Goal: Communication & Community: Answer question/provide support

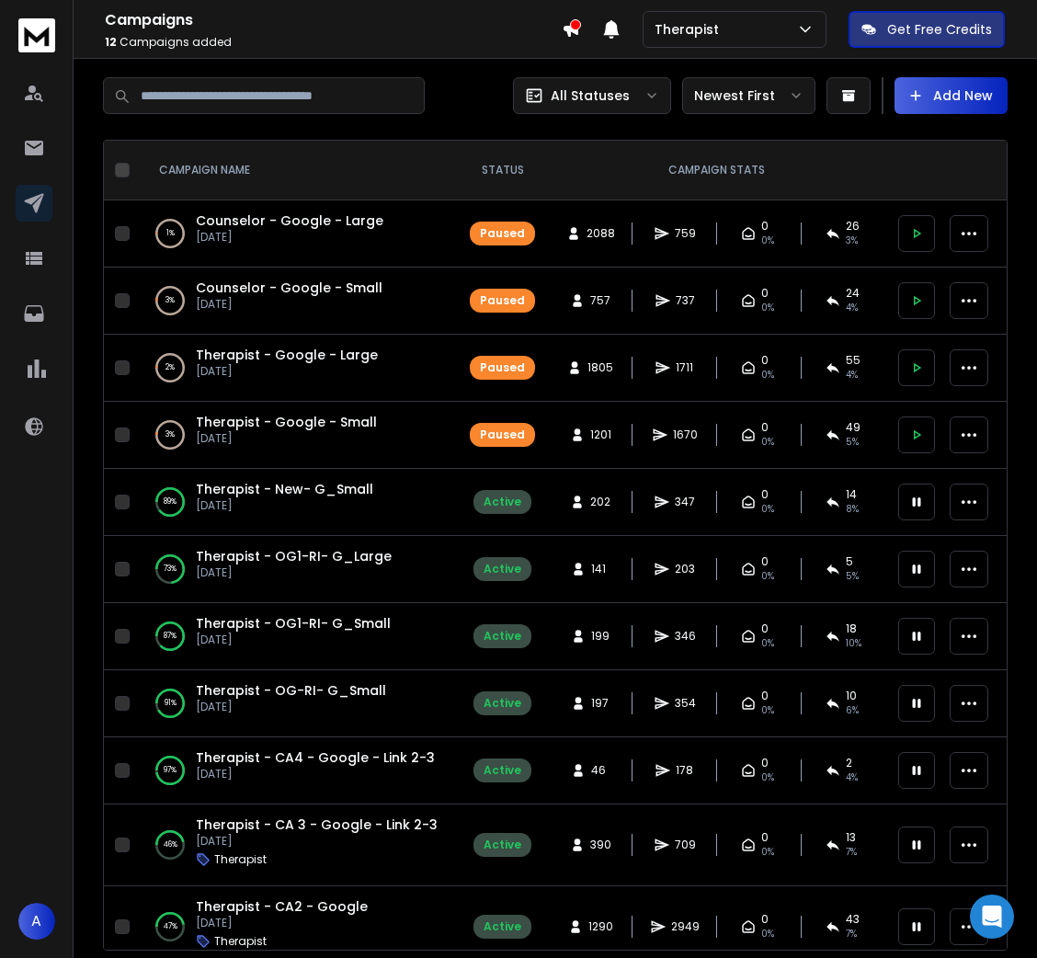
click at [278, 413] on span "Therapist - Google - Small" at bounding box center [286, 422] width 181 height 18
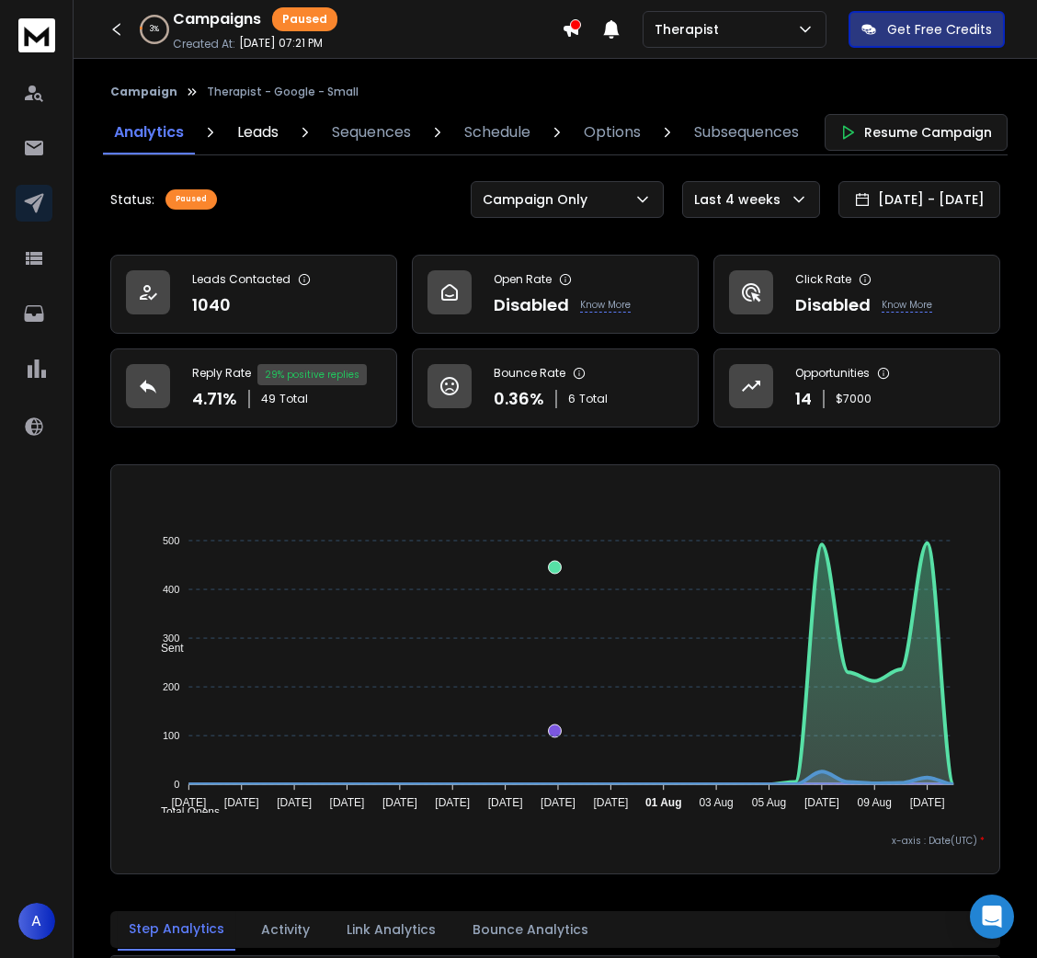
click at [249, 135] on p "Leads" at bounding box center [257, 132] width 41 height 22
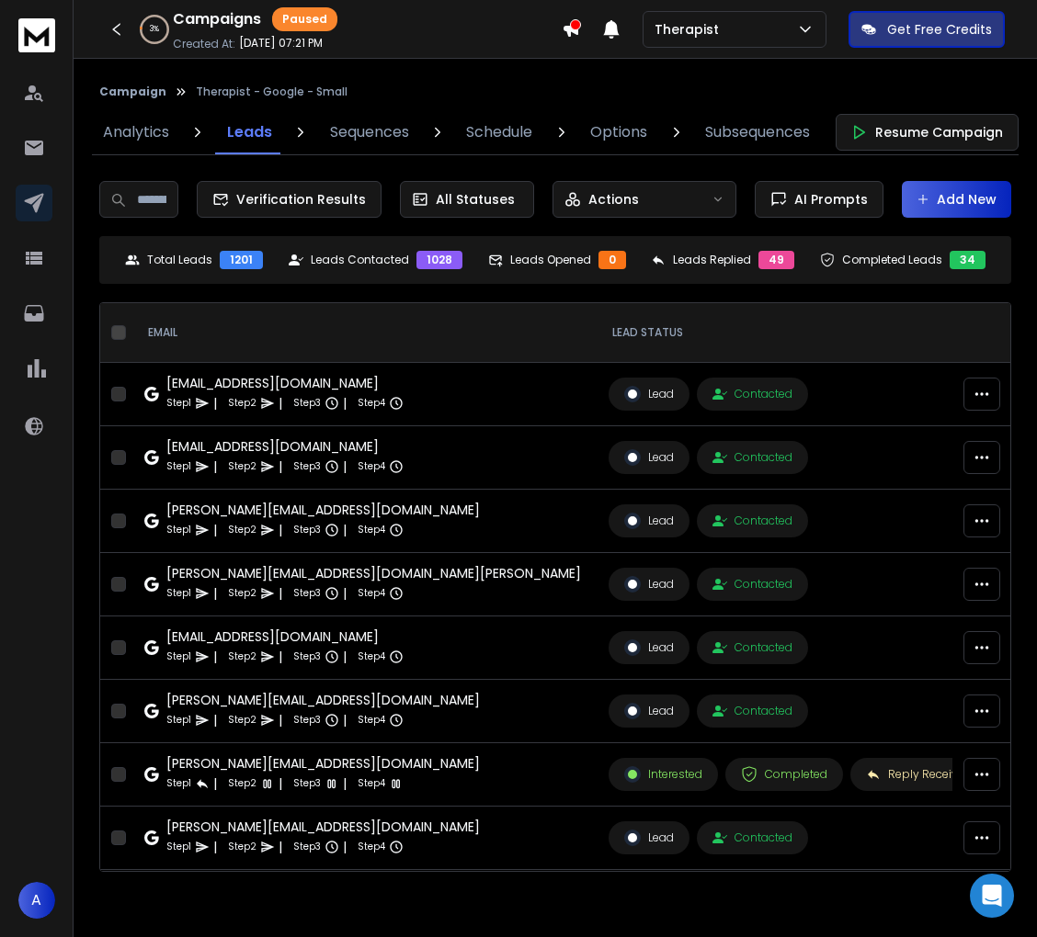
click at [955, 198] on button "Add New" at bounding box center [956, 199] width 109 height 37
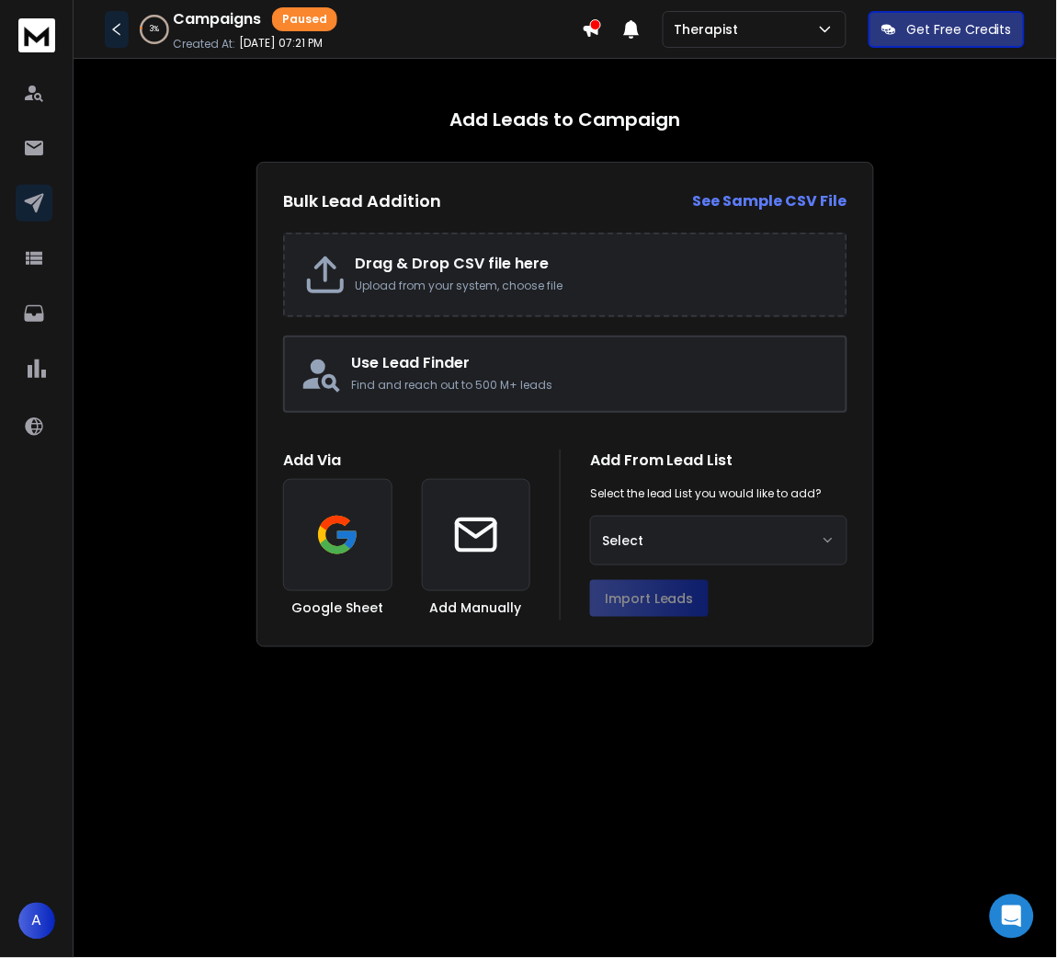
click at [106, 36] on button at bounding box center [117, 29] width 24 height 37
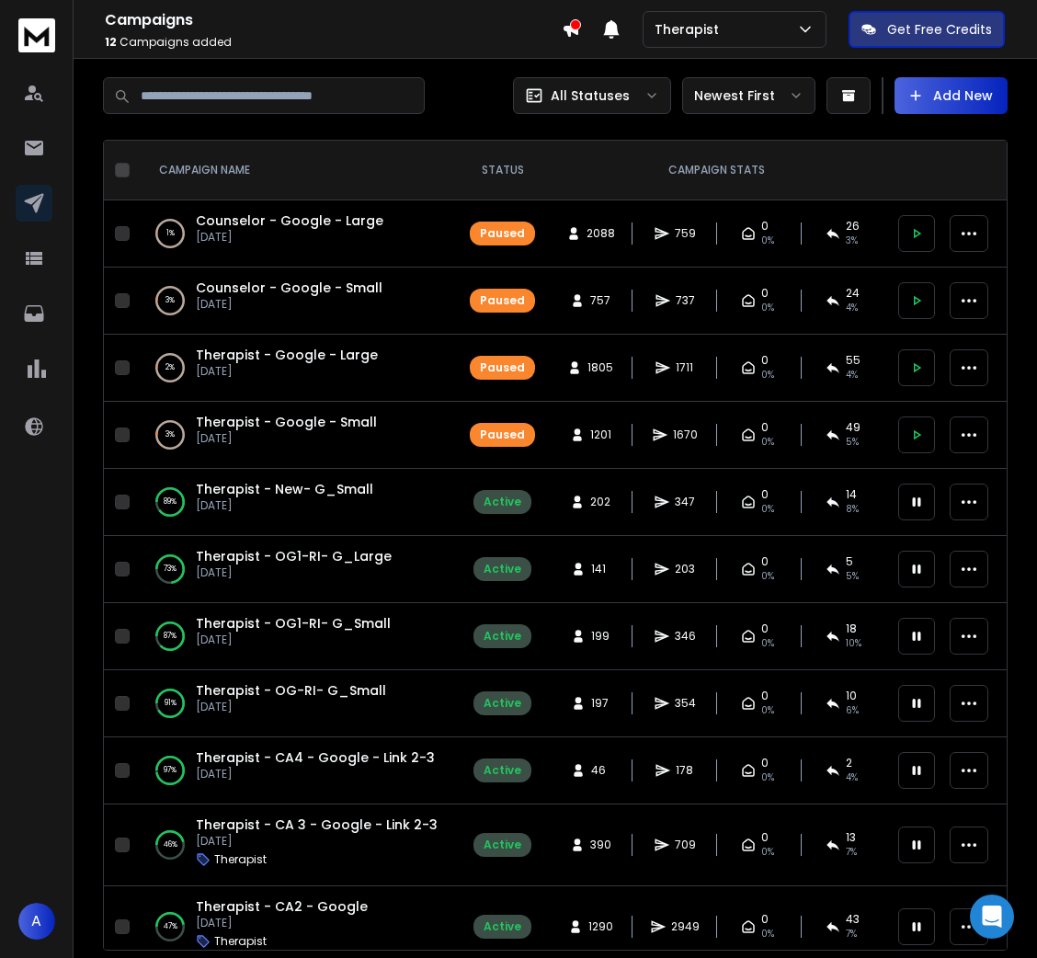
click at [273, 361] on span "Therapist - Google - Large" at bounding box center [287, 355] width 182 height 18
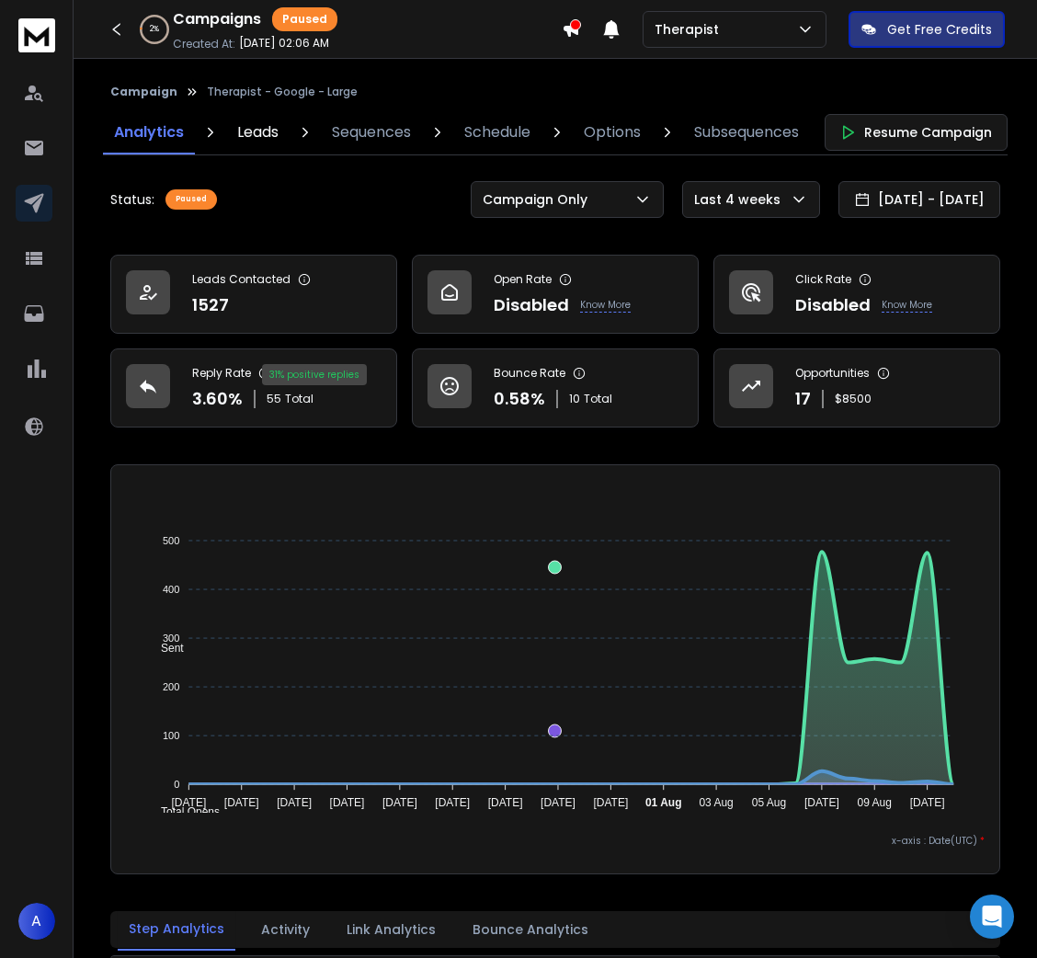
click at [275, 136] on p "Leads" at bounding box center [257, 132] width 41 height 22
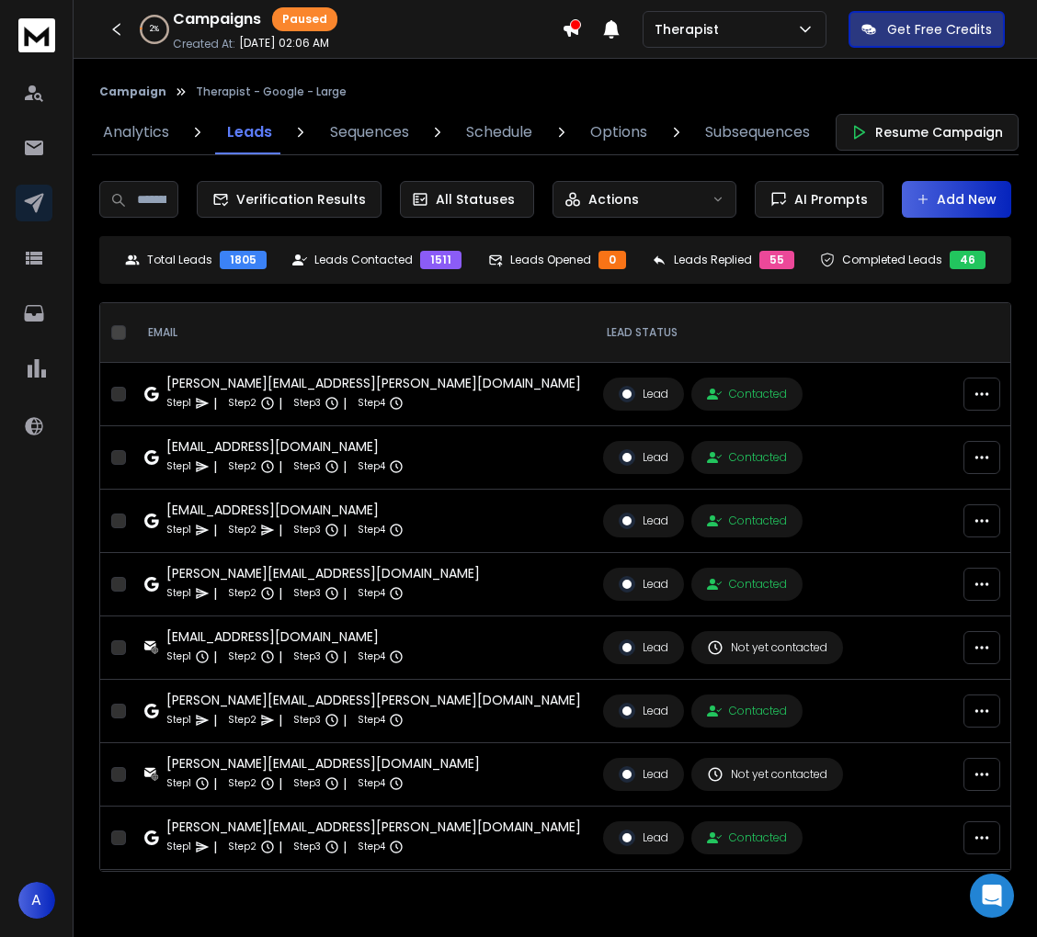
click at [978, 203] on button "Add New" at bounding box center [956, 199] width 109 height 37
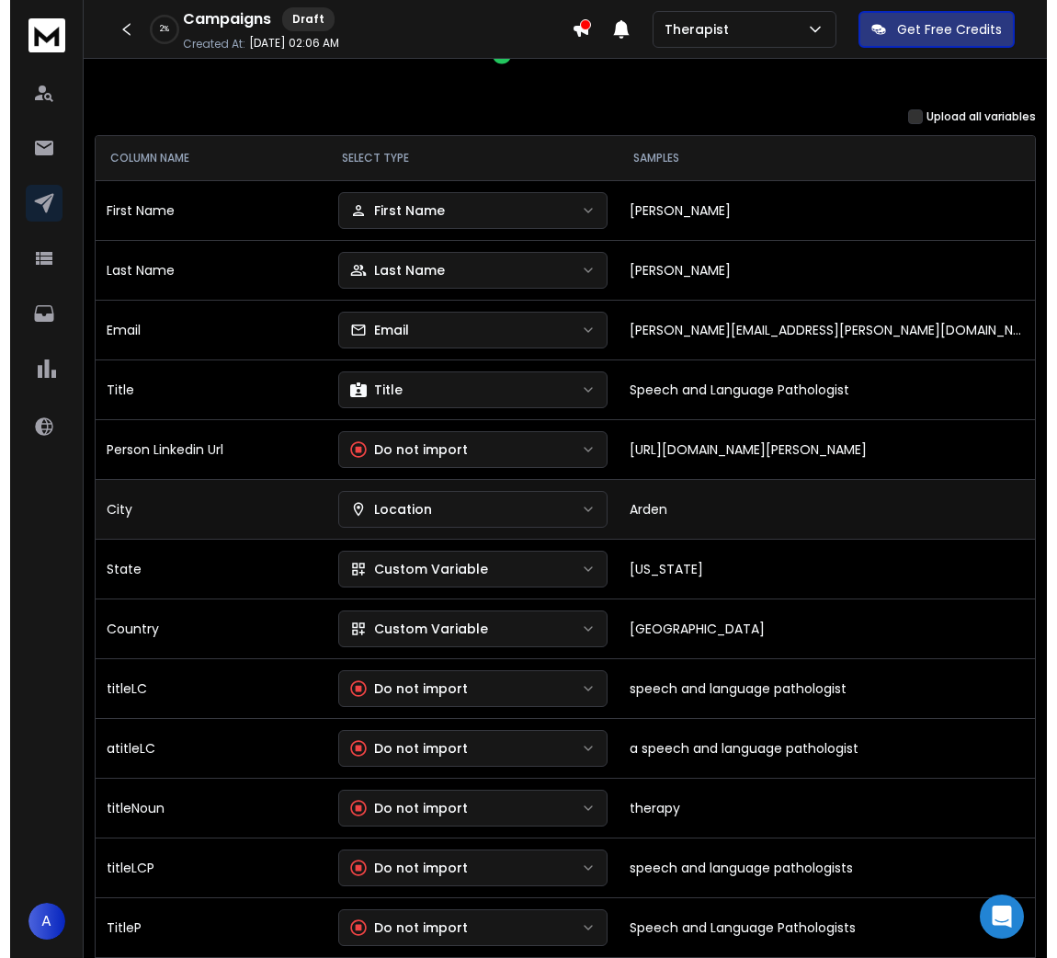
scroll to position [276, 0]
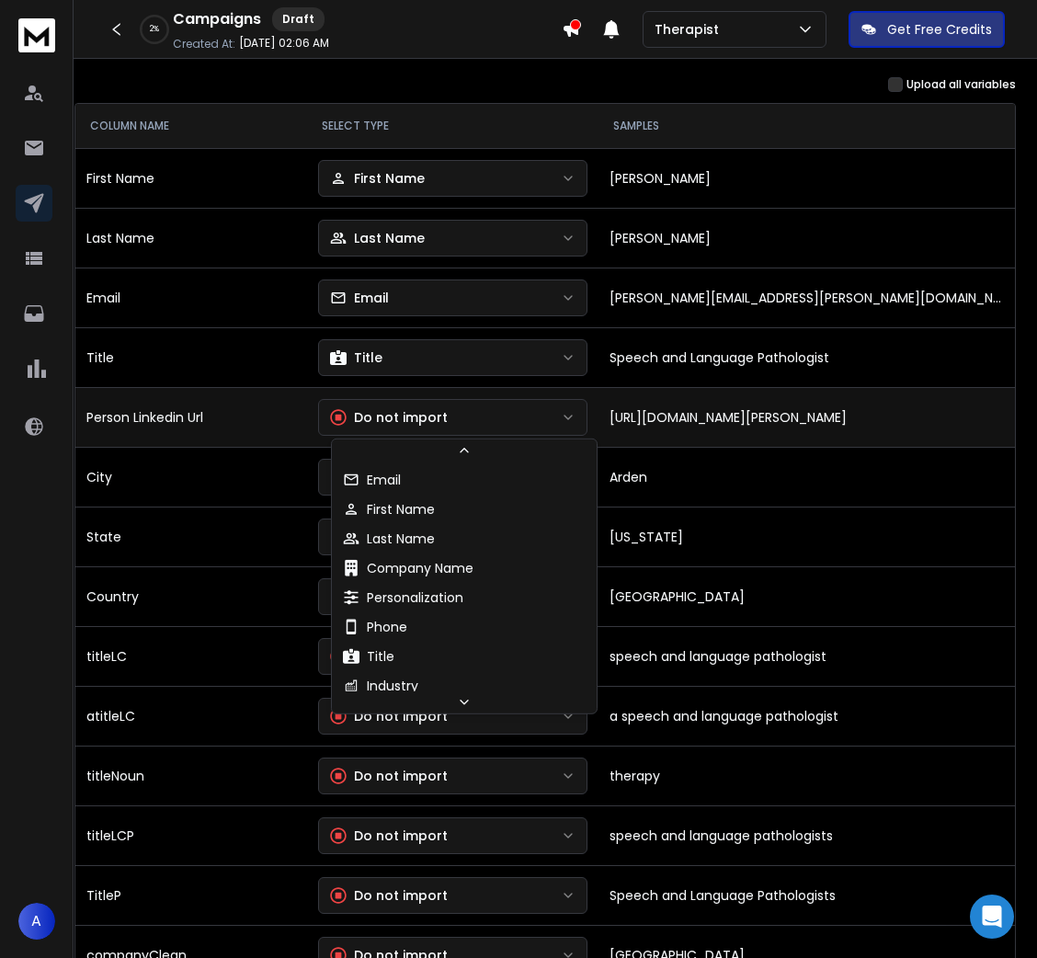
click at [426, 408] on div "Do not import" at bounding box center [389, 417] width 118 height 18
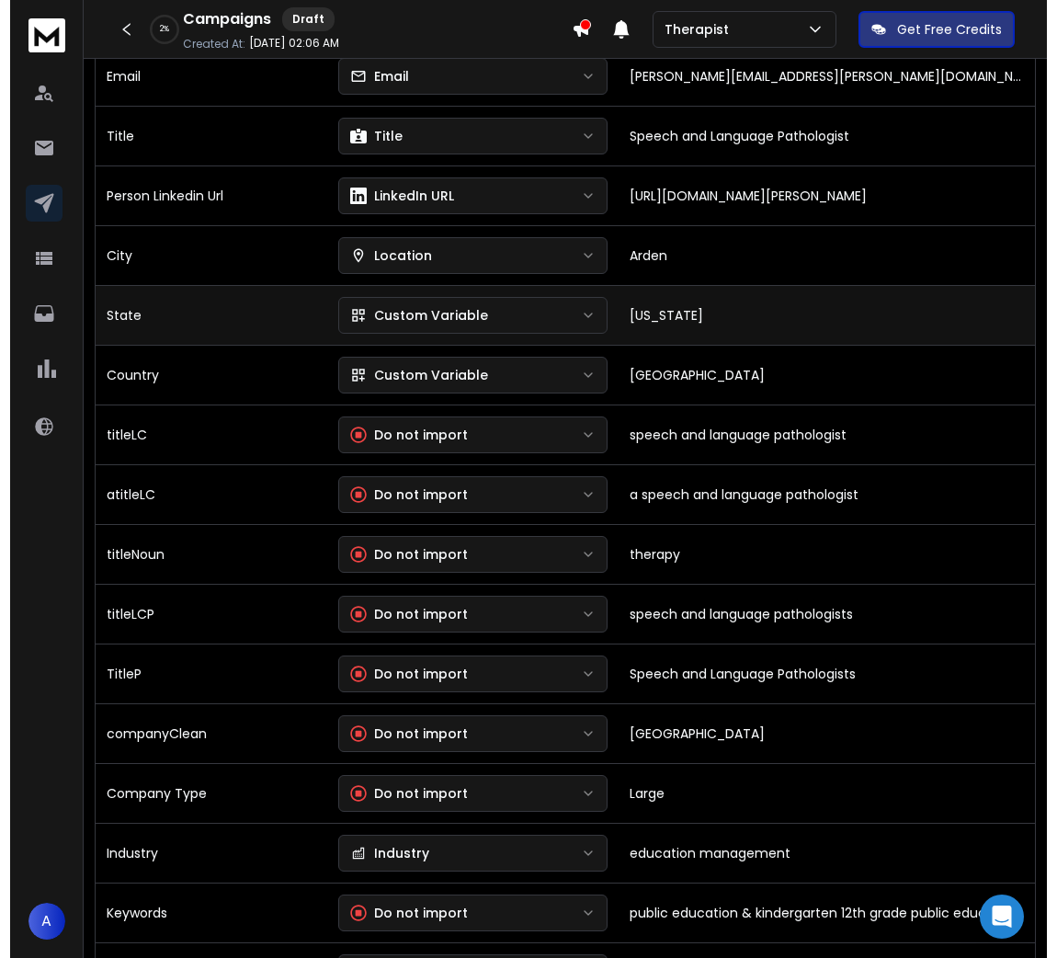
scroll to position [688, 0]
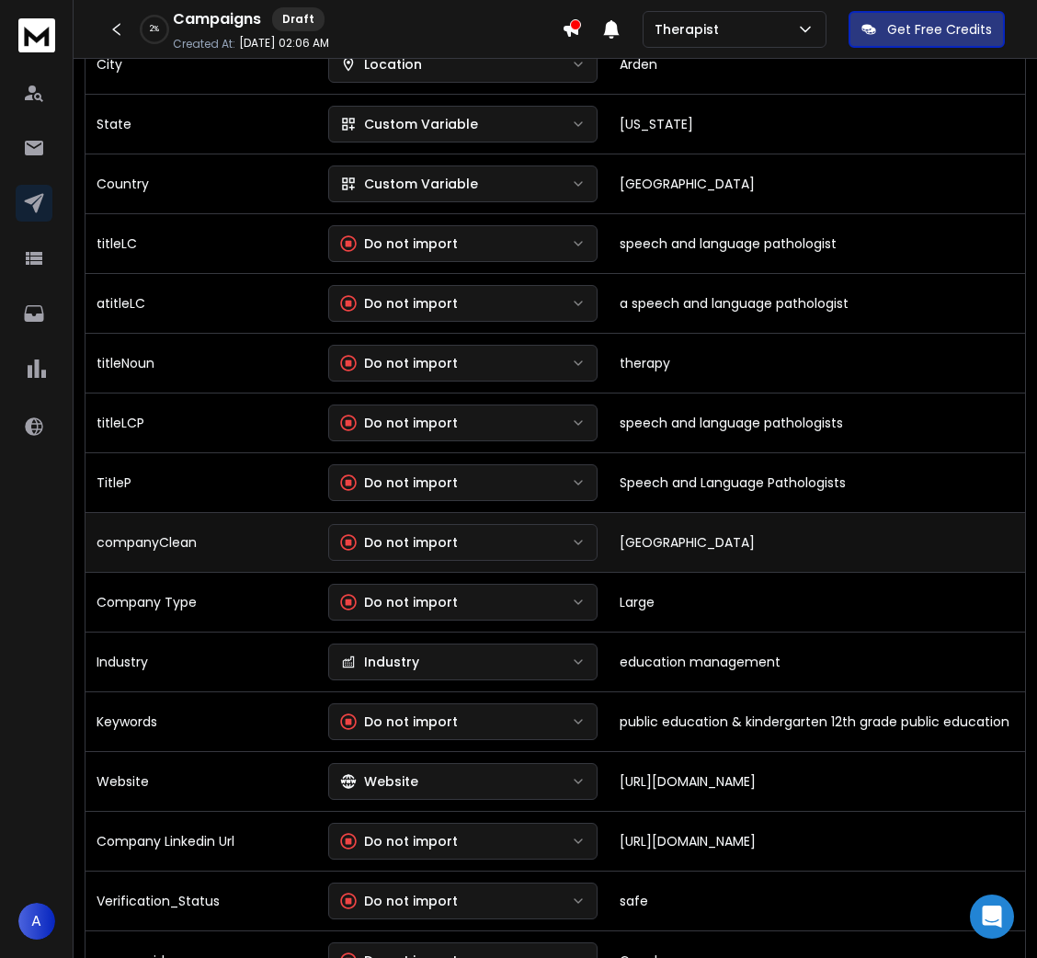
click at [454, 546] on div "Do not import" at bounding box center [399, 542] width 118 height 18
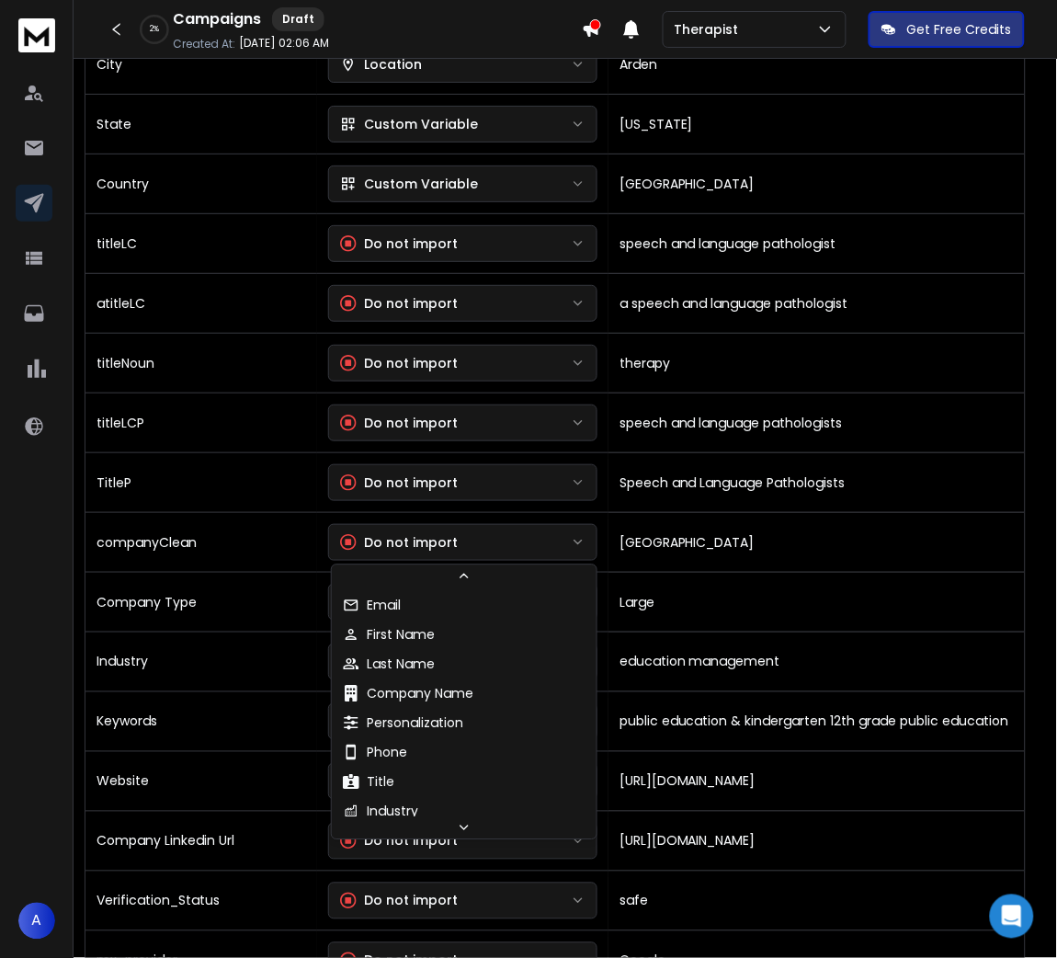
scroll to position [186, 0]
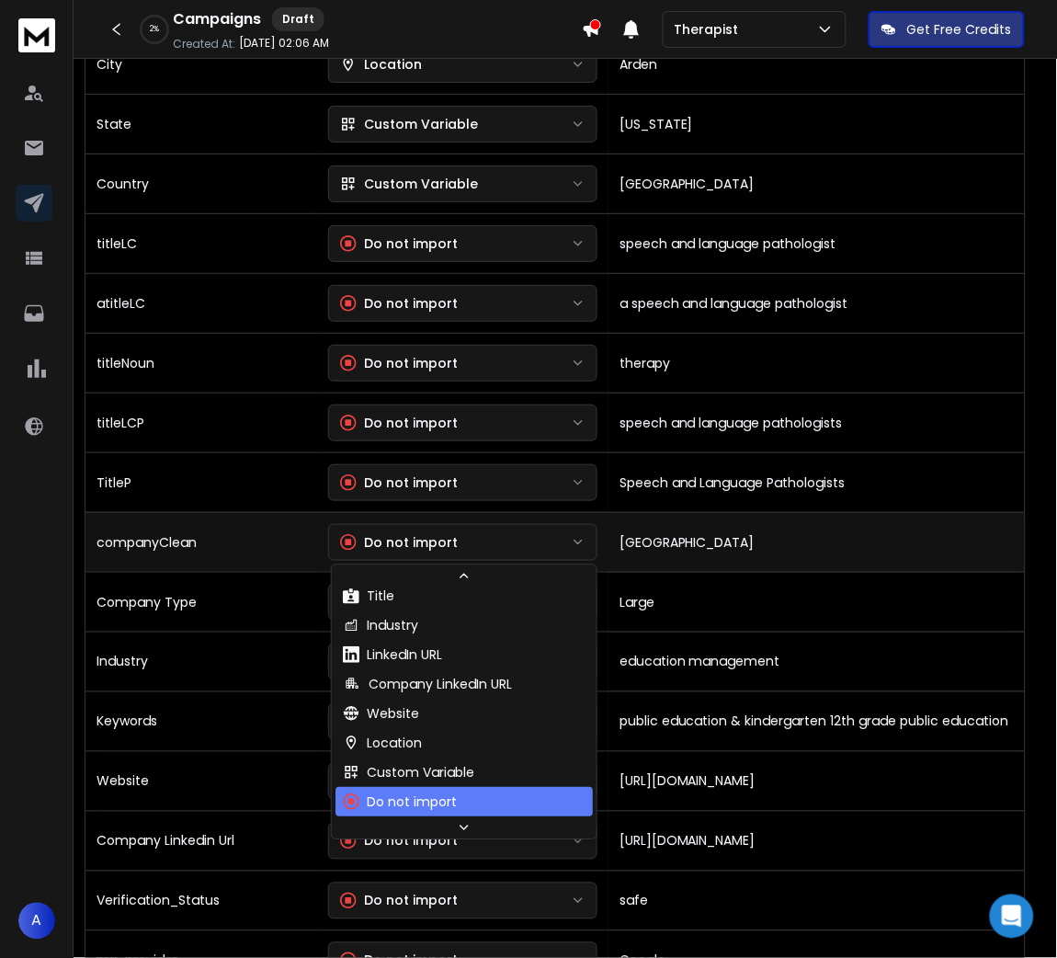
drag, startPoint x: 460, startPoint y: 766, endPoint x: 486, endPoint y: 570, distance: 197.4
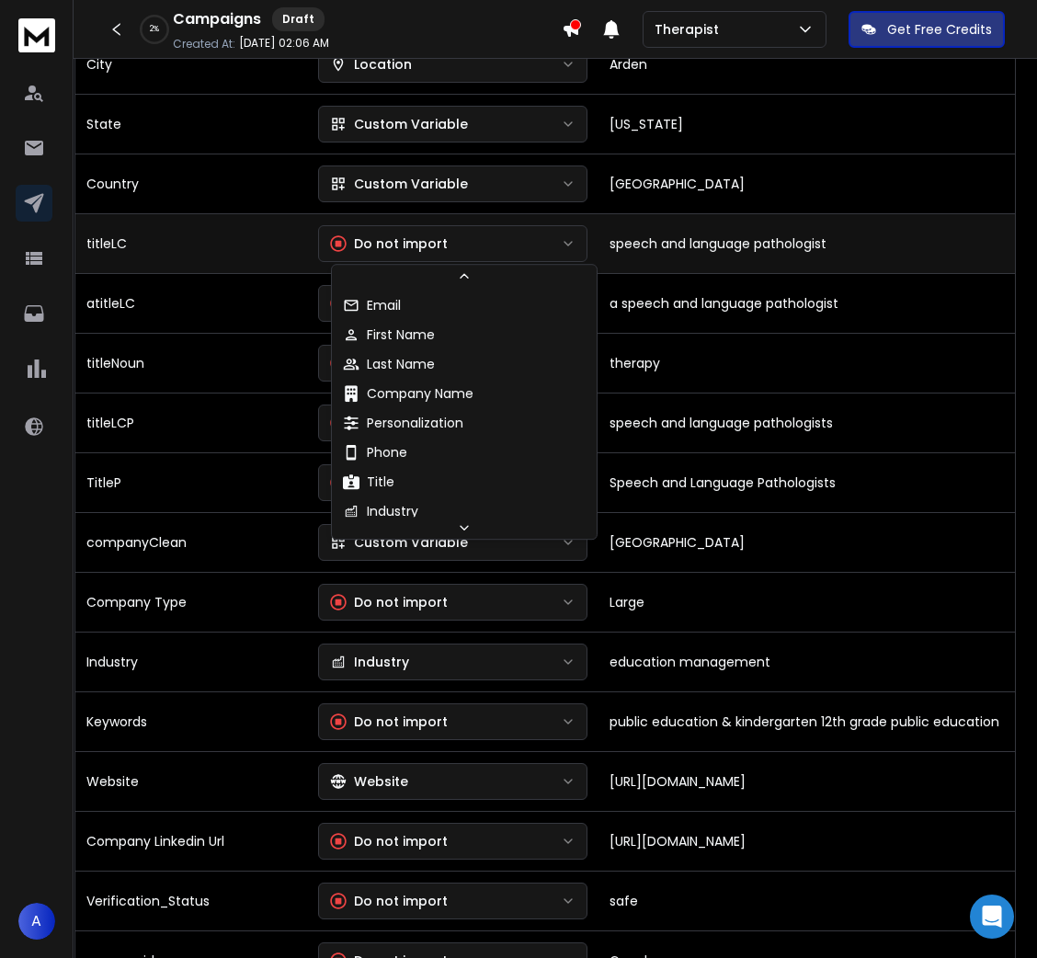
click at [498, 242] on button "Do not import" at bounding box center [452, 243] width 269 height 37
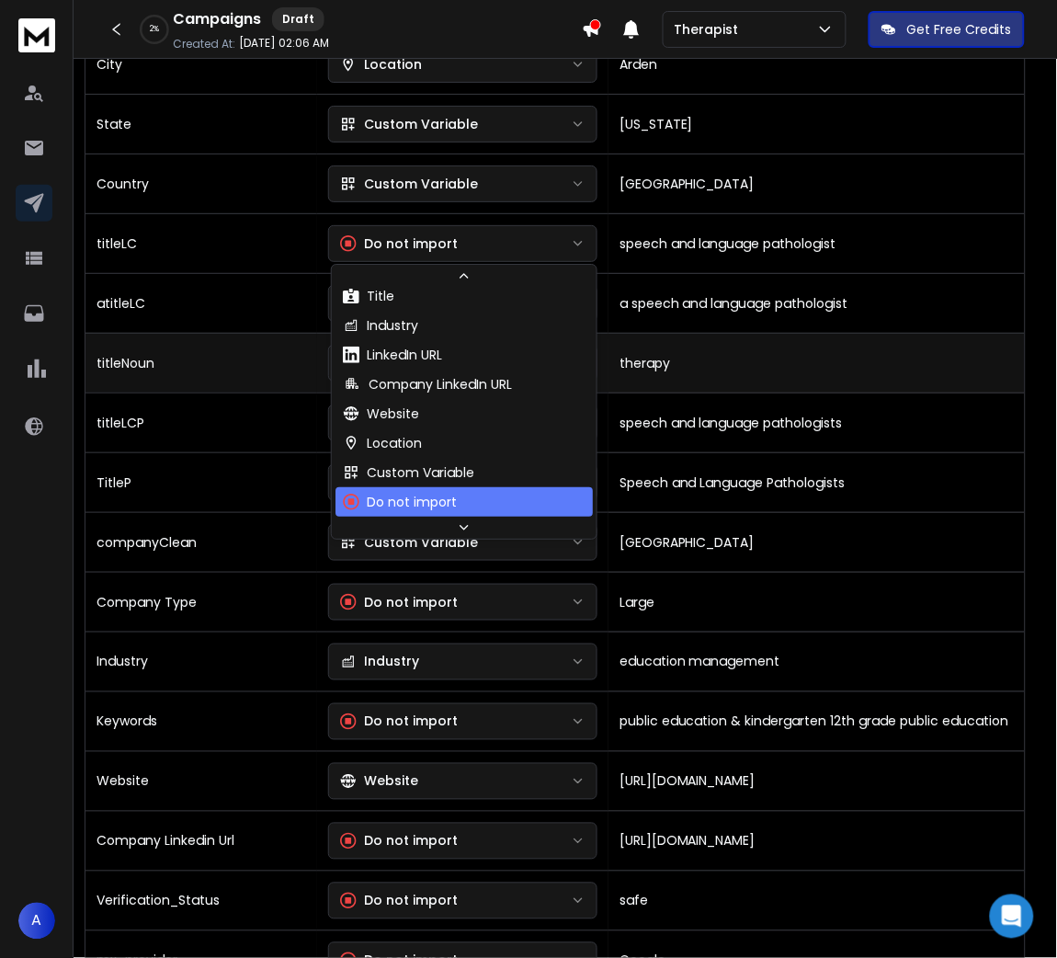
drag, startPoint x: 497, startPoint y: 474, endPoint x: 500, endPoint y: 373, distance: 101.1
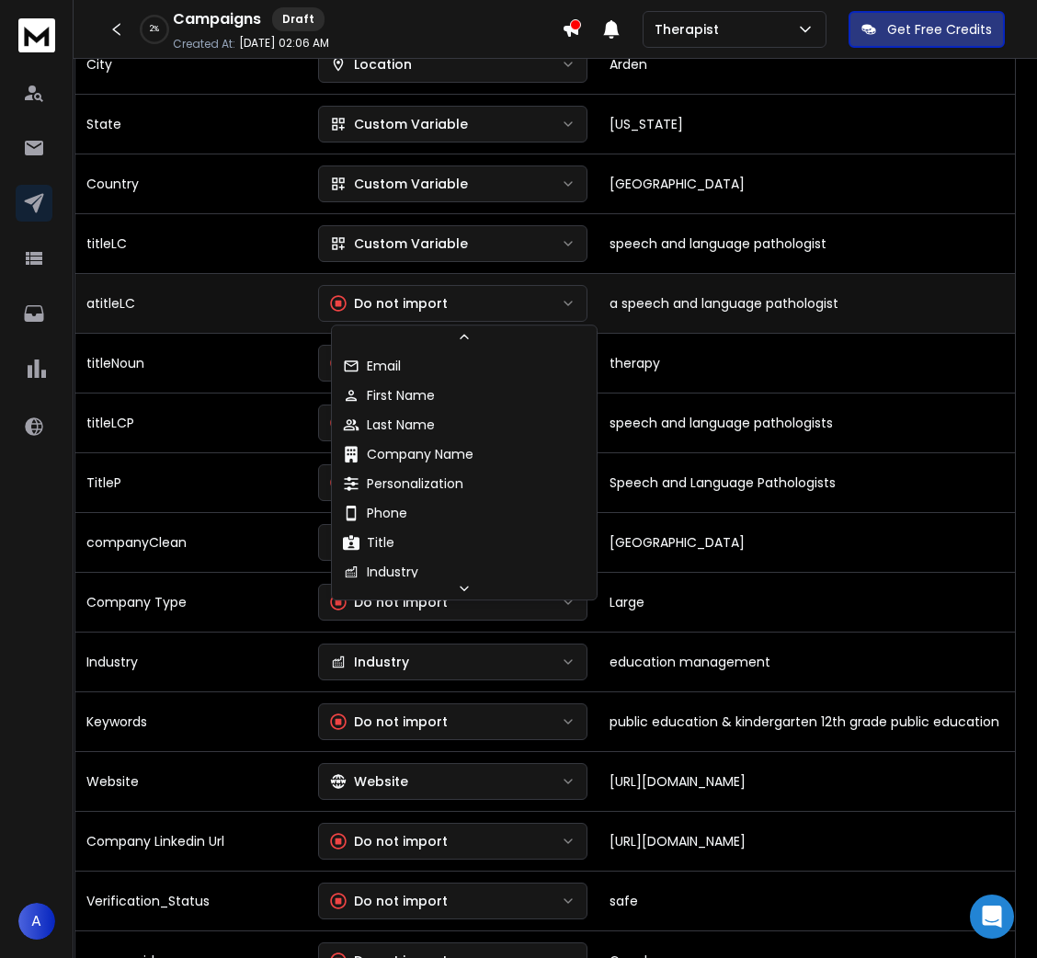
click at [495, 298] on button "Do not import" at bounding box center [452, 303] width 269 height 37
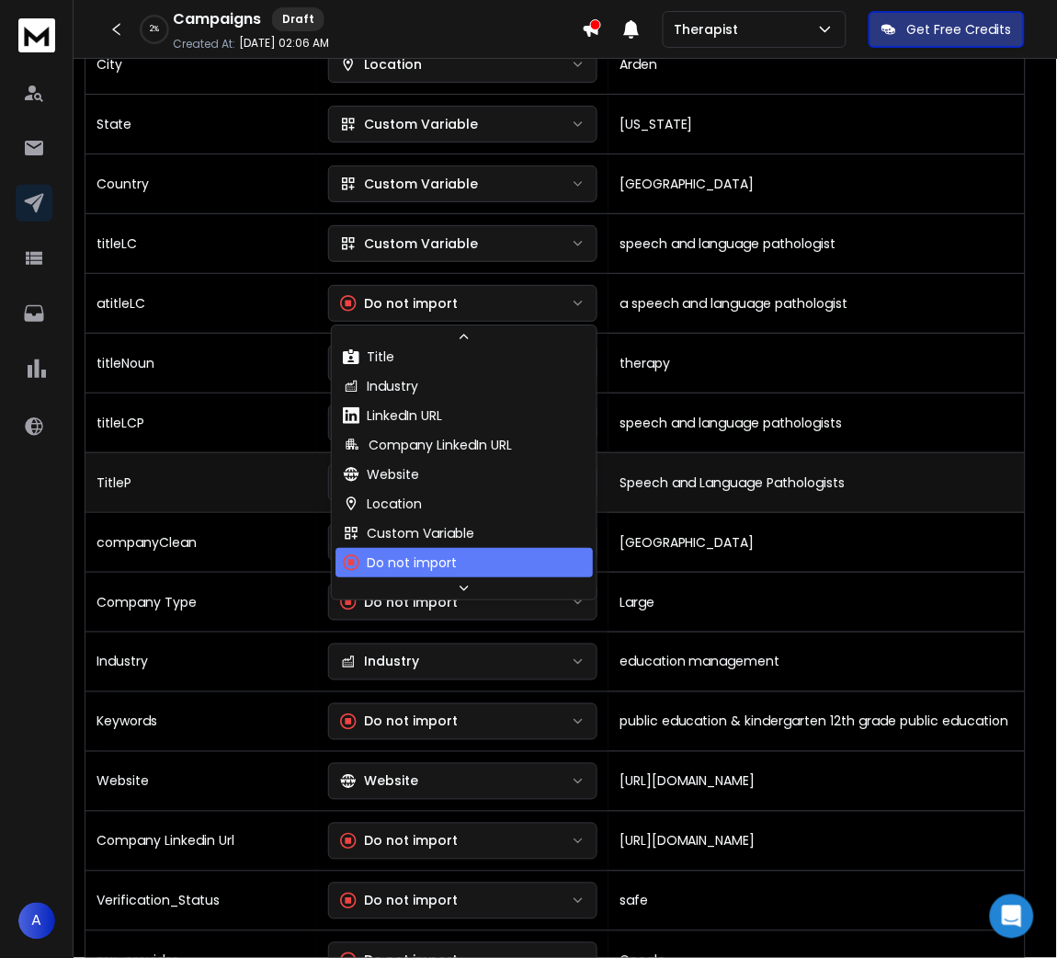
drag, startPoint x: 492, startPoint y: 517, endPoint x: 509, endPoint y: 495, distance: 28.1
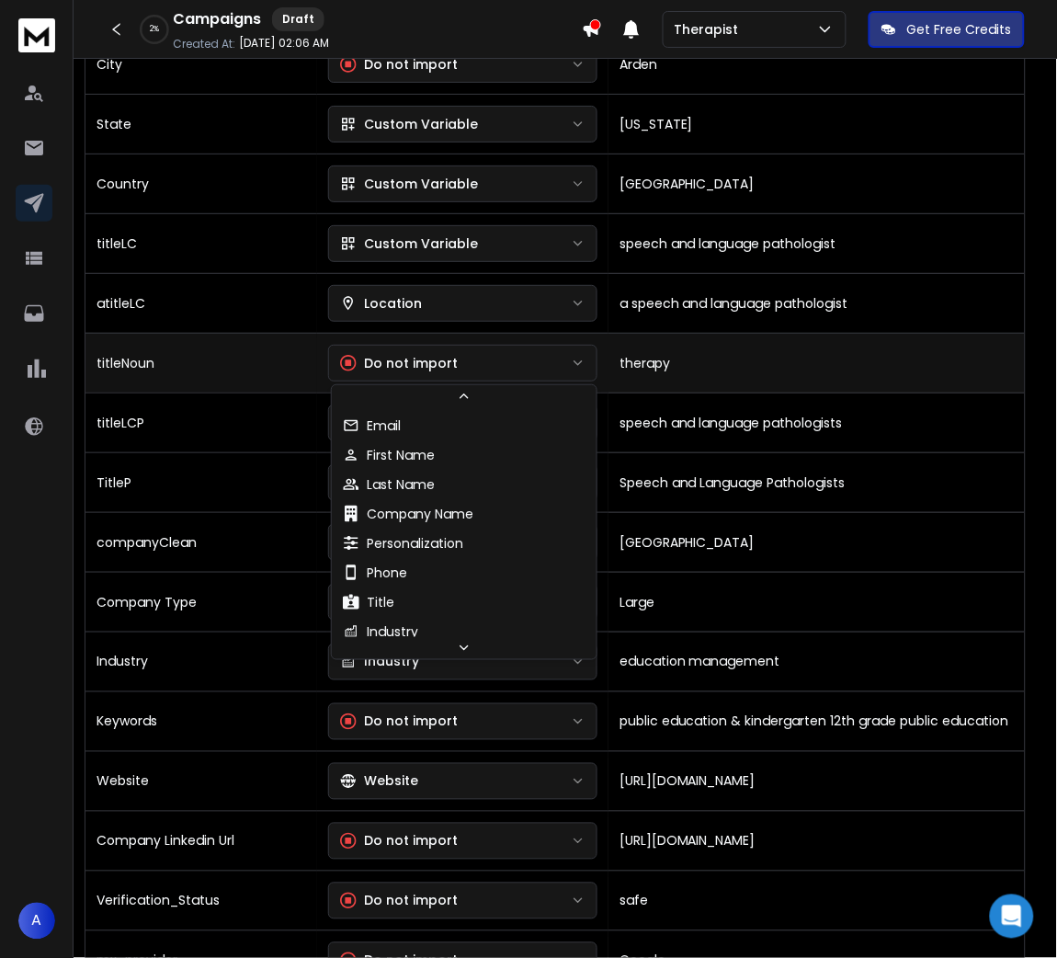
click at [527, 373] on button "Do not import" at bounding box center [462, 363] width 269 height 37
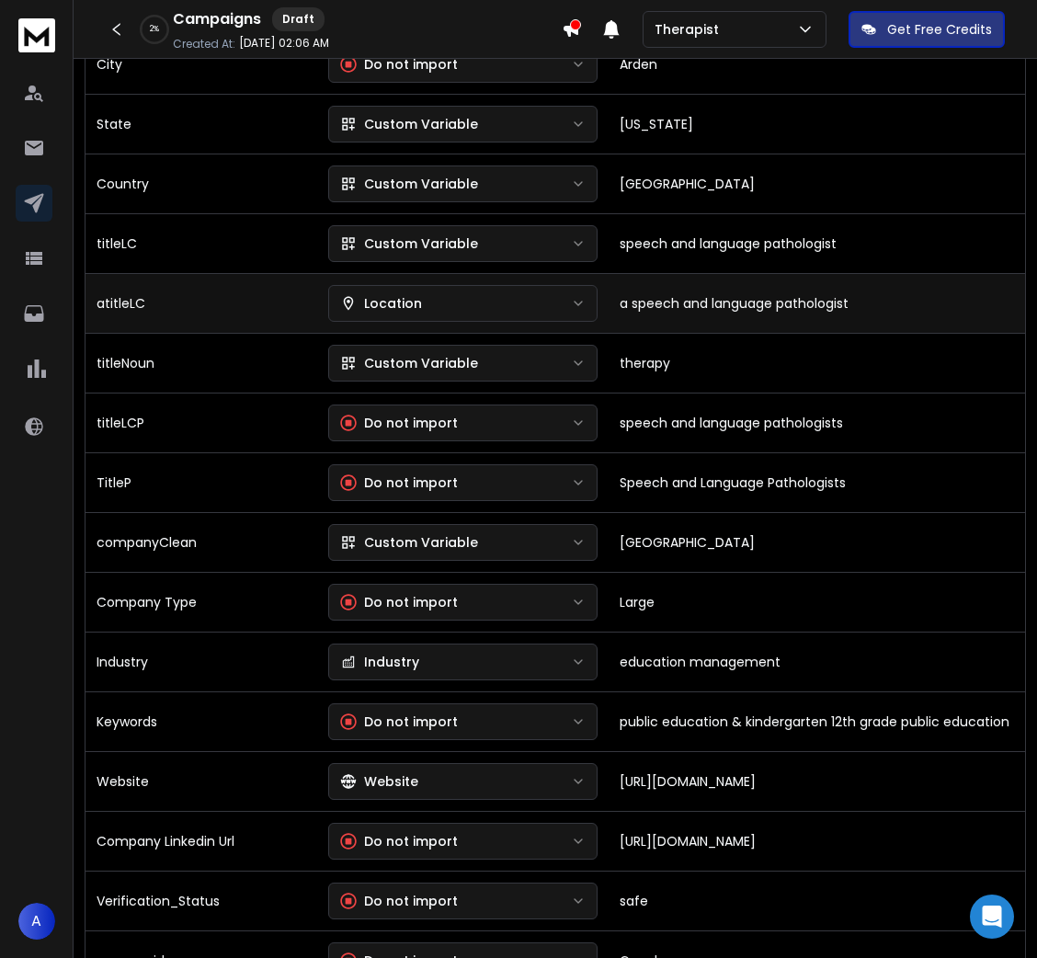
click at [484, 305] on button "Location" at bounding box center [462, 303] width 269 height 37
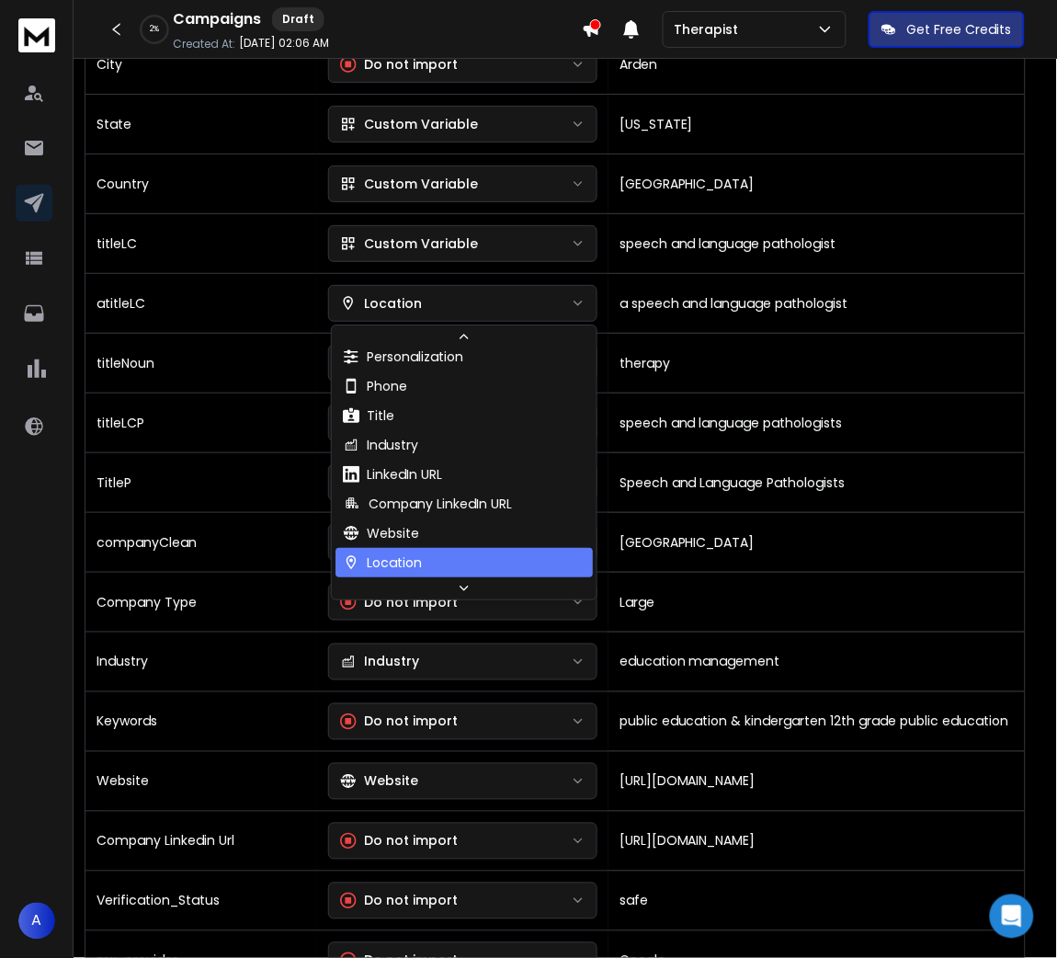
scroll to position [156, 0]
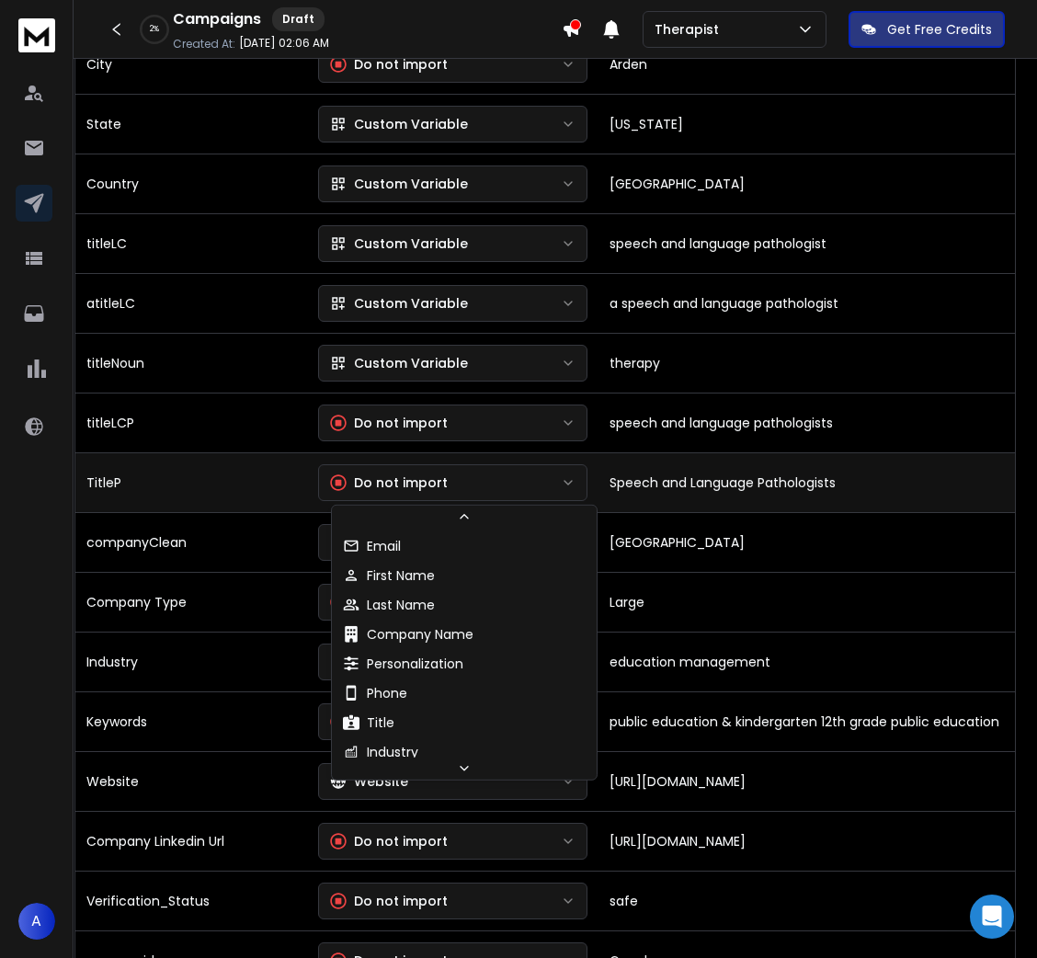
click at [413, 485] on div "Do not import" at bounding box center [389, 482] width 118 height 18
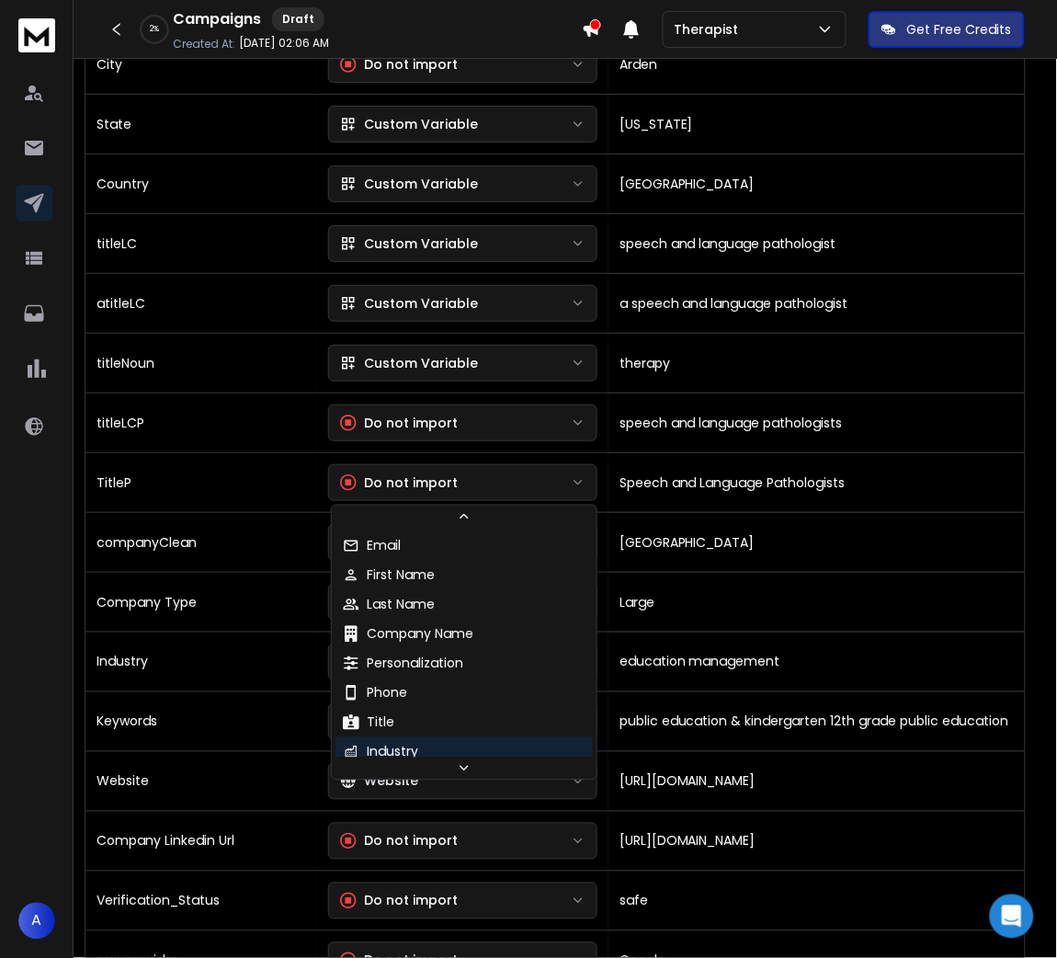
scroll to position [186, 0]
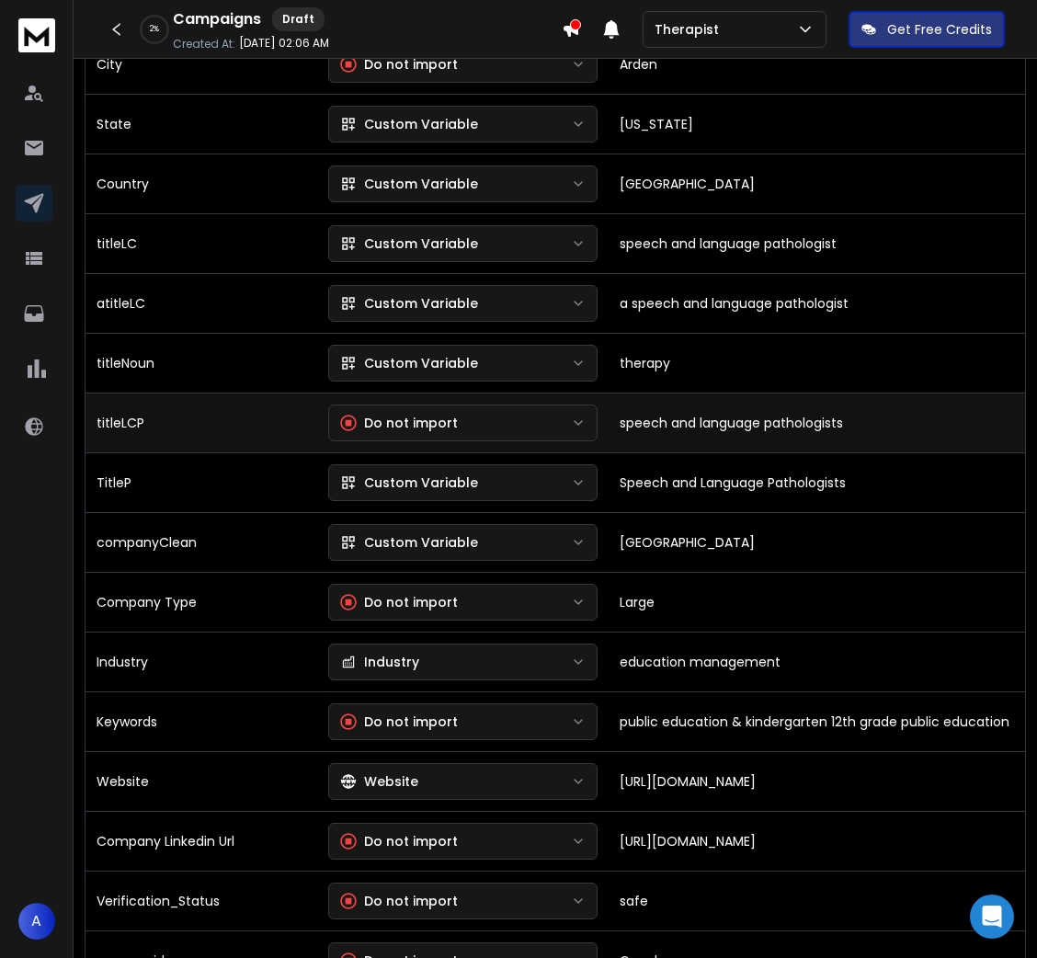
click at [392, 418] on div "Do not import" at bounding box center [399, 423] width 118 height 18
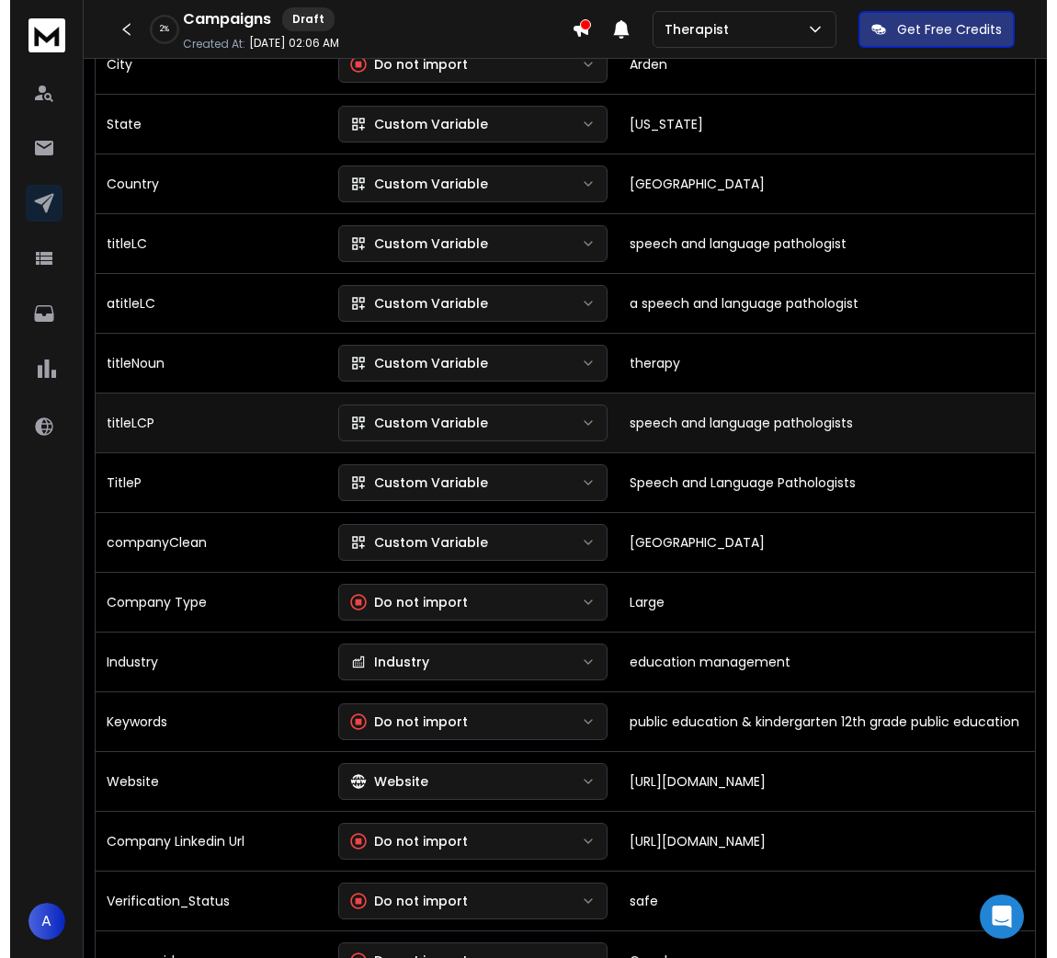
scroll to position [551, 0]
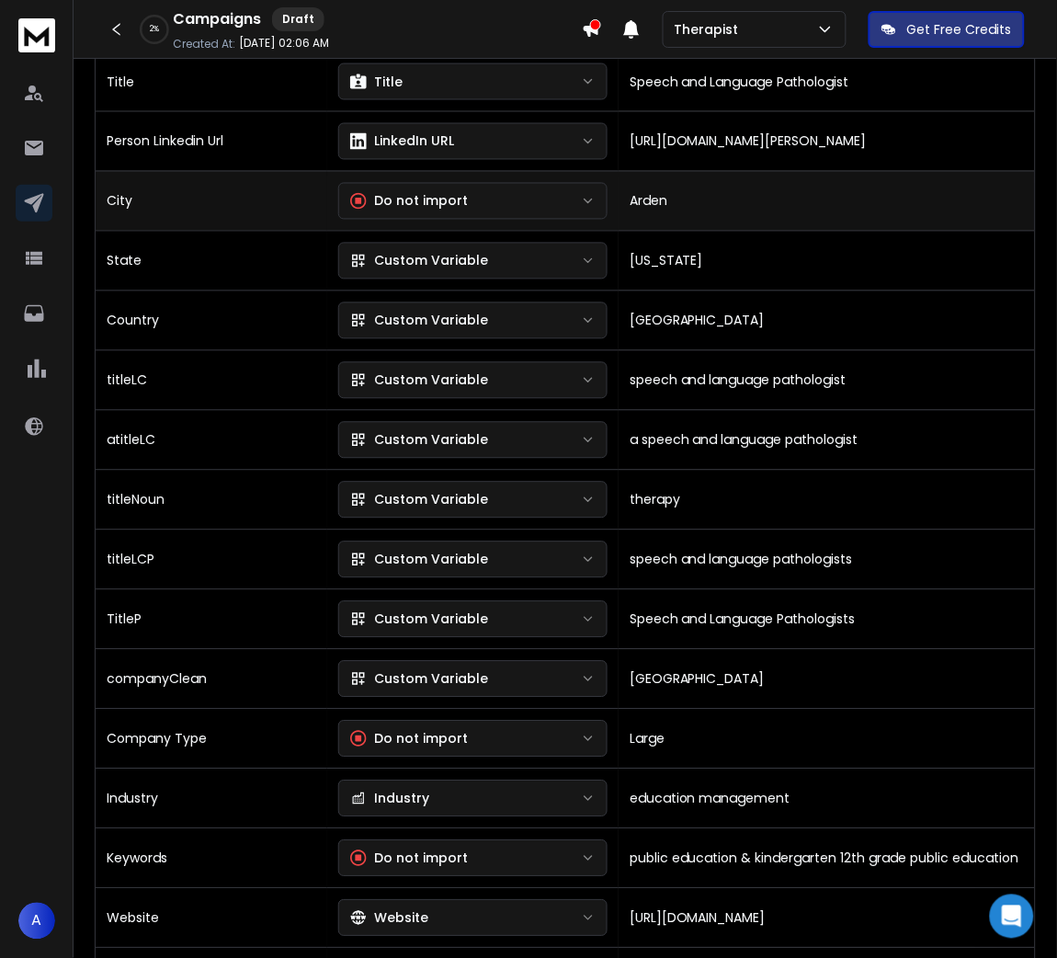
click at [465, 183] on button "Do not import" at bounding box center [472, 201] width 269 height 37
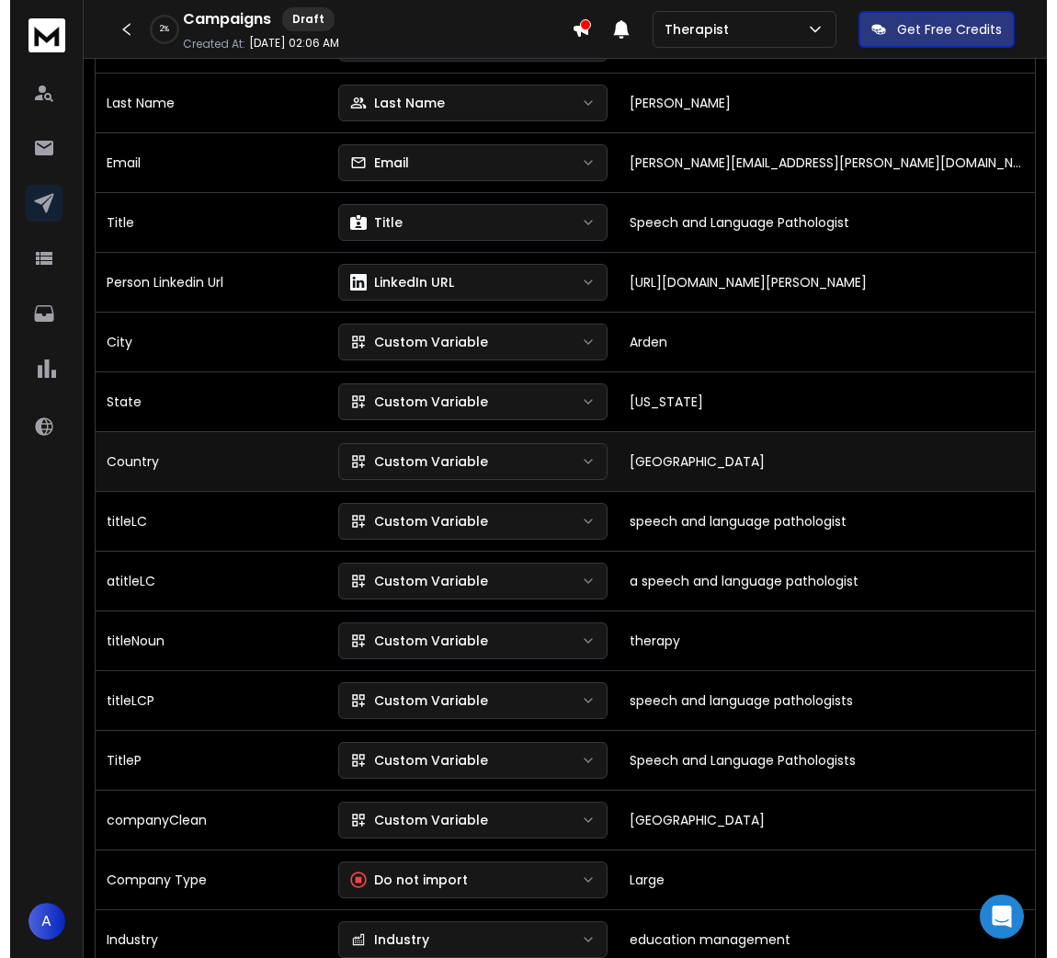
scroll to position [413, 0]
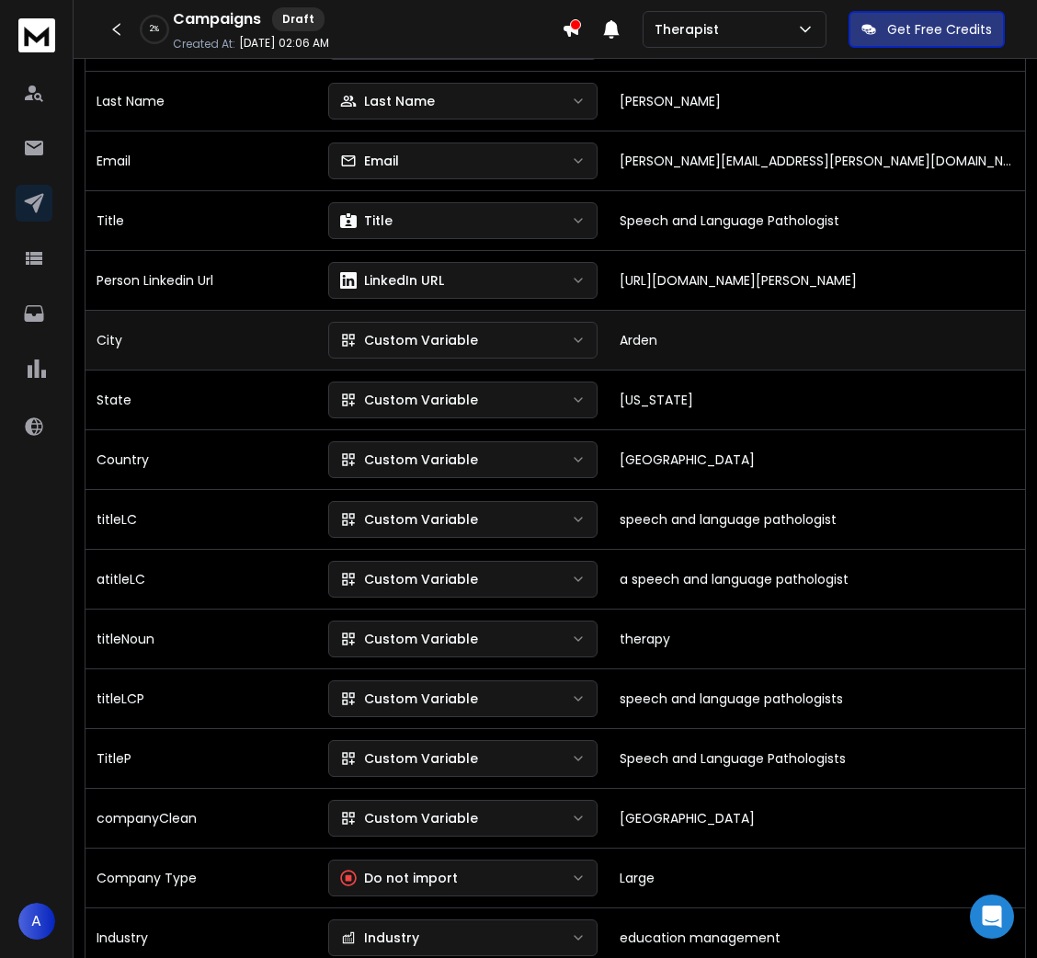
click at [548, 327] on button "Custom Variable" at bounding box center [462, 340] width 269 height 37
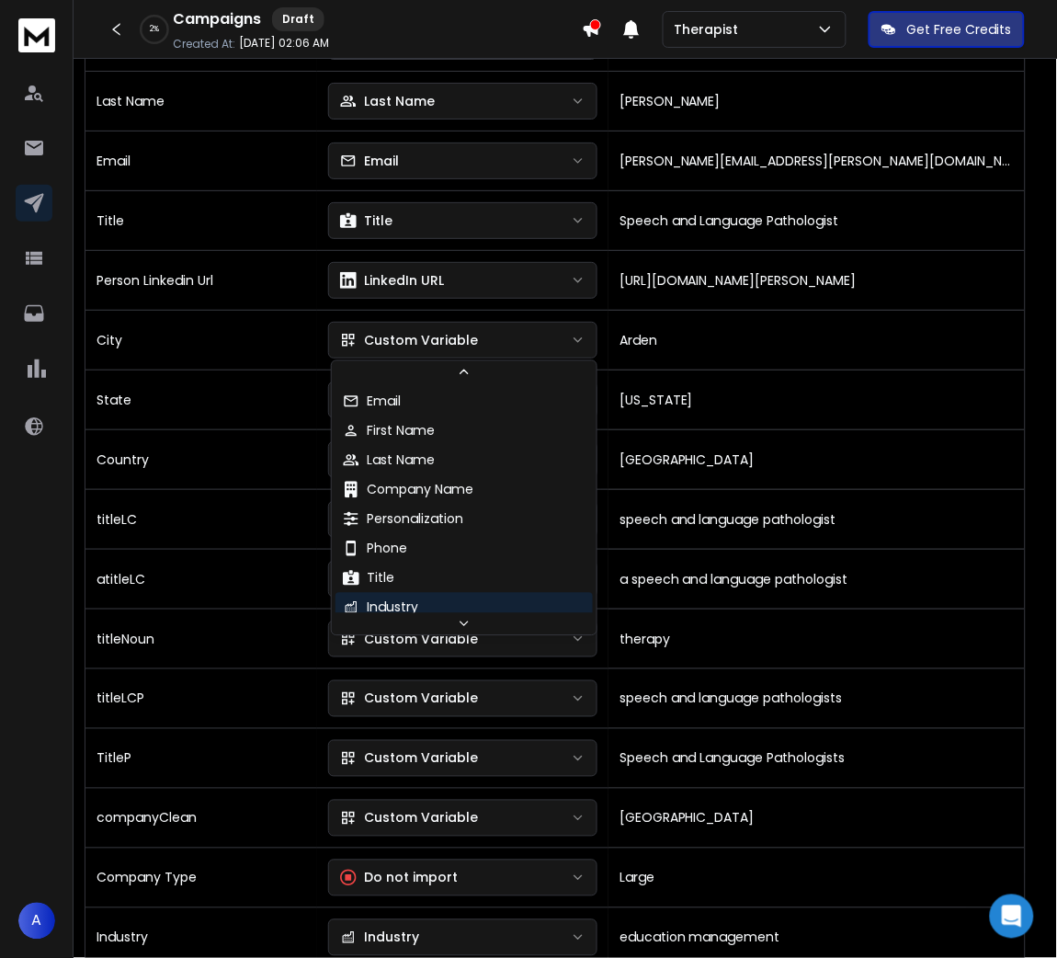
scroll to position [156, 0]
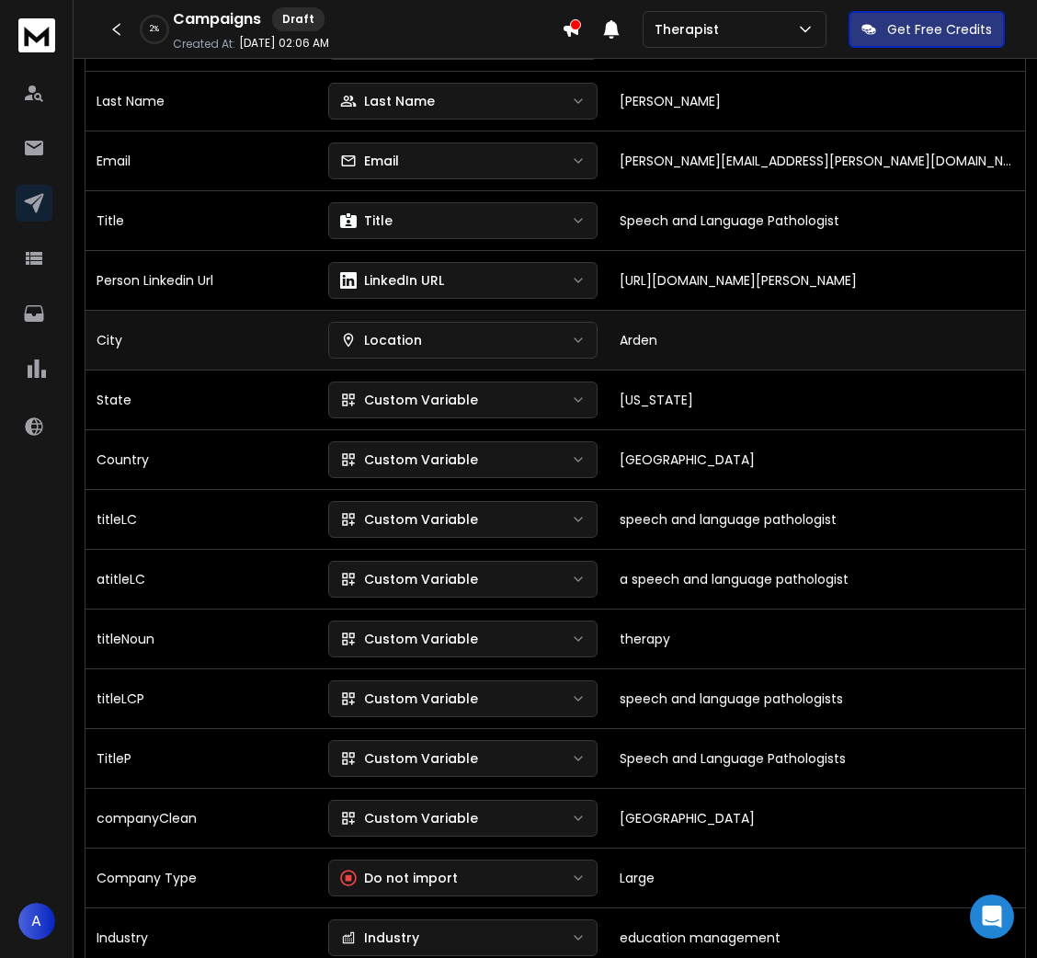
click at [465, 334] on button "Location" at bounding box center [462, 340] width 269 height 37
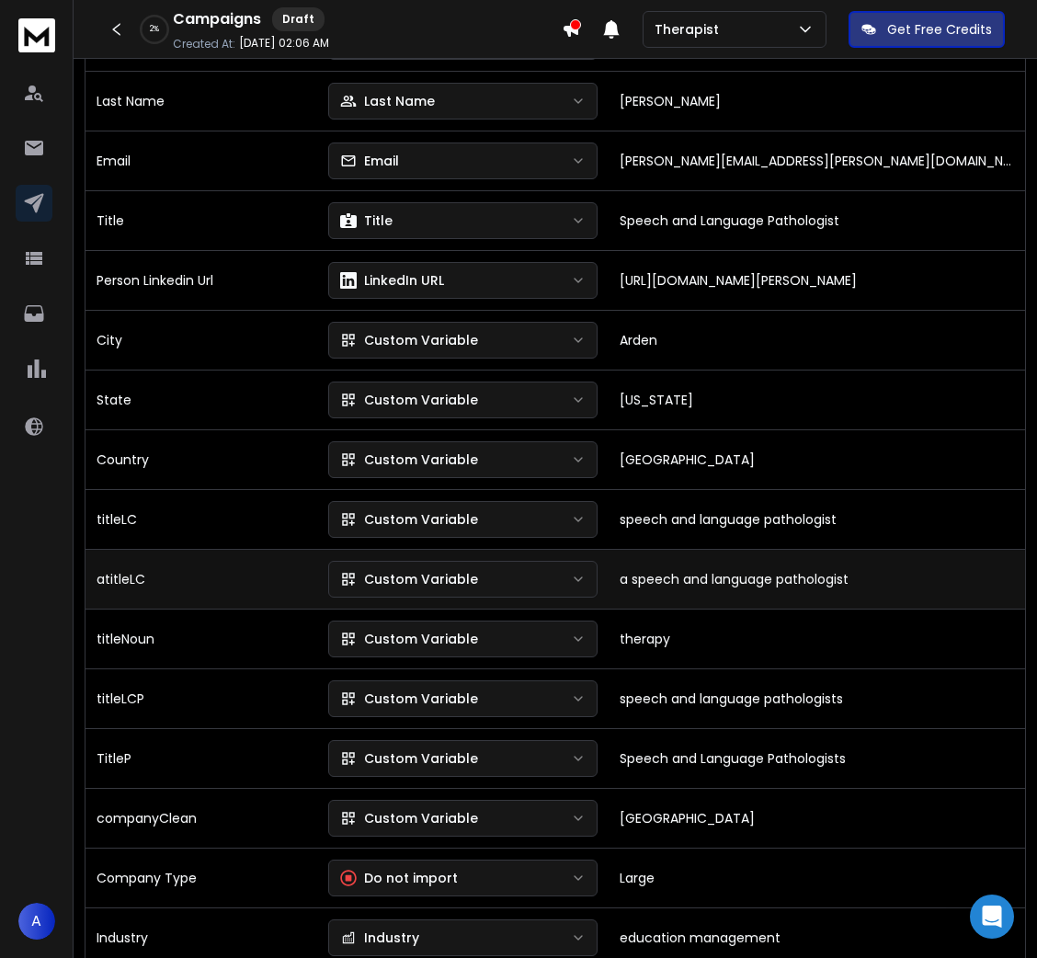
scroll to position [1127, 0]
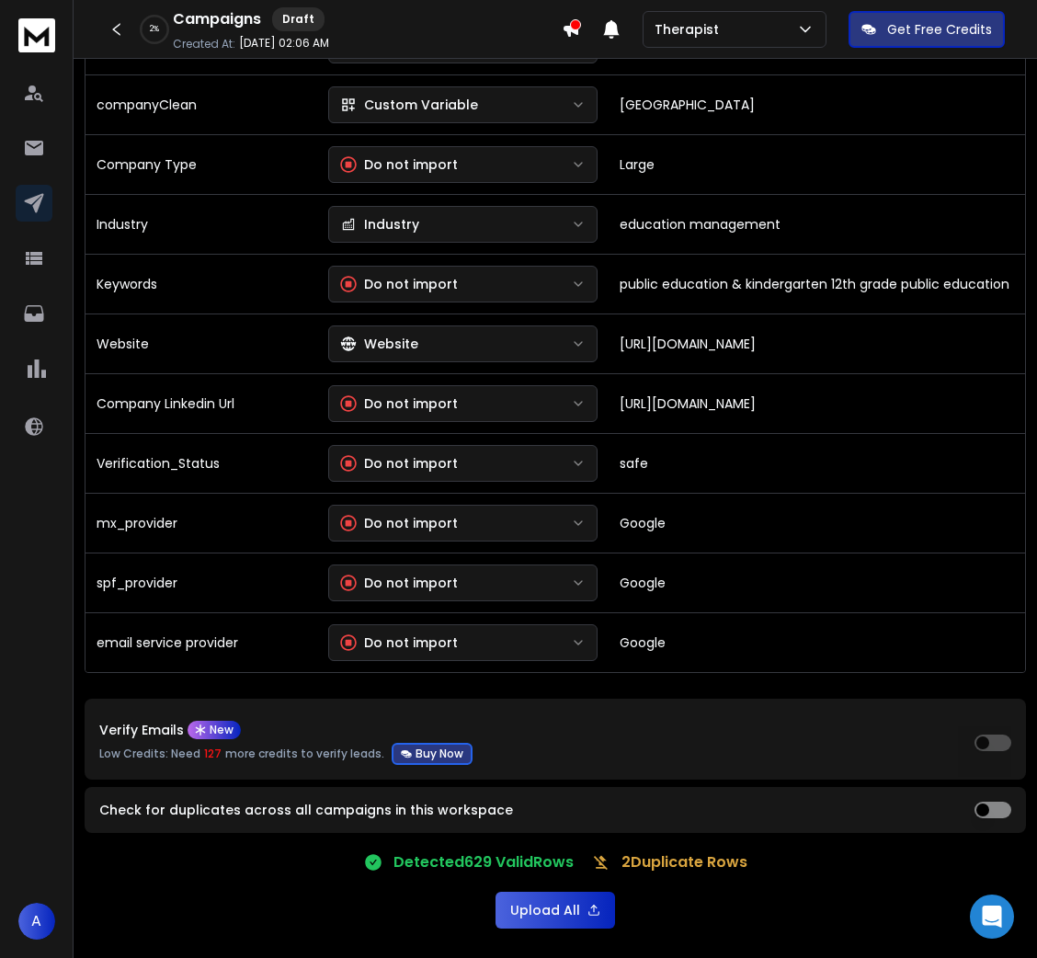
click at [559, 903] on button "Upload All" at bounding box center [554, 909] width 119 height 37
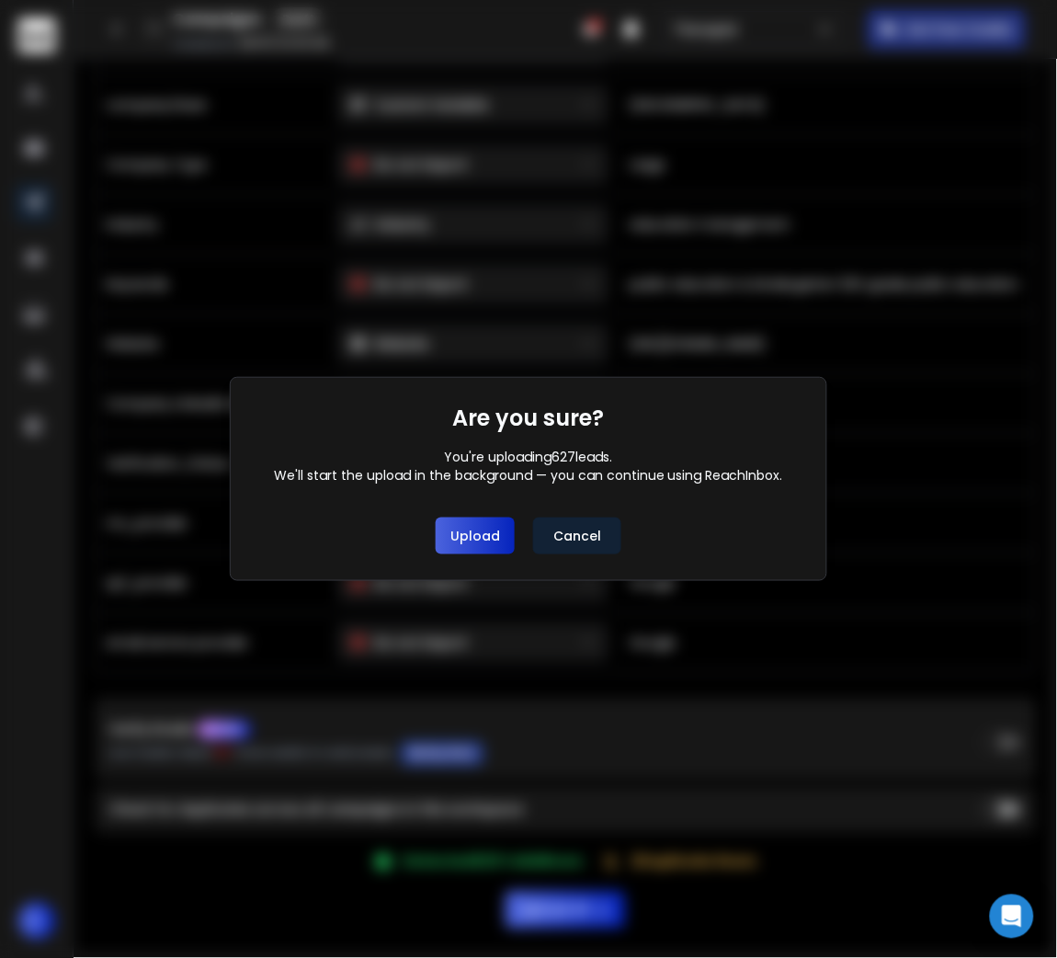
click at [475, 539] on button "Upload" at bounding box center [475, 535] width 79 height 37
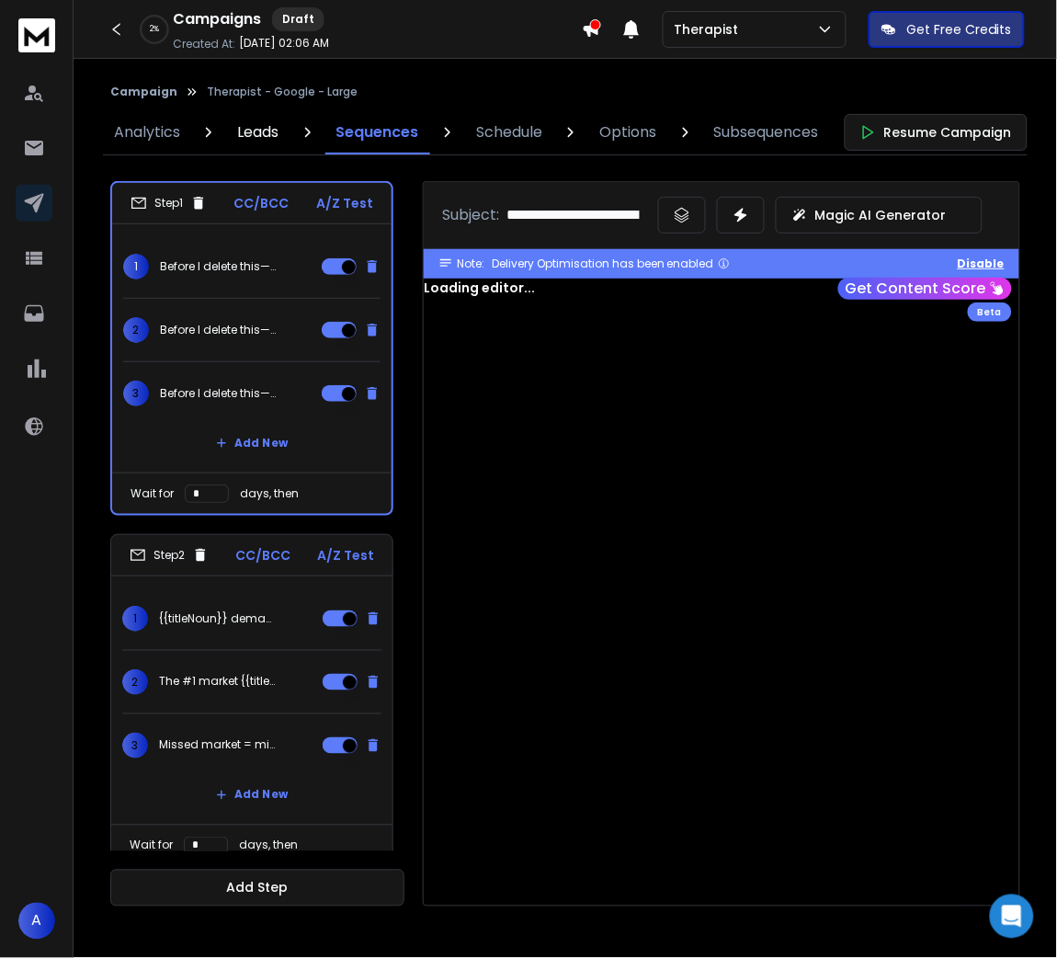
click at [275, 131] on p "Leads" at bounding box center [257, 132] width 41 height 22
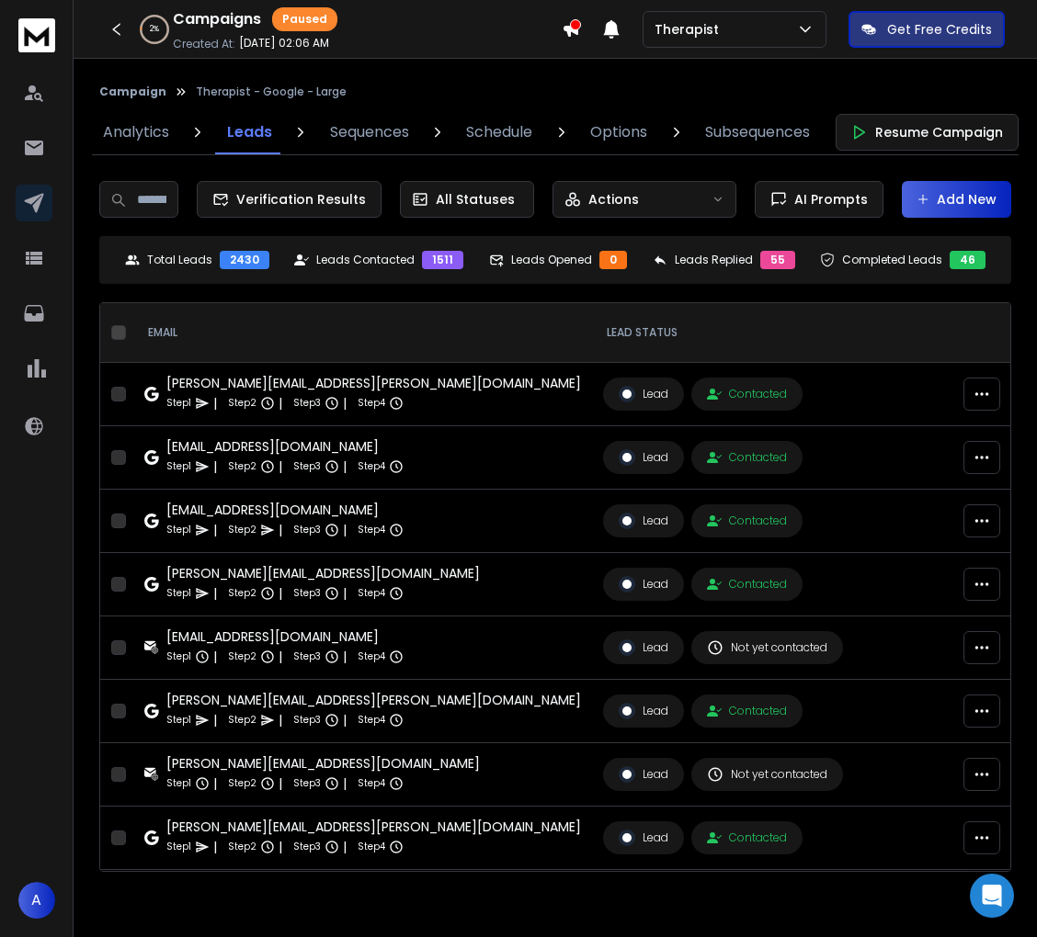
click at [929, 200] on icon at bounding box center [922, 199] width 13 height 13
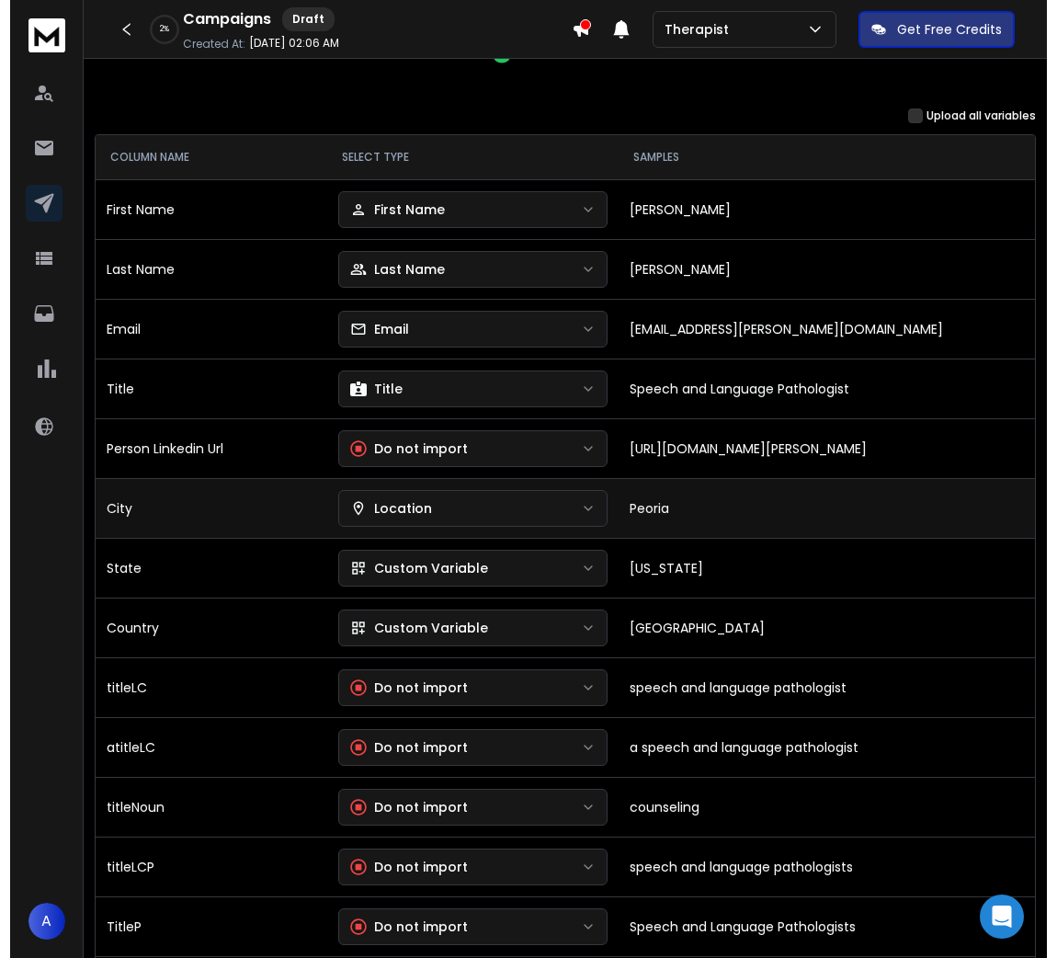
scroll to position [276, 0]
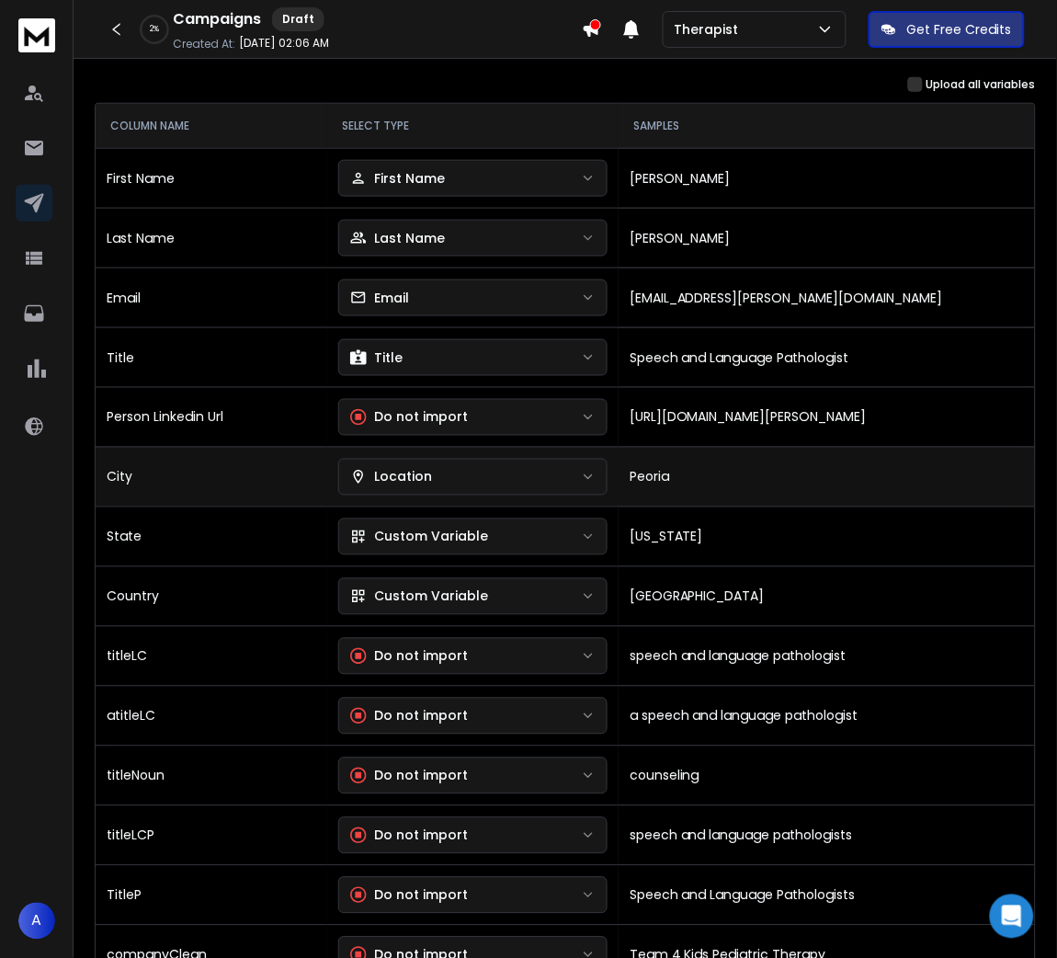
click at [486, 473] on button "Location" at bounding box center [472, 477] width 269 height 37
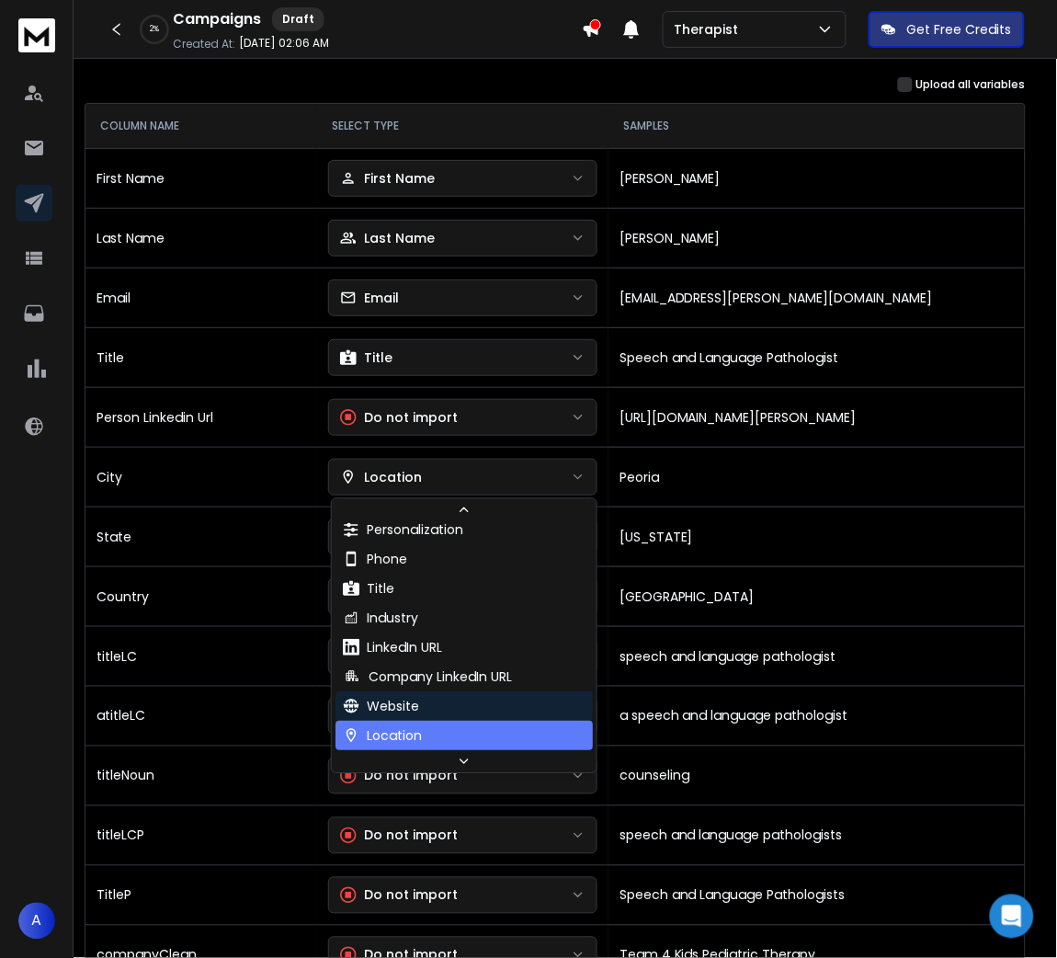
scroll to position [167, 0]
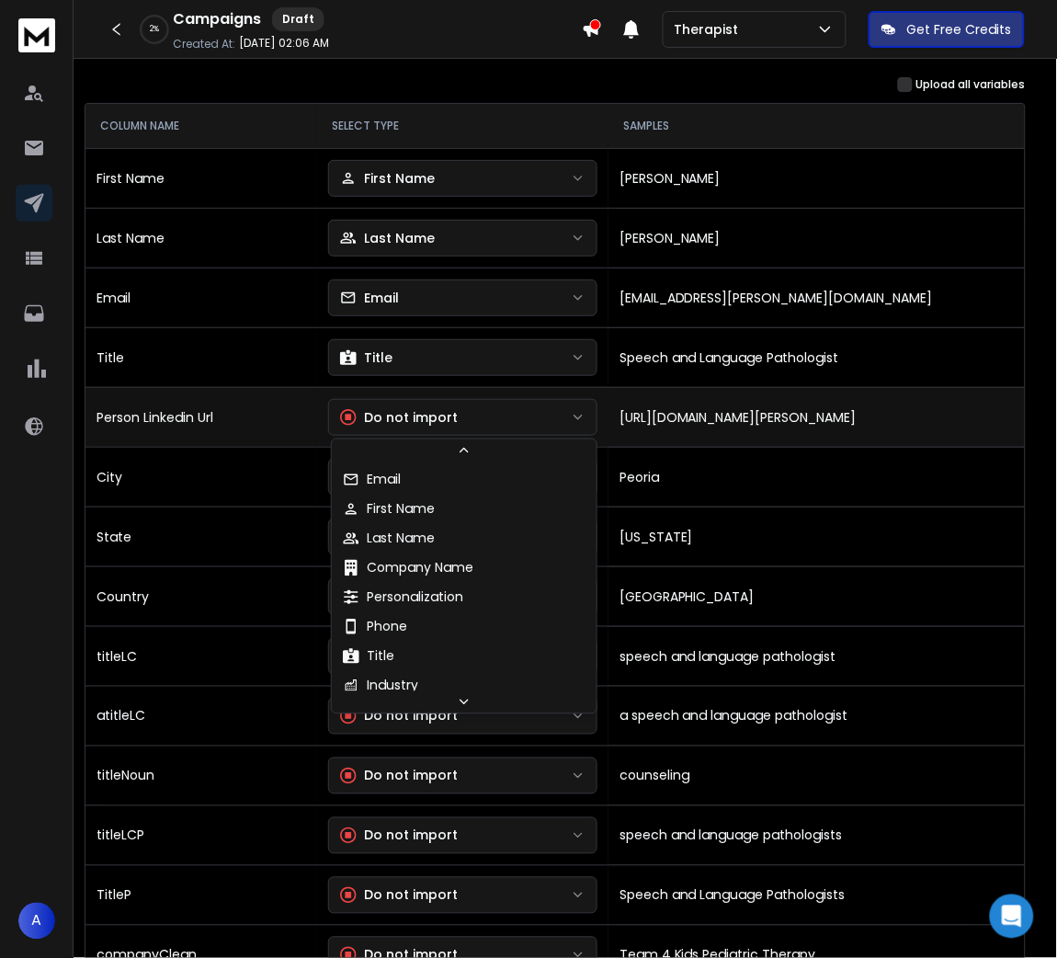
click at [450, 418] on div "Do not import" at bounding box center [399, 417] width 118 height 18
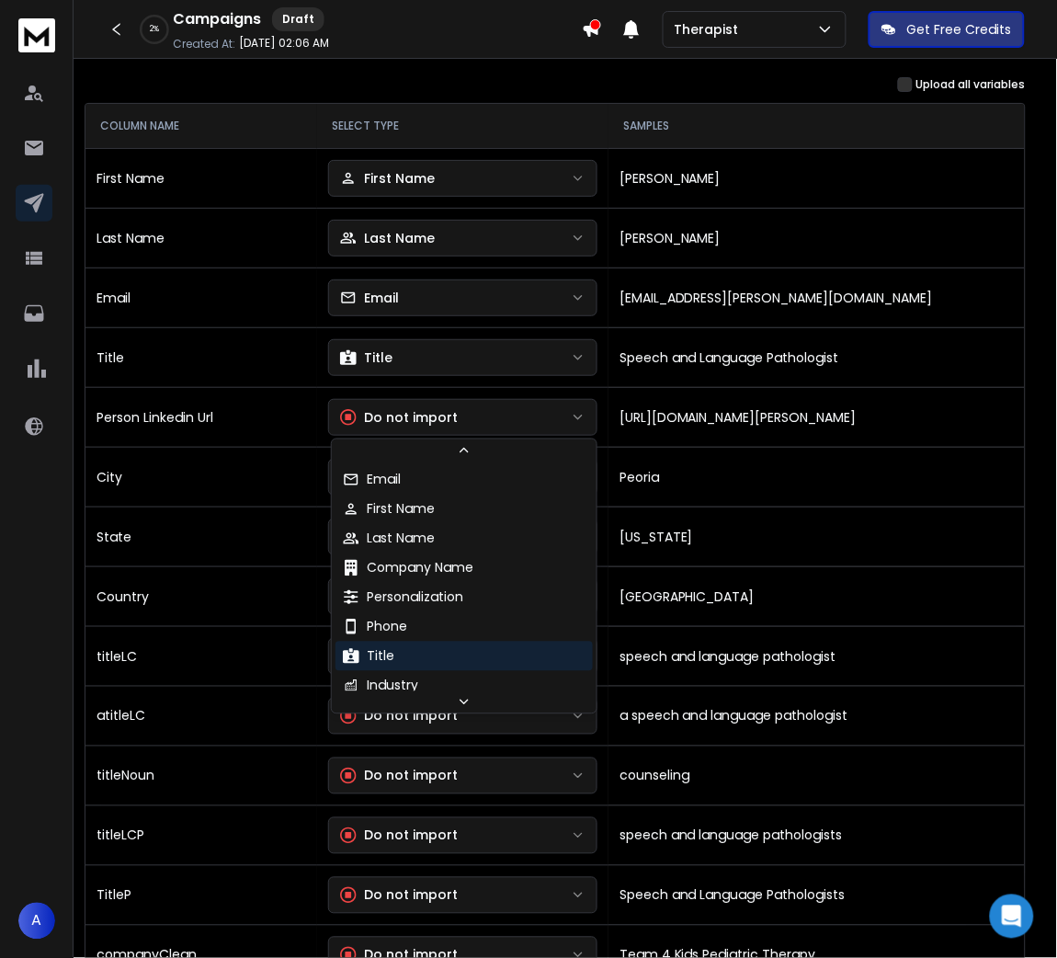
scroll to position [186, 0]
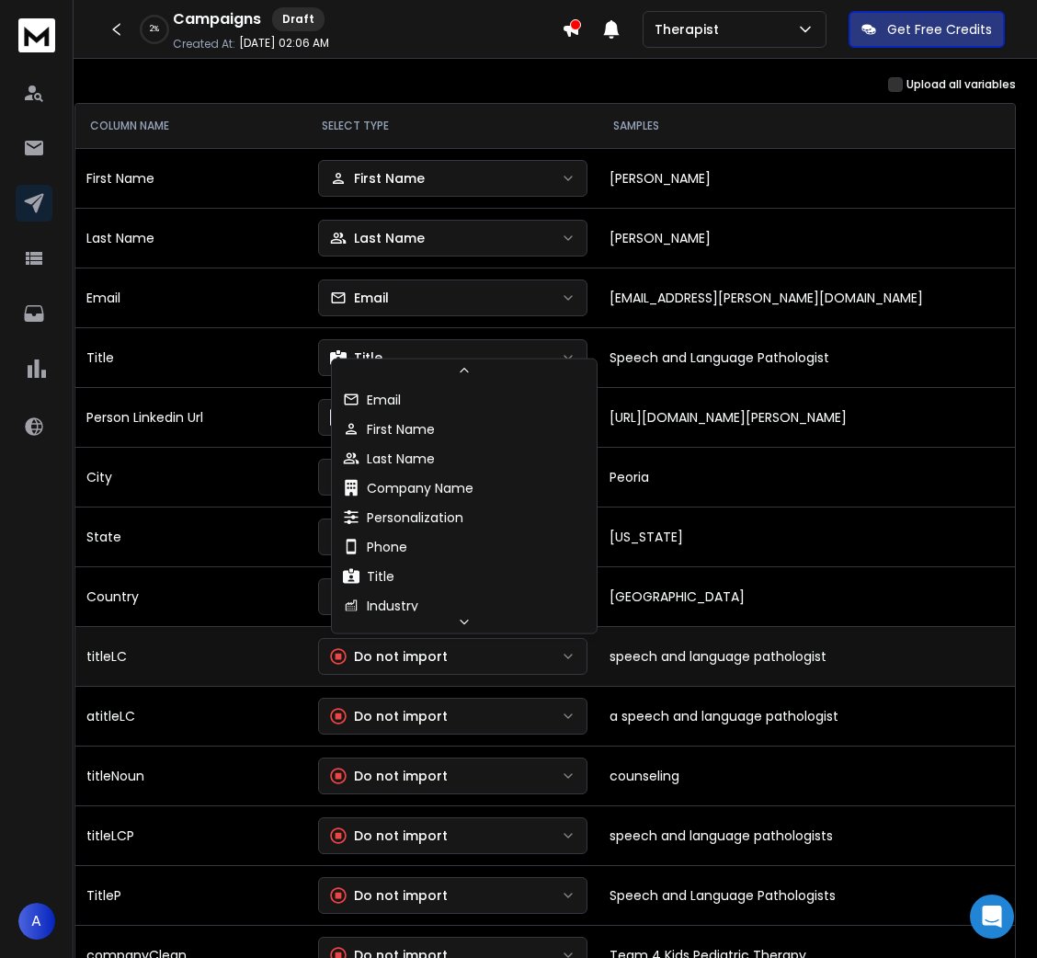
click at [464, 669] on button "Do not import" at bounding box center [452, 656] width 269 height 37
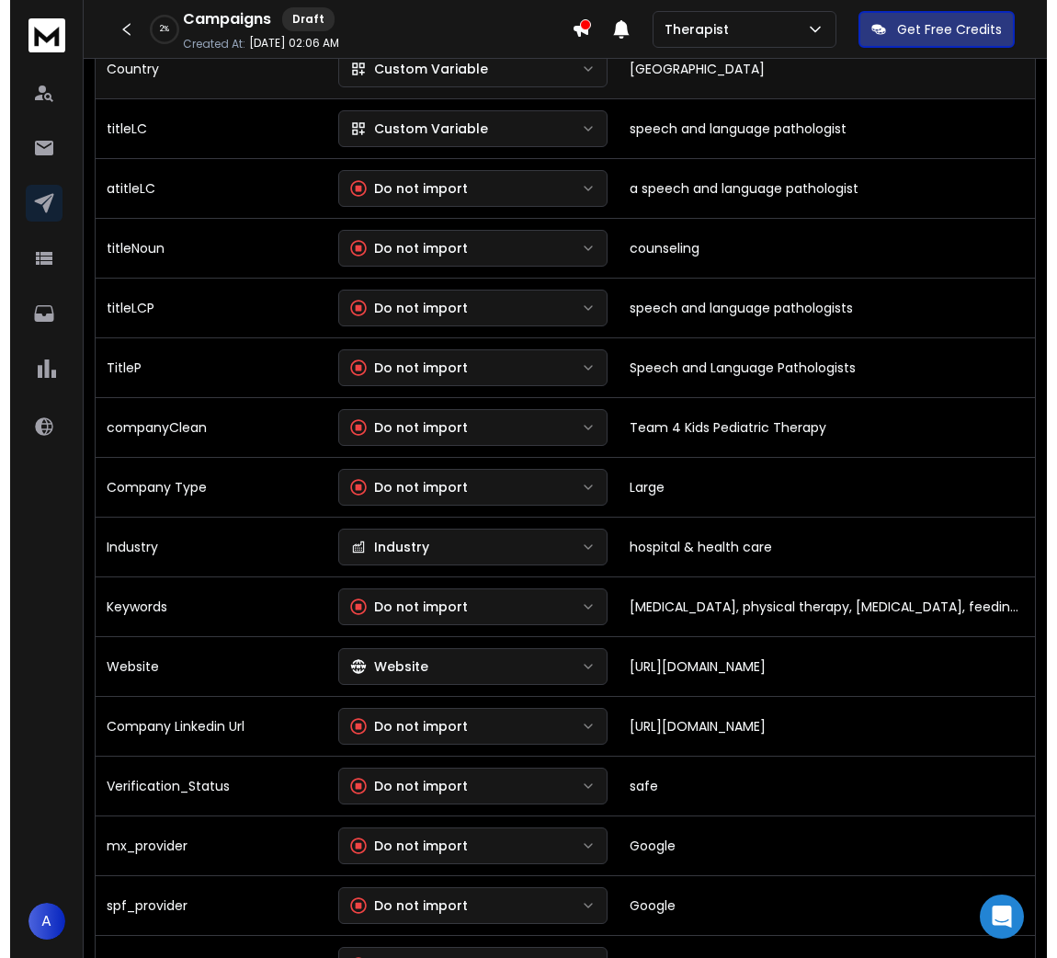
scroll to position [826, 0]
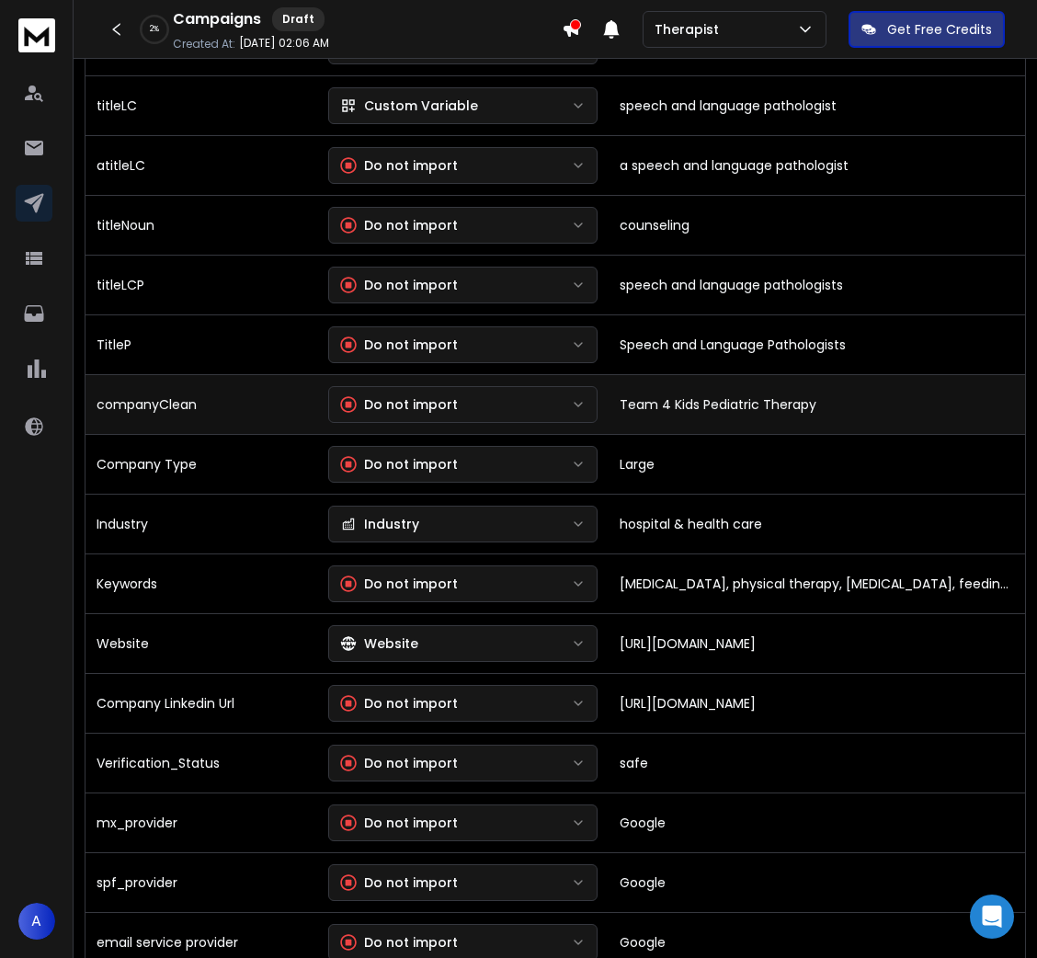
click at [476, 405] on button "Do not import" at bounding box center [462, 404] width 269 height 37
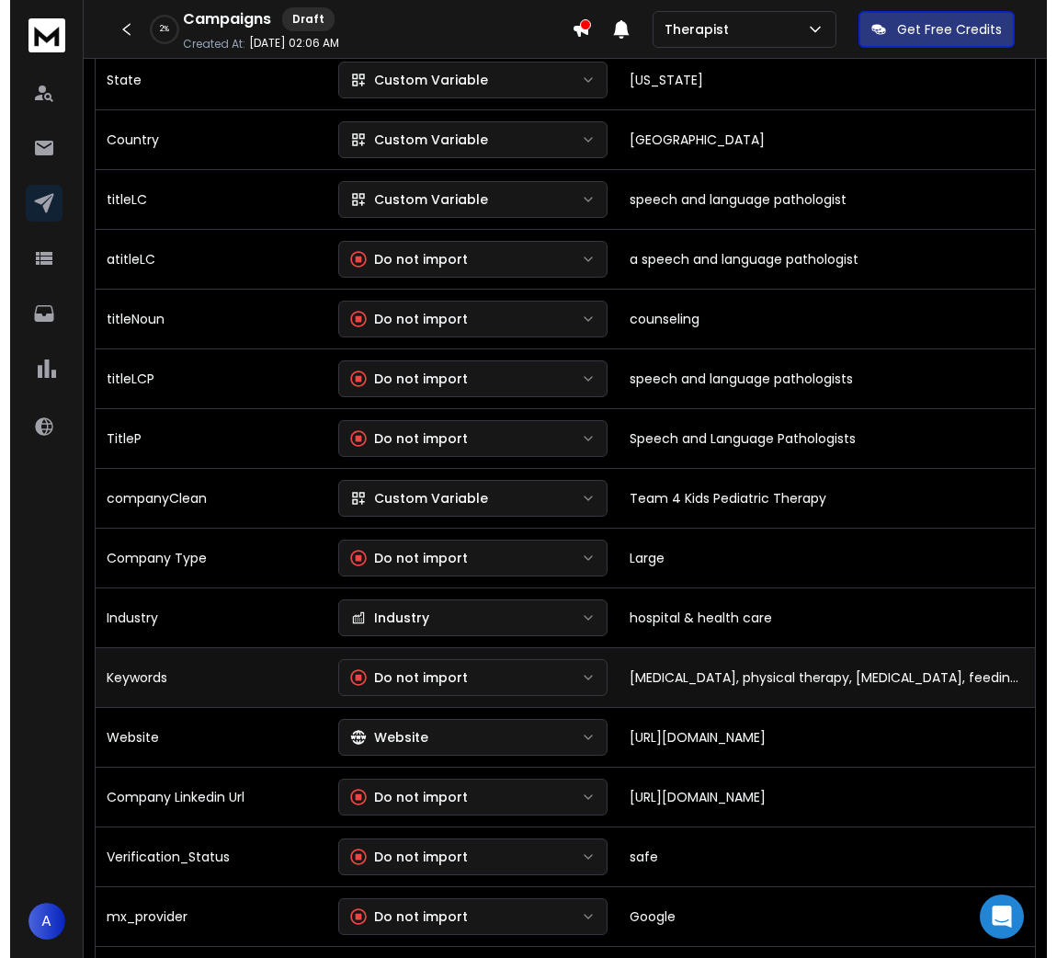
scroll to position [688, 0]
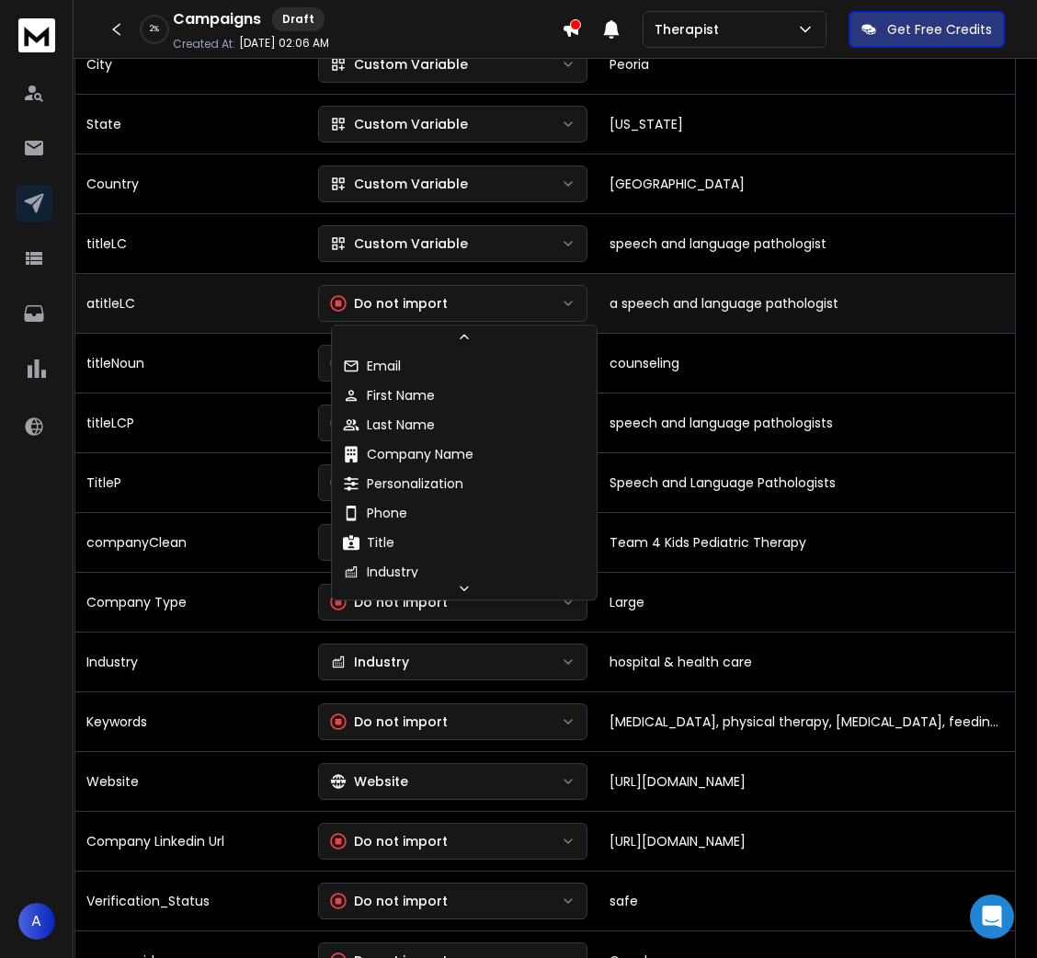
click at [475, 301] on button "Do not import" at bounding box center [452, 303] width 269 height 37
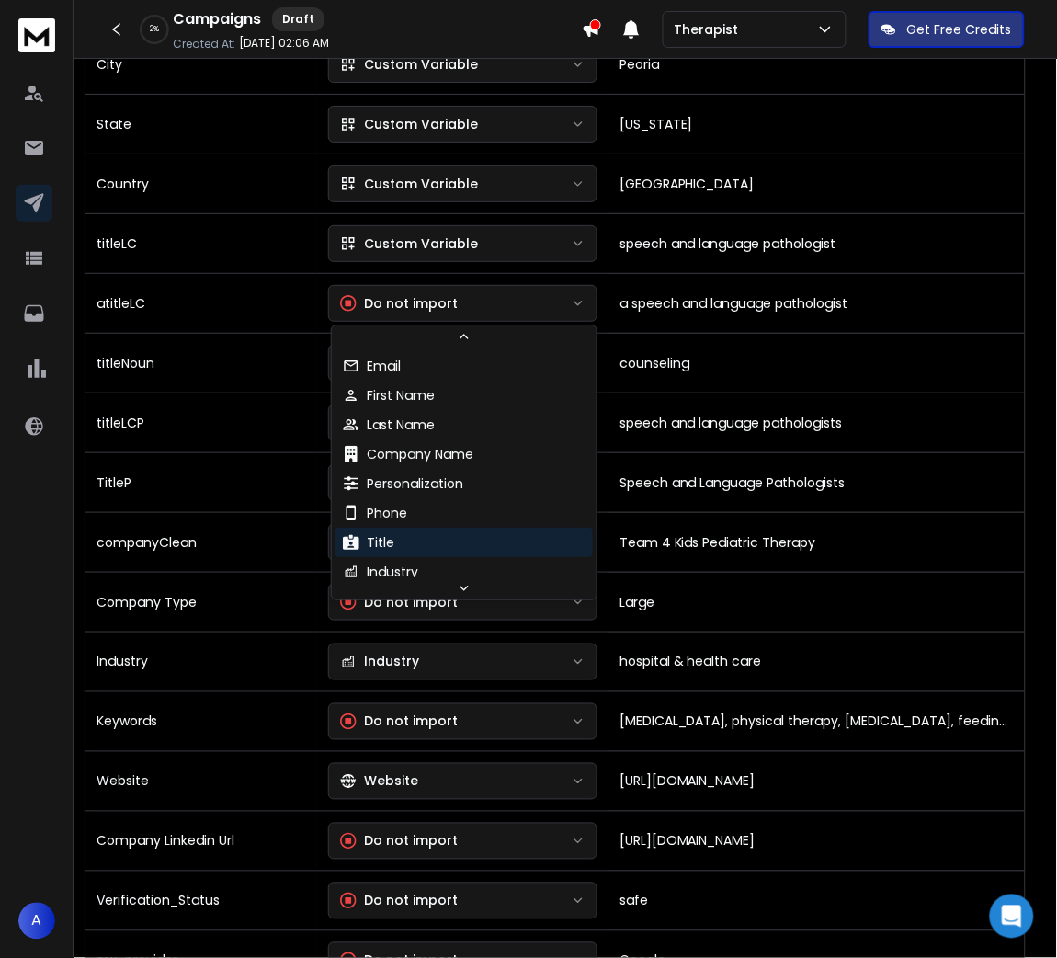
scroll to position [186, 0]
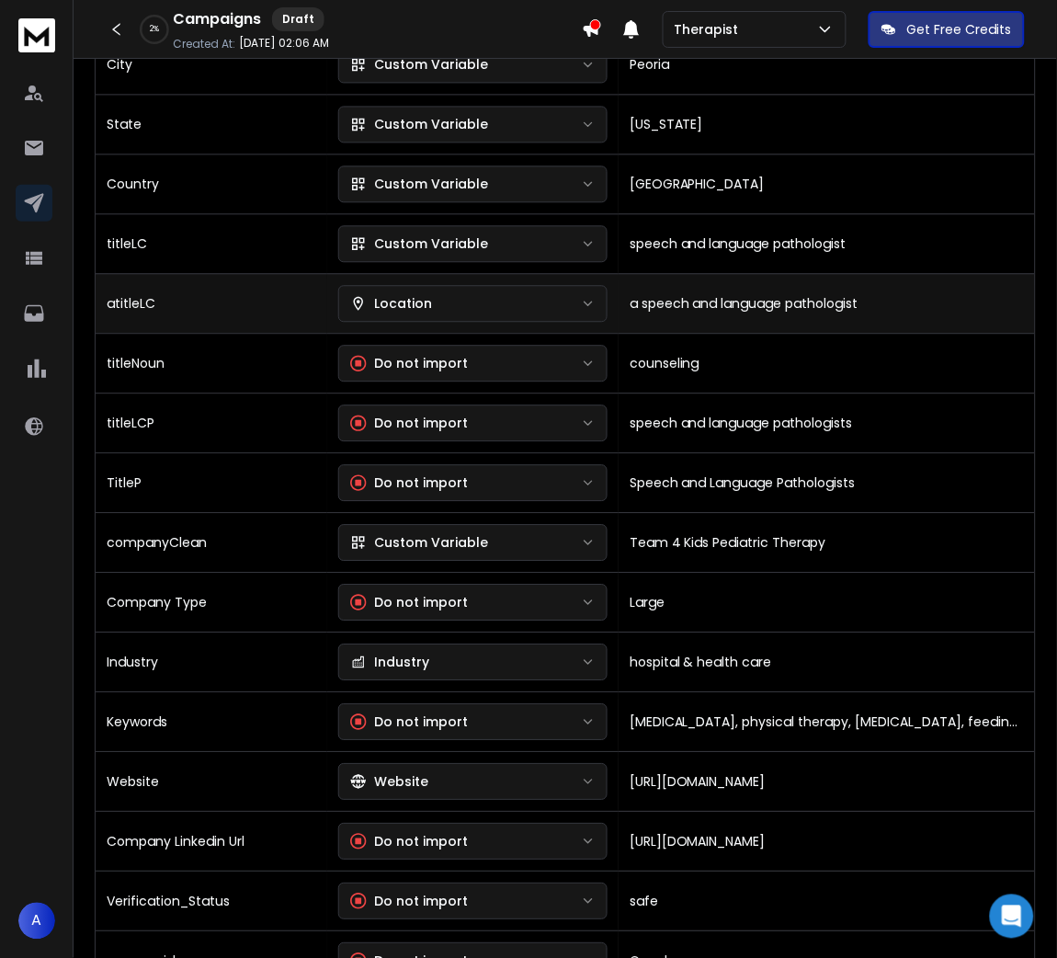
click at [465, 291] on button "Location" at bounding box center [472, 303] width 269 height 37
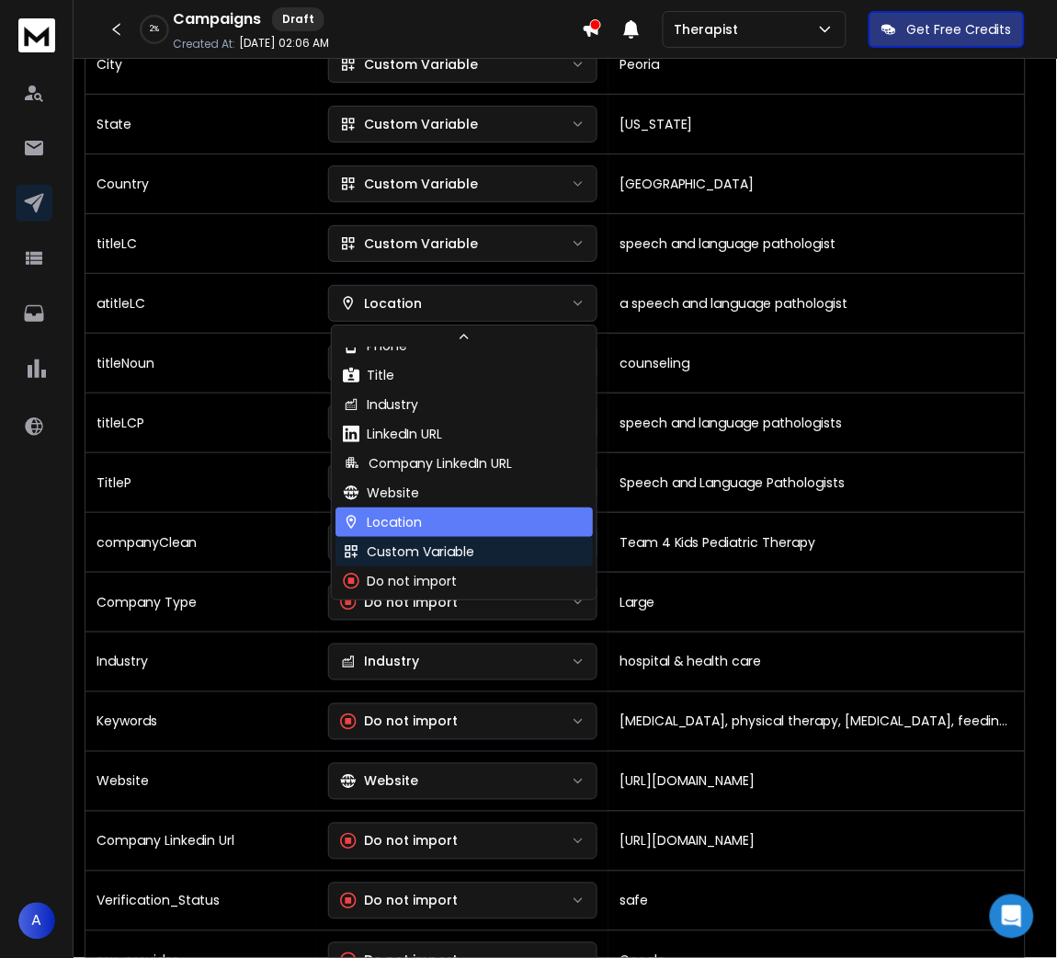
scroll to position [167, 0]
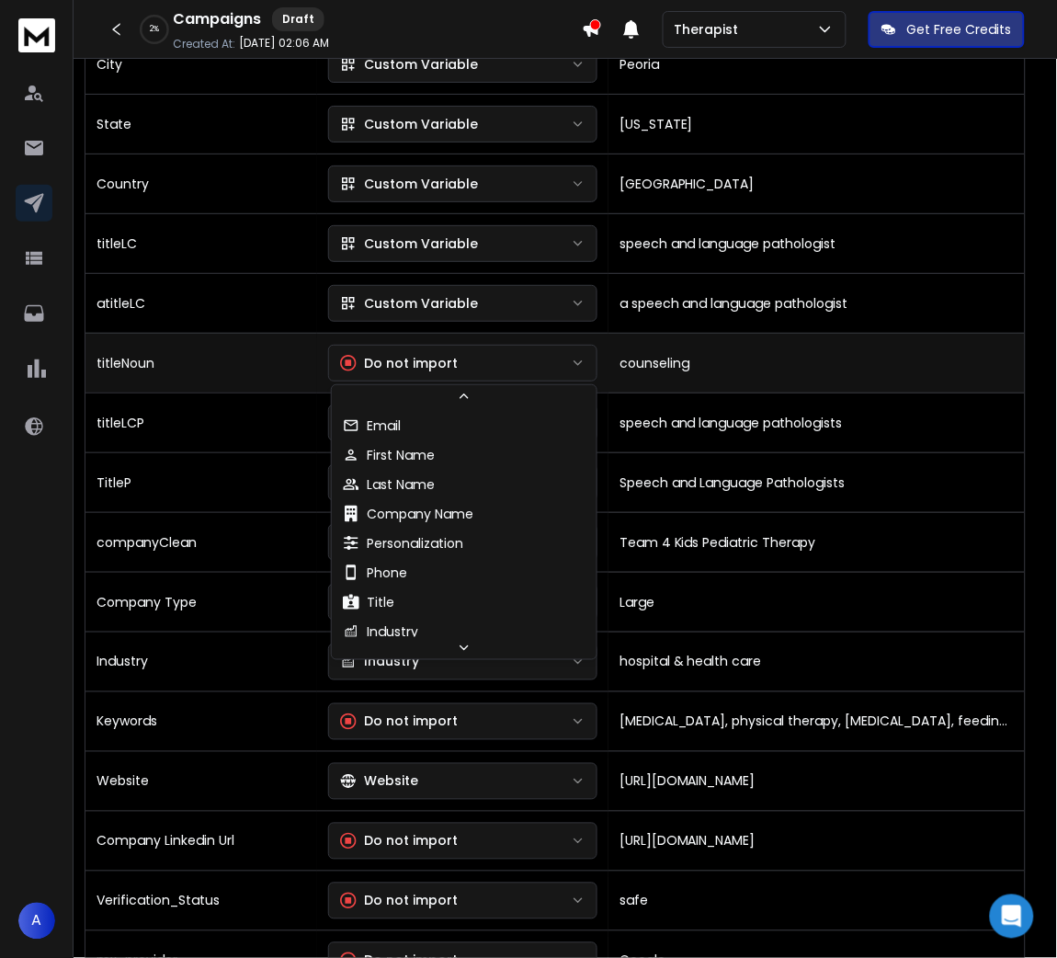
click at [488, 379] on button "Do not import" at bounding box center [462, 363] width 269 height 37
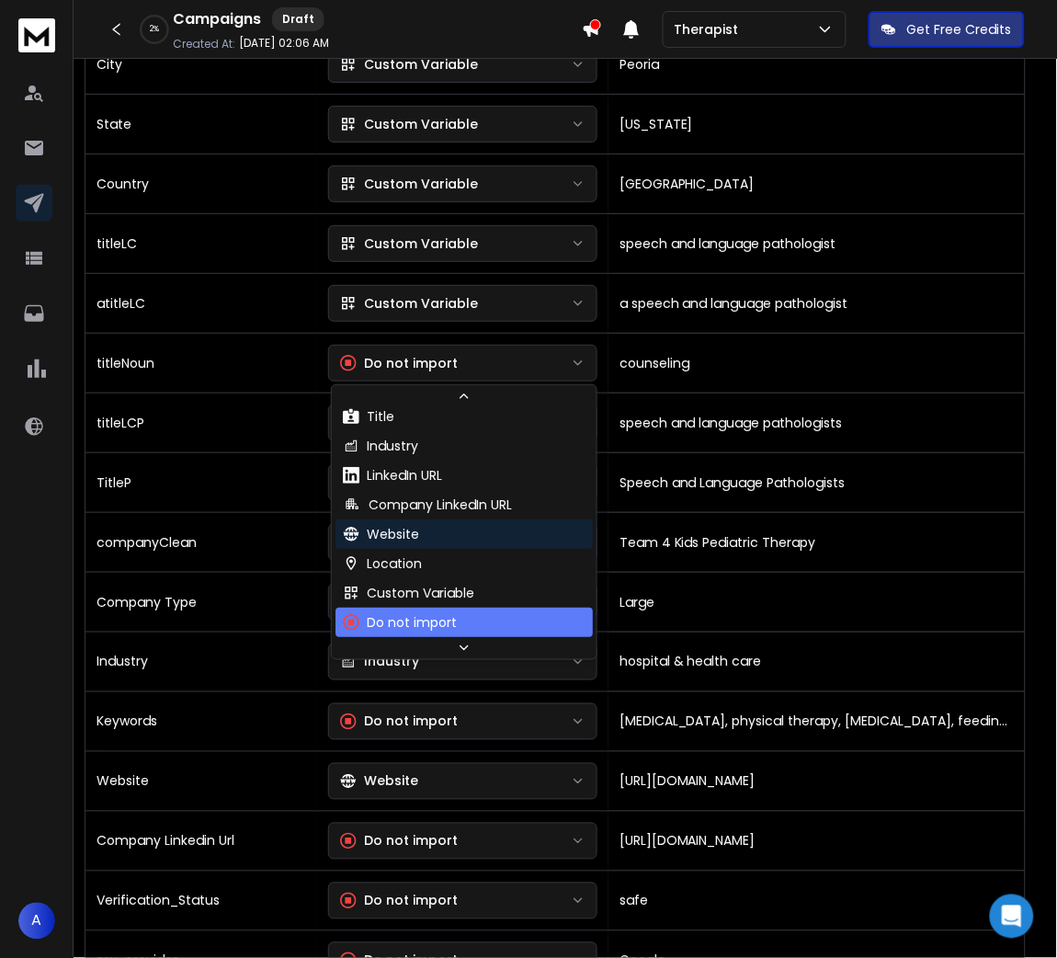
scroll to position [156, 0]
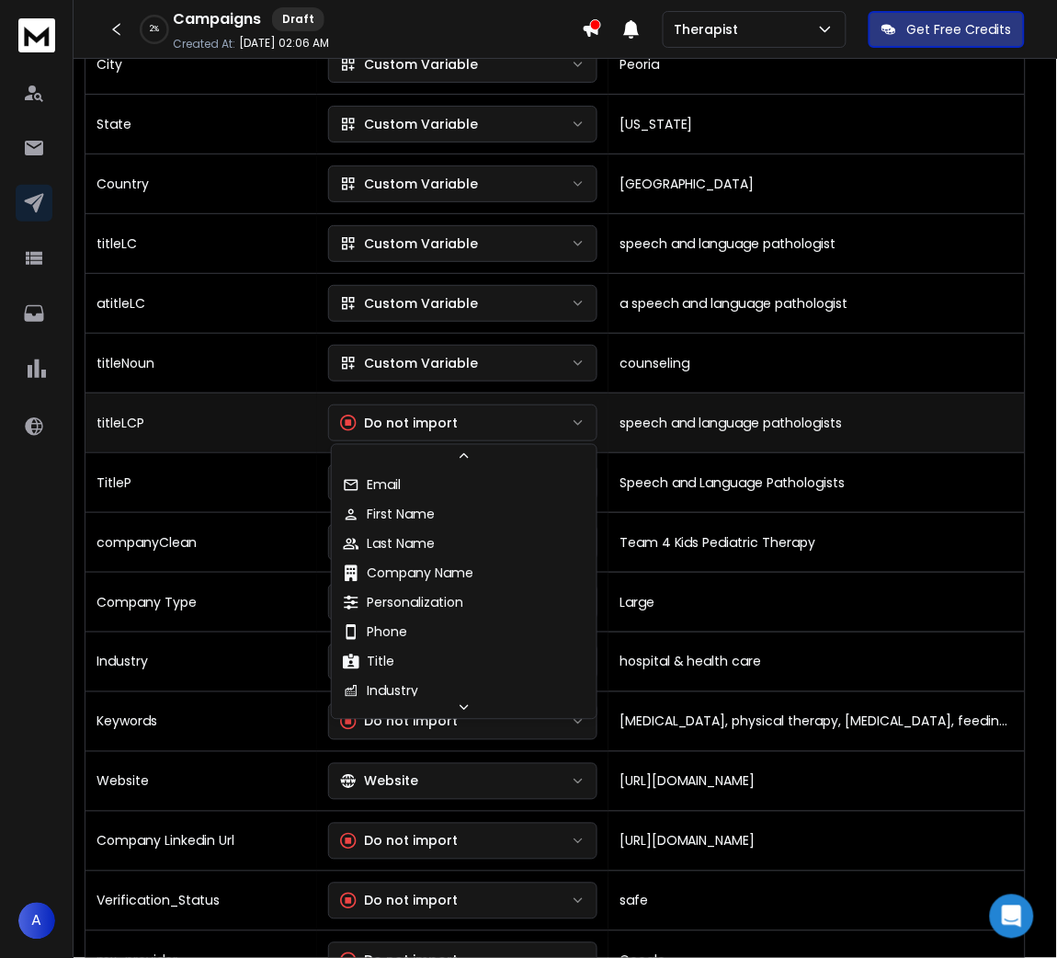
click at [488, 434] on button "Do not import" at bounding box center [462, 422] width 269 height 37
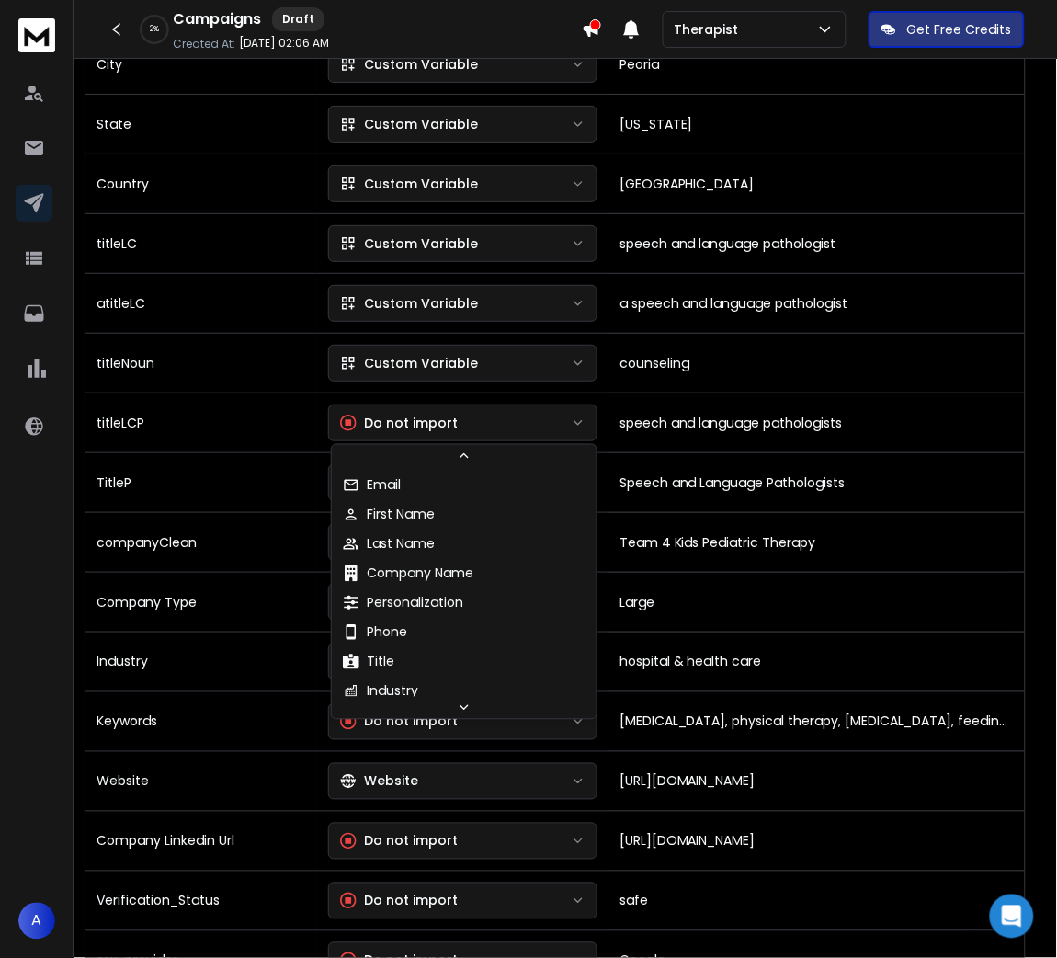
scroll to position [186, 0]
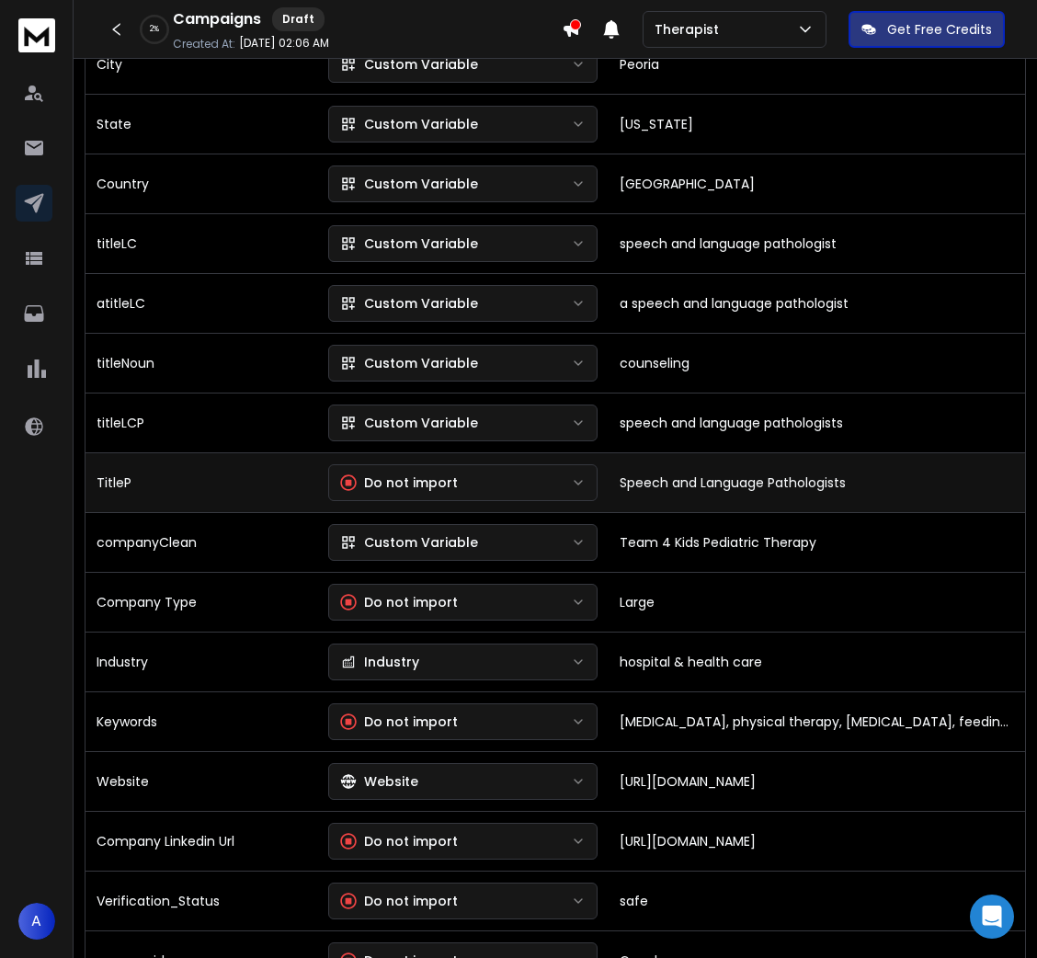
click at [503, 464] on button "Do not import" at bounding box center [462, 482] width 269 height 37
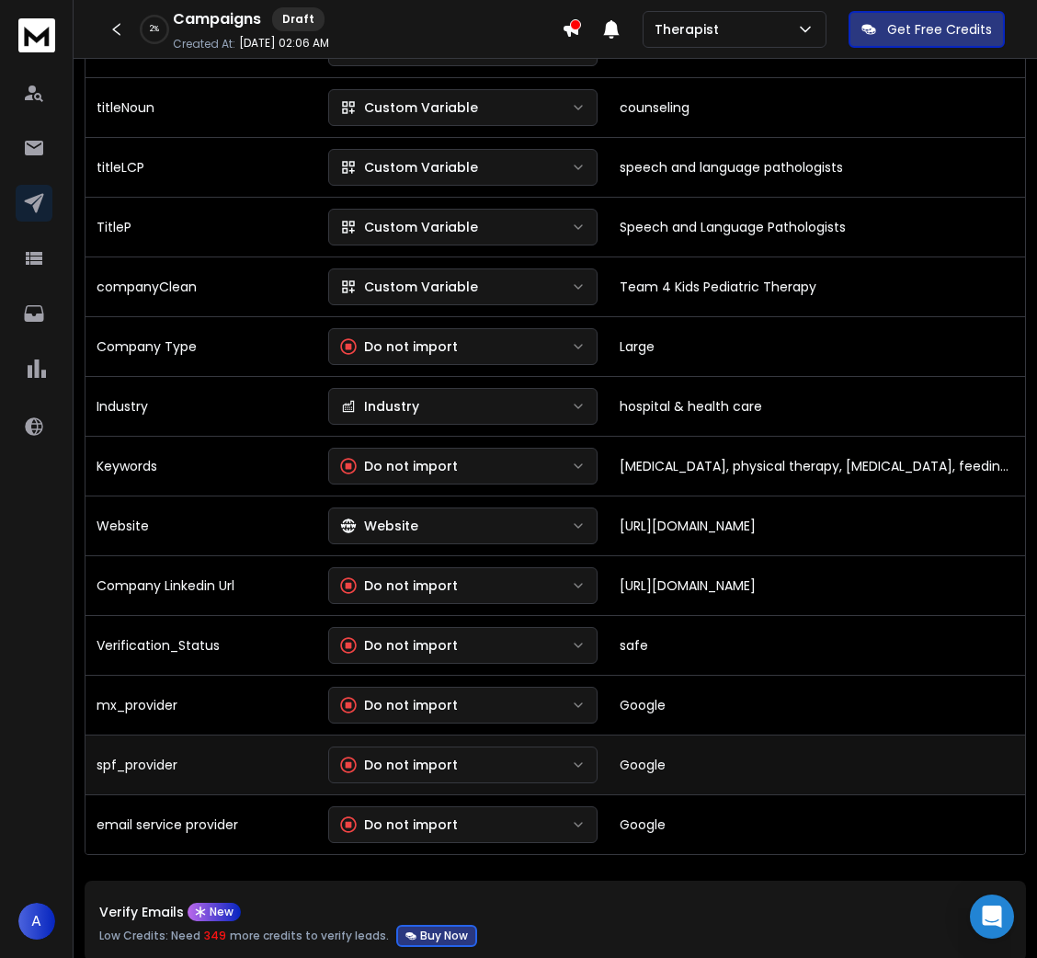
scroll to position [1127, 0]
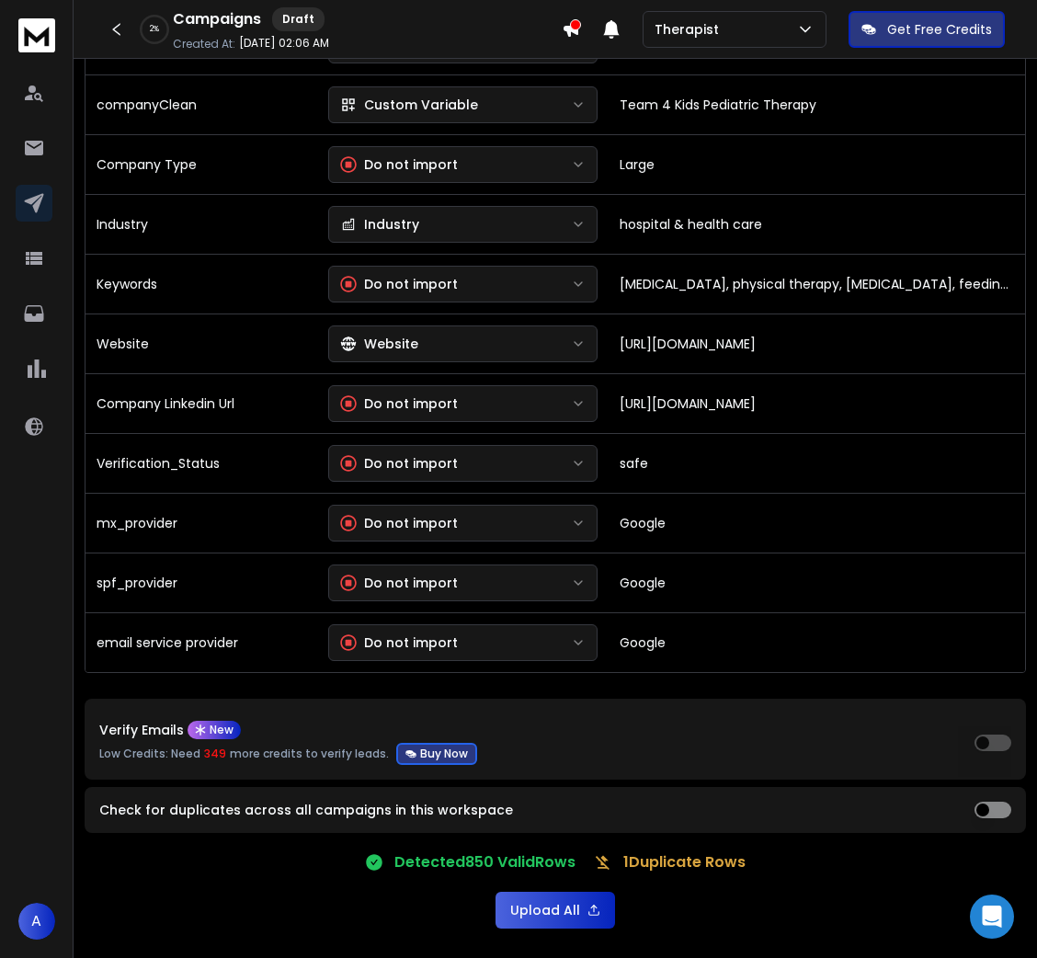
click at [542, 907] on button "Upload All" at bounding box center [554, 909] width 119 height 37
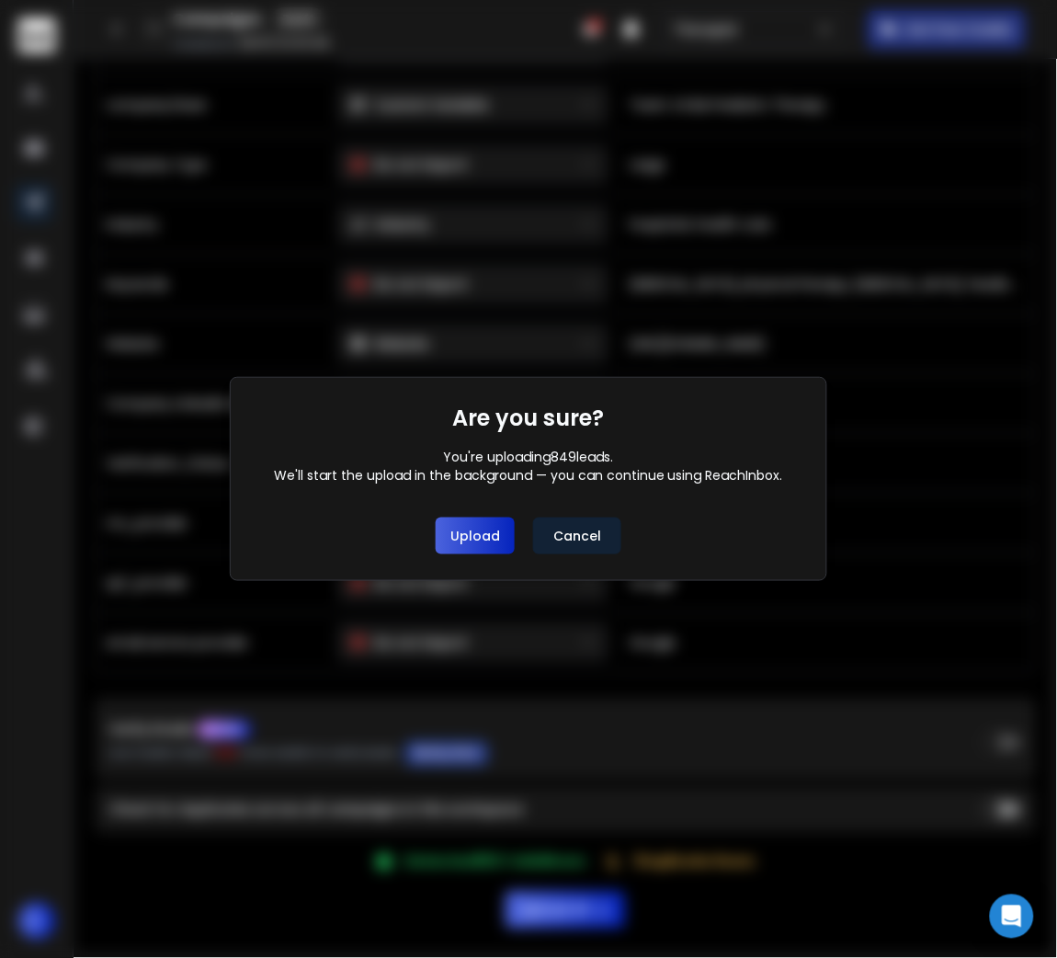
click at [487, 537] on button "Upload" at bounding box center [475, 535] width 79 height 37
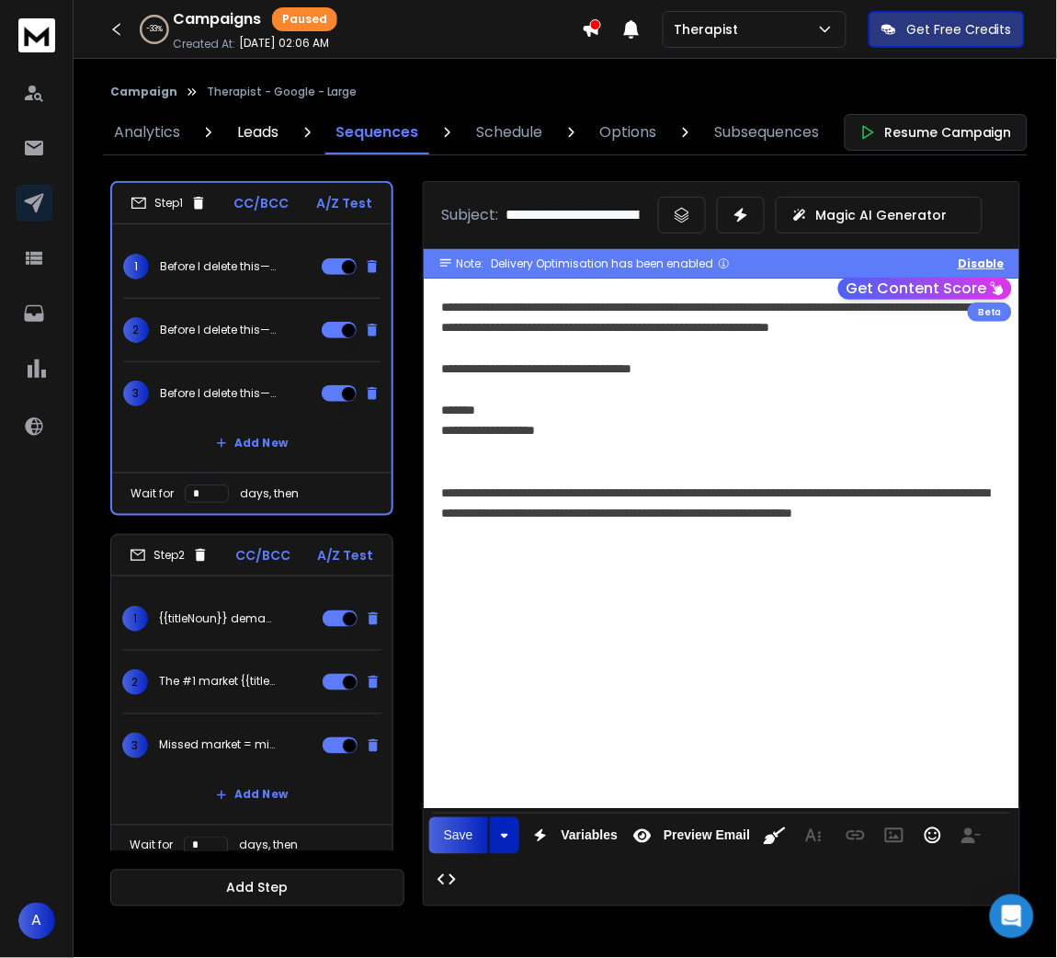
click at [251, 125] on p "Leads" at bounding box center [257, 132] width 41 height 22
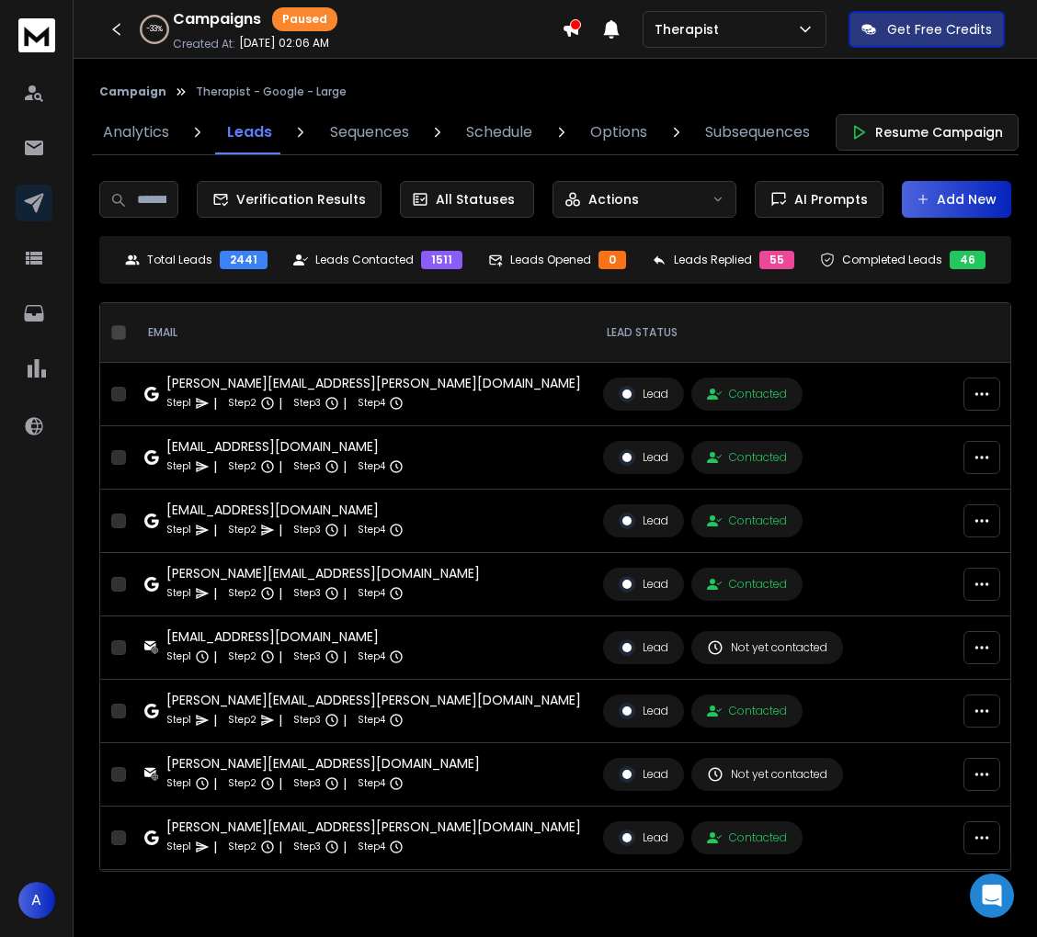
click at [980, 181] on button "Add New" at bounding box center [956, 199] width 109 height 37
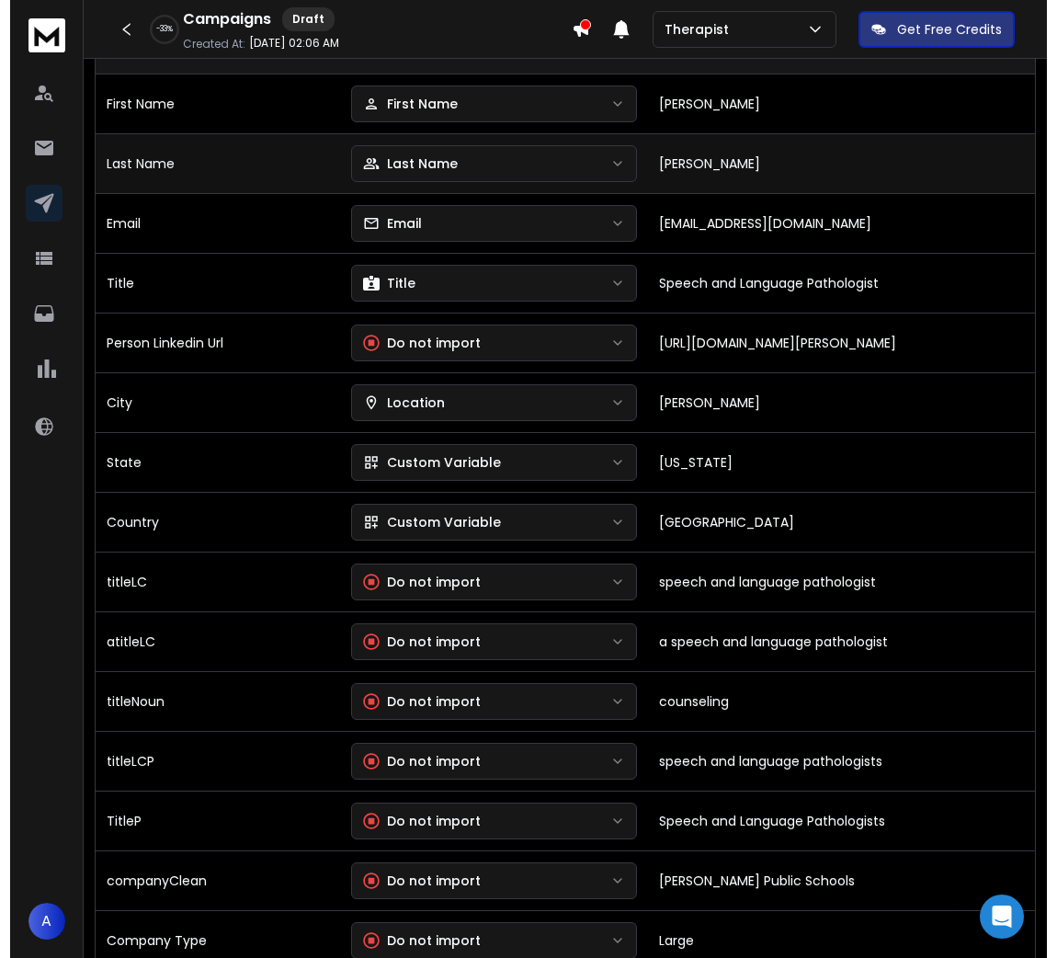
scroll to position [551, 0]
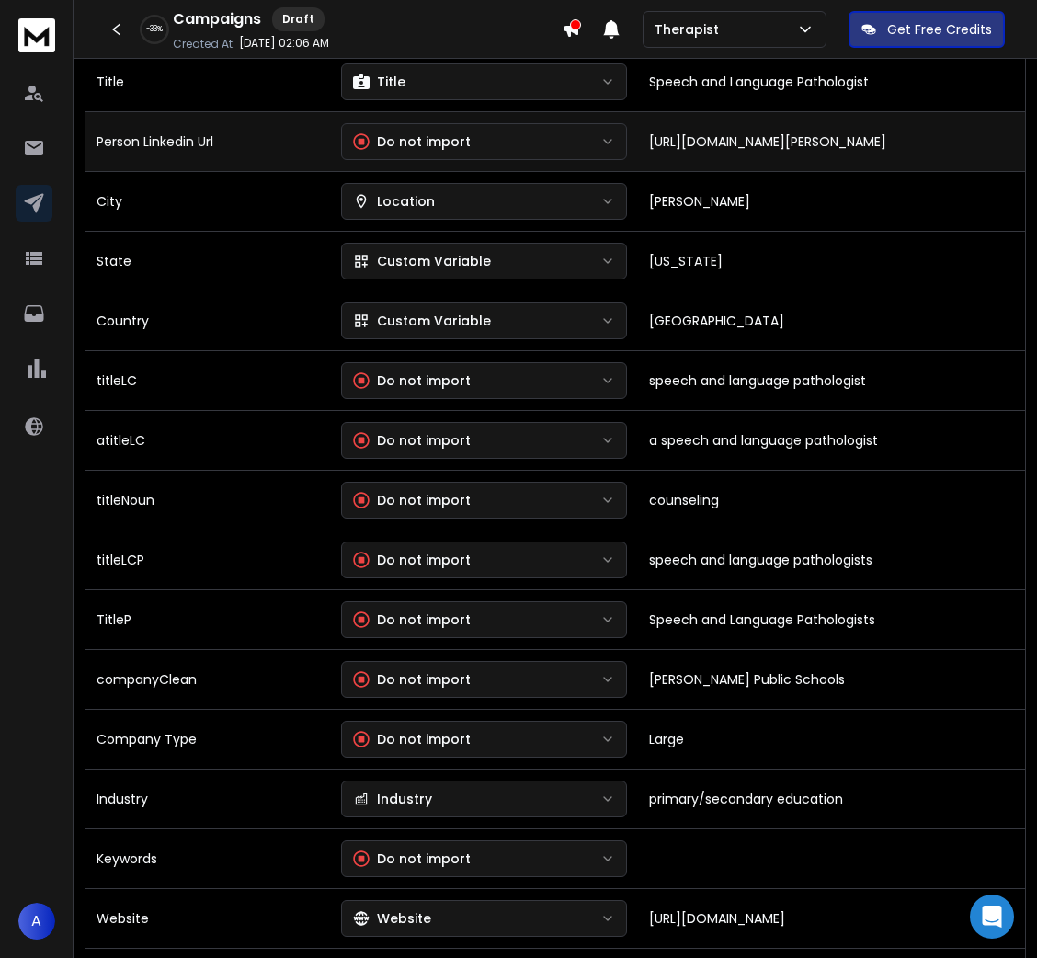
click at [437, 157] on button "Do not import" at bounding box center [484, 141] width 286 height 37
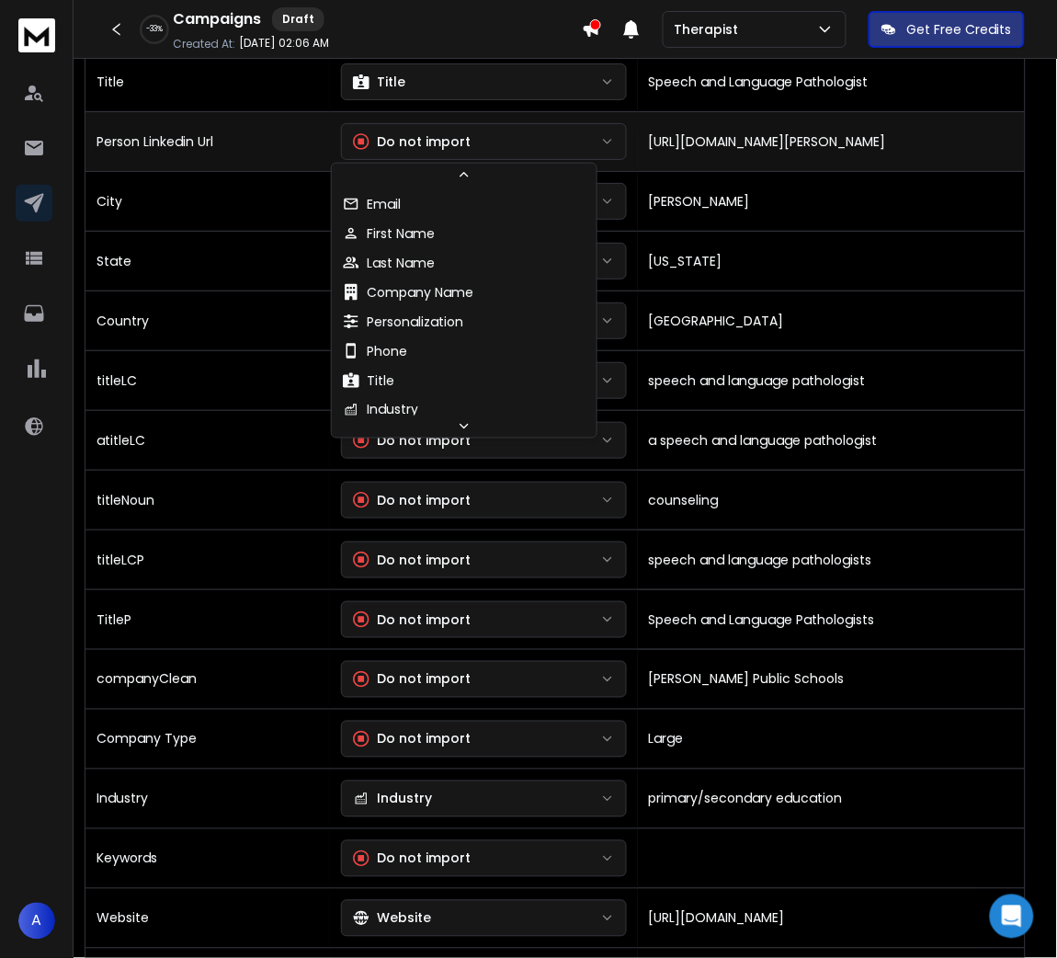
scroll to position [186, 0]
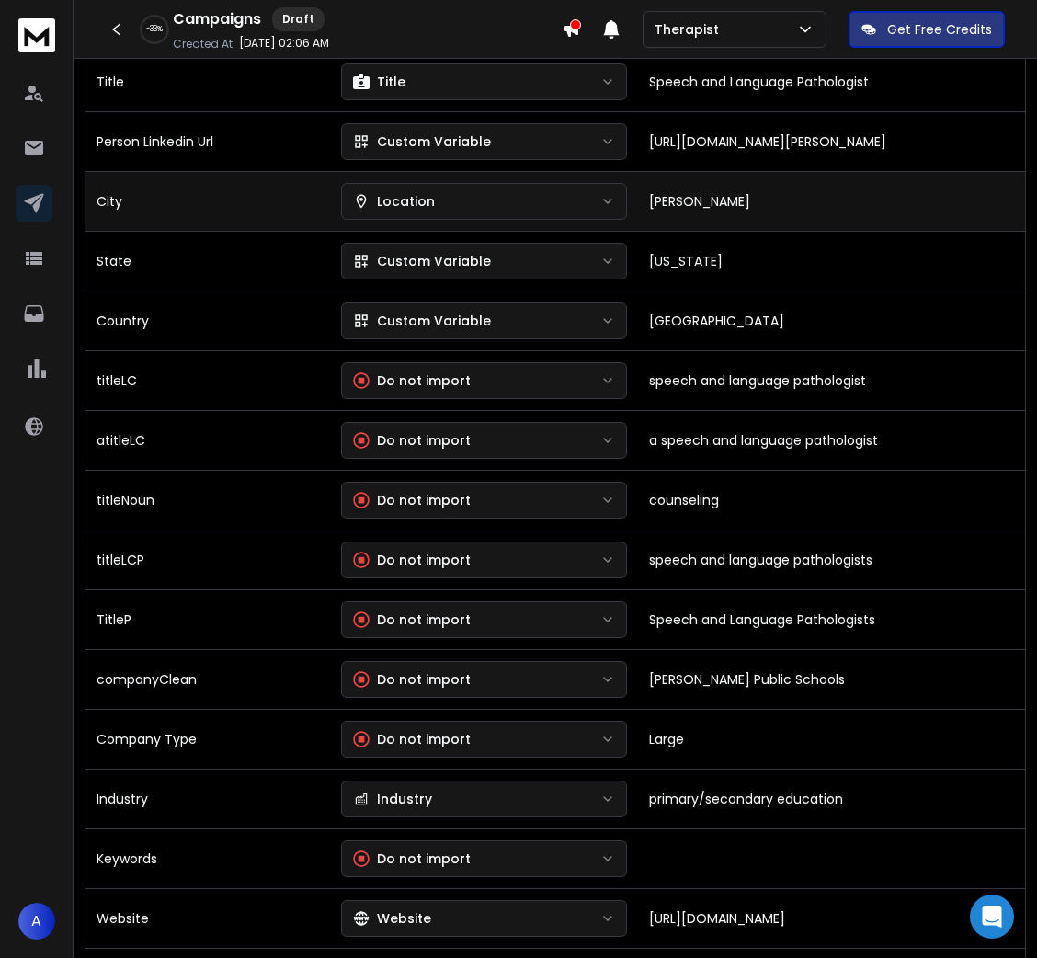
click at [444, 200] on button "Location" at bounding box center [484, 201] width 286 height 37
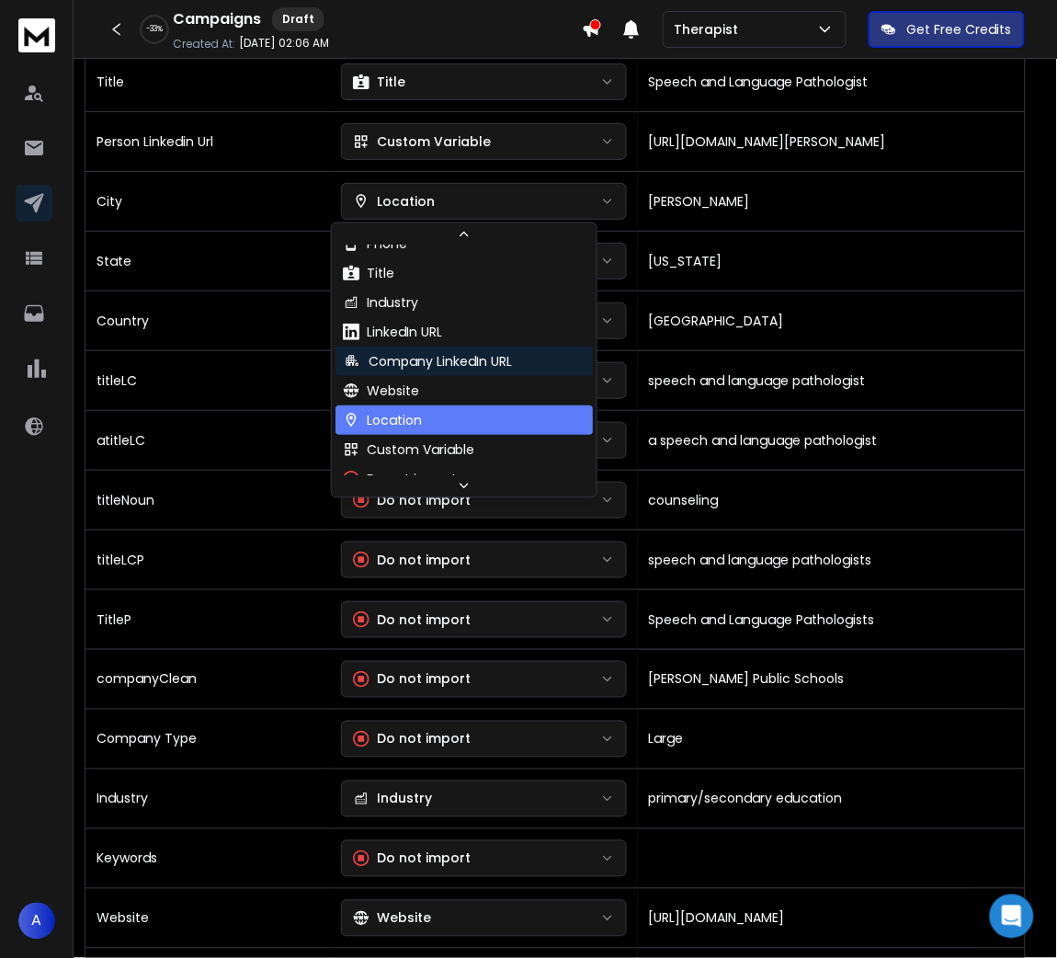
scroll to position [167, 0]
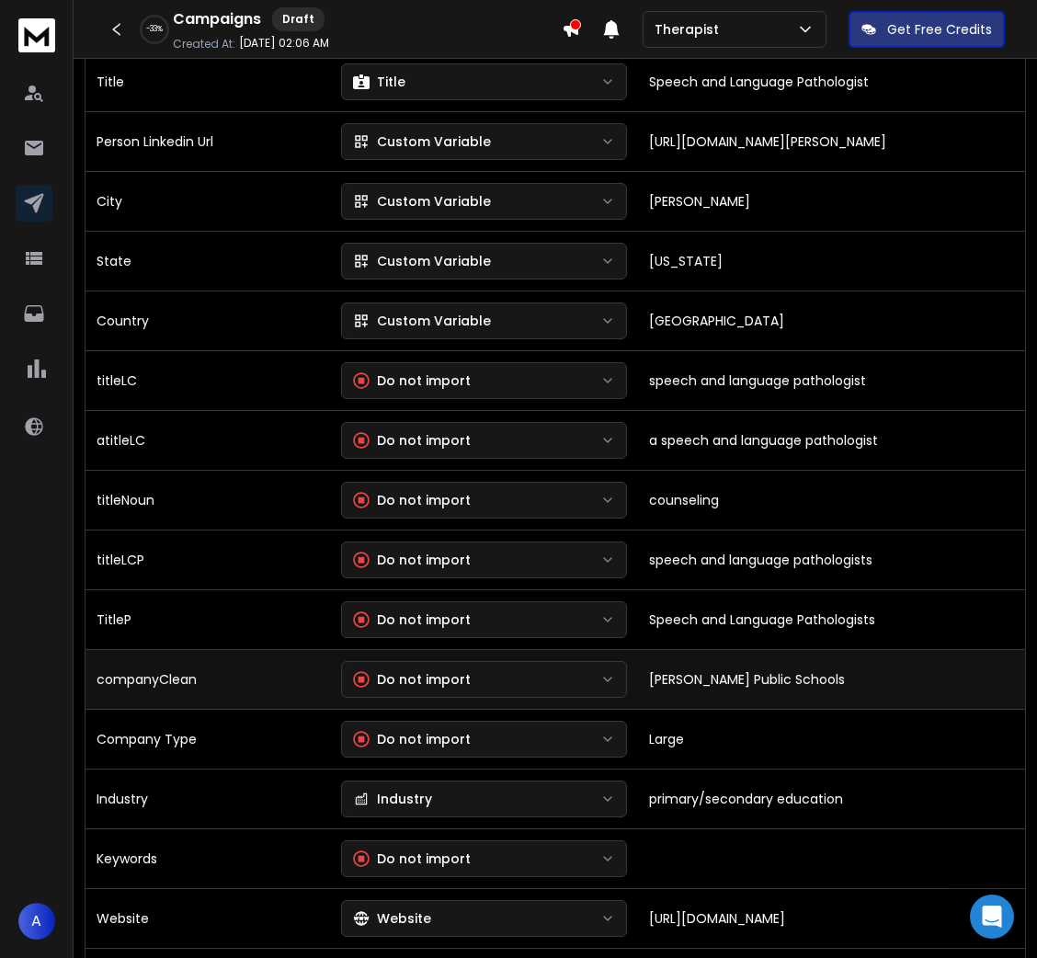
click at [426, 683] on div "Do not import" at bounding box center [412, 679] width 118 height 18
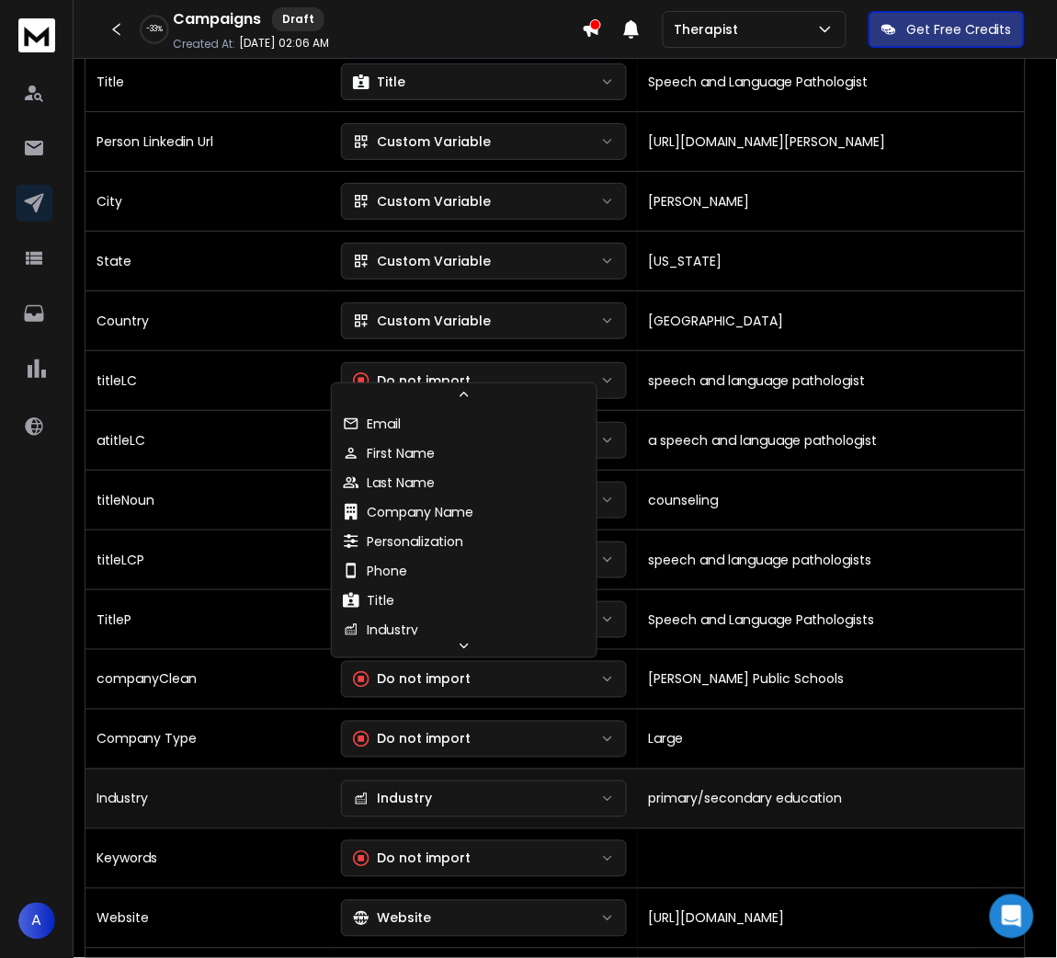
scroll to position [186, 0]
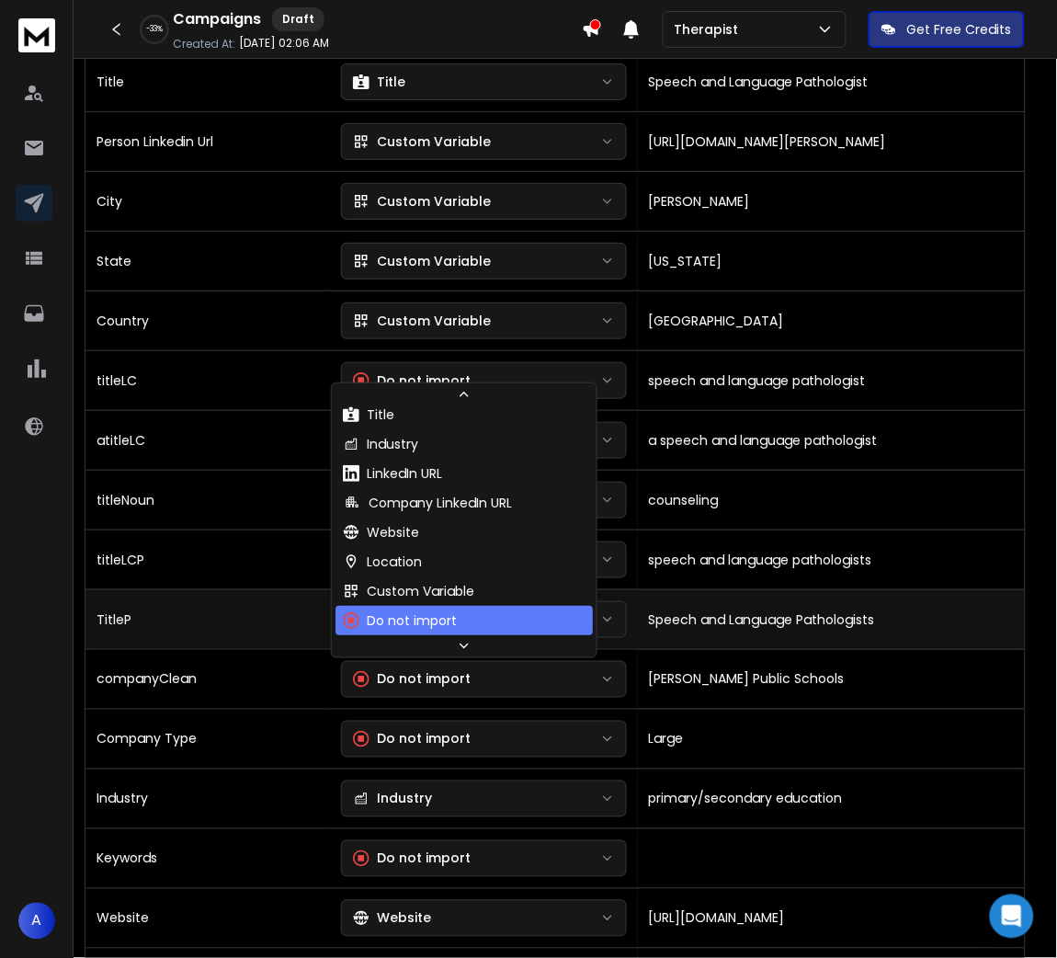
drag, startPoint x: 431, startPoint y: 587, endPoint x: 444, endPoint y: 597, distance: 16.4
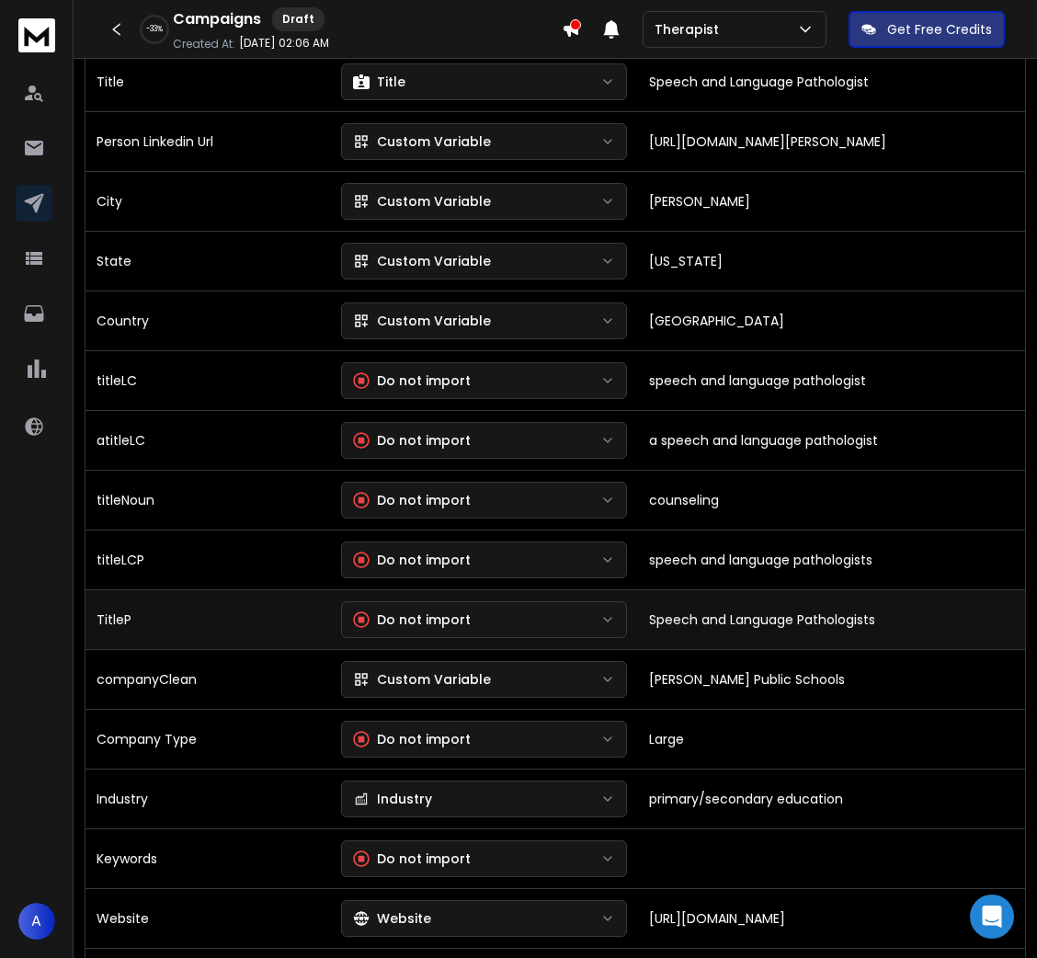
click at [465, 626] on button "Do not import" at bounding box center [484, 619] width 286 height 37
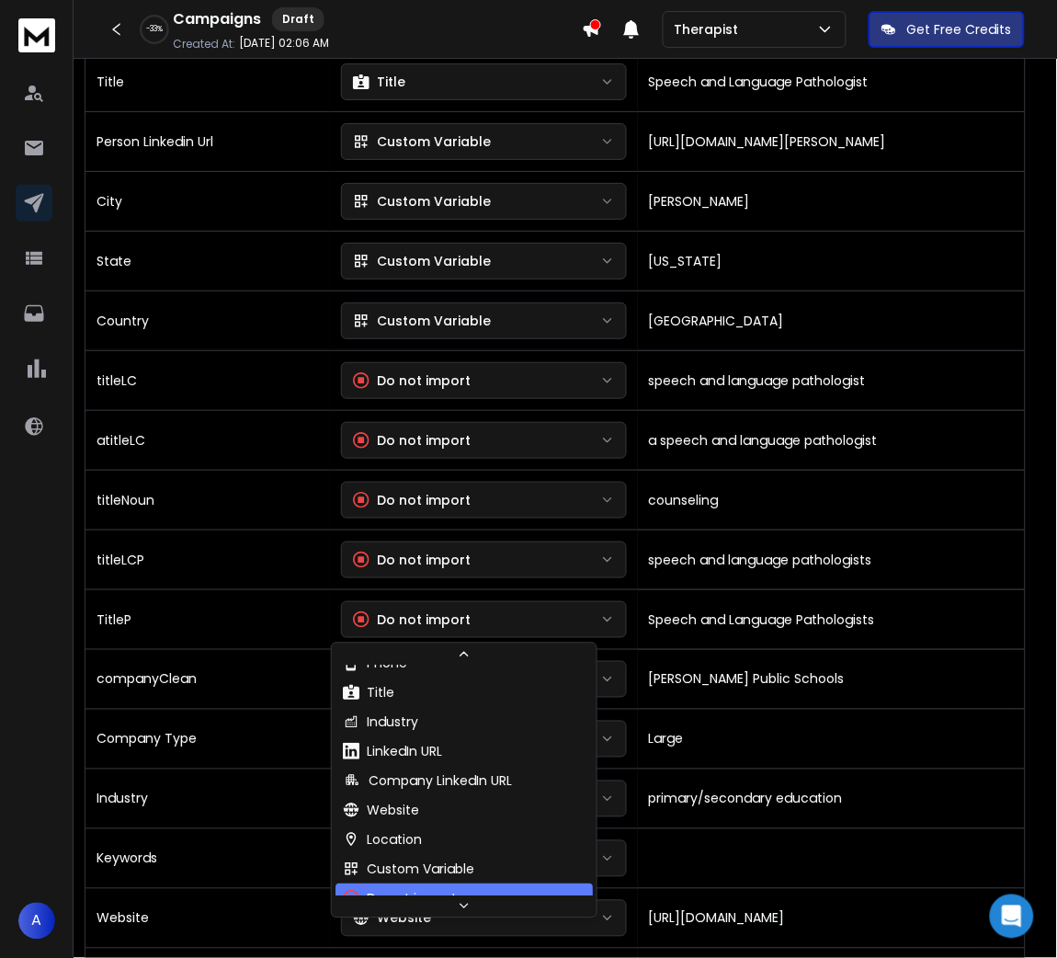
scroll to position [167, 0]
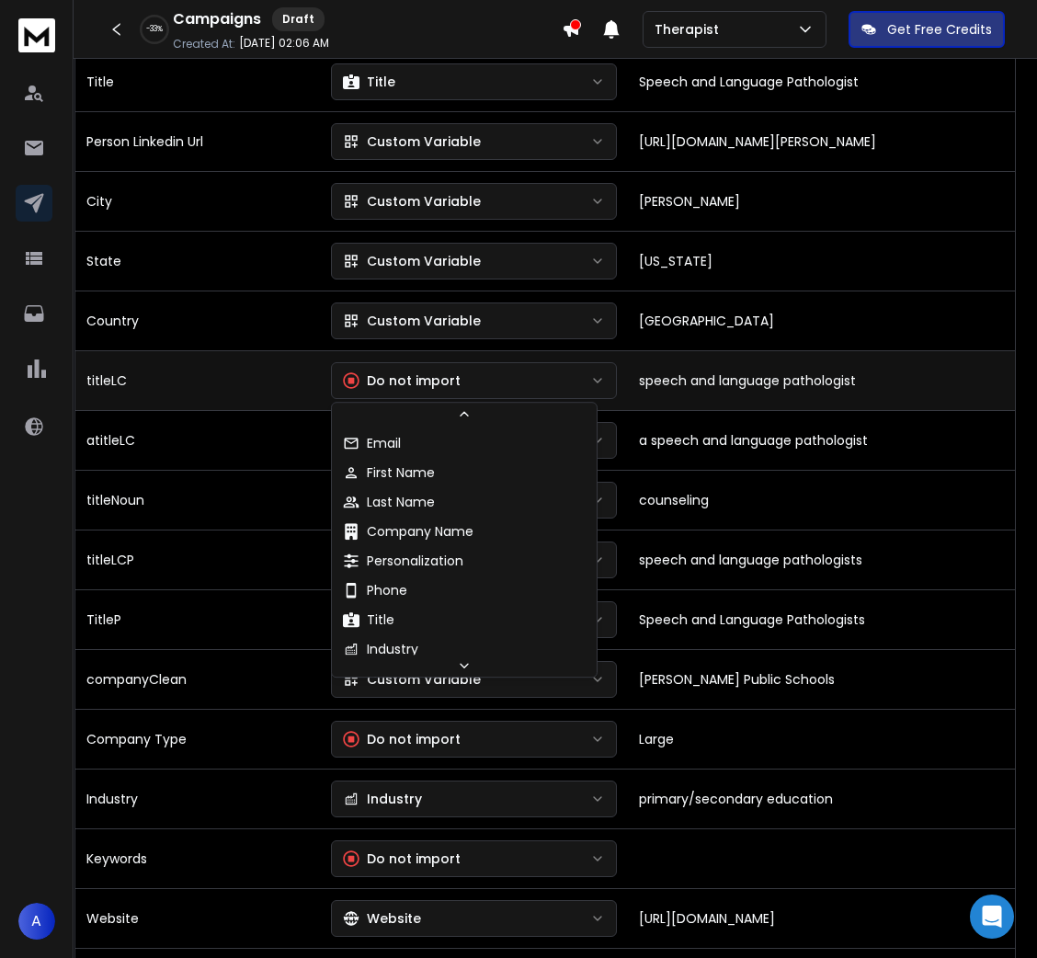
click at [465, 380] on button "Do not import" at bounding box center [474, 380] width 286 height 37
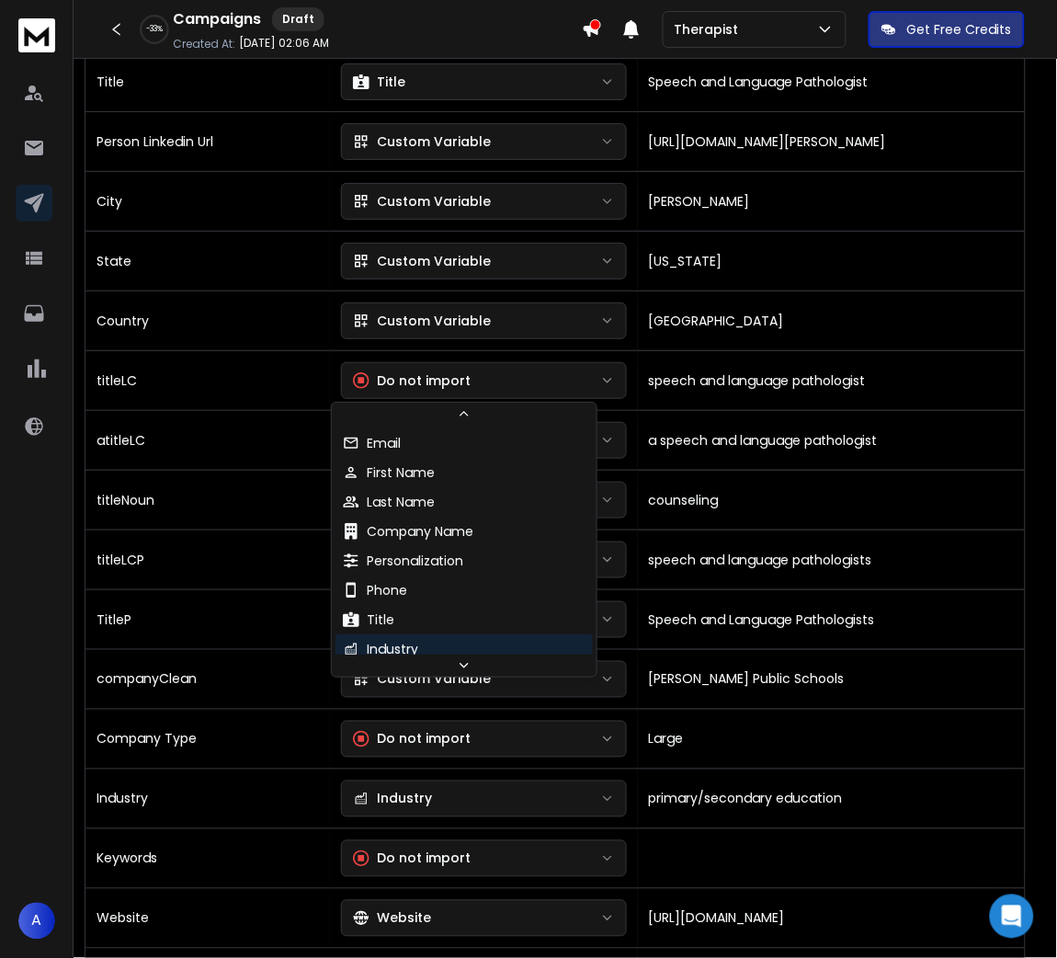
scroll to position [186, 0]
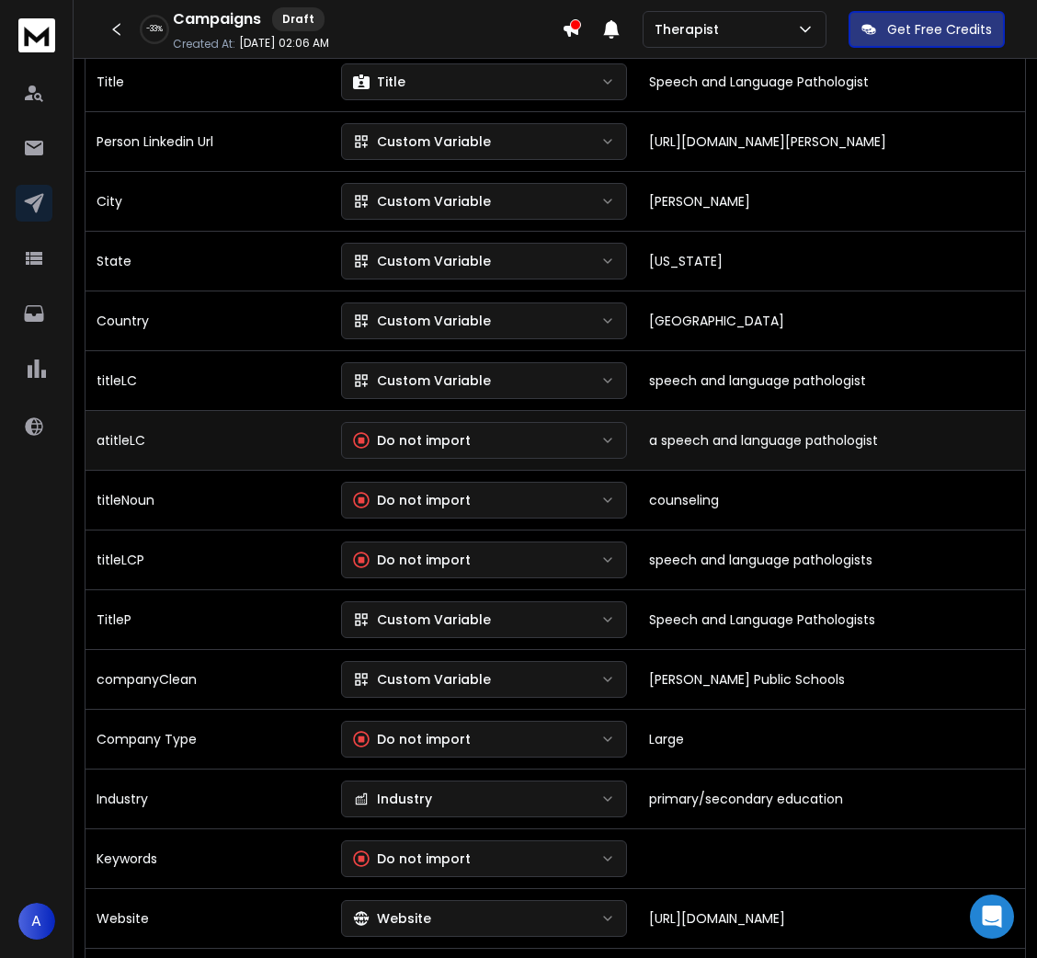
click at [479, 443] on button "Do not import" at bounding box center [484, 440] width 286 height 37
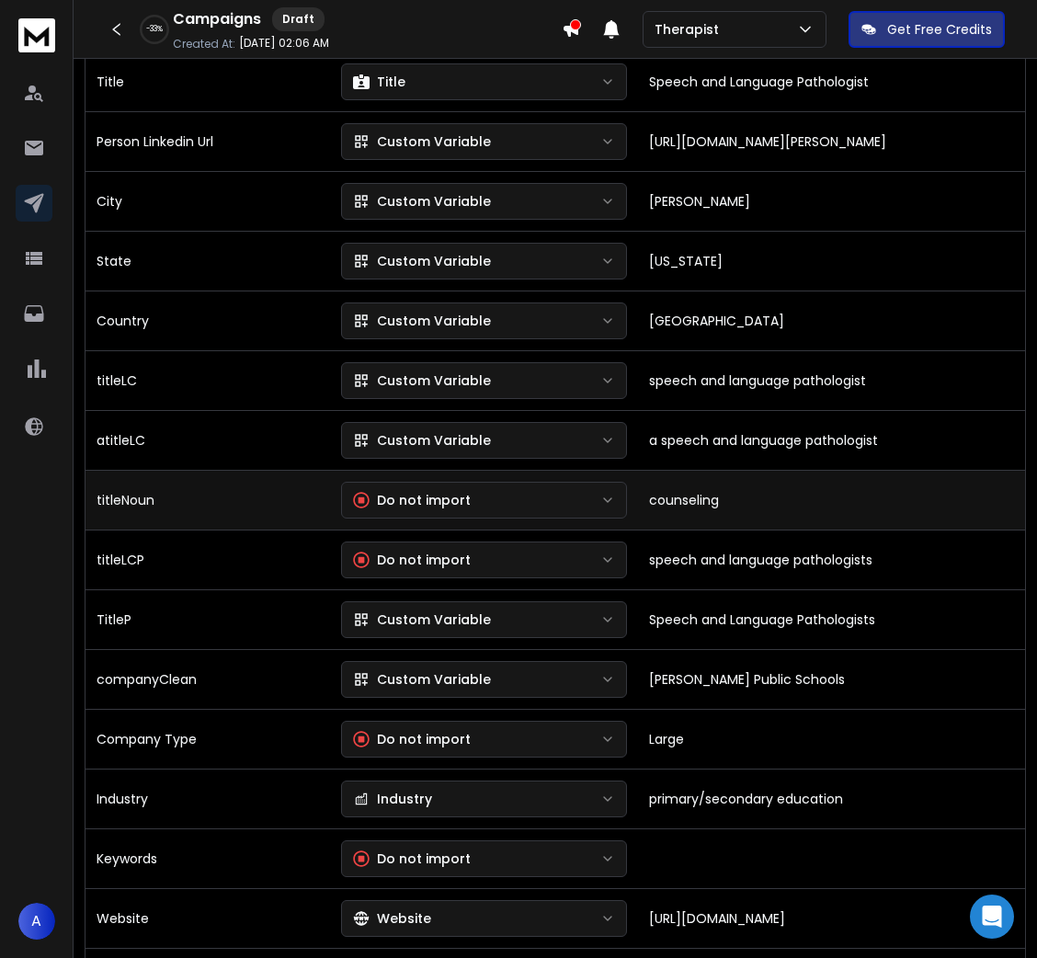
click at [505, 515] on button "Do not import" at bounding box center [484, 500] width 286 height 37
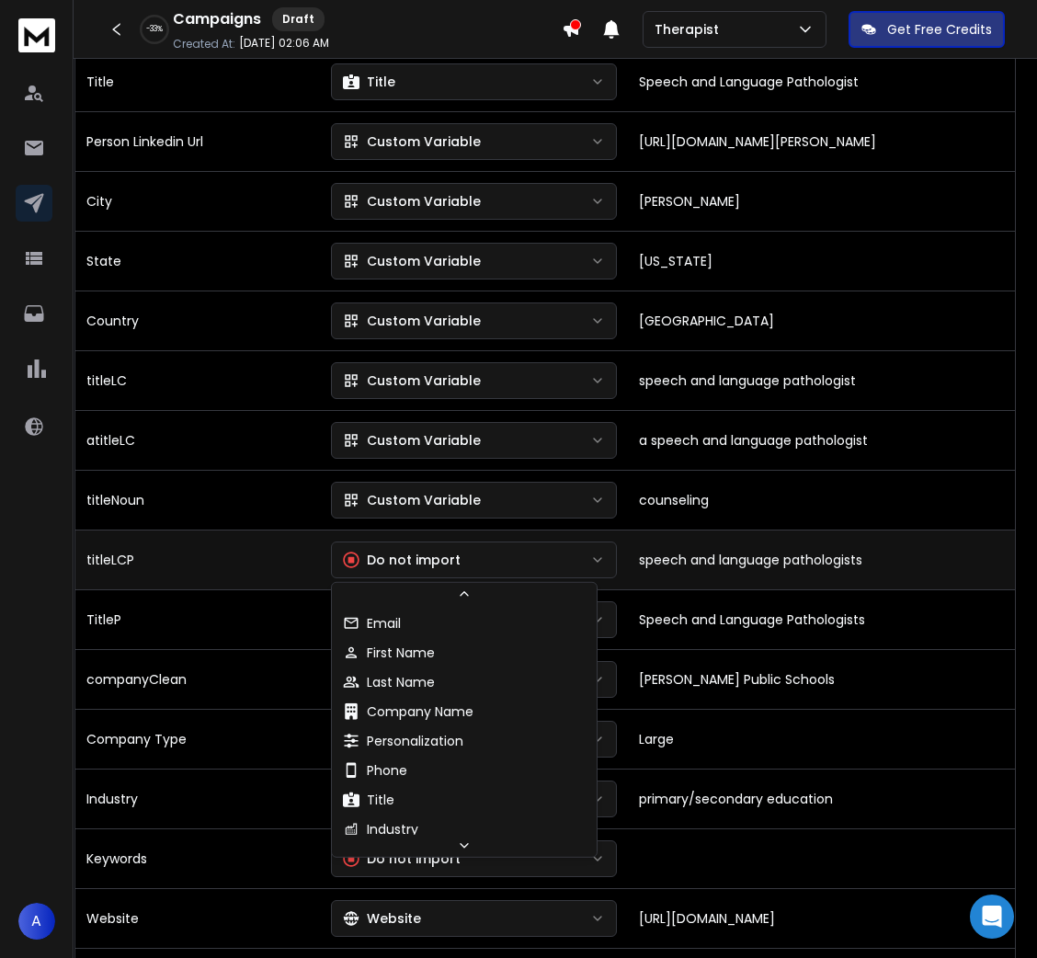
click at [476, 565] on button "Do not import" at bounding box center [474, 559] width 286 height 37
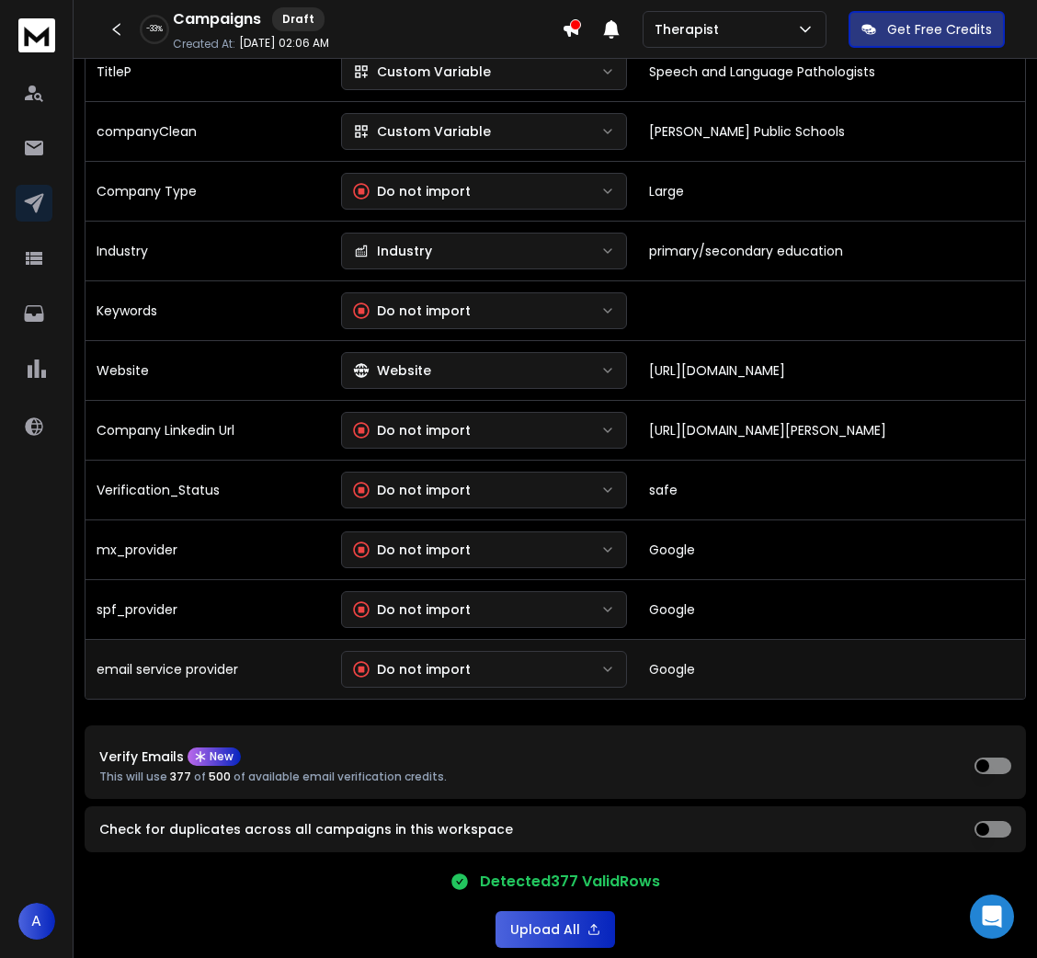
scroll to position [1120, 0]
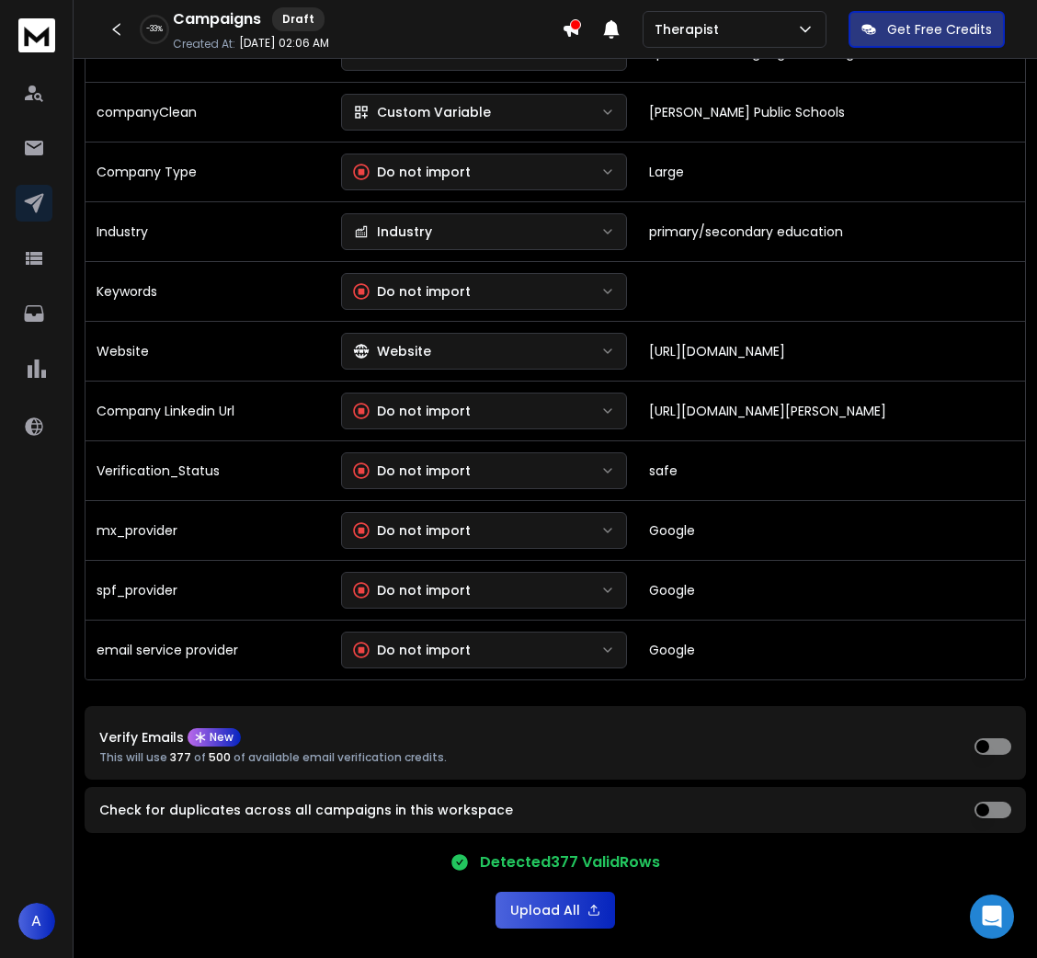
click at [525, 920] on button "Upload All" at bounding box center [554, 909] width 119 height 37
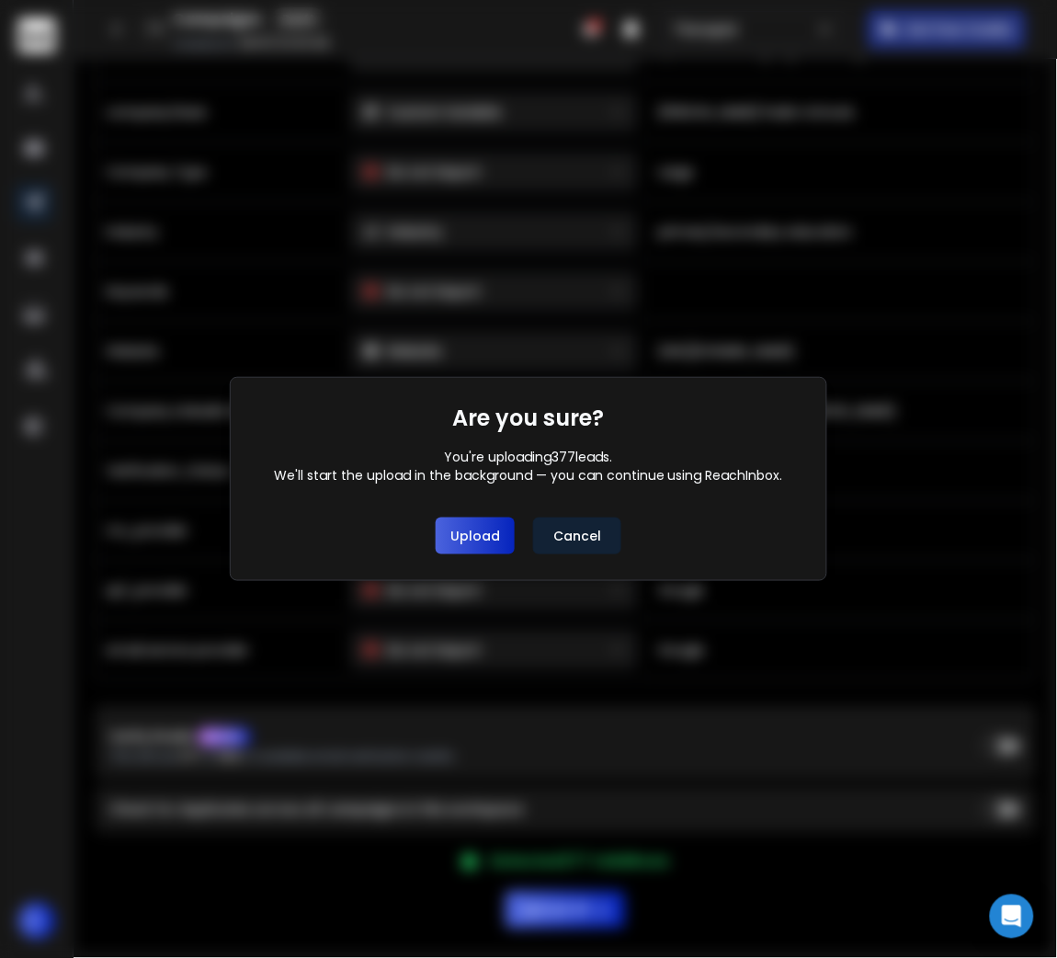
click at [477, 529] on button "Upload" at bounding box center [475, 535] width 79 height 37
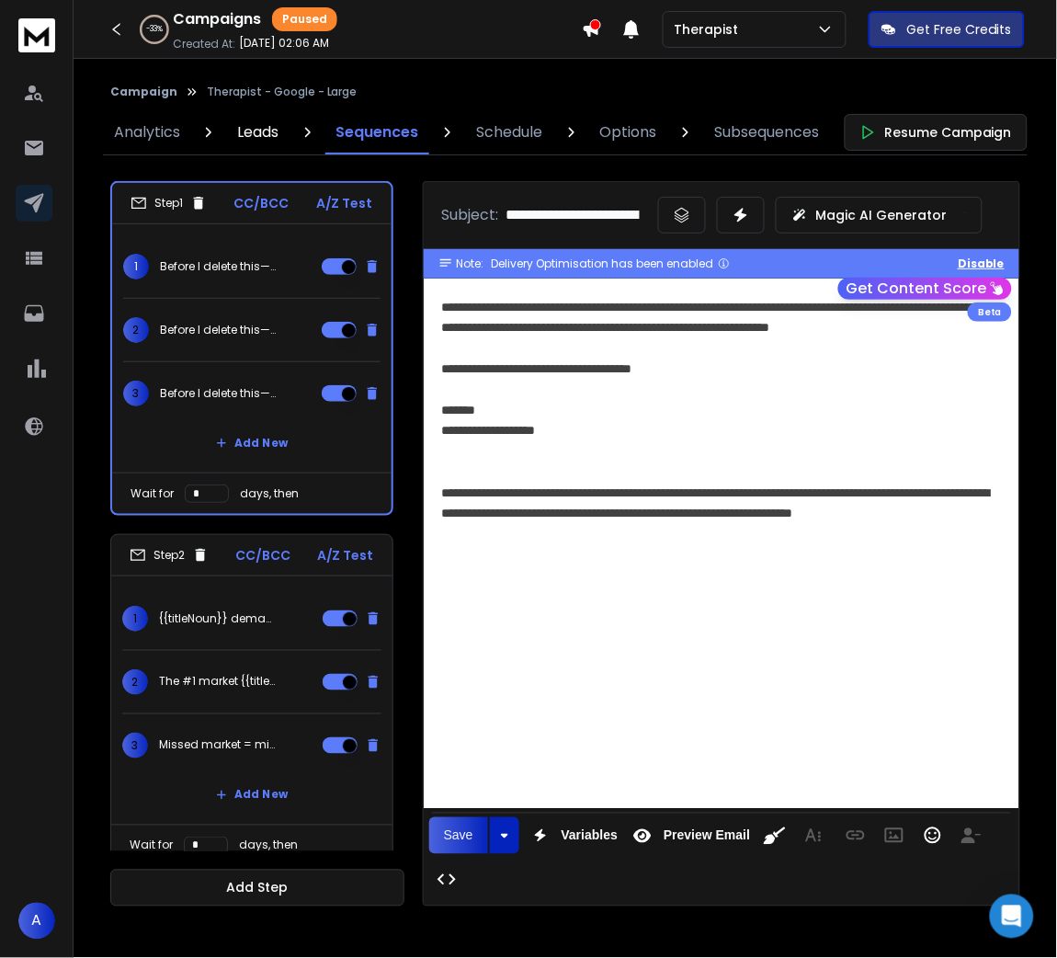
click at [272, 135] on p "Leads" at bounding box center [257, 132] width 41 height 22
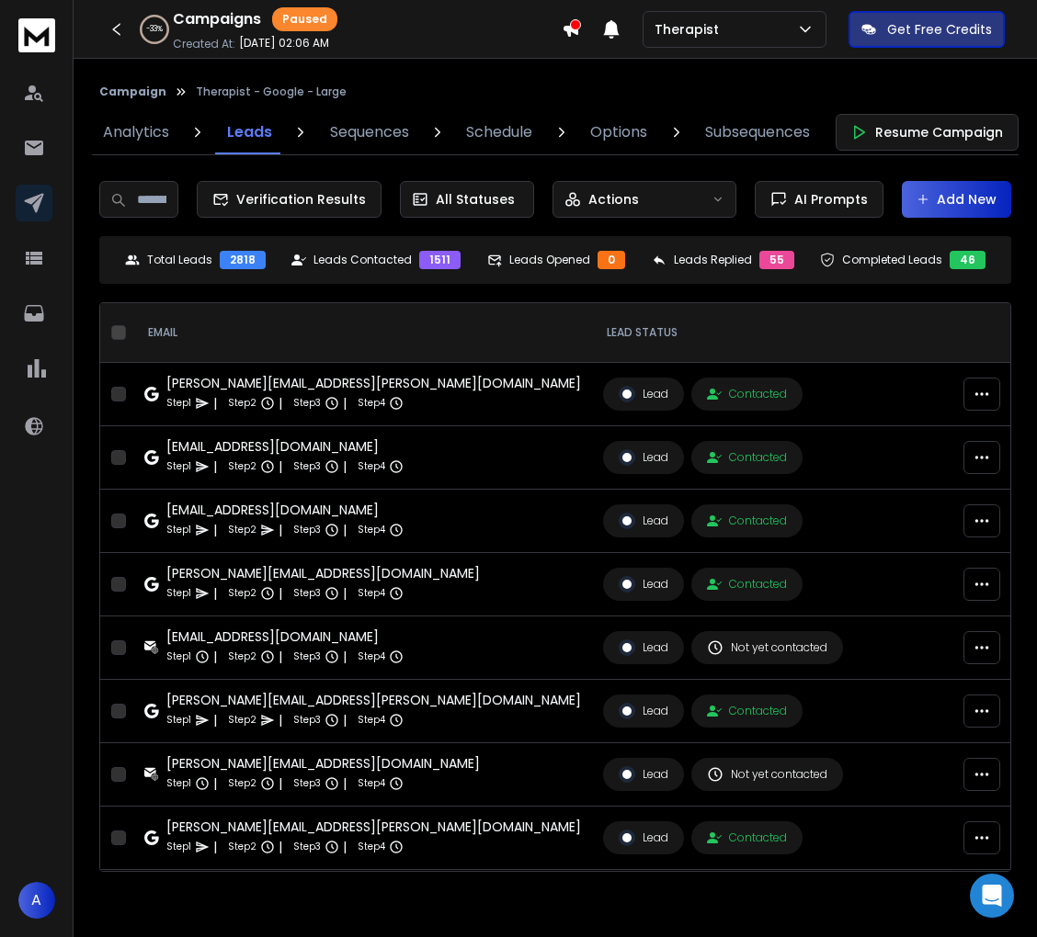
drag, startPoint x: 974, startPoint y: 200, endPoint x: 1013, endPoint y: 213, distance: 40.7
click at [974, 200] on button "Add New" at bounding box center [956, 199] width 109 height 37
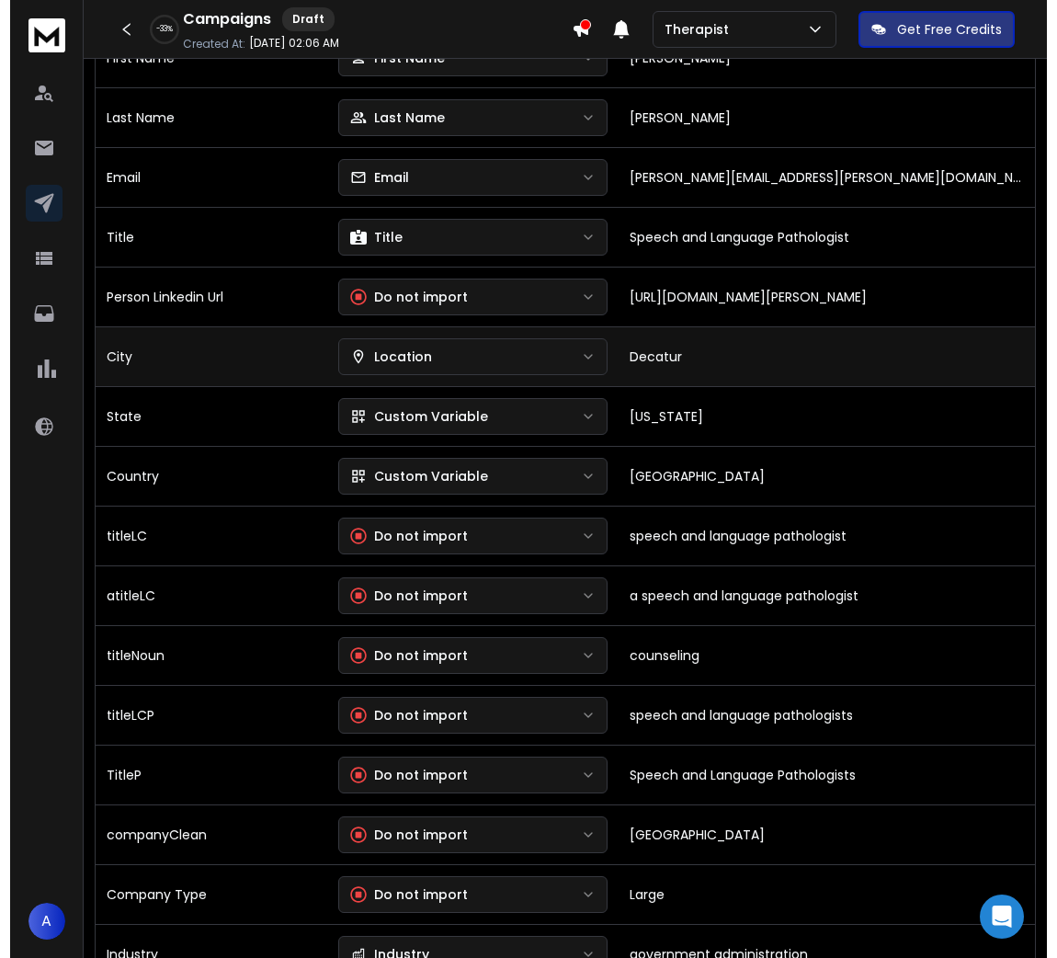
scroll to position [413, 0]
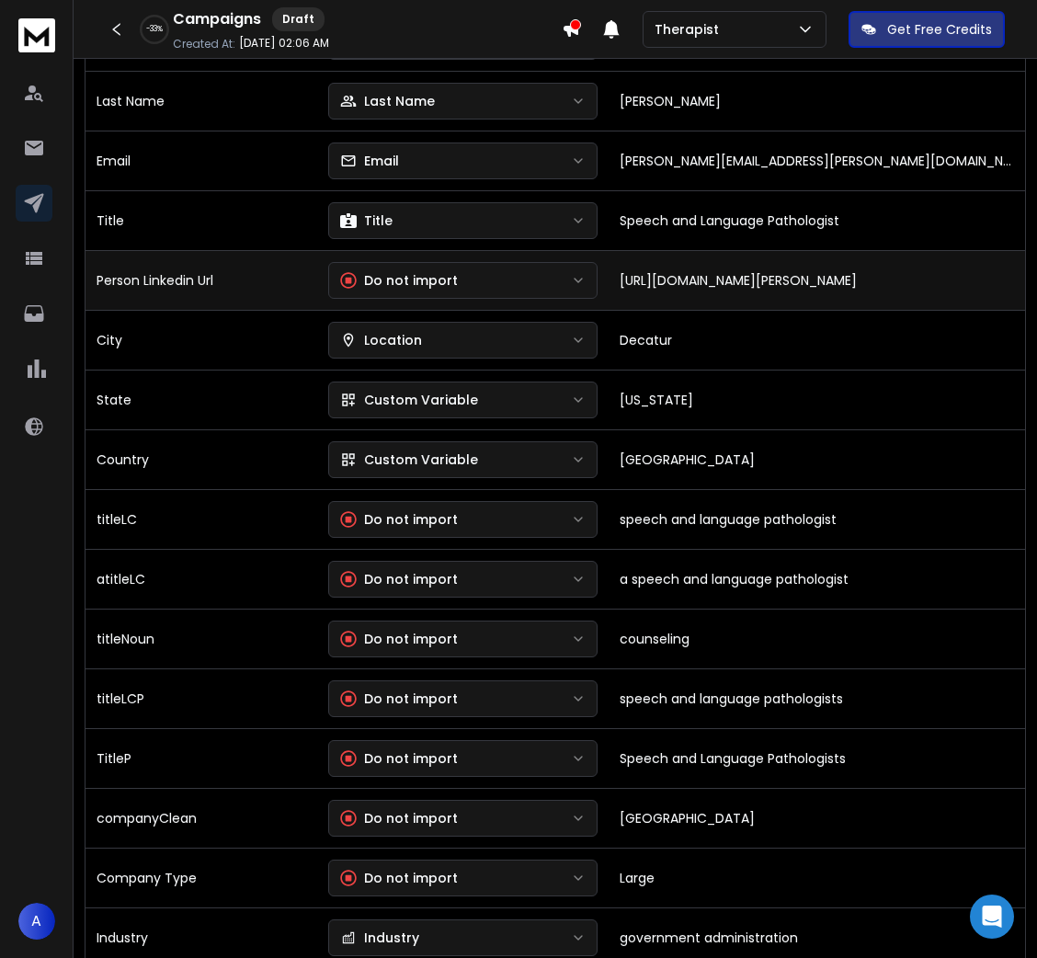
click at [516, 295] on button "Do not import" at bounding box center [462, 280] width 269 height 37
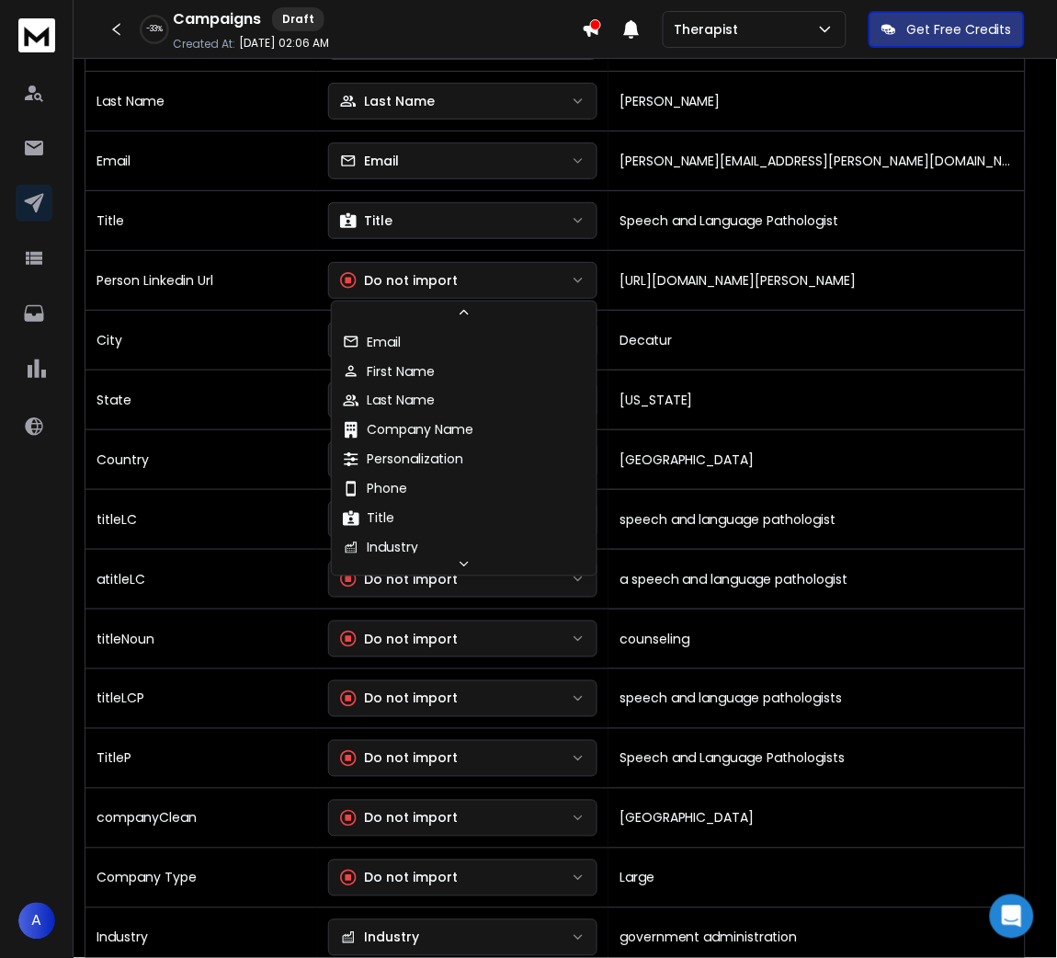
scroll to position [186, 0]
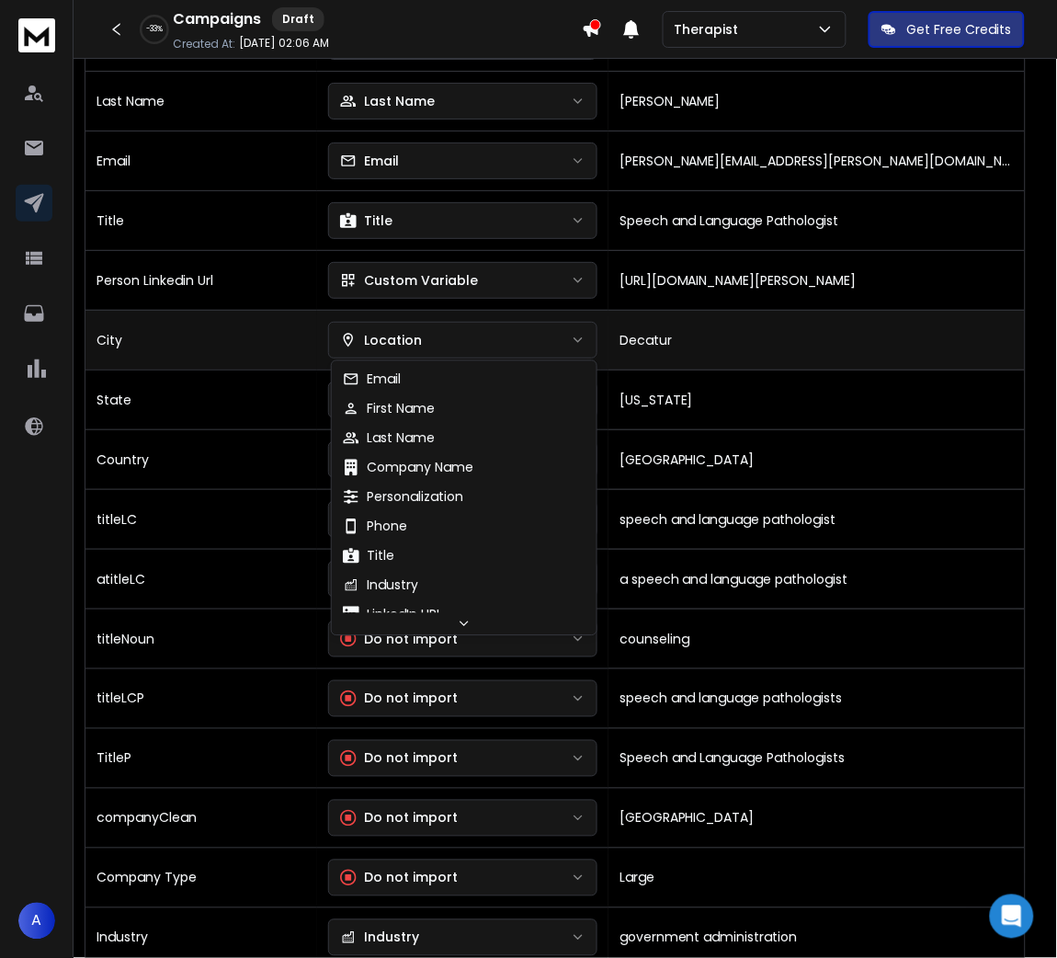
click at [483, 322] on button "Location" at bounding box center [462, 340] width 269 height 37
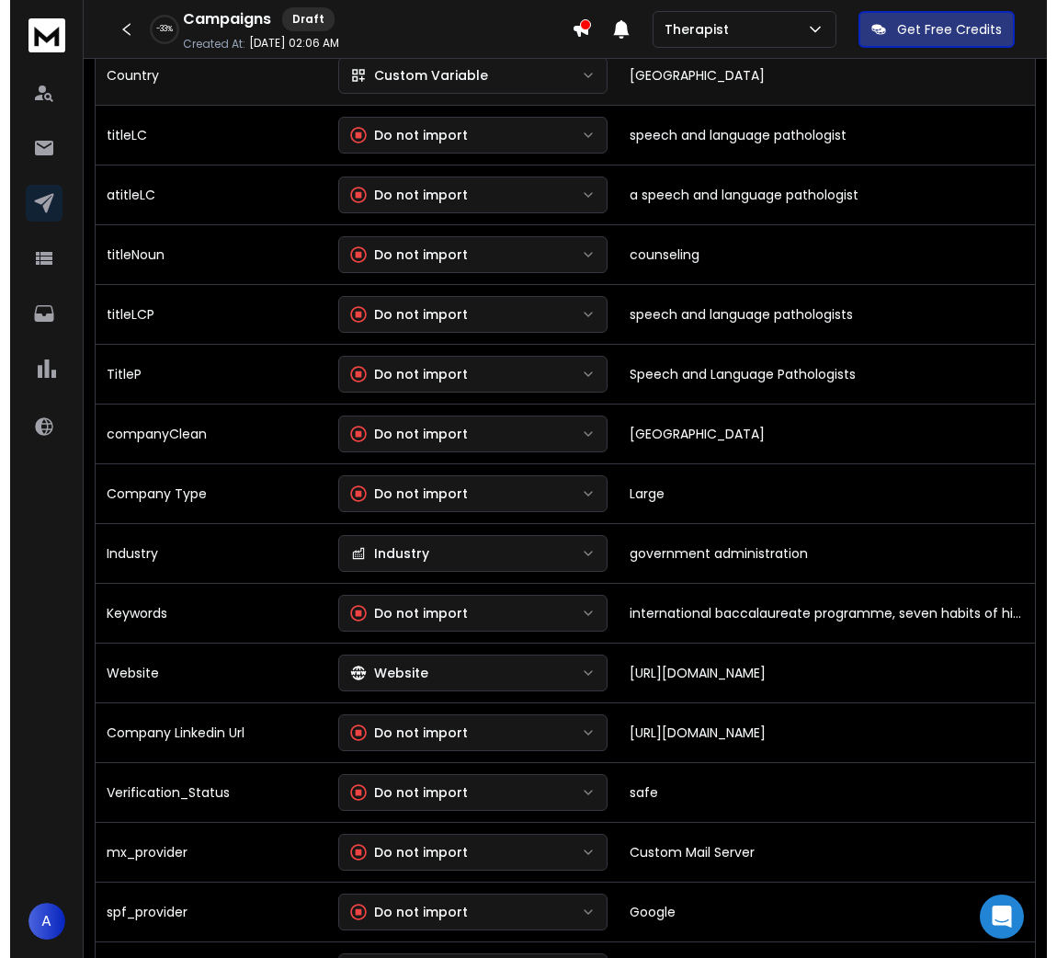
scroll to position [826, 0]
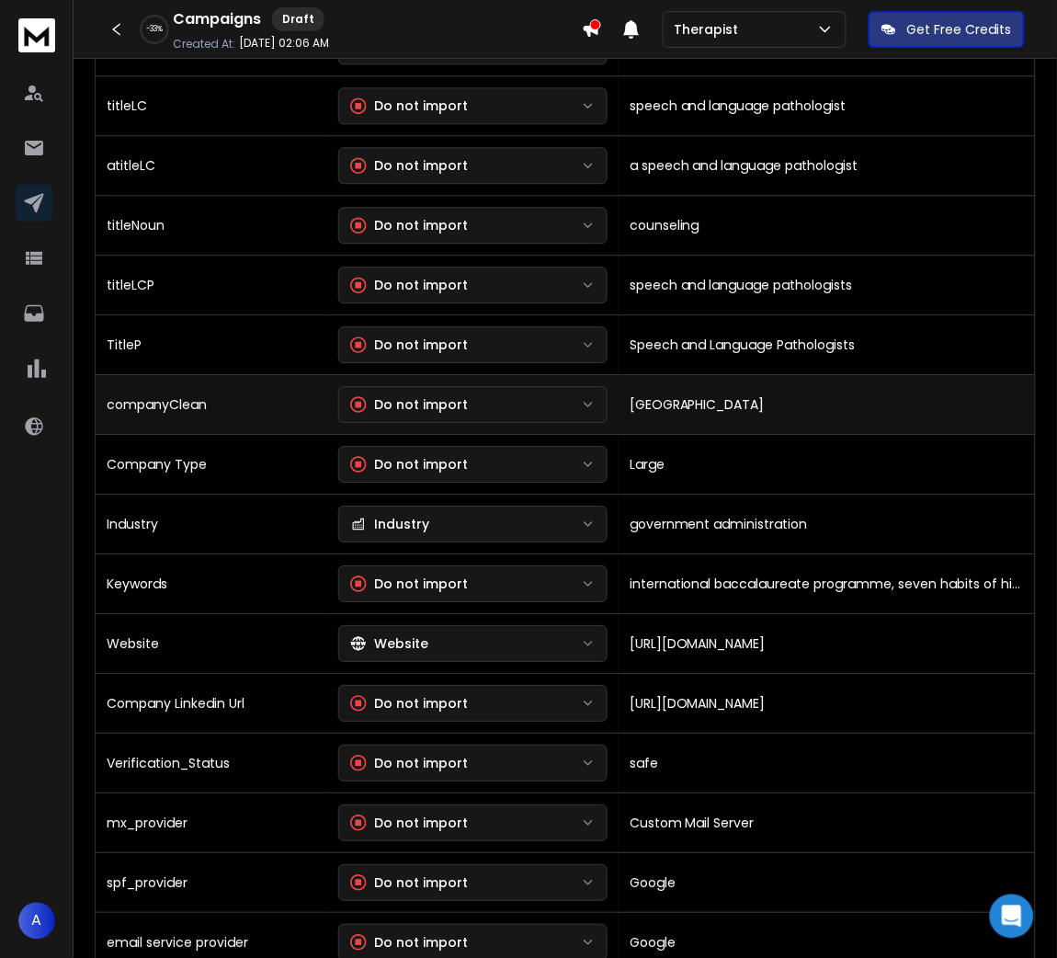
click at [495, 394] on button "Do not import" at bounding box center [472, 404] width 269 height 37
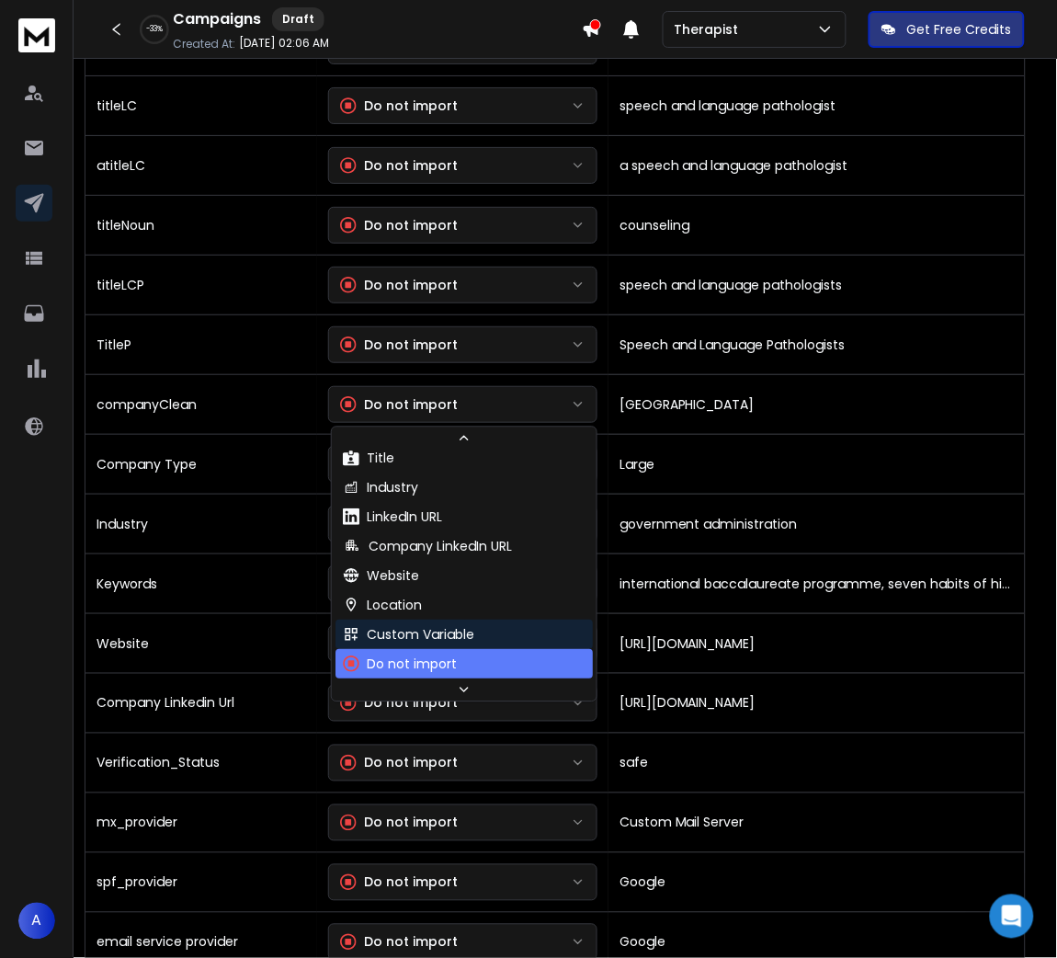
scroll to position [167, 0]
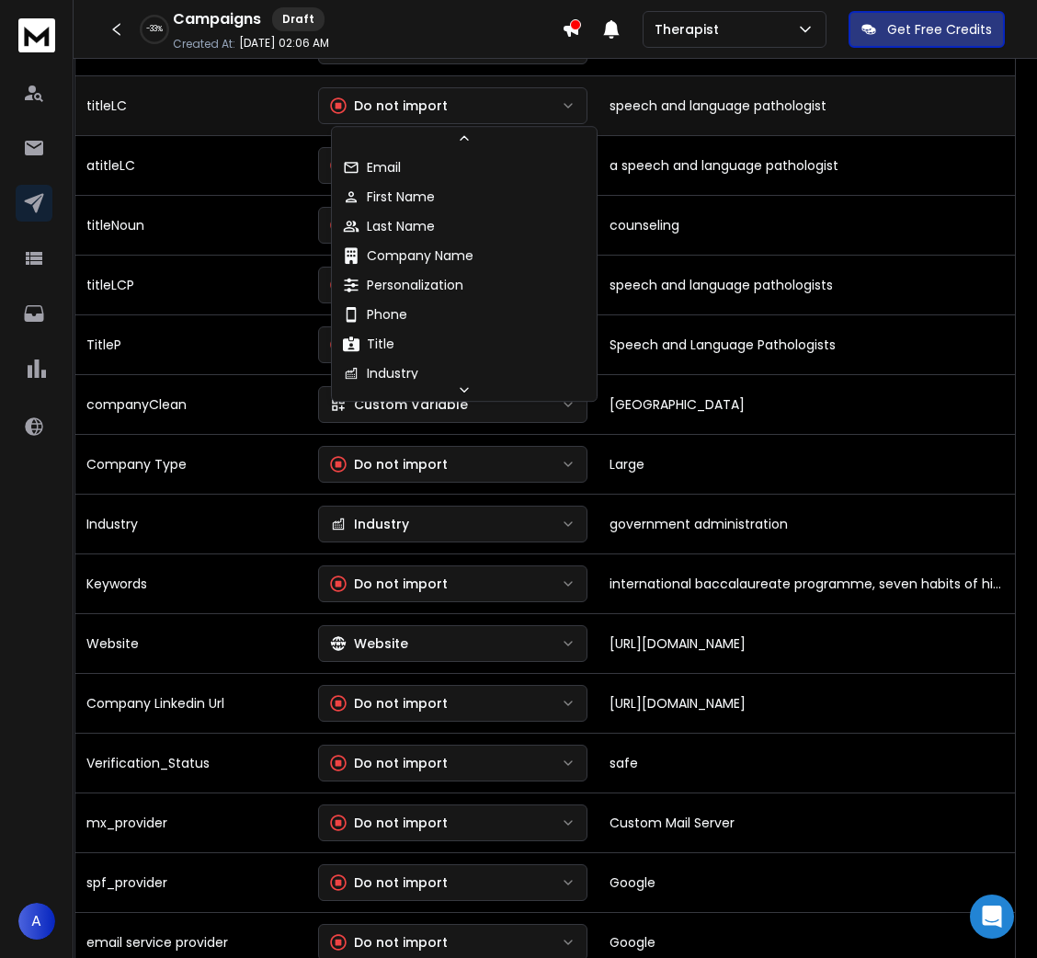
click at [510, 114] on button "Do not import" at bounding box center [452, 105] width 269 height 37
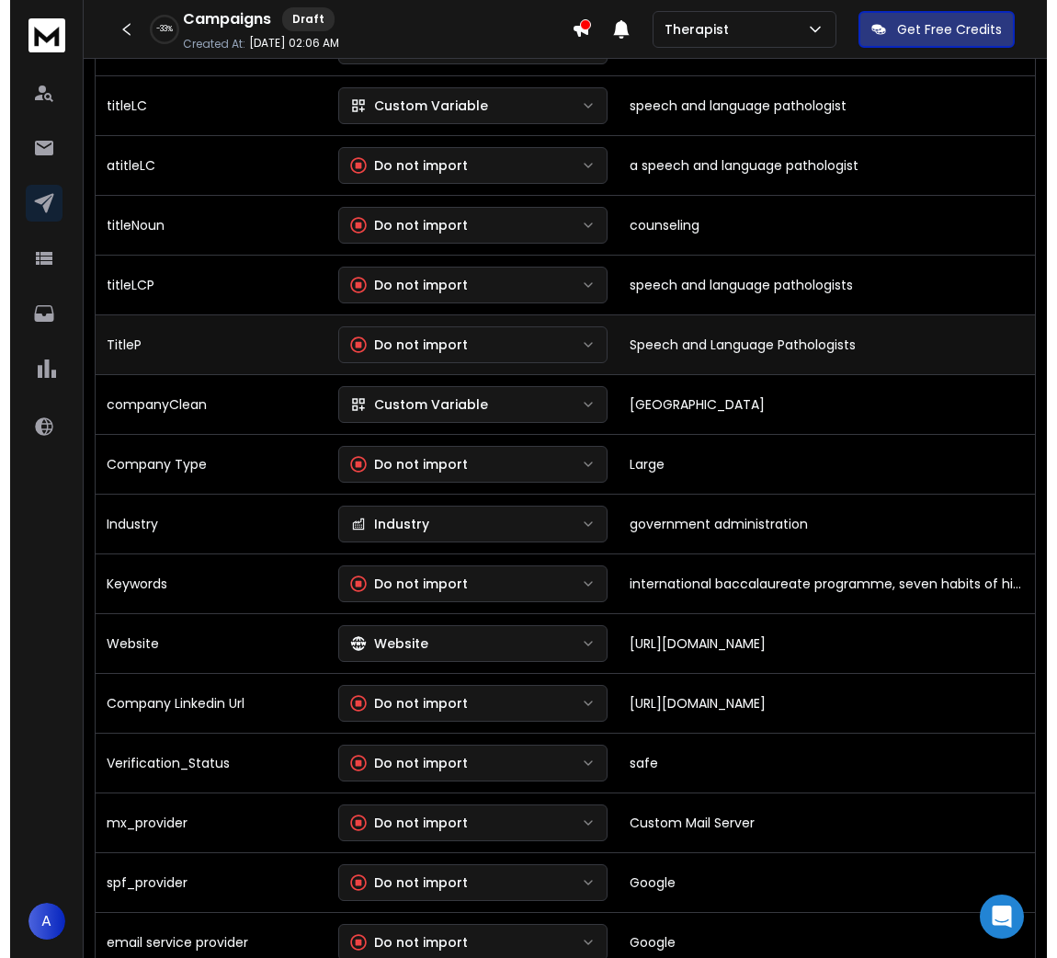
scroll to position [688, 0]
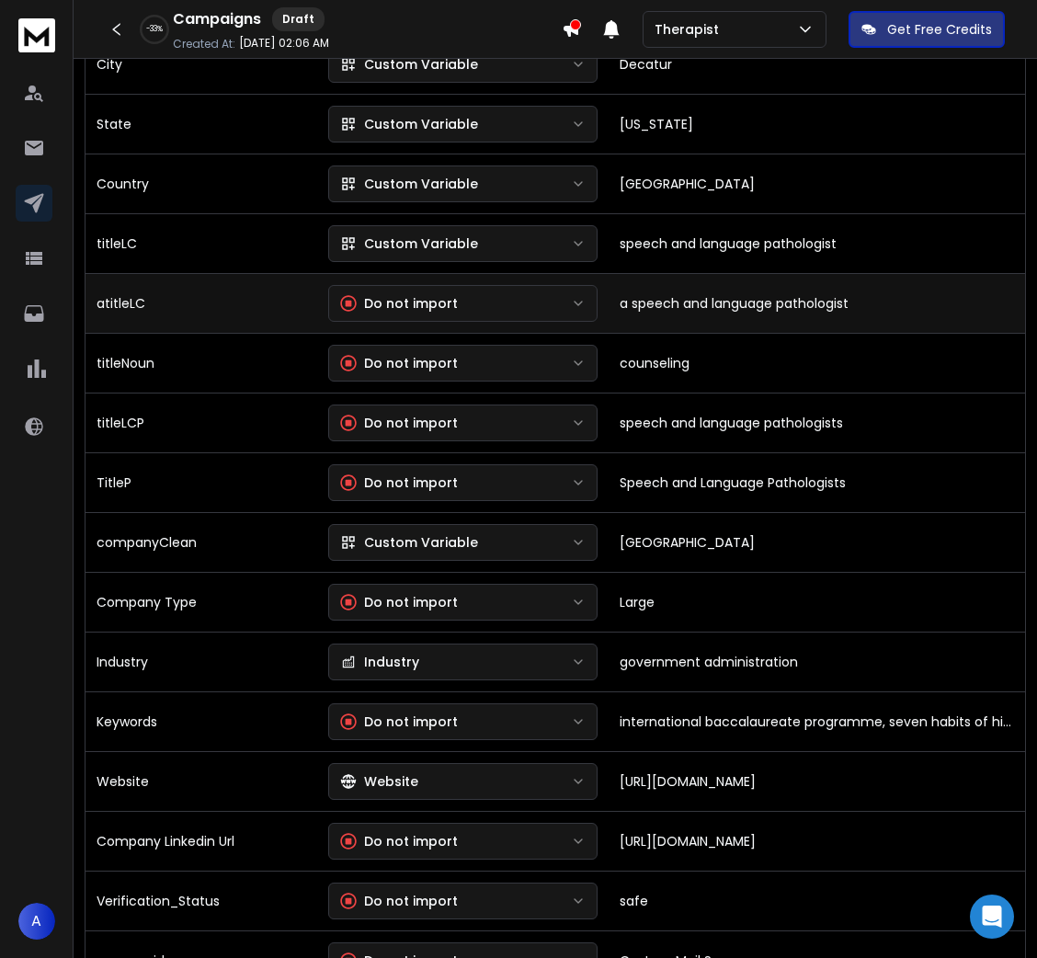
click at [484, 302] on button "Do not import" at bounding box center [462, 303] width 269 height 37
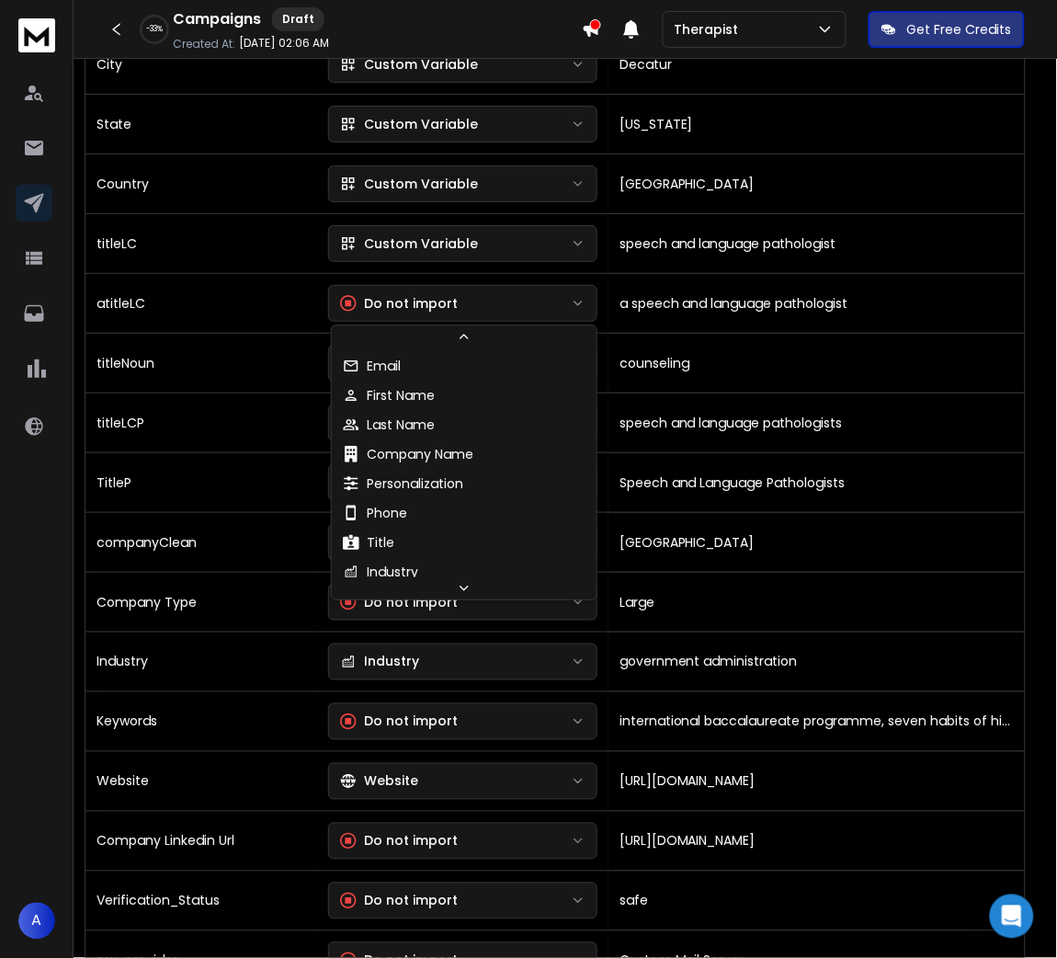
scroll to position [186, 0]
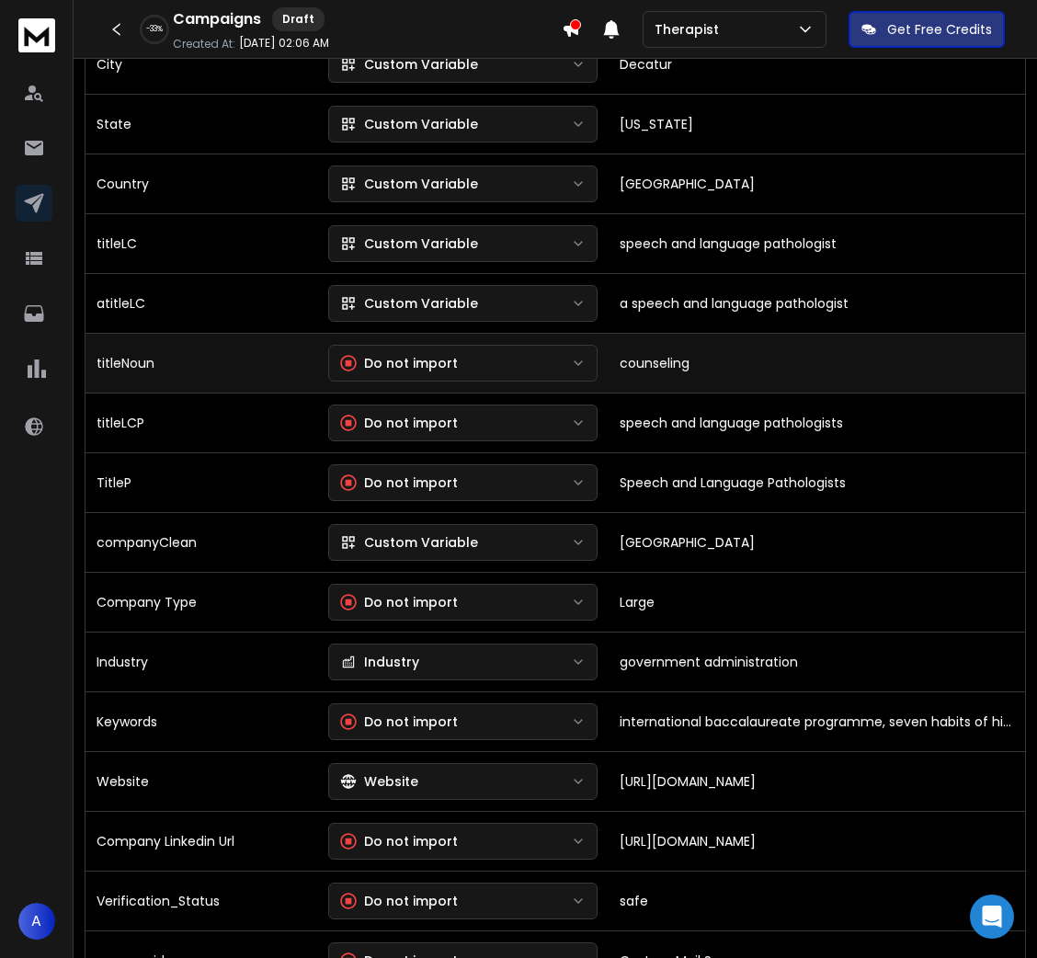
click at [478, 358] on button "Do not import" at bounding box center [462, 363] width 269 height 37
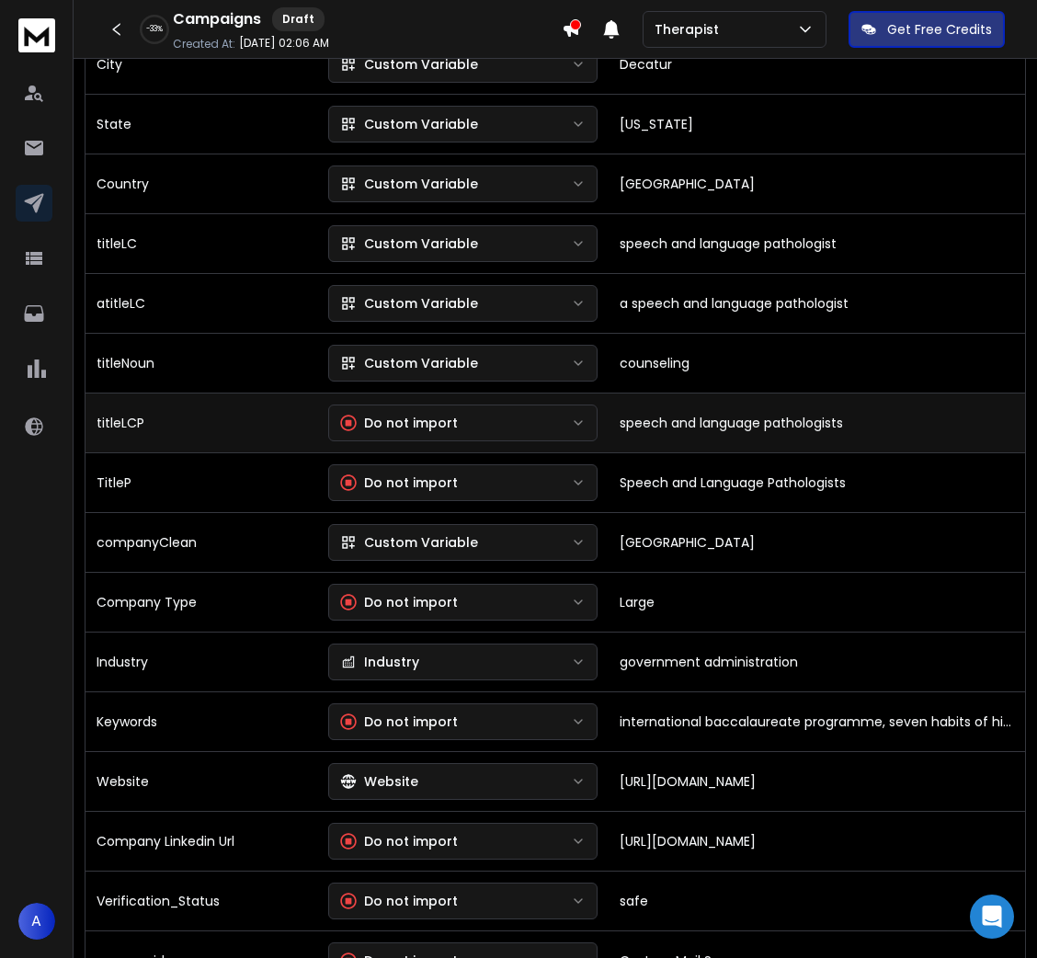
click at [493, 423] on button "Do not import" at bounding box center [462, 422] width 269 height 37
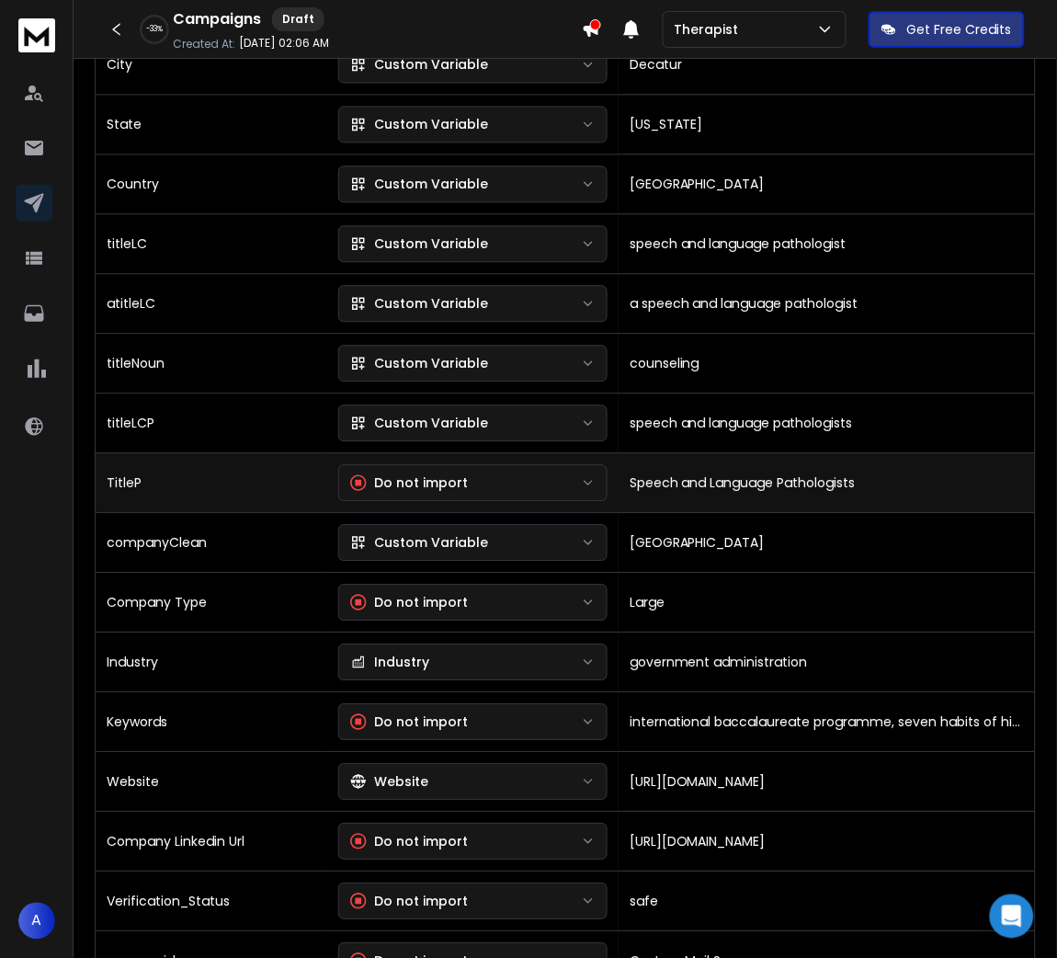
click at [484, 480] on button "Do not import" at bounding box center [472, 482] width 269 height 37
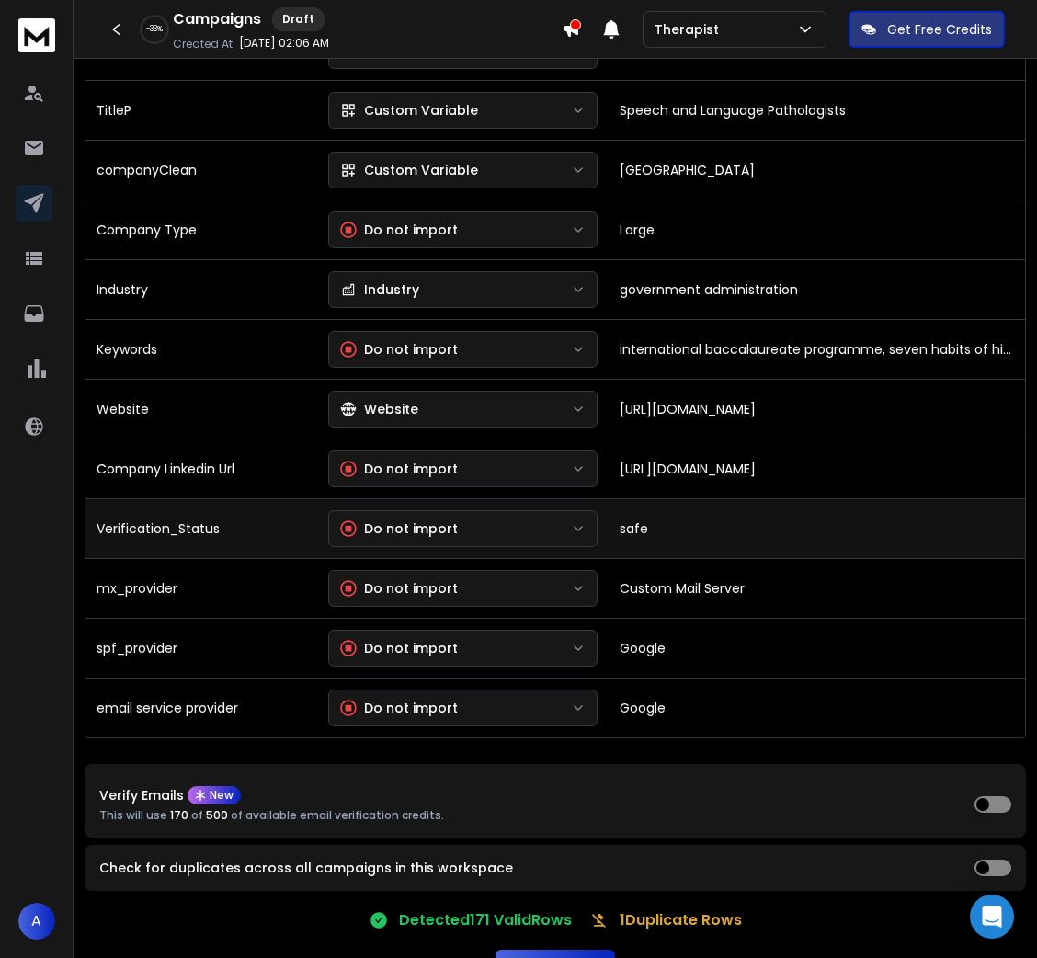
scroll to position [1120, 0]
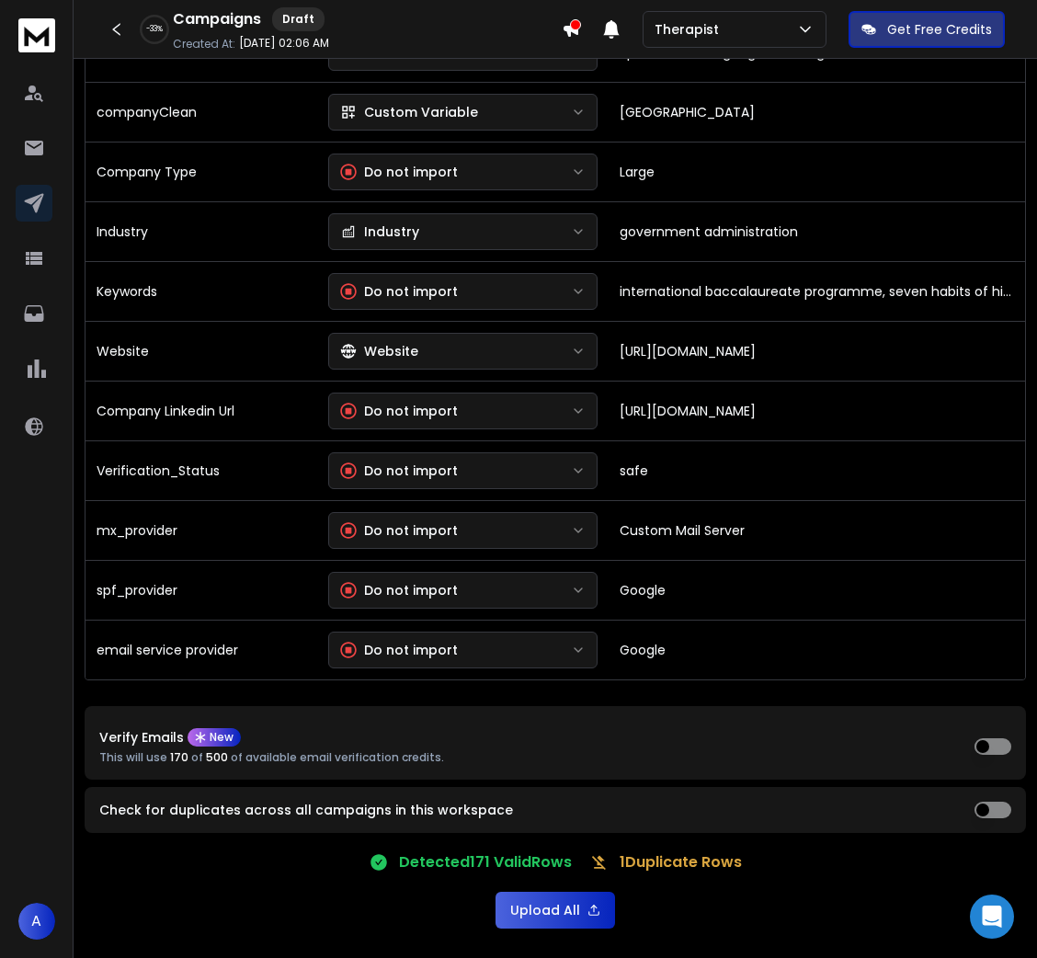
click at [566, 925] on button "Upload All" at bounding box center [554, 909] width 119 height 37
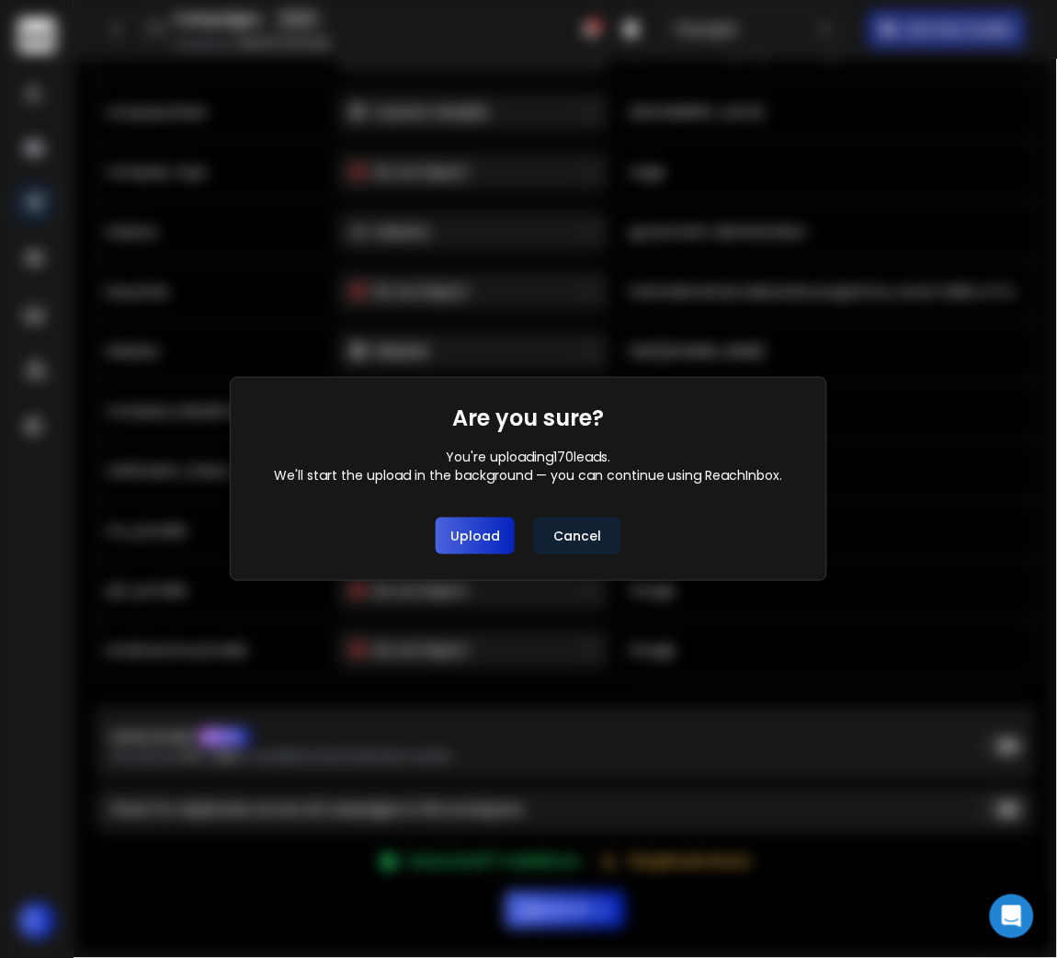
click at [471, 539] on button "Upload" at bounding box center [475, 535] width 79 height 37
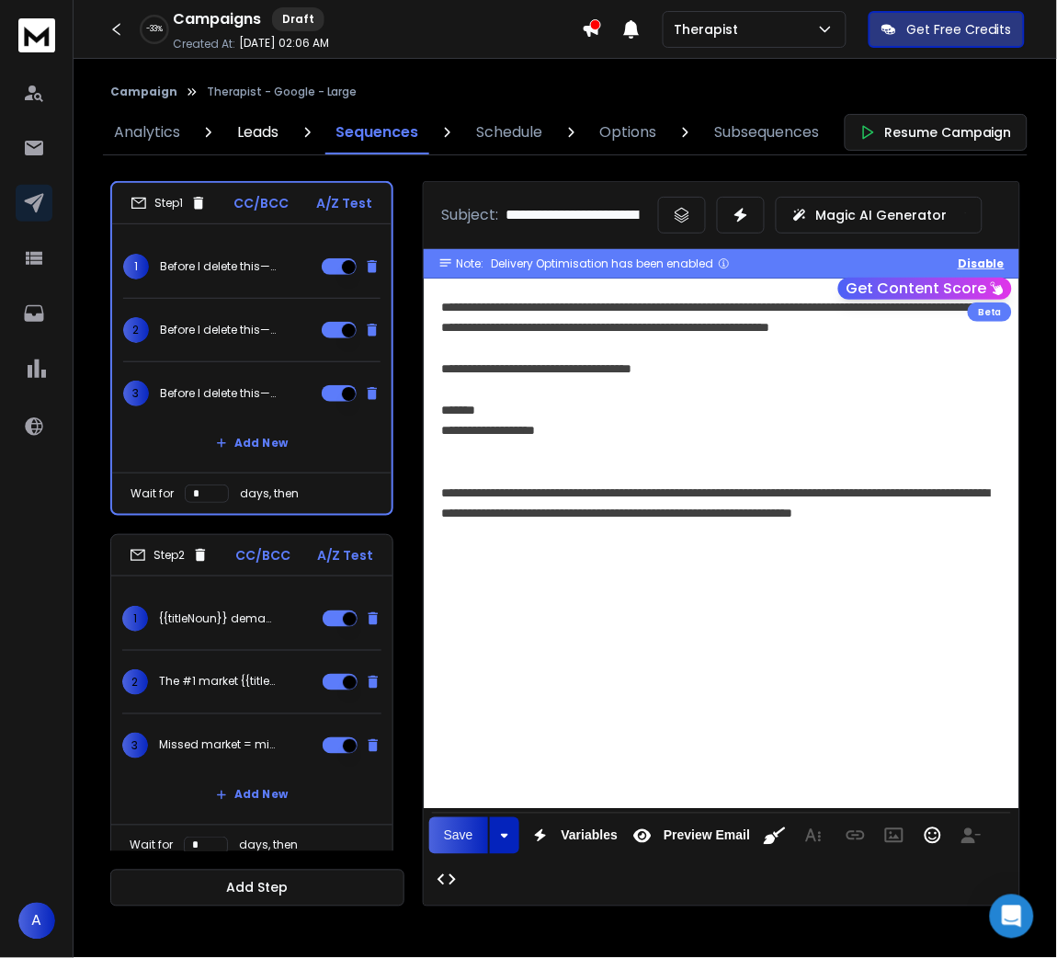
click at [252, 132] on p "Leads" at bounding box center [257, 132] width 41 height 22
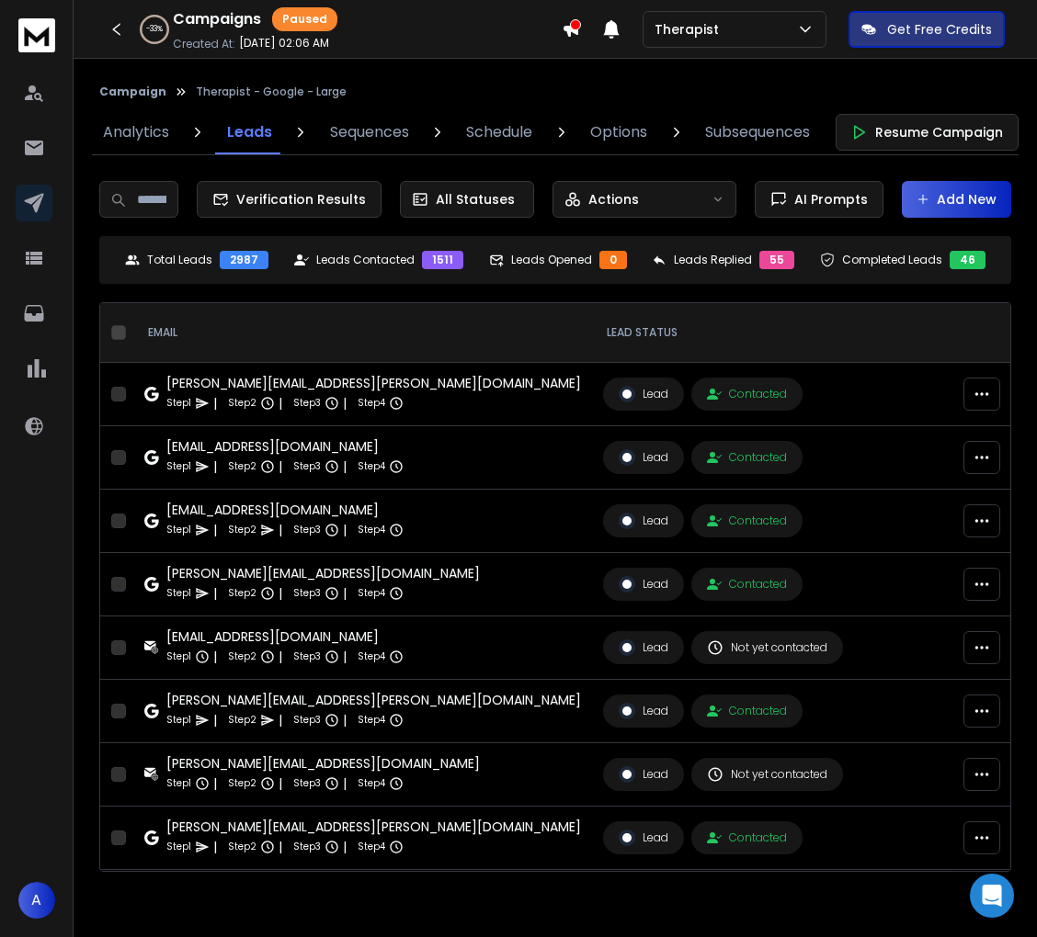
click at [946, 202] on button "Add New" at bounding box center [956, 199] width 109 height 37
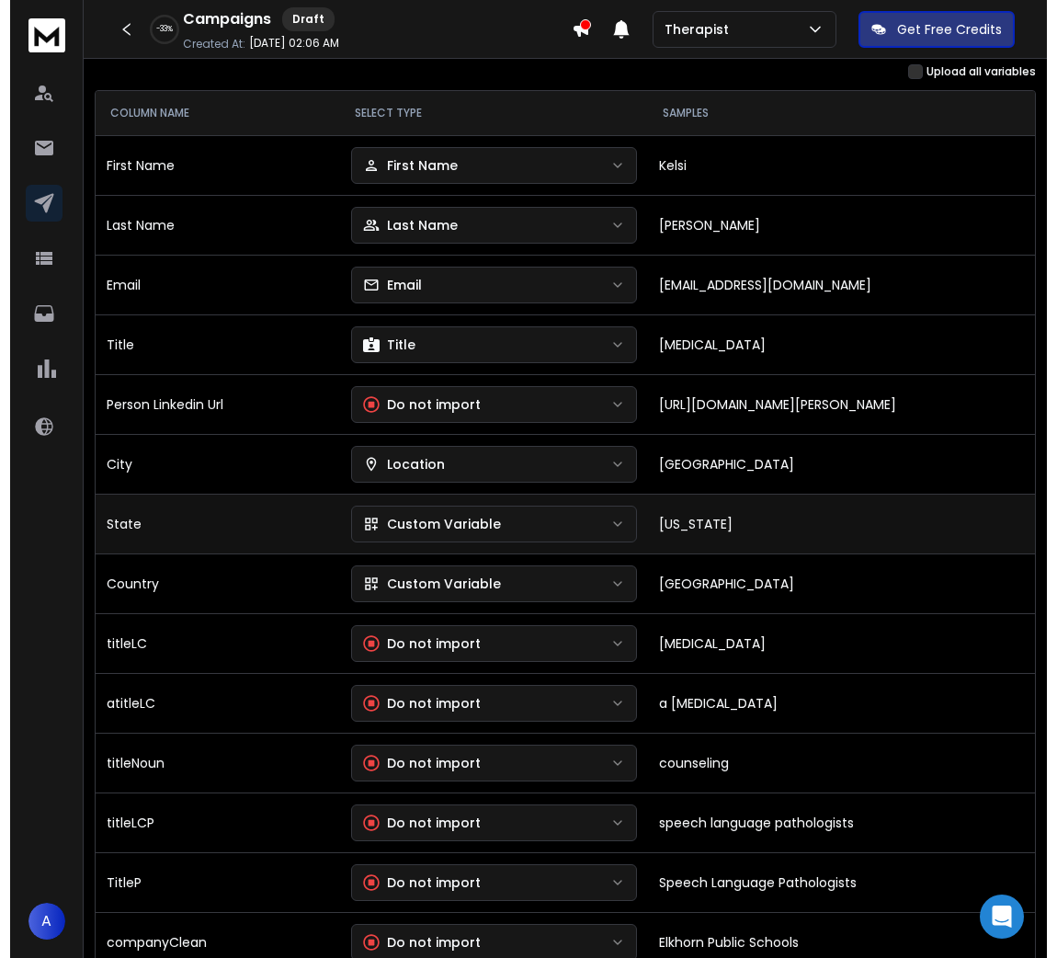
scroll to position [413, 0]
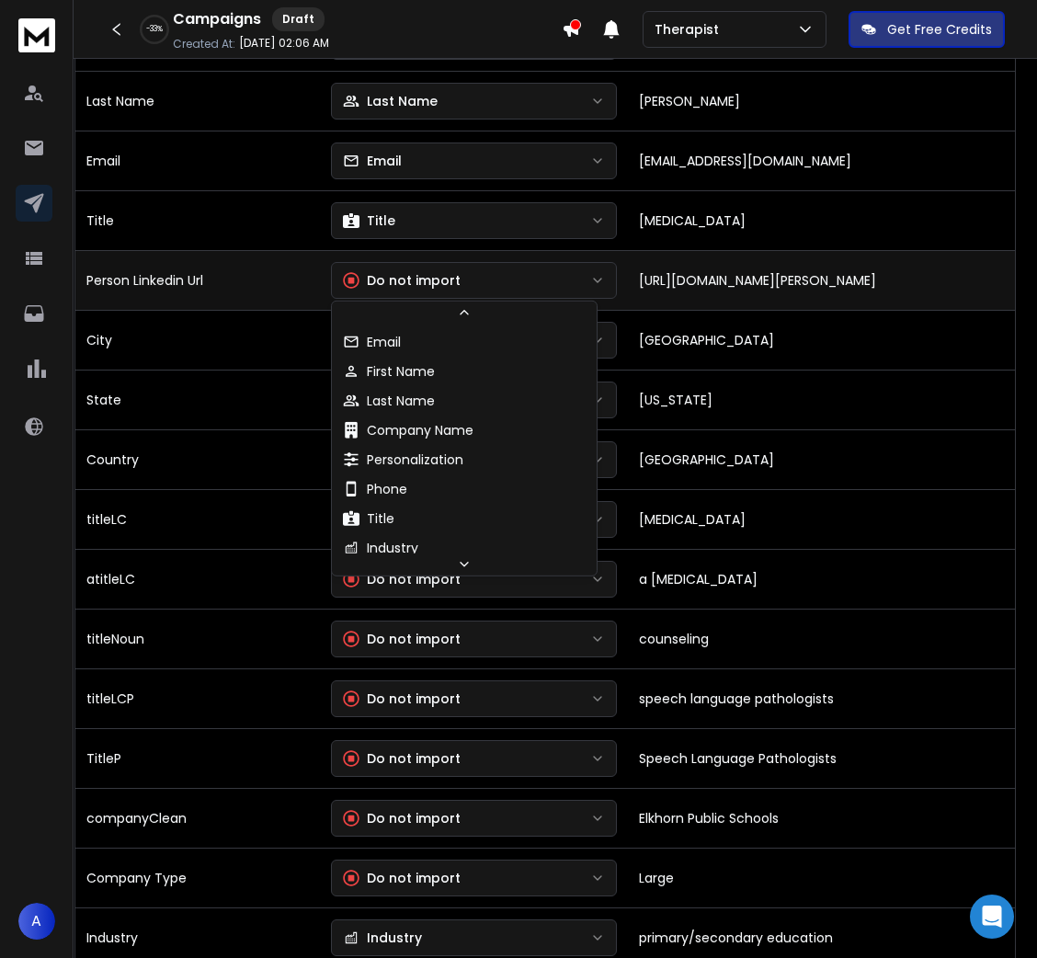
click at [366, 278] on div "Do not import" at bounding box center [402, 280] width 118 height 18
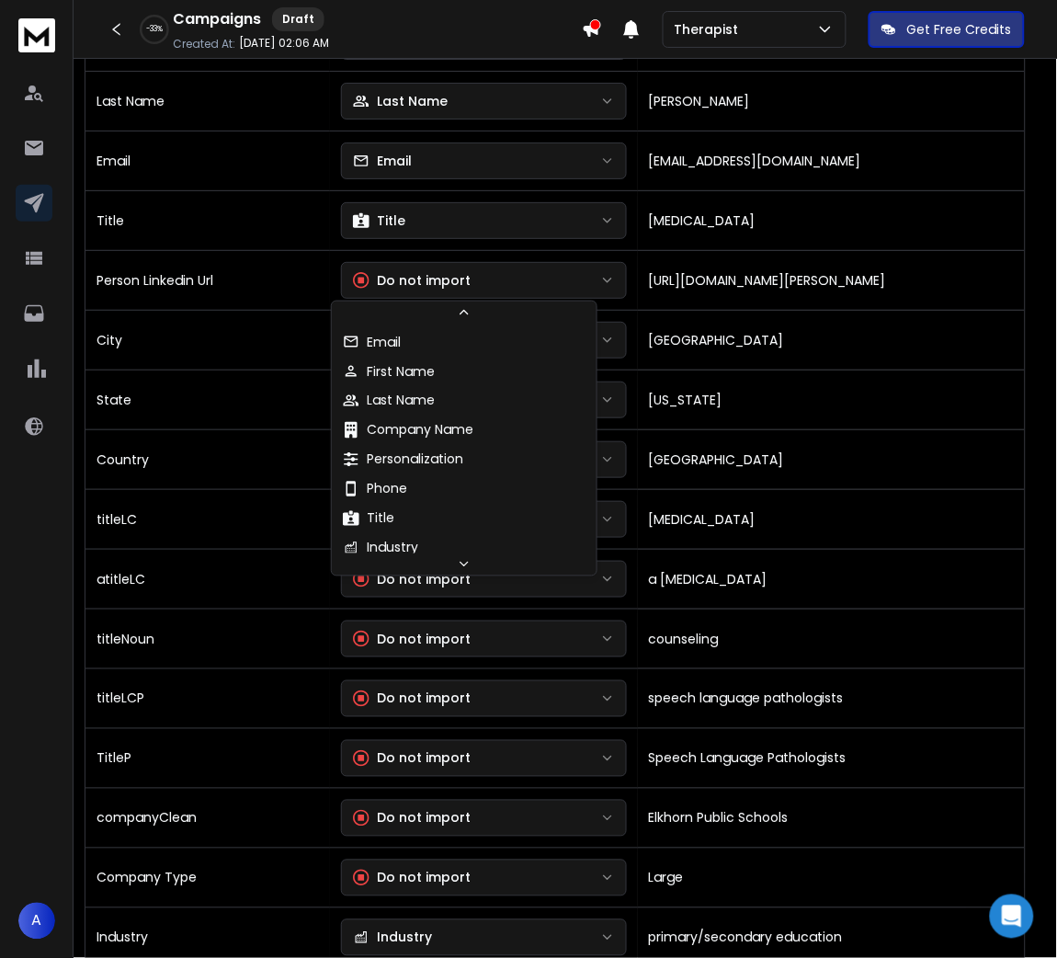
scroll to position [186, 0]
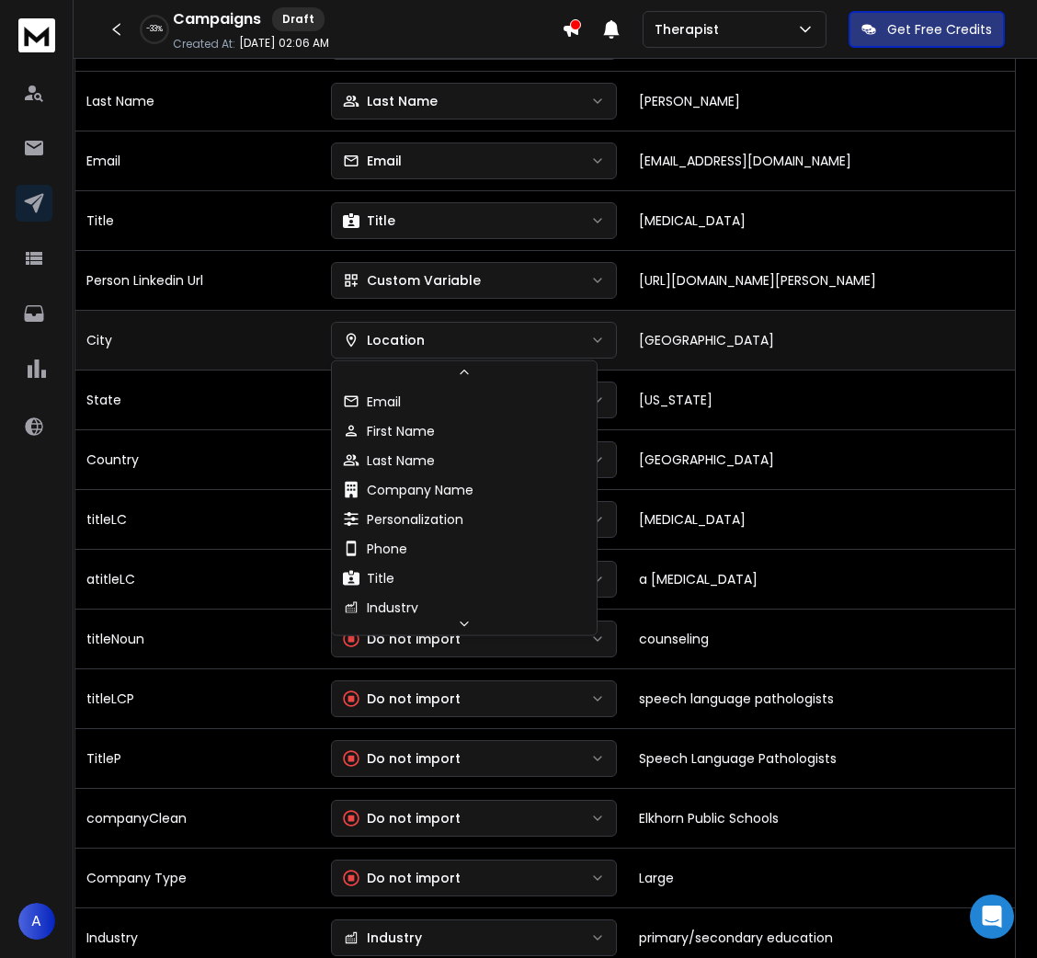
click at [412, 324] on button "Location" at bounding box center [474, 340] width 286 height 37
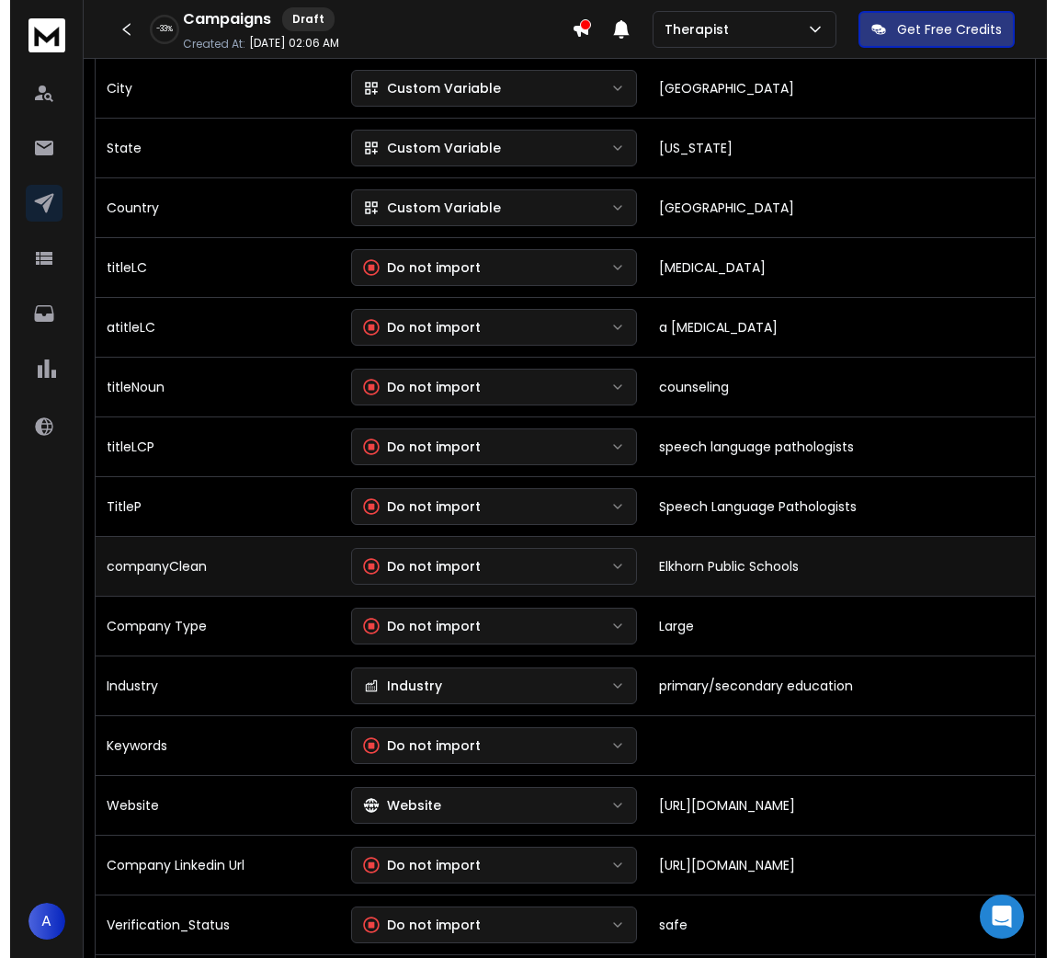
scroll to position [688, 0]
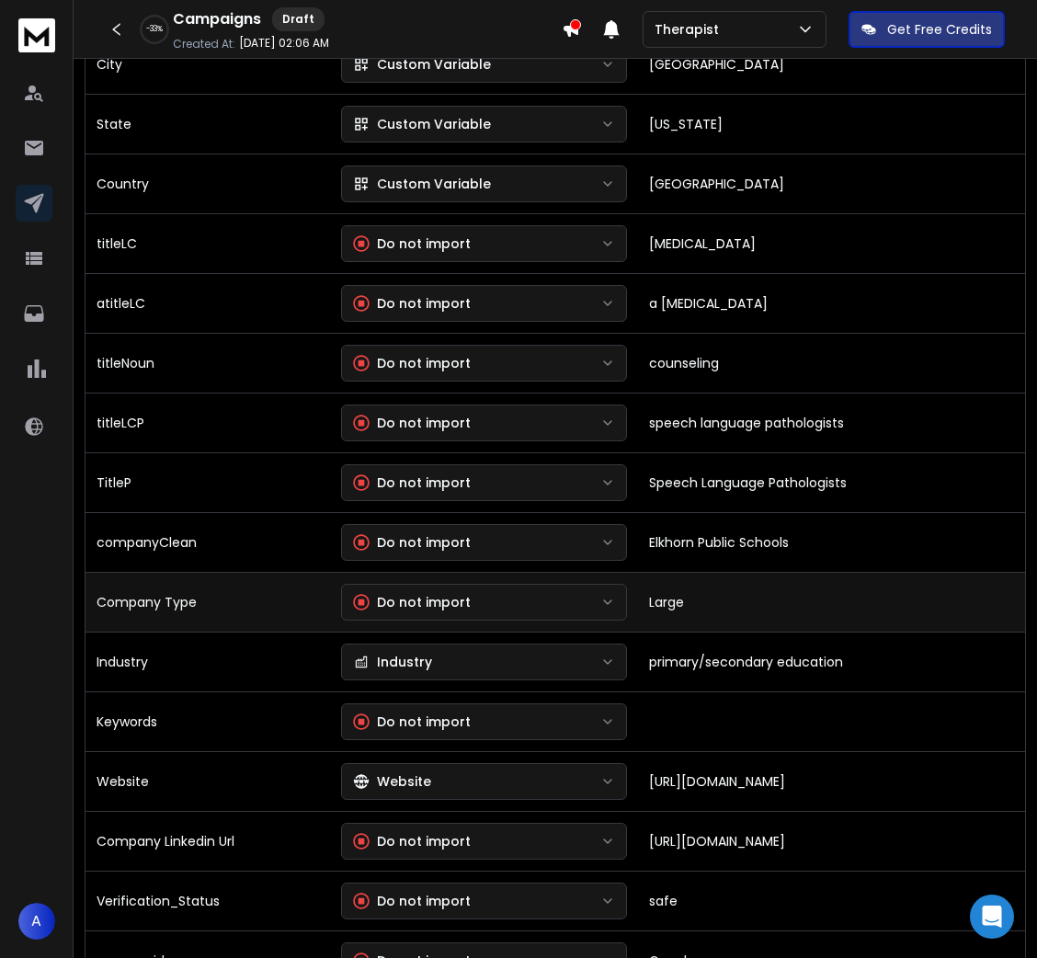
click at [367, 594] on div "Do not import" at bounding box center [412, 602] width 118 height 18
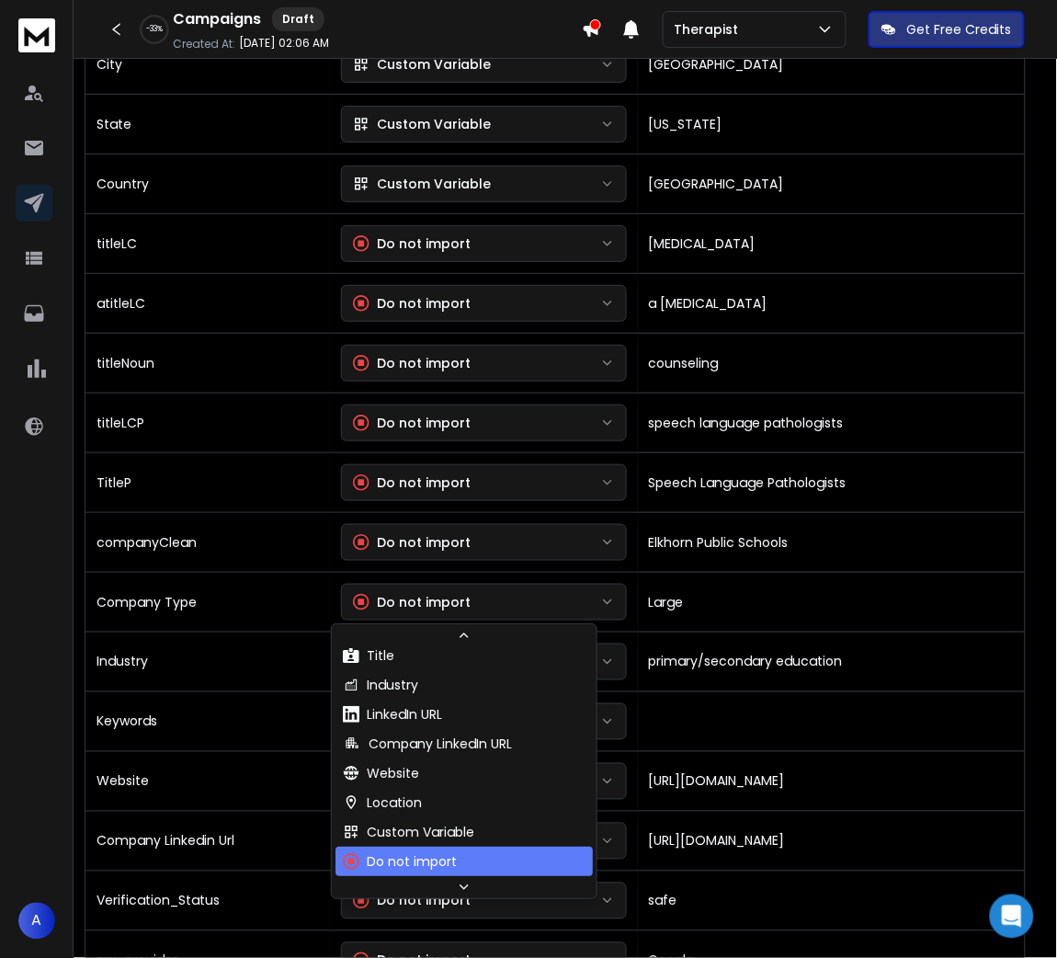
scroll to position [167, 0]
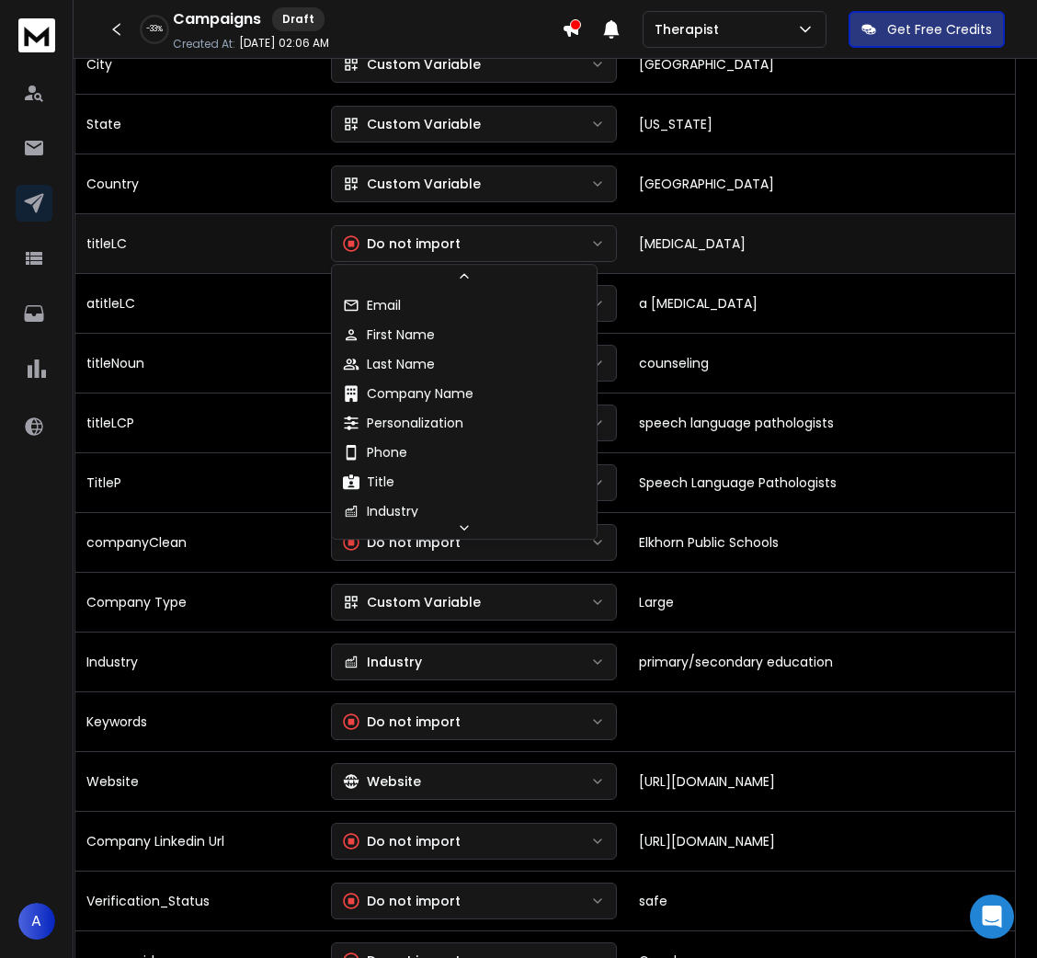
click at [431, 253] on button "Do not import" at bounding box center [474, 243] width 286 height 37
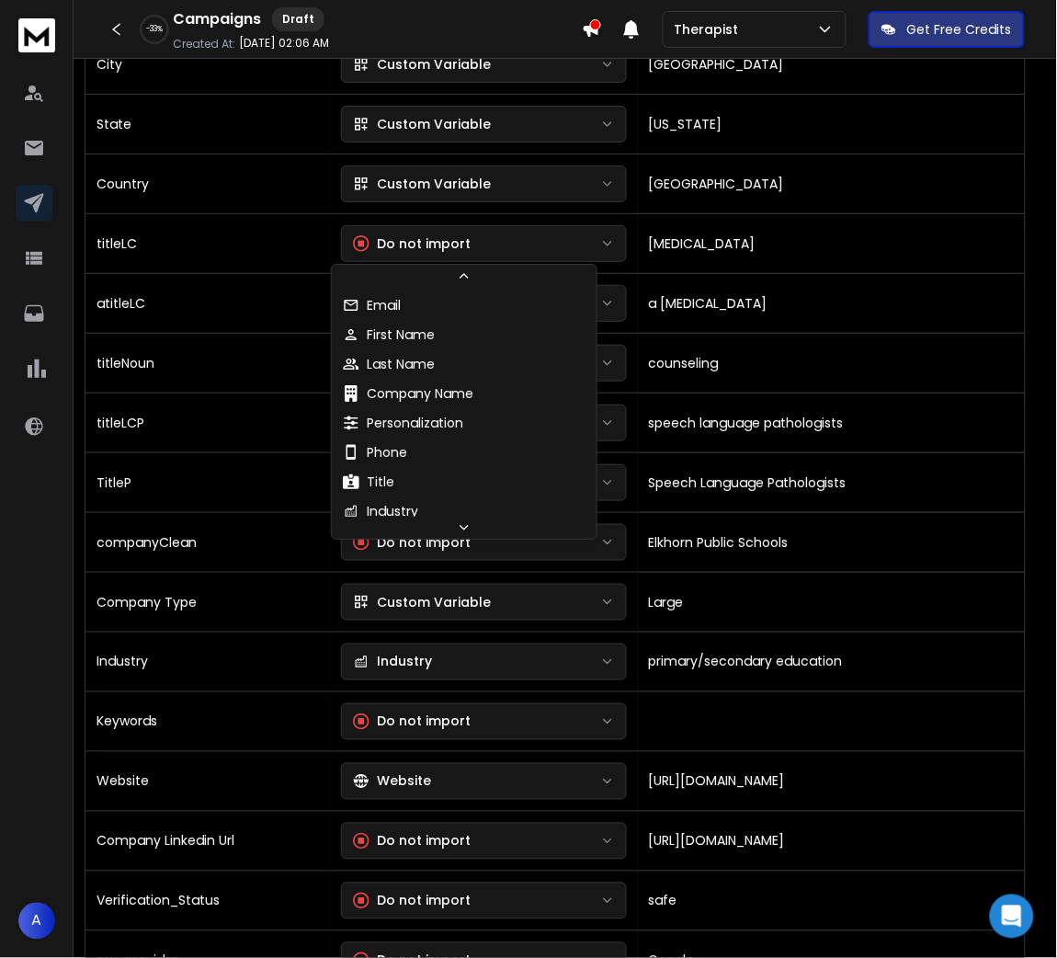
scroll to position [186, 0]
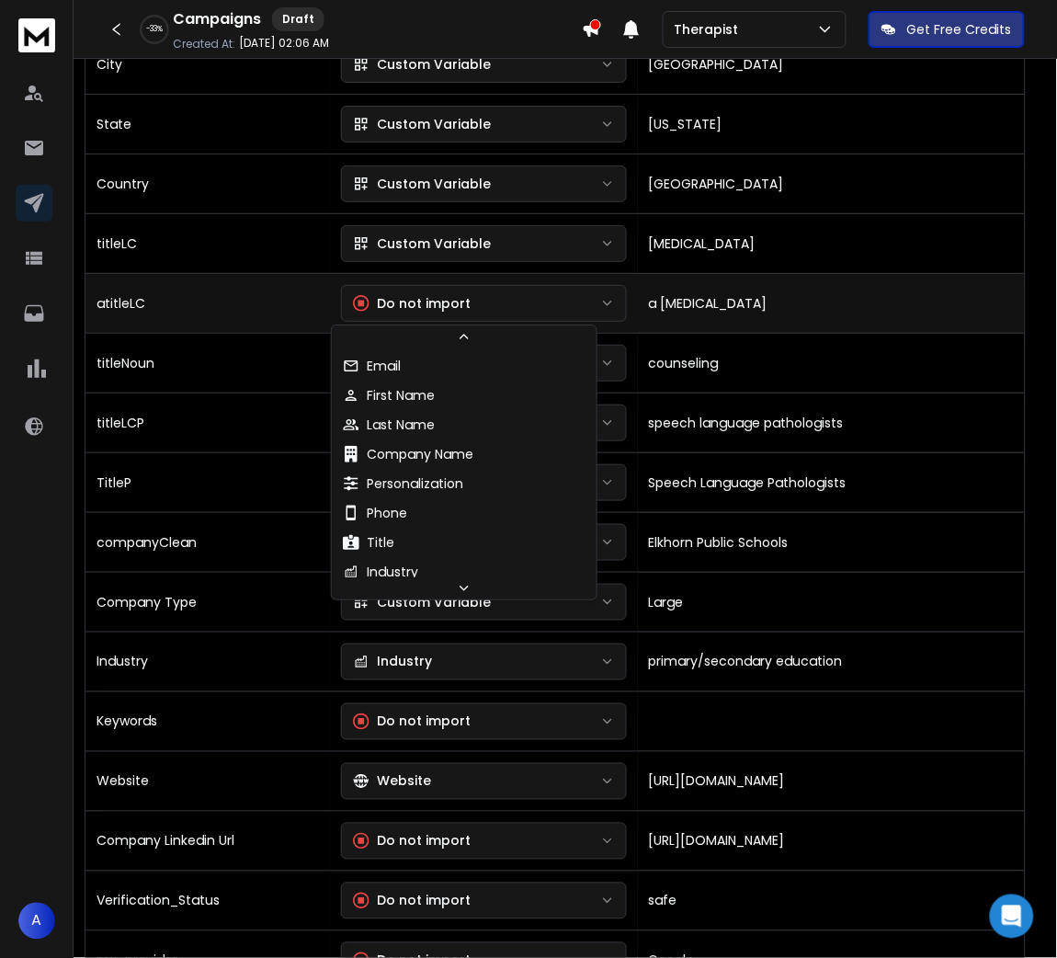
click at [448, 296] on div "Do not import" at bounding box center [412, 303] width 118 height 18
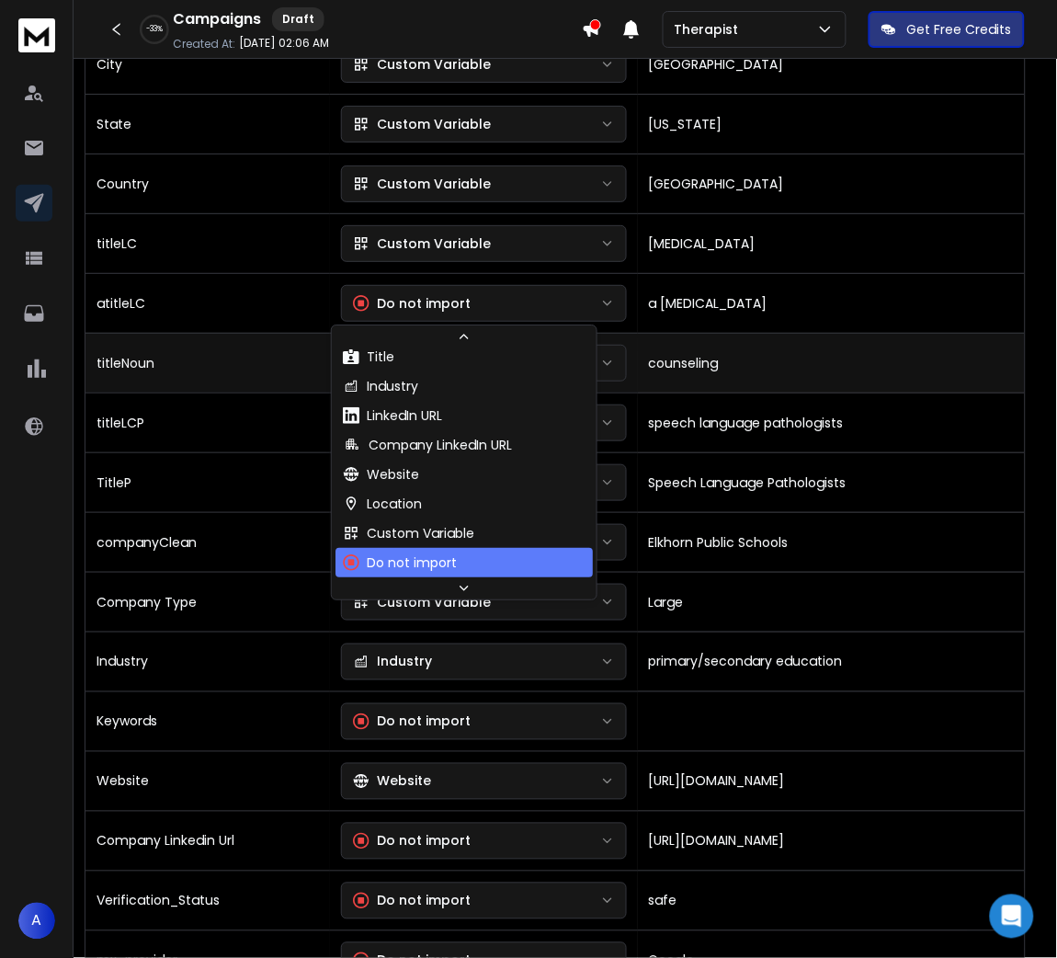
drag, startPoint x: 434, startPoint y: 518, endPoint x: 435, endPoint y: 346, distance: 171.9
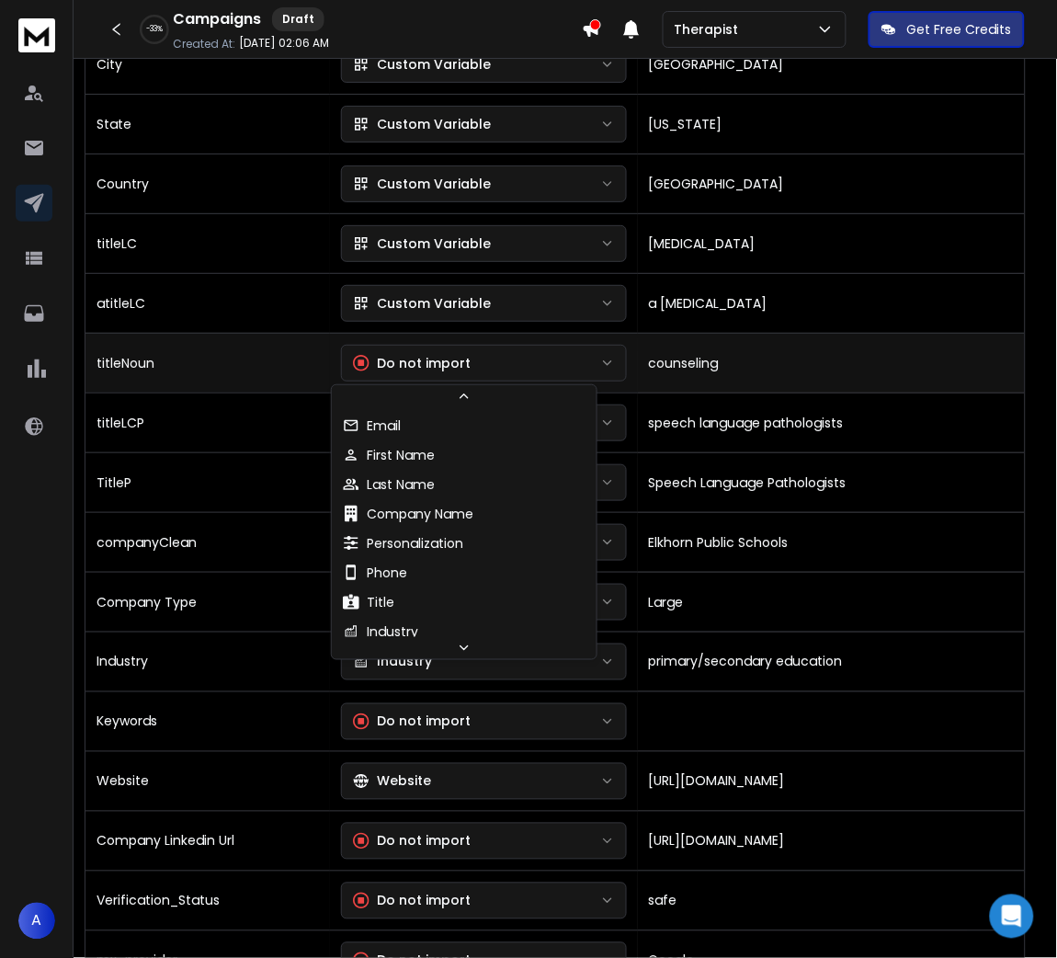
click at [427, 369] on div "Do not import" at bounding box center [412, 363] width 118 height 18
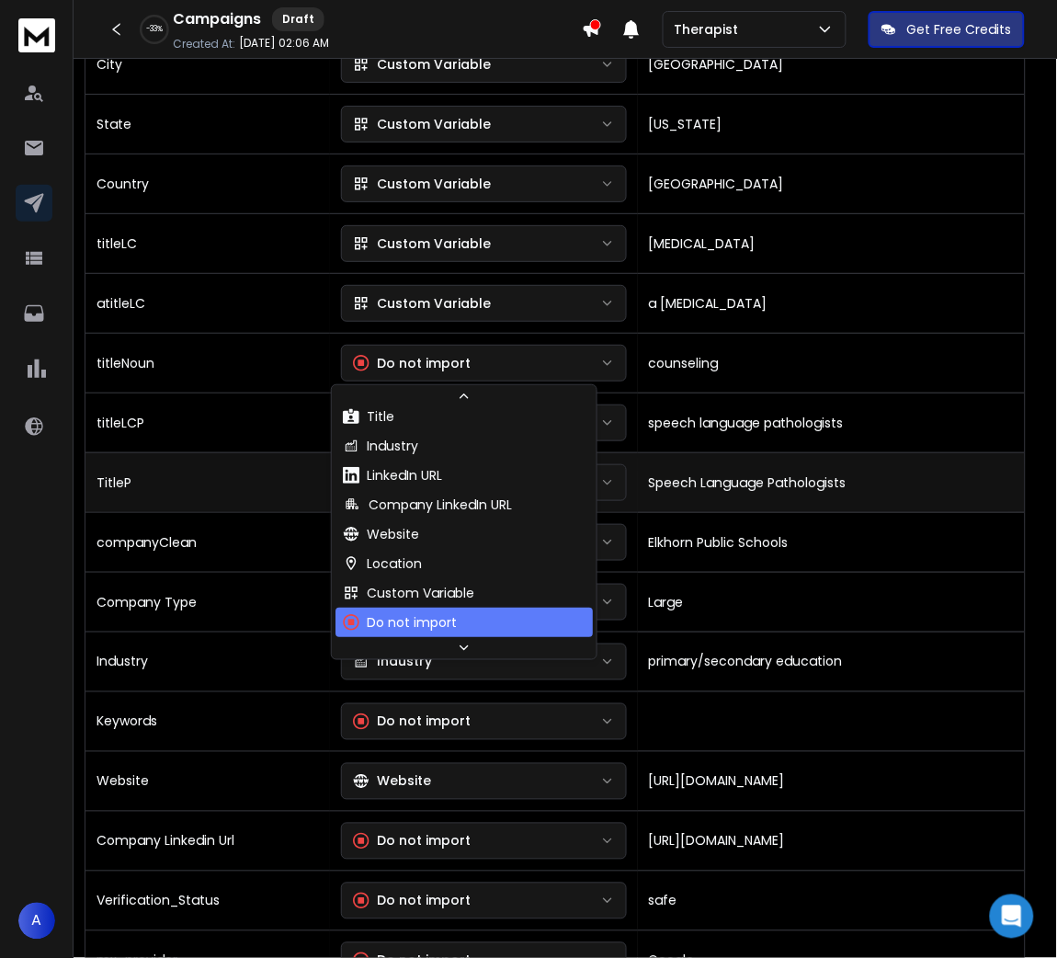
drag, startPoint x: 448, startPoint y: 589, endPoint x: 460, endPoint y: 499, distance: 90.7
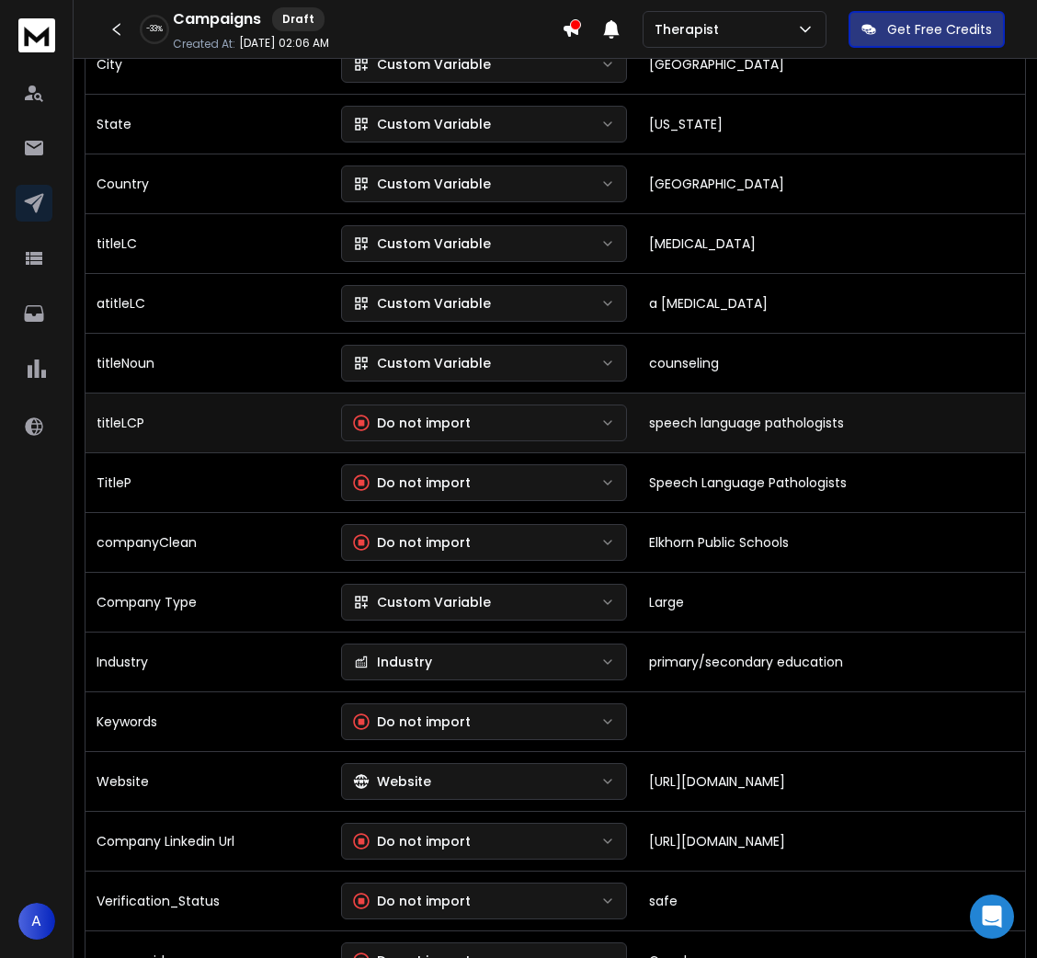
click at [466, 426] on button "Do not import" at bounding box center [484, 422] width 286 height 37
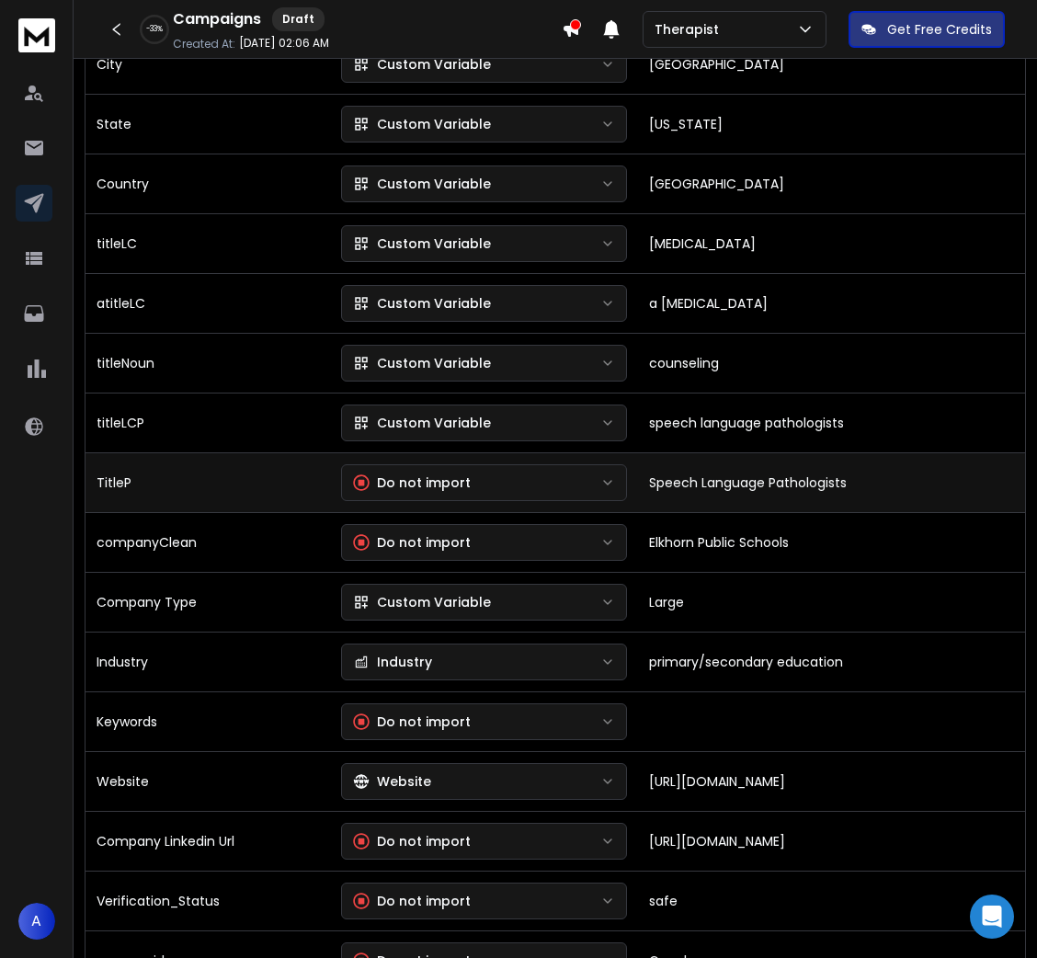
click at [449, 465] on button "Do not import" at bounding box center [484, 482] width 286 height 37
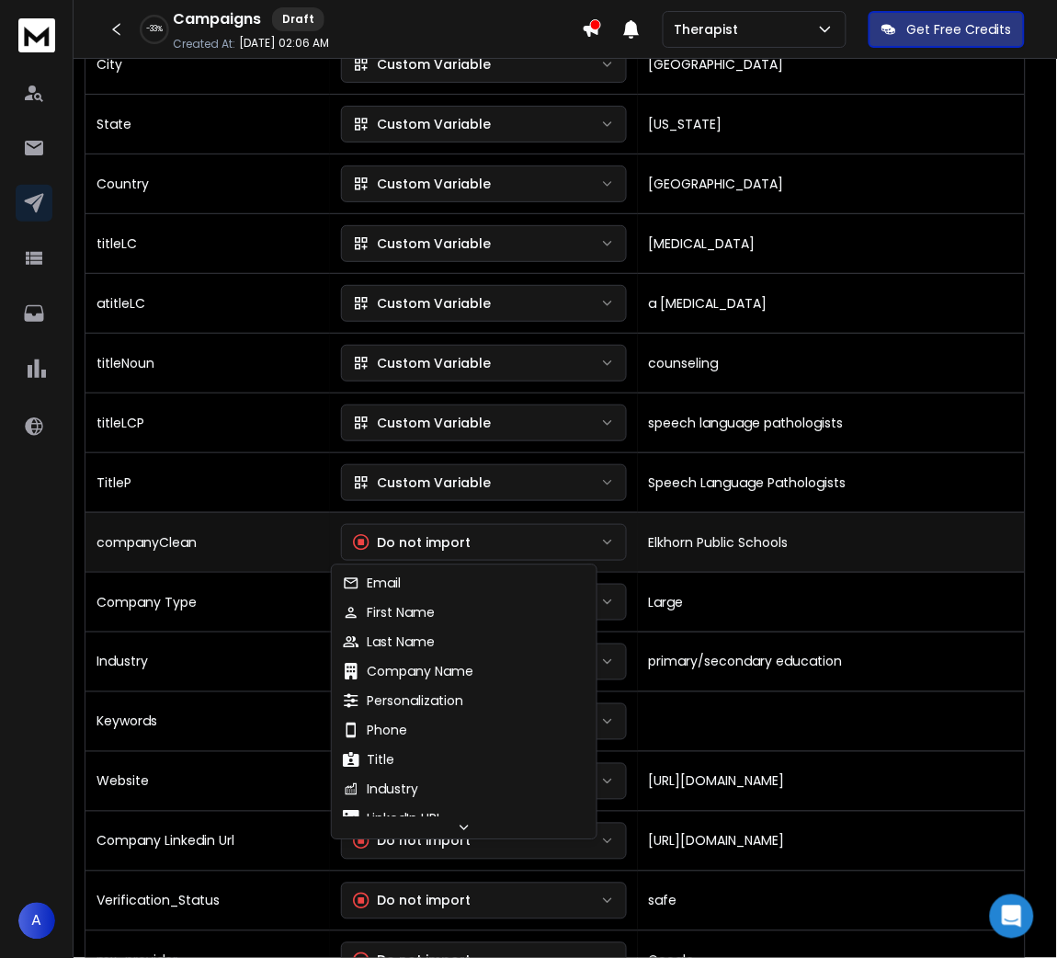
click at [446, 543] on div "Do not import" at bounding box center [412, 542] width 118 height 18
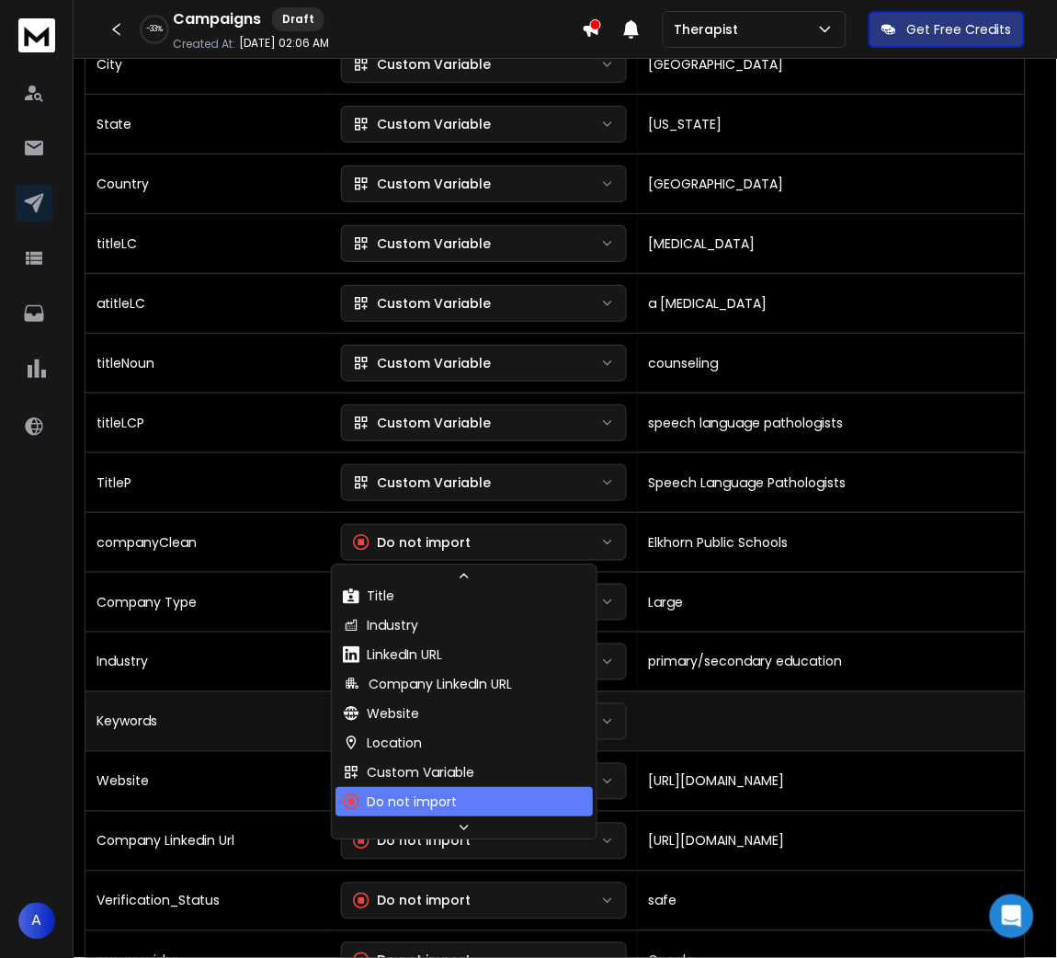
drag, startPoint x: 451, startPoint y: 769, endPoint x: 453, endPoint y: 703, distance: 66.2
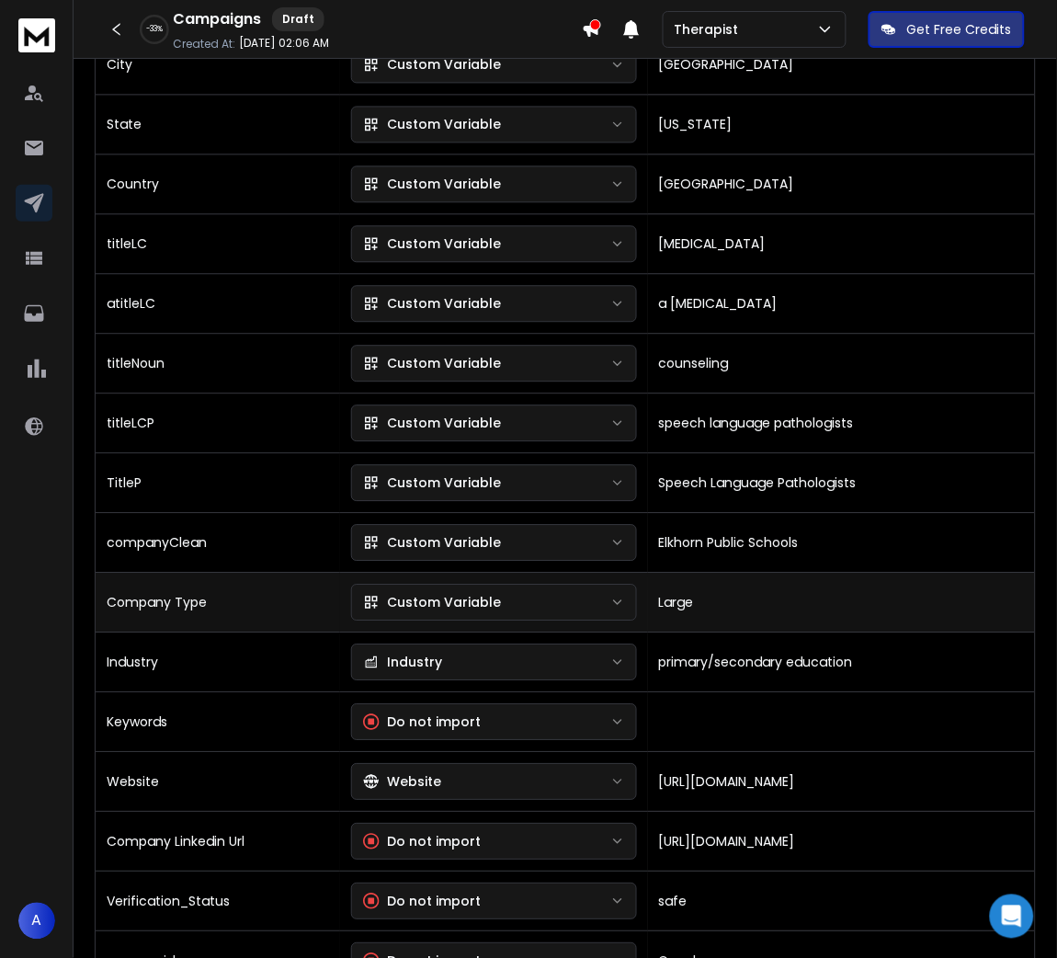
click at [459, 601] on div "Custom Variable" at bounding box center [432, 602] width 138 height 18
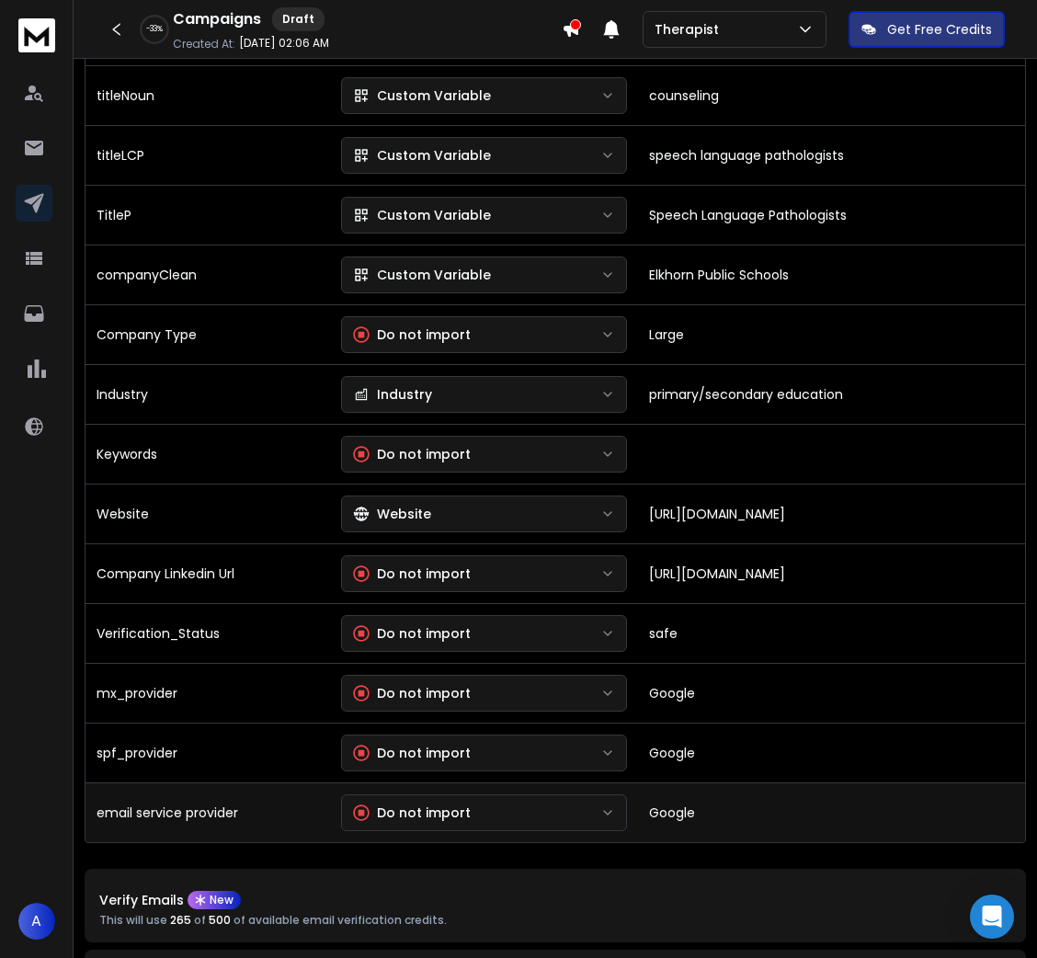
scroll to position [1120, 0]
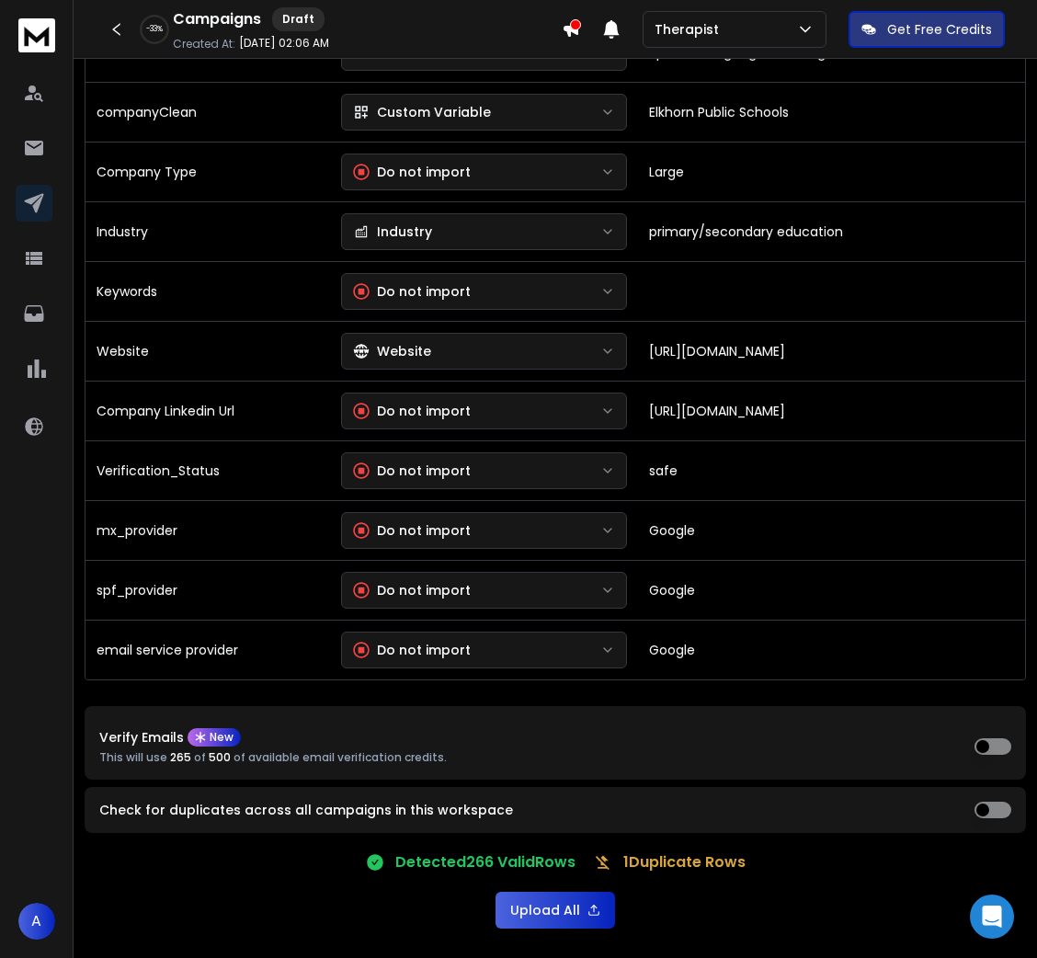
click at [554, 903] on button "Upload All" at bounding box center [554, 909] width 119 height 37
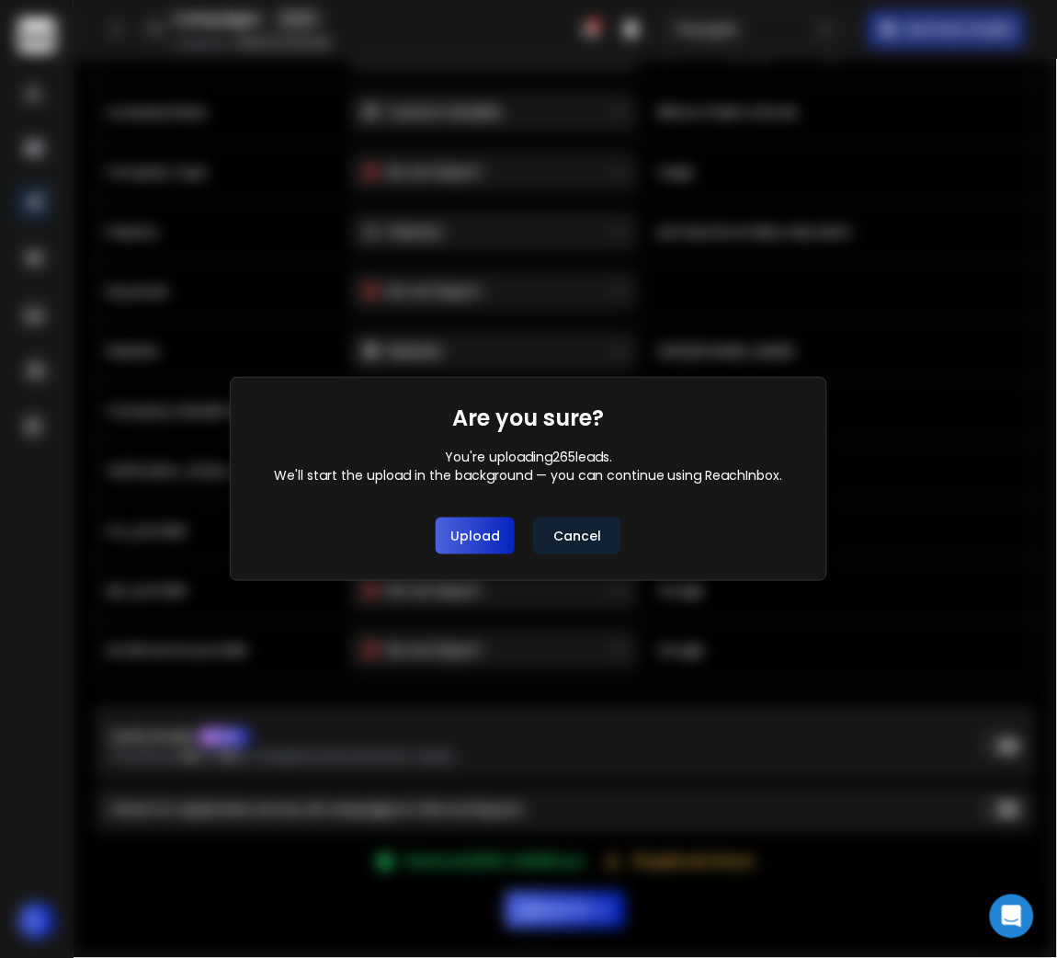
click at [493, 524] on button "Upload" at bounding box center [475, 535] width 79 height 37
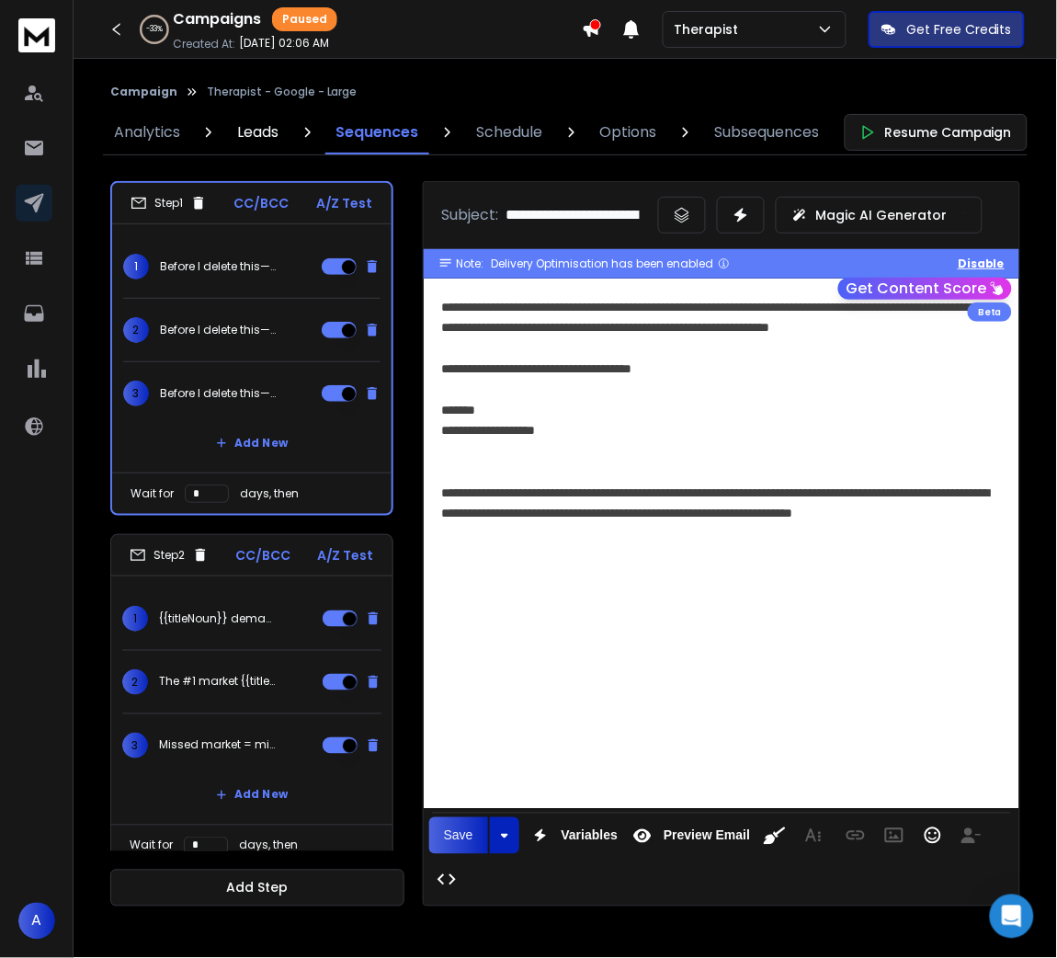
click at [273, 132] on p "Leads" at bounding box center [257, 132] width 41 height 22
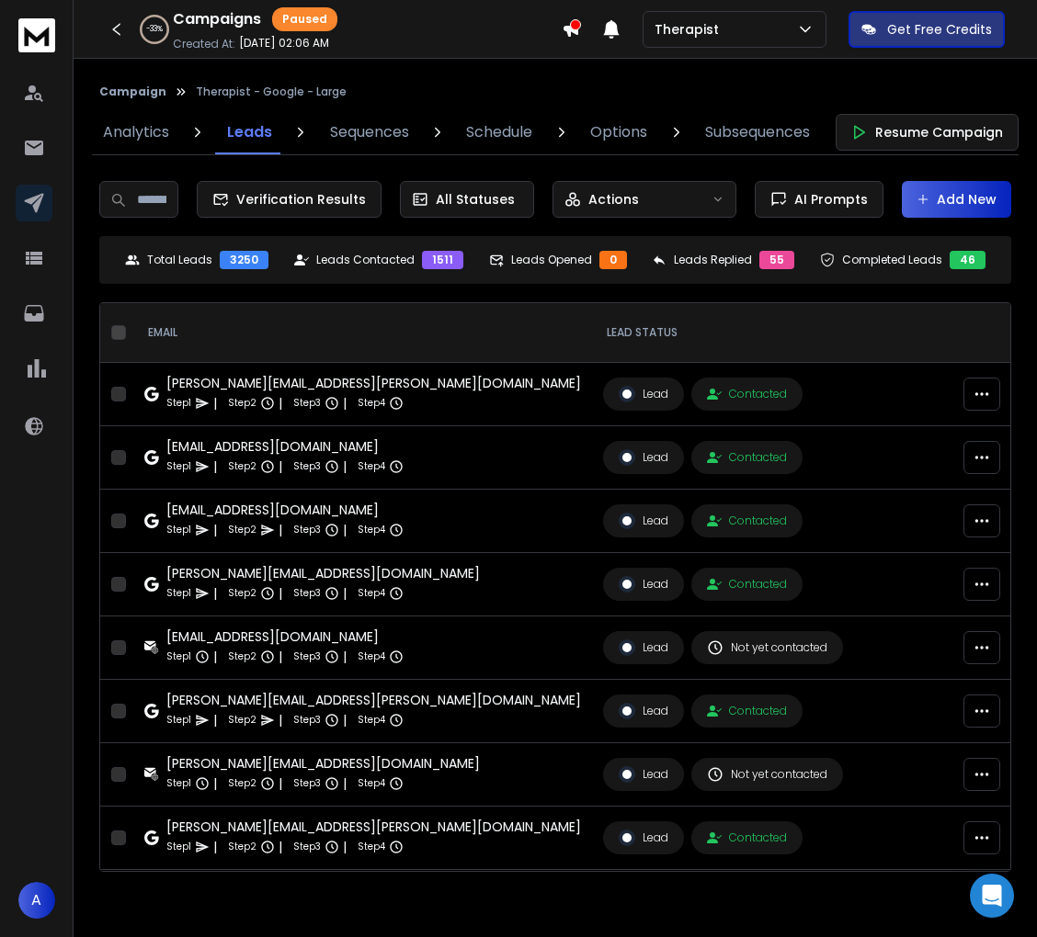
click at [929, 195] on icon at bounding box center [922, 199] width 13 height 13
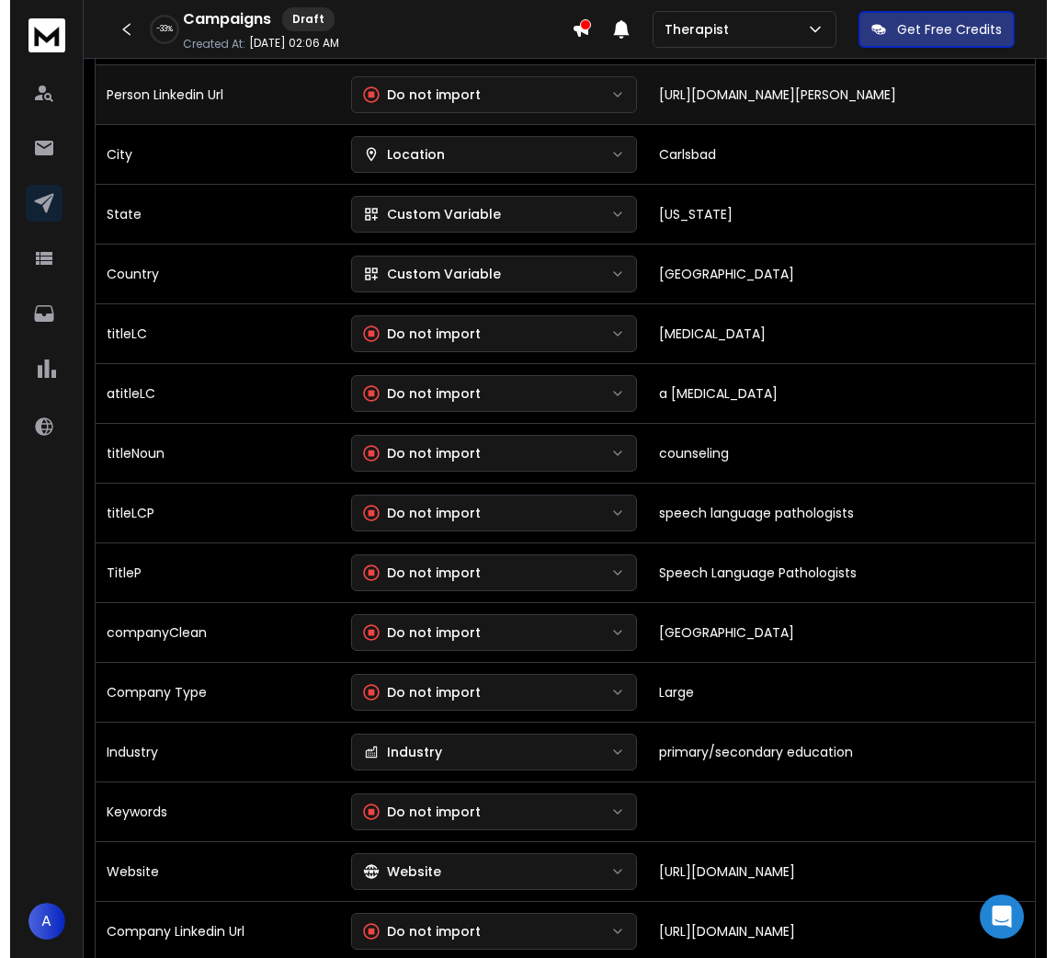
scroll to position [551, 0]
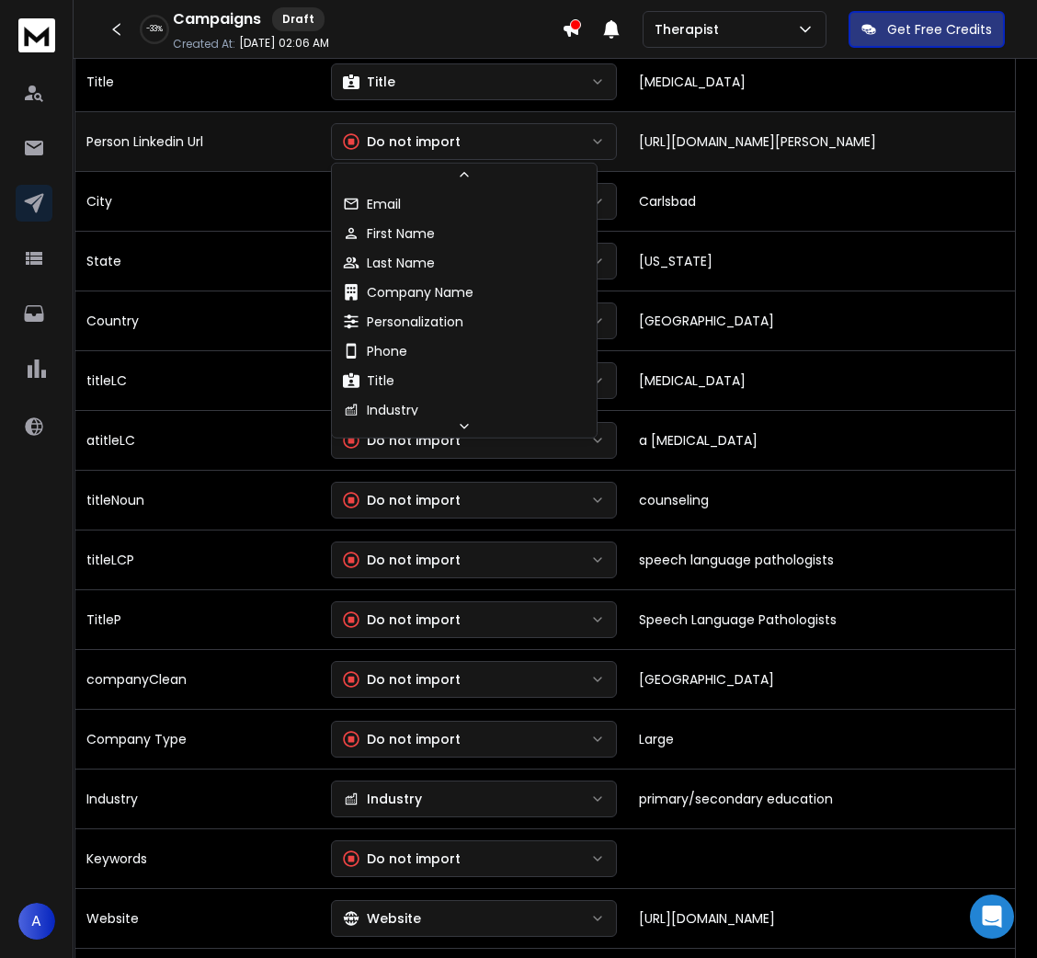
click at [476, 152] on button "Do not import" at bounding box center [474, 141] width 286 height 37
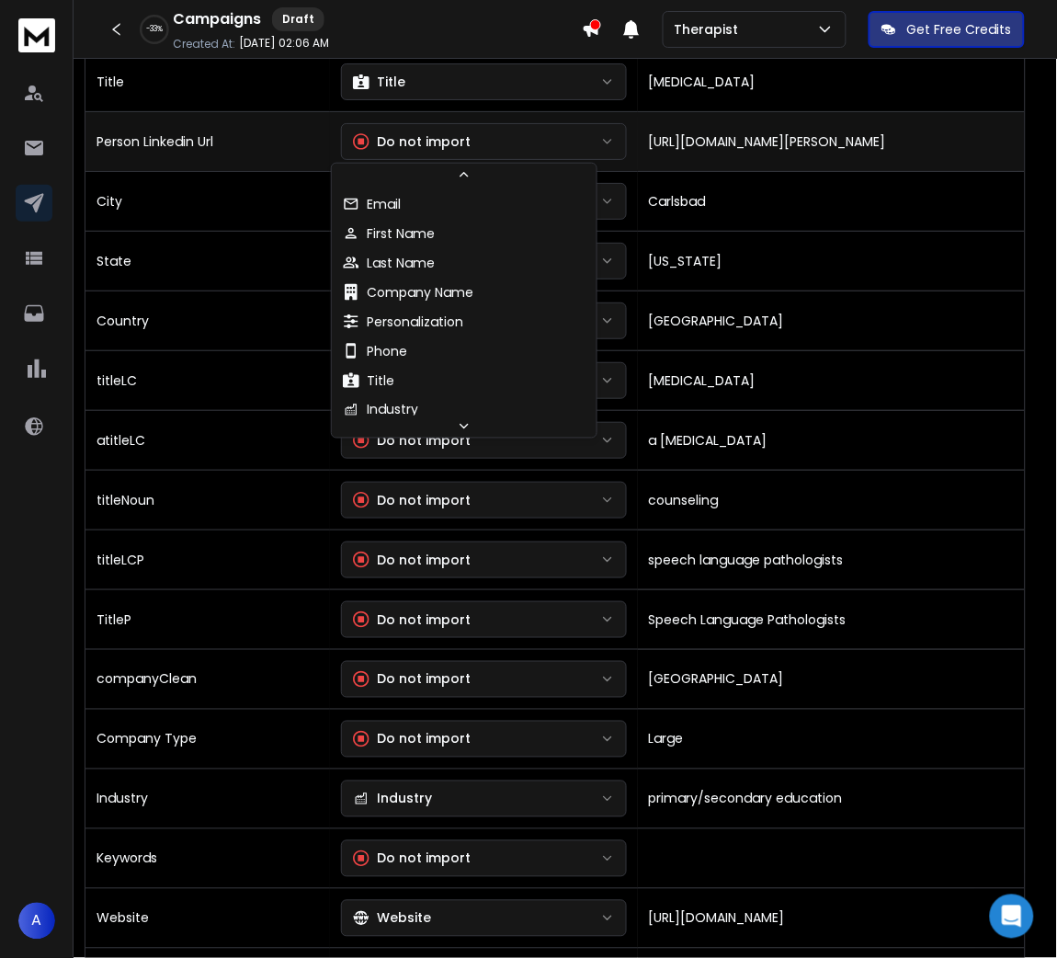
scroll to position [186, 0]
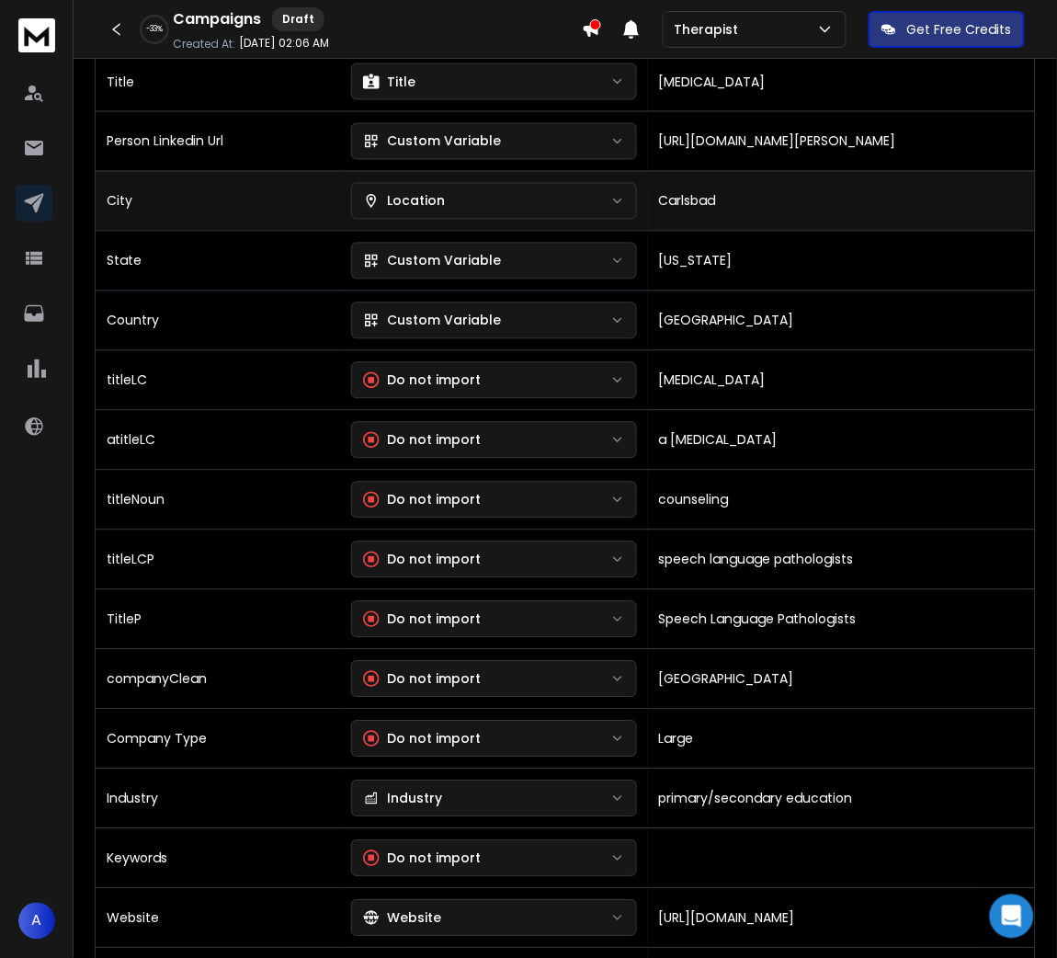
click at [482, 192] on button "Location" at bounding box center [494, 201] width 286 height 37
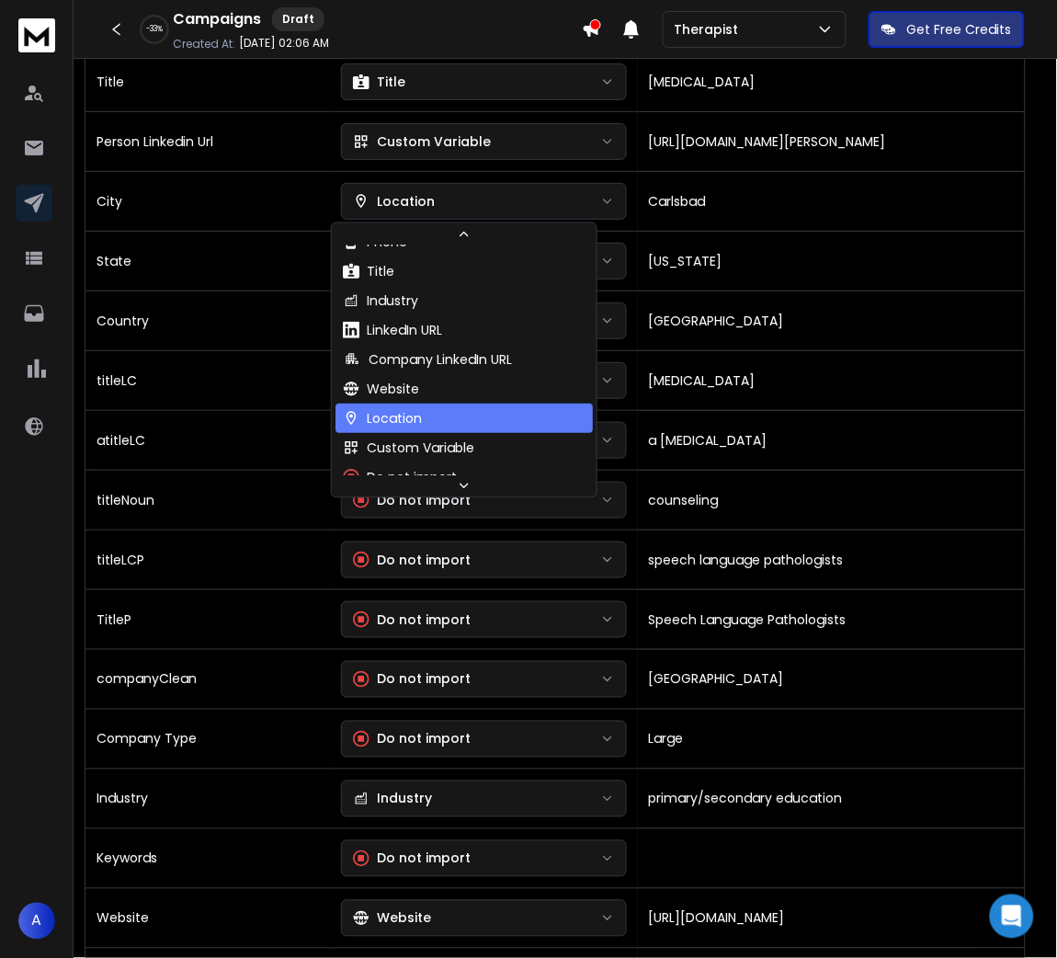
scroll to position [167, 0]
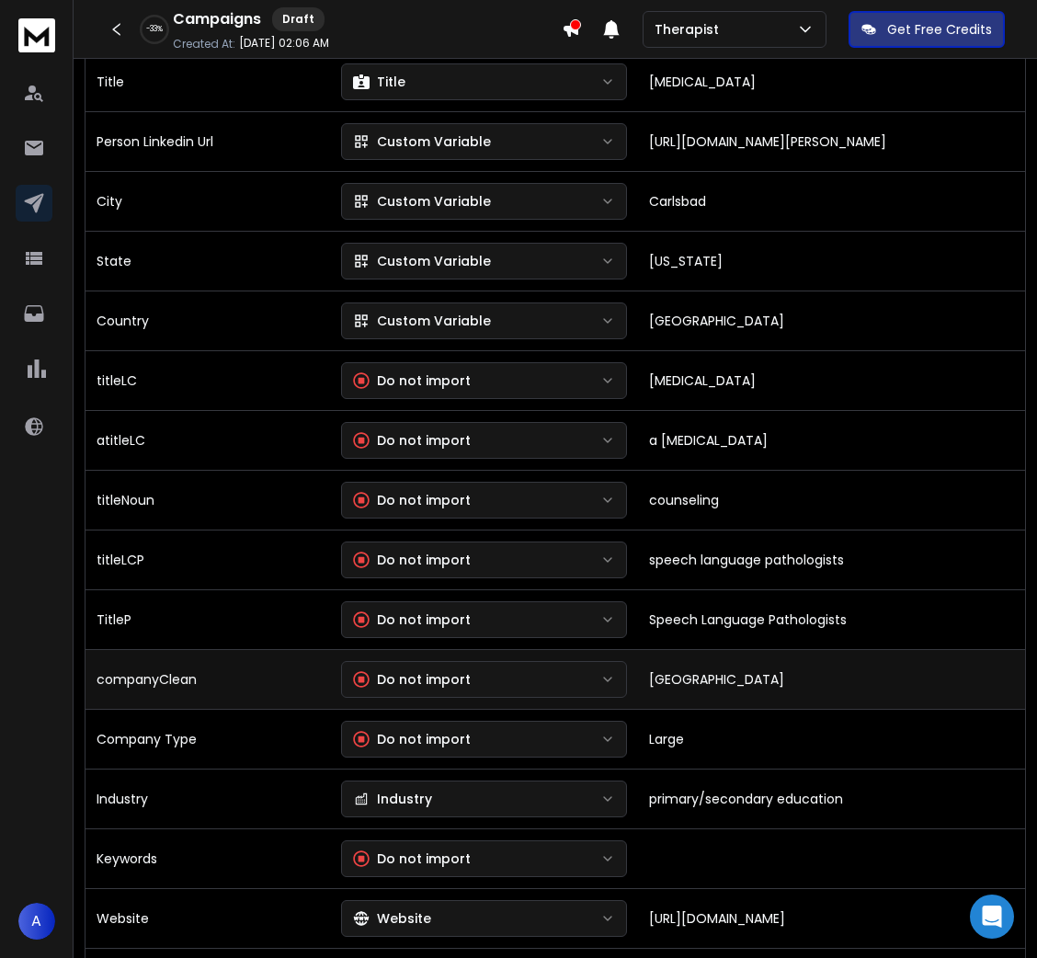
click at [411, 677] on div "Do not import" at bounding box center [412, 679] width 118 height 18
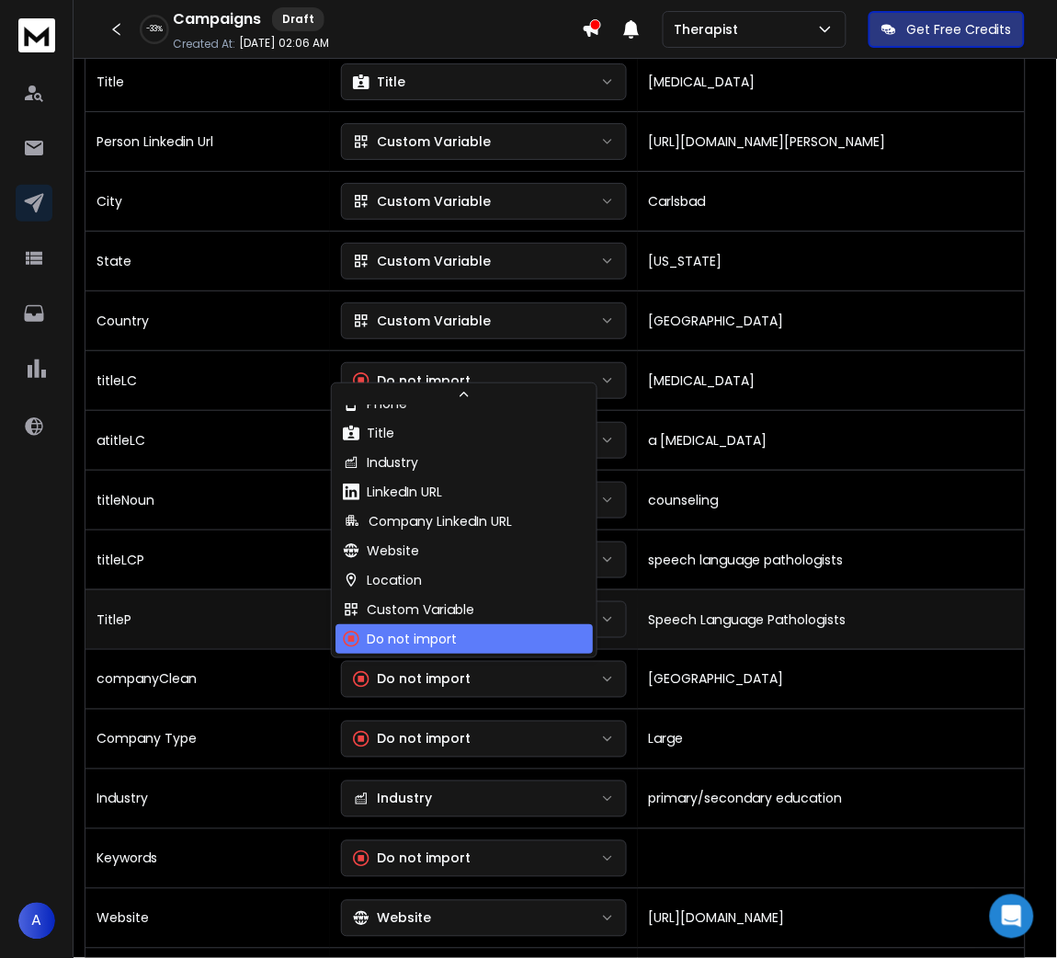
drag, startPoint x: 382, startPoint y: 603, endPoint x: 387, endPoint y: 590, distance: 13.7
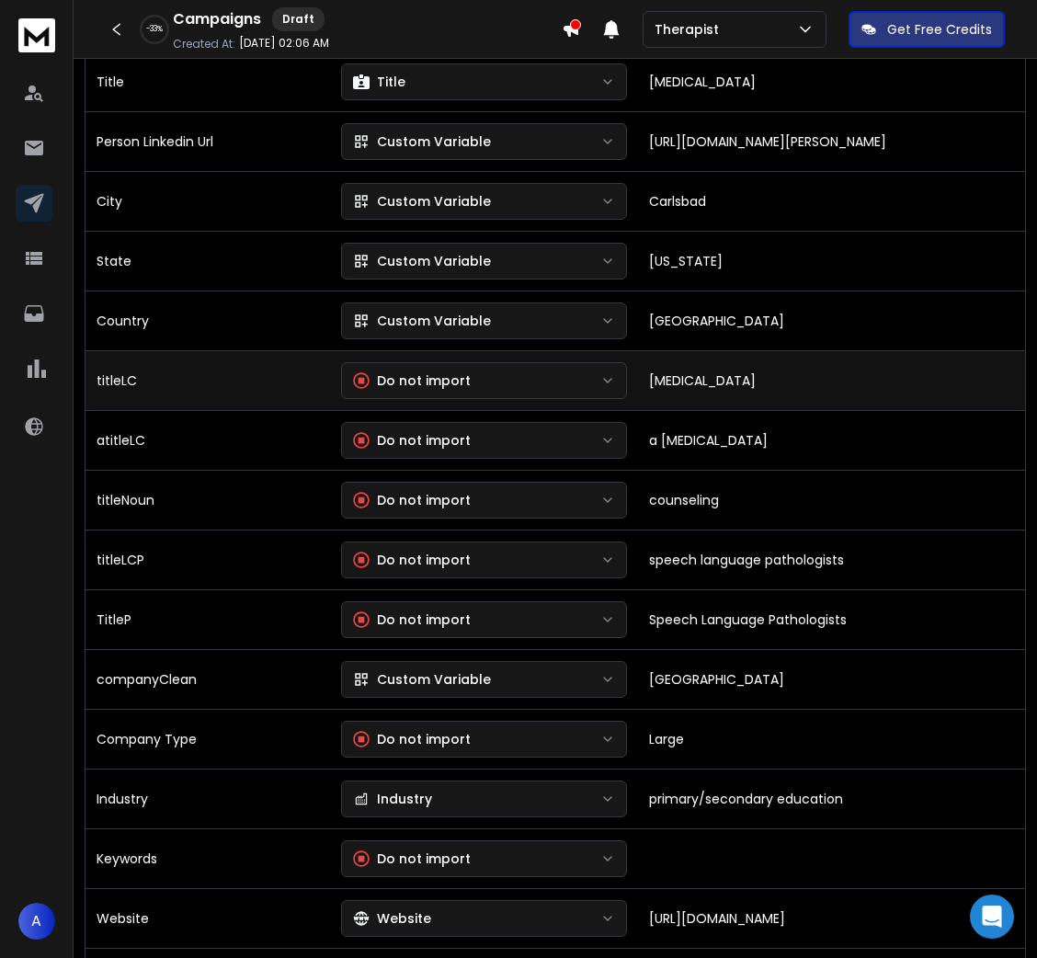
click at [422, 390] on button "Do not import" at bounding box center [484, 380] width 286 height 37
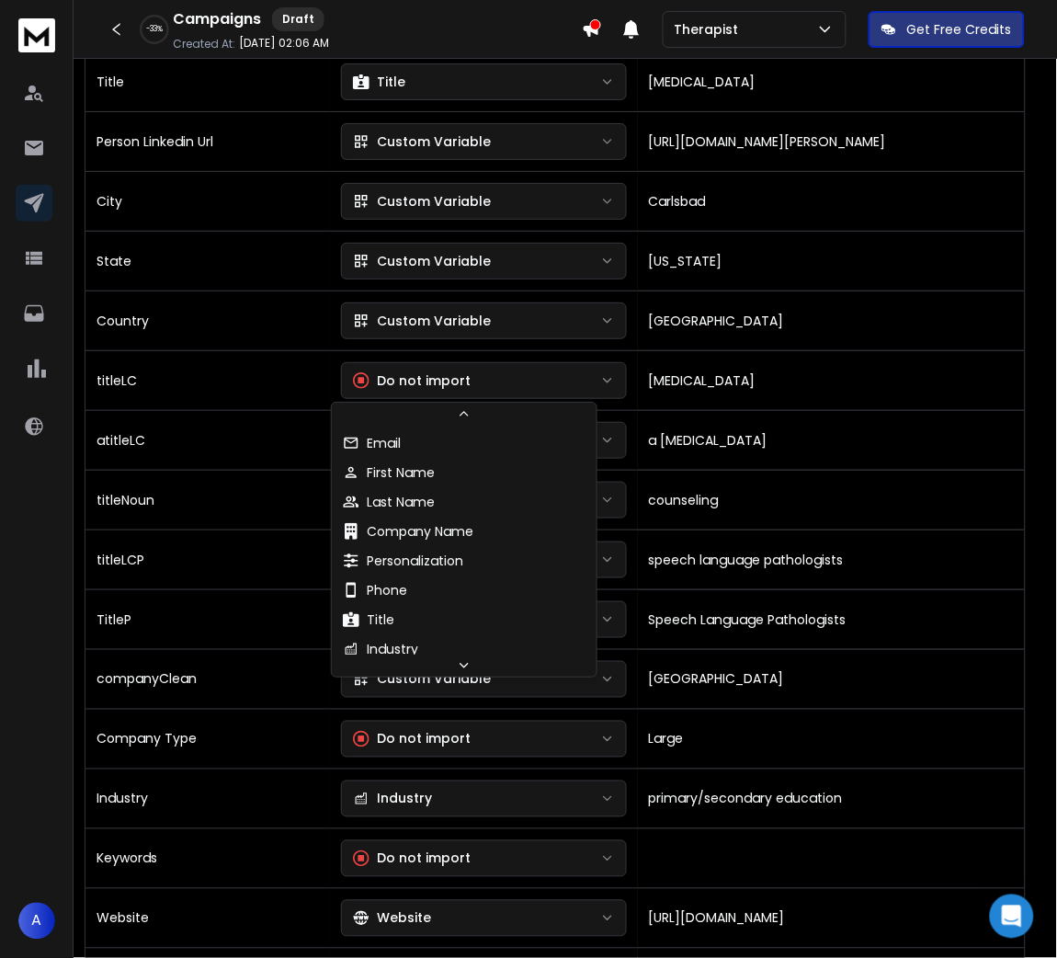
scroll to position [186, 0]
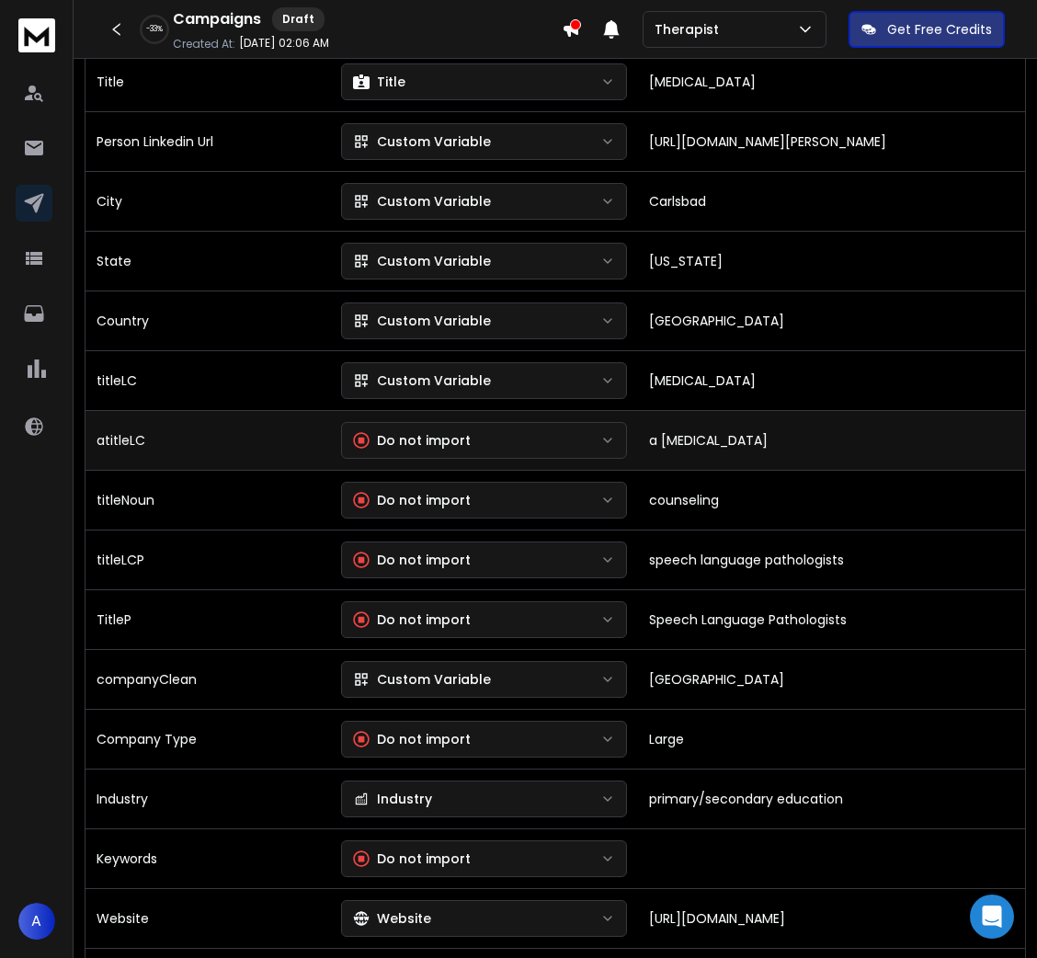
click at [454, 431] on div "Do not import" at bounding box center [412, 440] width 118 height 18
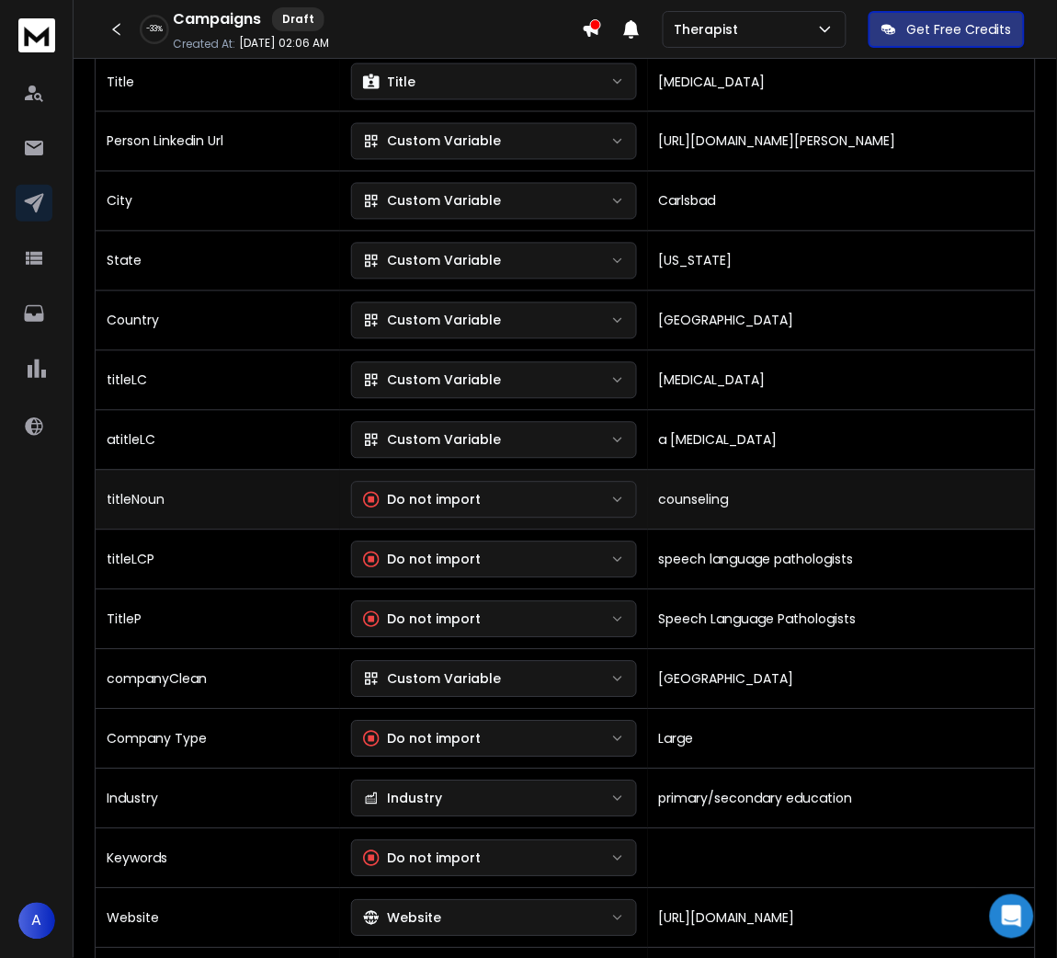
click at [450, 498] on div "Do not import" at bounding box center [422, 500] width 118 height 18
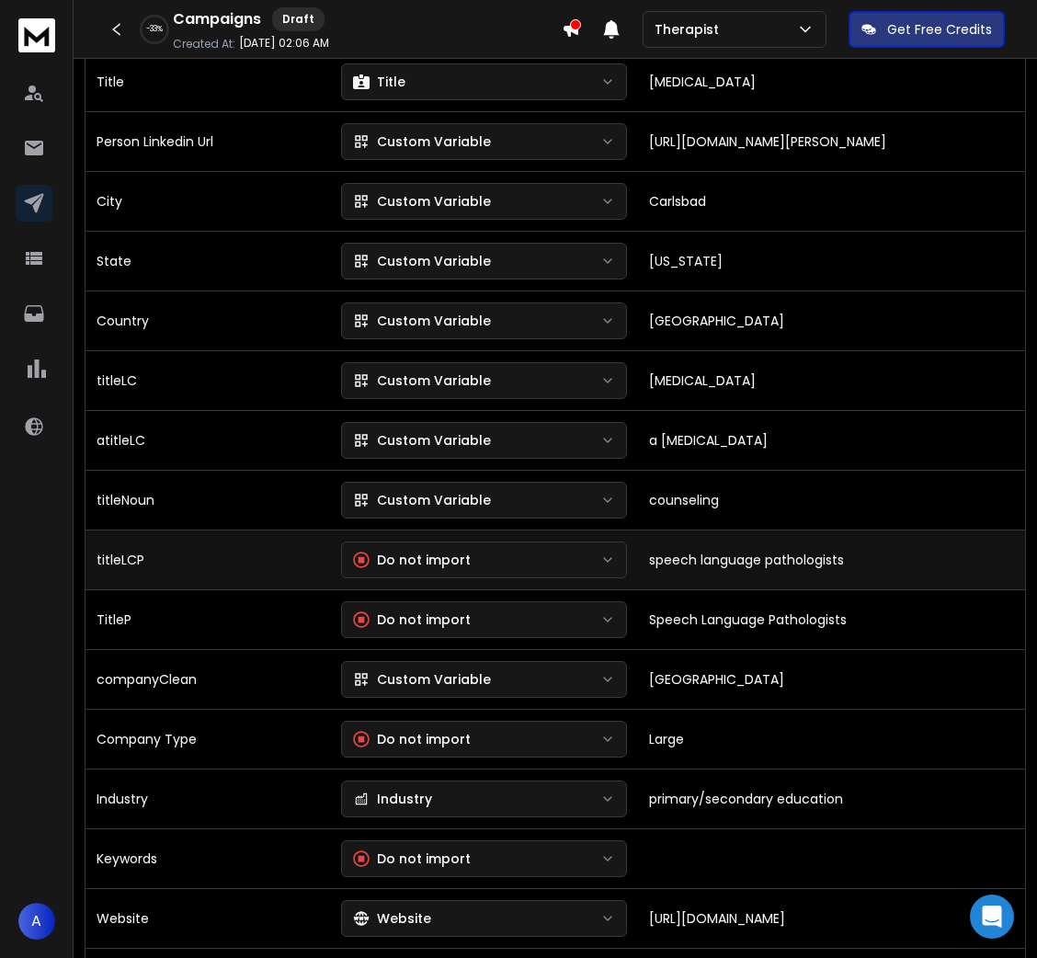
click at [456, 556] on button "Do not import" at bounding box center [484, 559] width 286 height 37
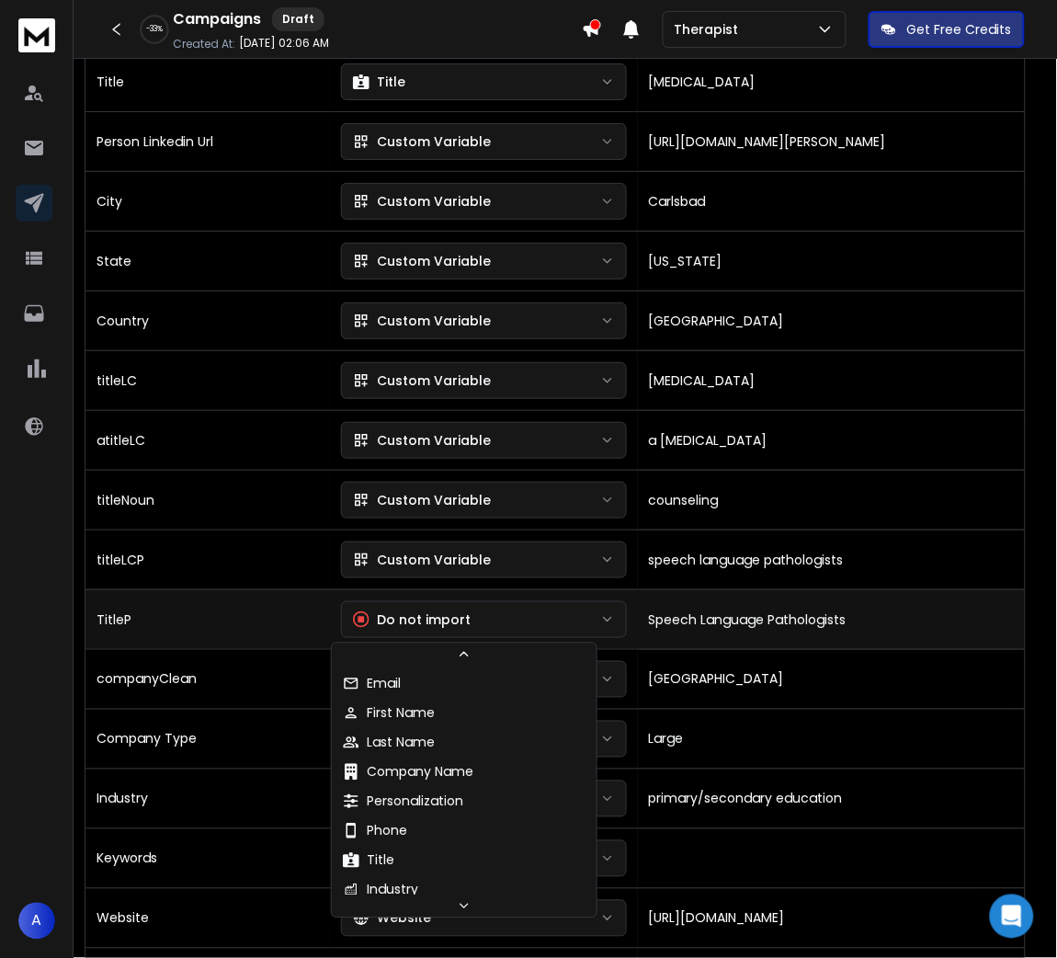
click at [456, 612] on button "Do not import" at bounding box center [484, 619] width 286 height 37
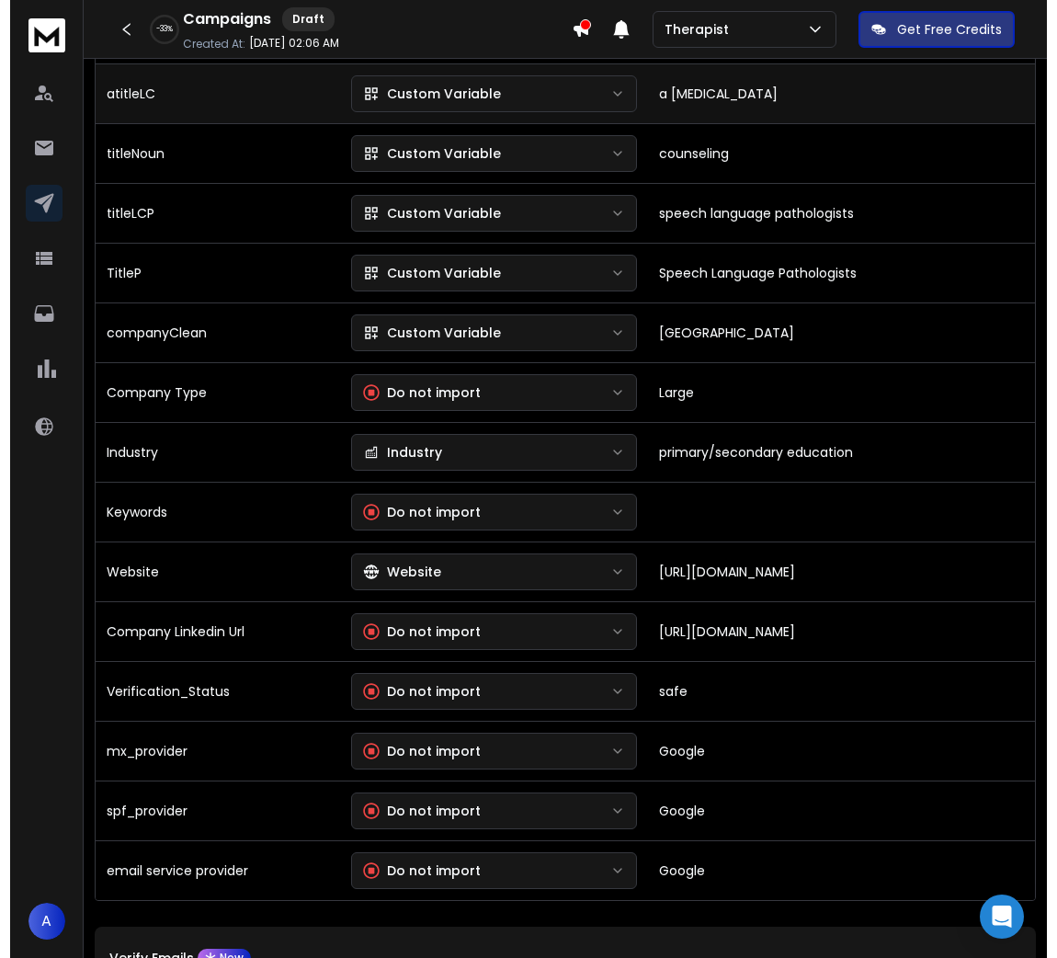
scroll to position [1120, 0]
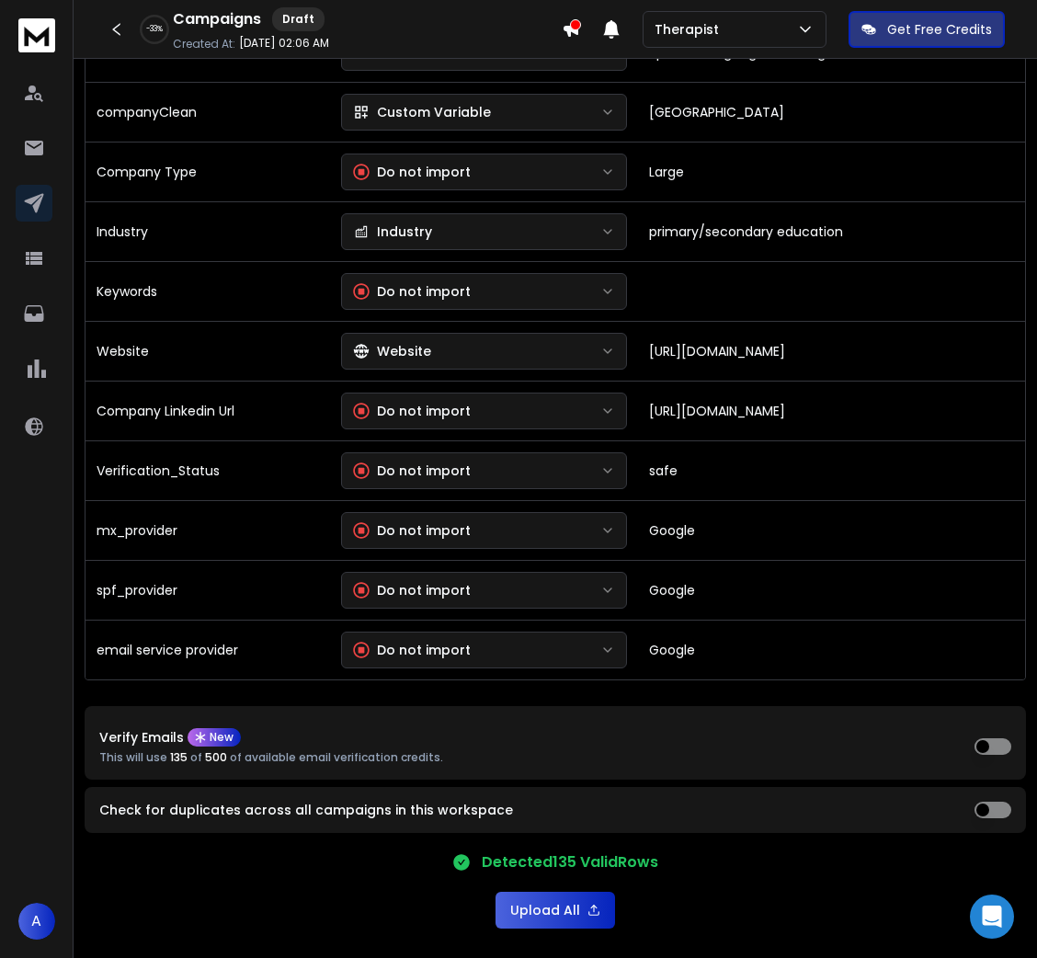
click at [552, 914] on button "Upload All" at bounding box center [554, 909] width 119 height 37
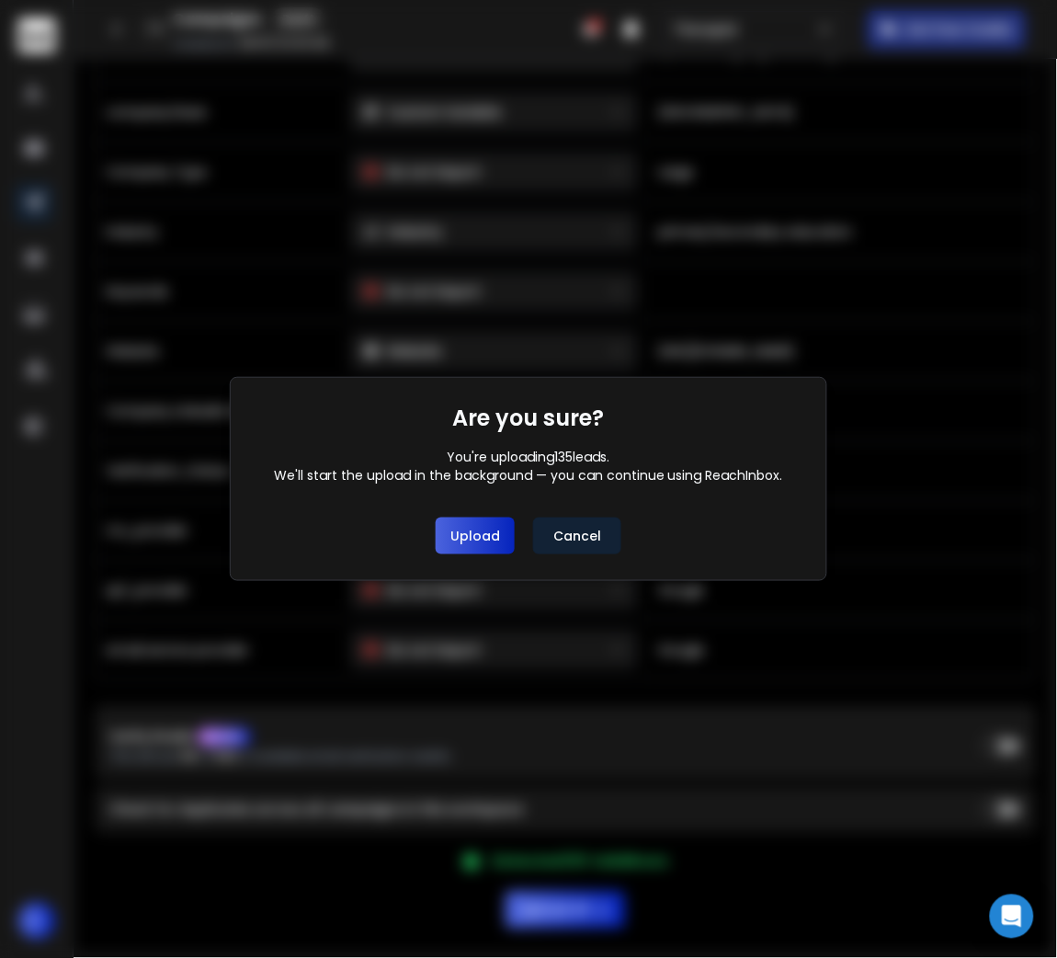
click at [483, 548] on button "Upload" at bounding box center [475, 535] width 79 height 37
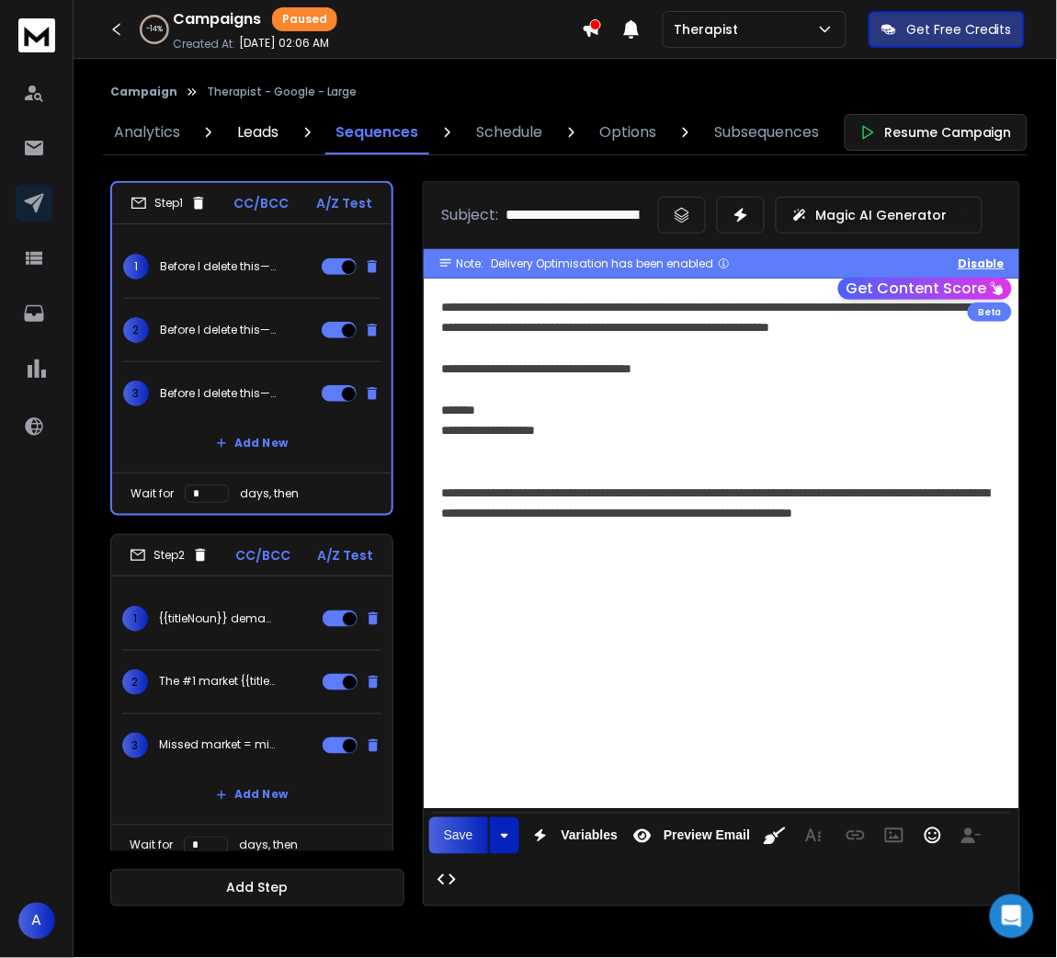
click at [267, 127] on p "Leads" at bounding box center [257, 132] width 41 height 22
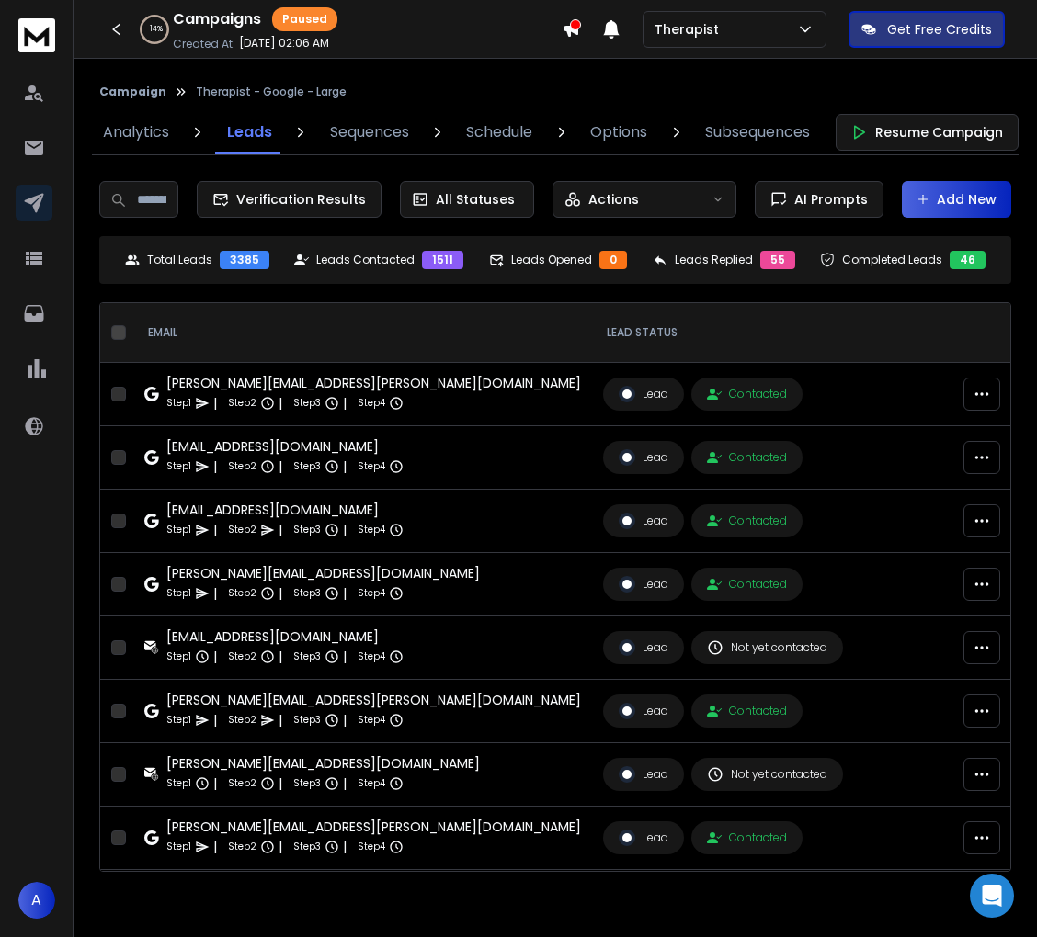
click at [988, 195] on button "Add New" at bounding box center [956, 199] width 109 height 37
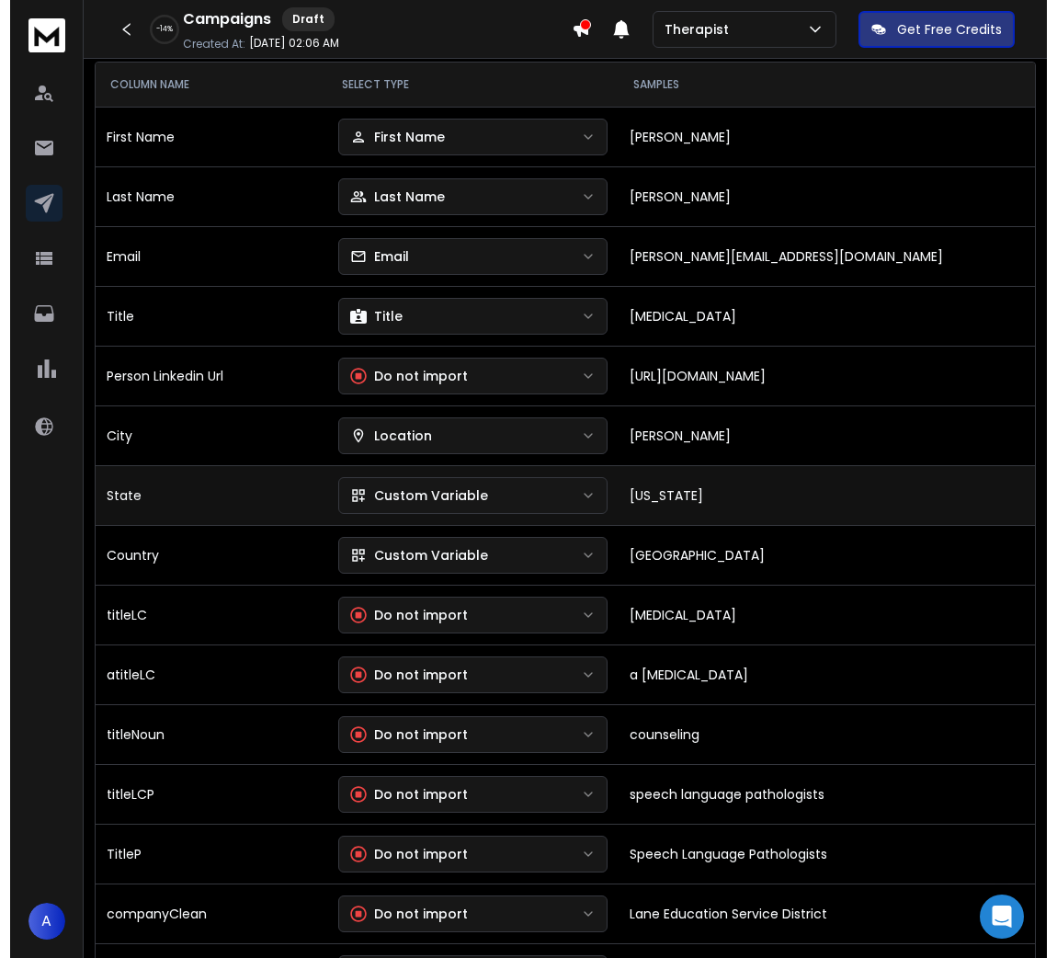
scroll to position [413, 0]
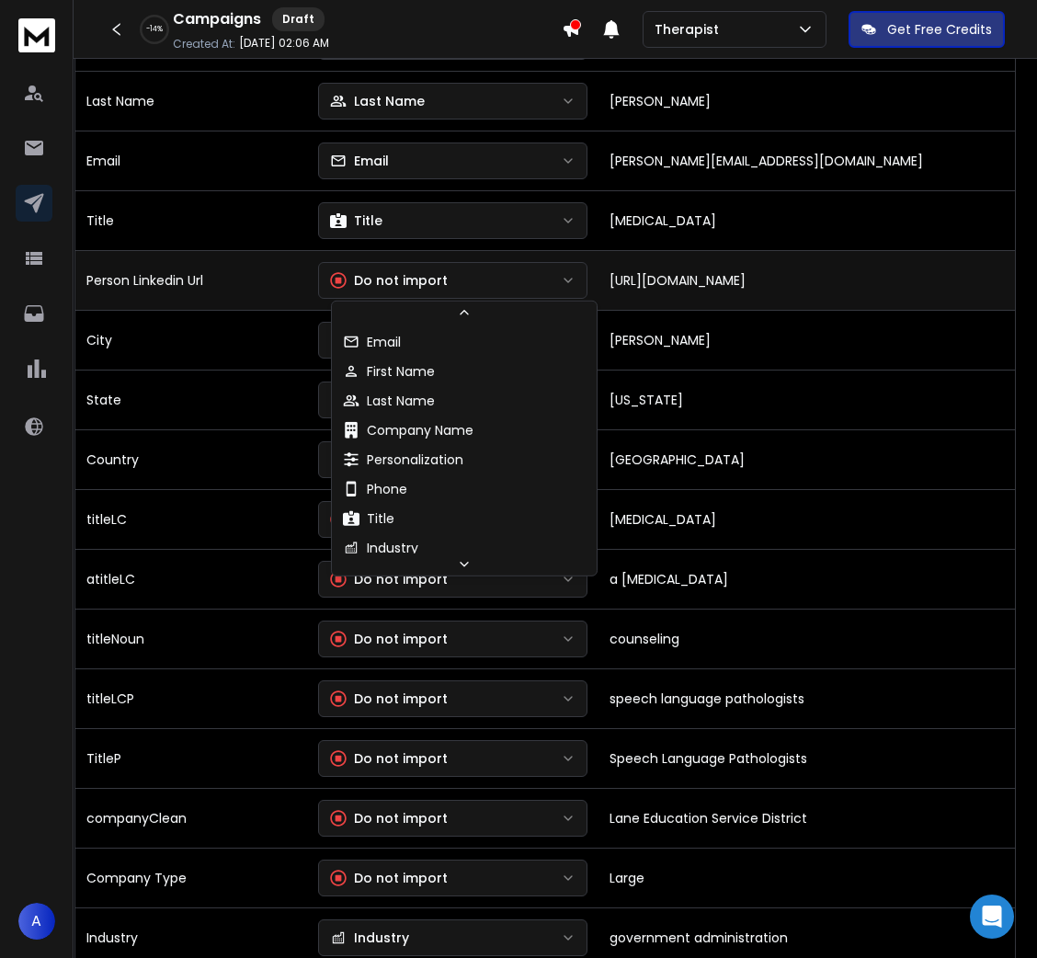
click at [514, 276] on button "Do not import" at bounding box center [452, 280] width 269 height 37
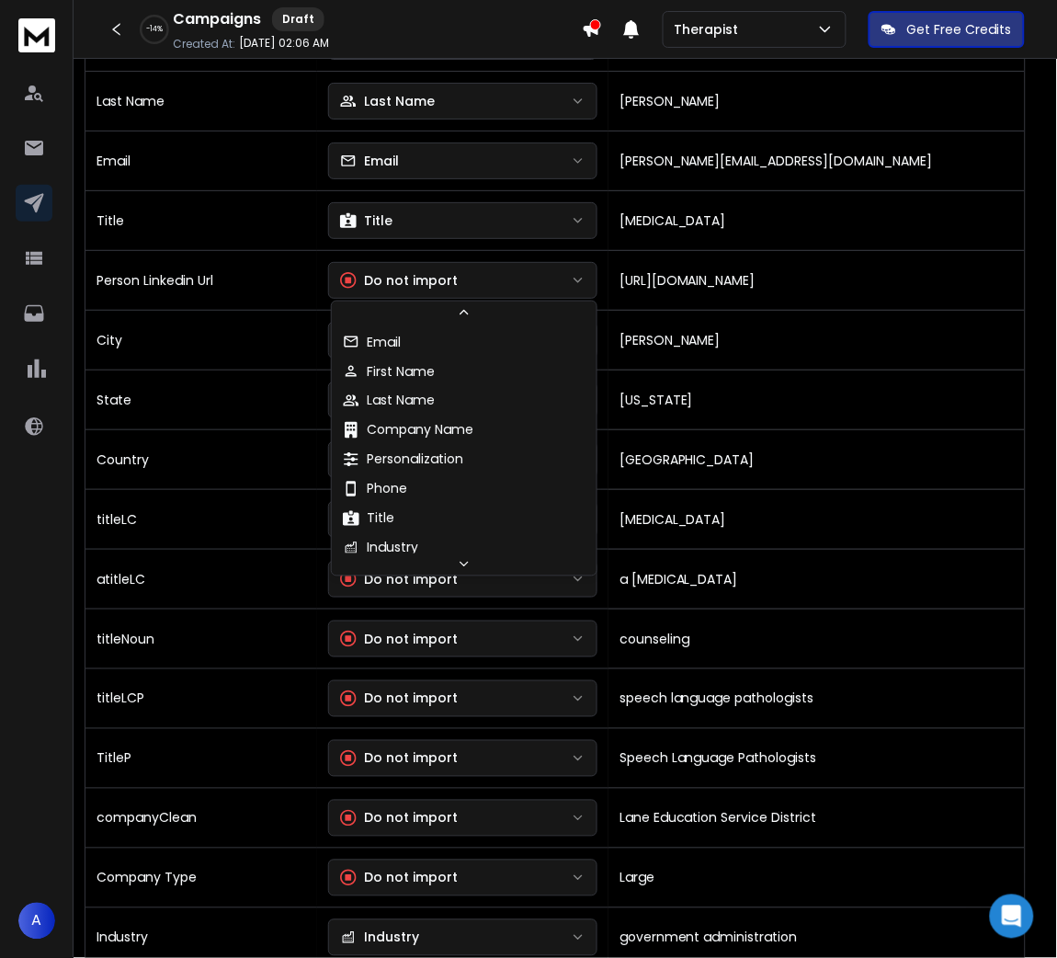
scroll to position [186, 0]
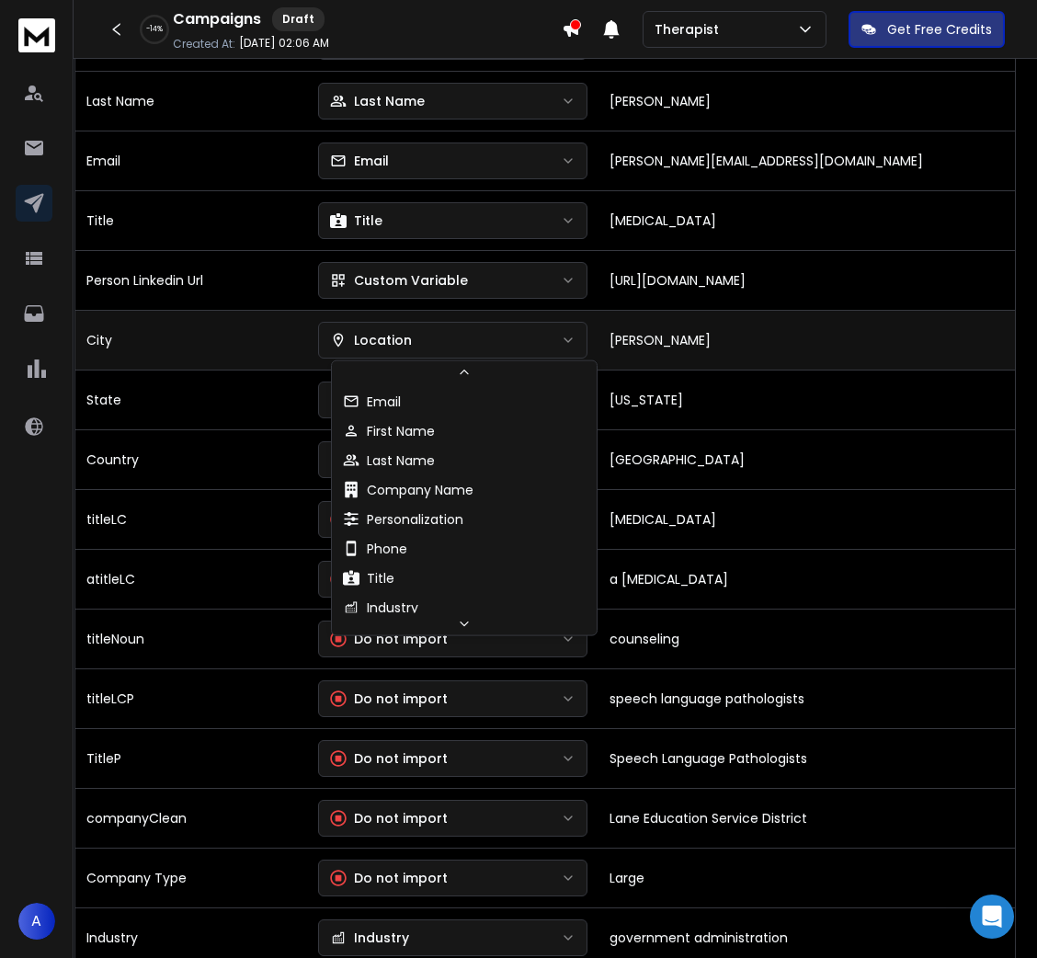
click at [481, 347] on button "Location" at bounding box center [452, 340] width 269 height 37
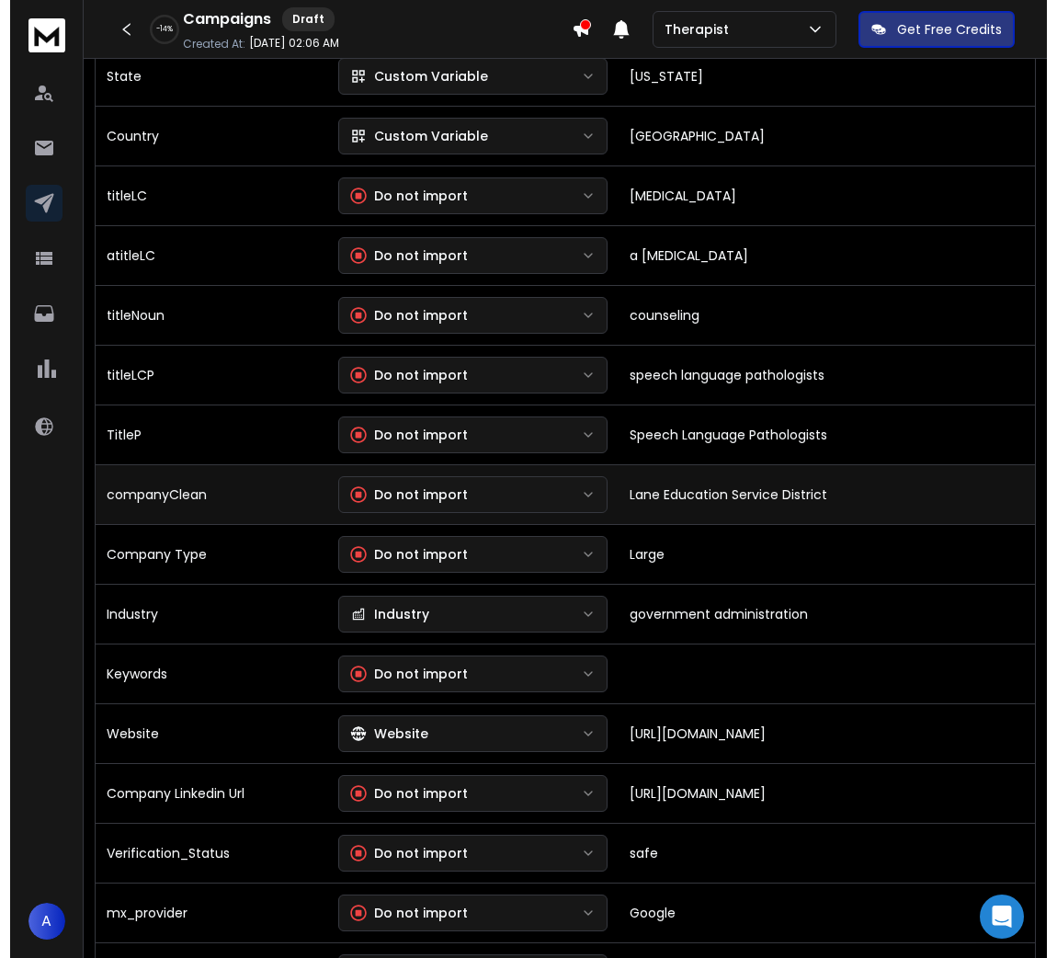
scroll to position [688, 0]
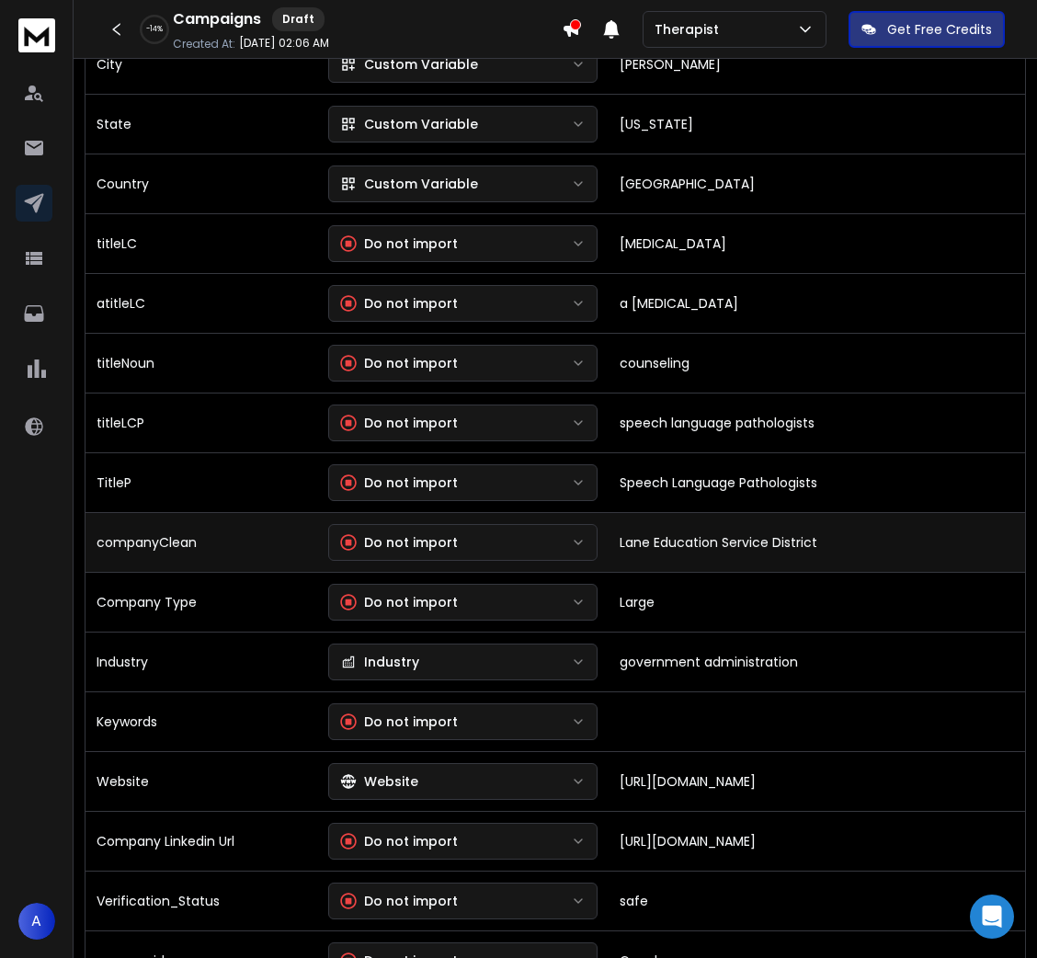
click at [457, 546] on button "Do not import" at bounding box center [462, 542] width 269 height 37
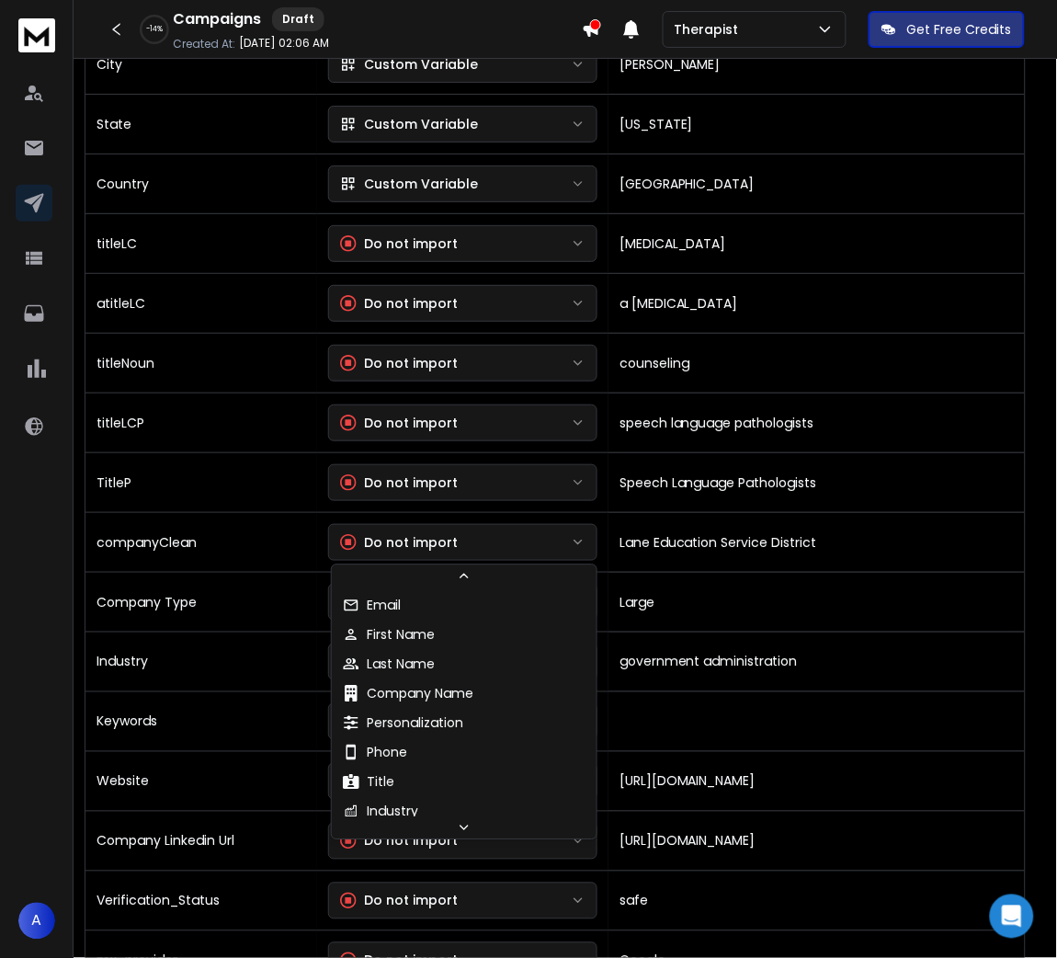
scroll to position [186, 0]
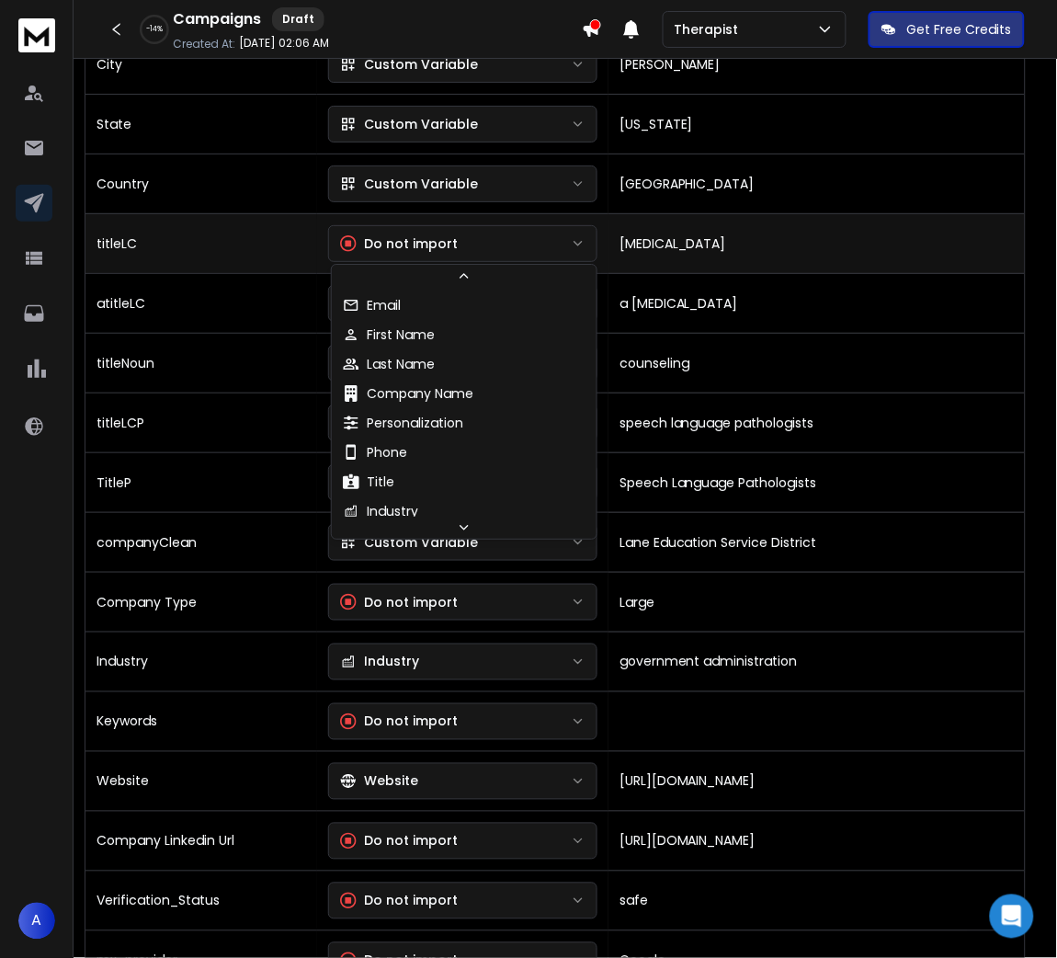
click at [550, 256] on button "Do not import" at bounding box center [462, 243] width 269 height 37
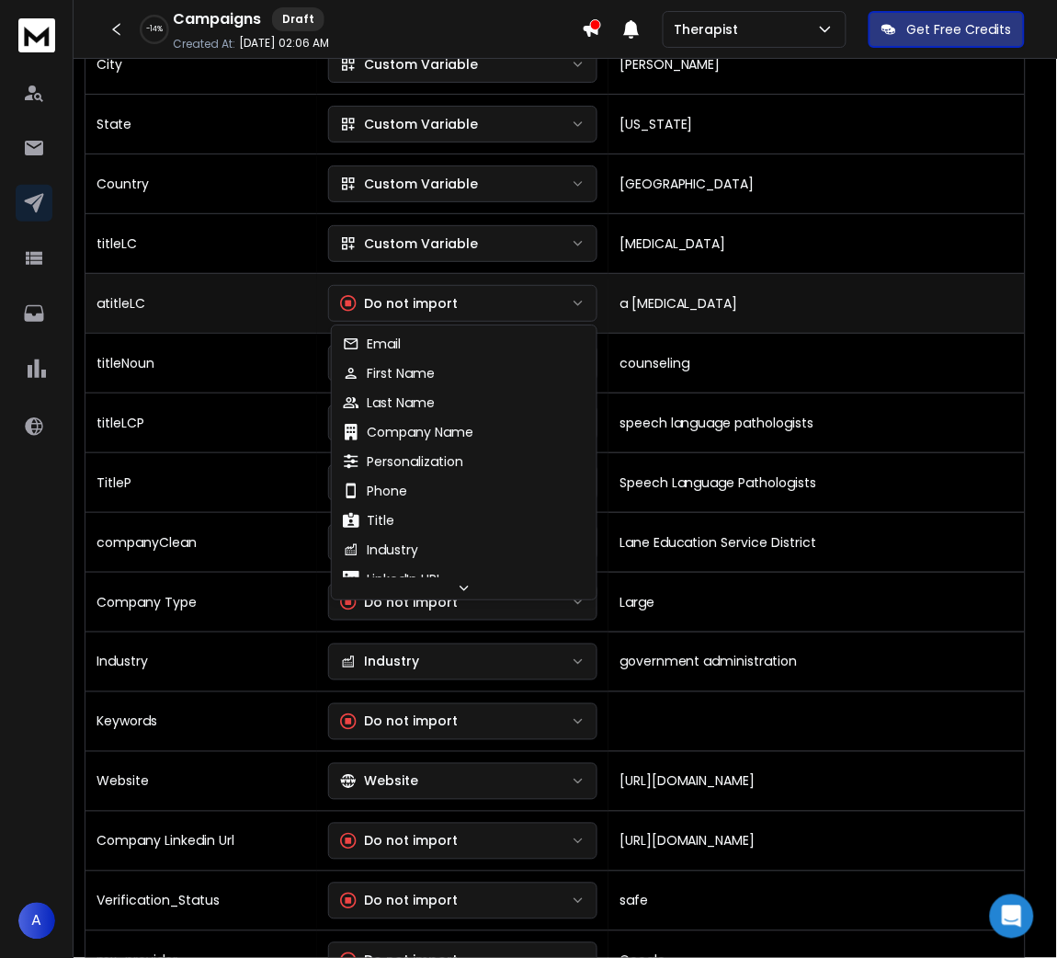
click at [520, 308] on button "Do not import" at bounding box center [462, 303] width 269 height 37
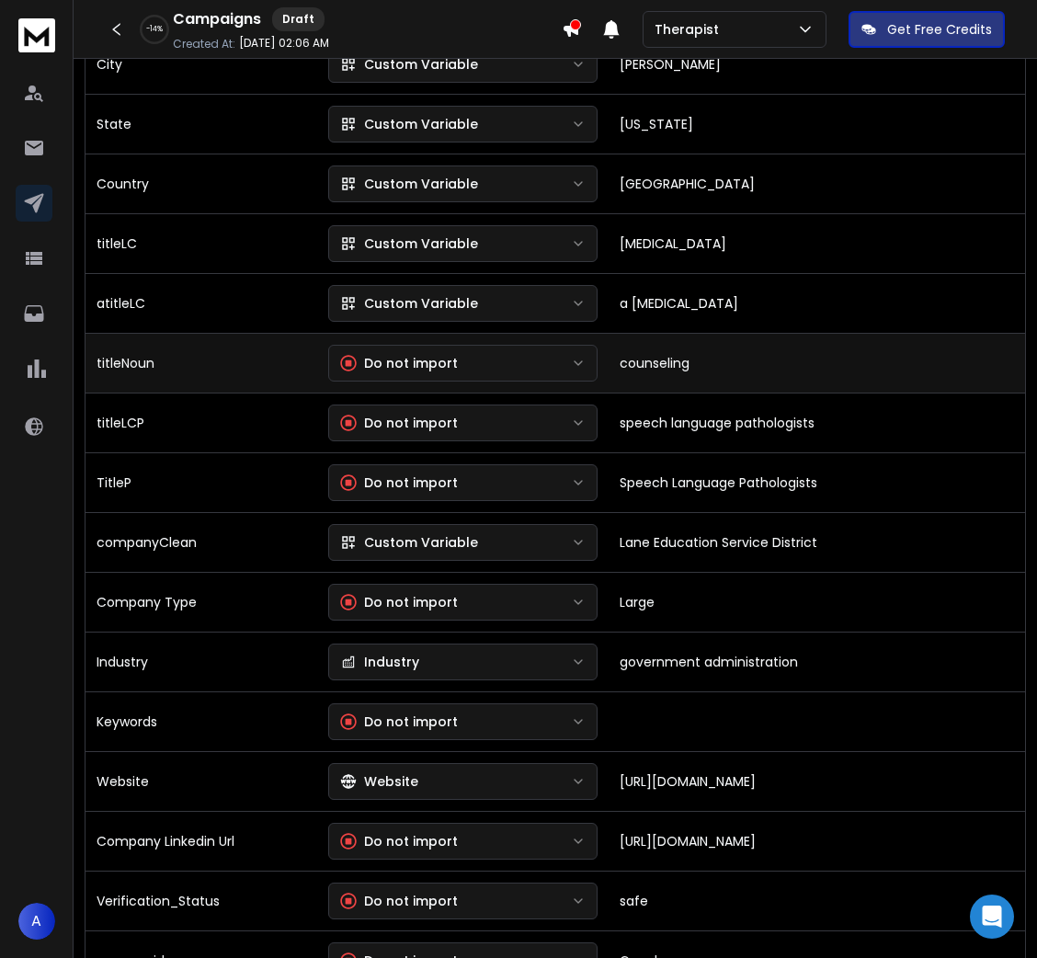
click at [484, 351] on button "Do not import" at bounding box center [462, 363] width 269 height 37
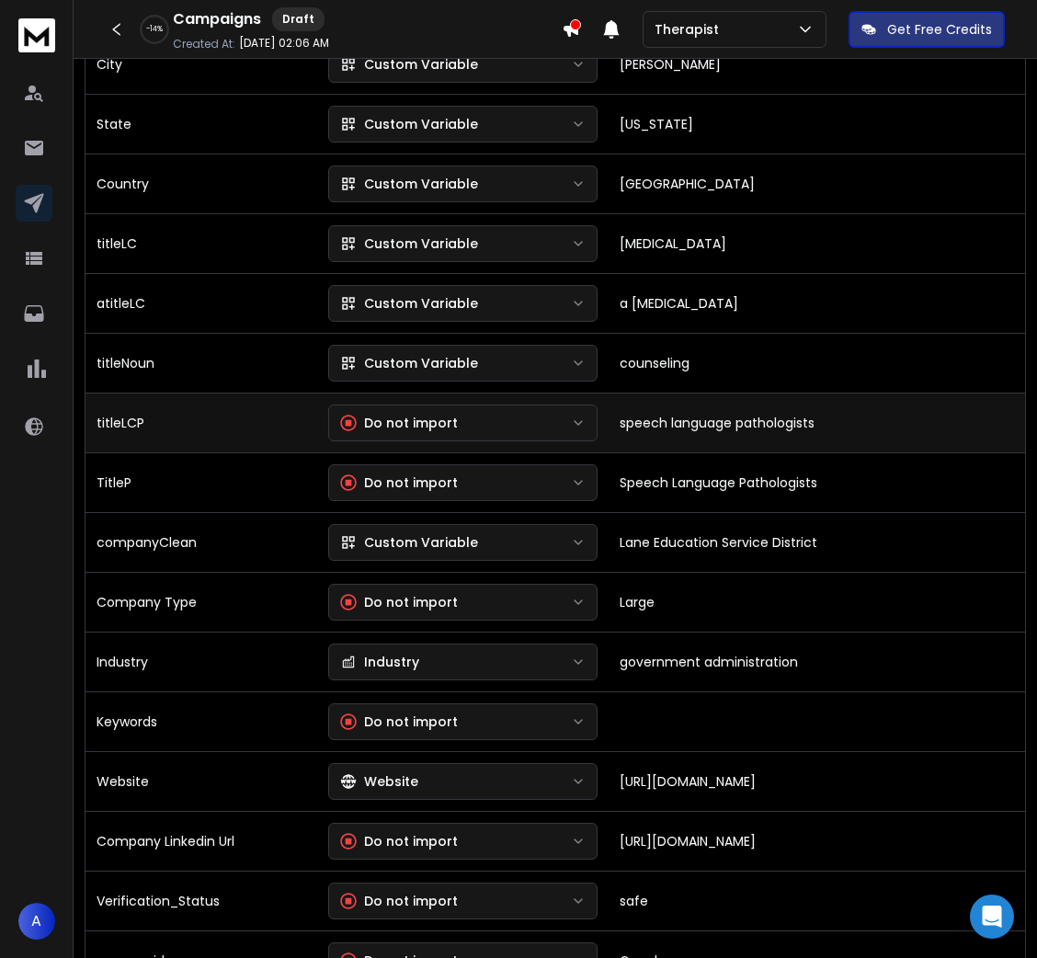
click at [494, 417] on button "Do not import" at bounding box center [462, 422] width 269 height 37
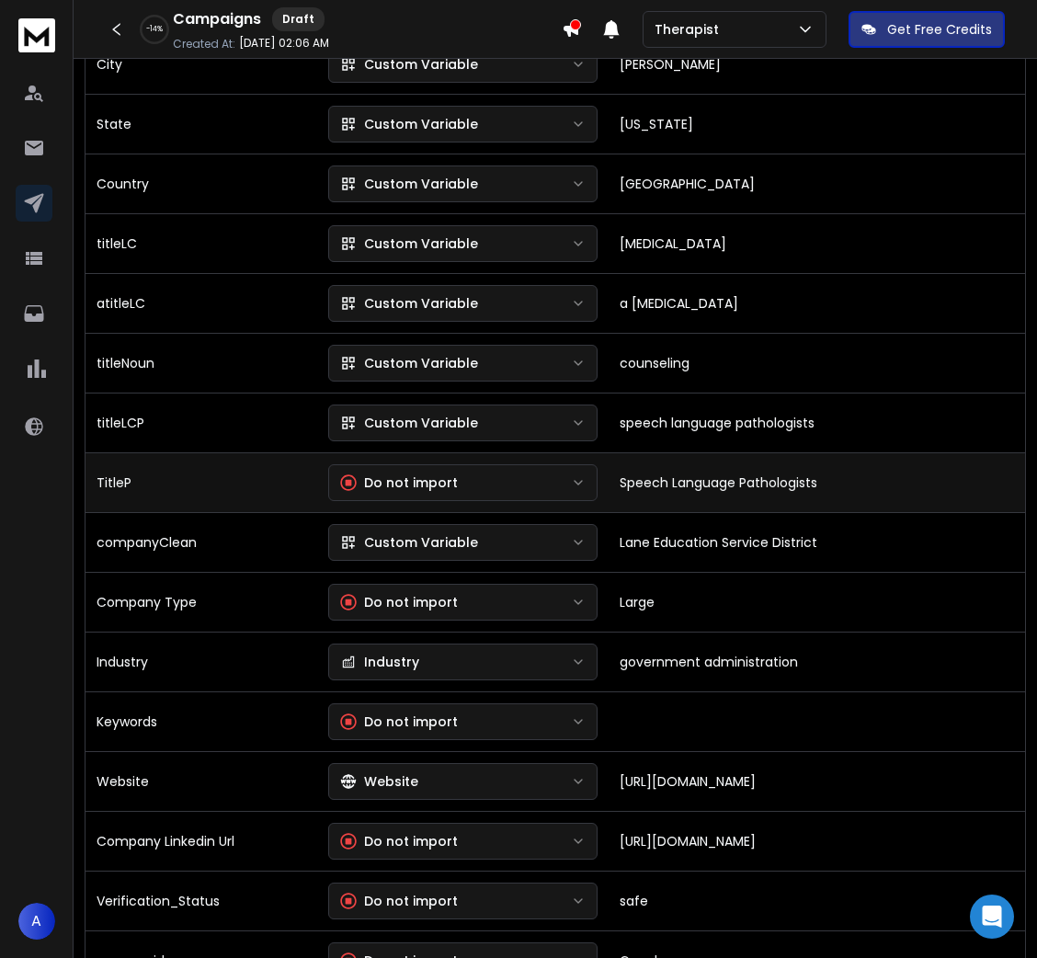
click at [457, 455] on td "Do not import" at bounding box center [462, 482] width 291 height 60
click at [466, 474] on button "Do not import" at bounding box center [462, 482] width 269 height 37
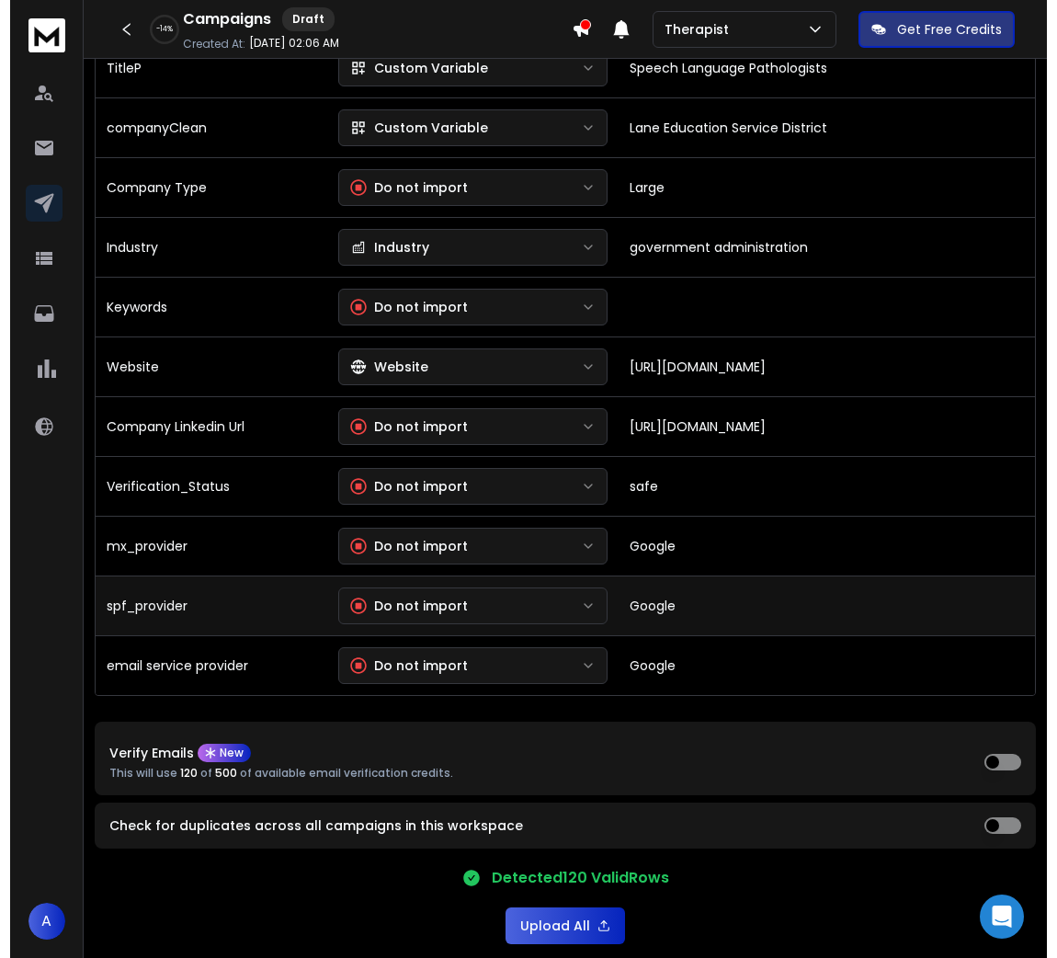
scroll to position [1120, 0]
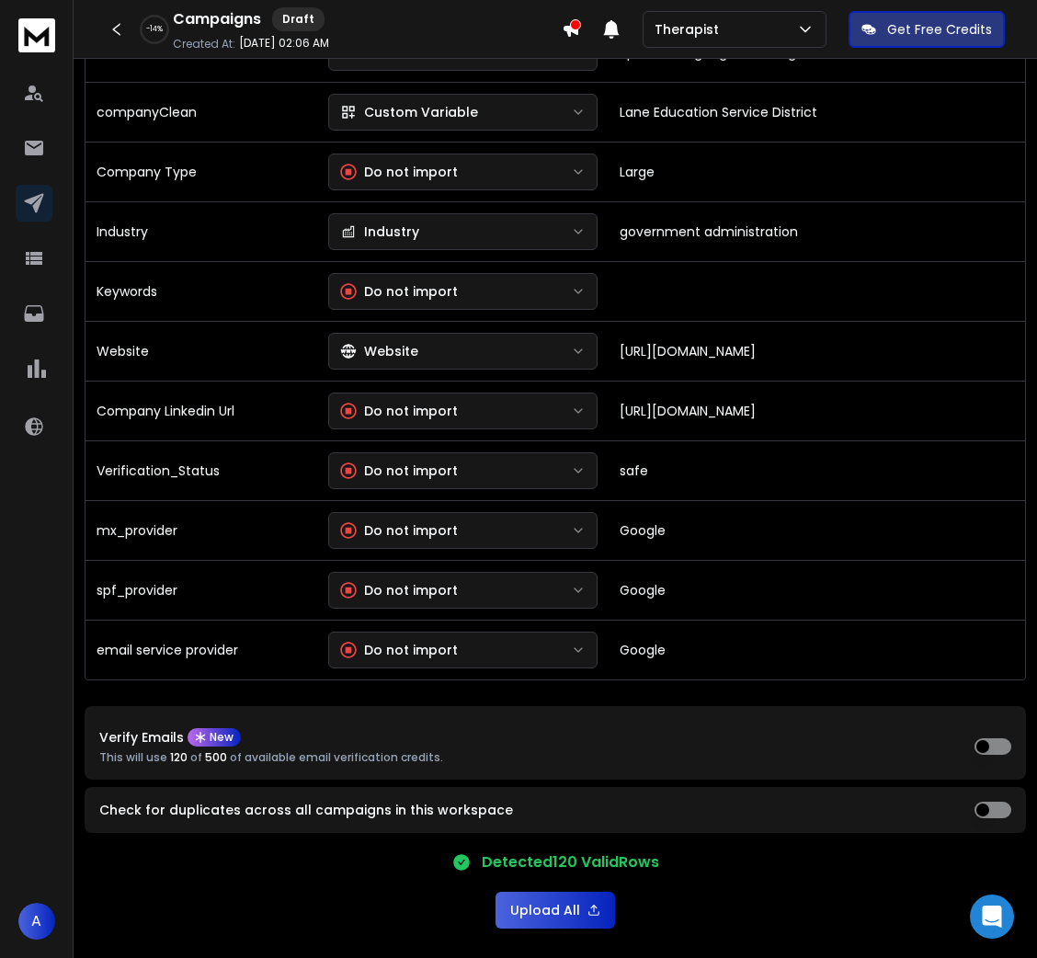
click at [570, 909] on button "Upload All" at bounding box center [554, 909] width 119 height 37
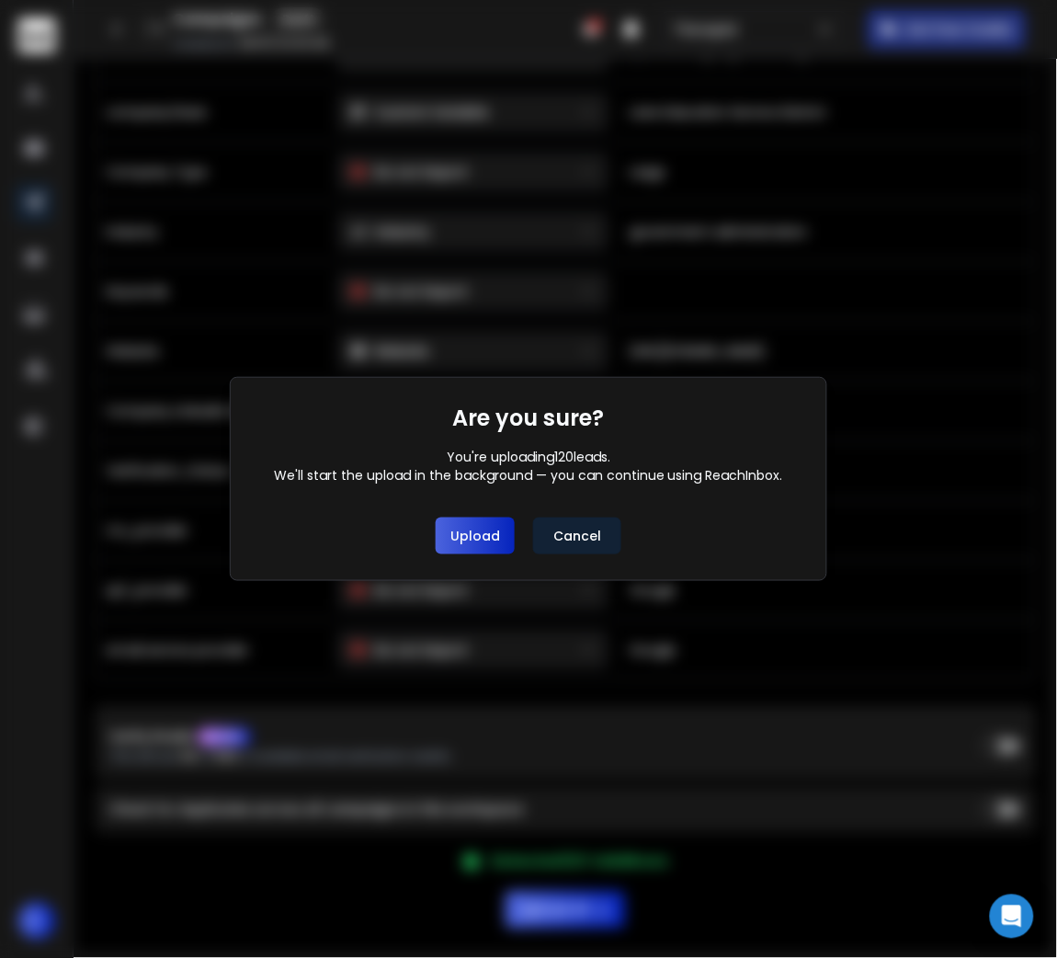
click at [489, 528] on button "Upload" at bounding box center [475, 535] width 79 height 37
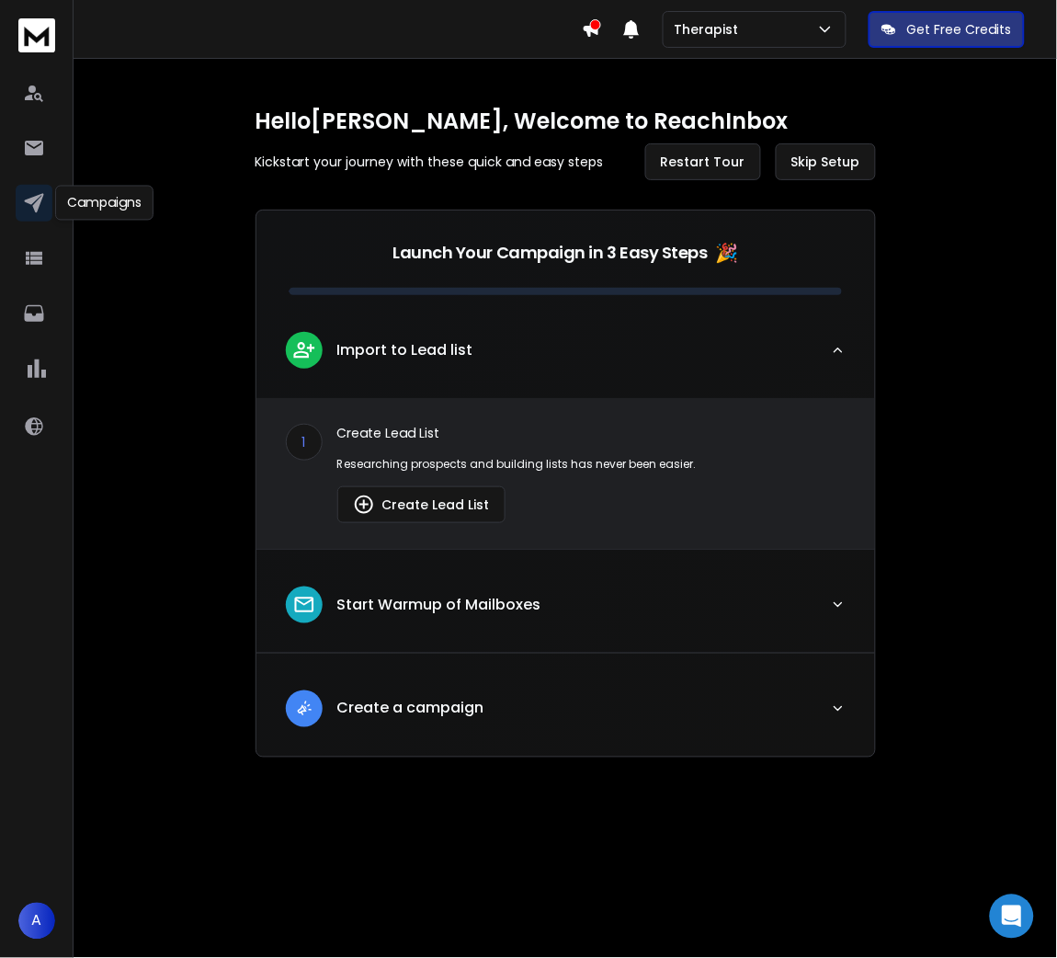
click at [28, 202] on icon at bounding box center [33, 202] width 19 height 19
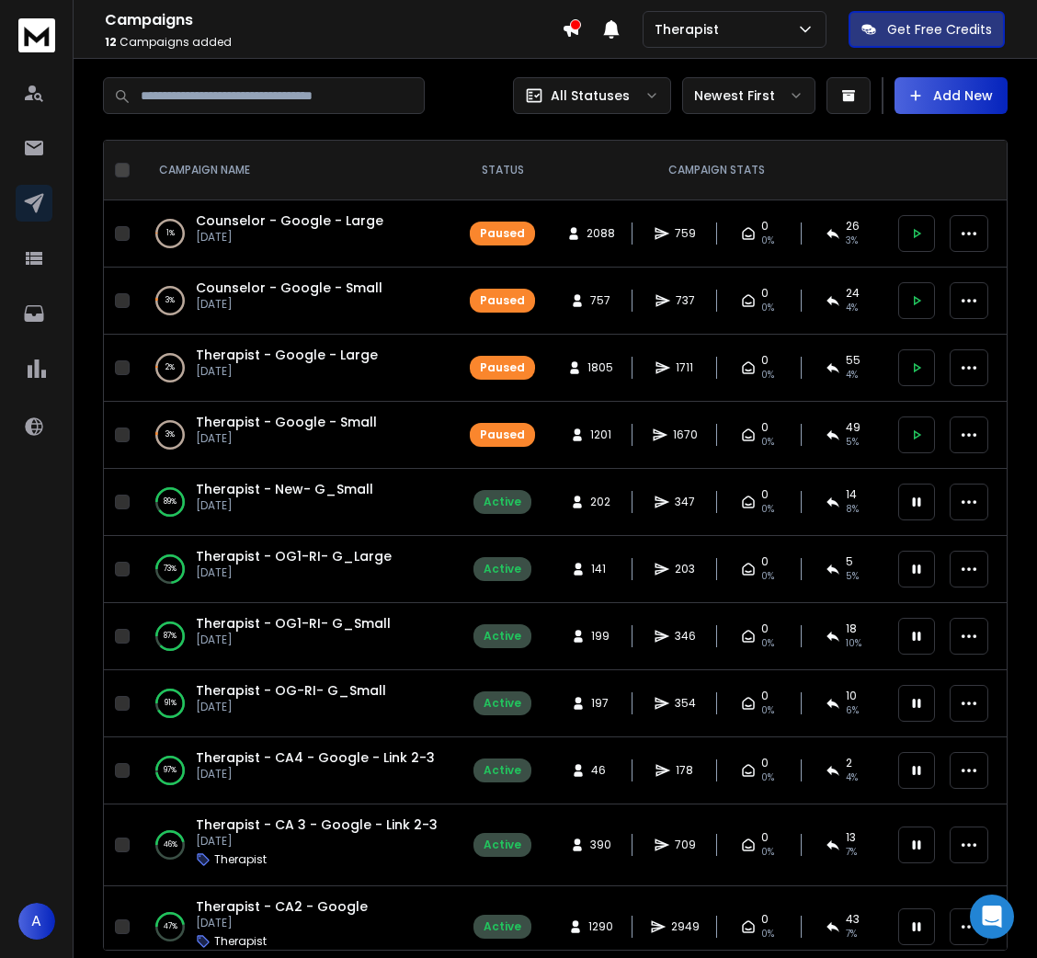
click at [316, 363] on span "Therapist - Google - Large" at bounding box center [287, 355] width 182 height 18
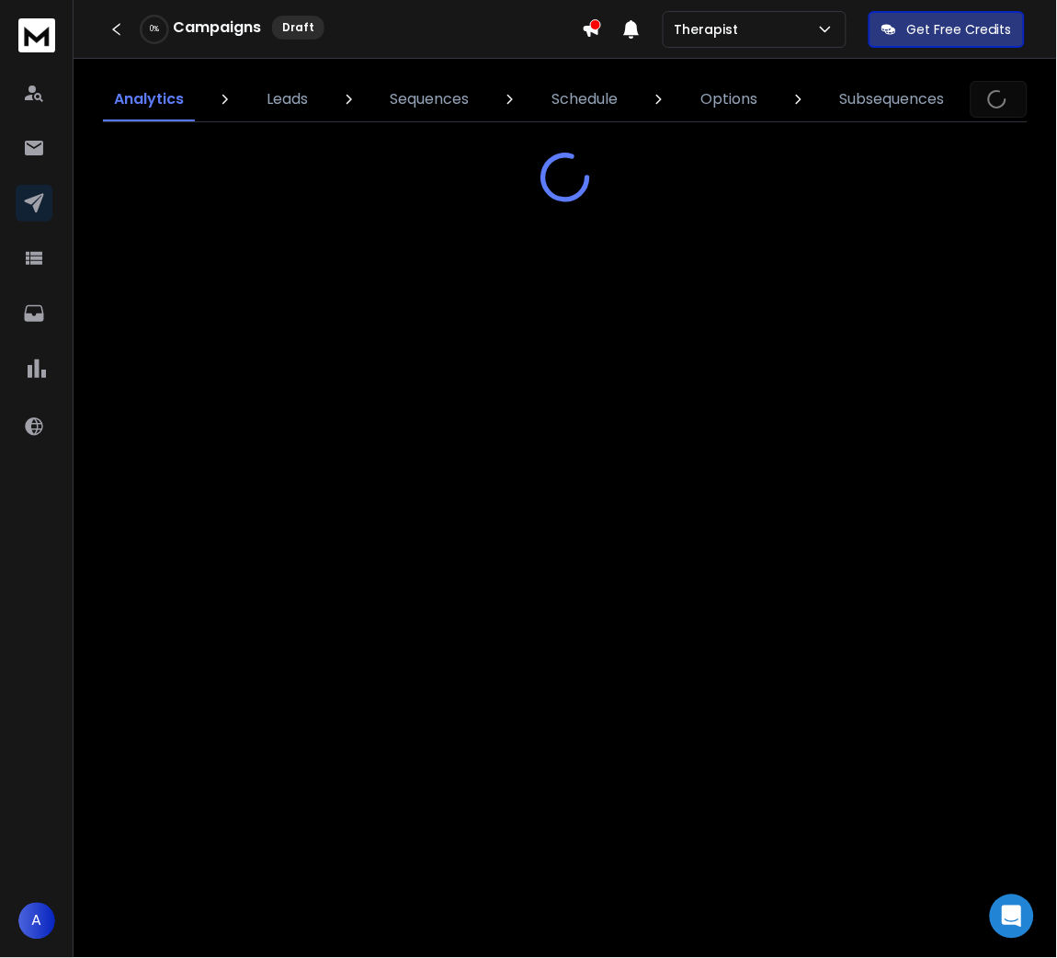
drag, startPoint x: 278, startPoint y: 99, endPoint x: 262, endPoint y: 130, distance: 34.1
click at [279, 99] on p "Leads" at bounding box center [287, 99] width 41 height 22
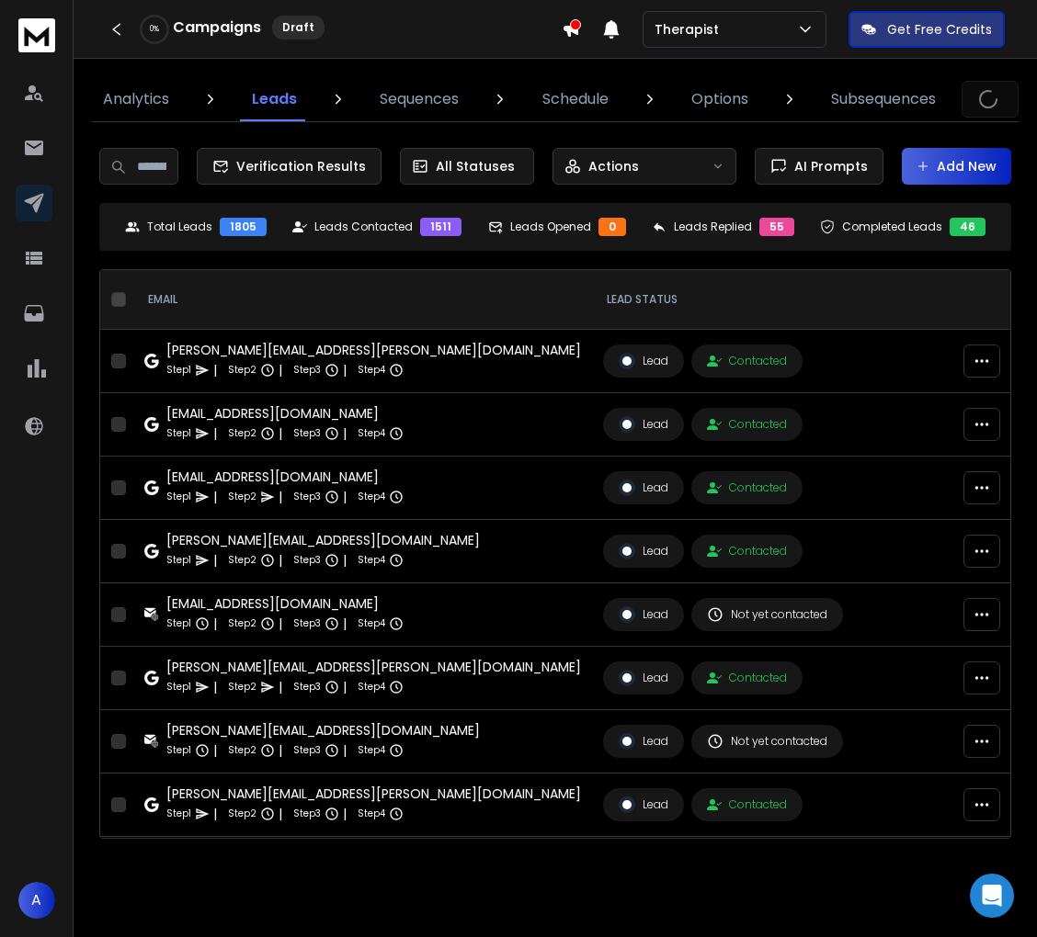
click at [956, 176] on button "Add New" at bounding box center [956, 166] width 109 height 37
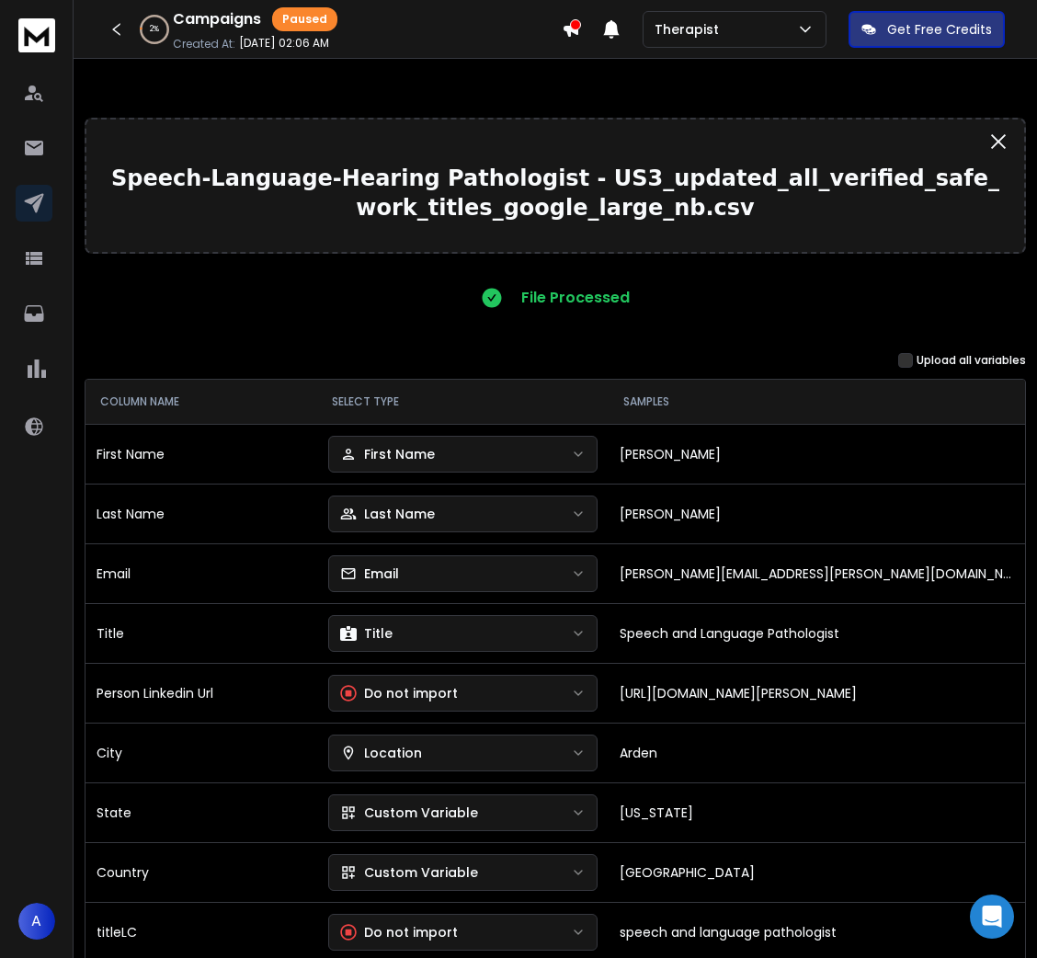
click at [999, 137] on icon at bounding box center [998, 142] width 22 height 22
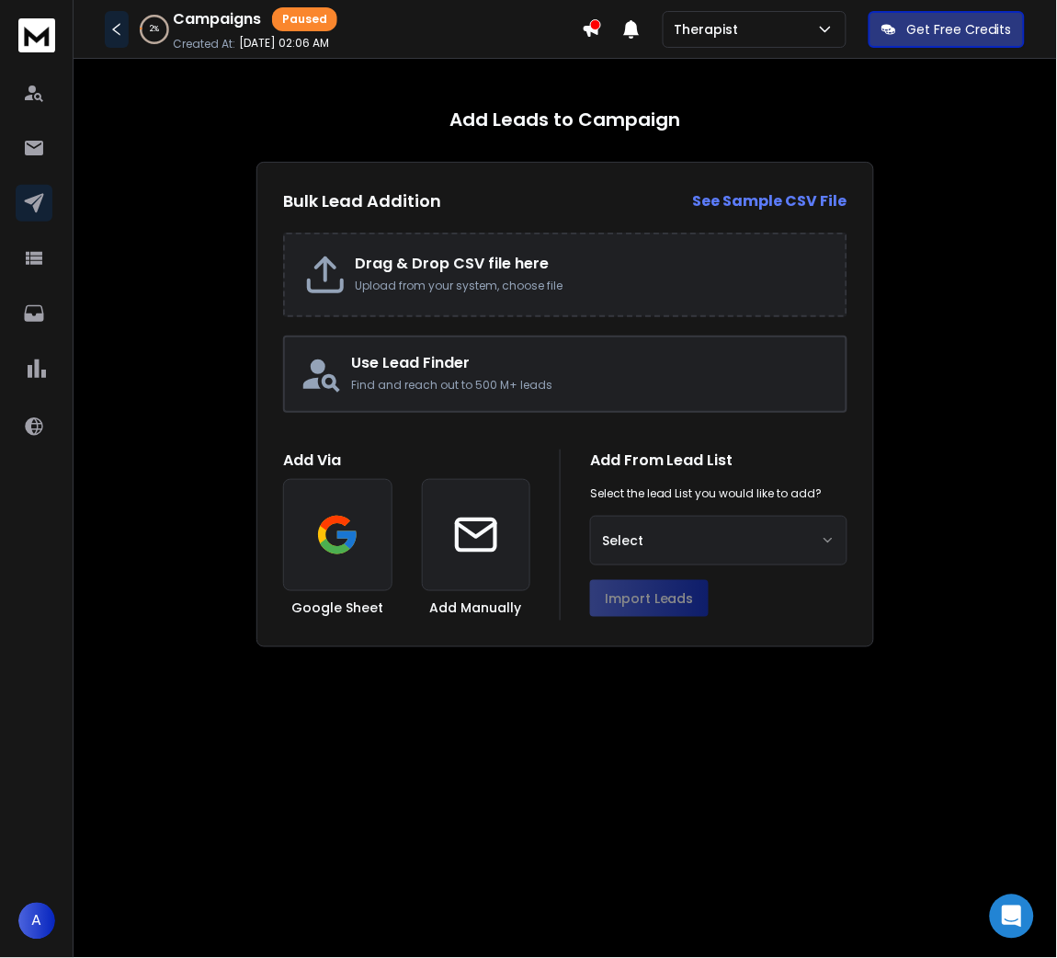
click at [123, 39] on button at bounding box center [117, 29] width 24 height 37
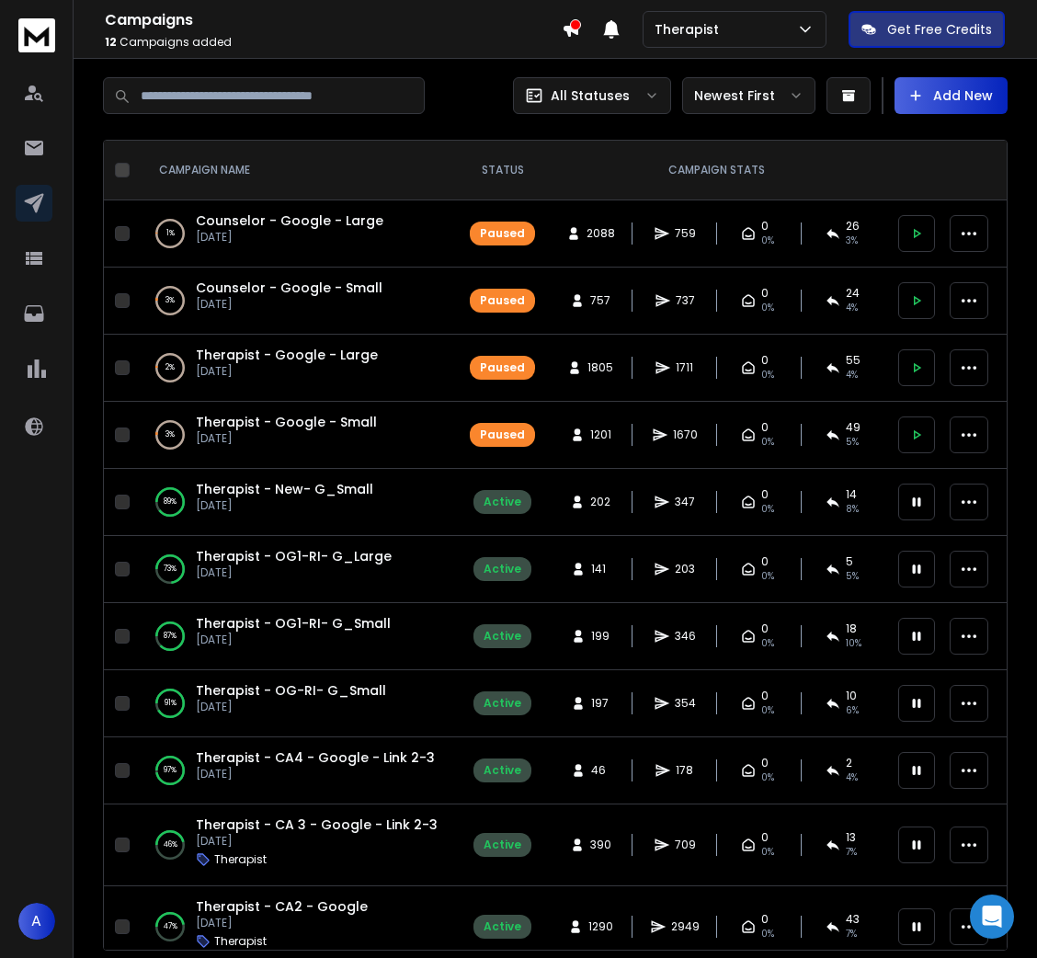
click at [297, 443] on p "5 days ago" at bounding box center [286, 438] width 181 height 15
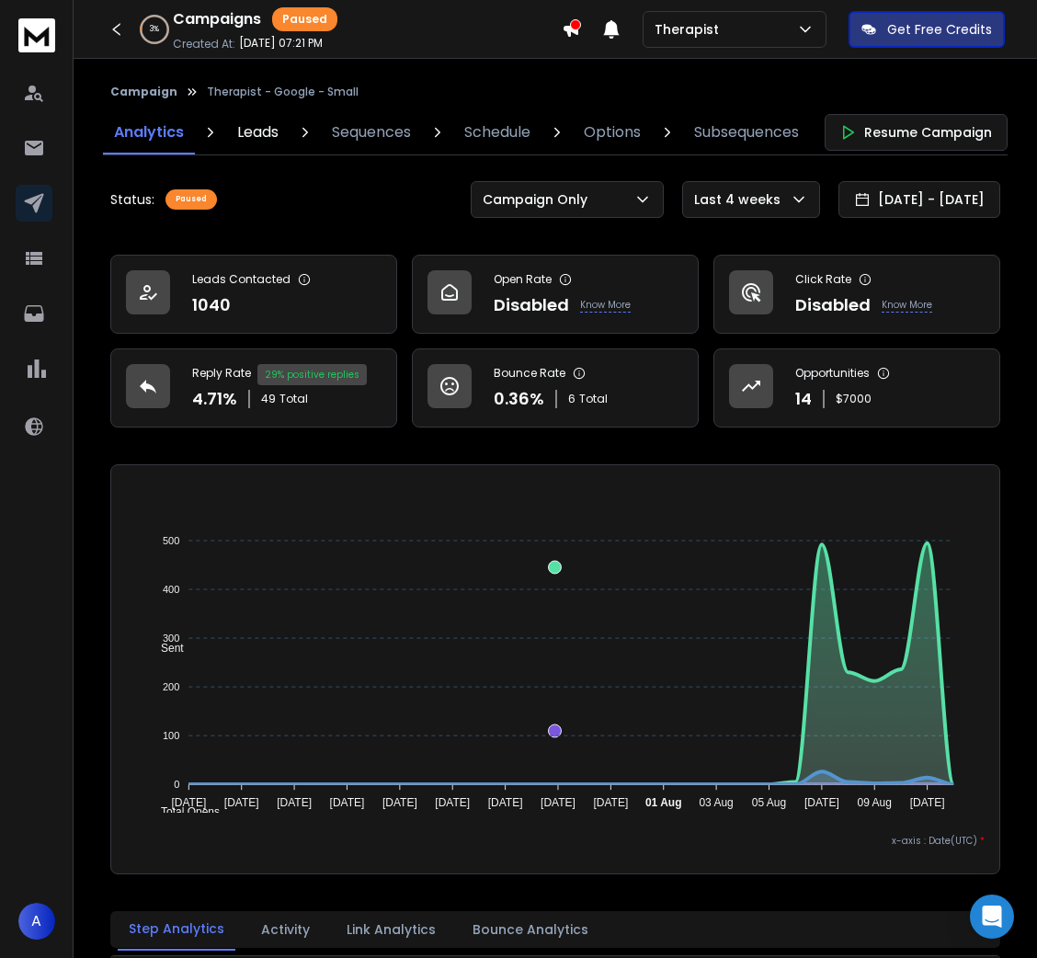
click at [244, 131] on p "Leads" at bounding box center [257, 132] width 41 height 22
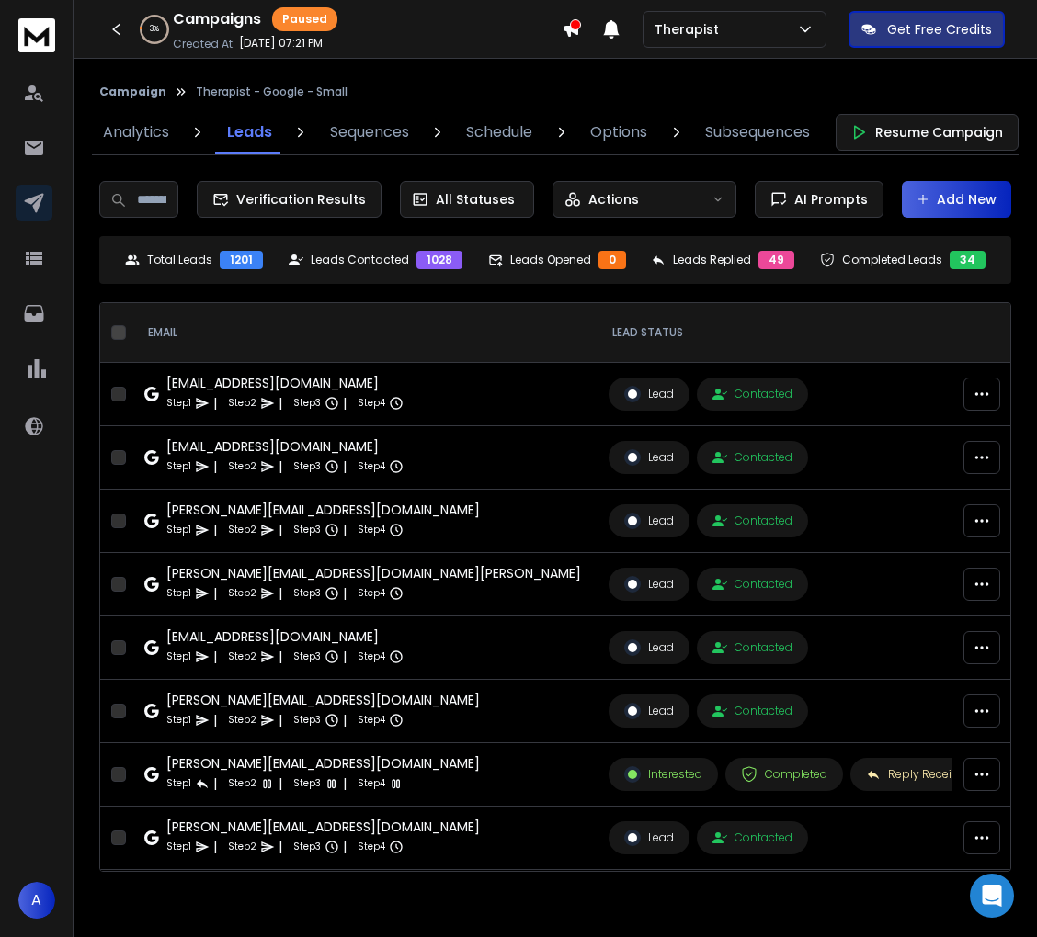
drag, startPoint x: 1000, startPoint y: 200, endPoint x: 981, endPoint y: 208, distance: 20.7
click at [1000, 200] on button "Add New" at bounding box center [956, 199] width 109 height 37
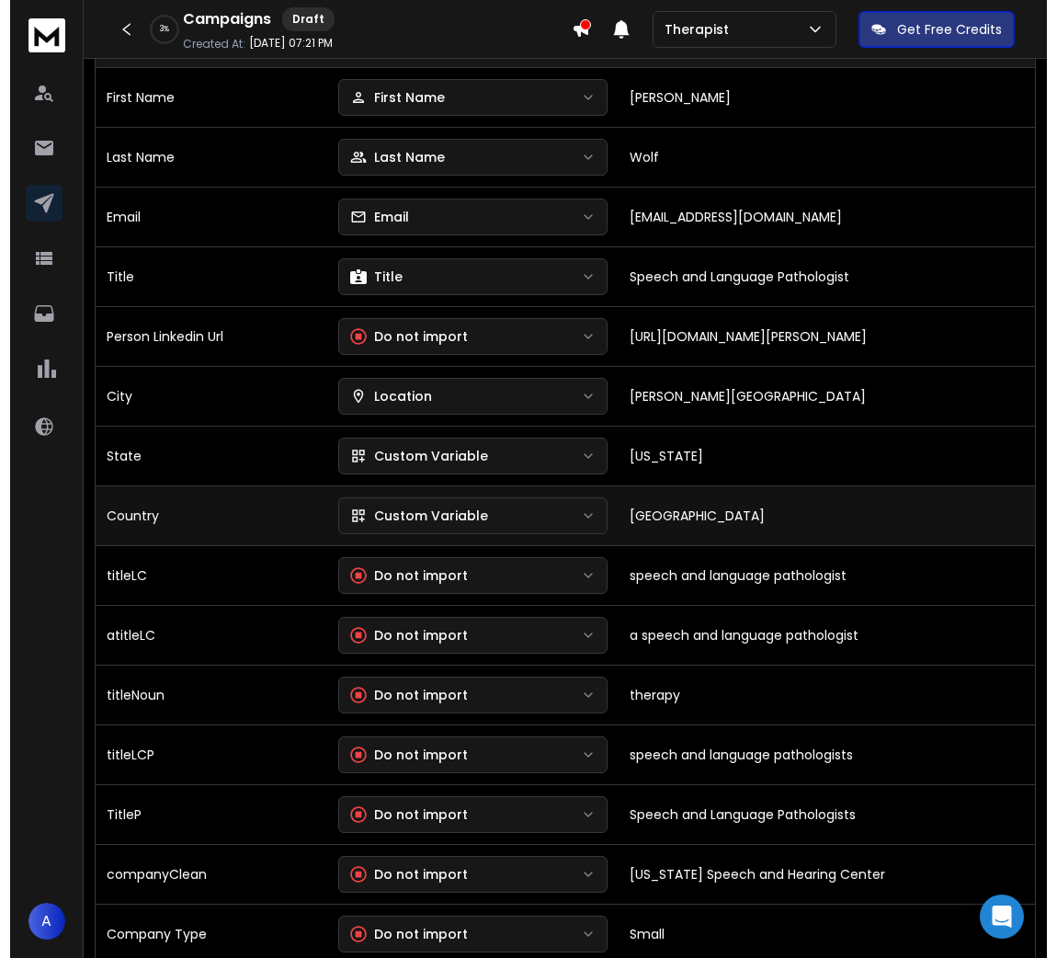
scroll to position [413, 0]
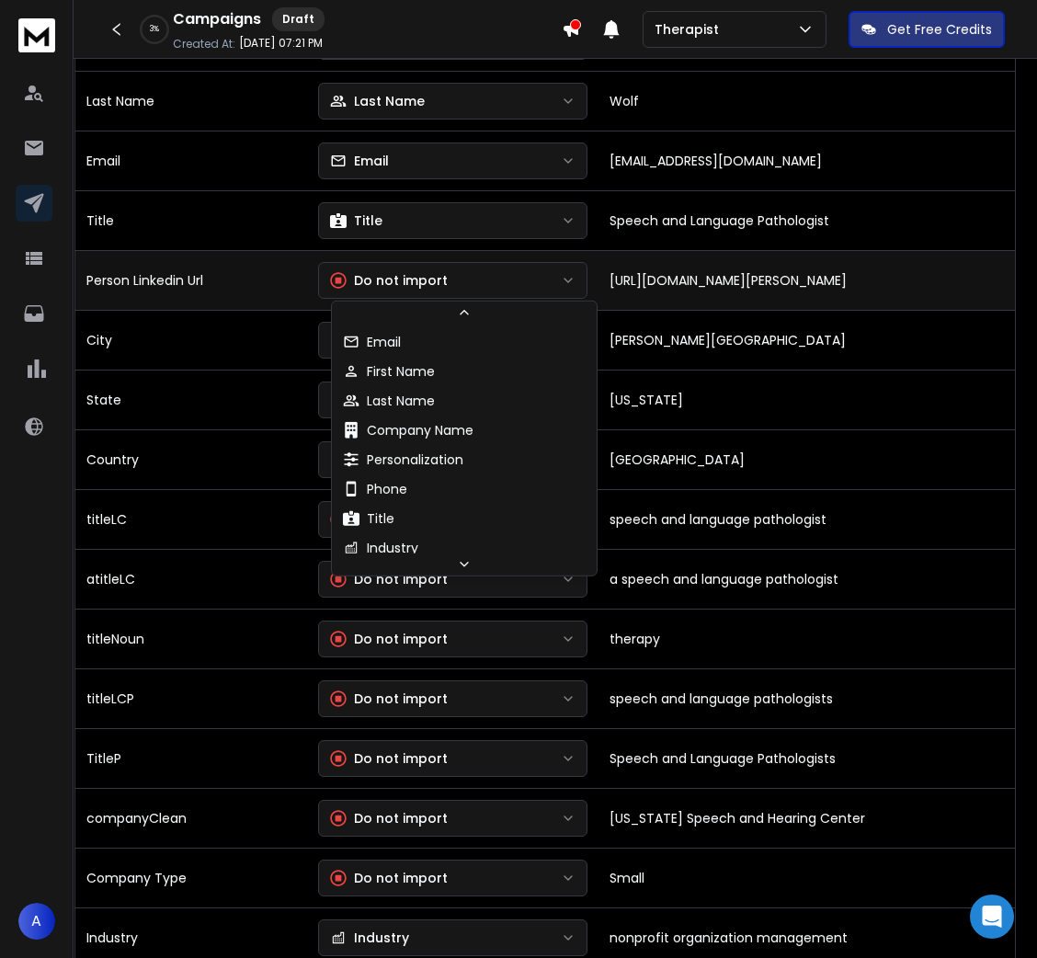
click at [413, 284] on div "Do not import" at bounding box center [389, 280] width 118 height 18
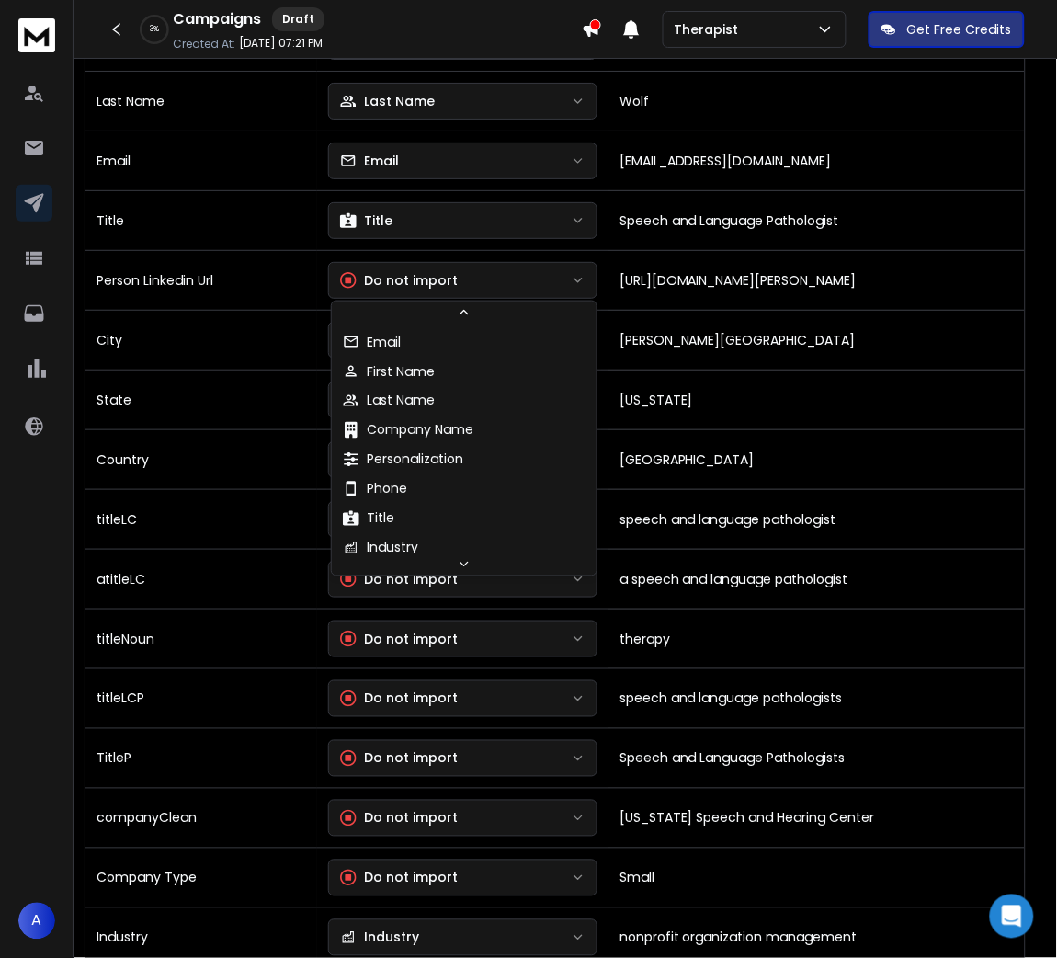
scroll to position [186, 0]
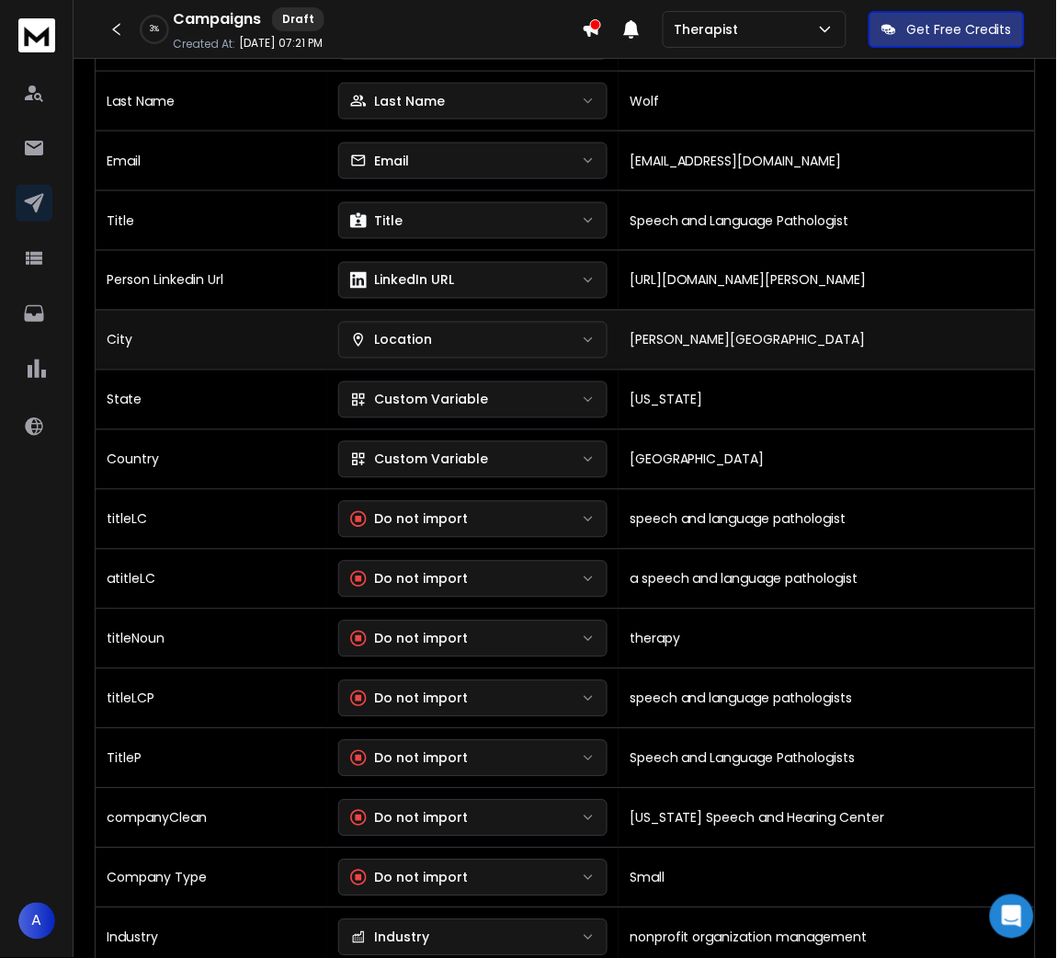
click at [411, 345] on div "Location" at bounding box center [391, 340] width 82 height 18
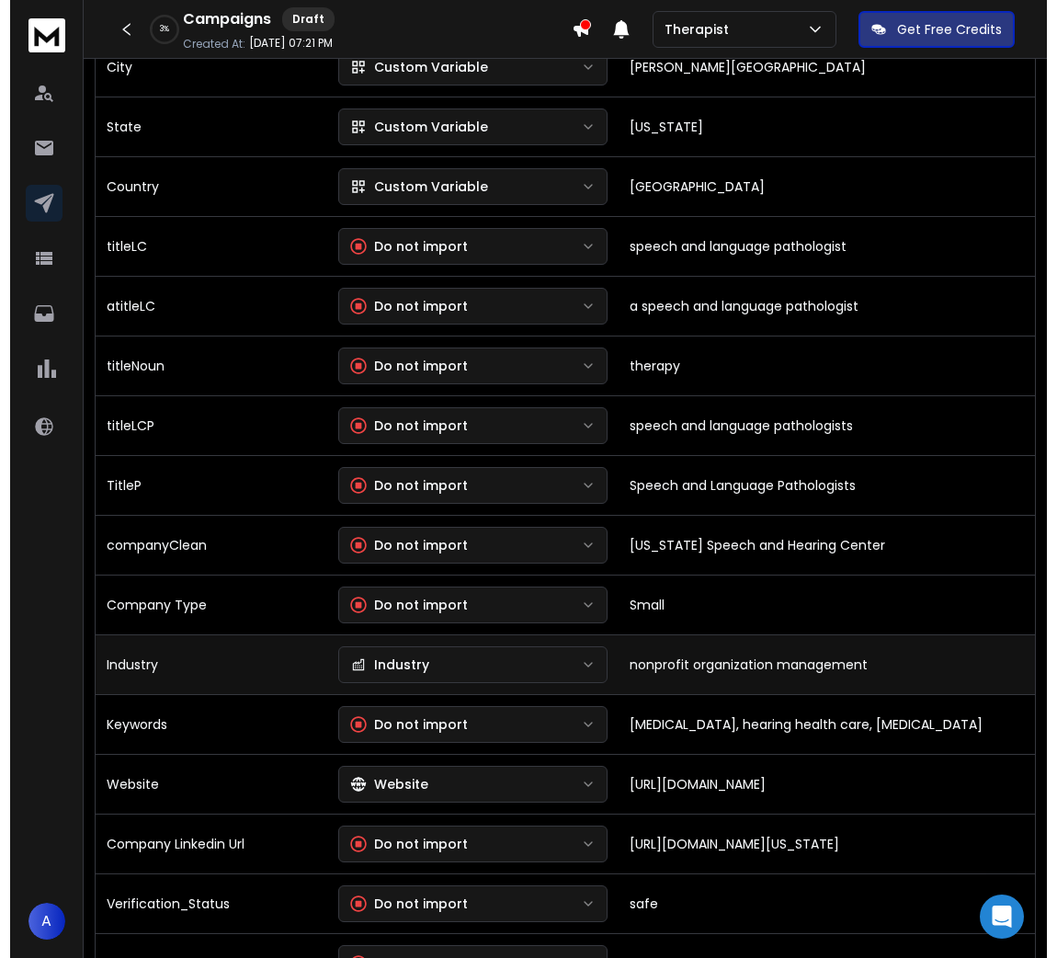
scroll to position [688, 0]
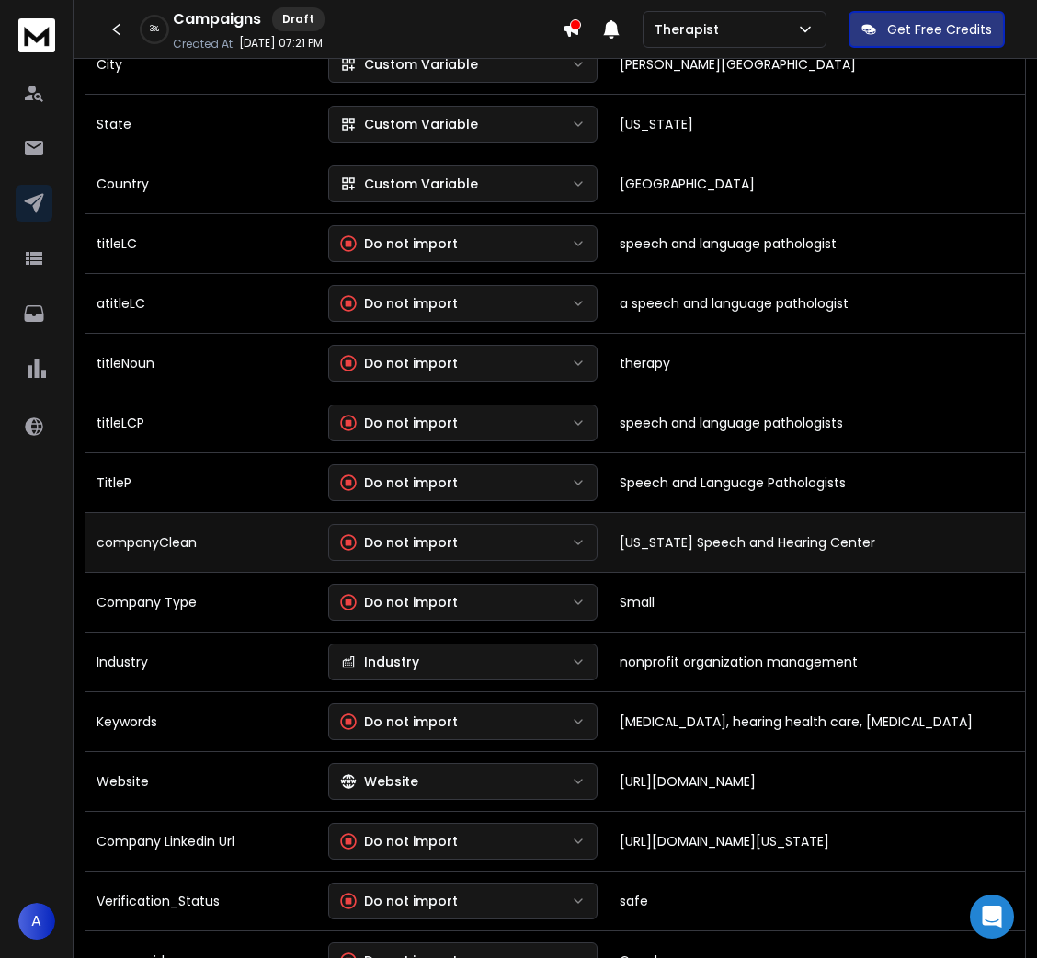
click at [435, 543] on div "Do not import" at bounding box center [399, 542] width 118 height 18
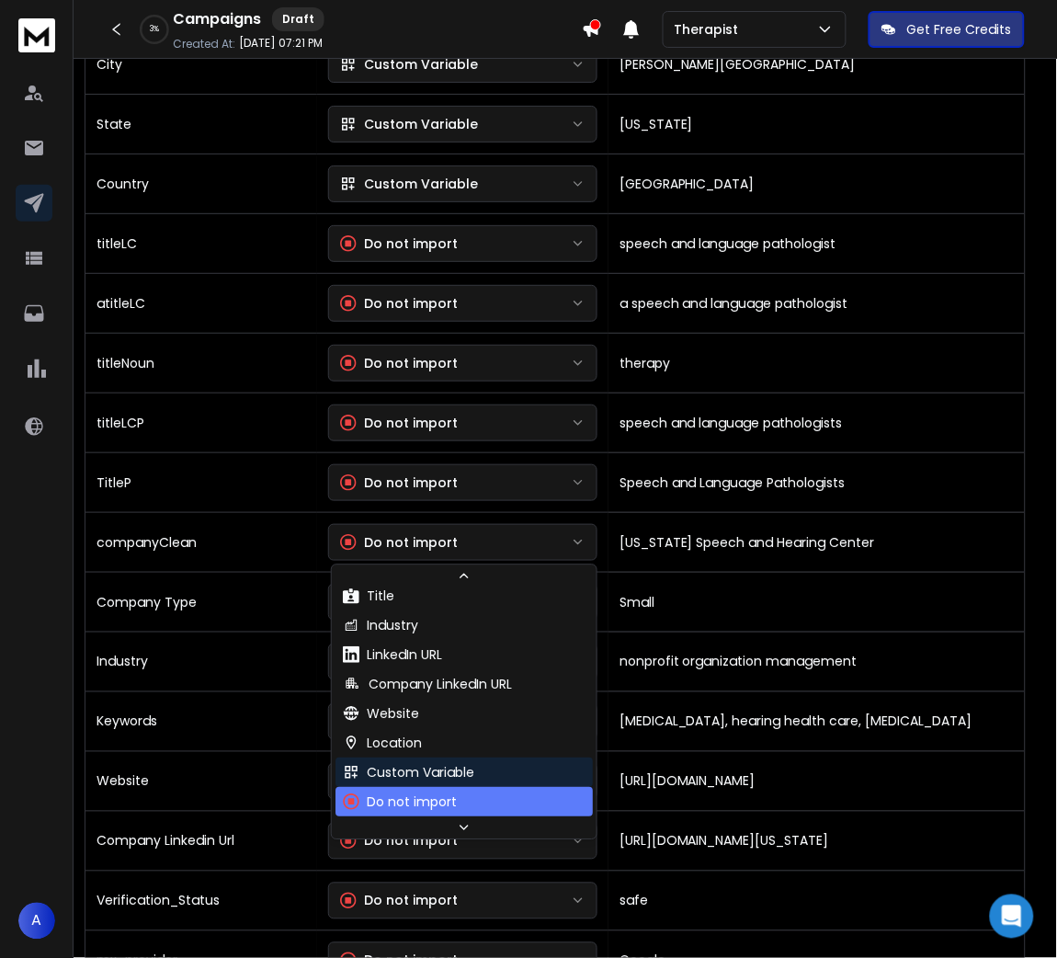
scroll to position [167, 0]
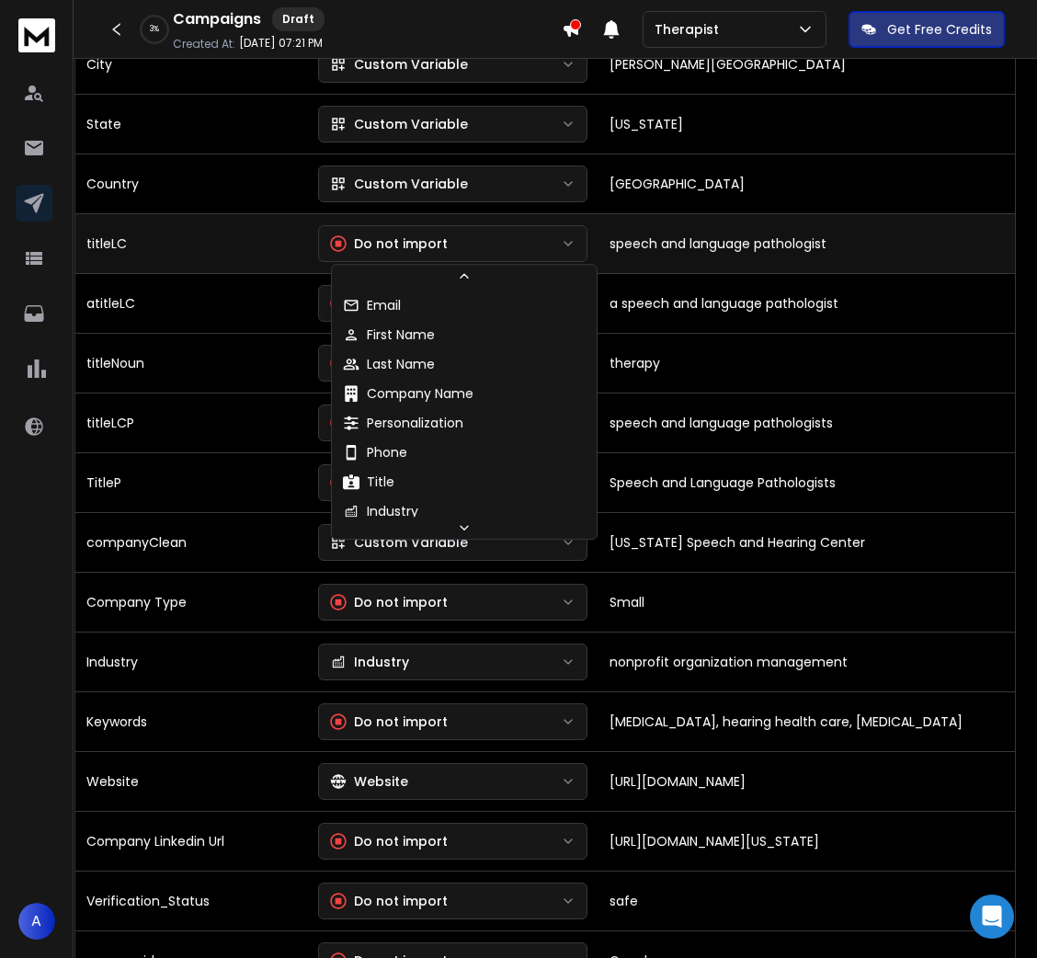
click at [428, 240] on div "Do not import" at bounding box center [389, 243] width 118 height 18
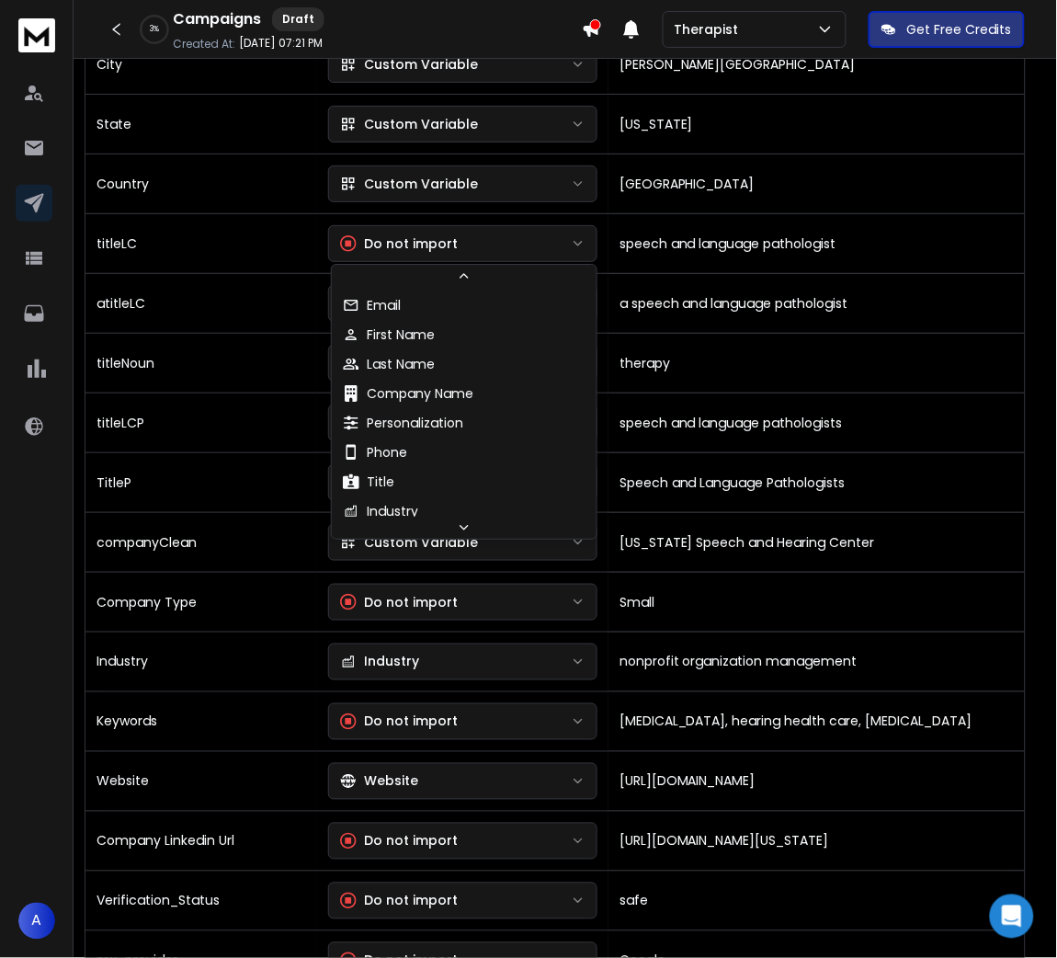
scroll to position [186, 0]
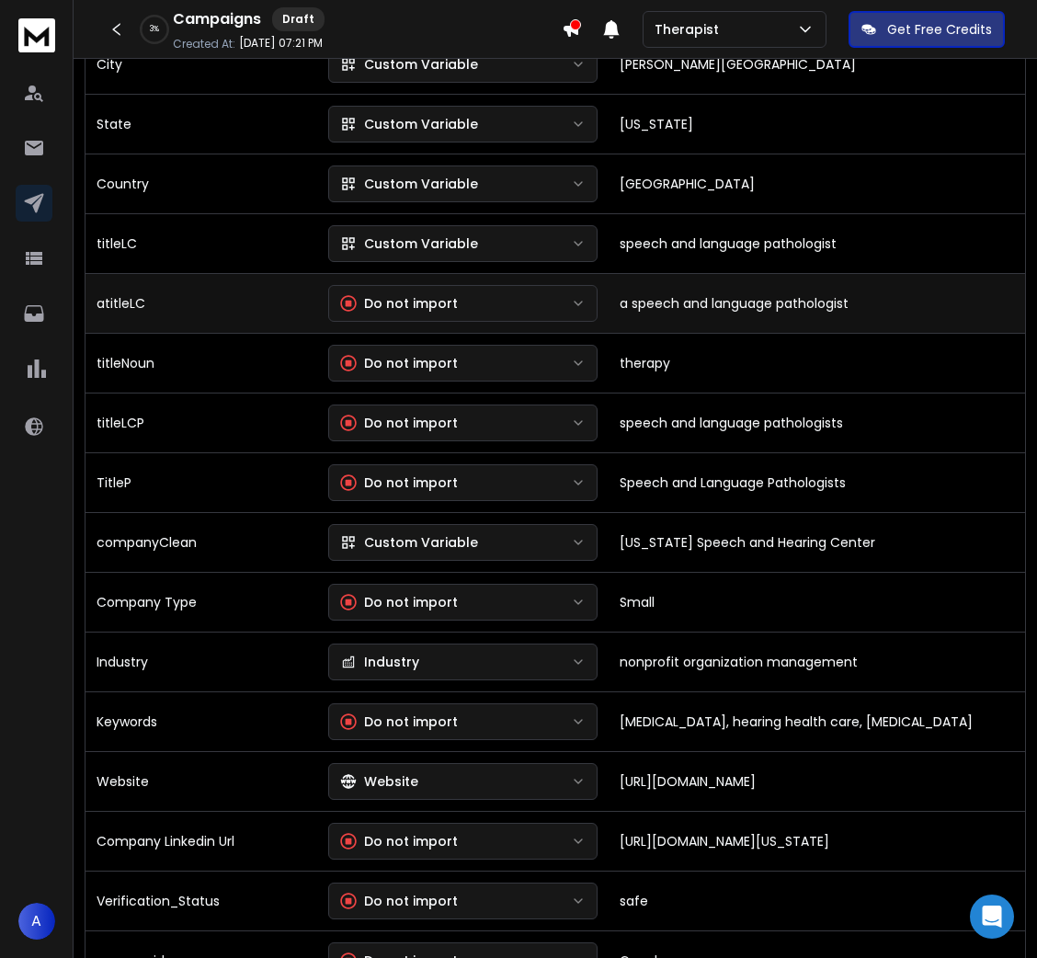
click at [423, 308] on div "Do not import" at bounding box center [399, 303] width 118 height 18
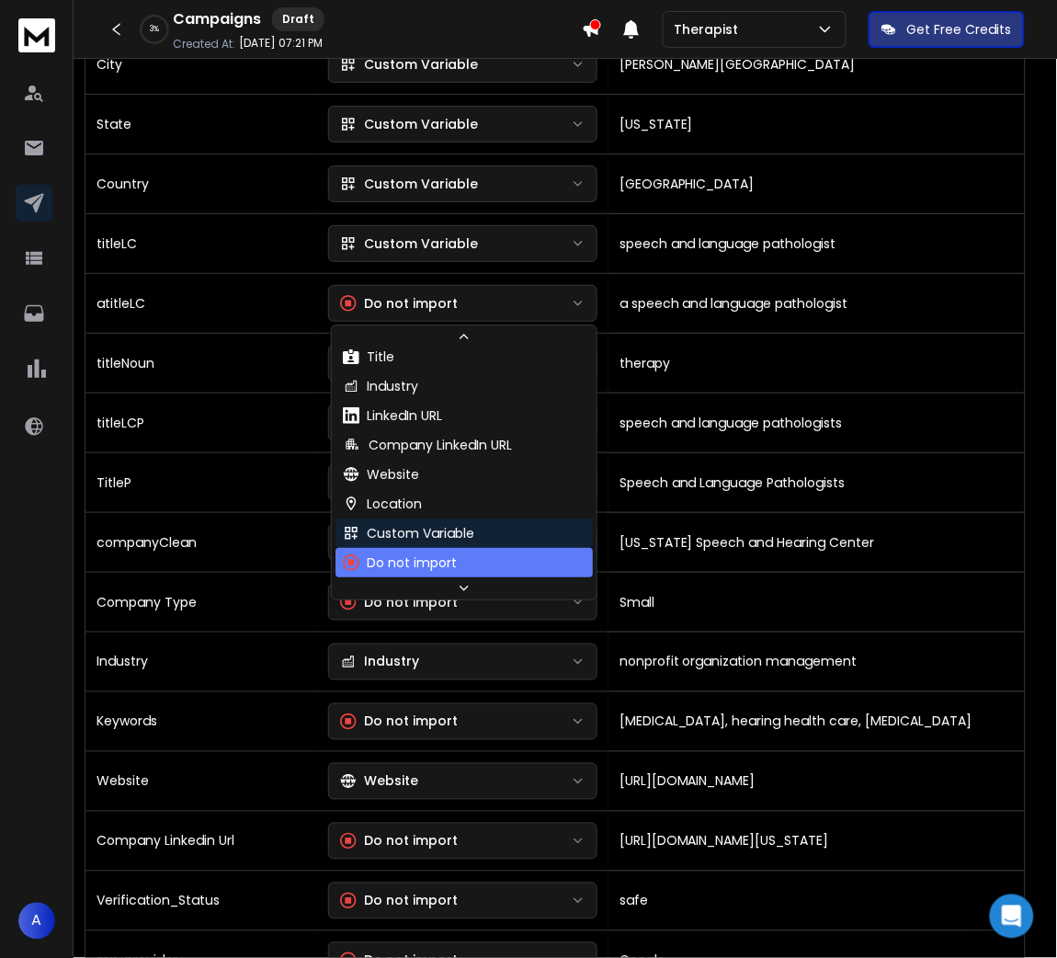
scroll to position [167, 0]
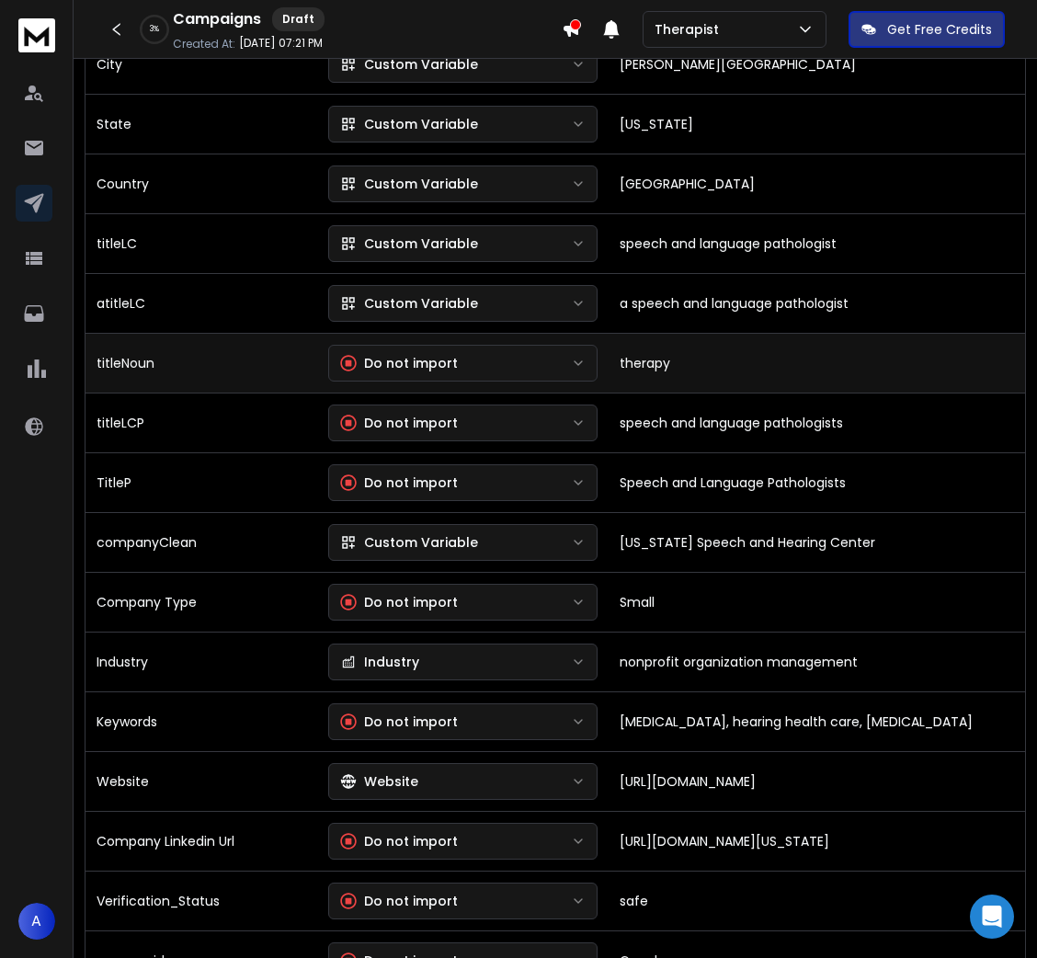
click at [432, 389] on td "Do not import" at bounding box center [462, 363] width 291 height 60
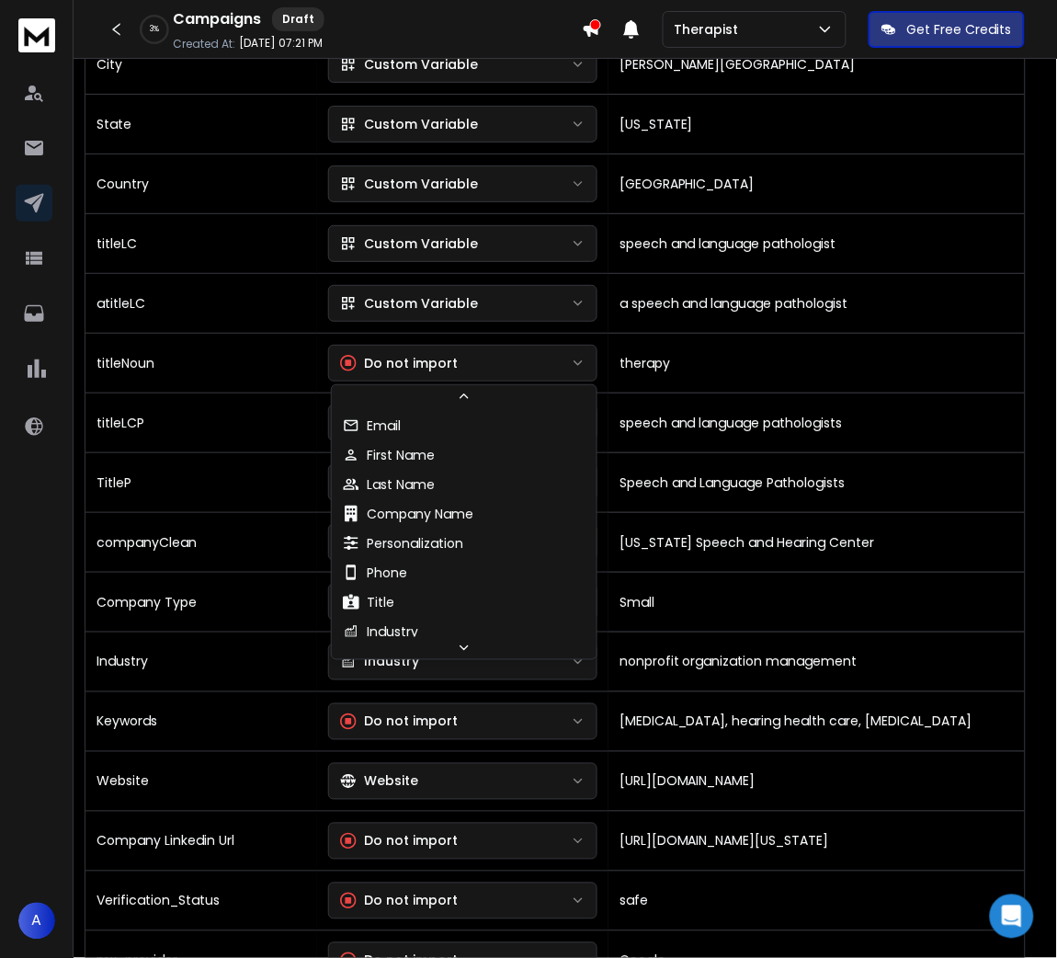
scroll to position [186, 0]
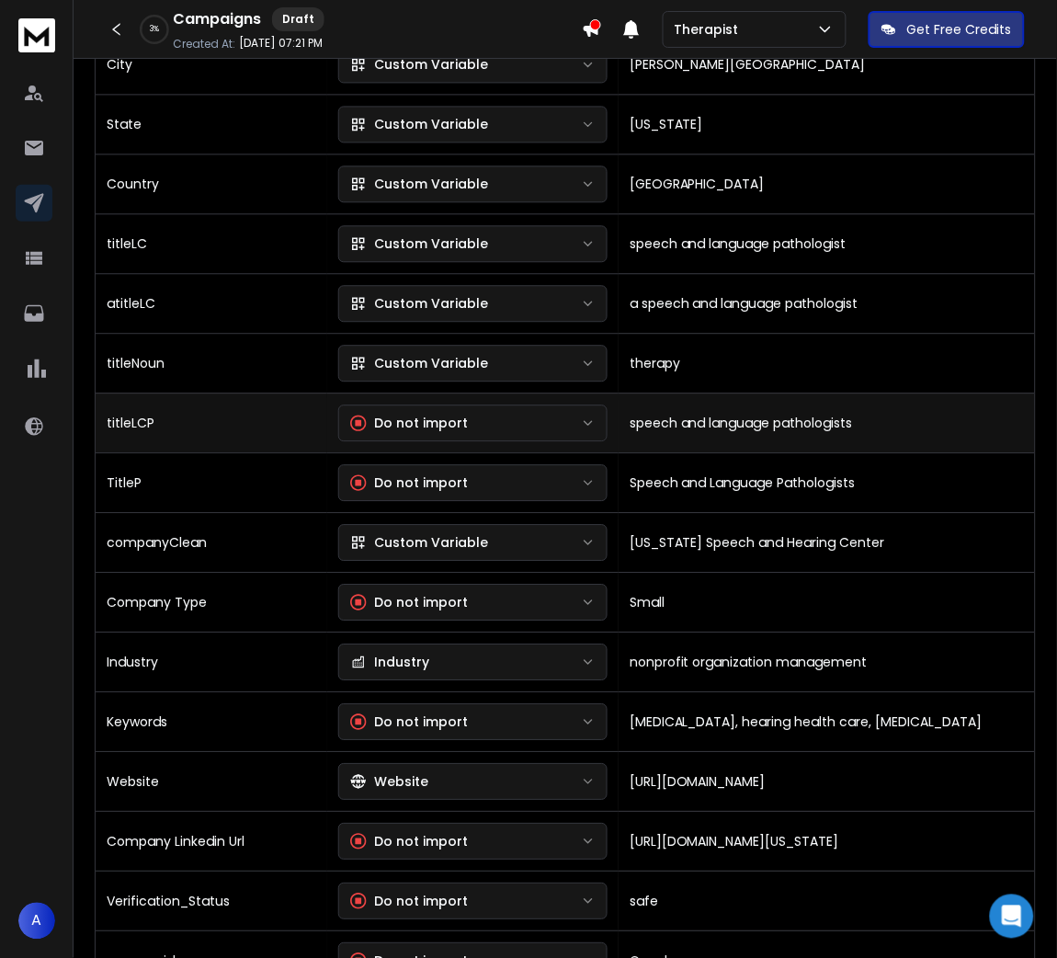
click at [454, 429] on div "Do not import" at bounding box center [409, 423] width 118 height 18
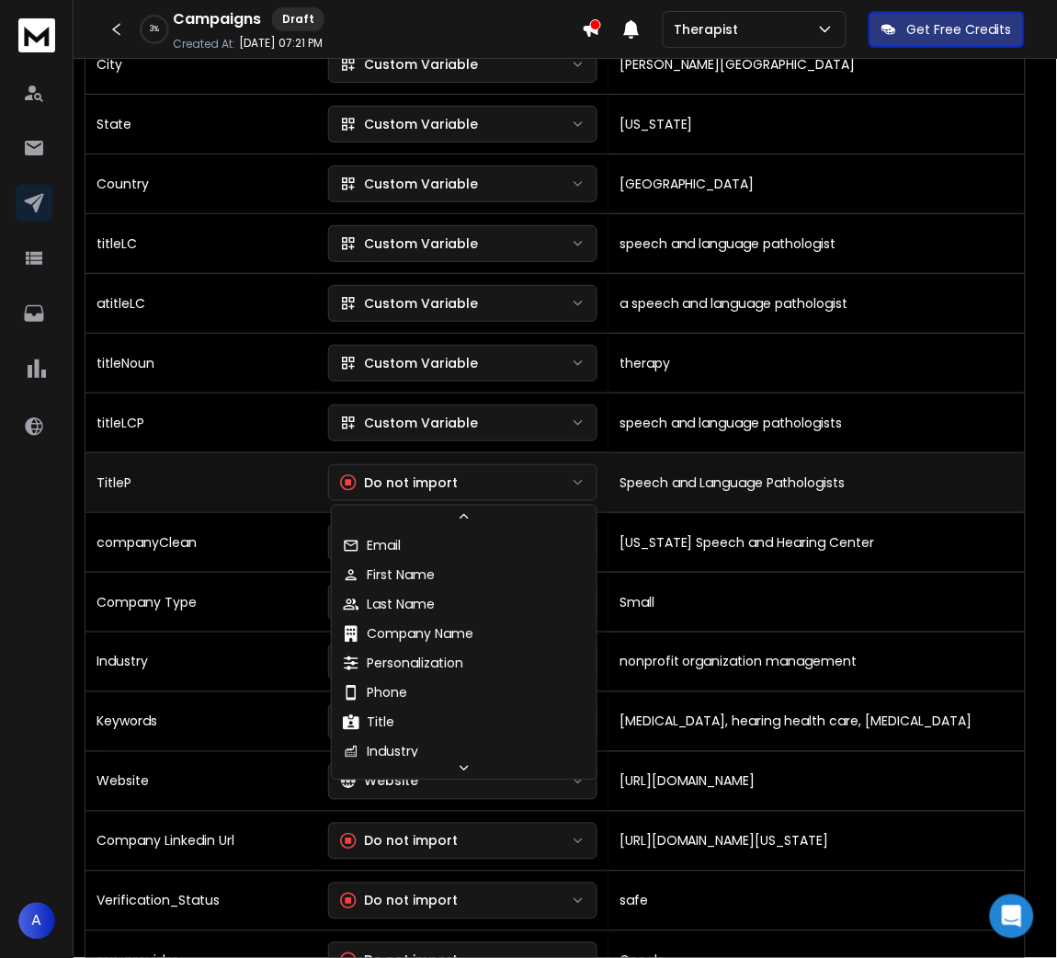
click at [475, 485] on button "Do not import" at bounding box center [462, 482] width 269 height 37
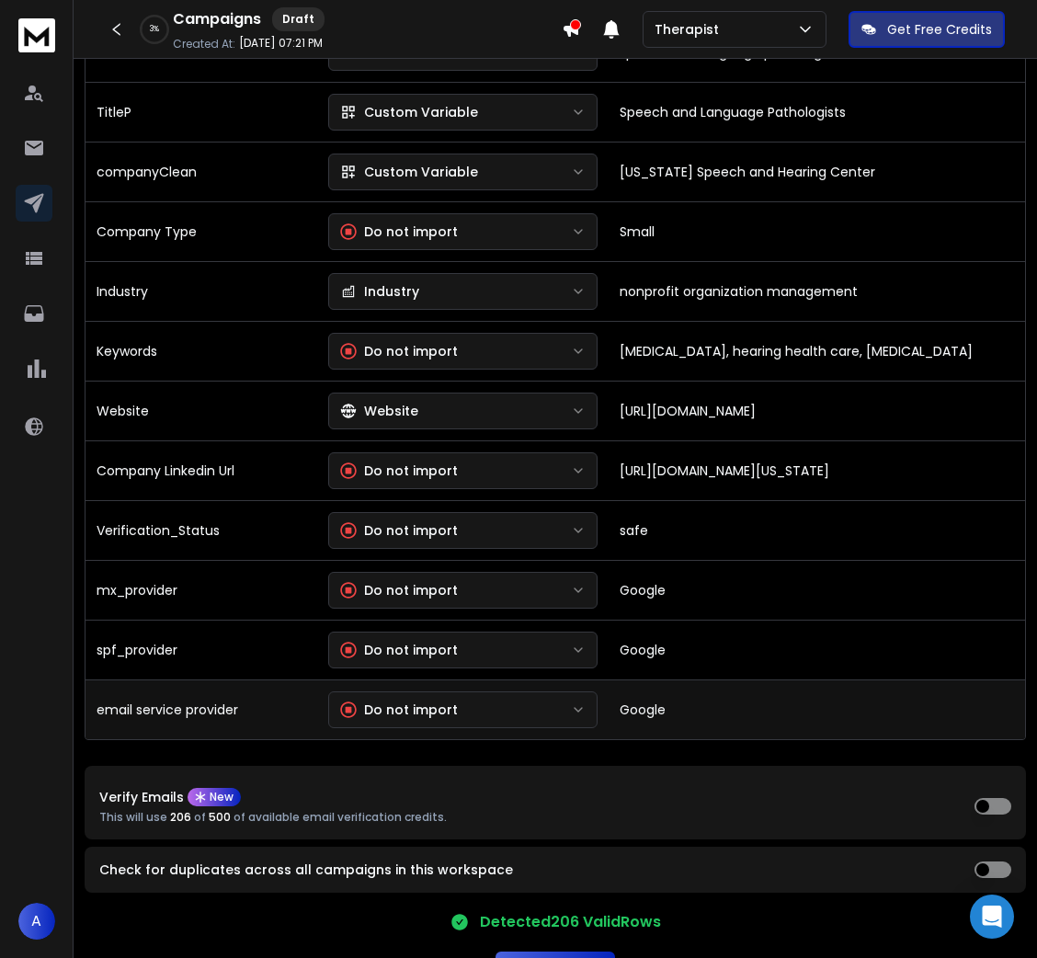
scroll to position [1120, 0]
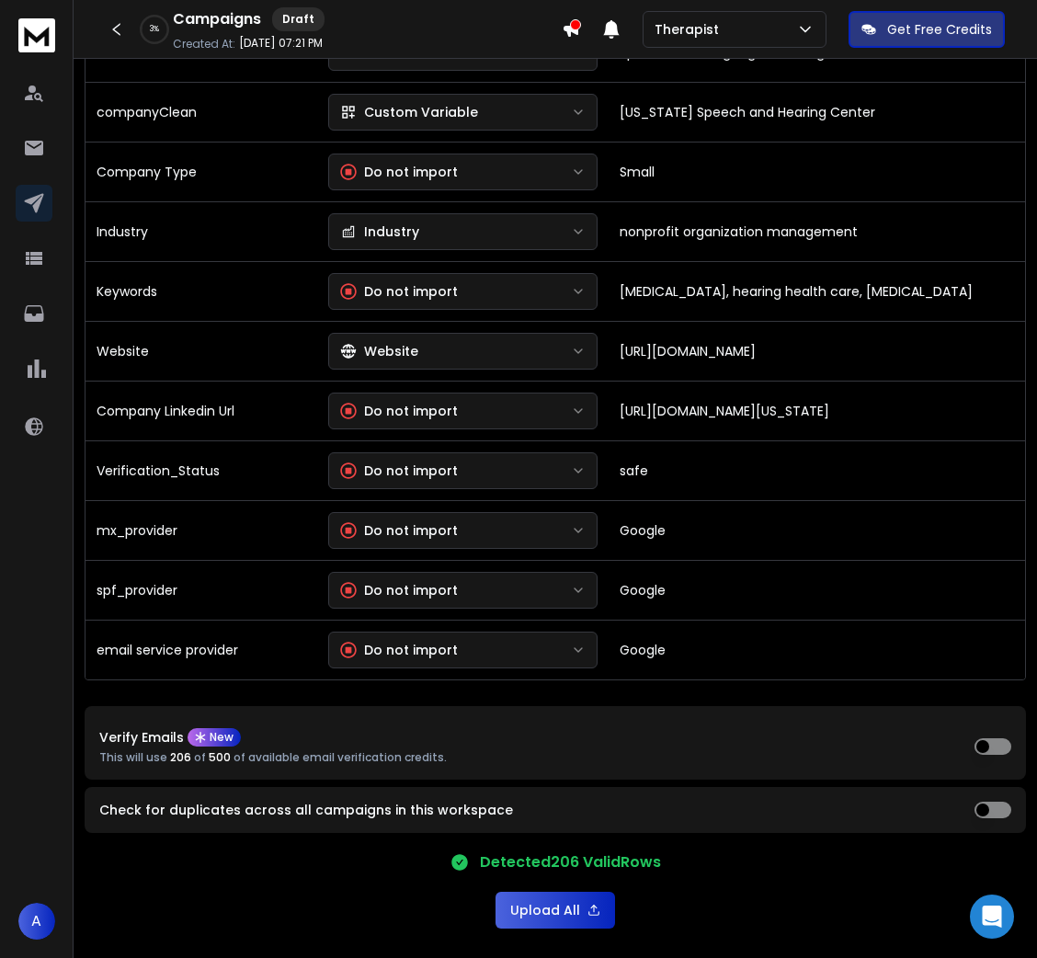
click at [520, 907] on button "Upload All" at bounding box center [554, 909] width 119 height 37
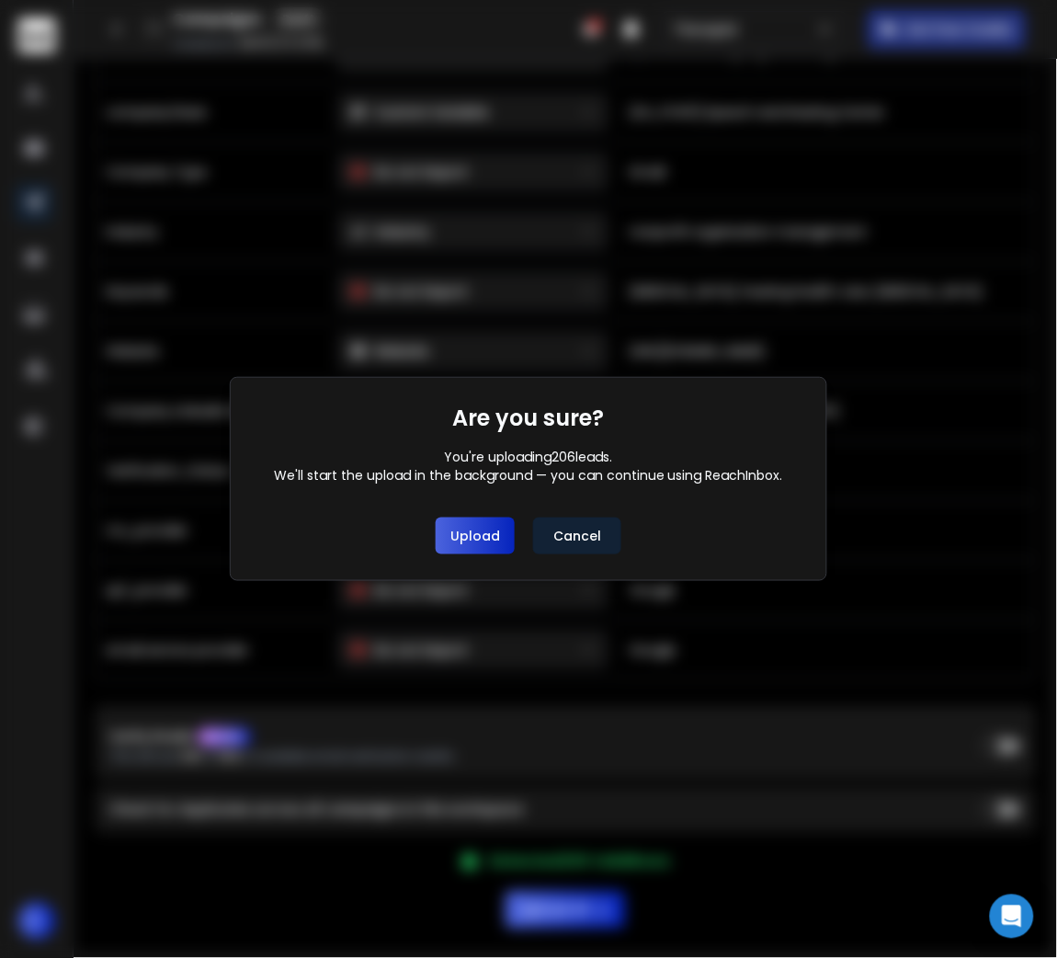
click at [476, 528] on button "Upload" at bounding box center [475, 535] width 79 height 37
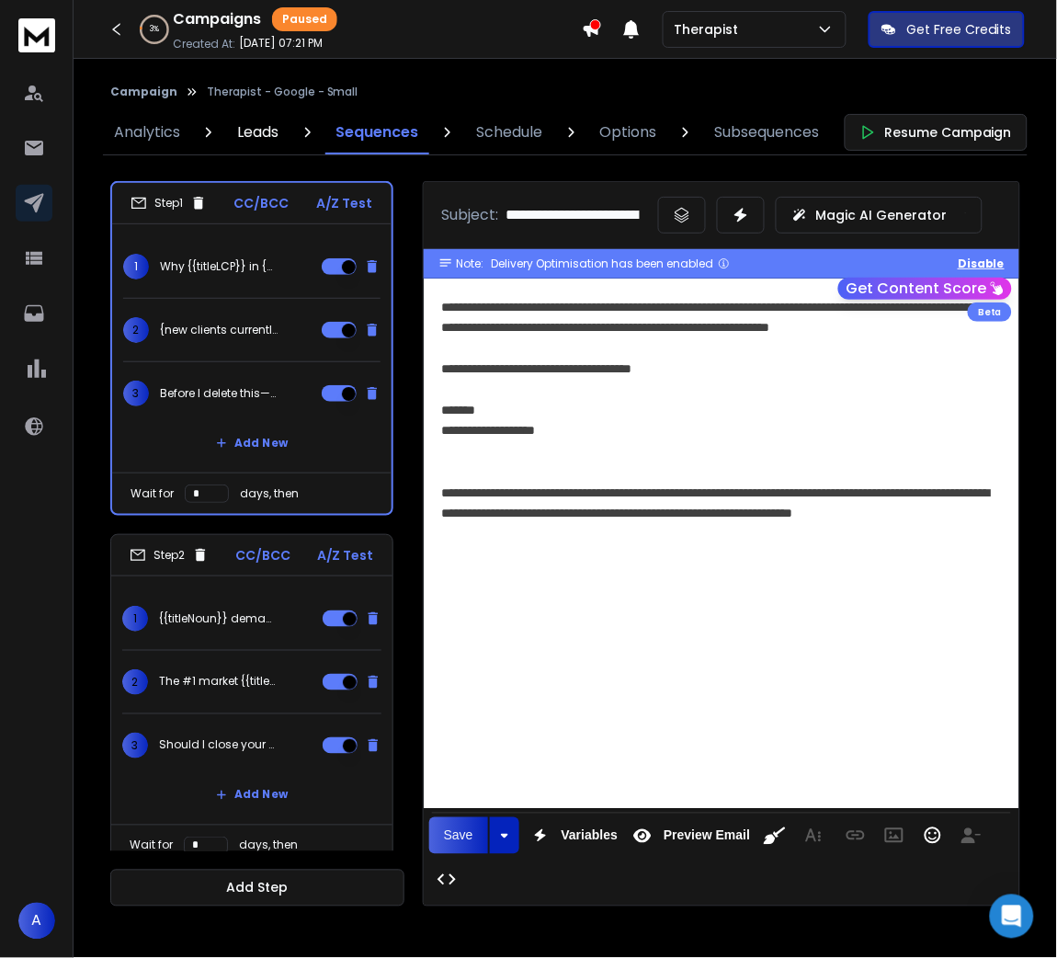
drag, startPoint x: 277, startPoint y: 125, endPoint x: 252, endPoint y: 125, distance: 24.8
click at [277, 125] on p "Leads" at bounding box center [257, 132] width 41 height 22
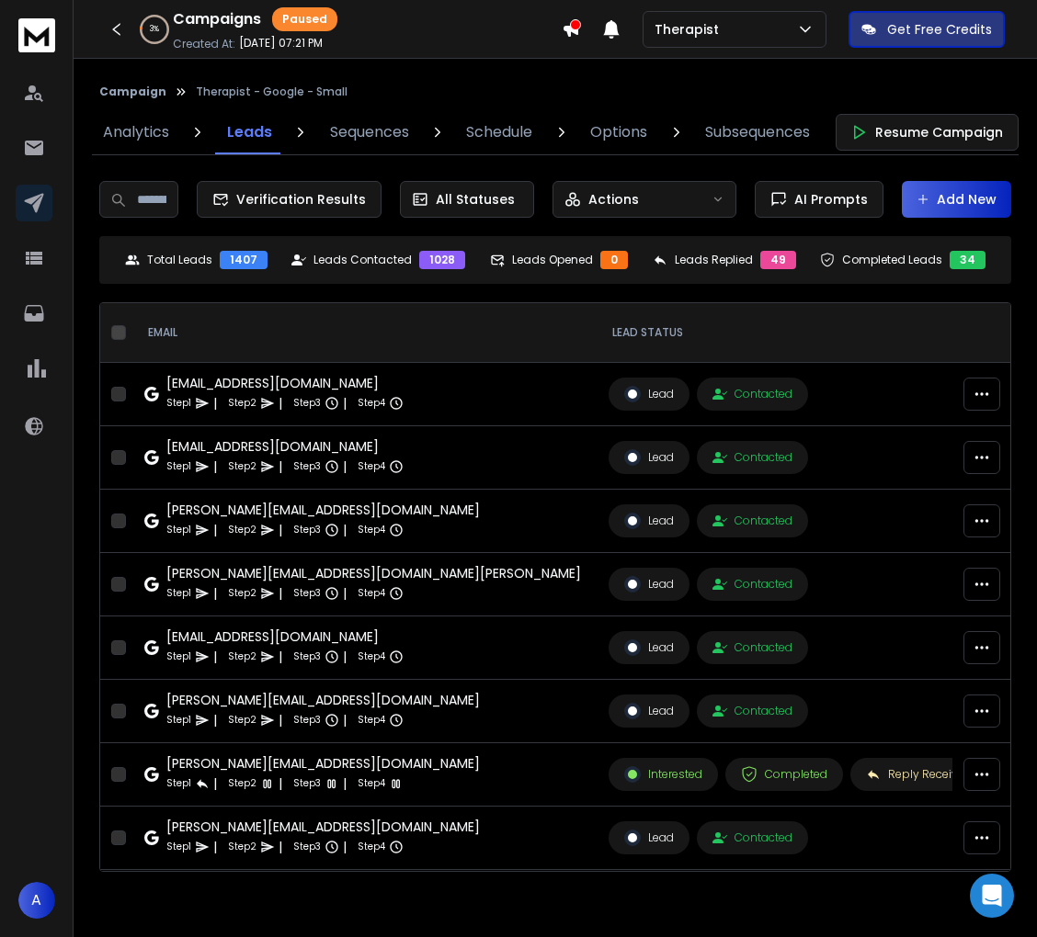
click at [947, 193] on button "Add New" at bounding box center [956, 199] width 109 height 37
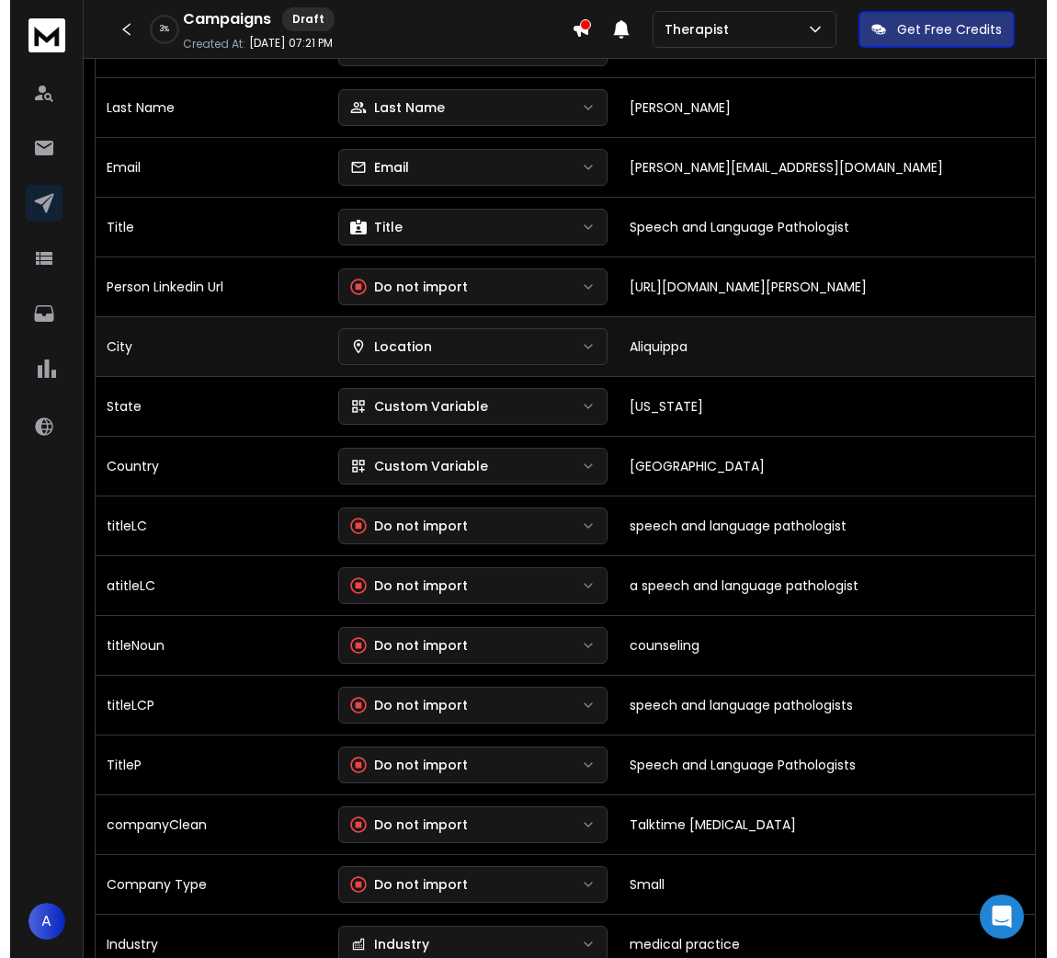
scroll to position [413, 0]
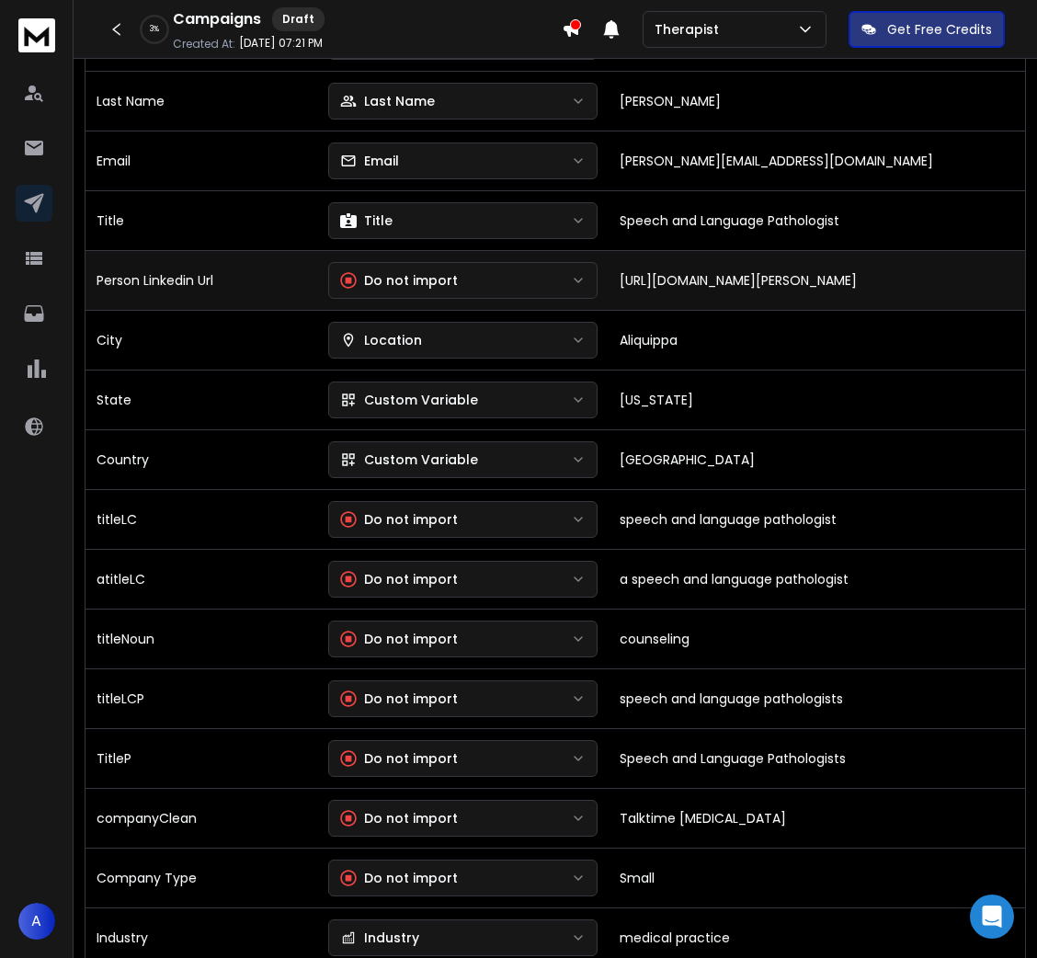
click at [381, 286] on div "Do not import" at bounding box center [399, 280] width 118 height 18
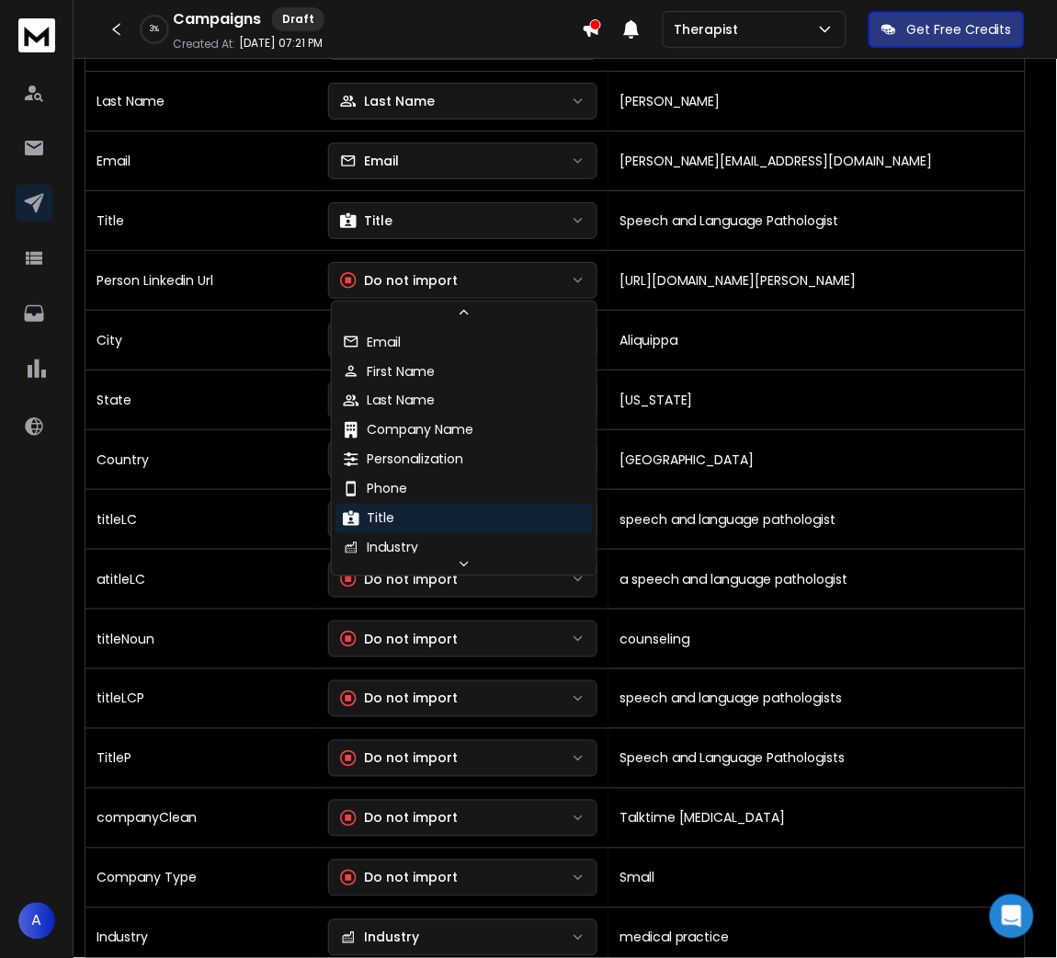
scroll to position [186, 0]
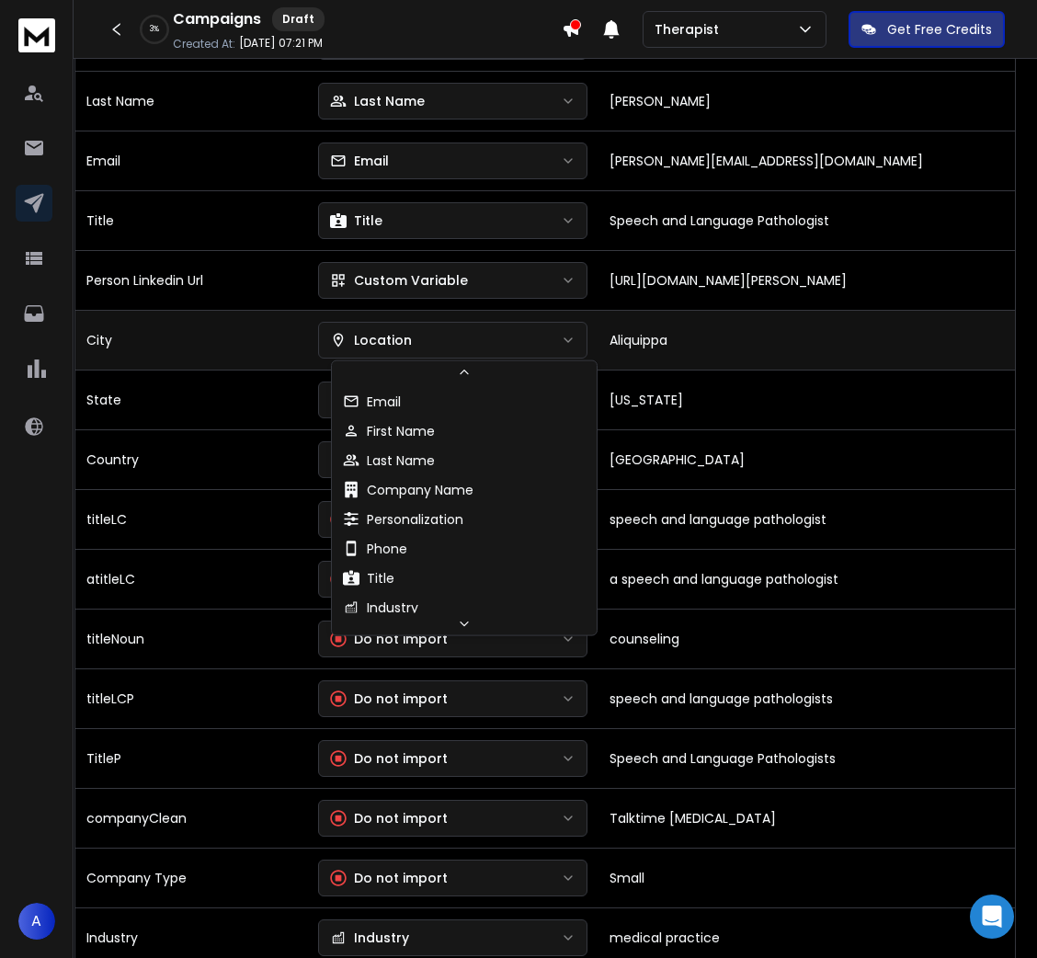
click at [398, 345] on div "Location" at bounding box center [371, 340] width 82 height 18
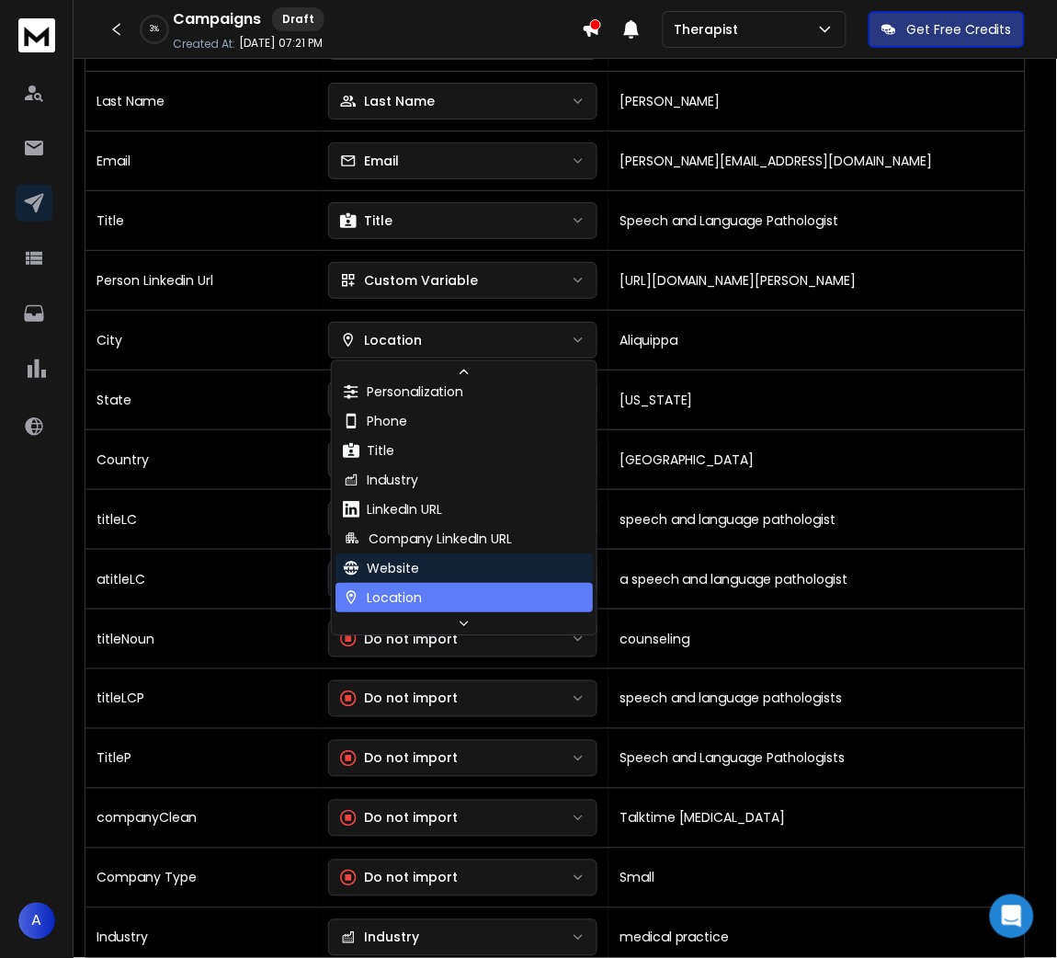
scroll to position [167, 0]
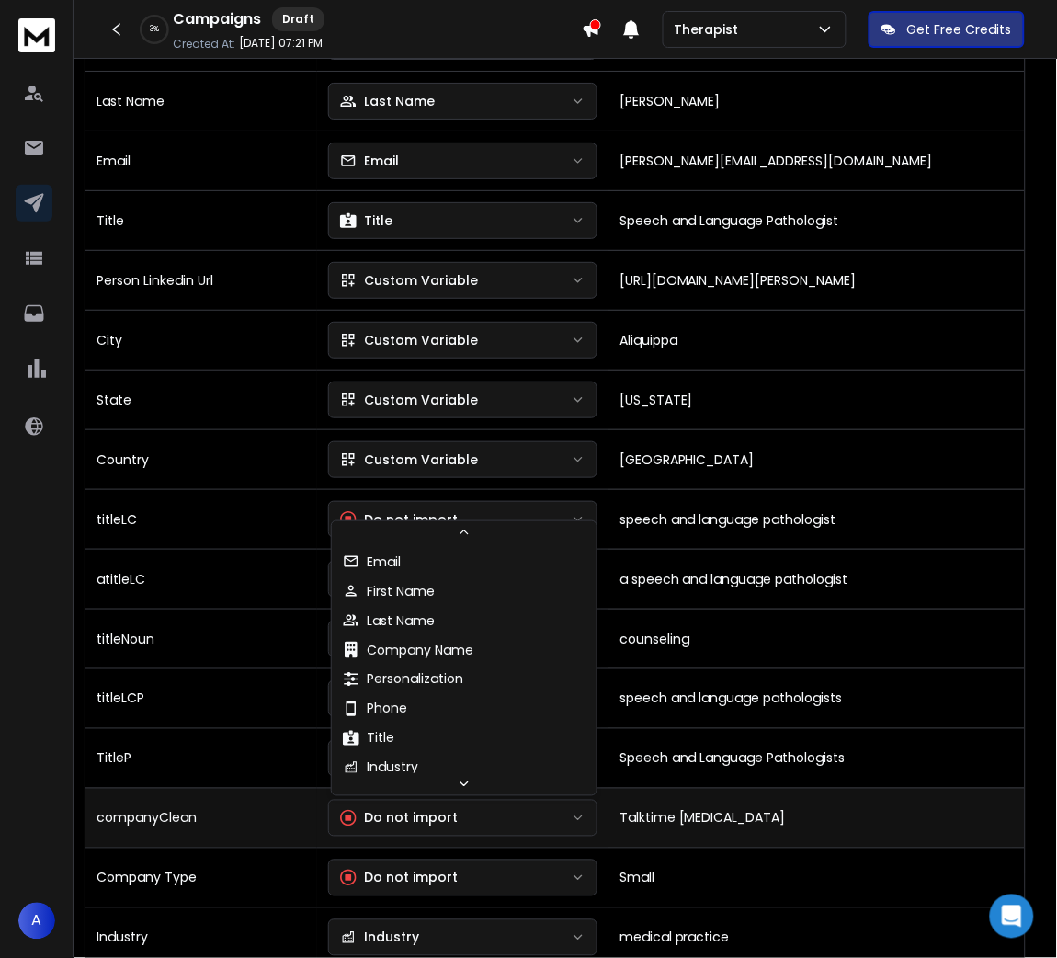
click at [464, 827] on button "Do not import" at bounding box center [462, 818] width 269 height 37
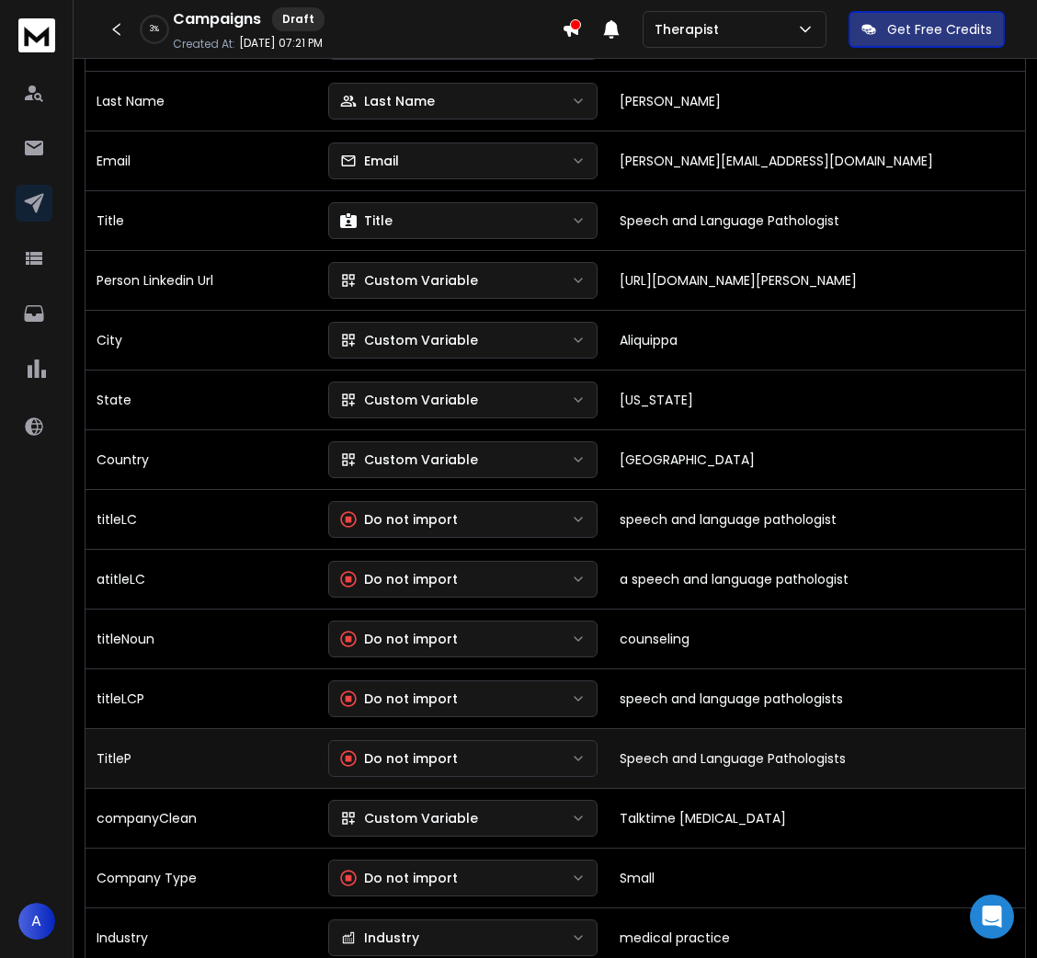
click at [453, 771] on button "Do not import" at bounding box center [462, 758] width 269 height 37
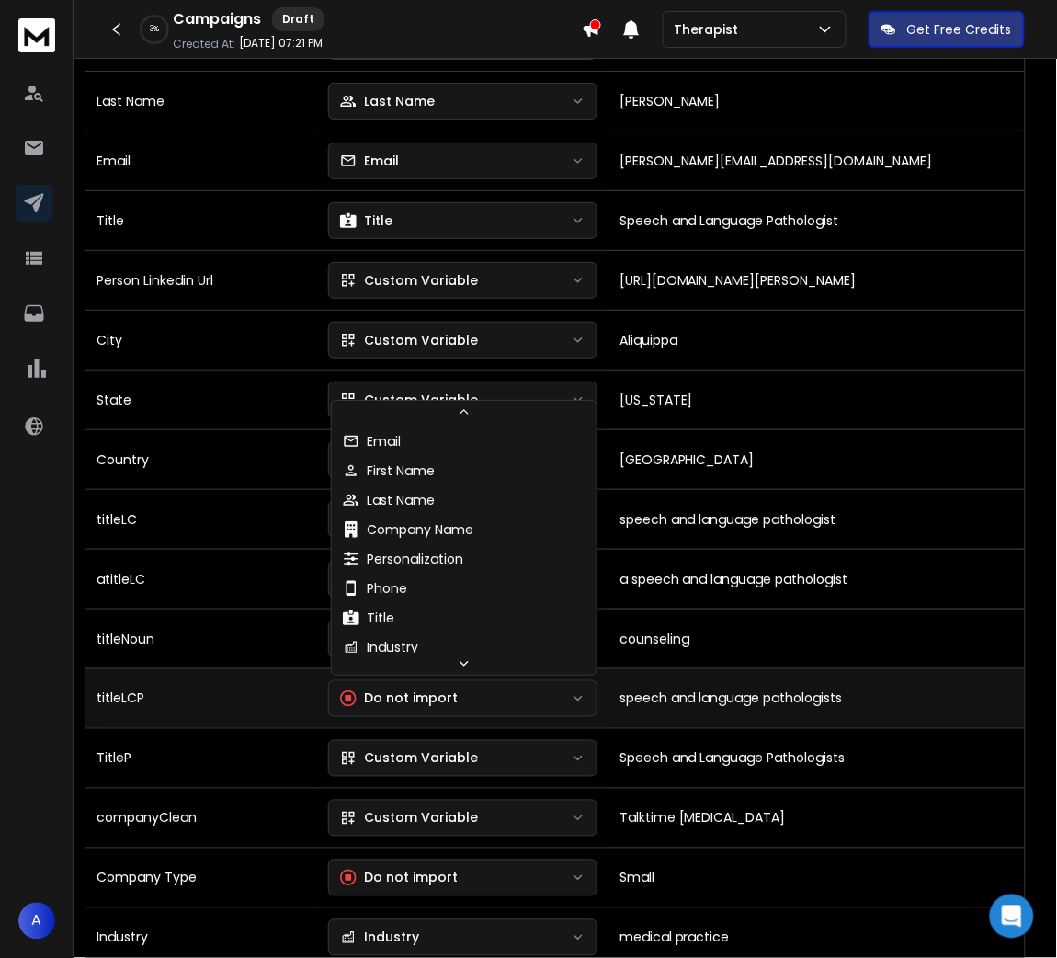
click at [465, 709] on button "Do not import" at bounding box center [462, 698] width 269 height 37
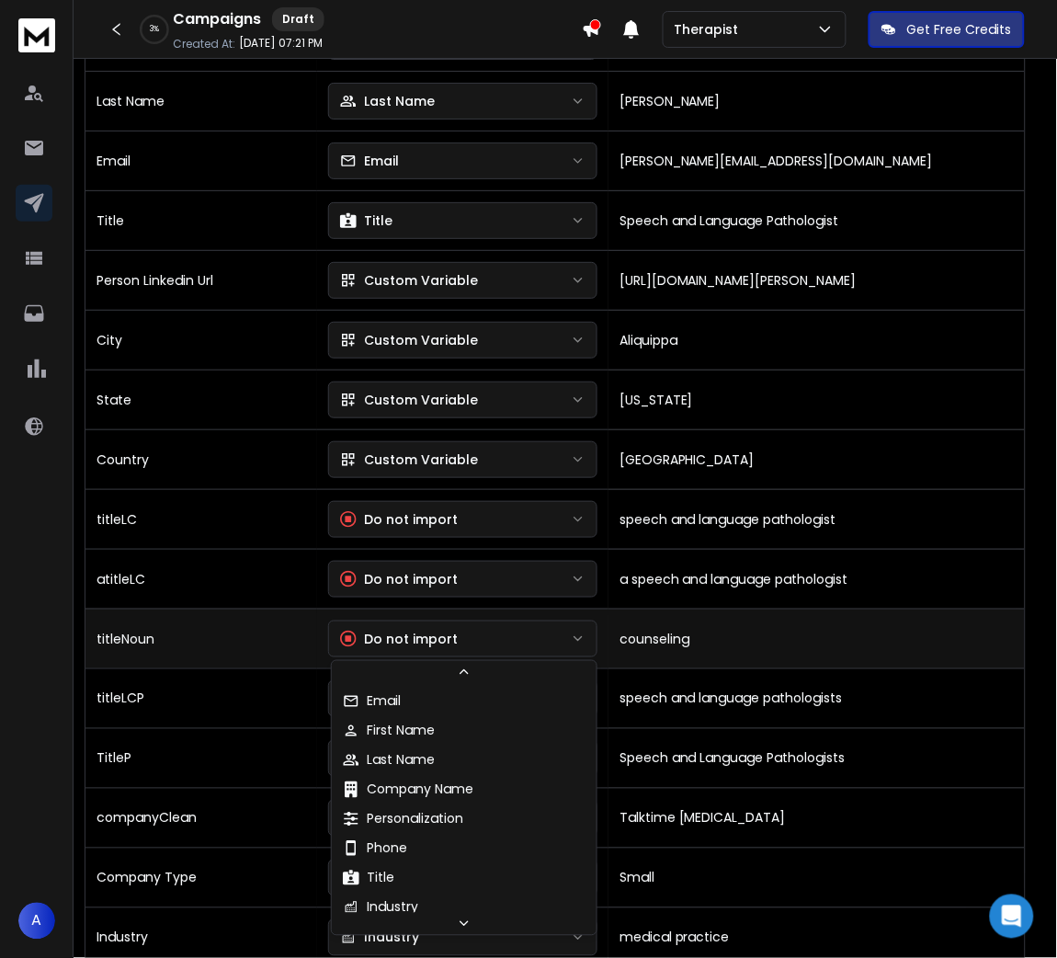
click at [431, 636] on div "Do not import" at bounding box center [399, 639] width 118 height 18
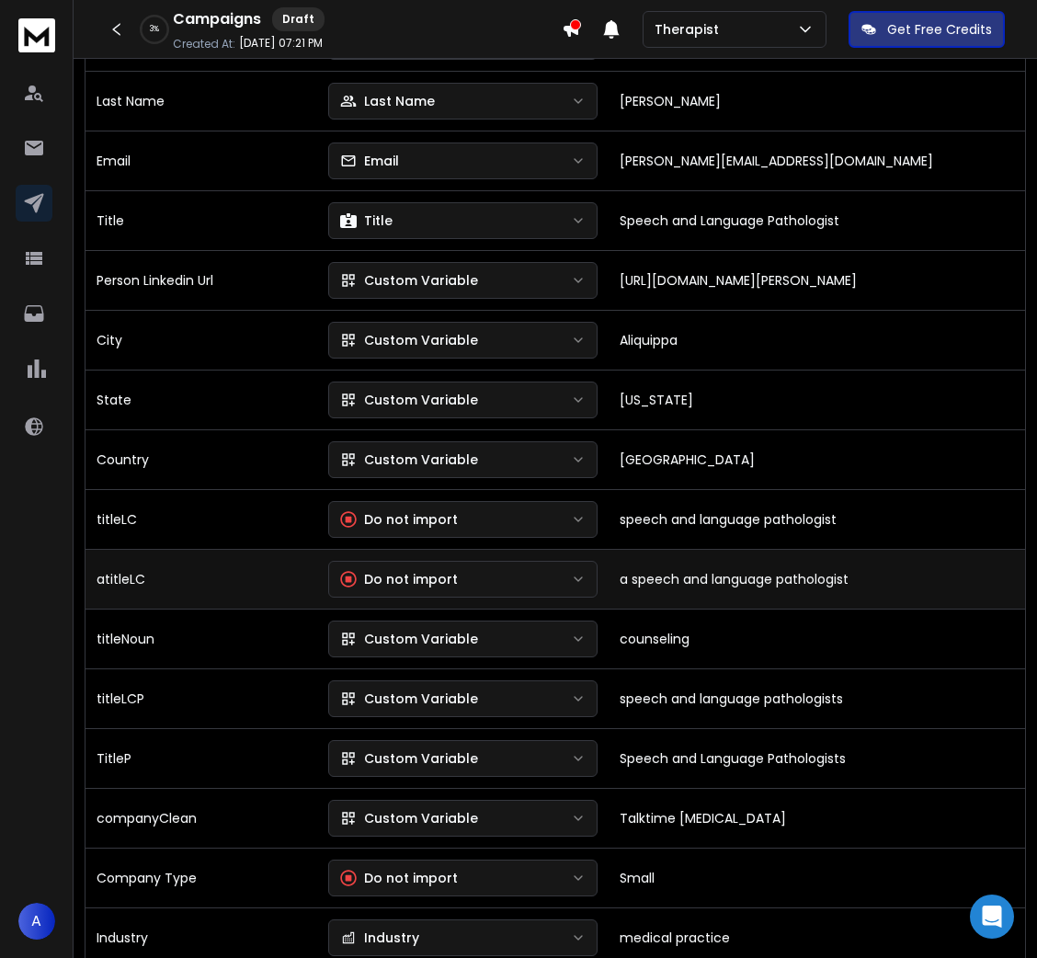
click at [479, 592] on button "Do not import" at bounding box center [462, 579] width 269 height 37
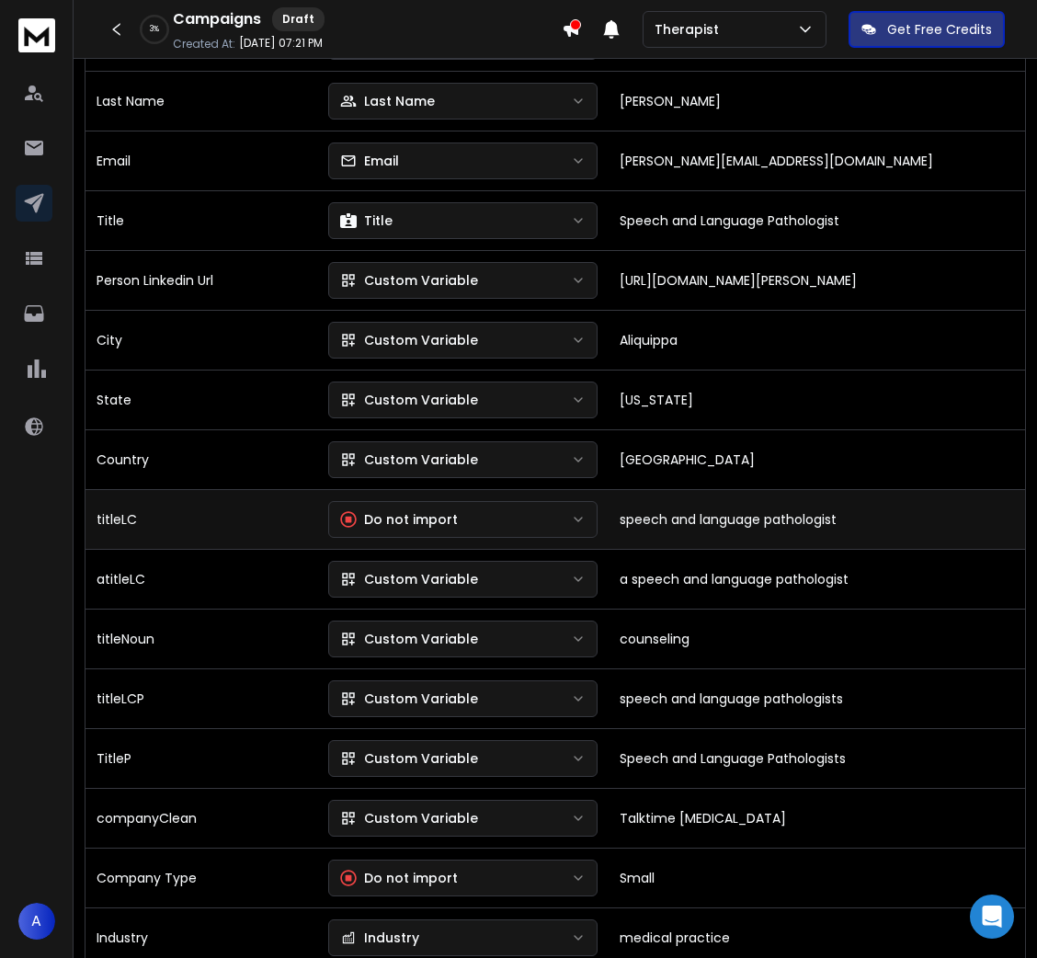
click at [412, 521] on div "Do not import" at bounding box center [399, 519] width 118 height 18
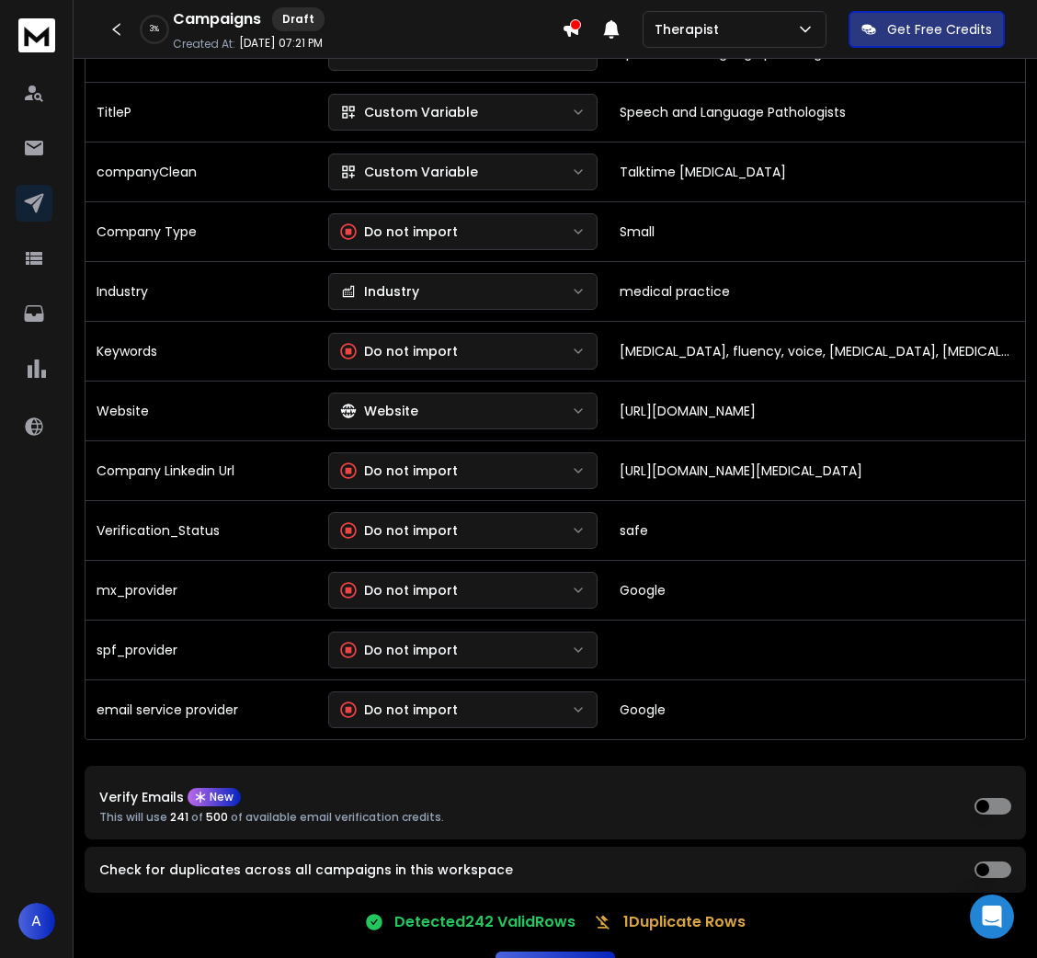
scroll to position [1120, 0]
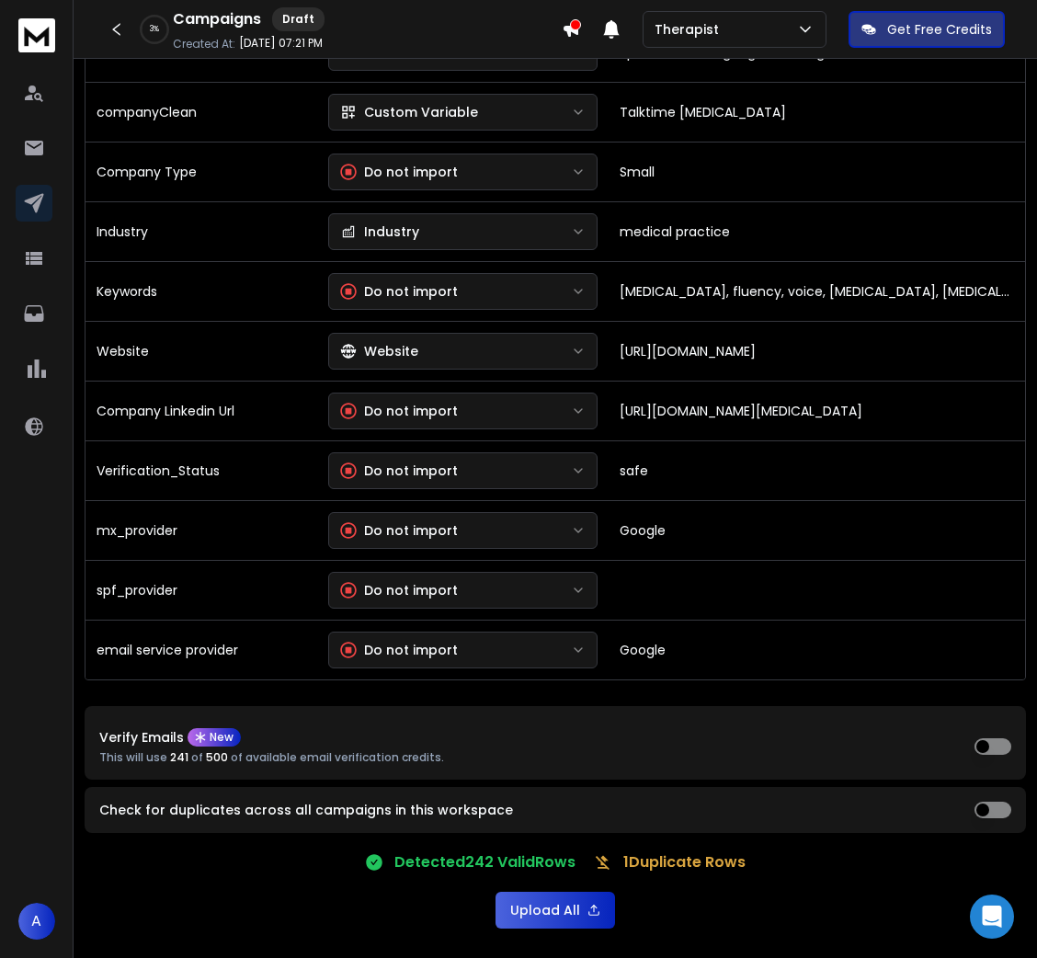
click at [574, 909] on button "Upload All" at bounding box center [554, 909] width 119 height 37
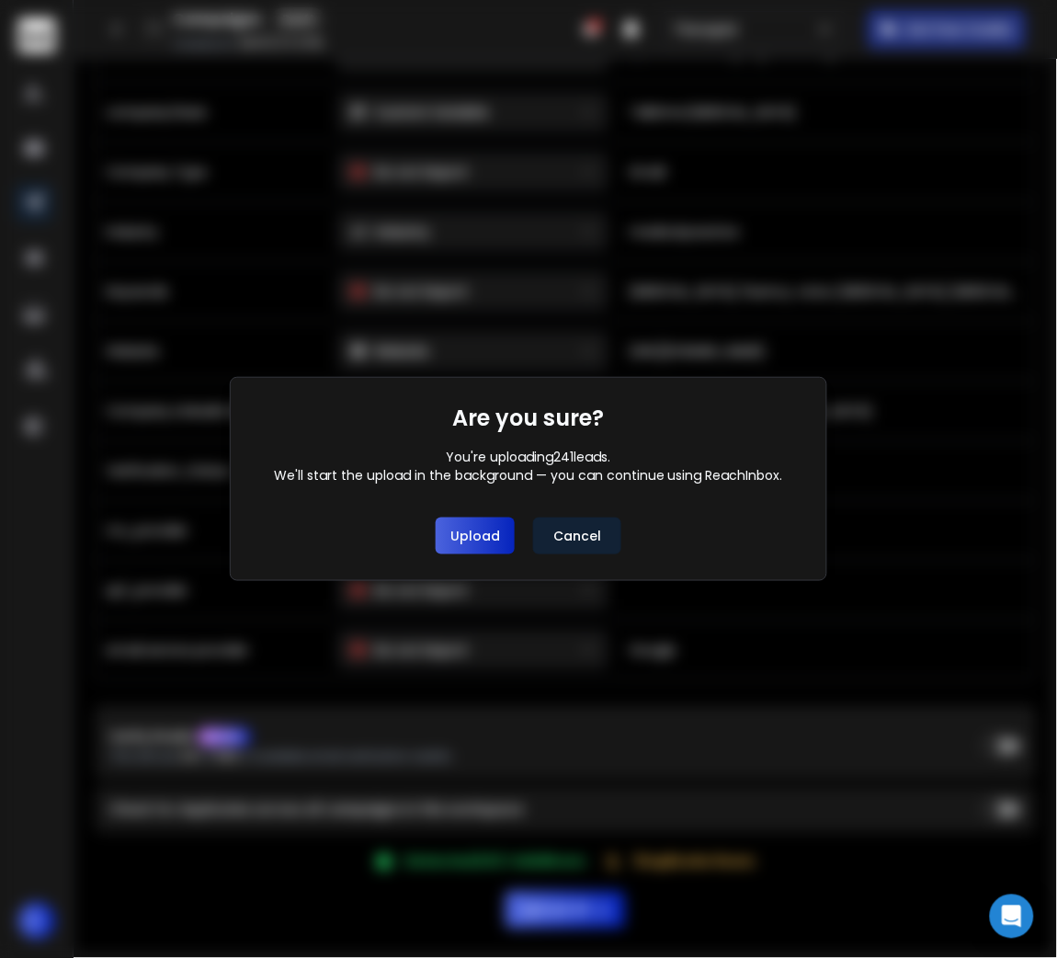
click at [467, 538] on button "Upload" at bounding box center [475, 535] width 79 height 37
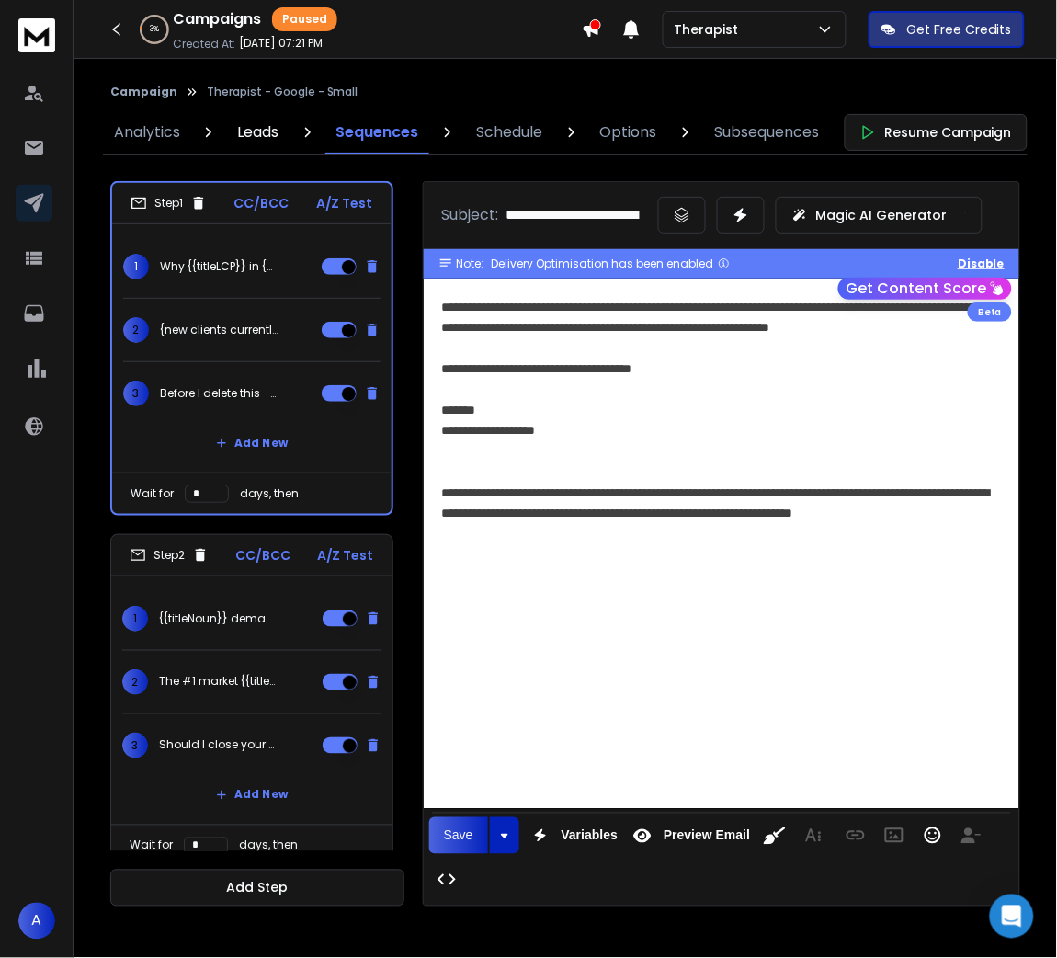
click at [267, 131] on p "Leads" at bounding box center [257, 132] width 41 height 22
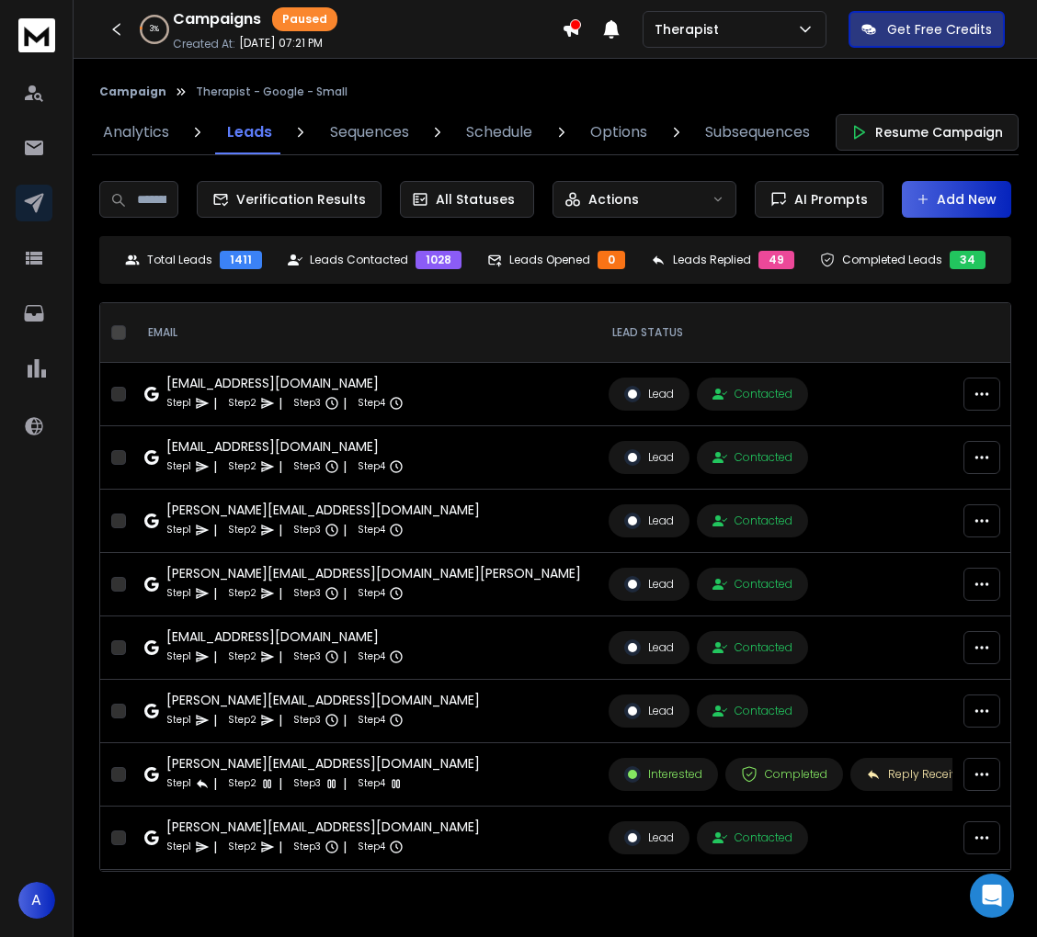
click at [972, 199] on button "Add New" at bounding box center [956, 199] width 109 height 37
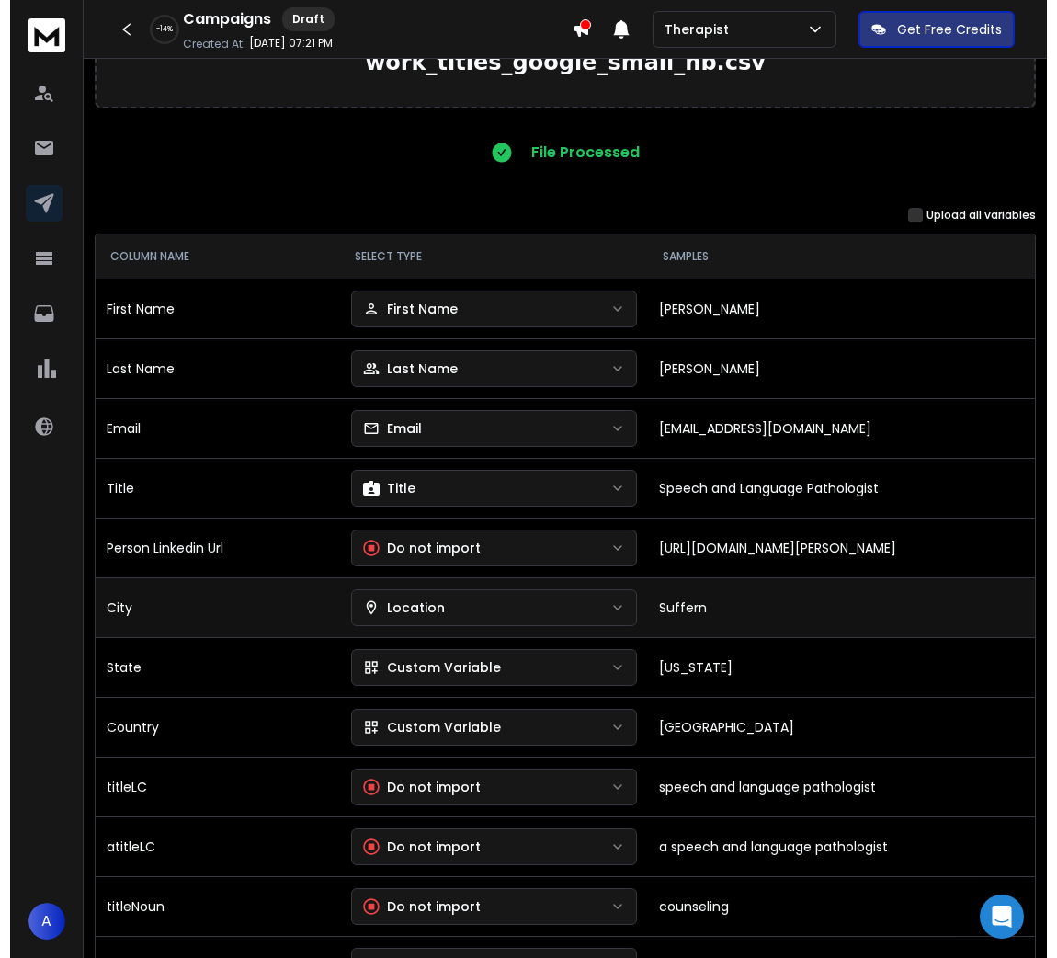
scroll to position [276, 0]
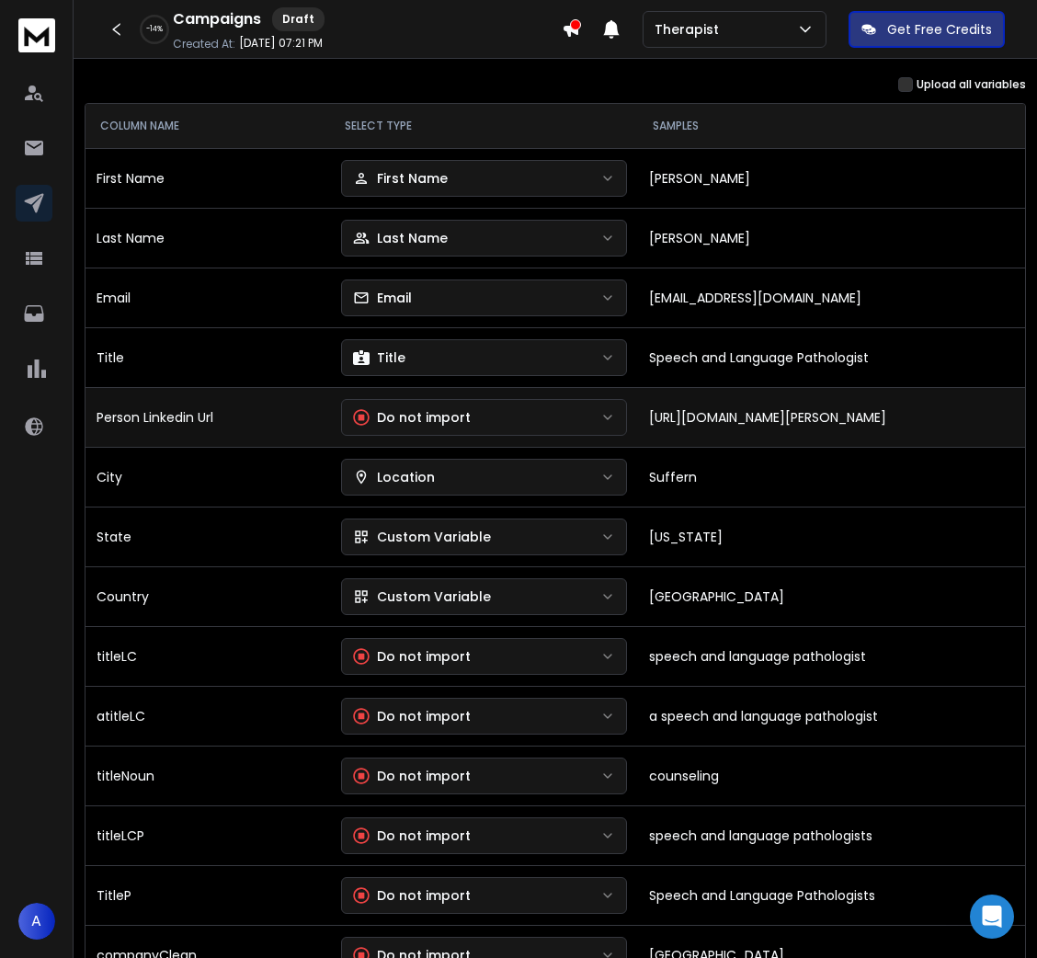
click at [448, 421] on div "Do not import" at bounding box center [412, 417] width 118 height 18
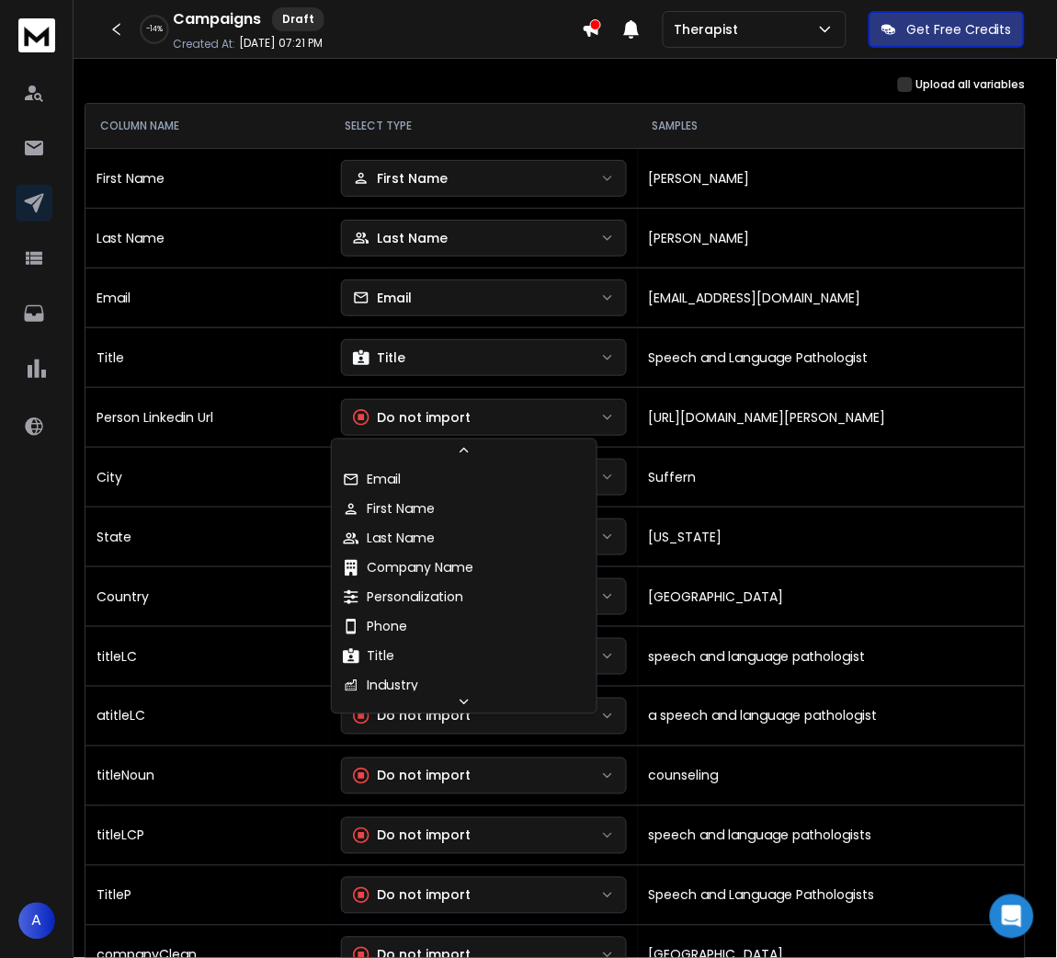
scroll to position [186, 0]
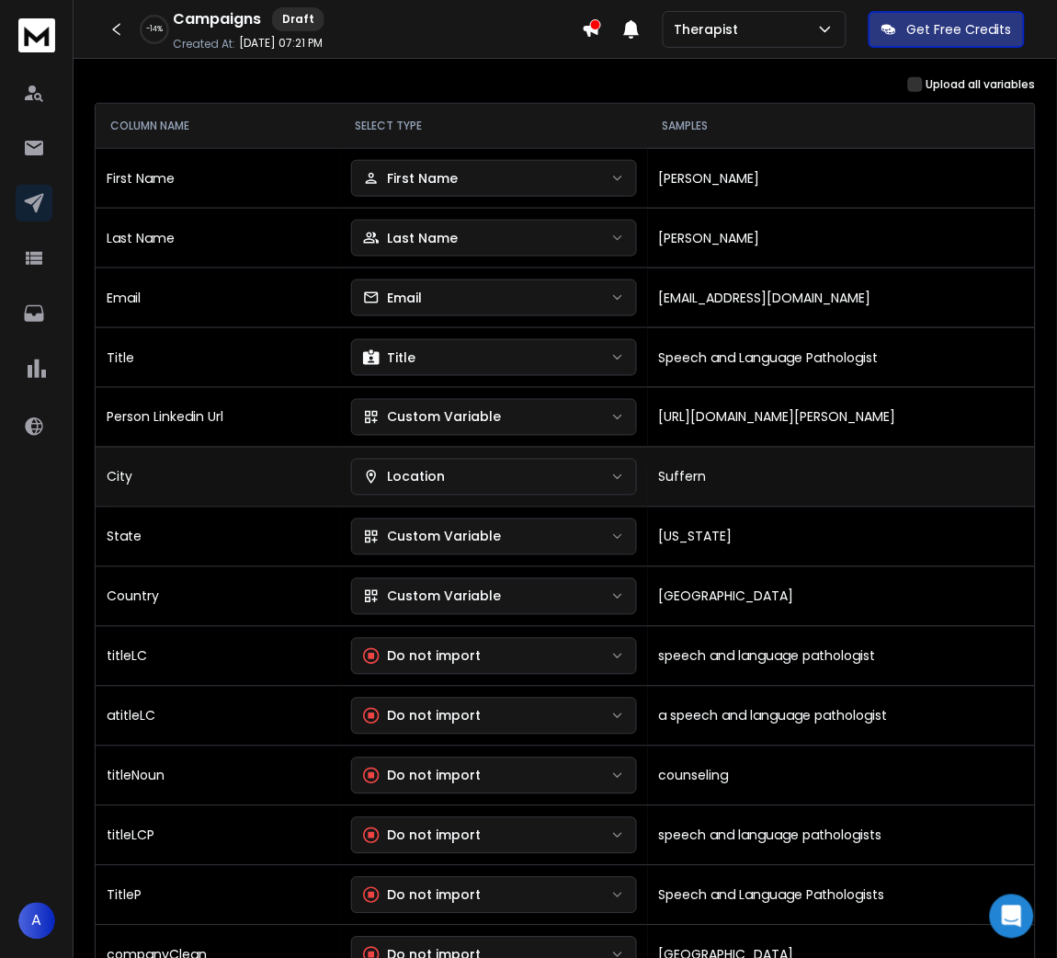
click at [433, 466] on button "Location" at bounding box center [494, 477] width 286 height 37
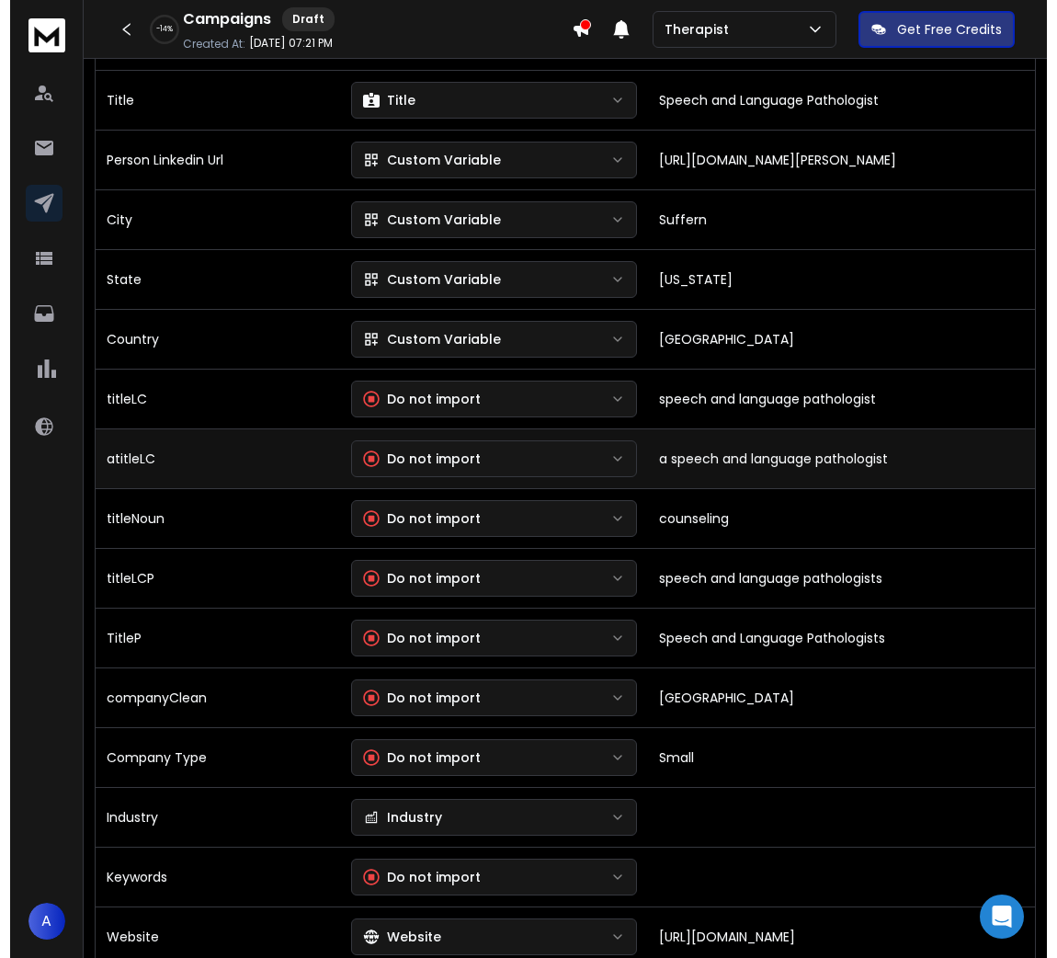
scroll to position [551, 0]
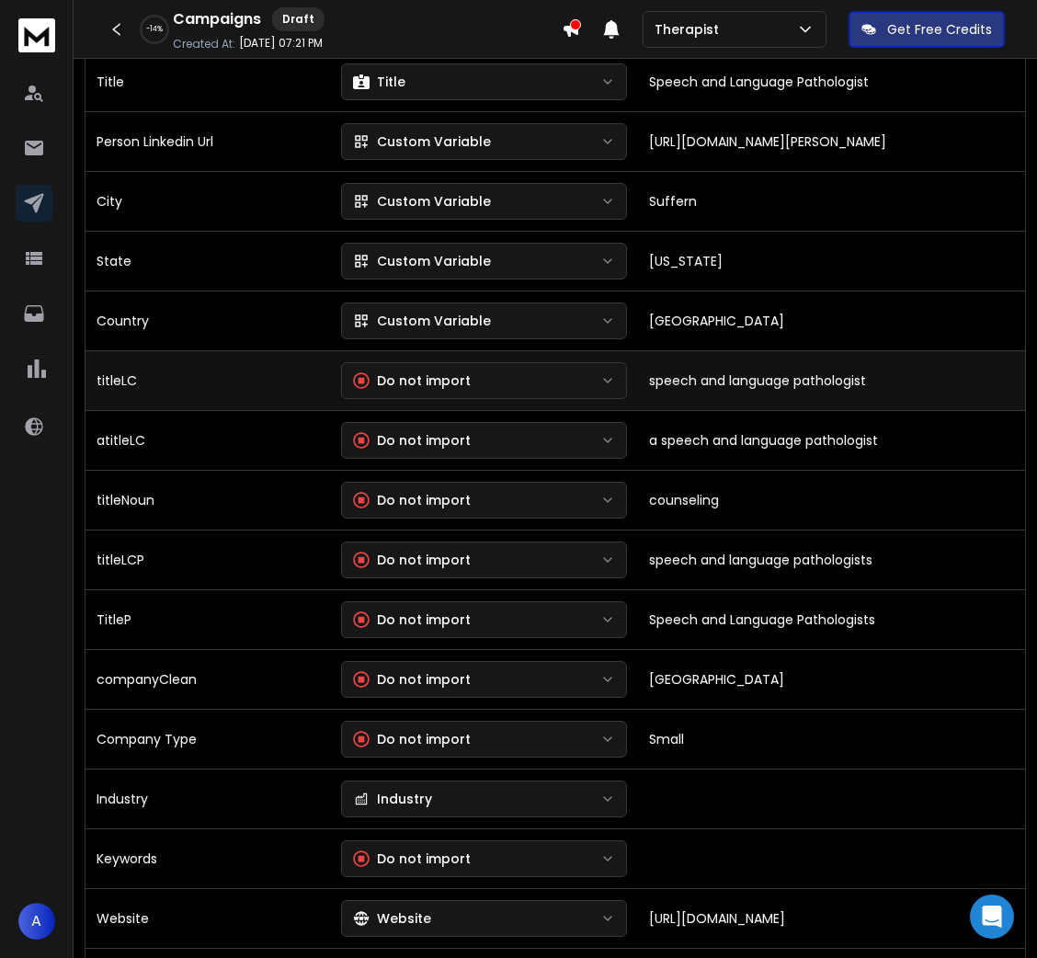
click at [448, 374] on div "Do not import" at bounding box center [412, 380] width 118 height 18
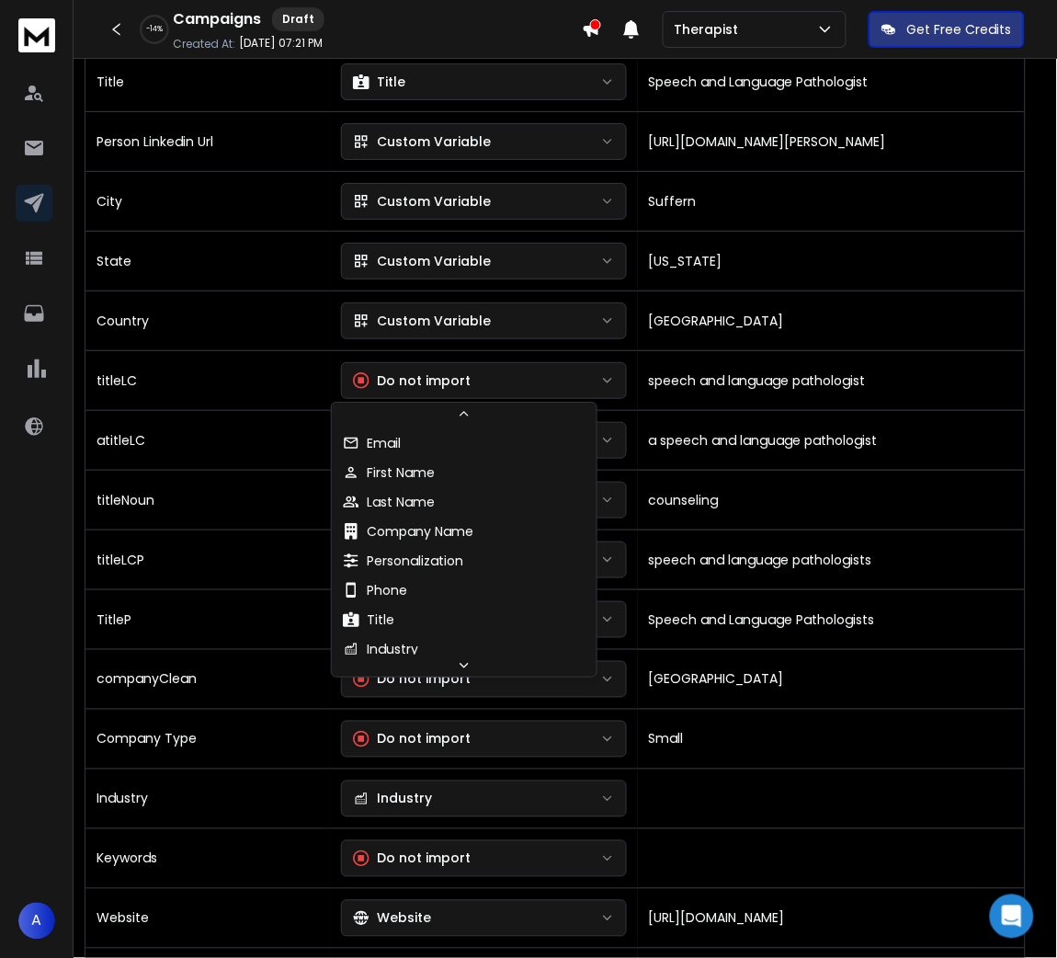
scroll to position [186, 0]
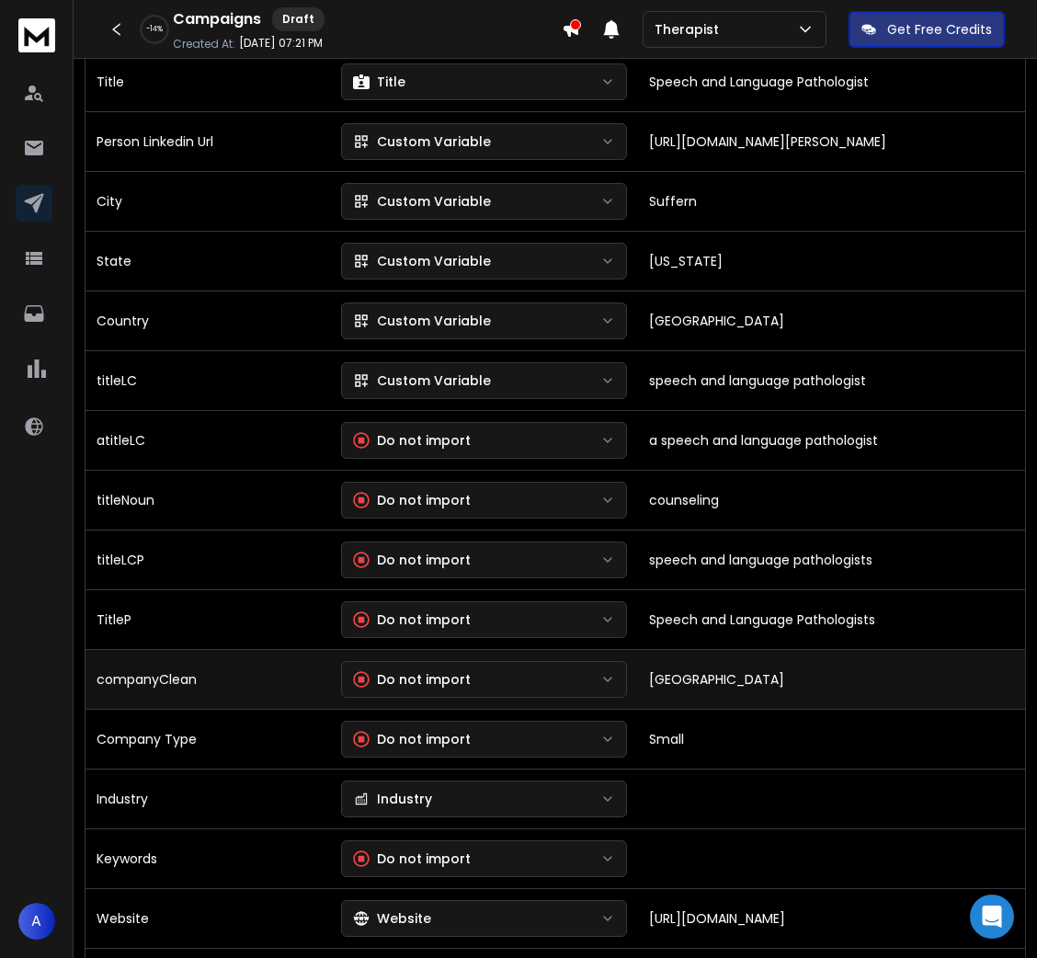
click at [413, 682] on div "Do not import" at bounding box center [412, 679] width 118 height 18
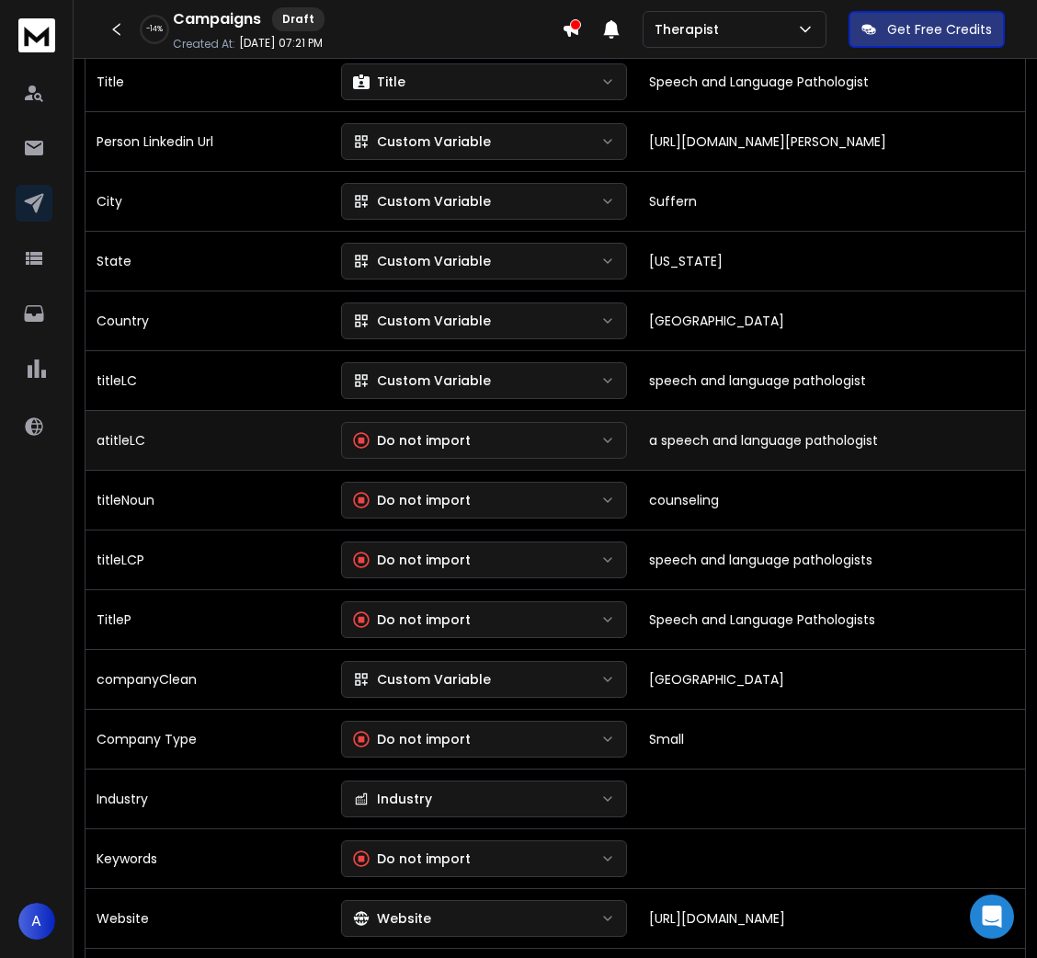
click at [381, 443] on div "Do not import" at bounding box center [412, 440] width 118 height 18
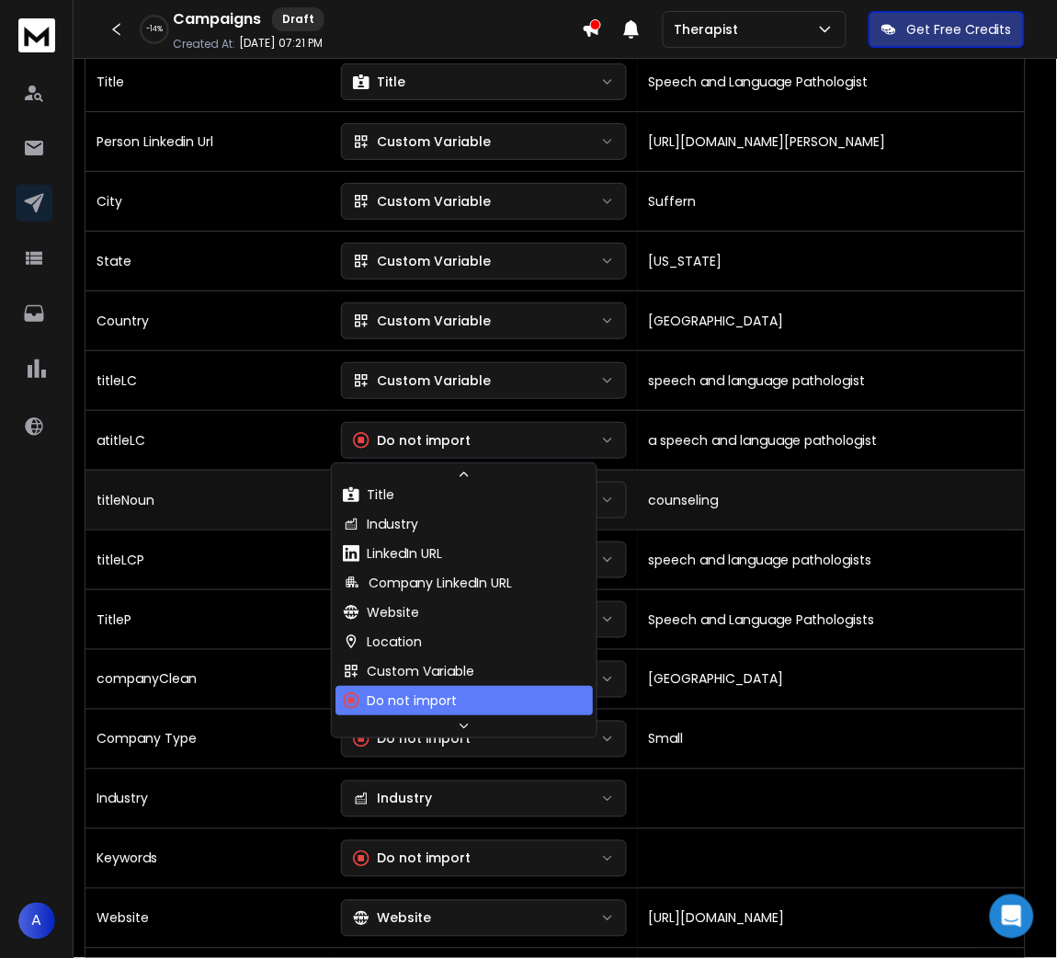
drag, startPoint x: 398, startPoint y: 658, endPoint x: 338, endPoint y: 478, distance: 189.8
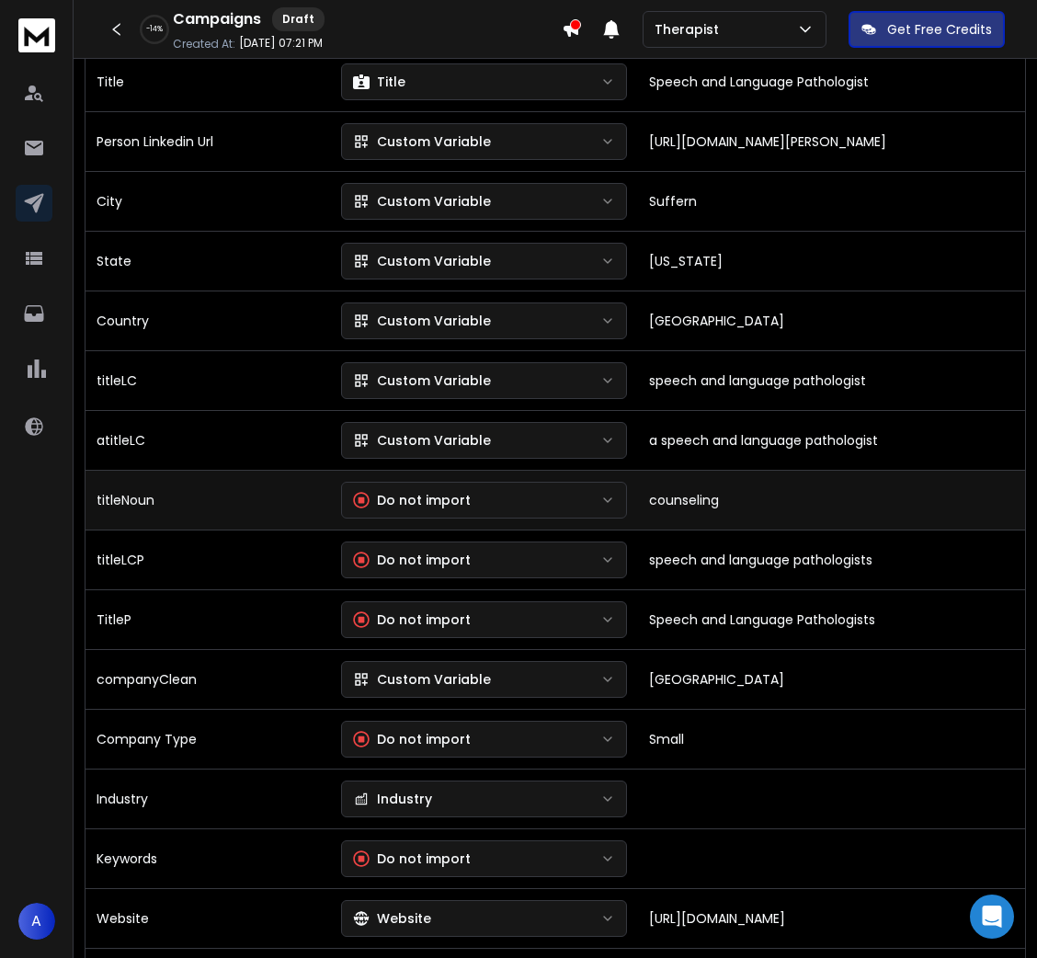
click at [353, 492] on icon "button" at bounding box center [361, 500] width 17 height 17
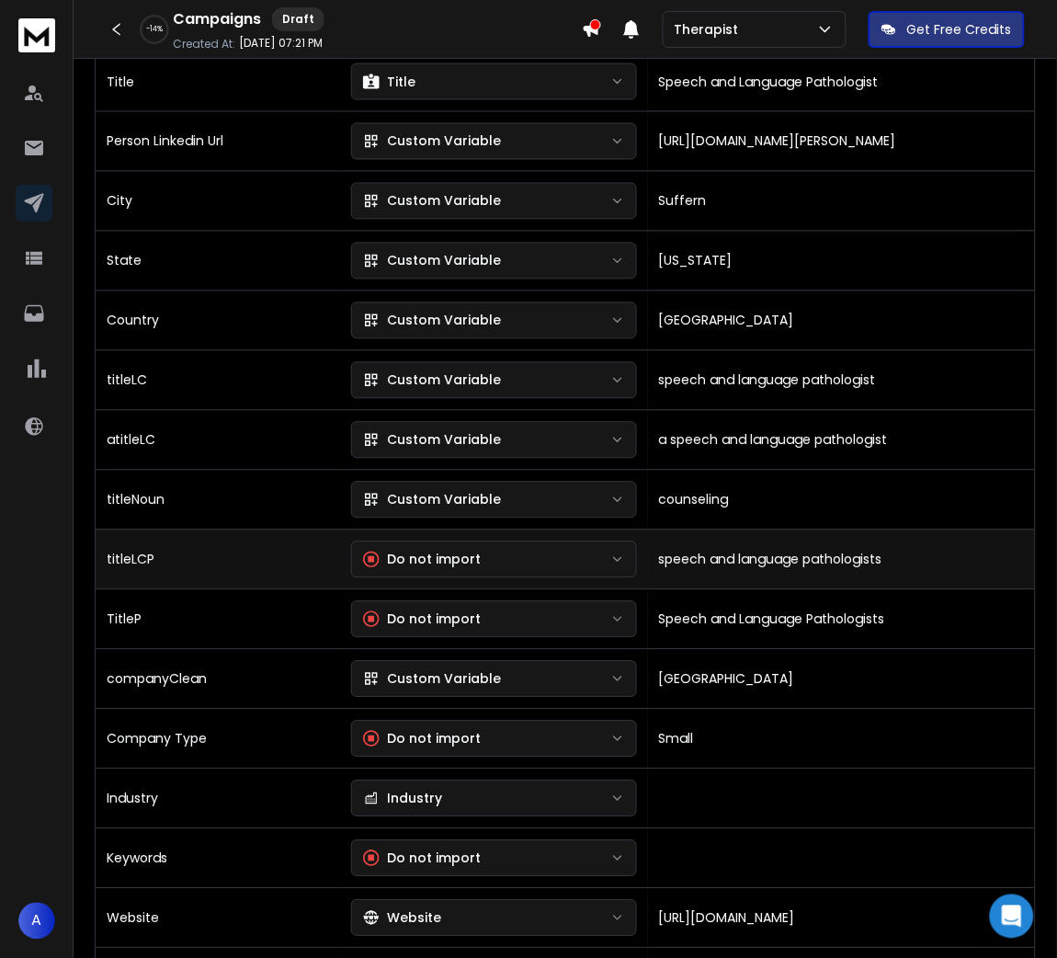
click at [373, 564] on div "Do not import" at bounding box center [422, 560] width 118 height 18
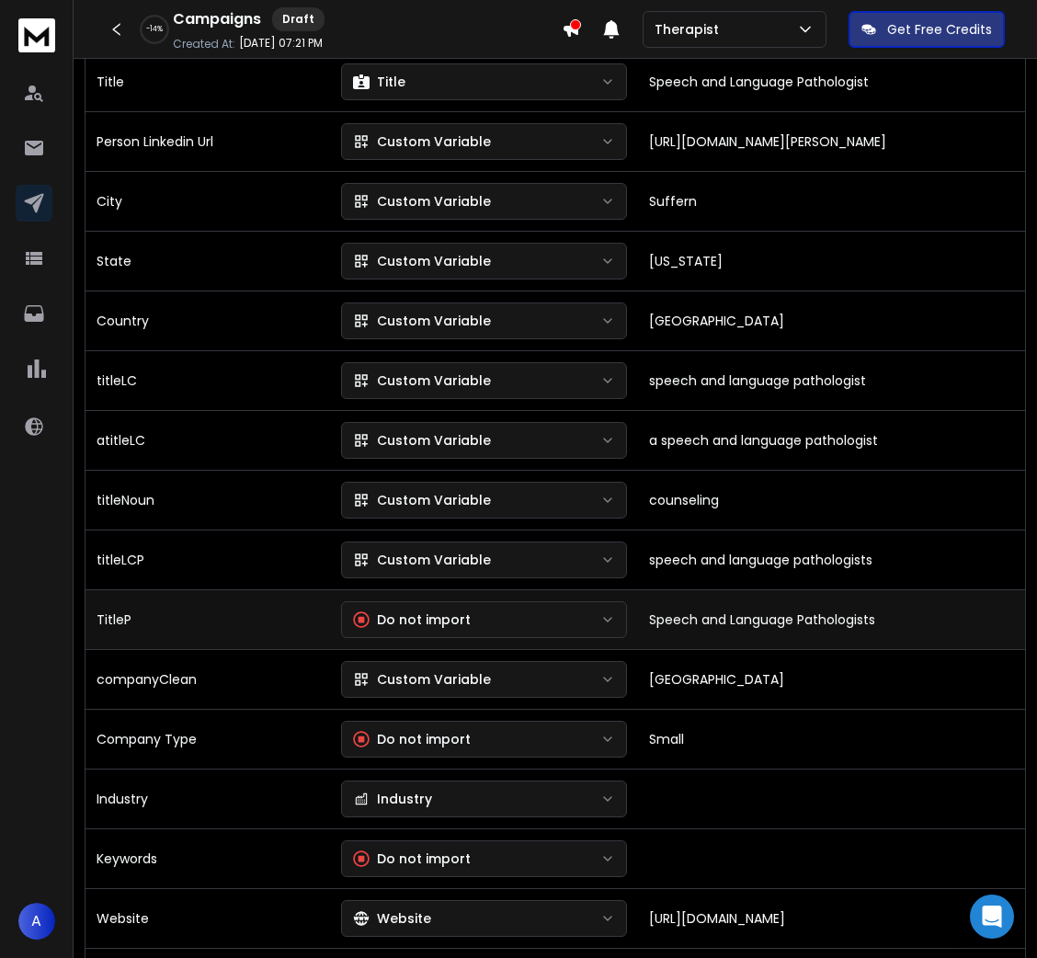
click at [418, 622] on div "Do not import" at bounding box center [412, 619] width 118 height 18
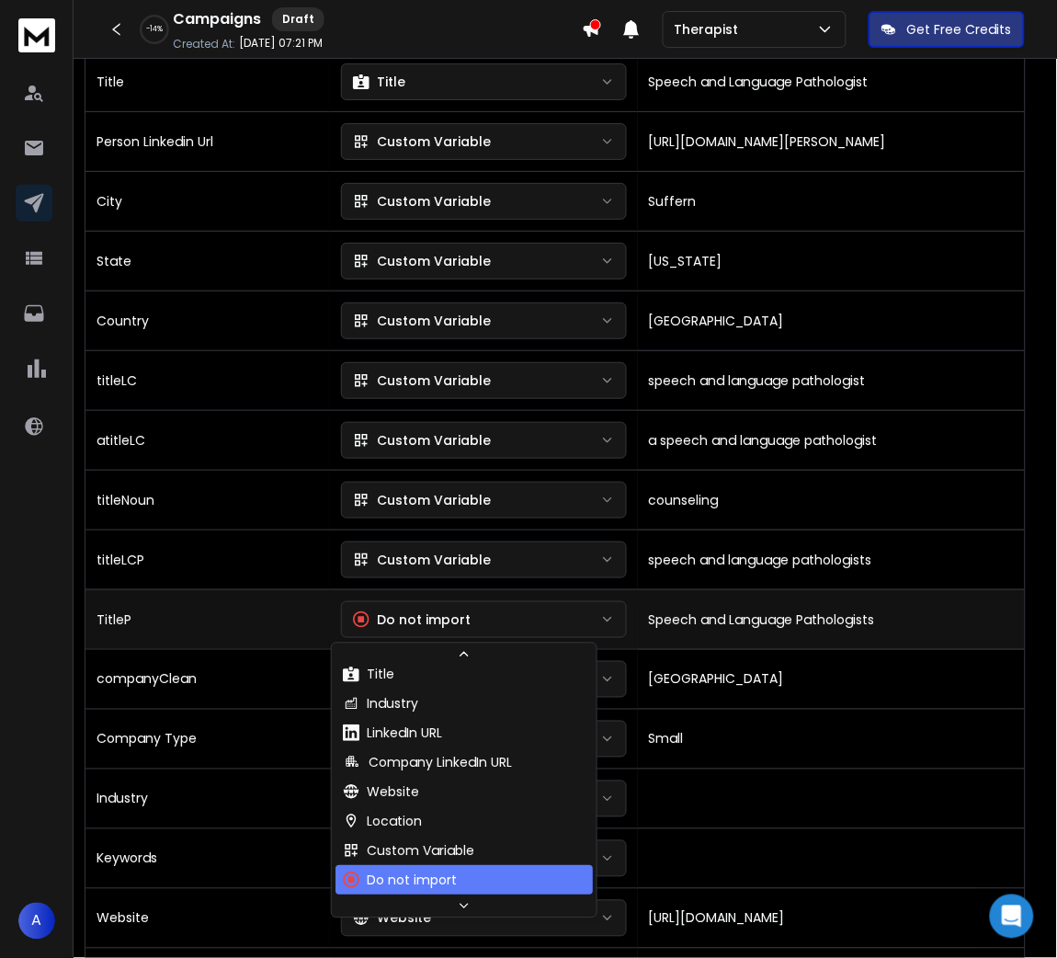
drag, startPoint x: 550, startPoint y: 836, endPoint x: 515, endPoint y: 609, distance: 229.7
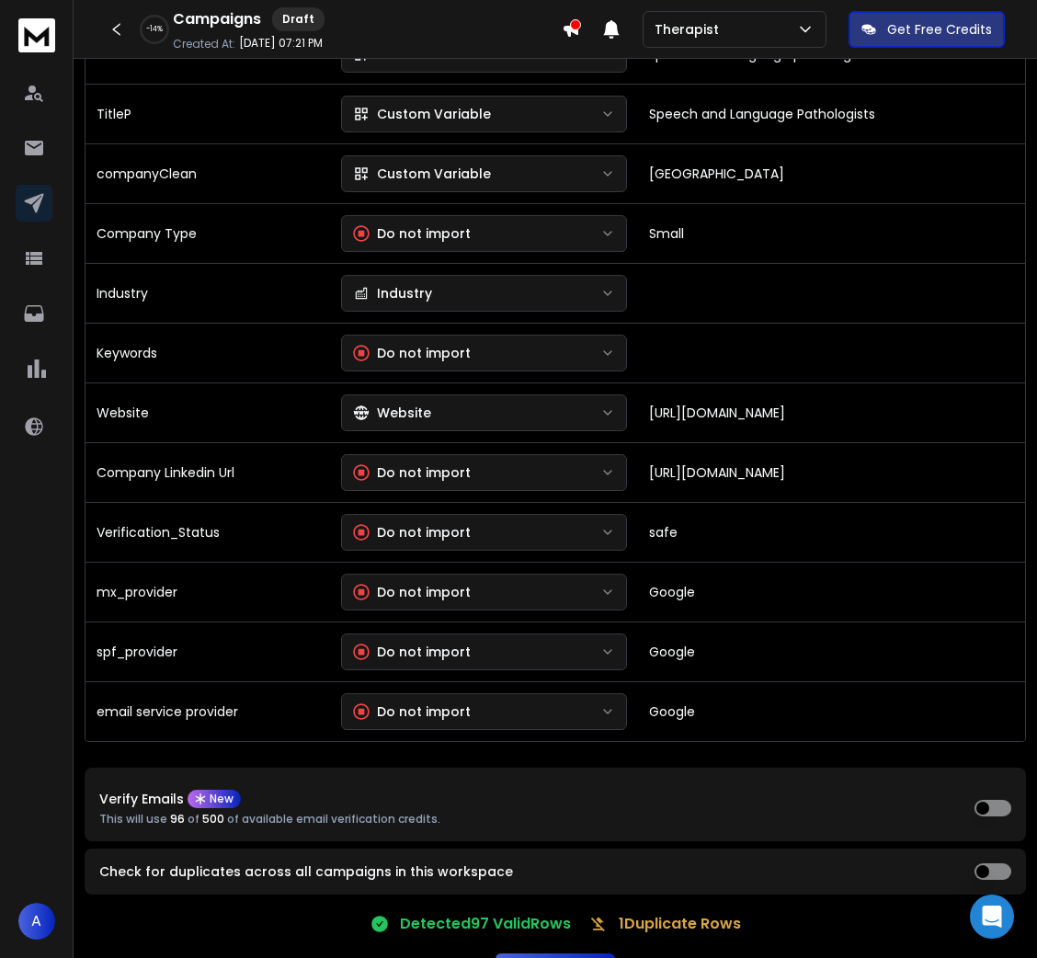
scroll to position [1120, 0]
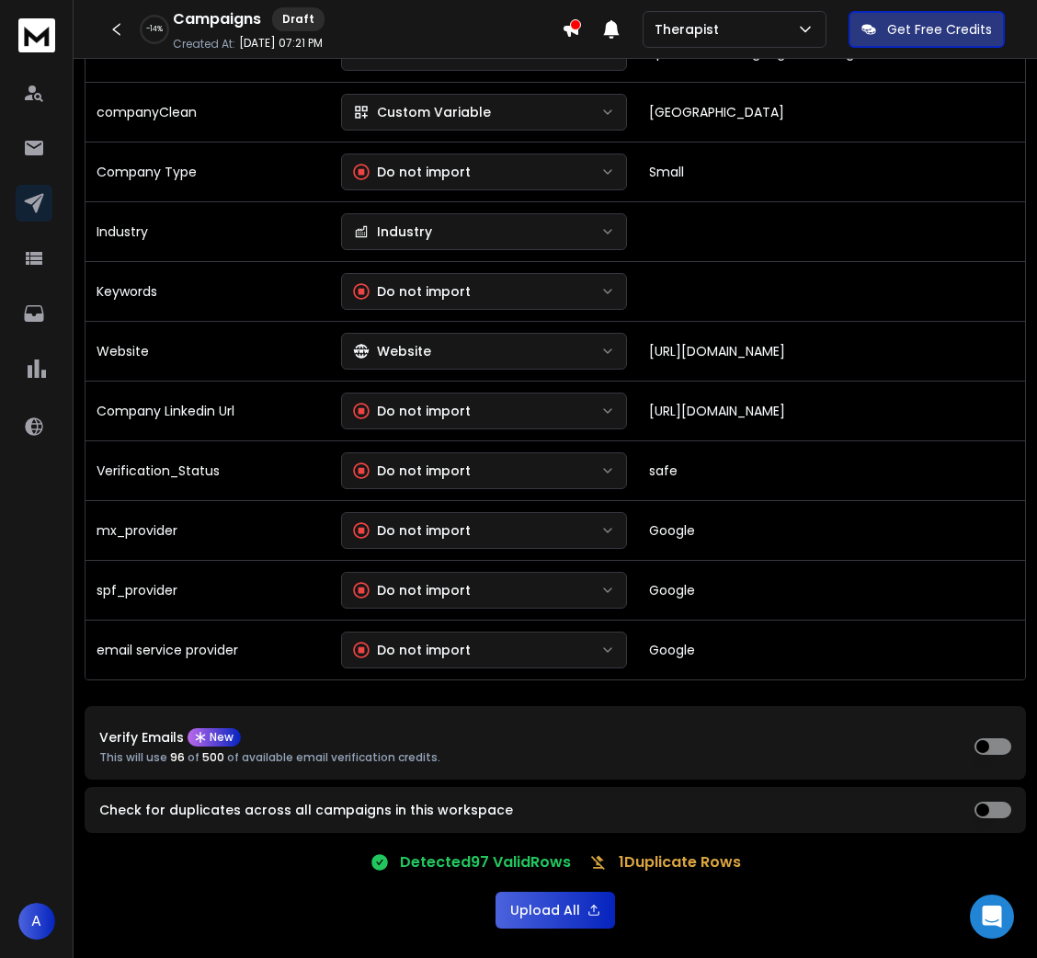
click at [553, 908] on button "Upload All" at bounding box center [554, 909] width 119 height 37
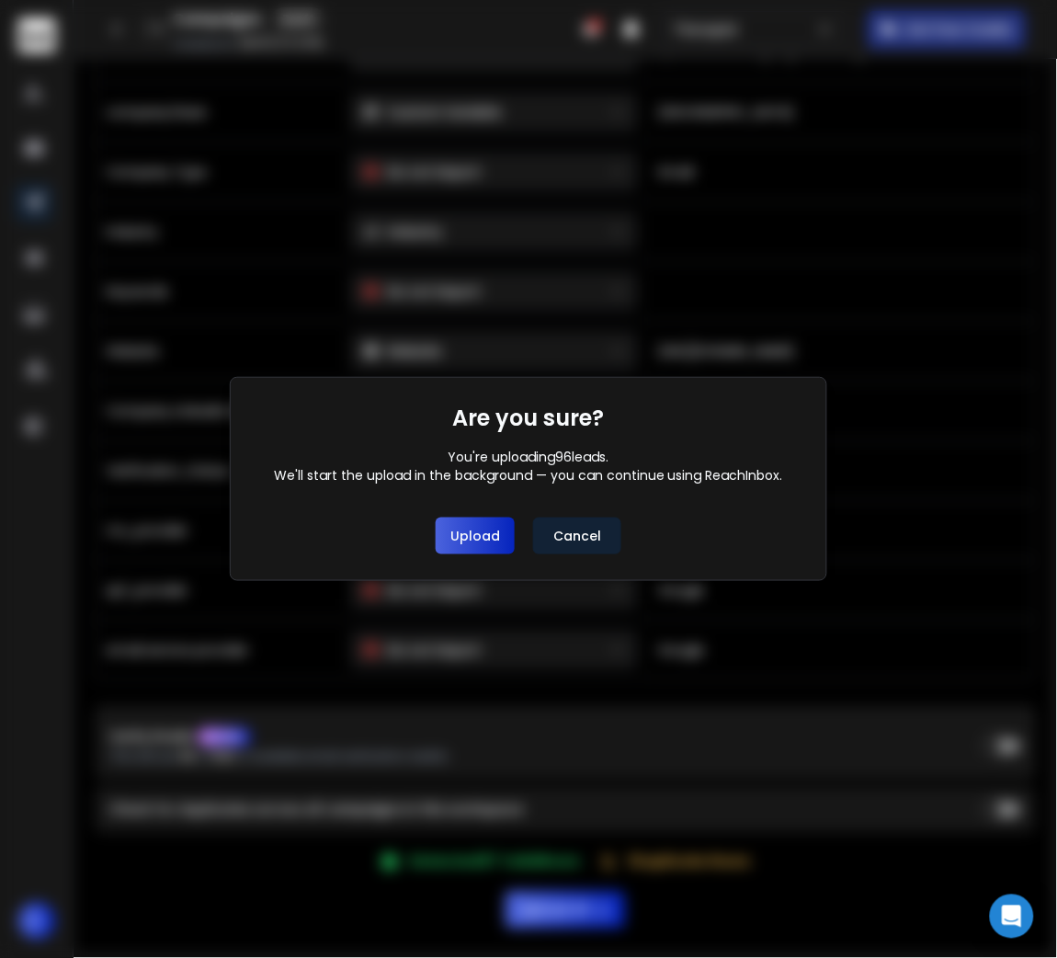
click at [468, 542] on button "Upload" at bounding box center [475, 535] width 79 height 37
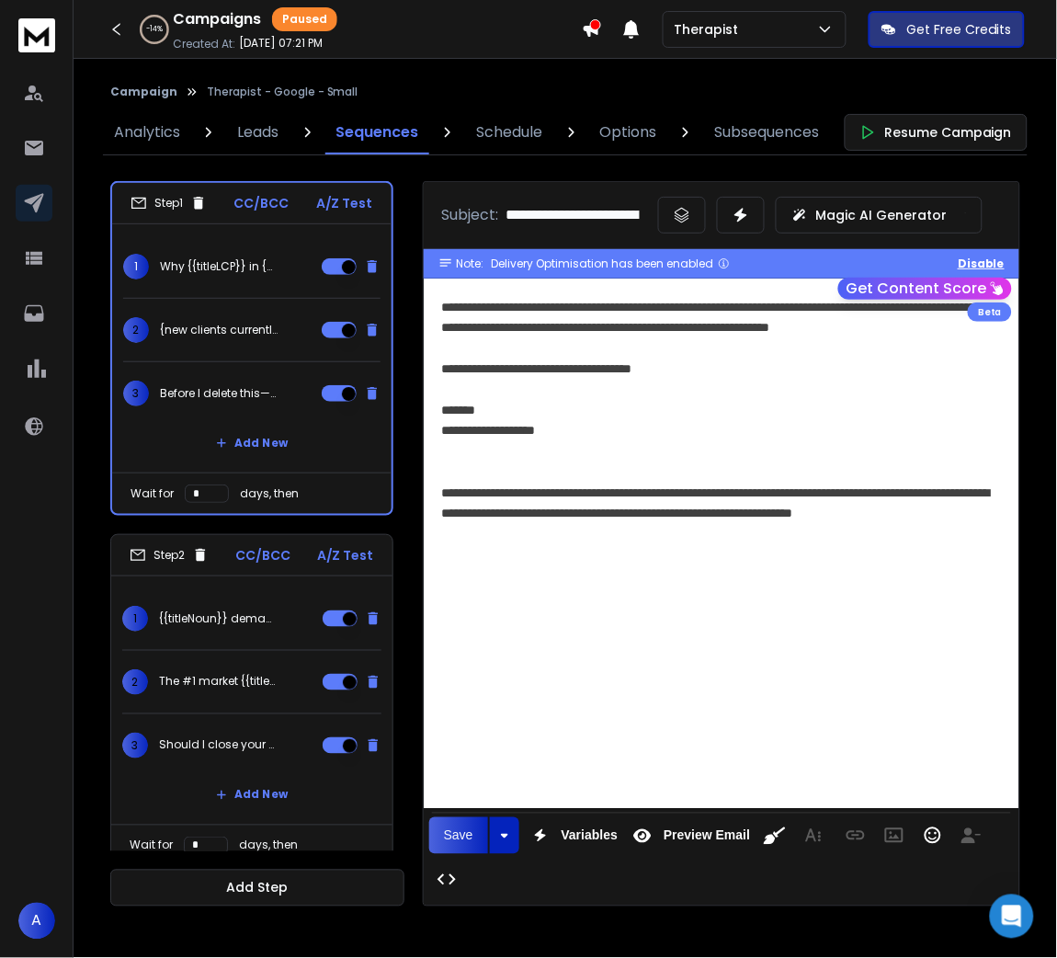
drag, startPoint x: 268, startPoint y: 126, endPoint x: 217, endPoint y: 164, distance: 63.8
click at [268, 126] on p "Leads" at bounding box center [257, 132] width 41 height 22
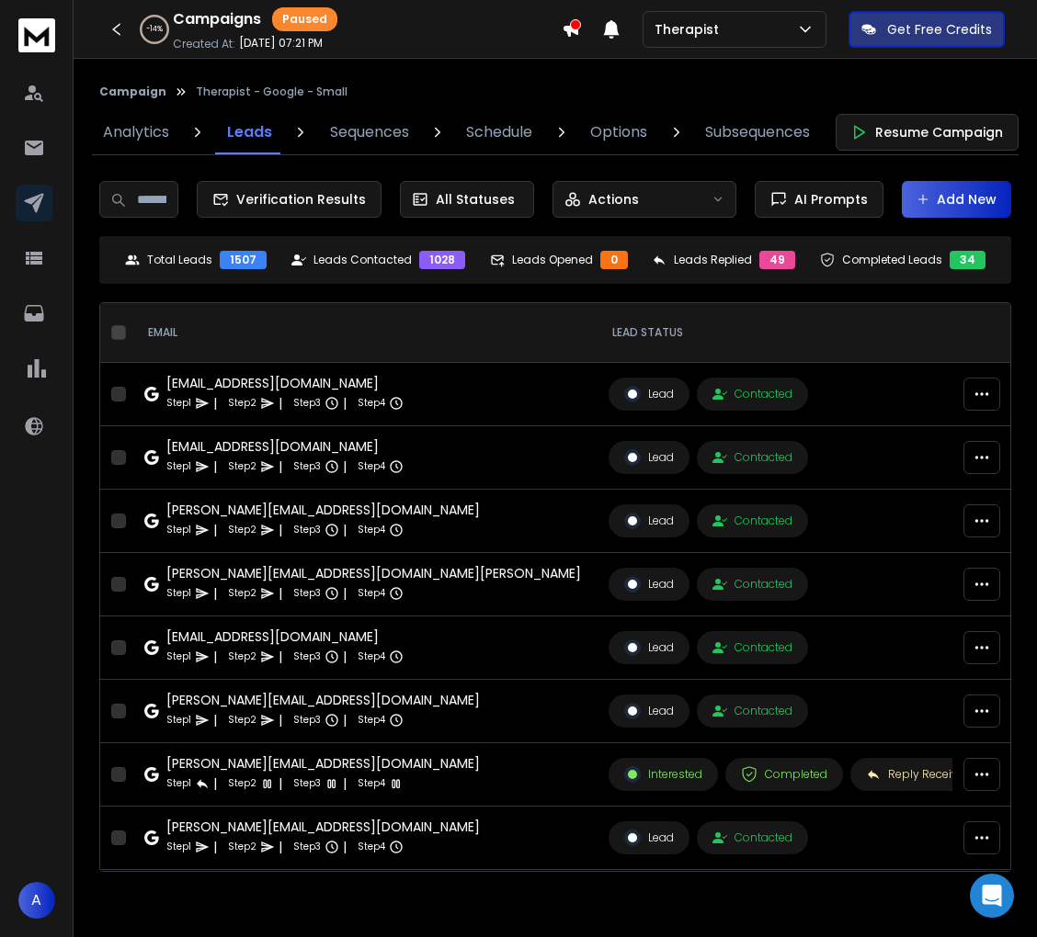
drag, startPoint x: 993, startPoint y: 208, endPoint x: 983, endPoint y: 211, distance: 10.8
click at [992, 208] on button "Add New" at bounding box center [956, 199] width 109 height 37
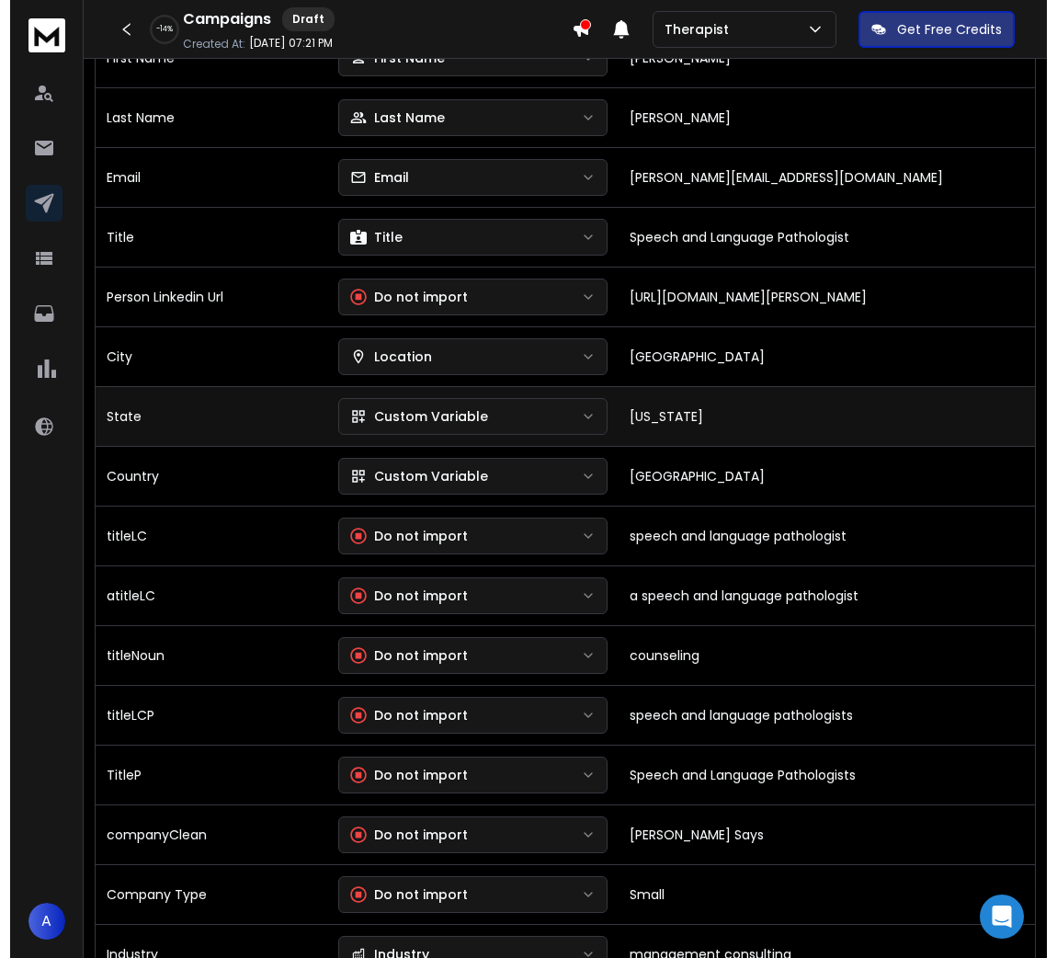
scroll to position [413, 0]
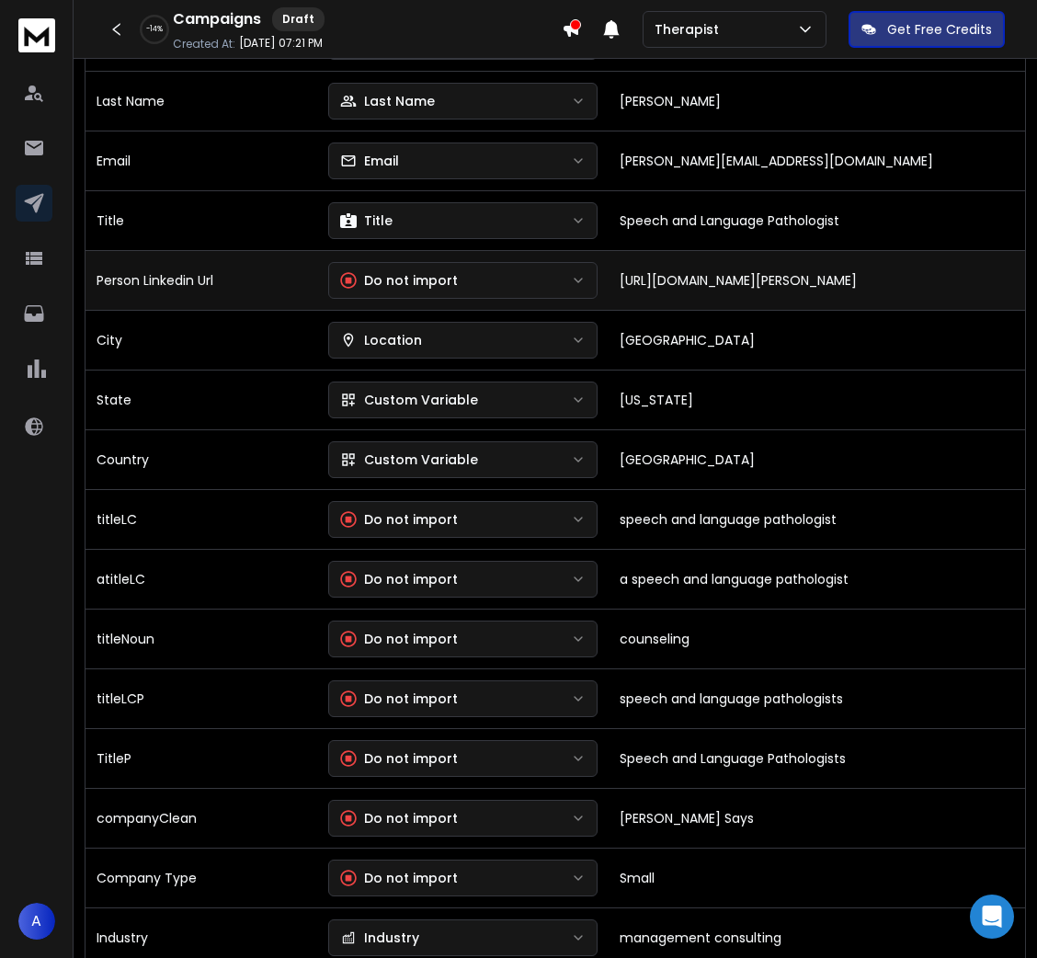
click at [404, 283] on div "Do not import" at bounding box center [399, 280] width 118 height 18
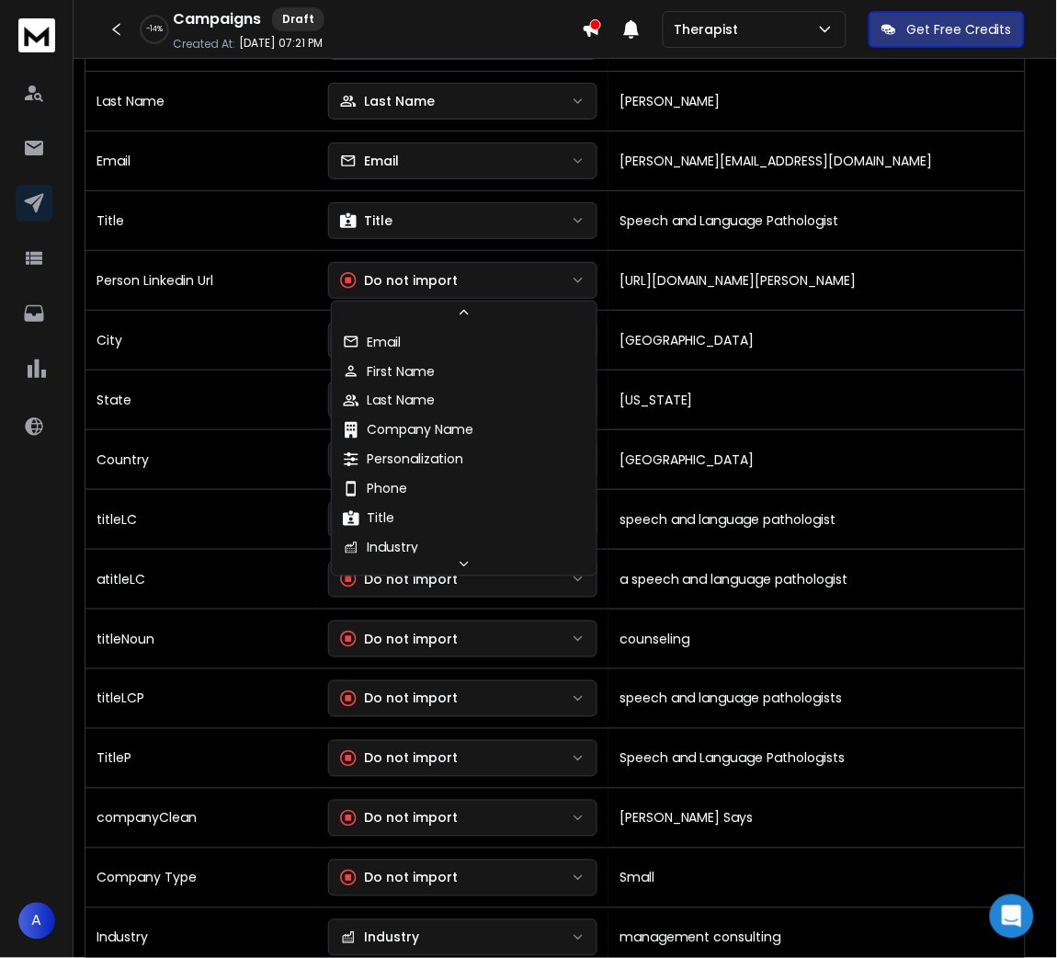
scroll to position [186, 0]
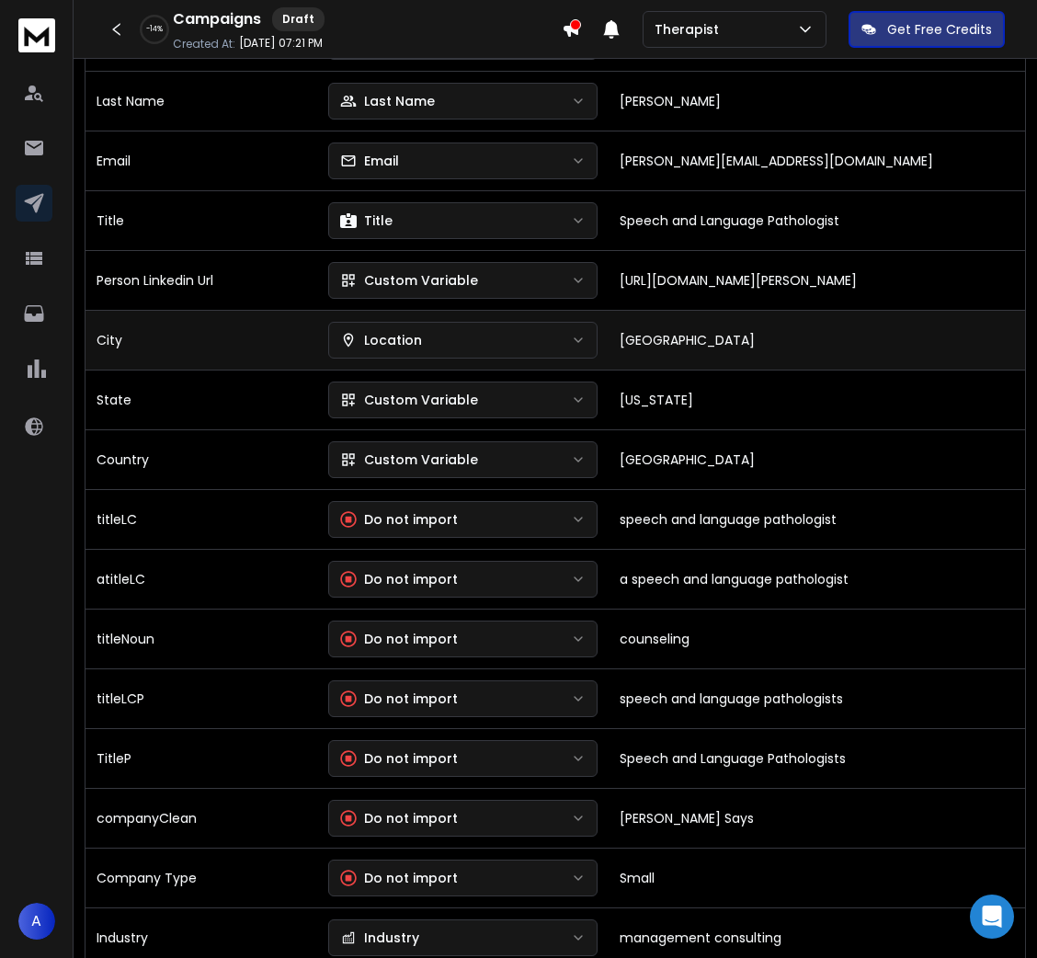
click at [401, 342] on div "Location" at bounding box center [381, 340] width 82 height 18
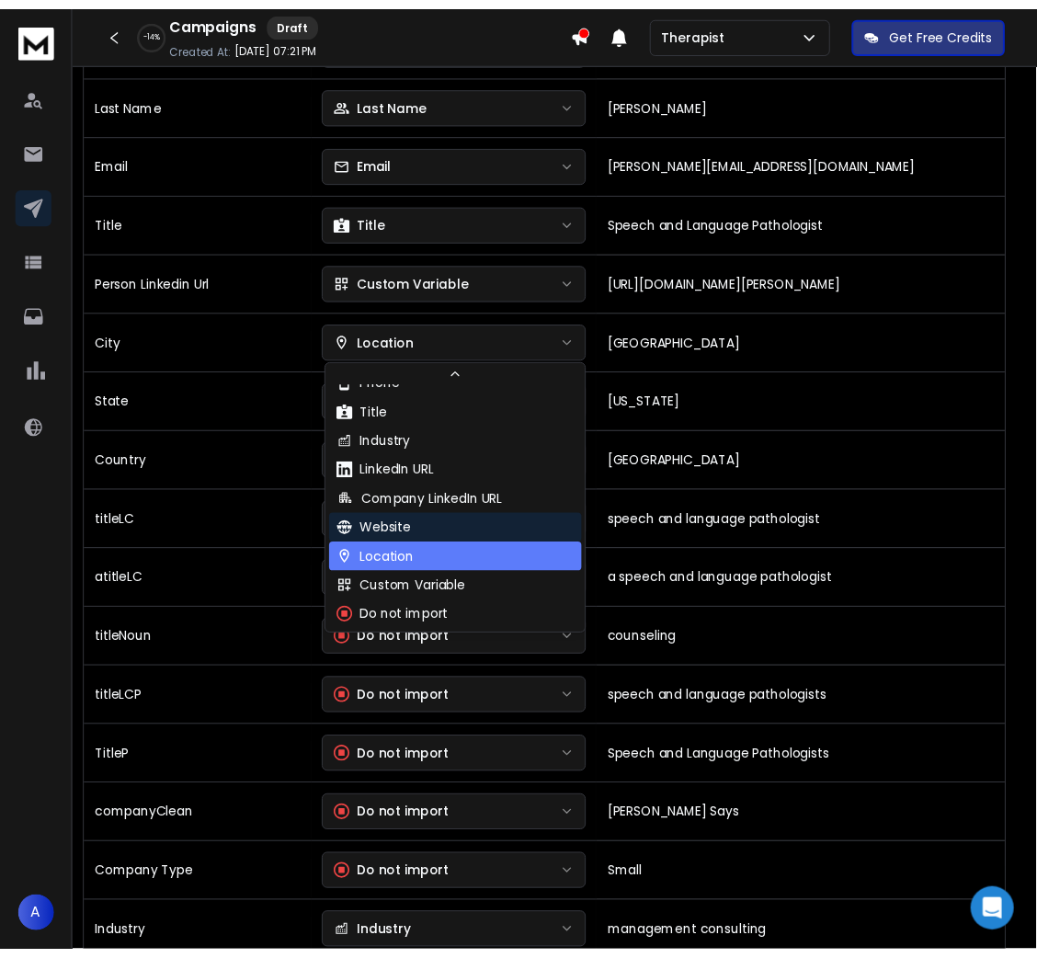
scroll to position [167, 0]
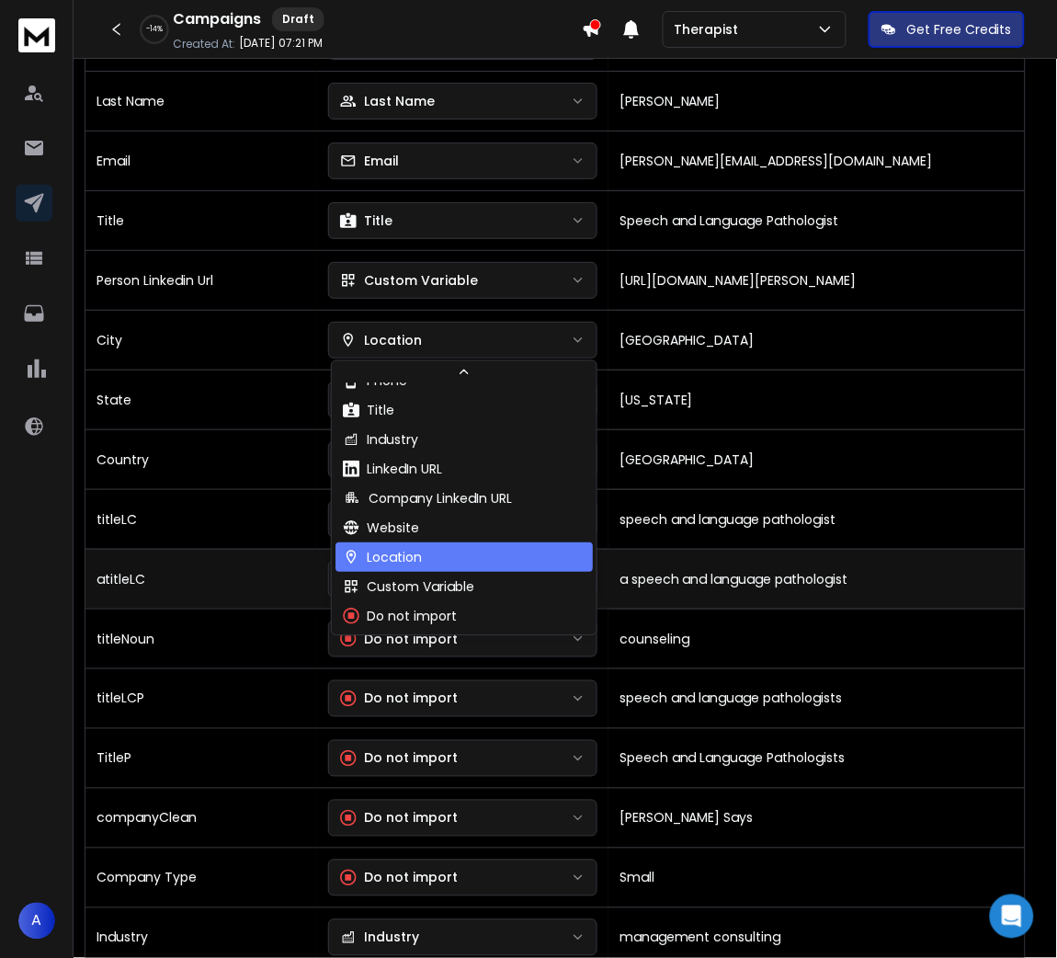
drag, startPoint x: 398, startPoint y: 572, endPoint x: 381, endPoint y: 553, distance: 24.7
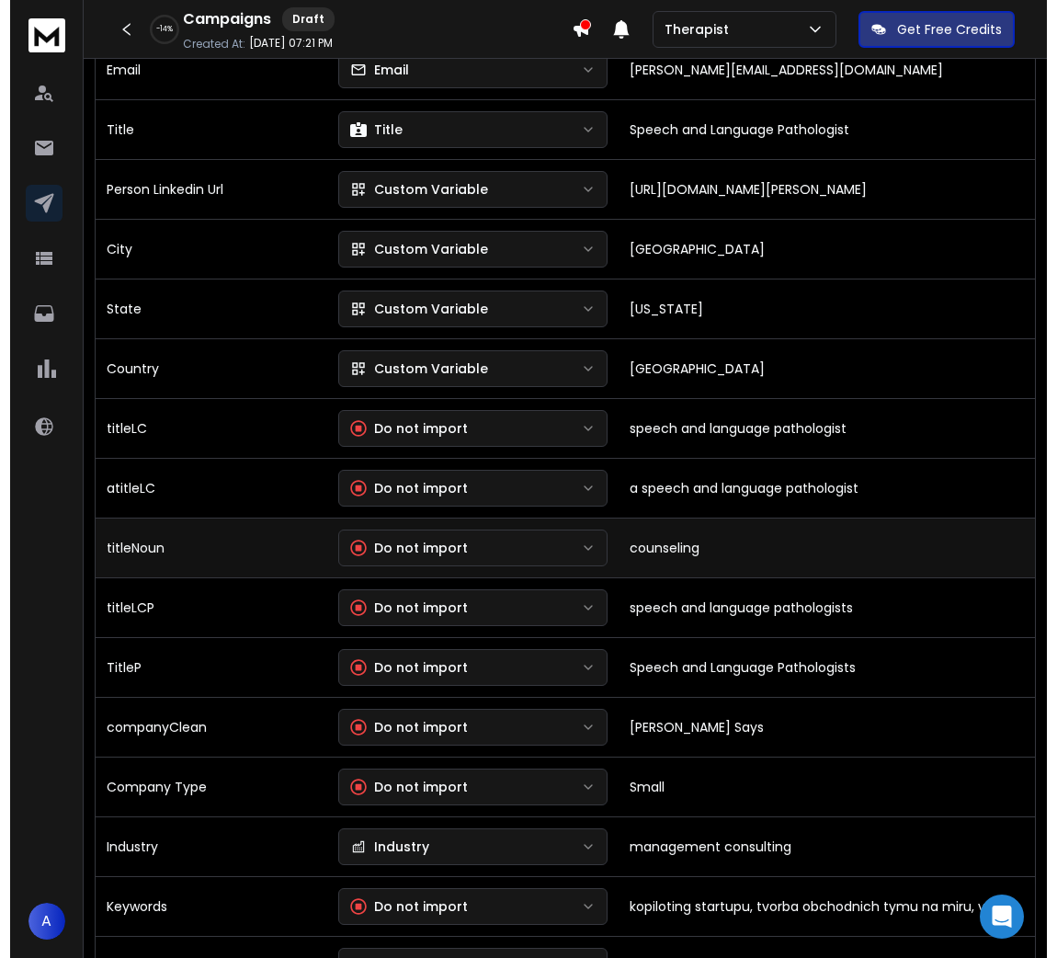
scroll to position [551, 0]
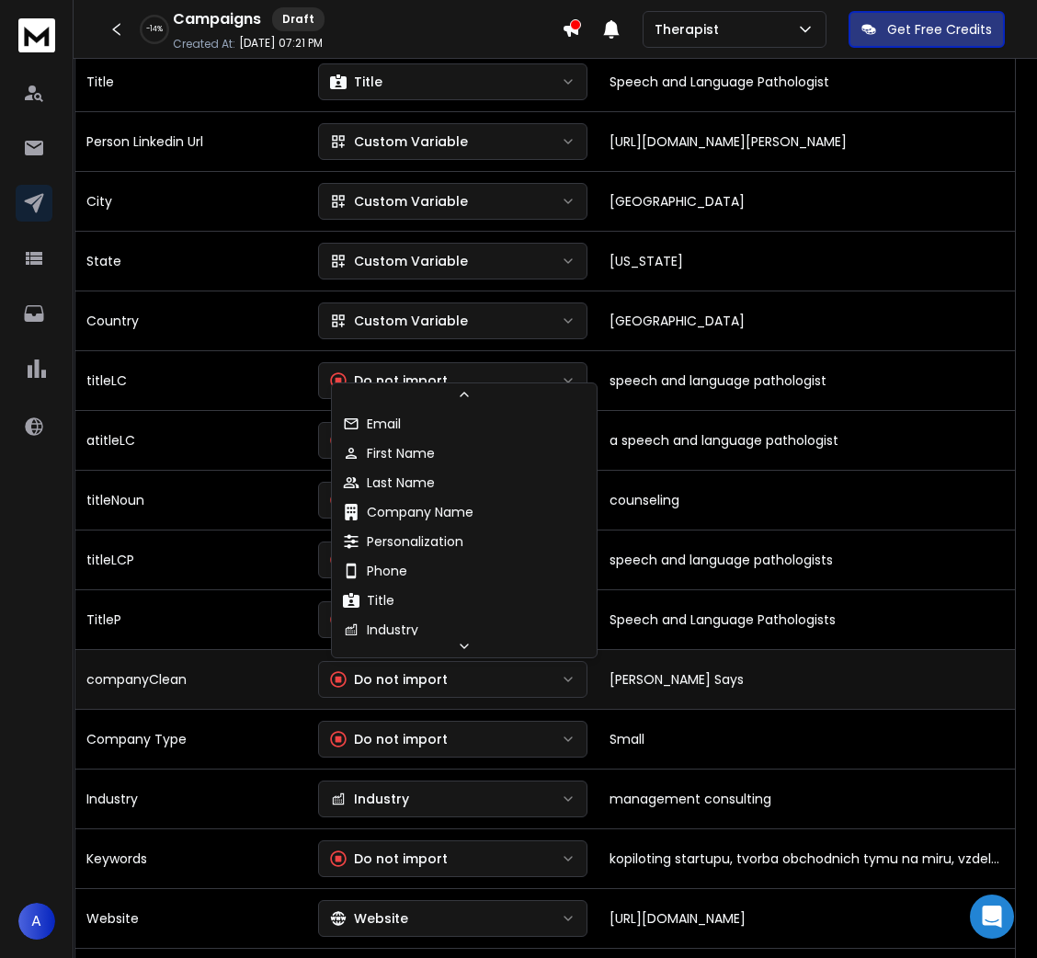
click at [426, 677] on div "Do not import" at bounding box center [389, 679] width 118 height 18
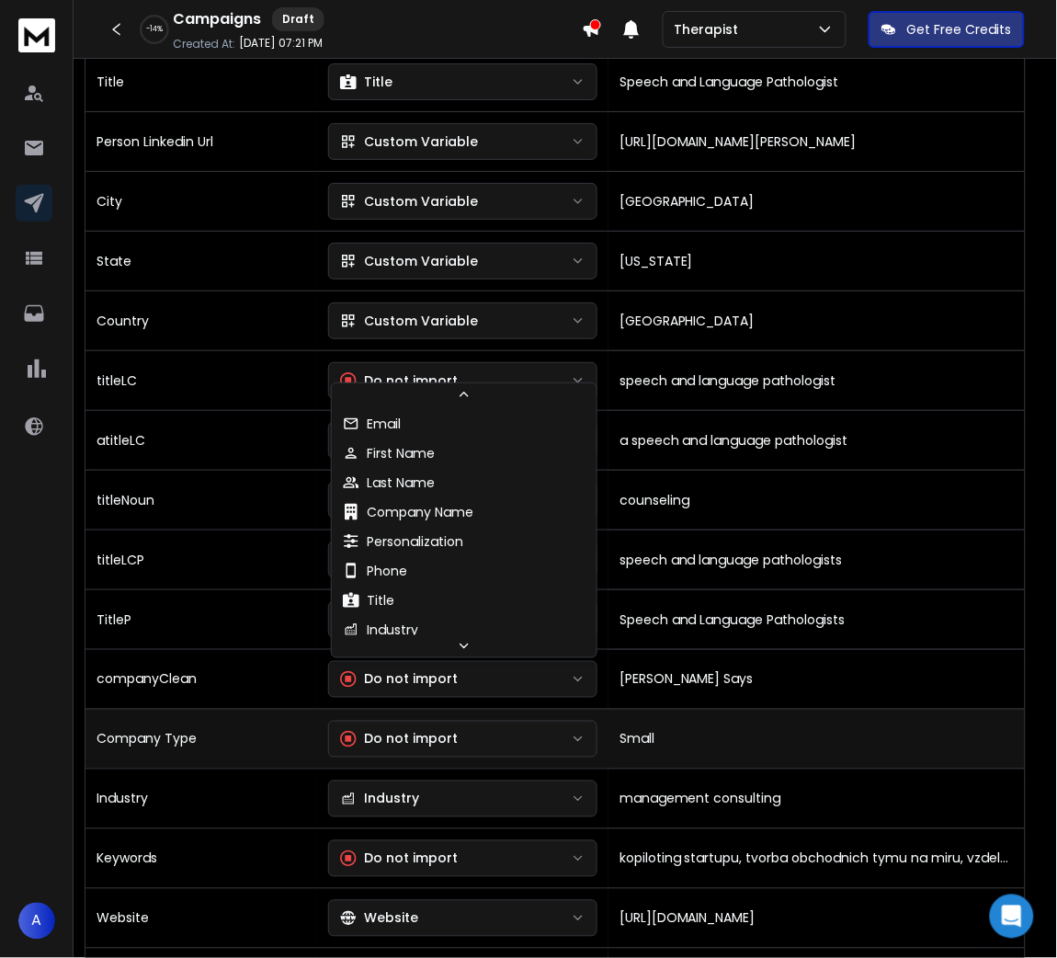
scroll to position [186, 0]
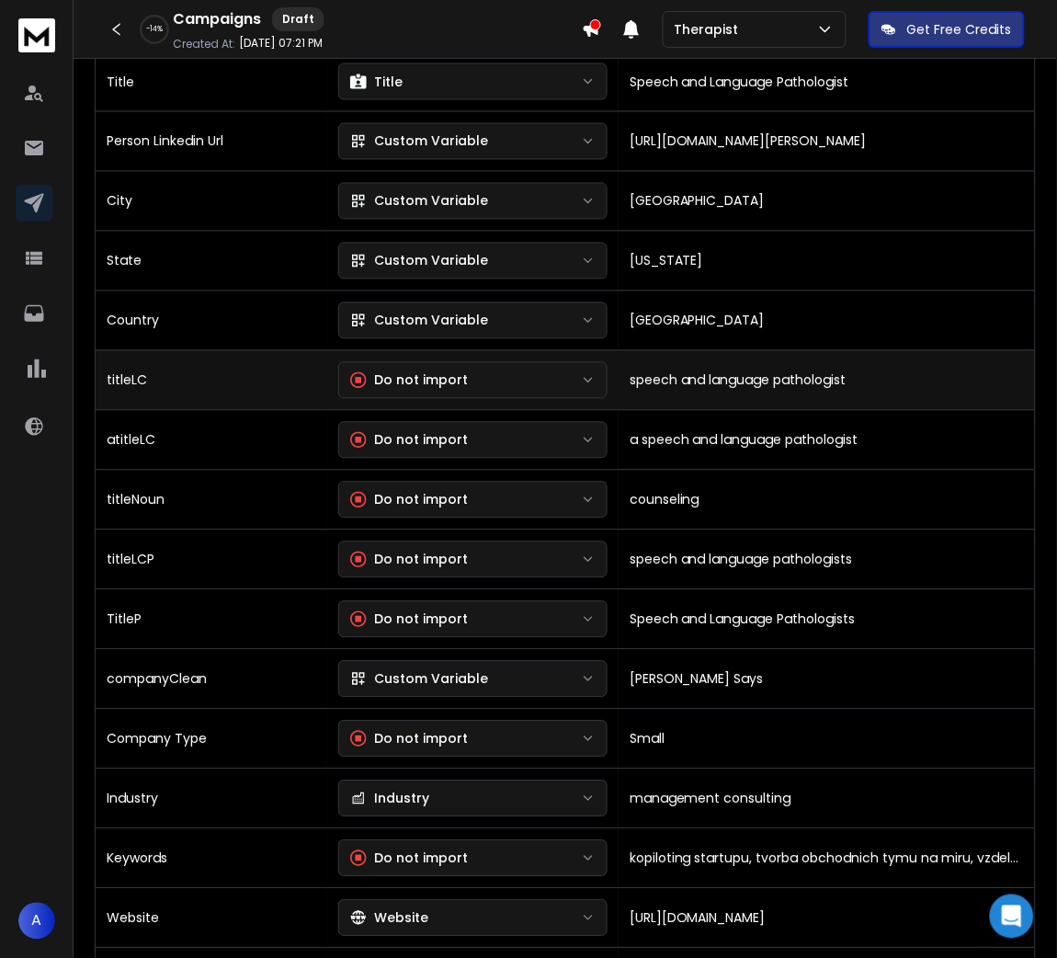
click at [432, 386] on div "Do not import" at bounding box center [409, 380] width 118 height 18
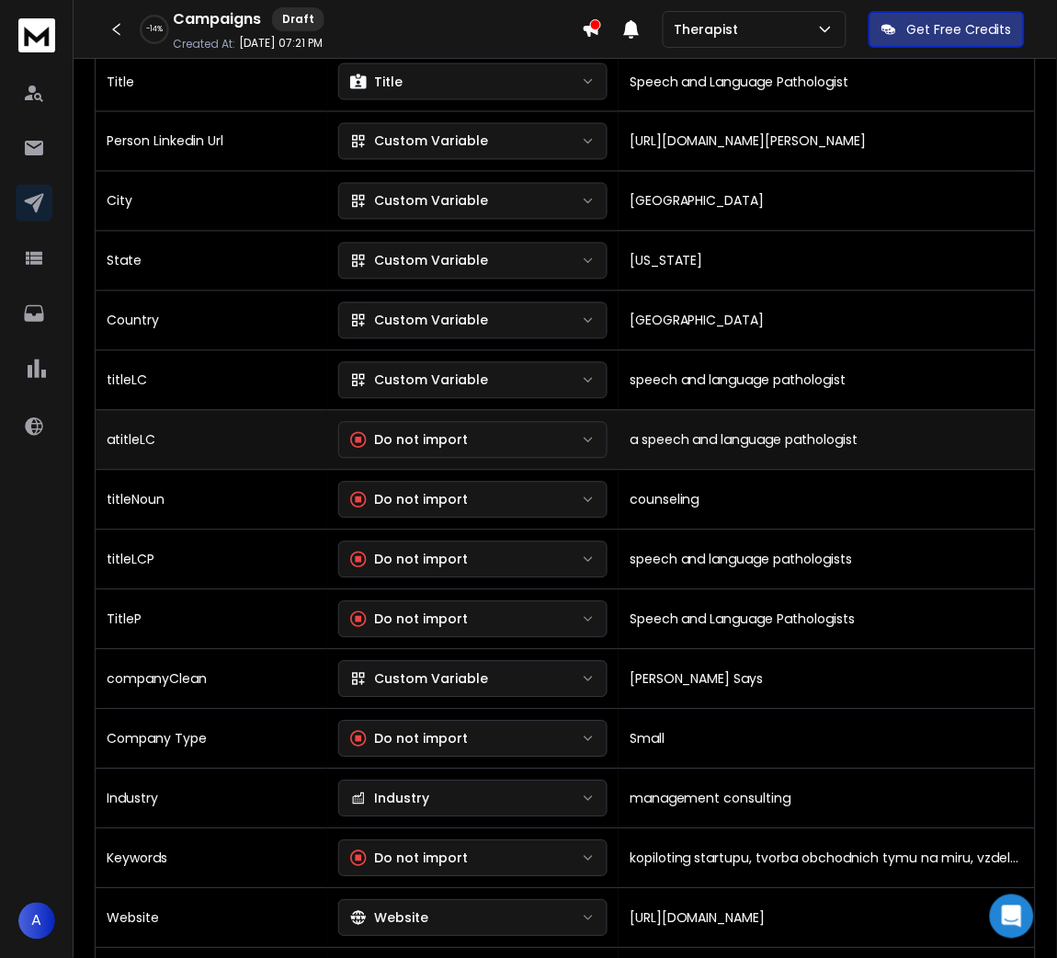
click at [423, 425] on button "Do not import" at bounding box center [472, 440] width 269 height 37
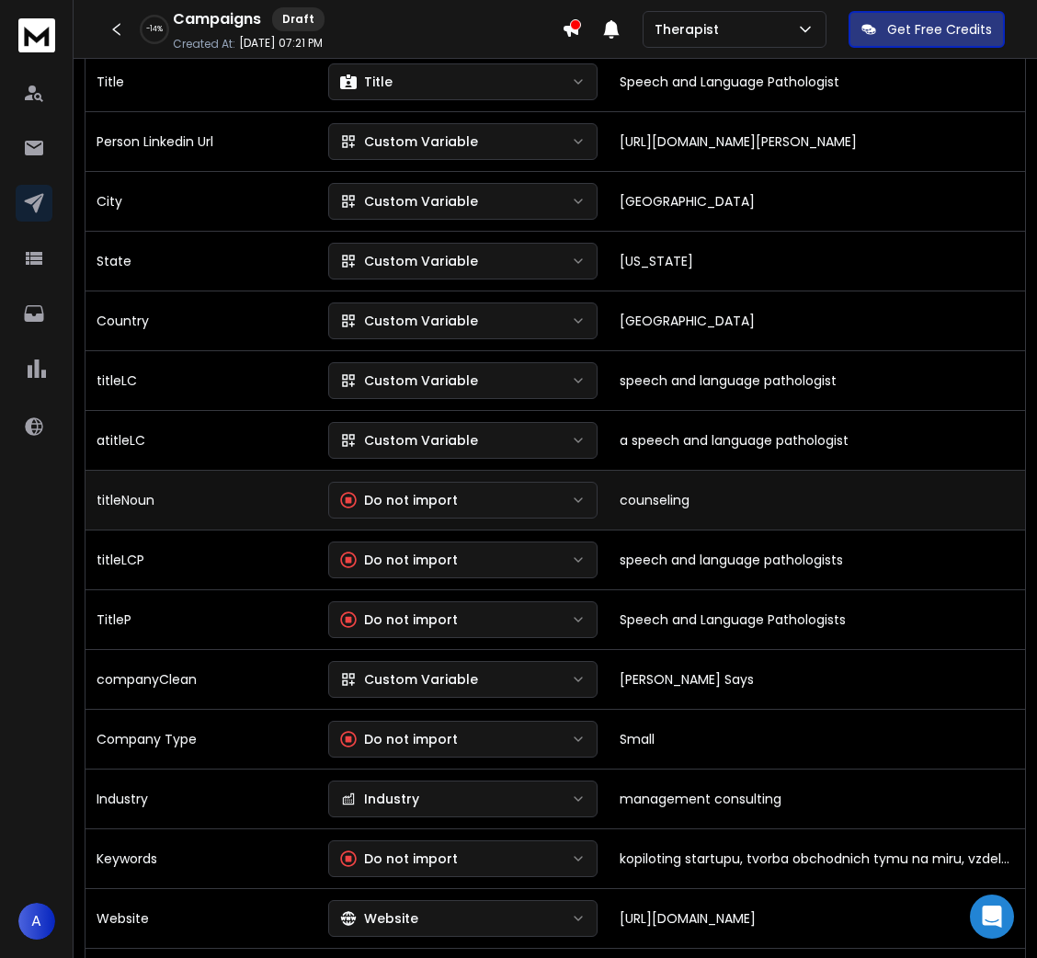
click at [428, 496] on div "Do not import" at bounding box center [399, 500] width 118 height 18
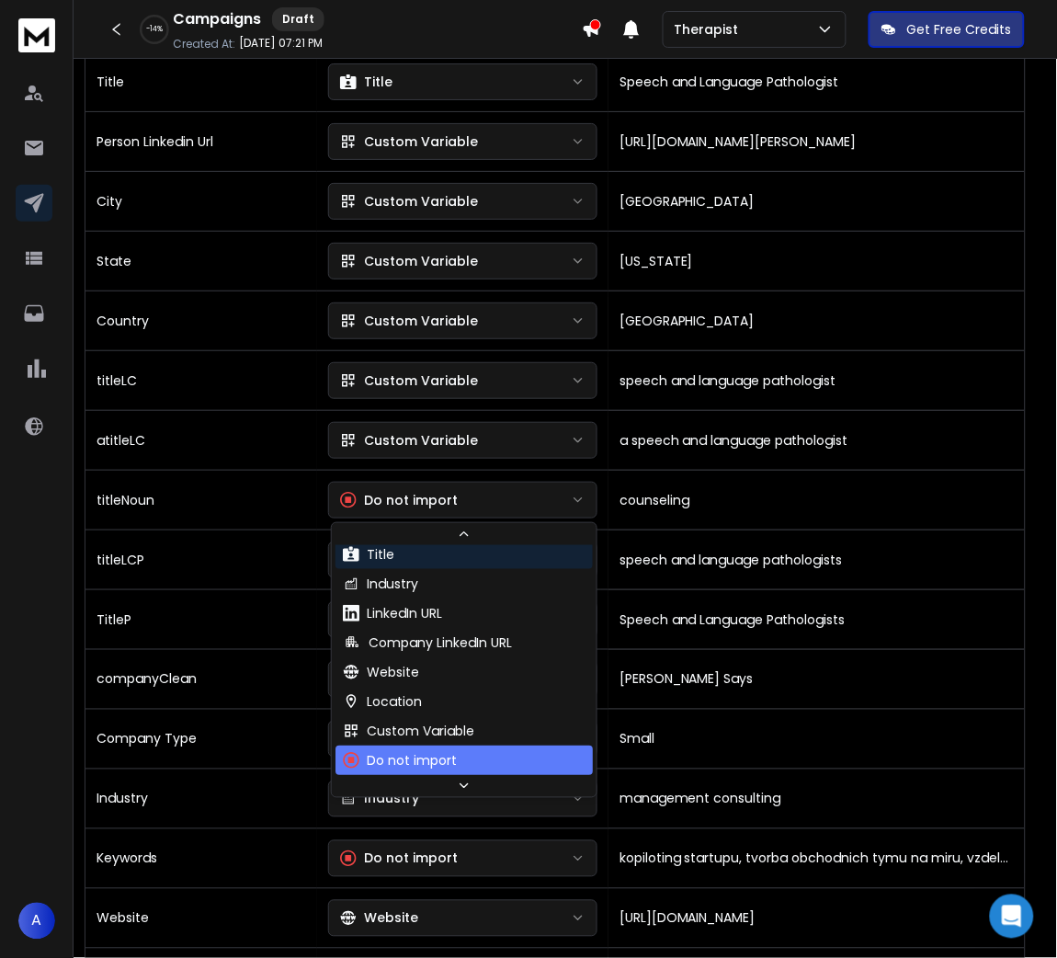
scroll to position [156, 0]
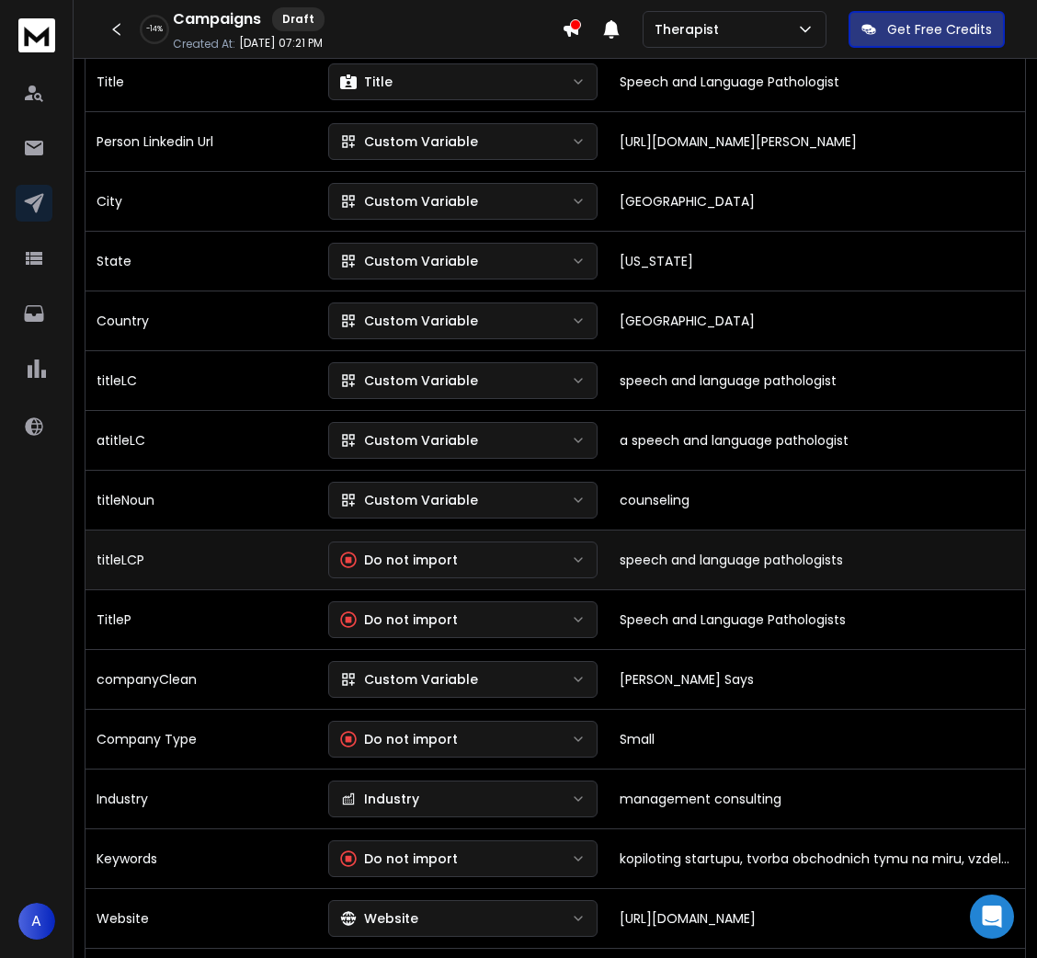
click at [431, 560] on div "Do not import" at bounding box center [399, 560] width 118 height 18
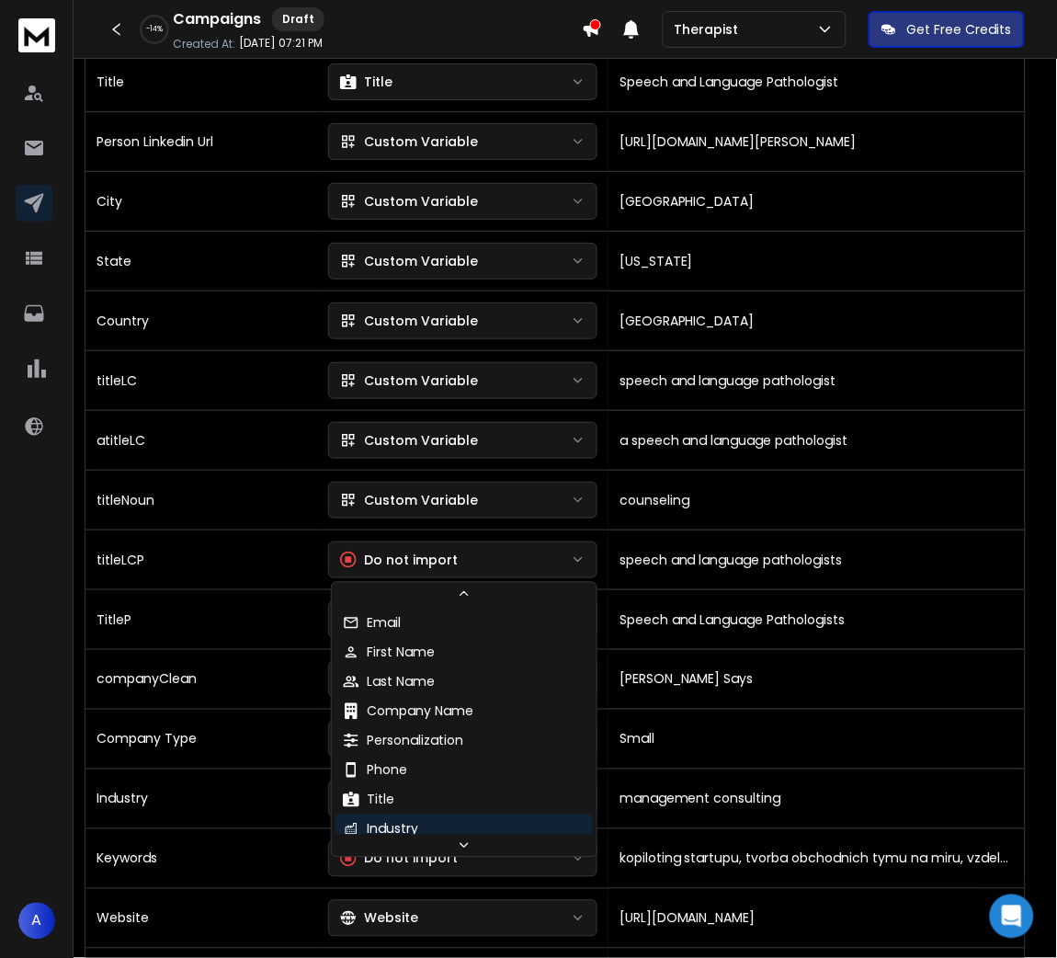
scroll to position [186, 0]
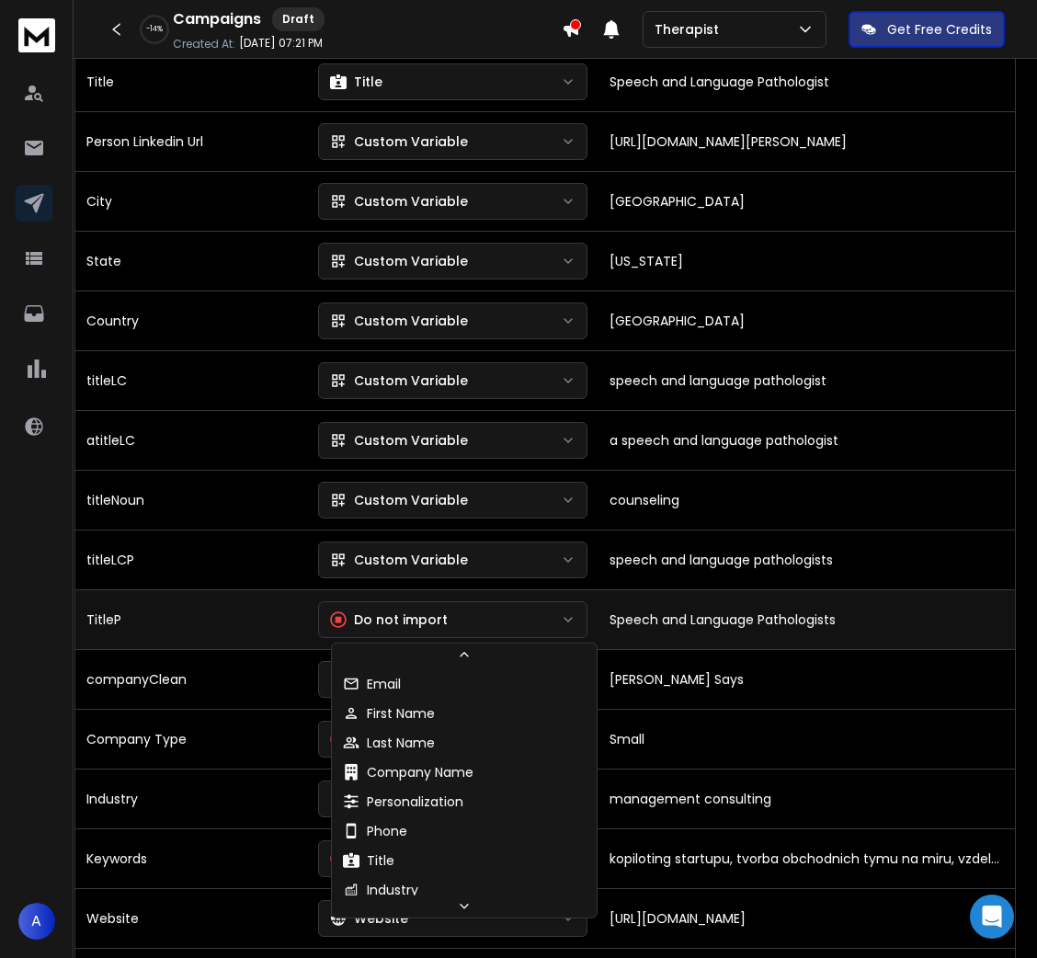
click at [455, 608] on button "Do not import" at bounding box center [452, 619] width 269 height 37
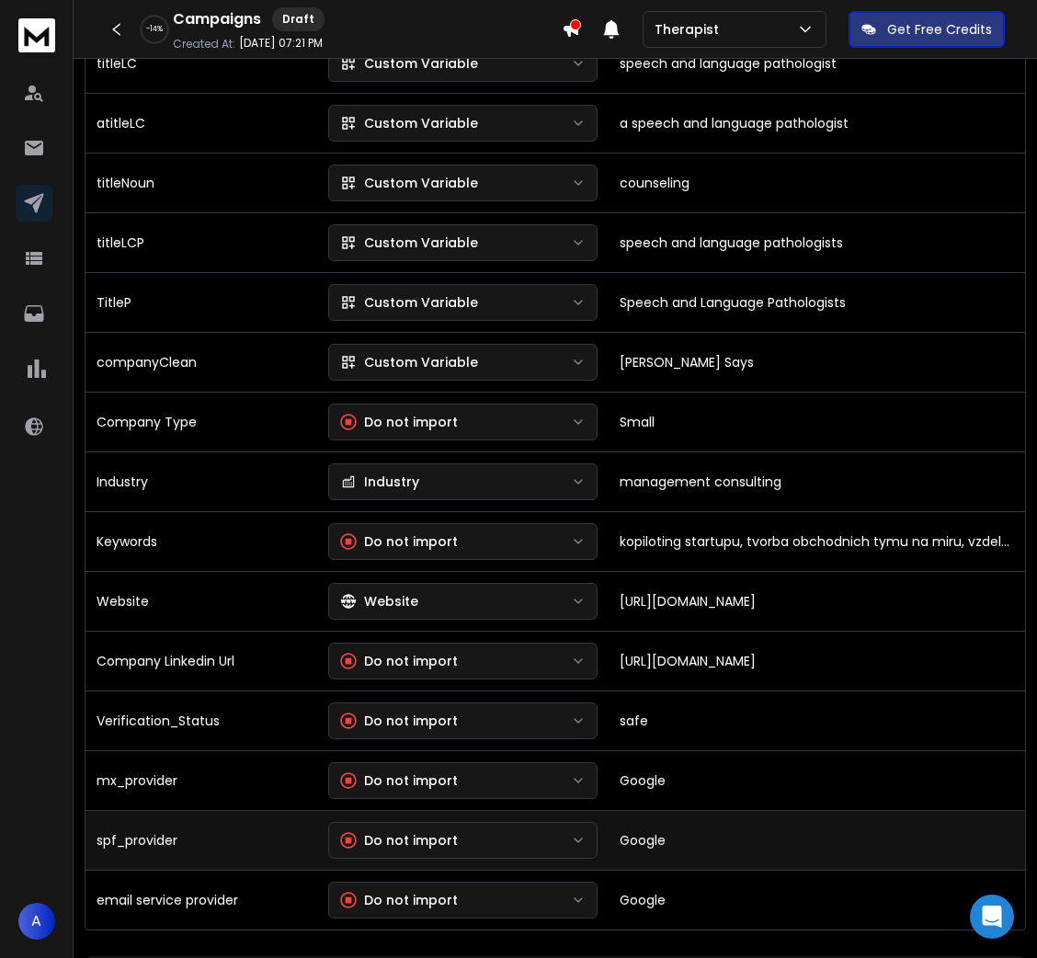
scroll to position [1120, 0]
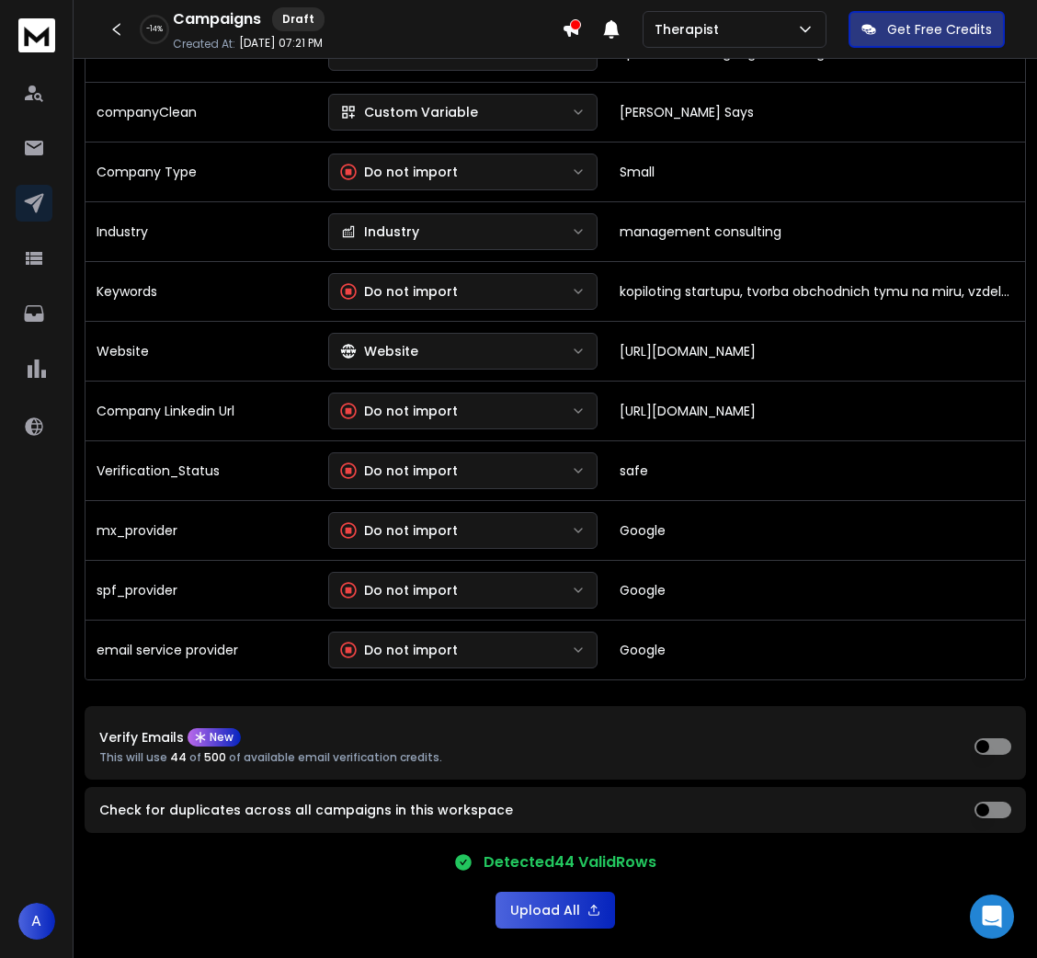
drag, startPoint x: 532, startPoint y: 895, endPoint x: 541, endPoint y: 892, distance: 9.6
click at [549, 909] on button "Upload All" at bounding box center [554, 909] width 119 height 37
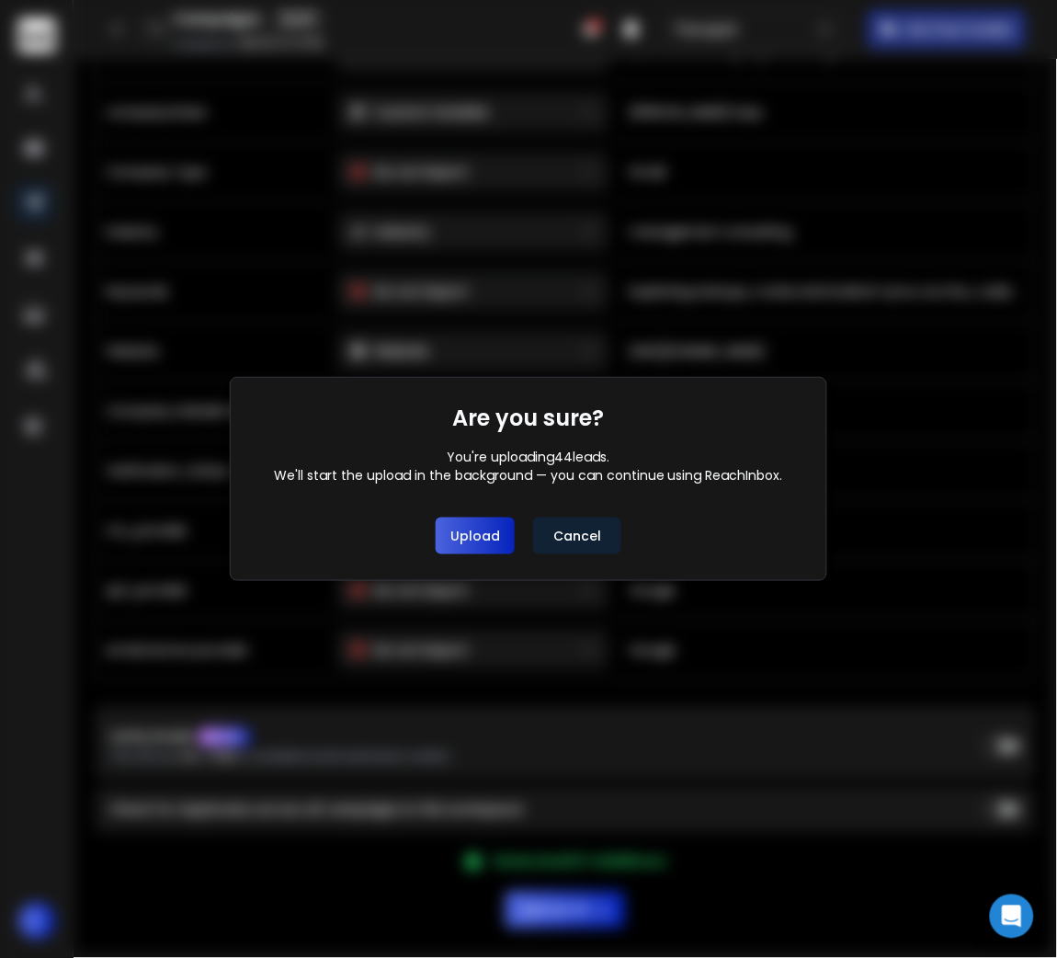
click at [475, 542] on button "Upload" at bounding box center [475, 535] width 79 height 37
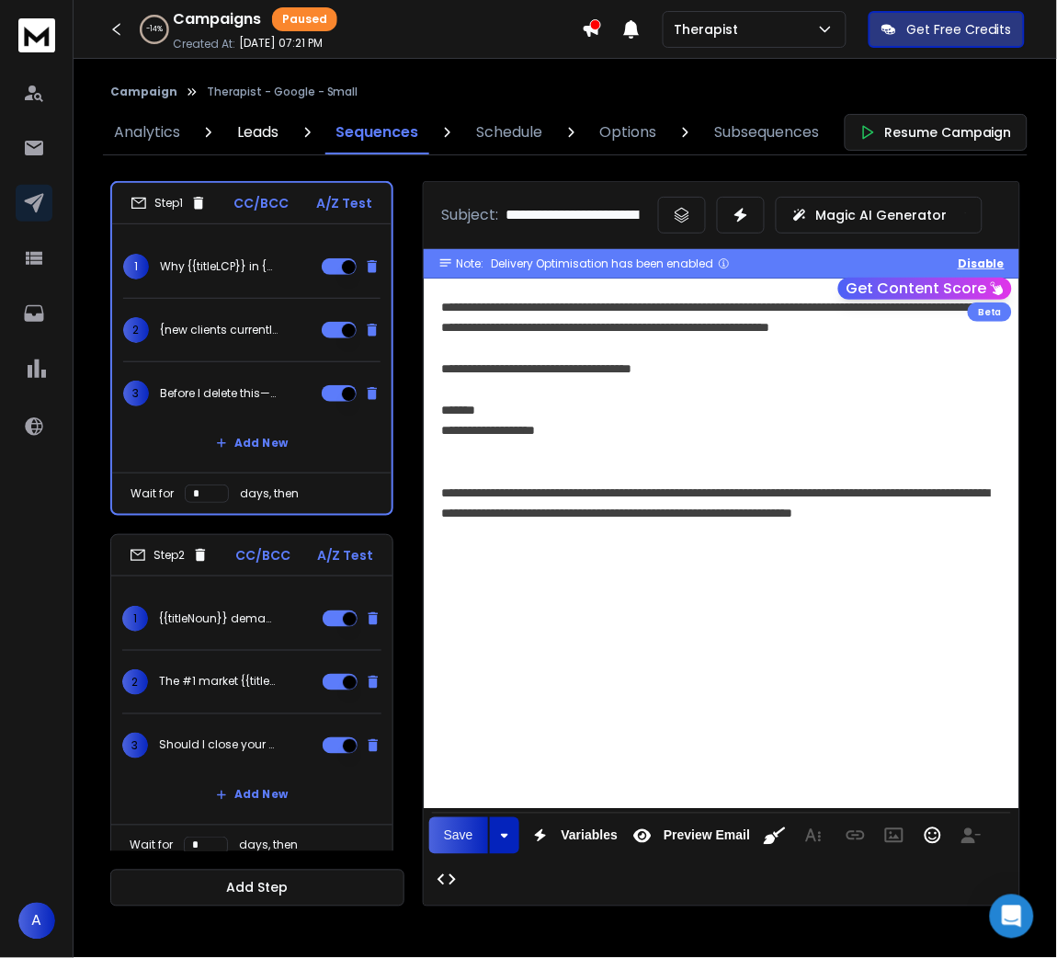
click at [245, 134] on p "Leads" at bounding box center [257, 132] width 41 height 22
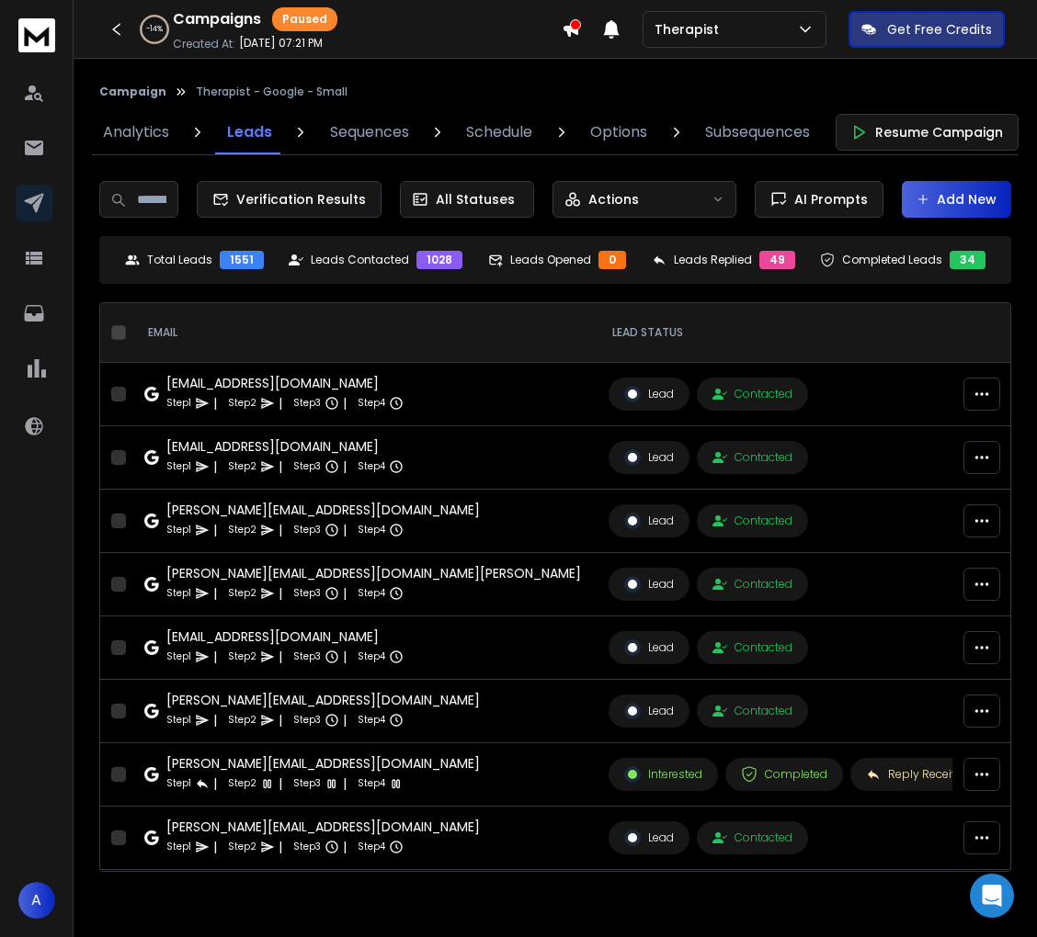
drag, startPoint x: 1003, startPoint y: 191, endPoint x: 982, endPoint y: 210, distance: 27.3
click at [1002, 193] on button "Add New" at bounding box center [956, 199] width 109 height 37
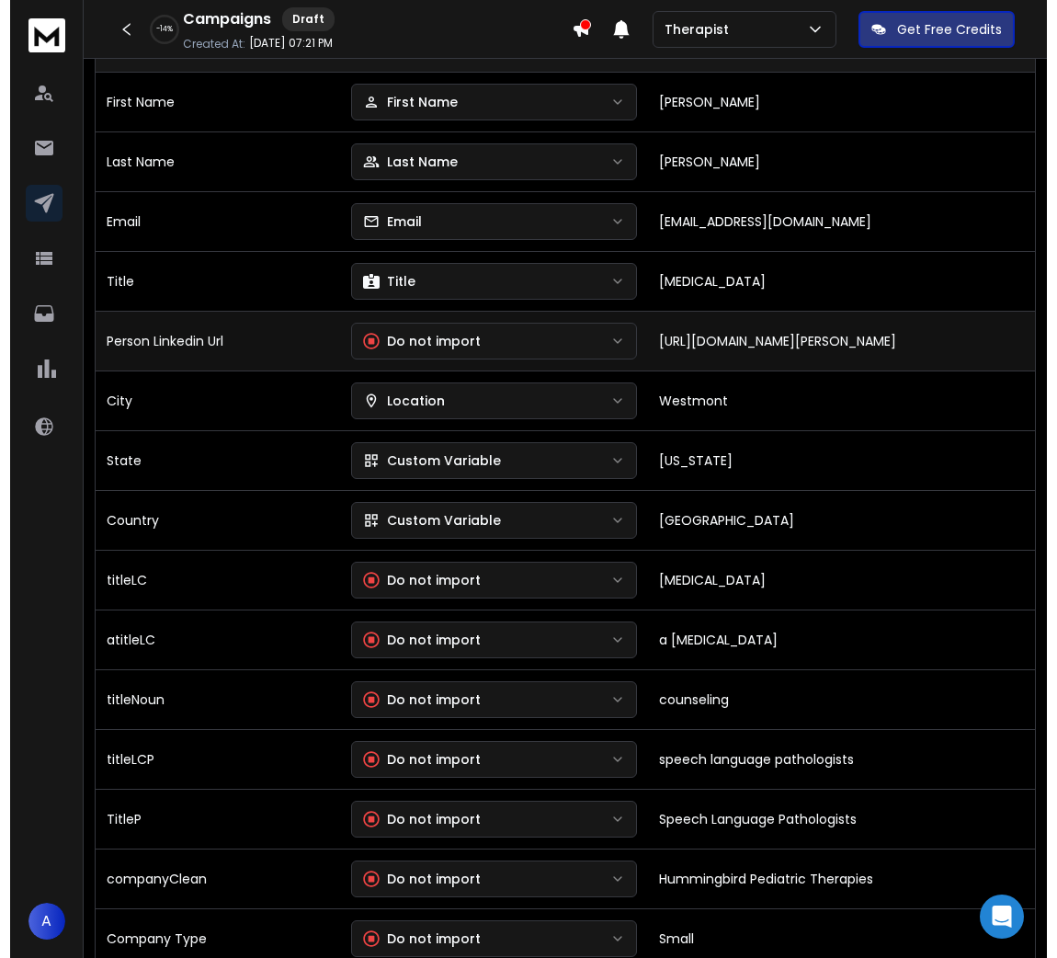
scroll to position [413, 0]
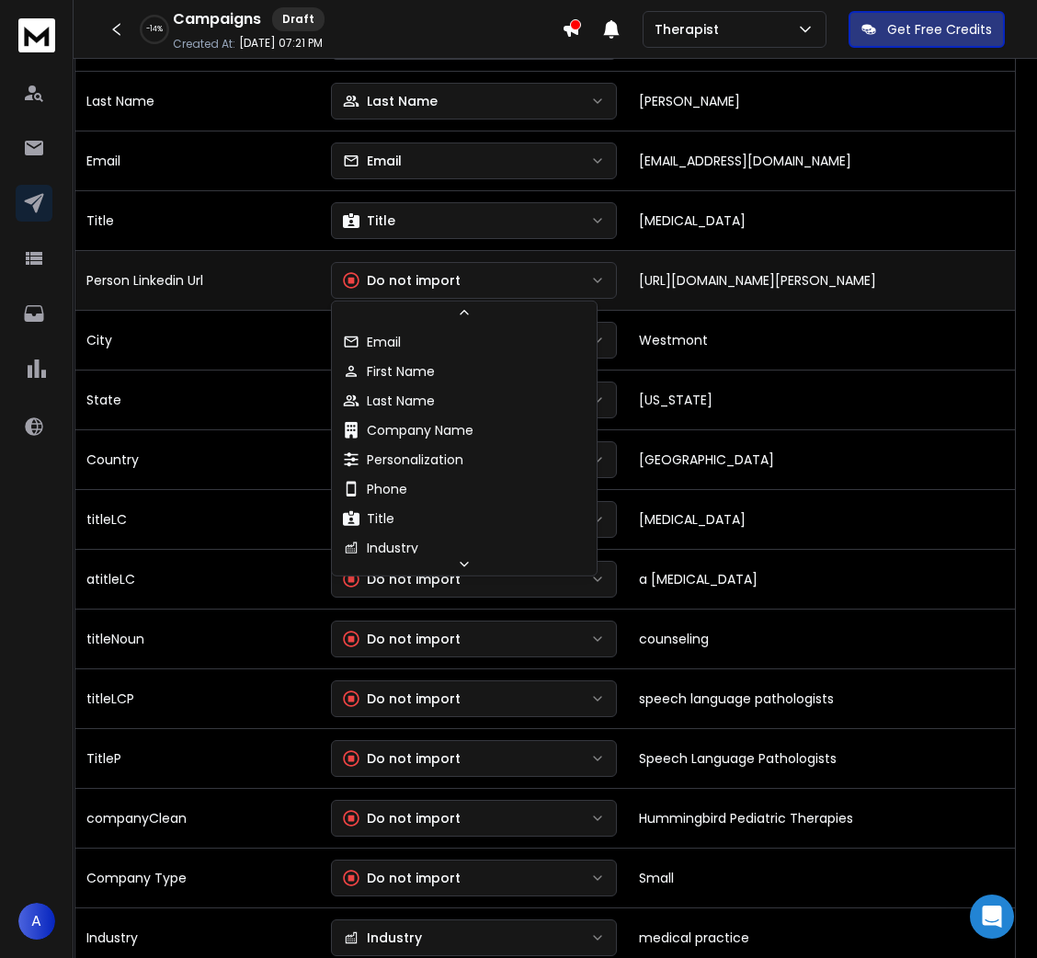
click at [411, 279] on div "Do not import" at bounding box center [402, 280] width 118 height 18
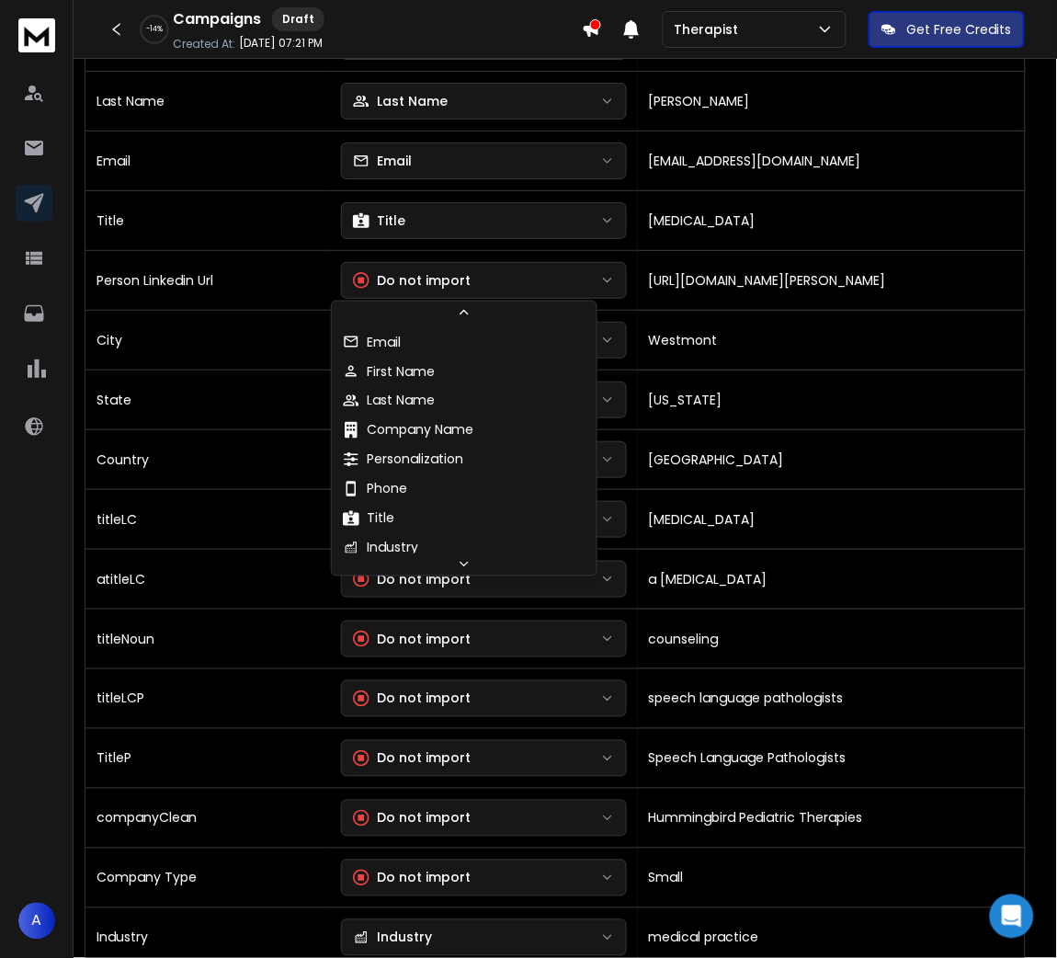
scroll to position [186, 0]
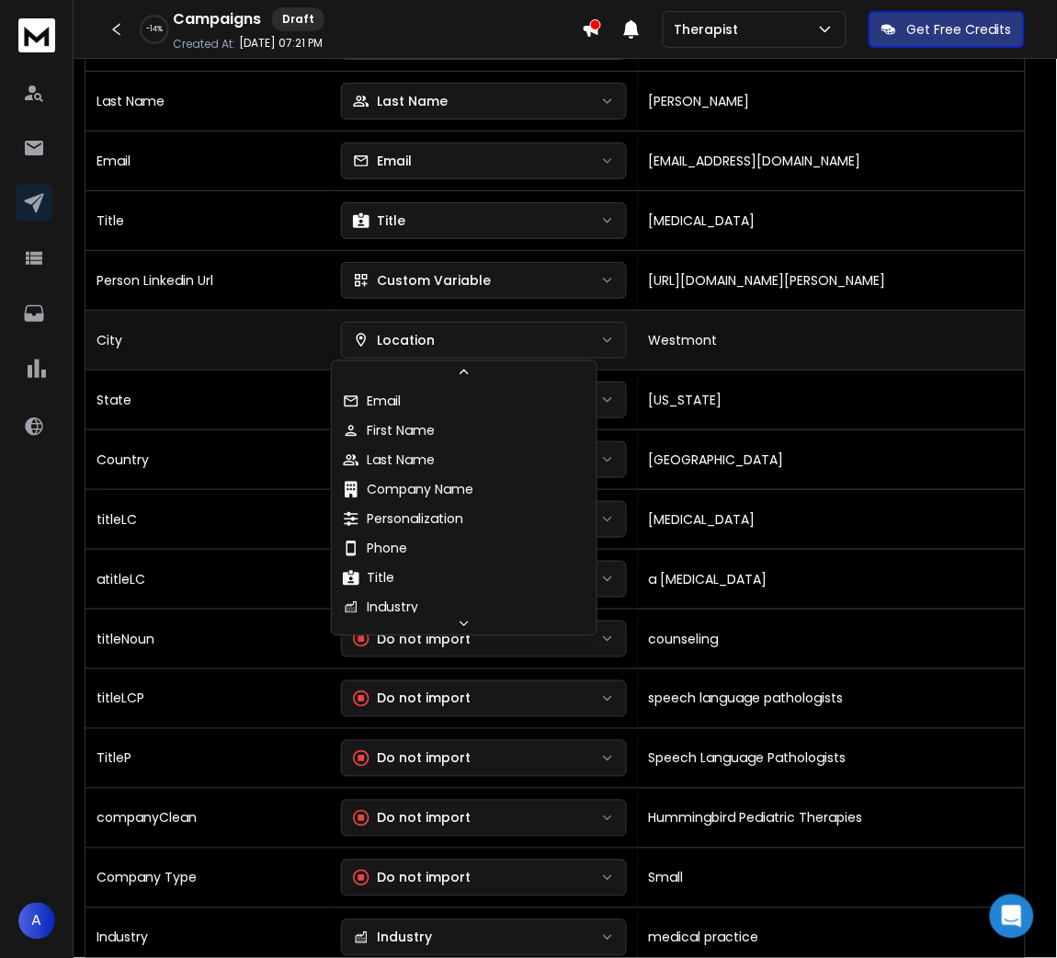
click at [403, 335] on div "Location" at bounding box center [394, 340] width 82 height 18
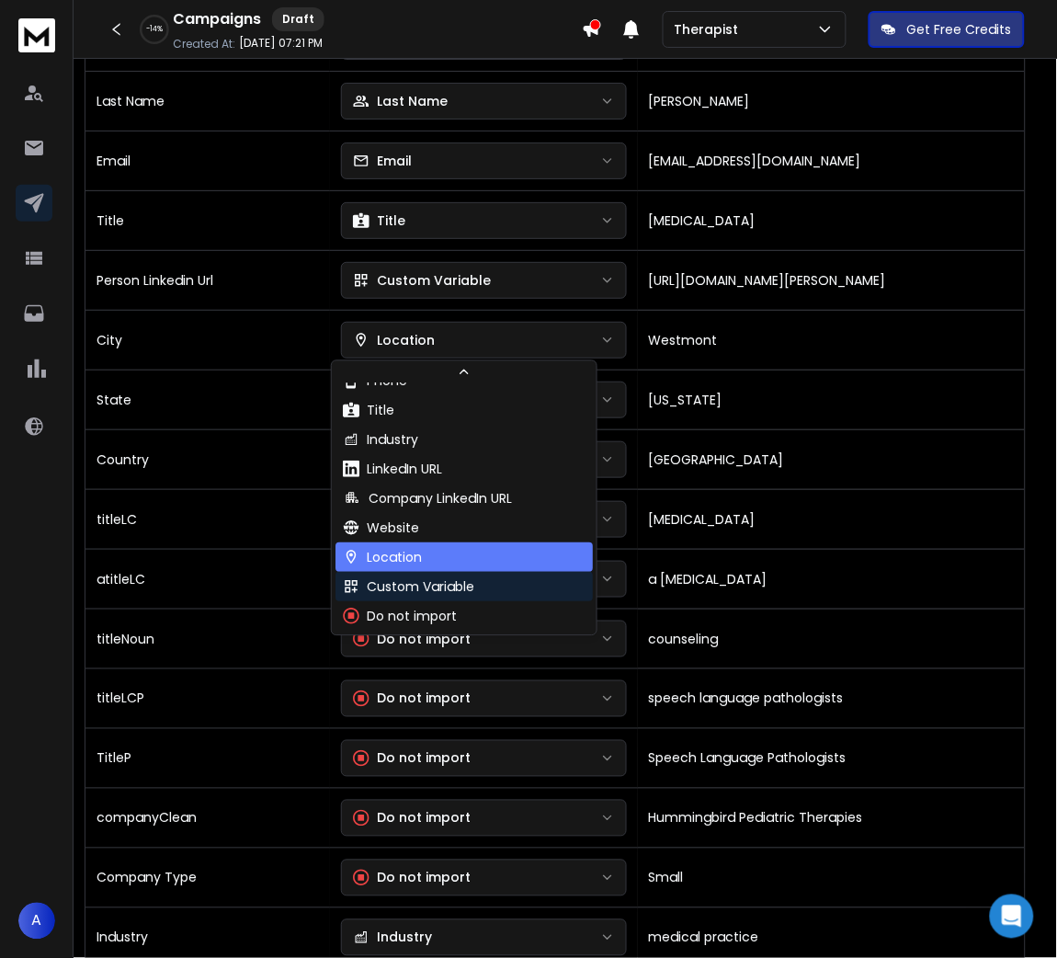
scroll to position [167, 0]
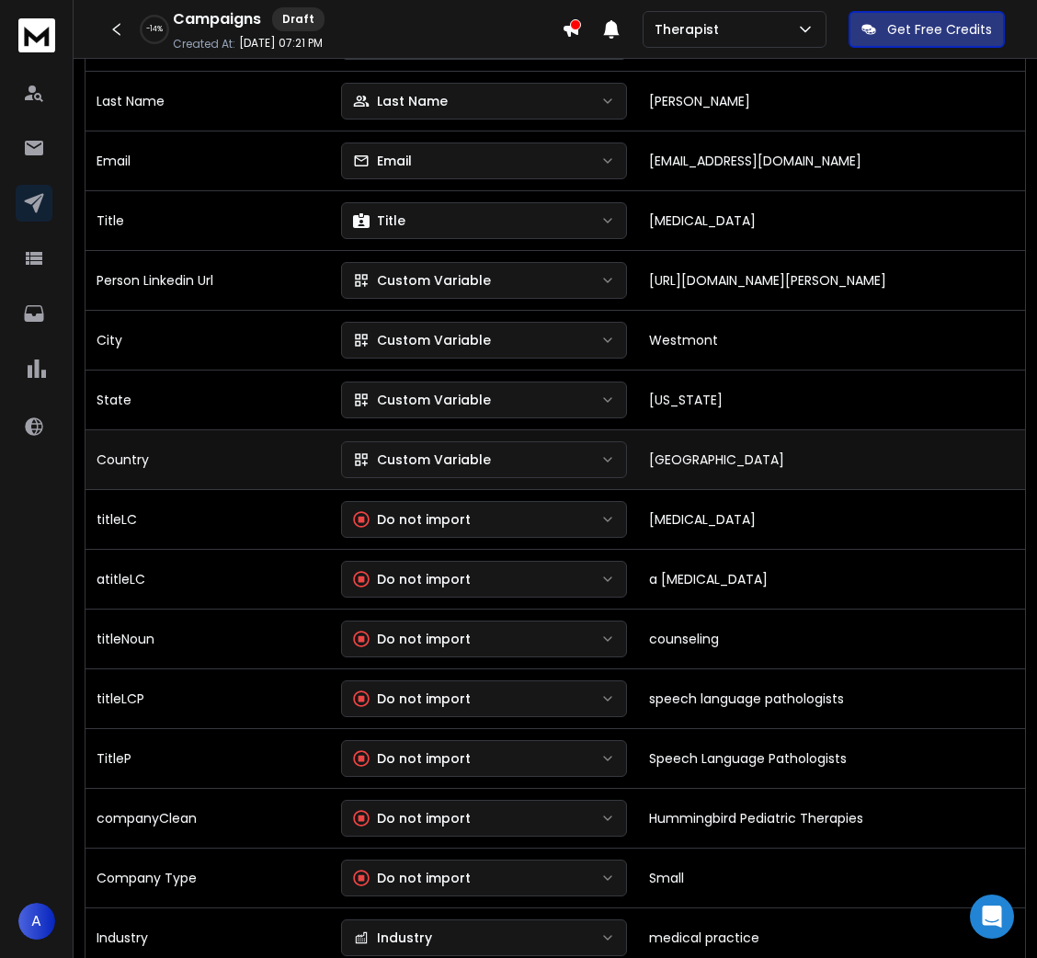
click at [405, 460] on div "Custom Variable" at bounding box center [422, 459] width 138 height 18
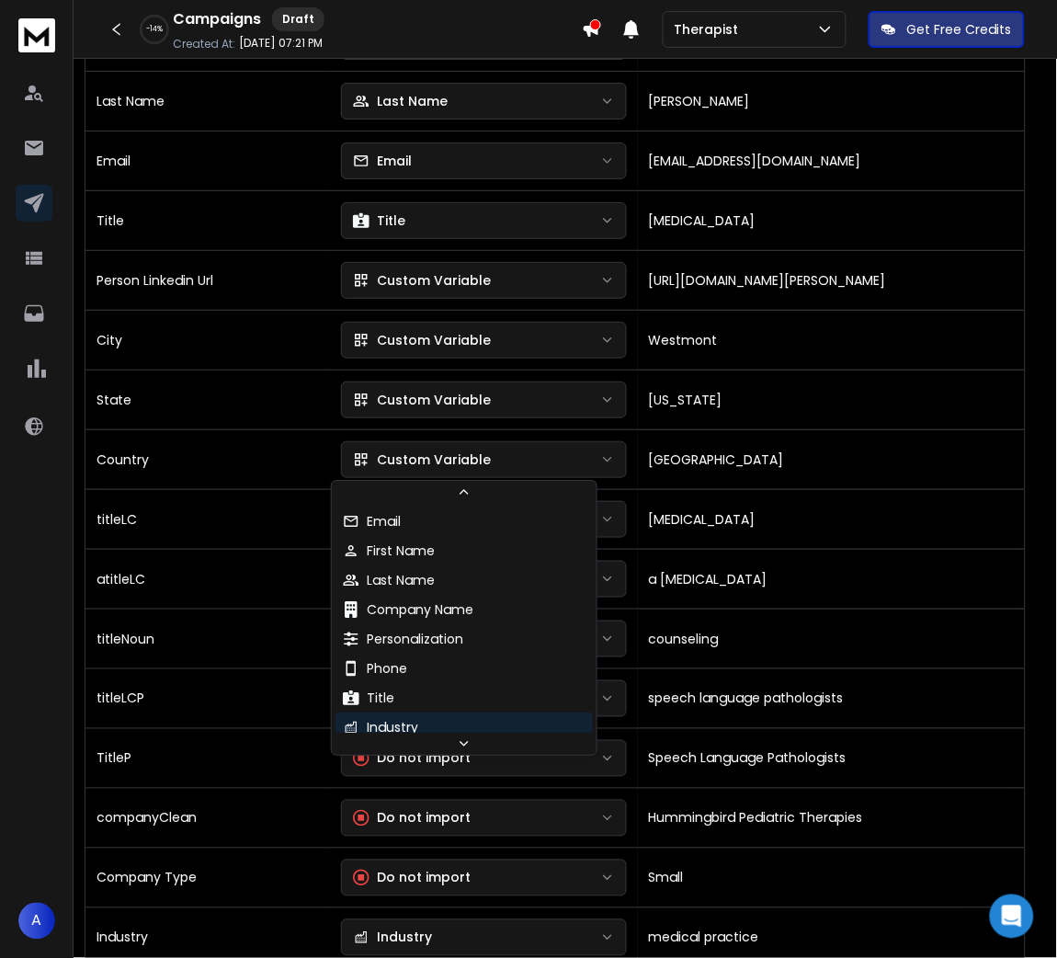
scroll to position [156, 0]
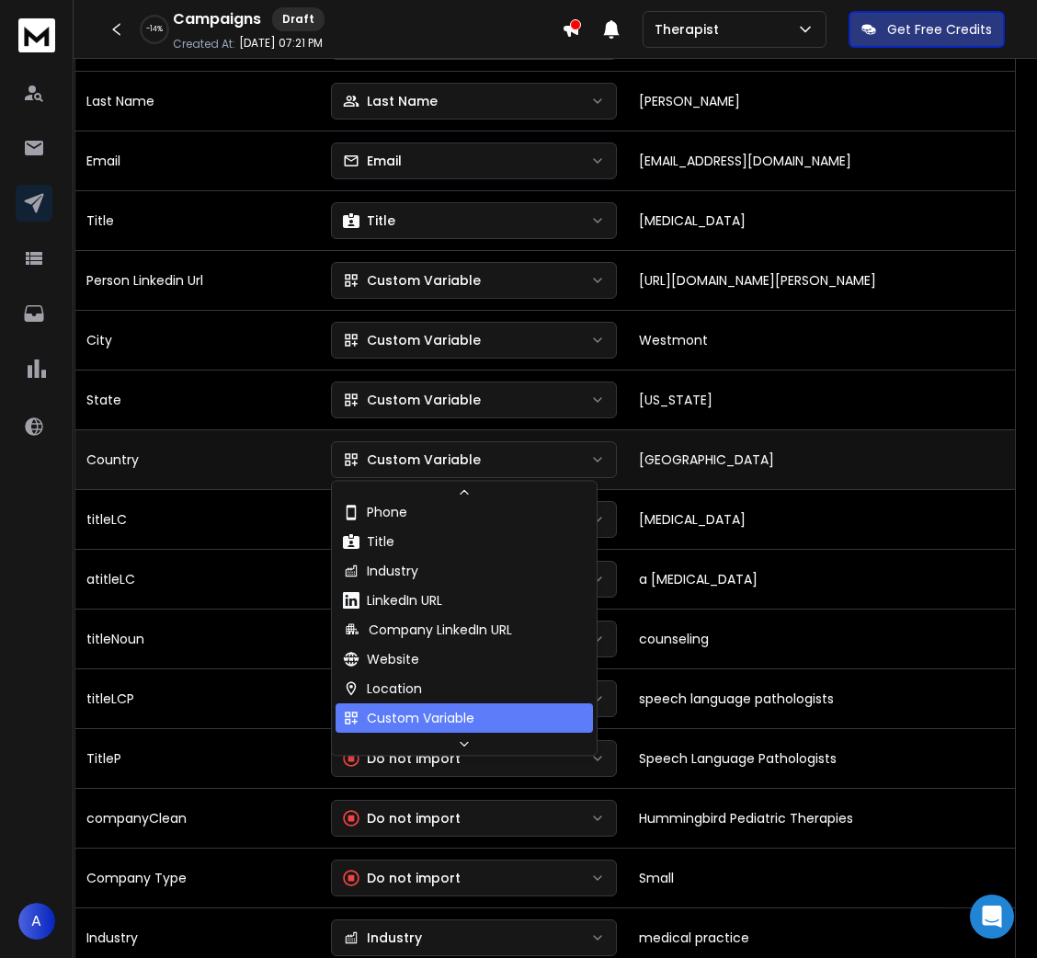
click at [405, 456] on div "Custom Variable" at bounding box center [412, 459] width 138 height 18
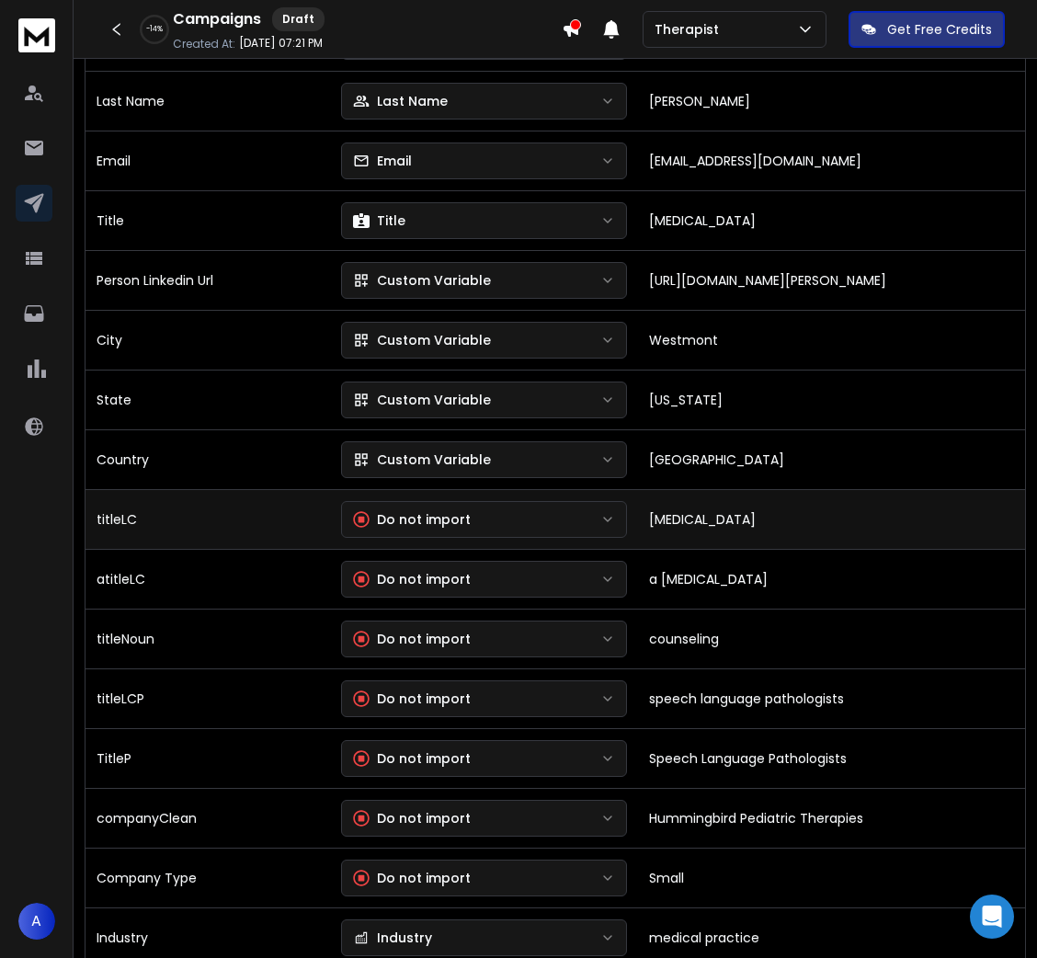
click at [421, 502] on button "Do not import" at bounding box center [484, 519] width 286 height 37
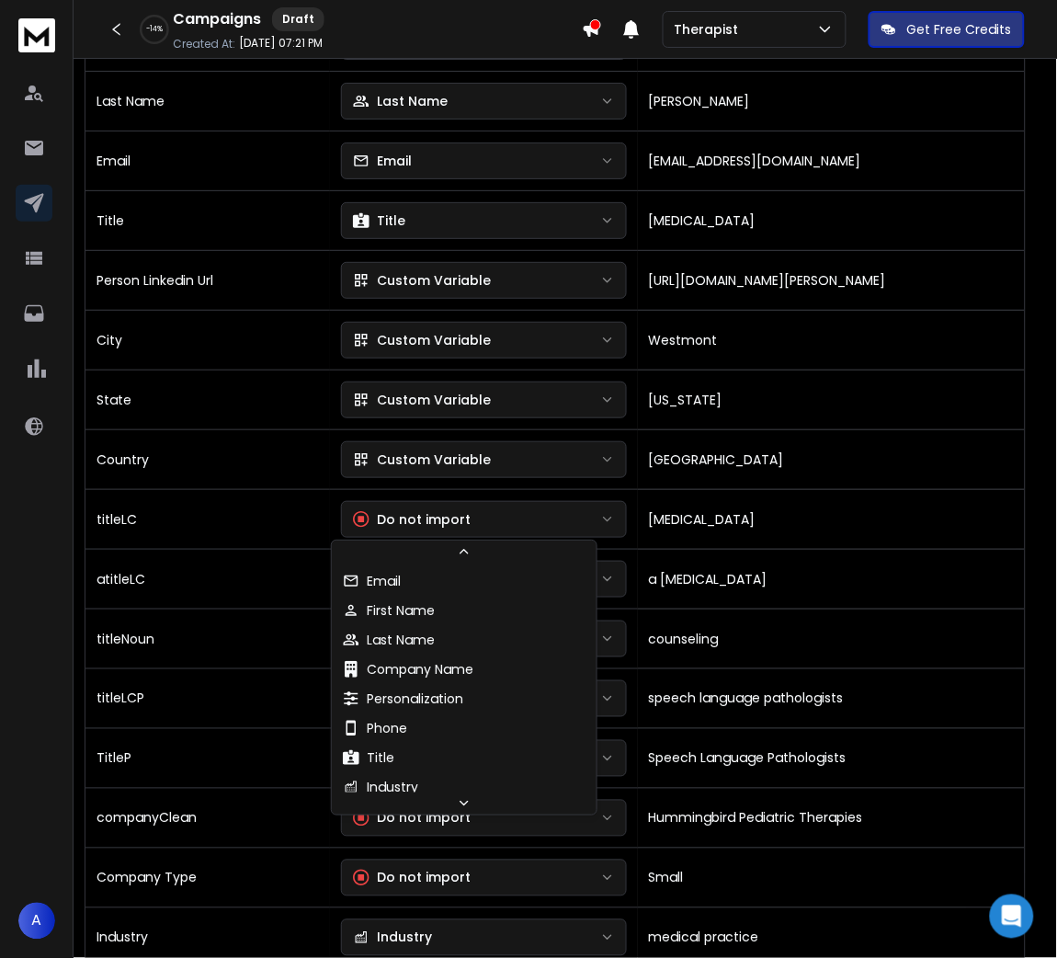
scroll to position [186, 0]
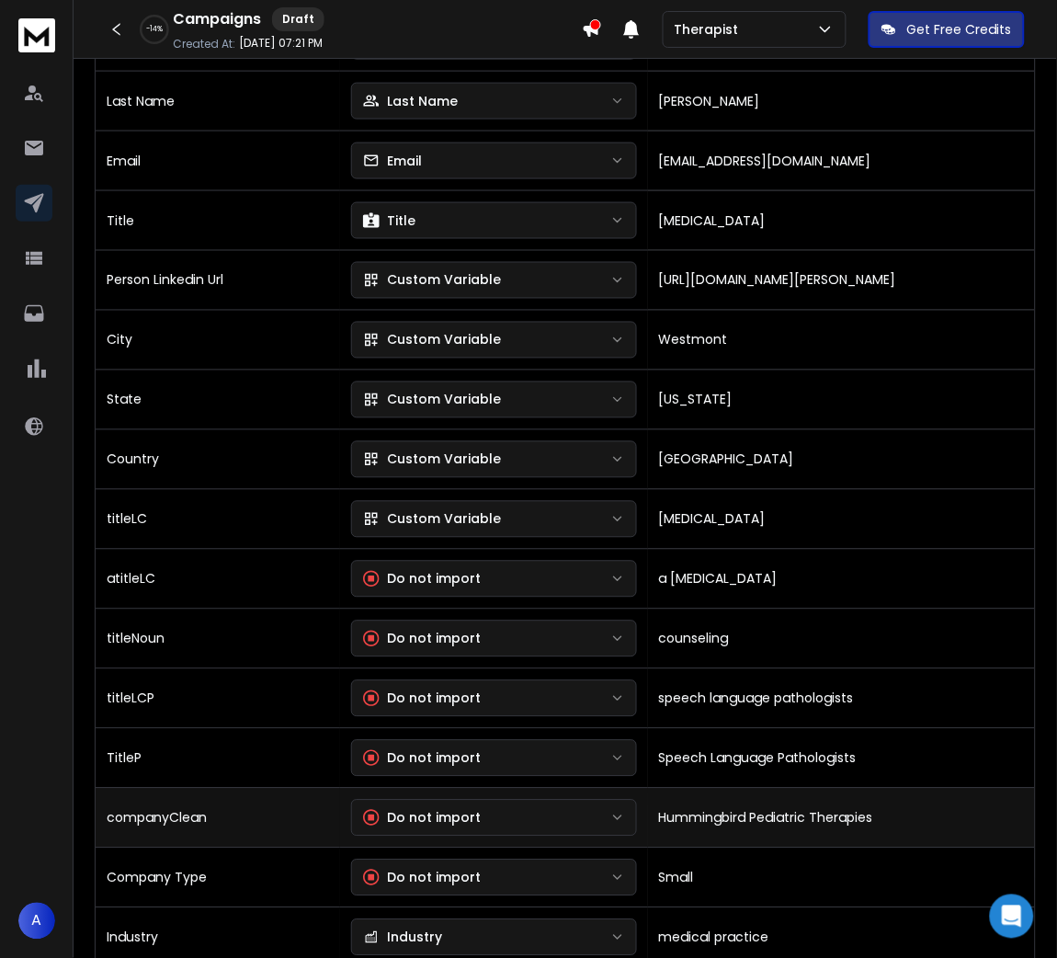
click at [400, 821] on div "Do not import" at bounding box center [422, 818] width 118 height 18
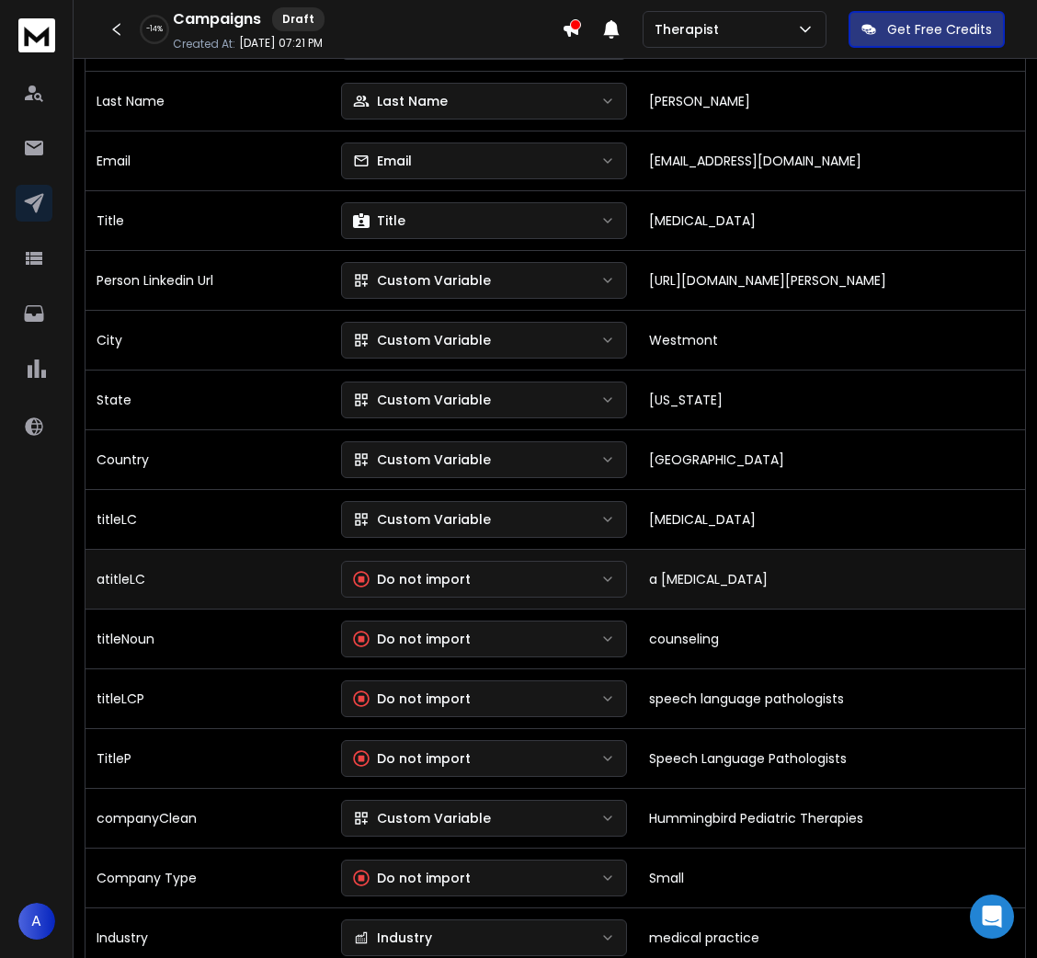
click at [372, 577] on div "Do not import" at bounding box center [412, 579] width 118 height 18
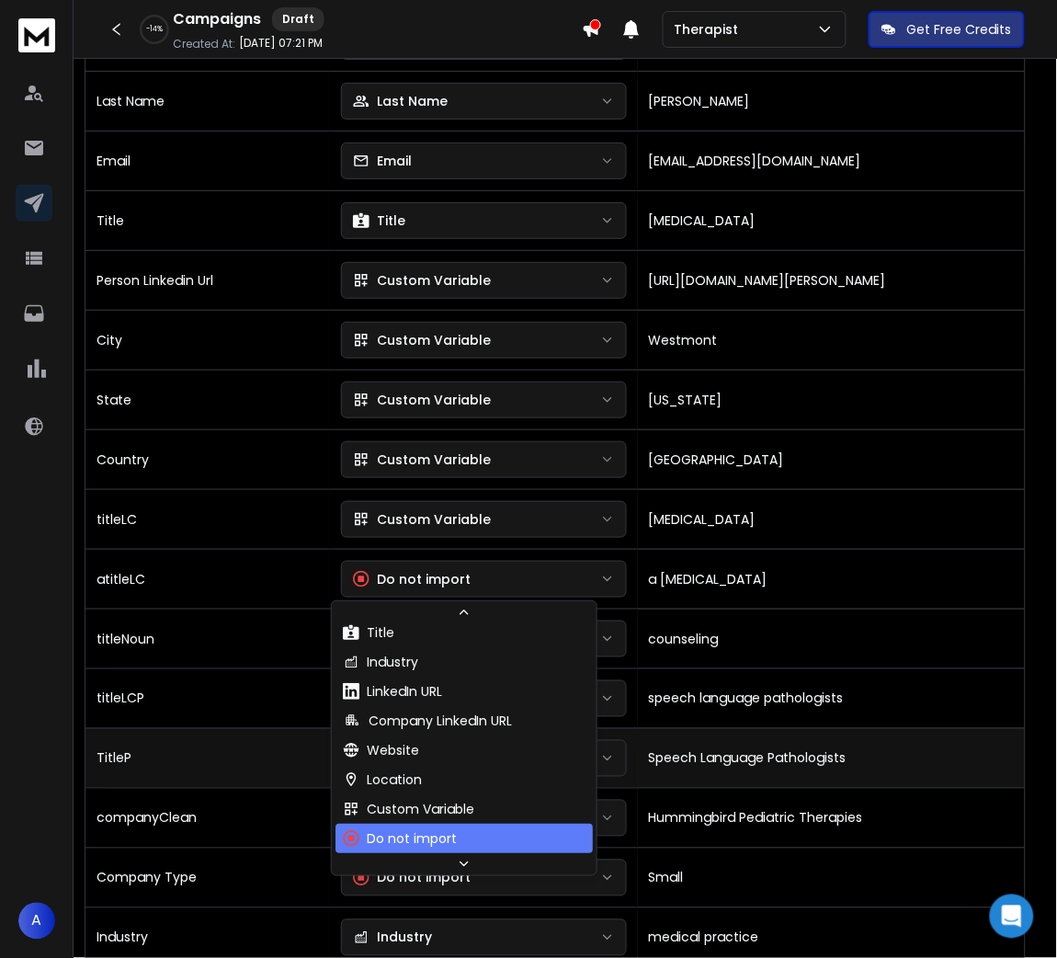
drag, startPoint x: 445, startPoint y: 810, endPoint x: 444, endPoint y: 778, distance: 32.2
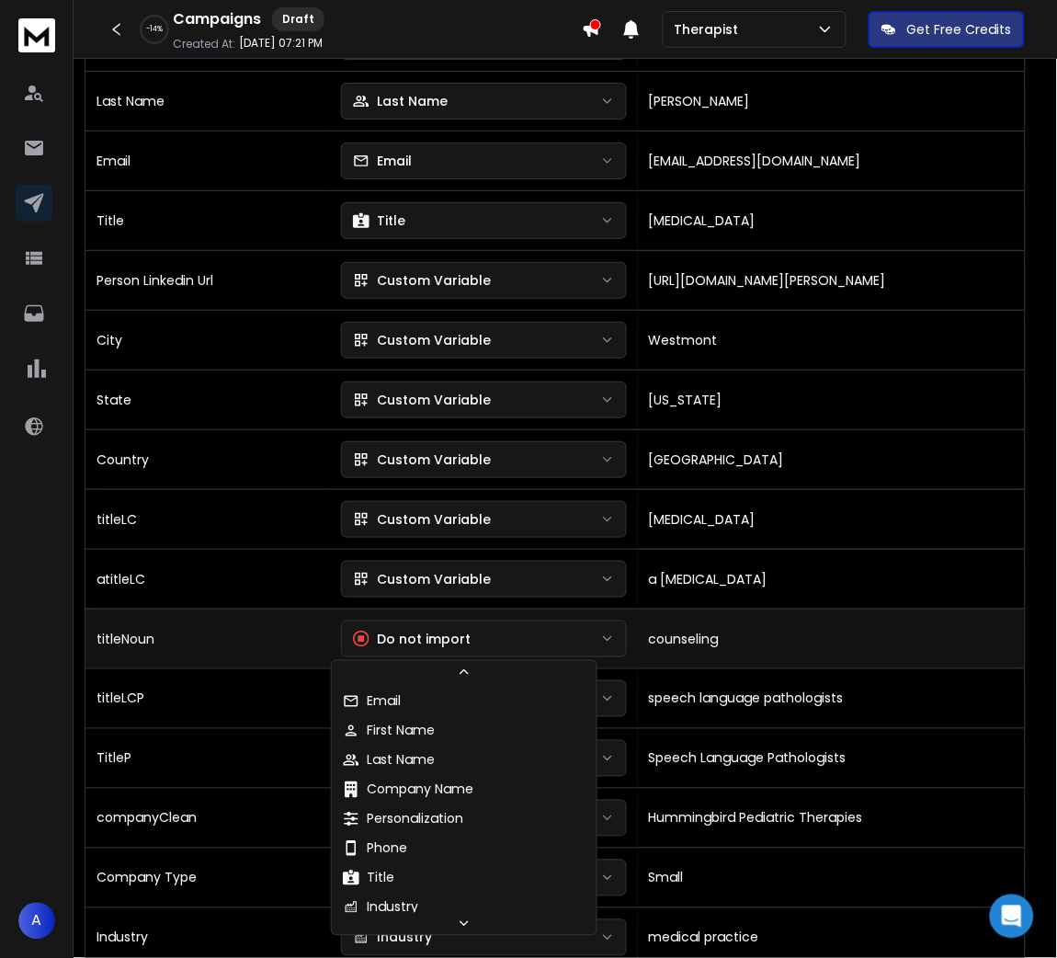
click at [451, 647] on button "Do not import" at bounding box center [484, 638] width 286 height 37
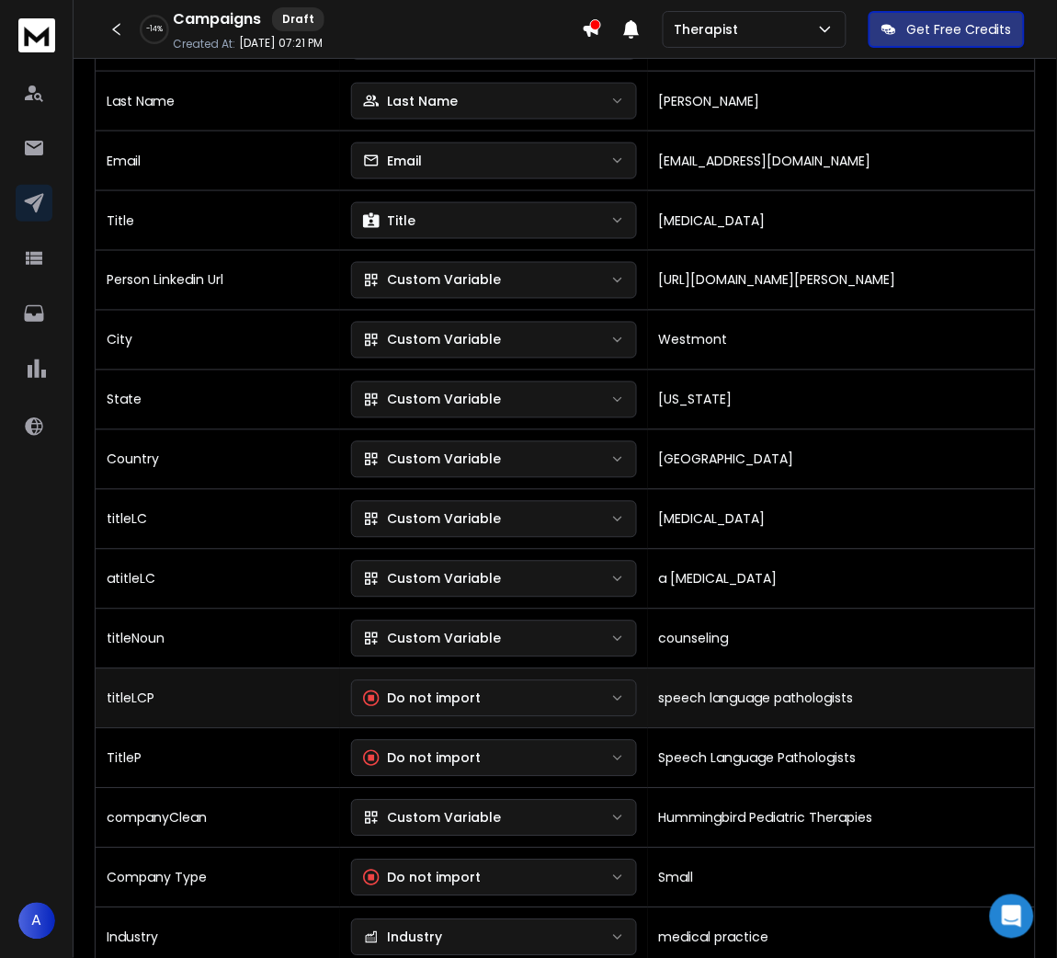
click at [457, 686] on button "Do not import" at bounding box center [494, 698] width 286 height 37
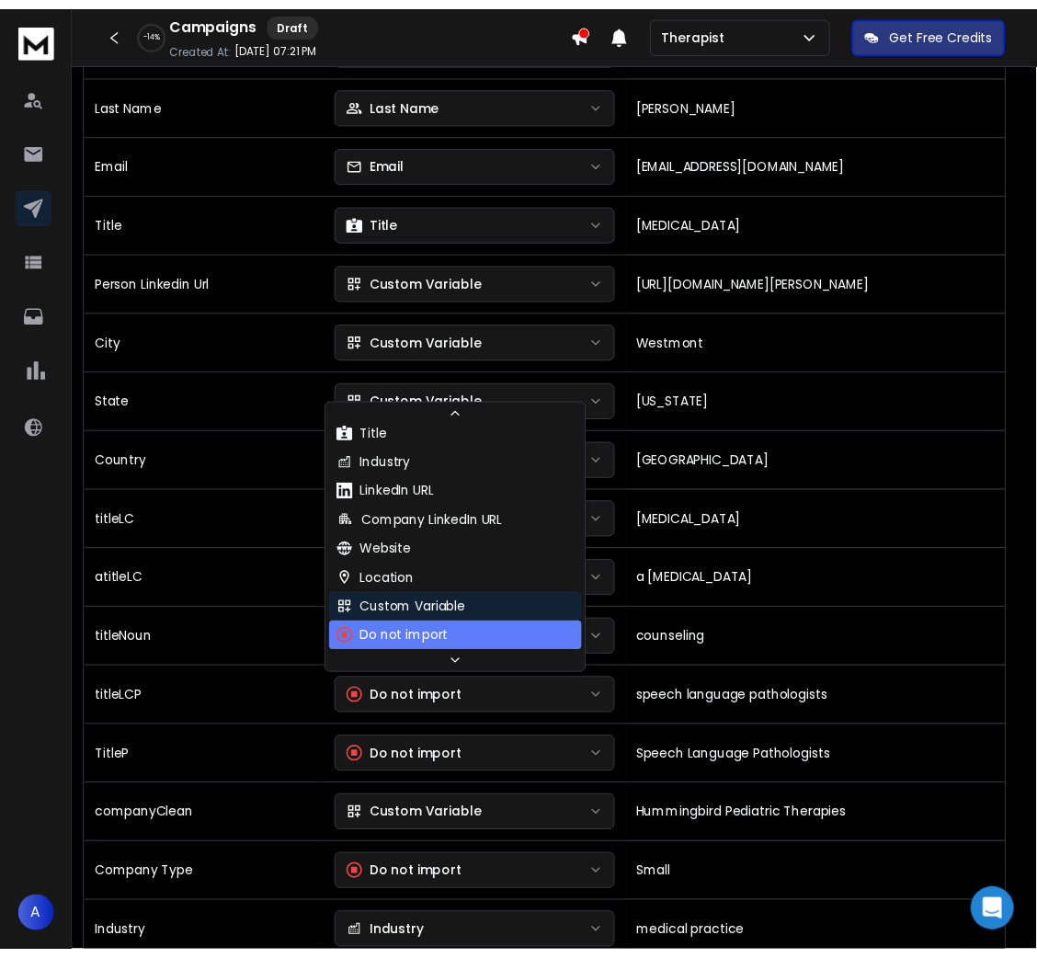
scroll to position [167, 0]
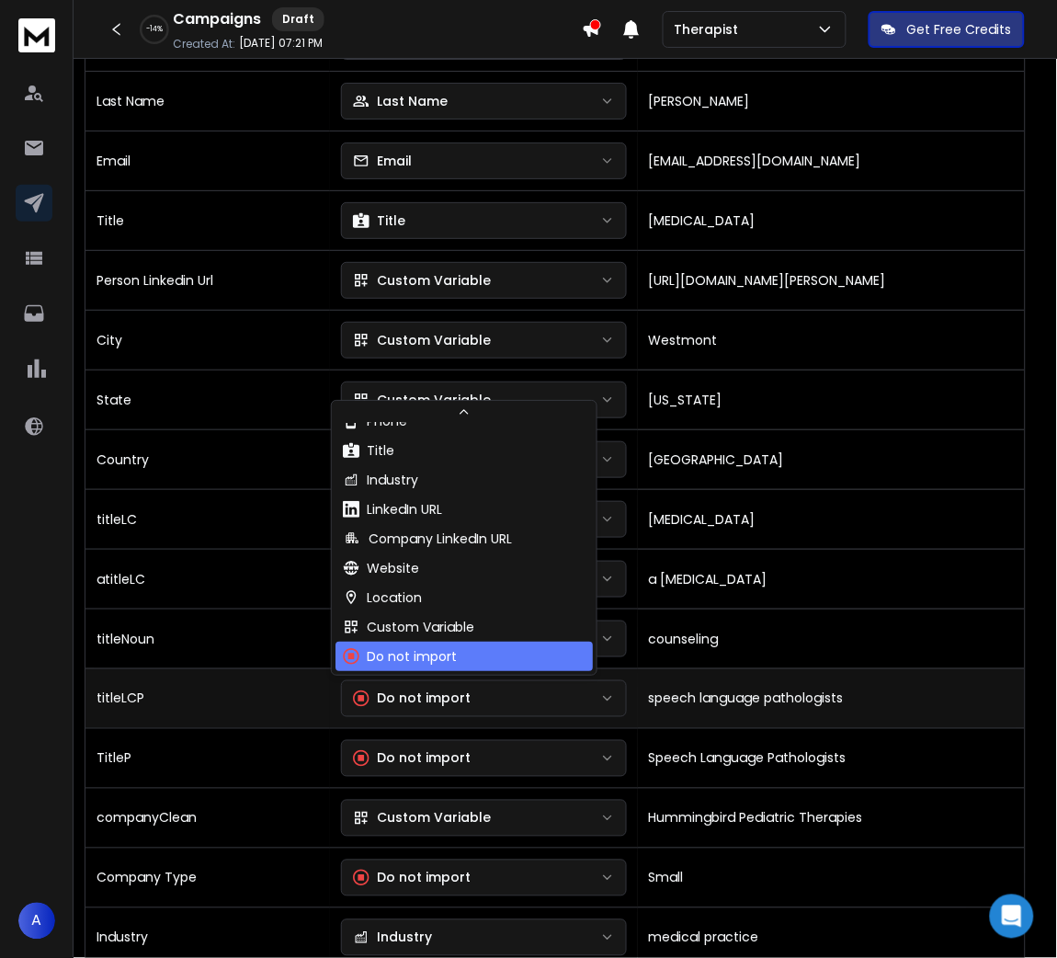
drag, startPoint x: 457, startPoint y: 618, endPoint x: 460, endPoint y: 687, distance: 69.9
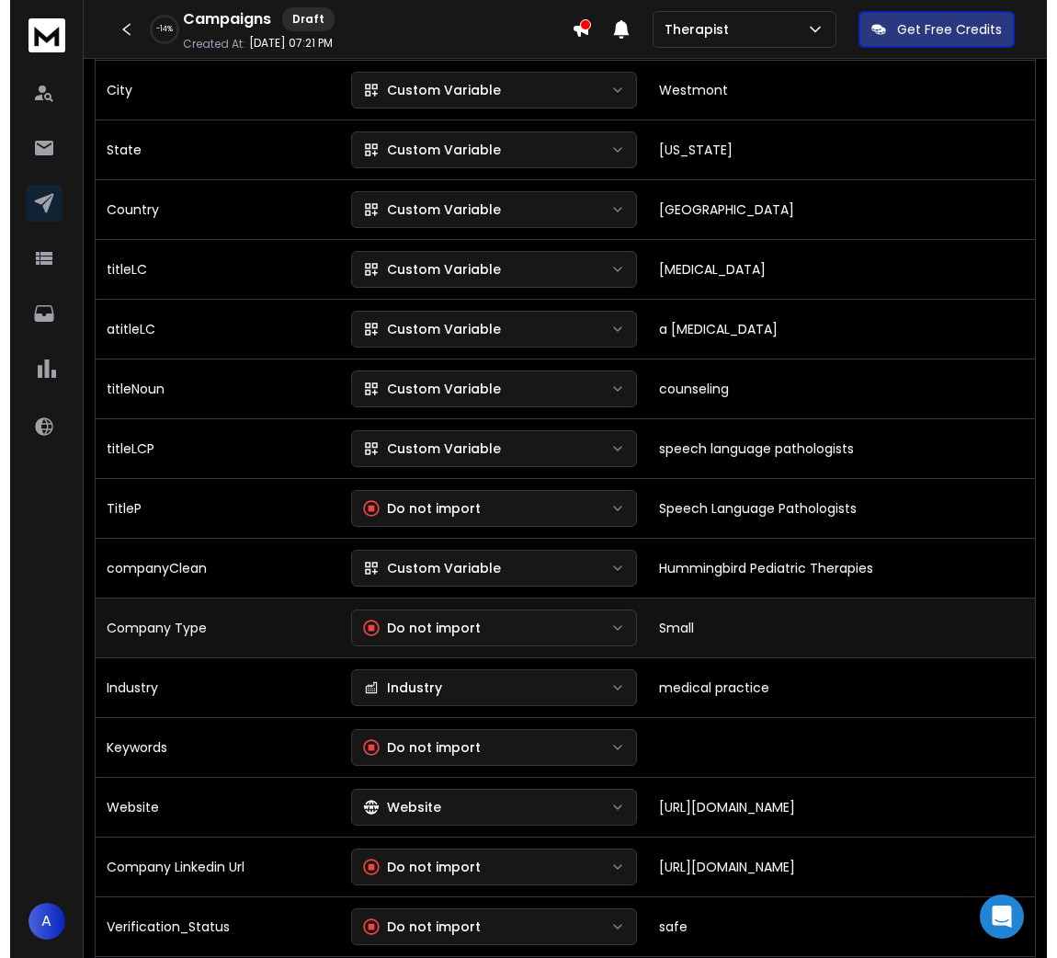
scroll to position [688, 0]
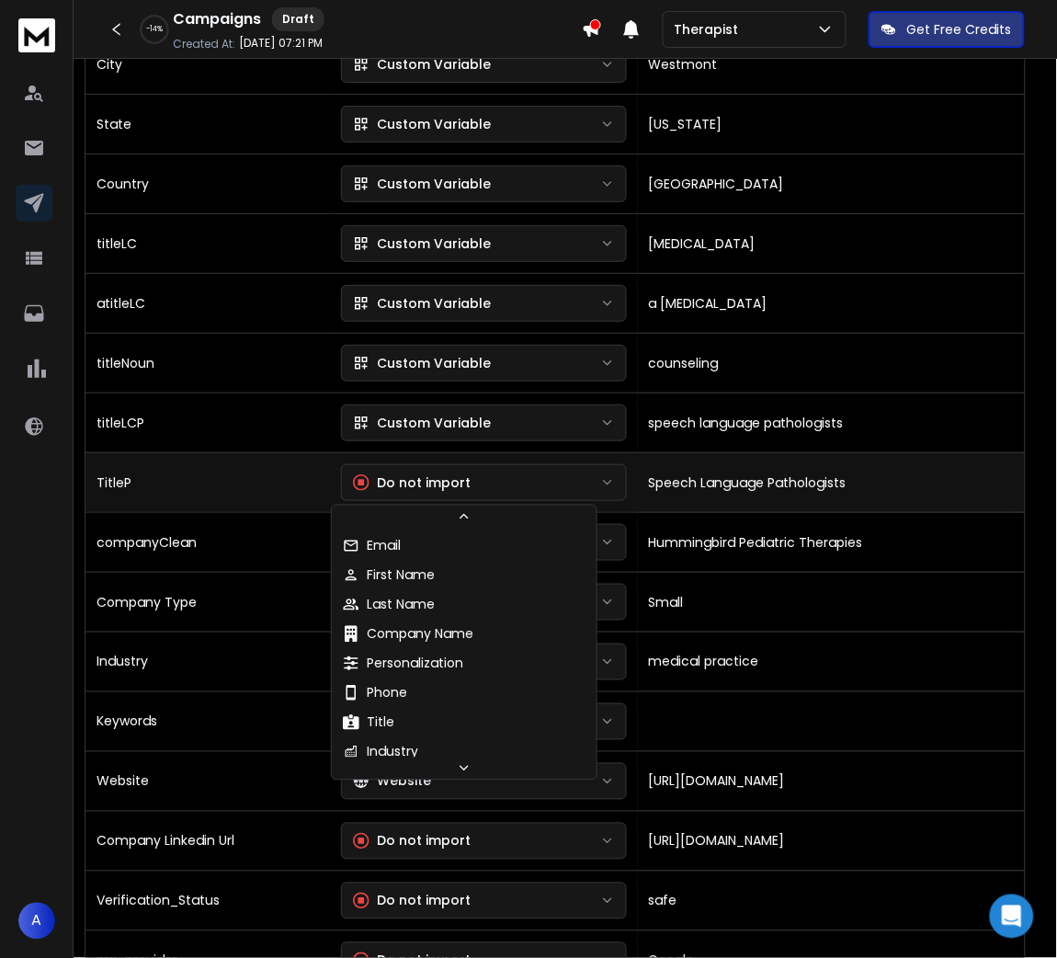
click at [421, 479] on div "Do not import" at bounding box center [412, 482] width 118 height 18
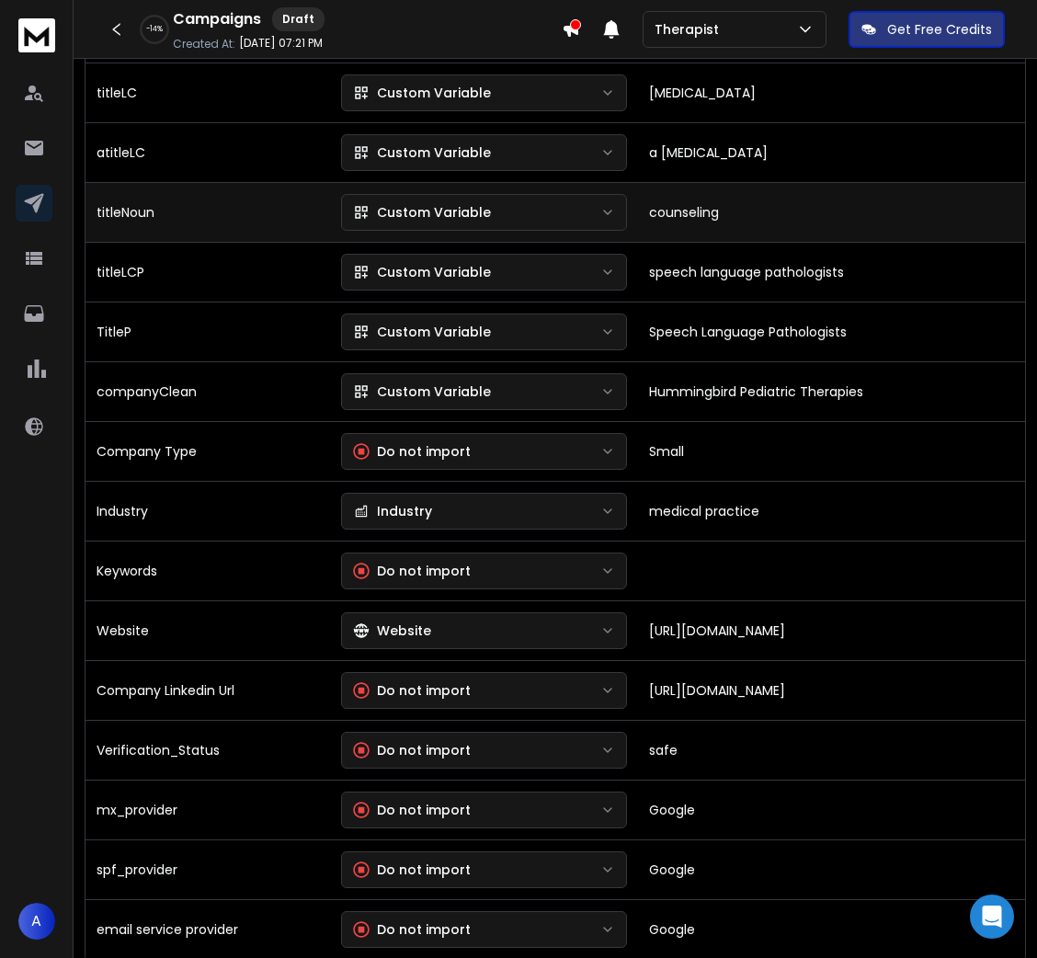
scroll to position [1120, 0]
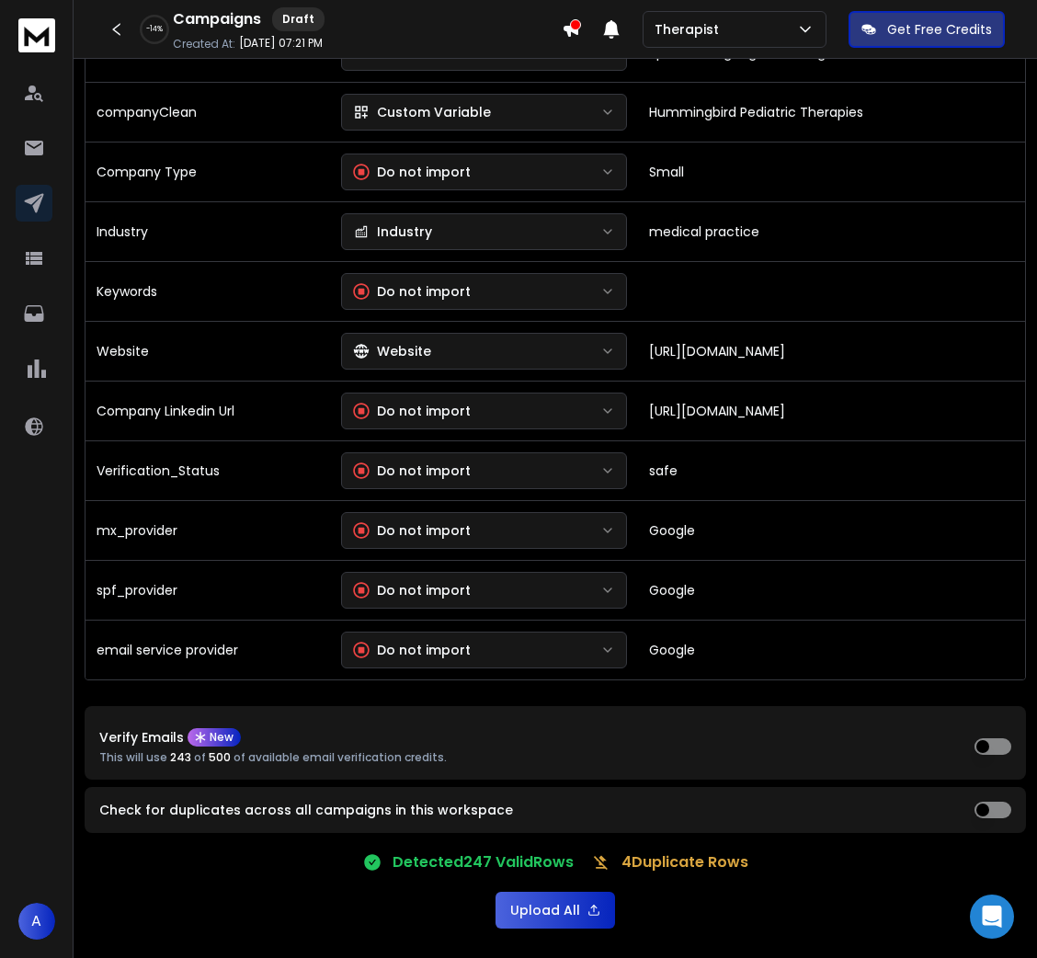
click at [548, 923] on button "Upload All" at bounding box center [554, 909] width 119 height 37
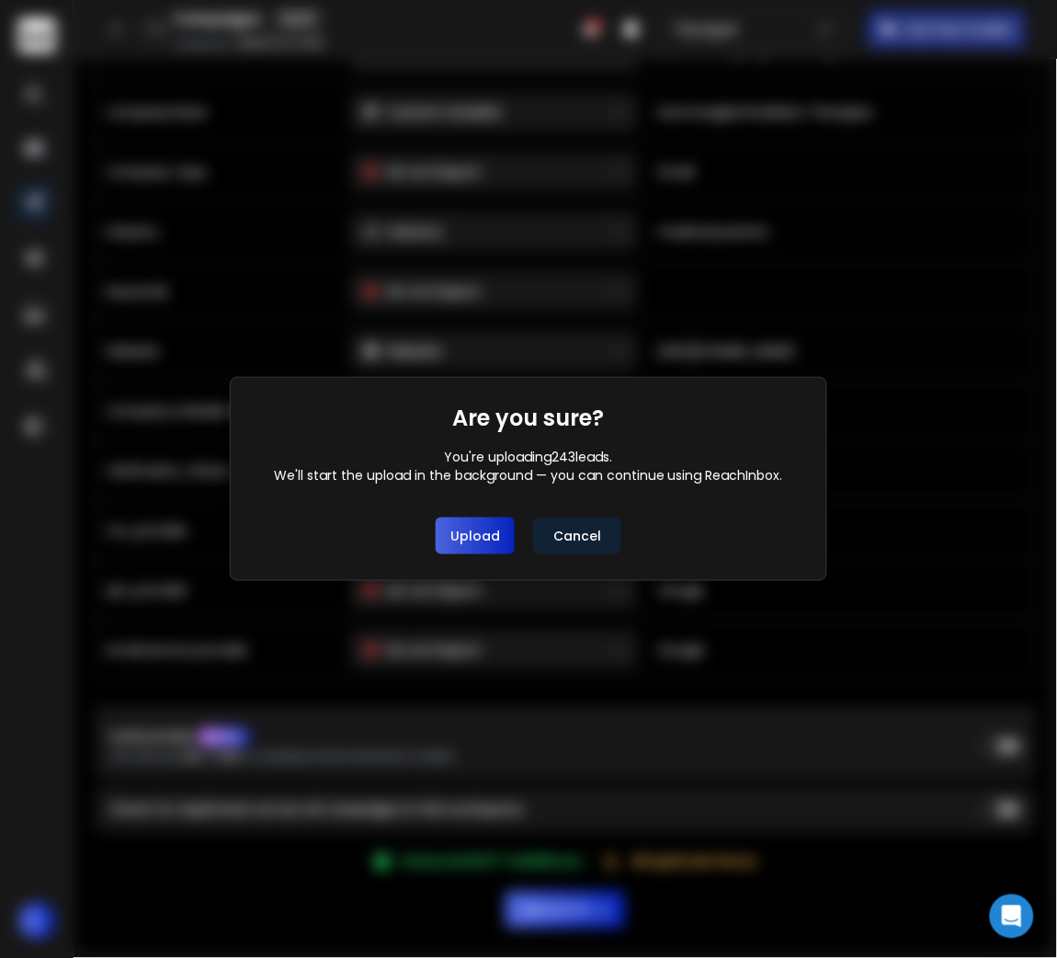
click at [449, 531] on button "Upload" at bounding box center [475, 535] width 79 height 37
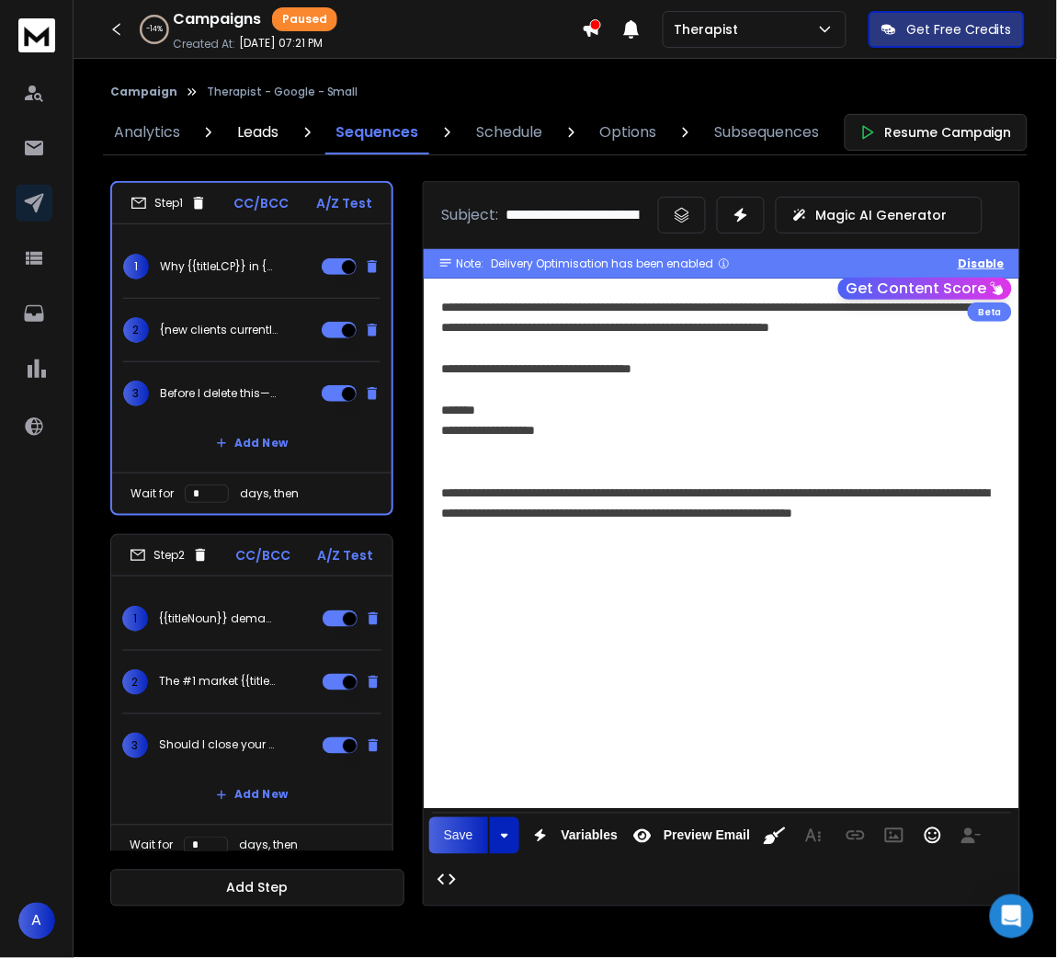
click at [249, 145] on link "Leads" at bounding box center [257, 132] width 63 height 44
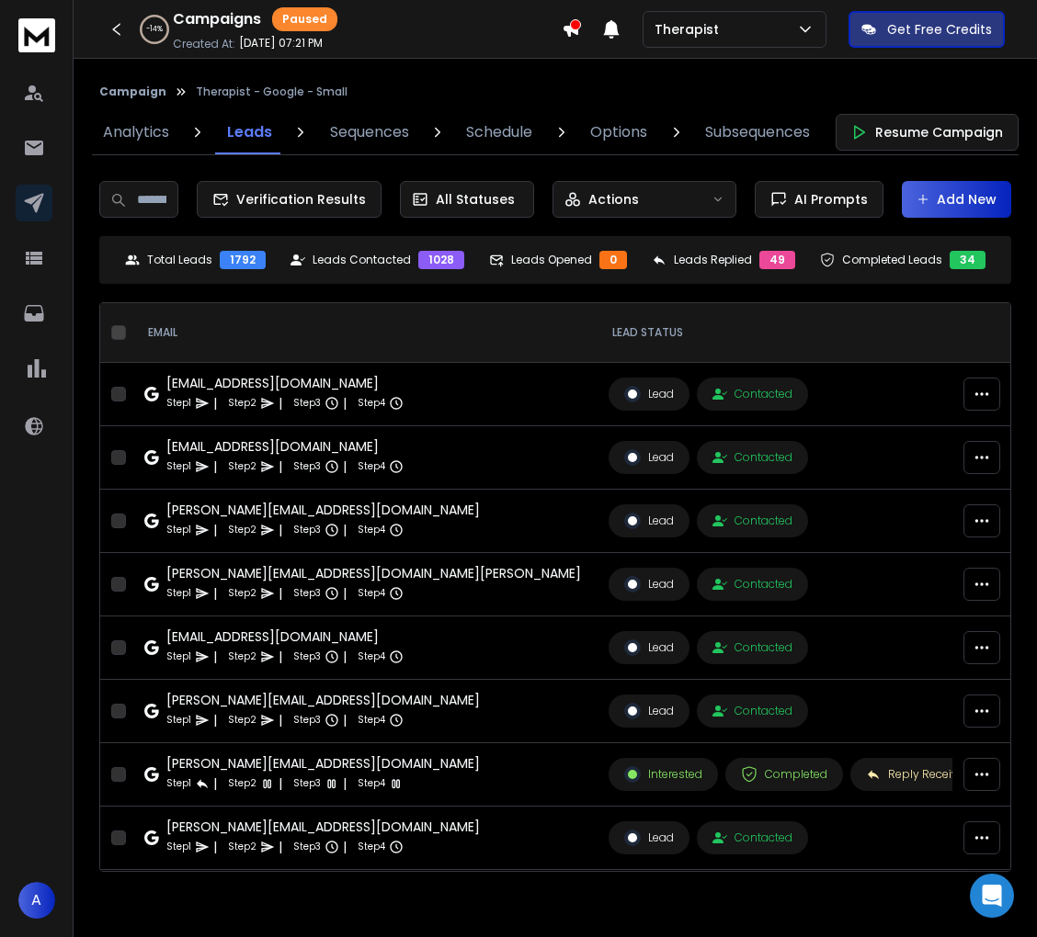
click at [955, 207] on button "Add New" at bounding box center [956, 199] width 109 height 37
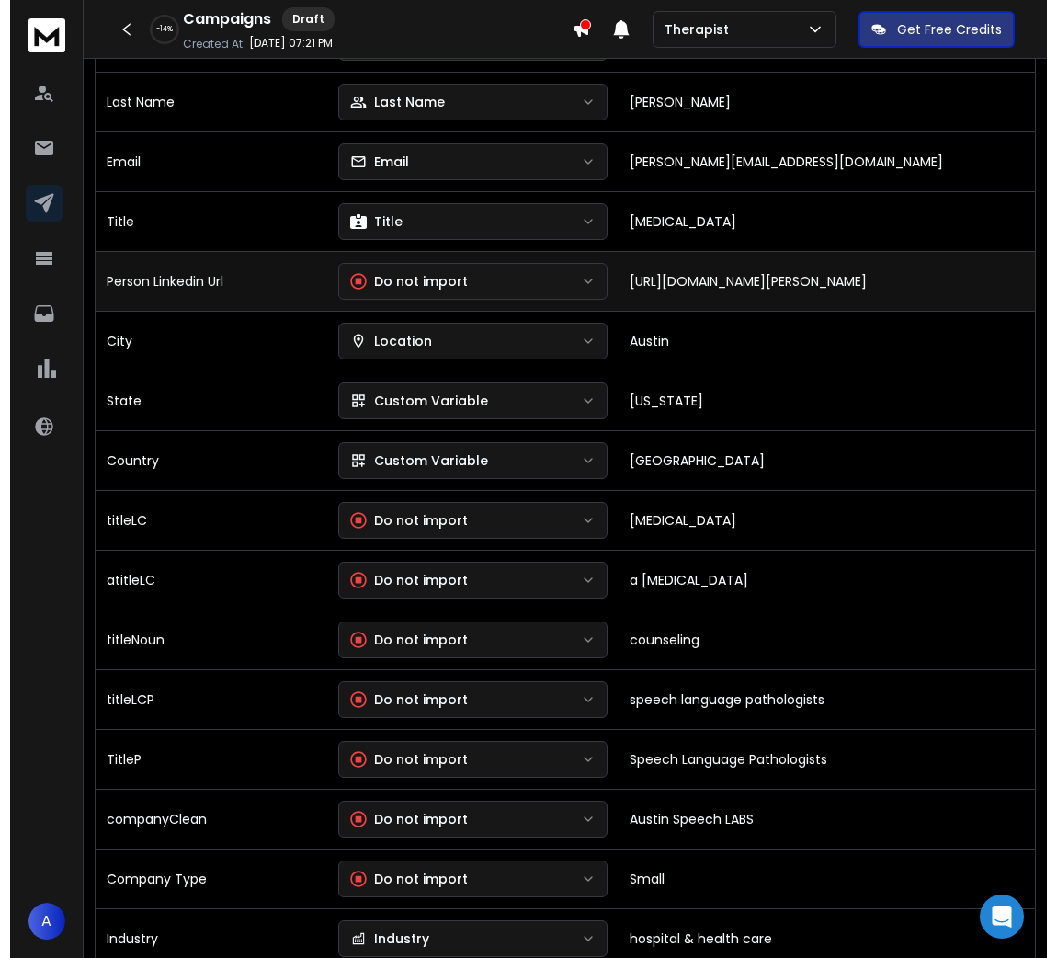
scroll to position [413, 0]
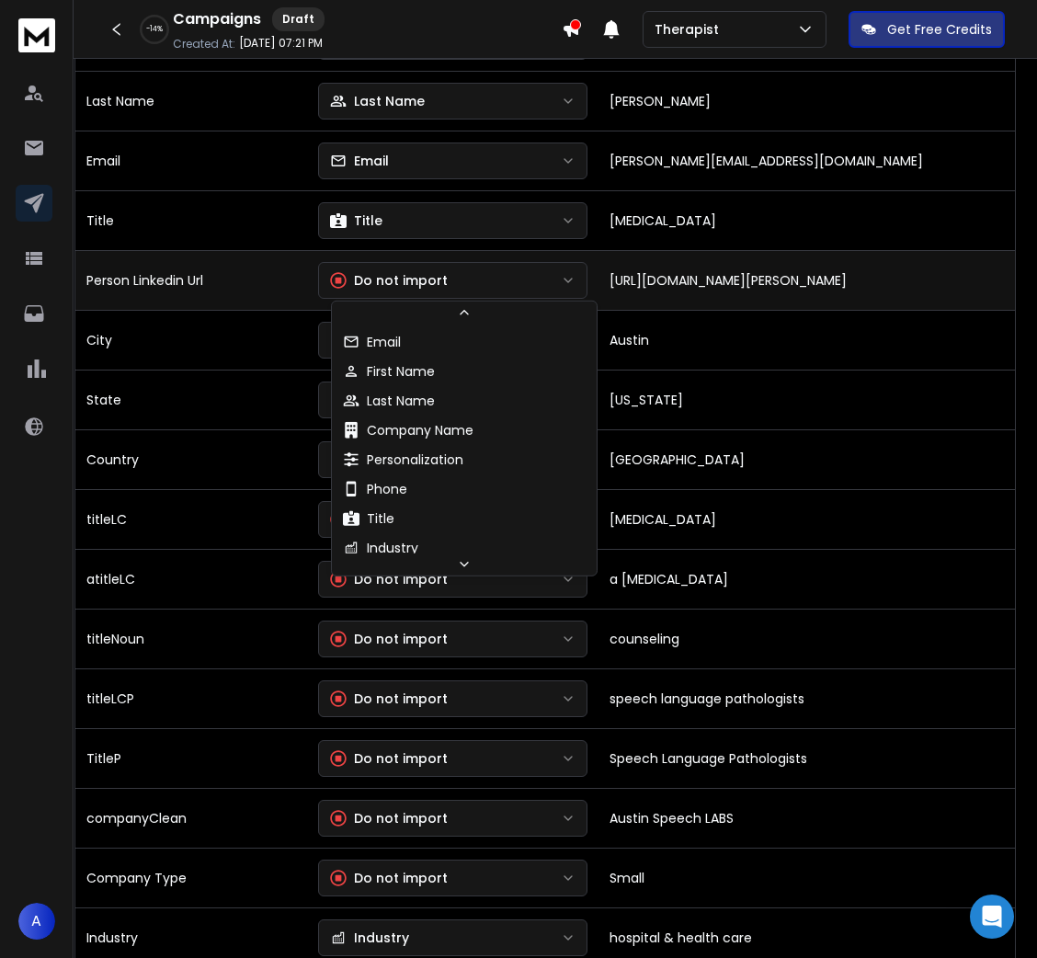
click at [389, 292] on button "Do not import" at bounding box center [452, 280] width 269 height 37
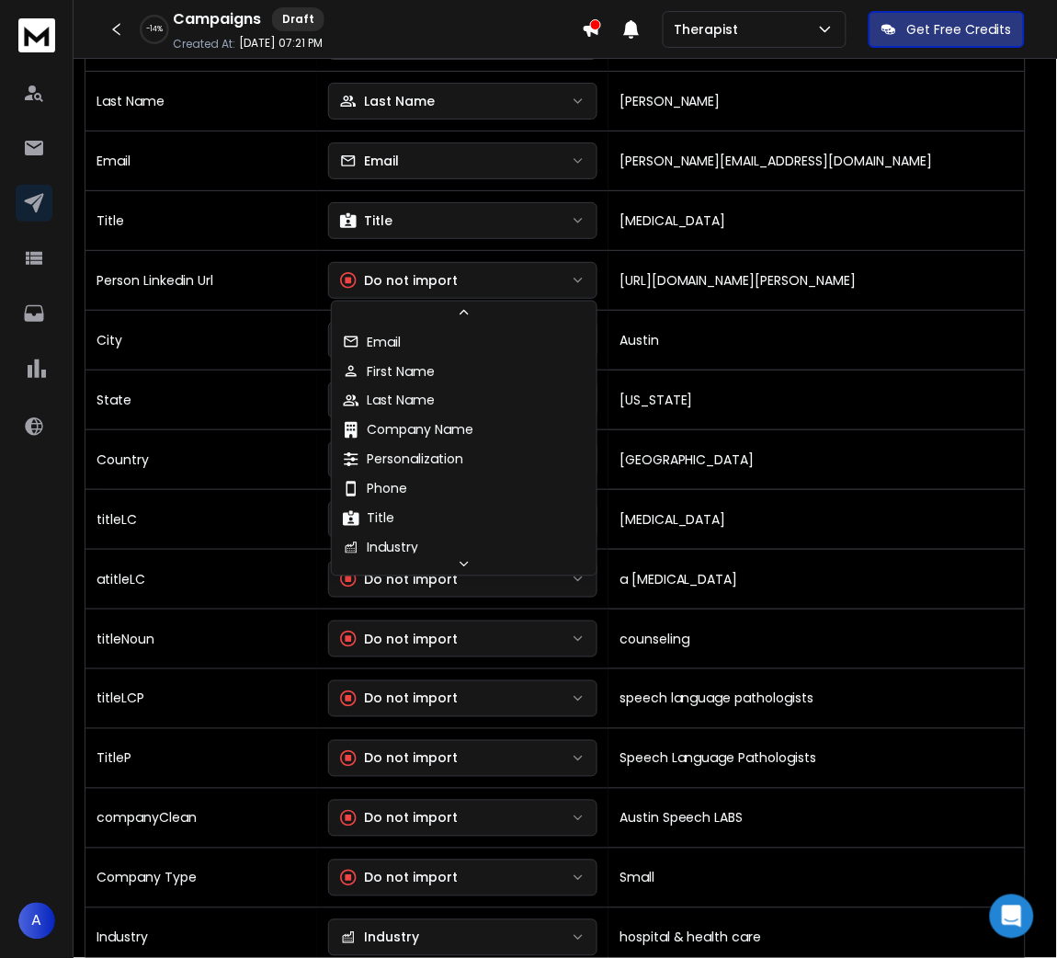
scroll to position [186, 0]
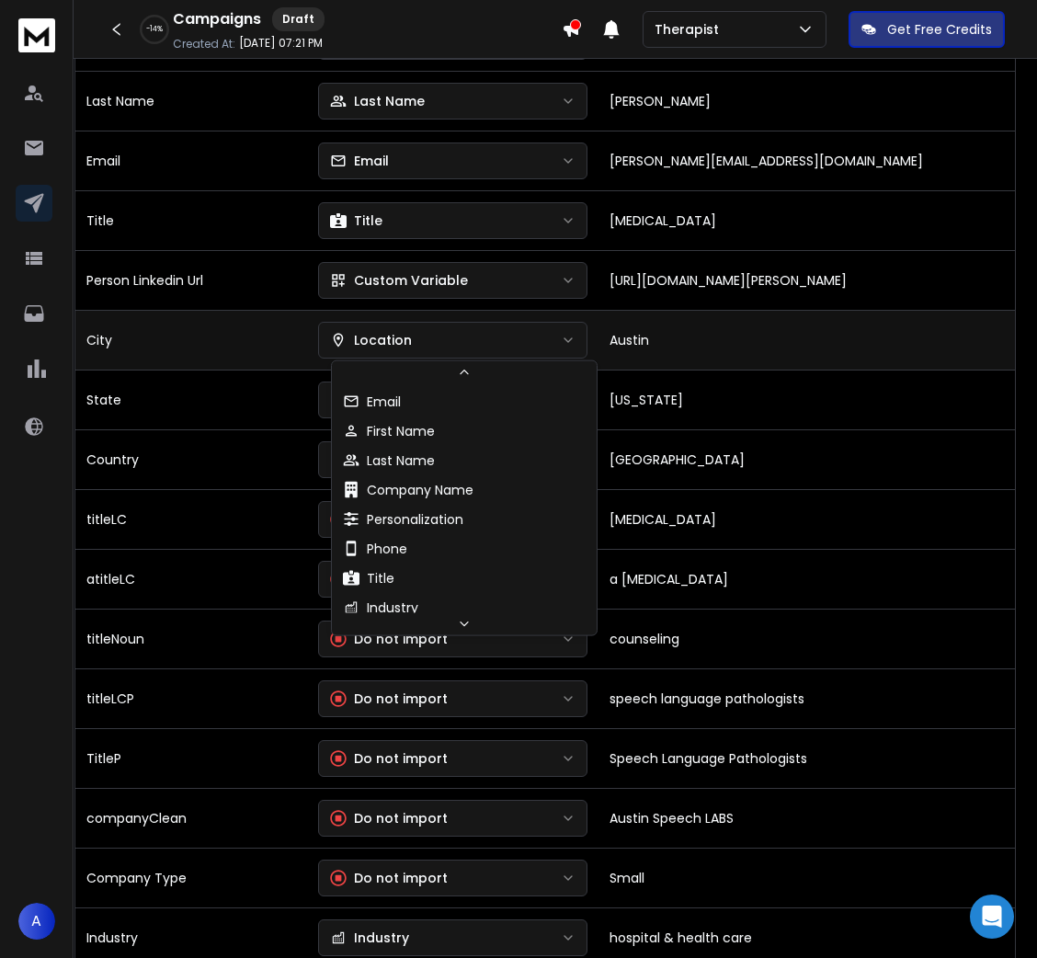
click at [403, 334] on div "Location" at bounding box center [371, 340] width 82 height 18
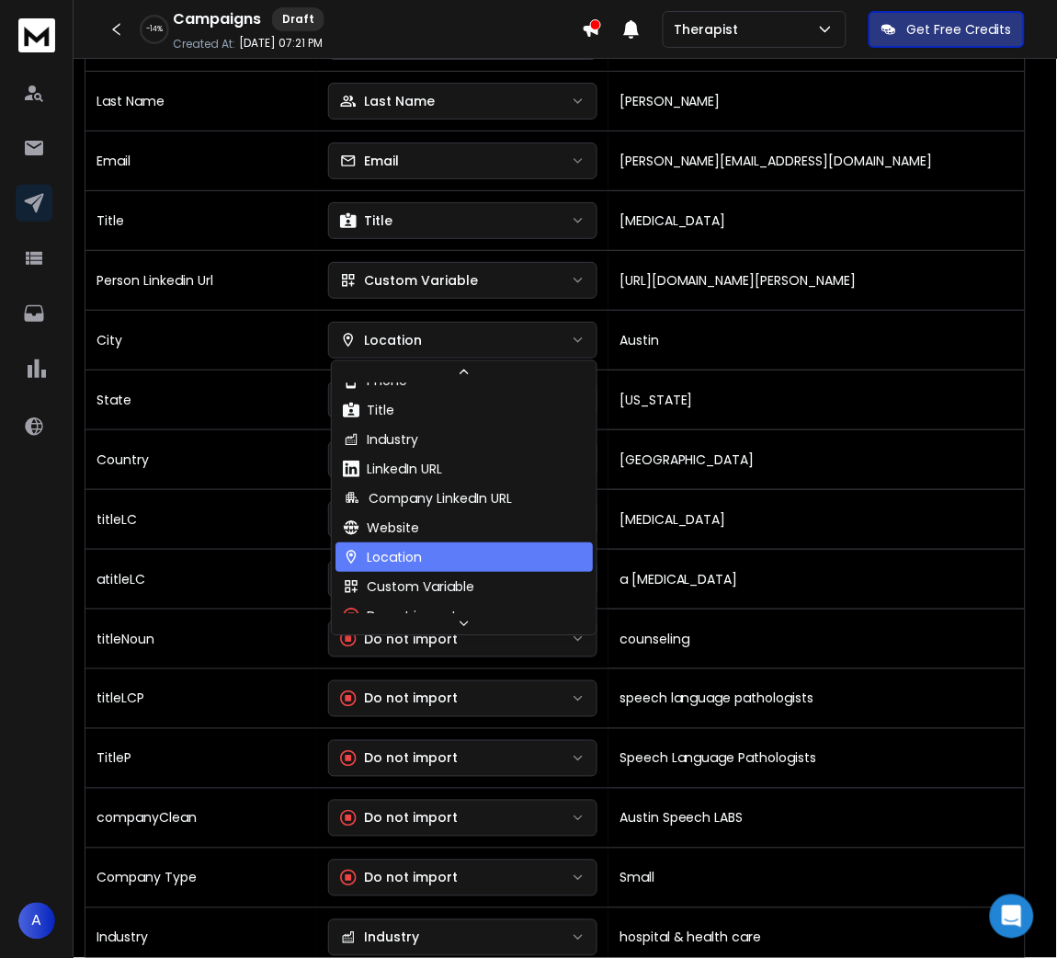
scroll to position [167, 0]
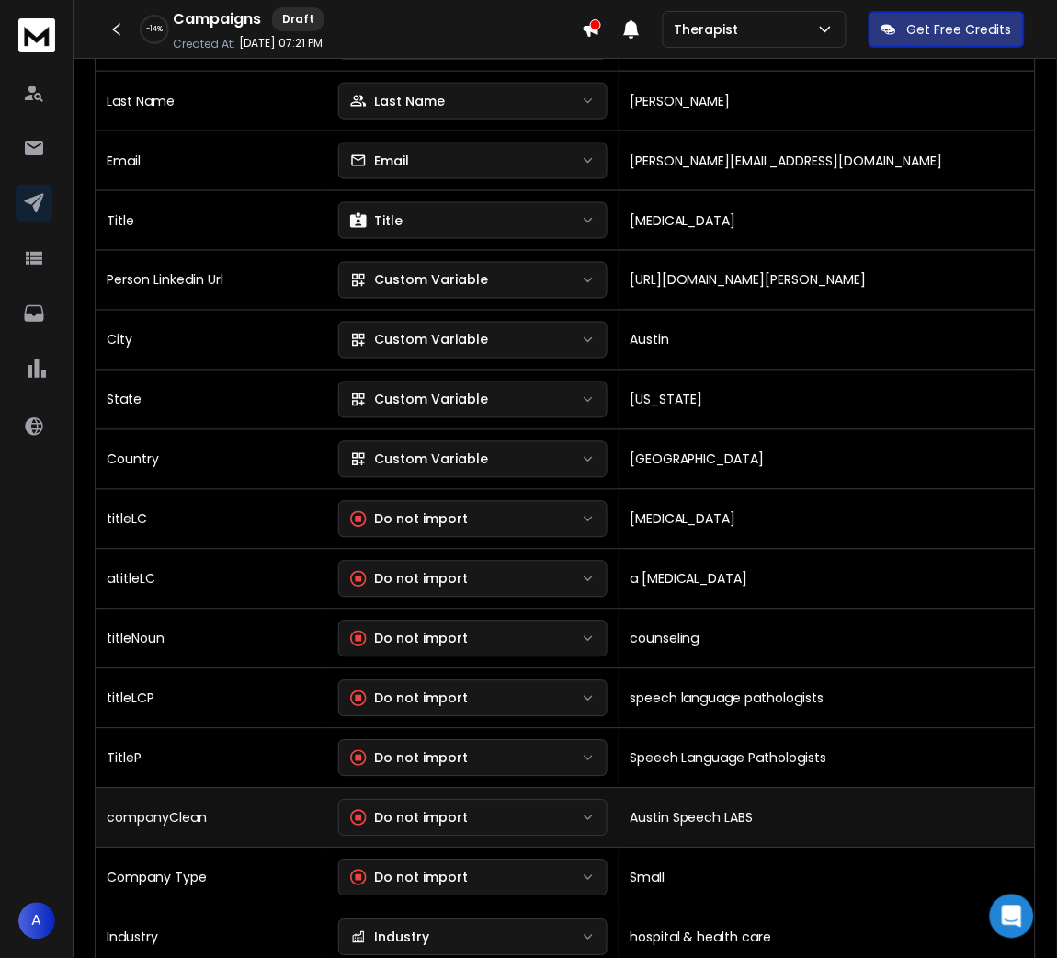
click at [405, 823] on div "Do not import" at bounding box center [409, 818] width 118 height 18
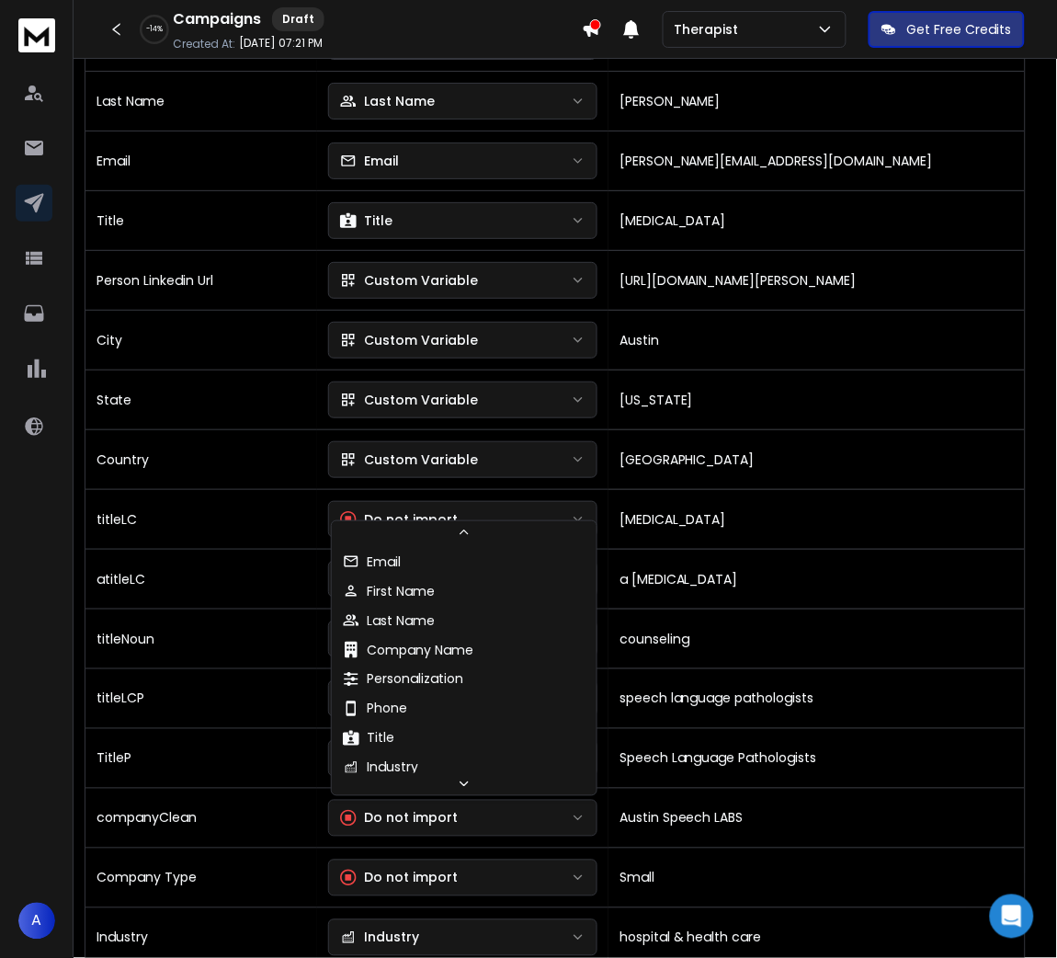
scroll to position [186, 0]
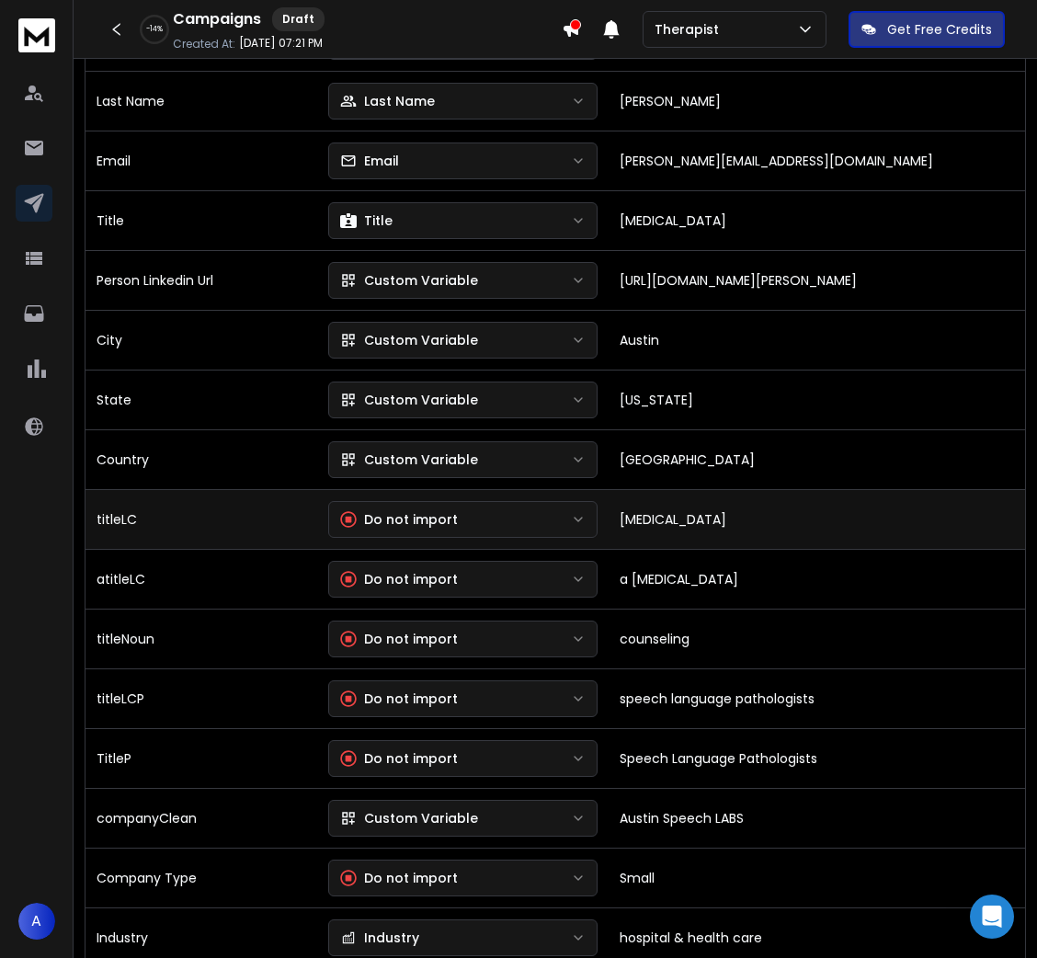
click at [373, 511] on div "Do not import" at bounding box center [399, 519] width 118 height 18
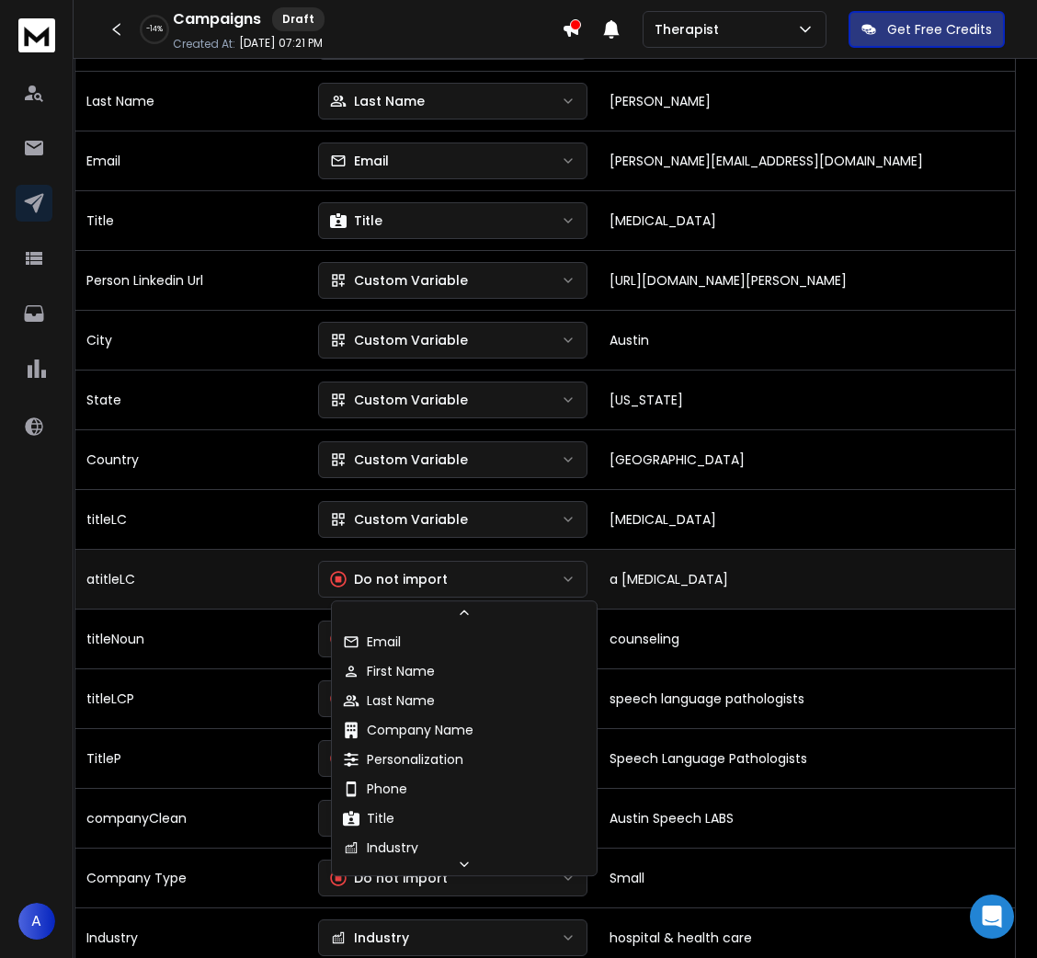
click at [413, 570] on div "Do not import" at bounding box center [389, 579] width 118 height 18
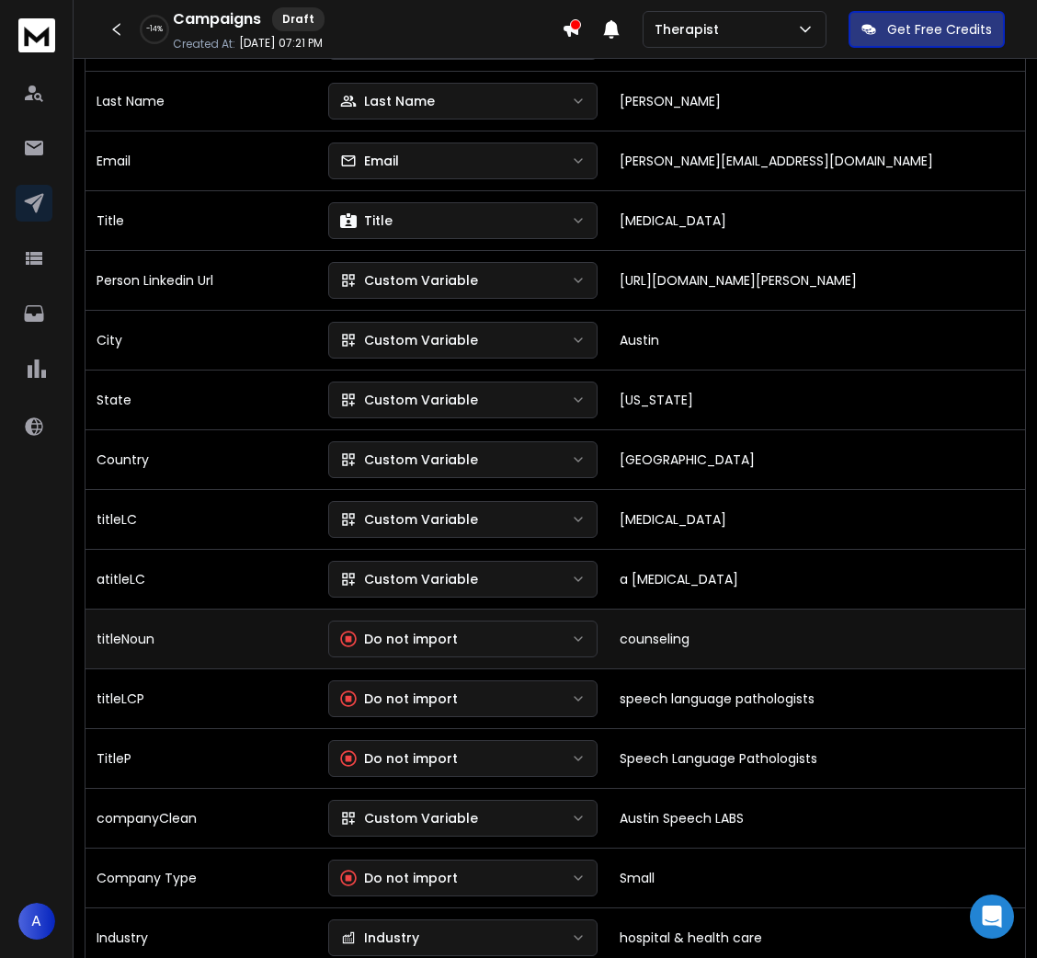
click at [387, 630] on div "Do not import" at bounding box center [399, 639] width 118 height 18
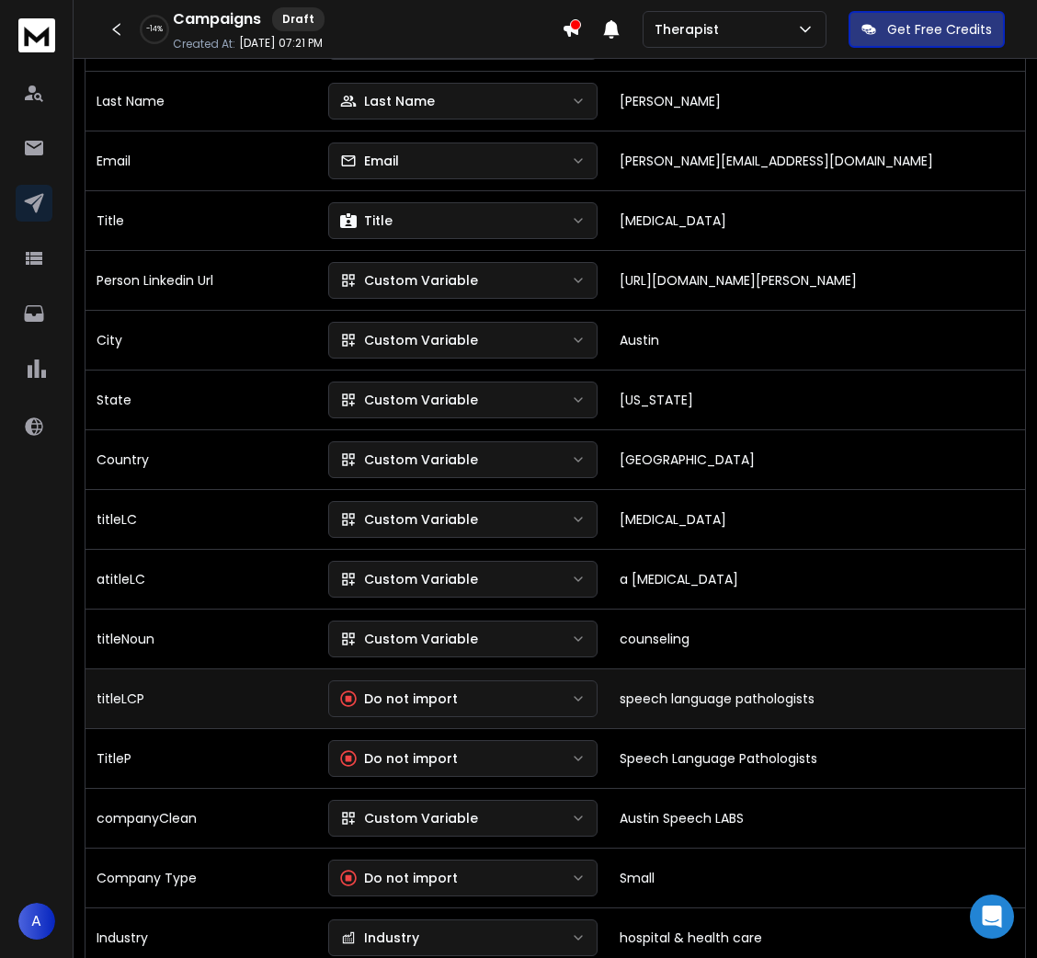
click at [362, 692] on div "Do not import" at bounding box center [399, 698] width 118 height 18
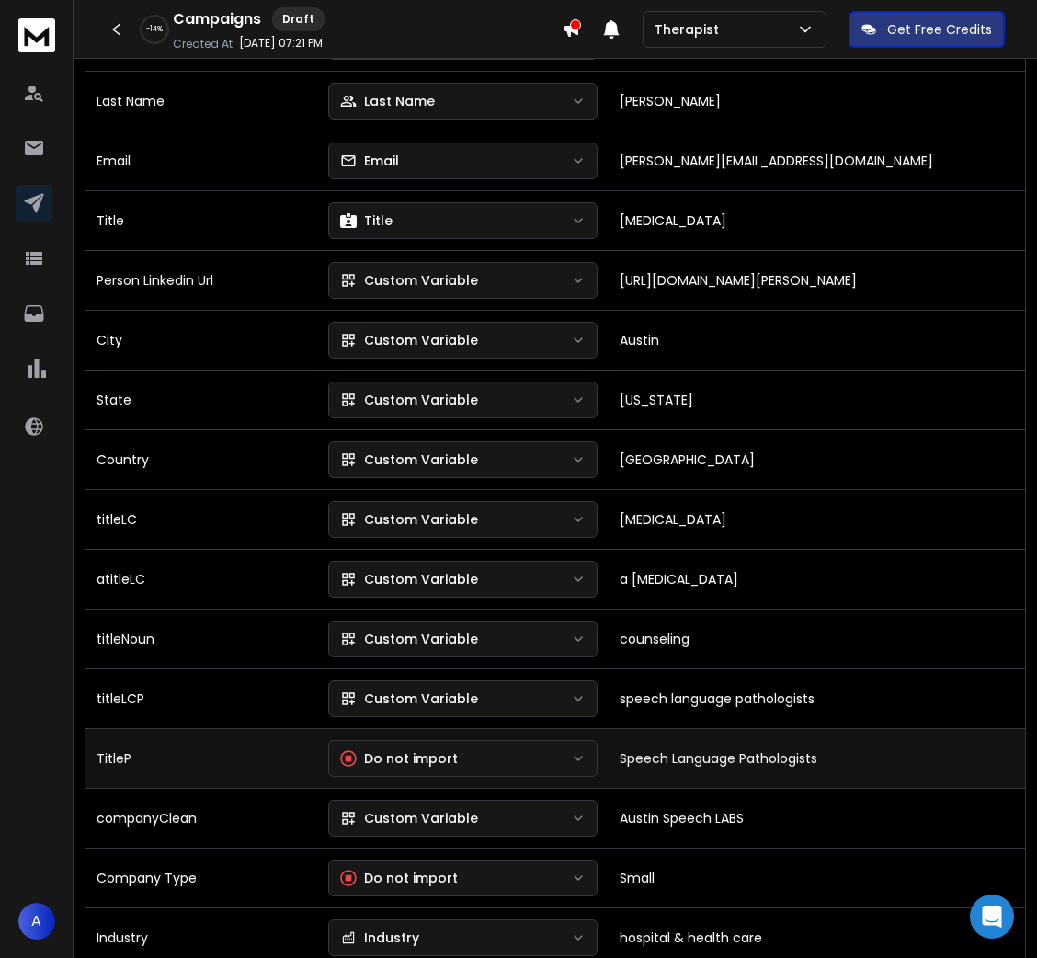
click at [434, 759] on div "Do not import" at bounding box center [399, 758] width 118 height 18
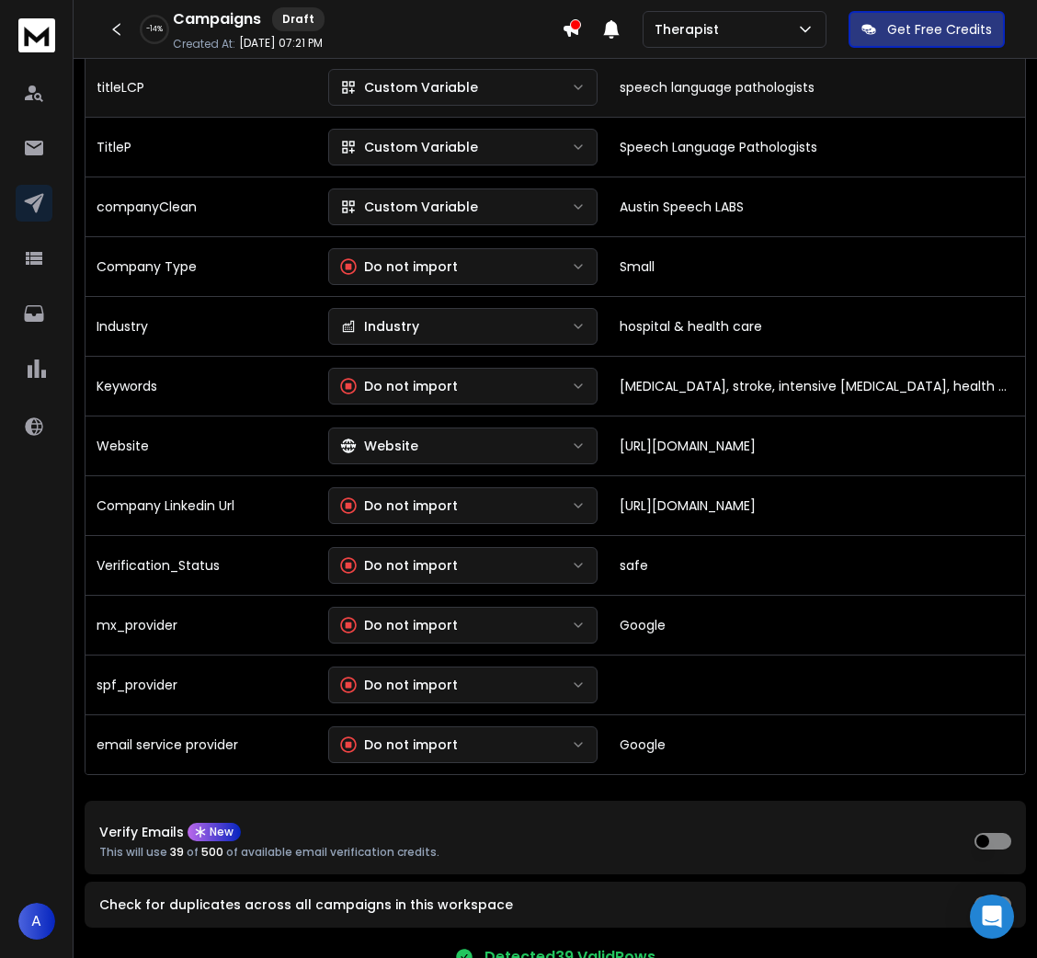
scroll to position [1120, 0]
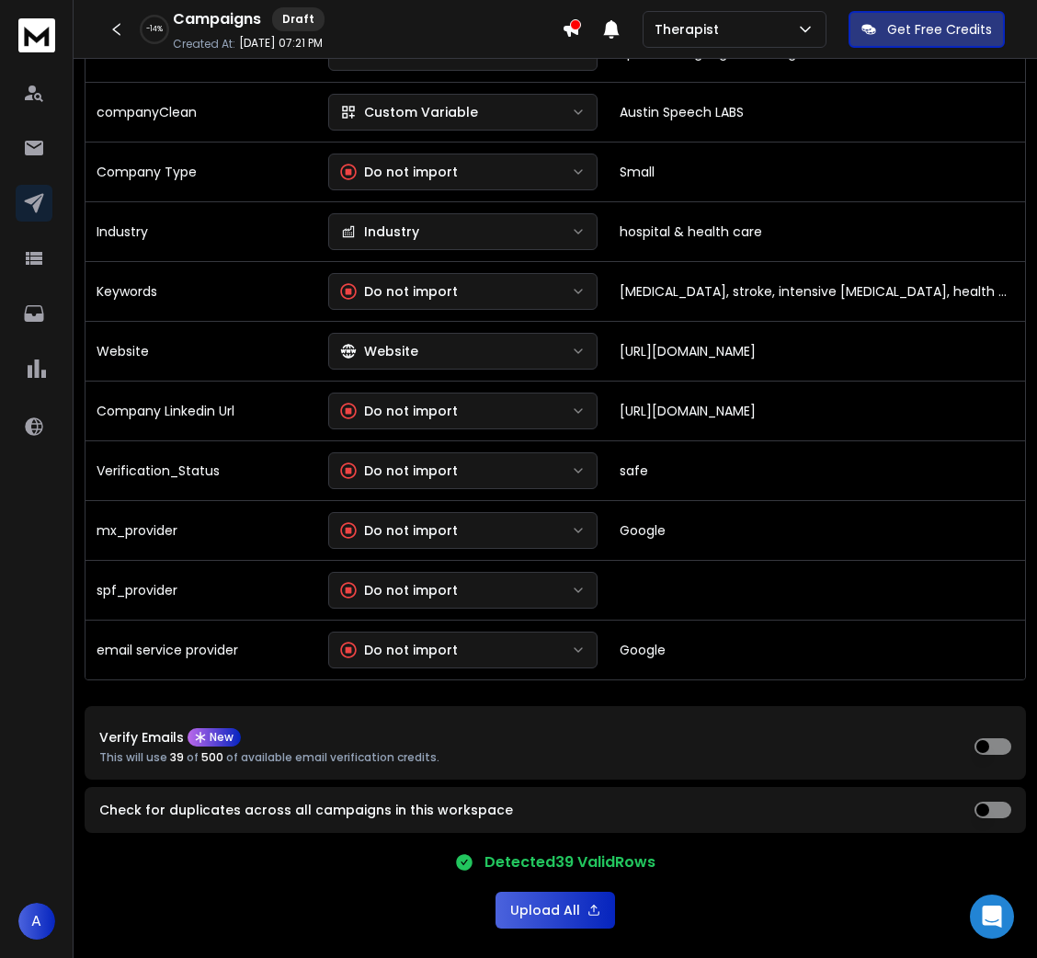
click at [563, 899] on button "Upload All" at bounding box center [554, 909] width 119 height 37
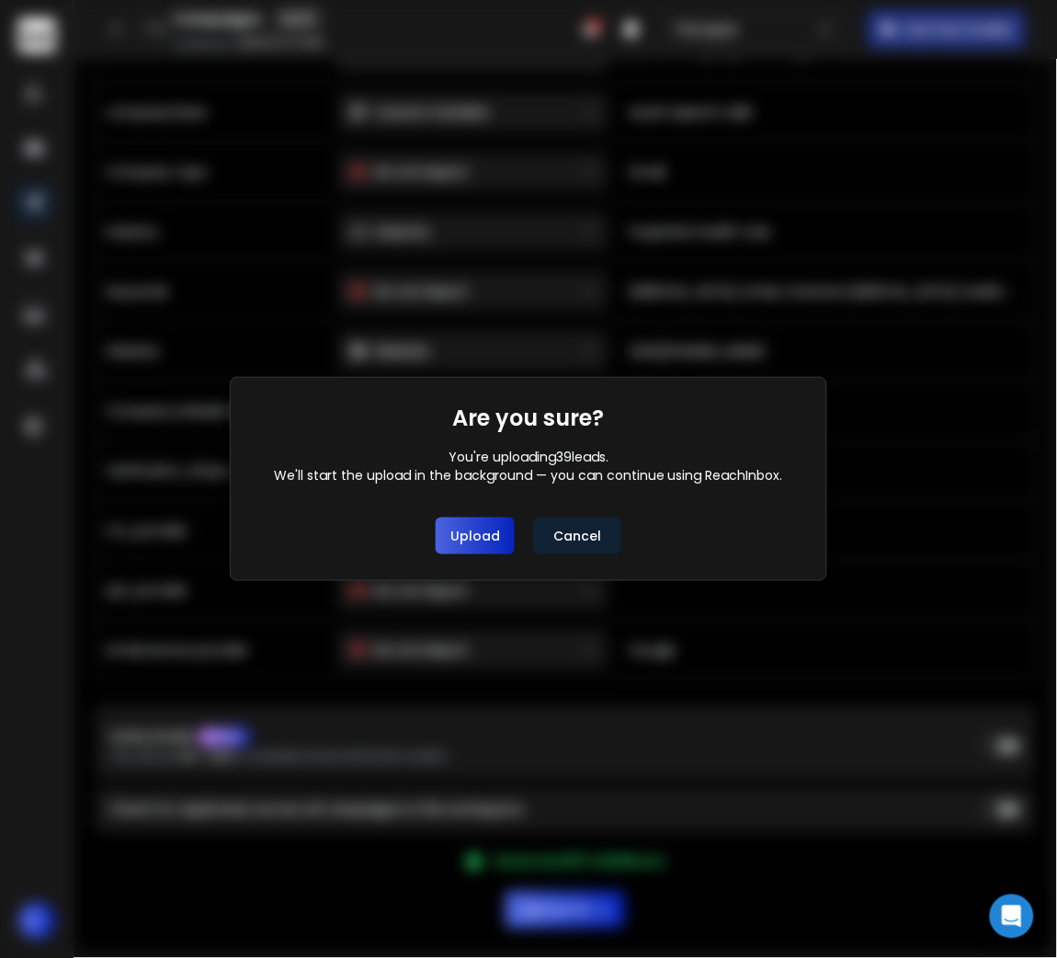
click at [453, 539] on button "Upload" at bounding box center [475, 535] width 79 height 37
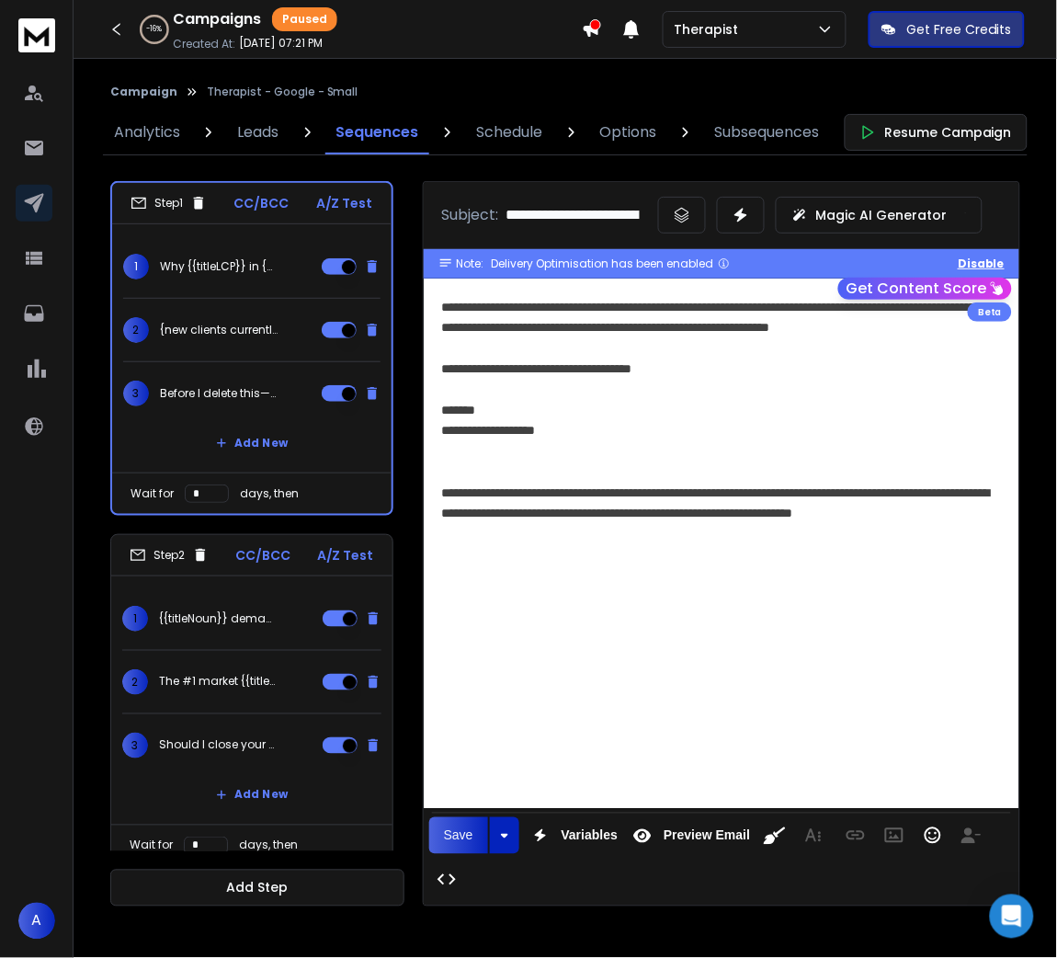
drag, startPoint x: 289, startPoint y: 126, endPoint x: 311, endPoint y: 136, distance: 23.4
click at [289, 126] on link "Leads" at bounding box center [257, 132] width 63 height 44
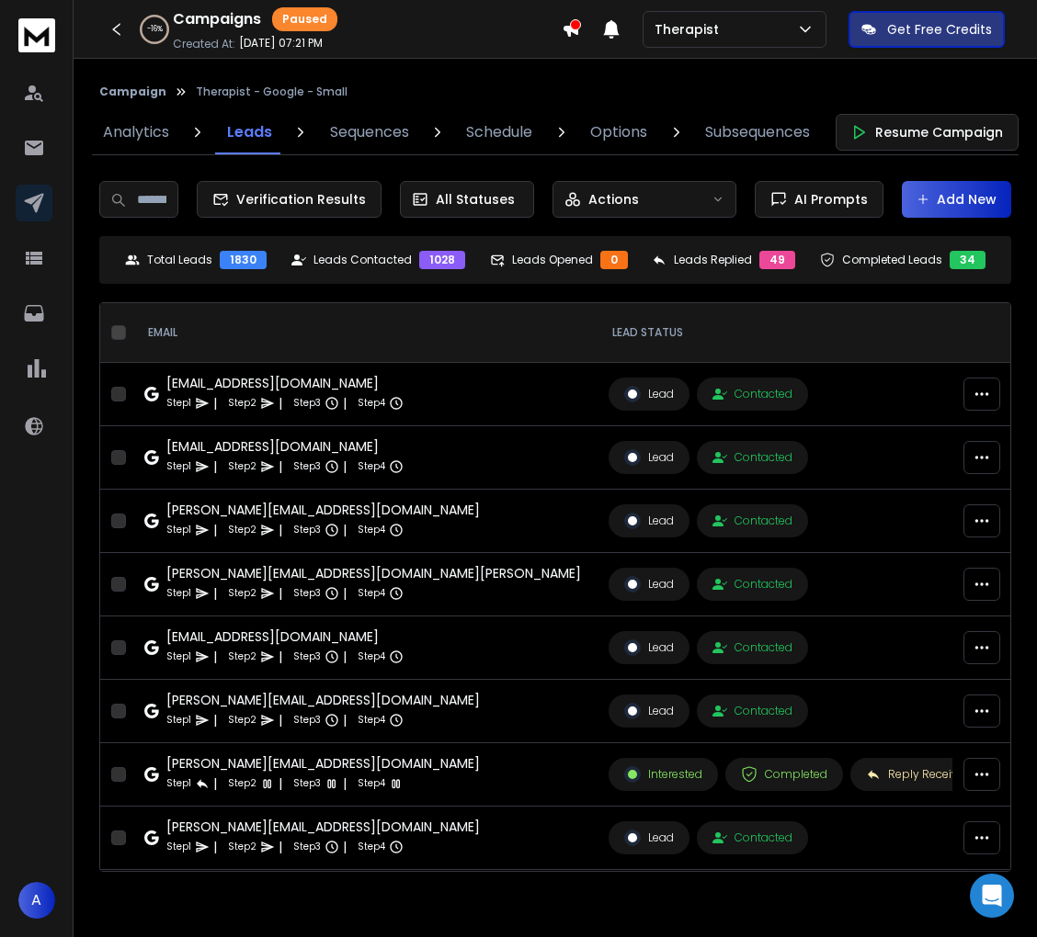
click at [966, 195] on button "Add New" at bounding box center [956, 199] width 109 height 37
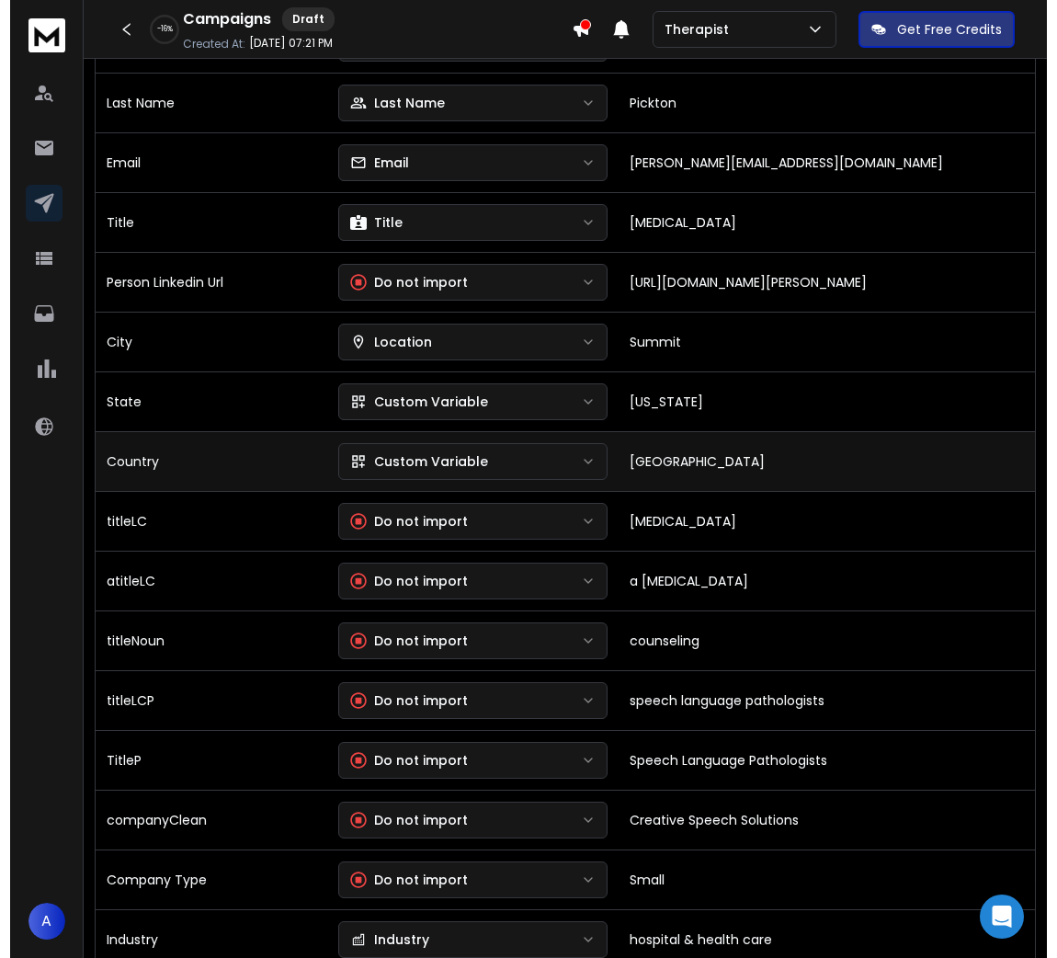
scroll to position [413, 0]
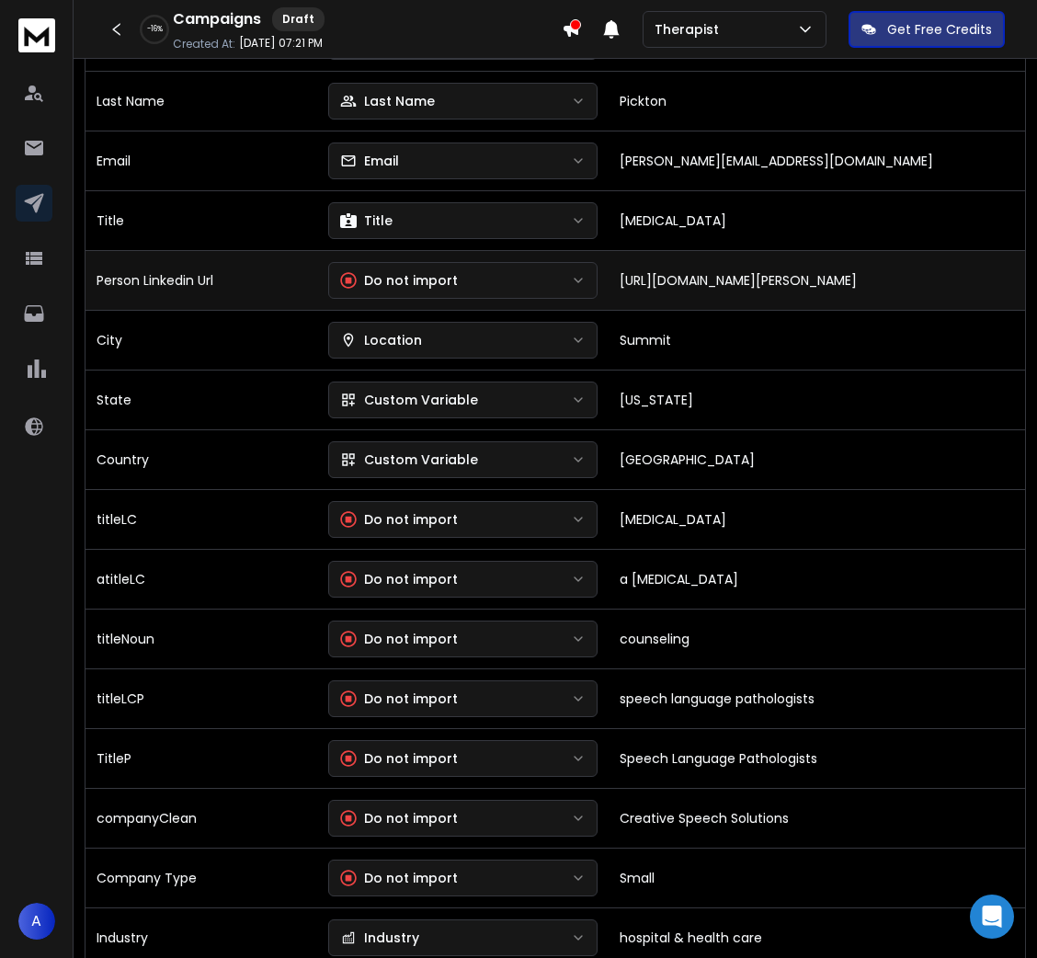
click at [365, 280] on div "Do not import" at bounding box center [399, 280] width 118 height 18
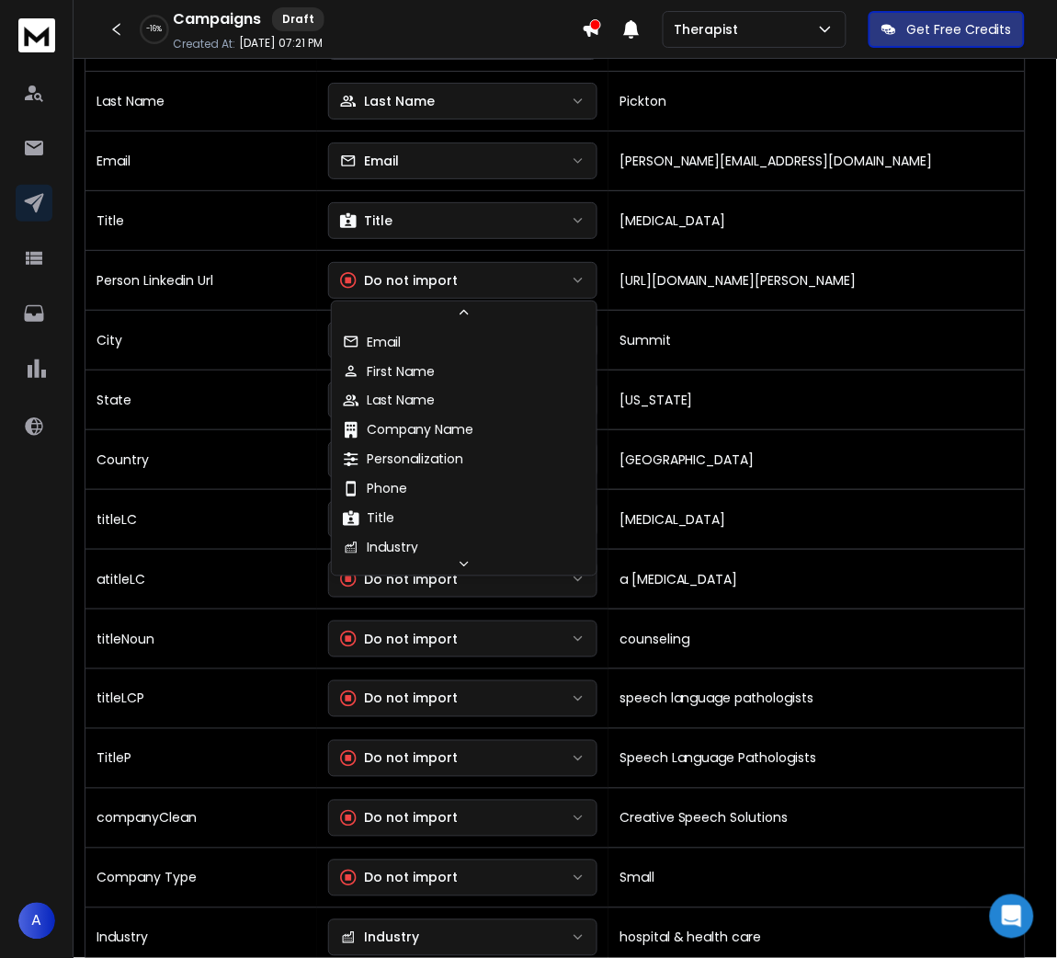
scroll to position [186, 0]
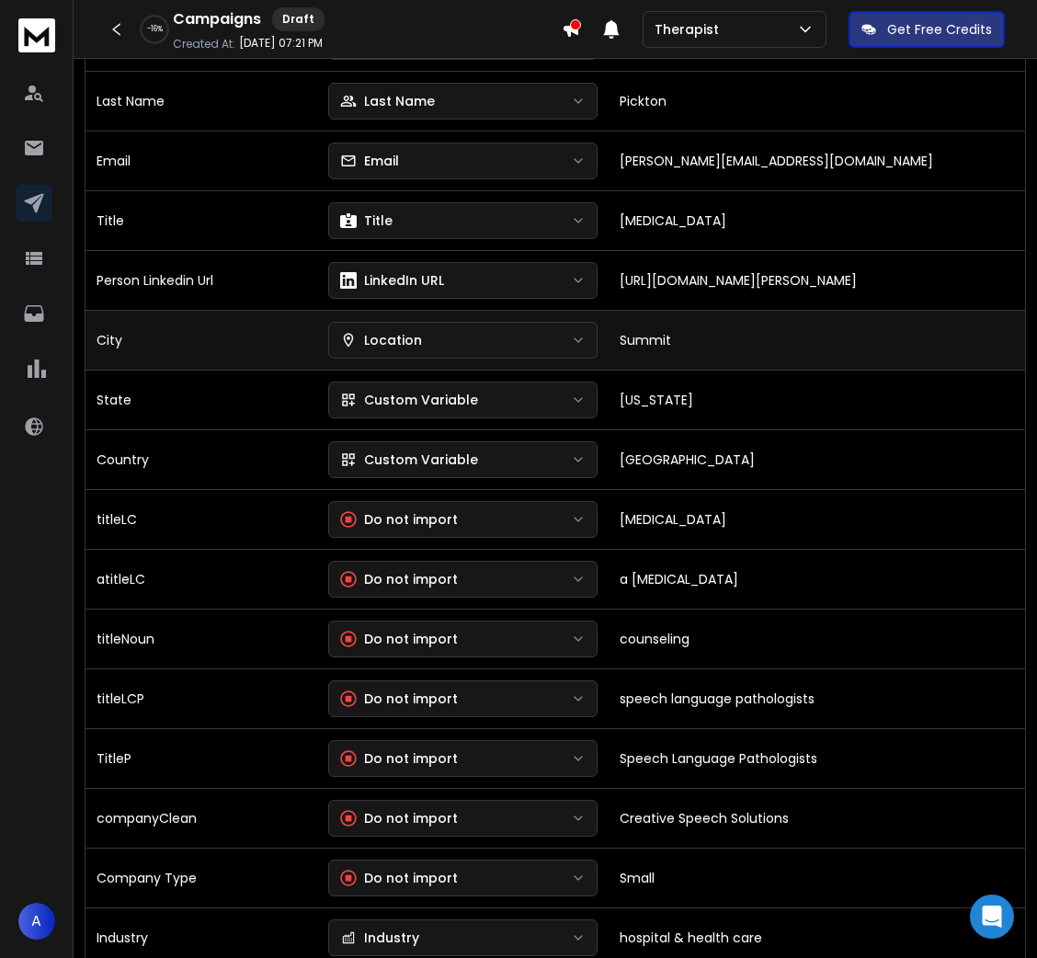
click at [407, 318] on td "Location" at bounding box center [462, 340] width 291 height 60
click at [418, 345] on div "Location" at bounding box center [381, 340] width 82 height 18
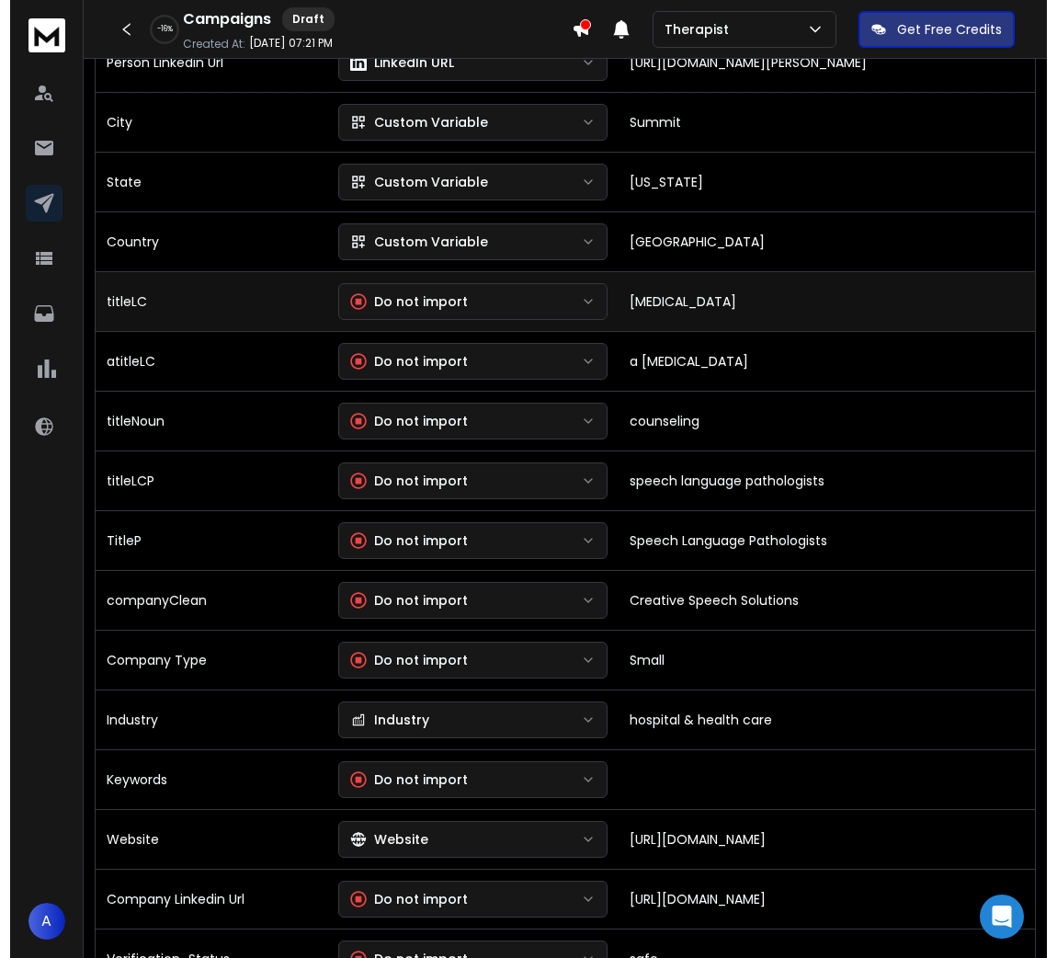
scroll to position [688, 0]
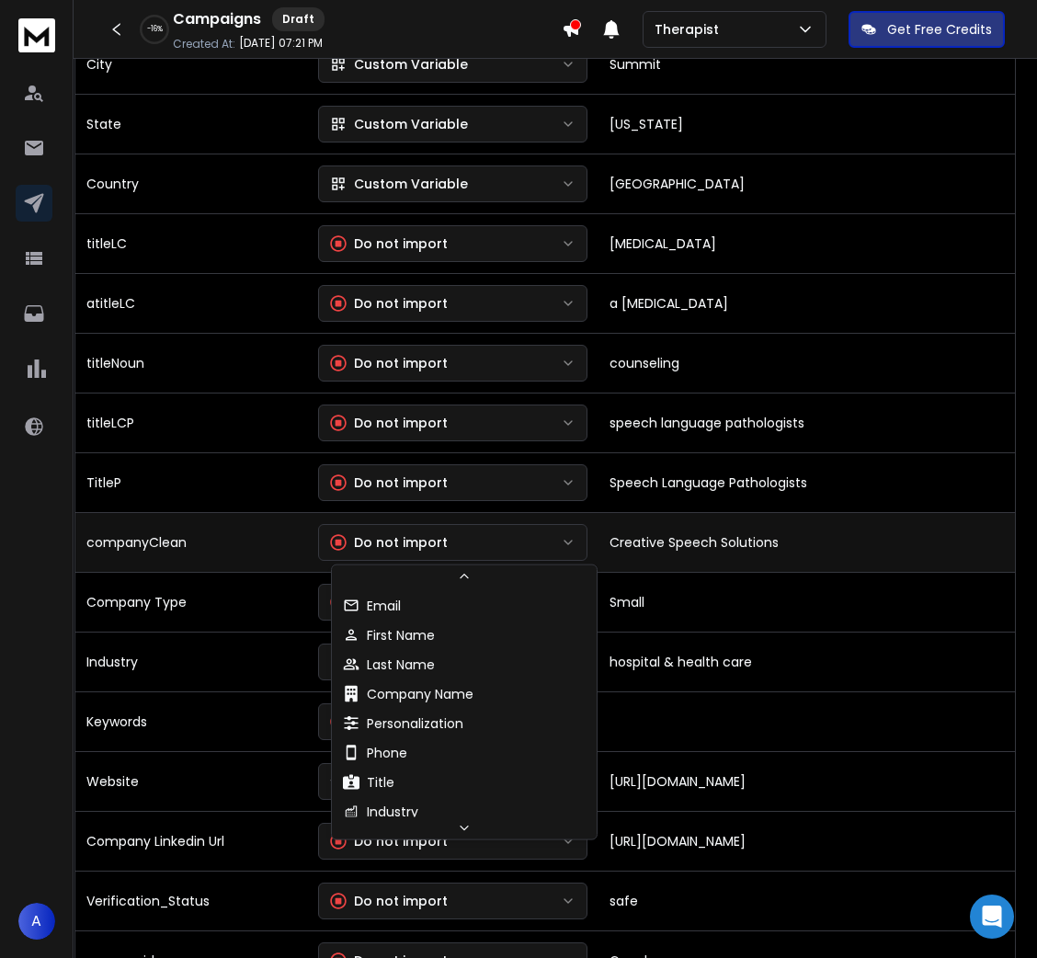
click at [390, 543] on div "Do not import" at bounding box center [389, 542] width 118 height 18
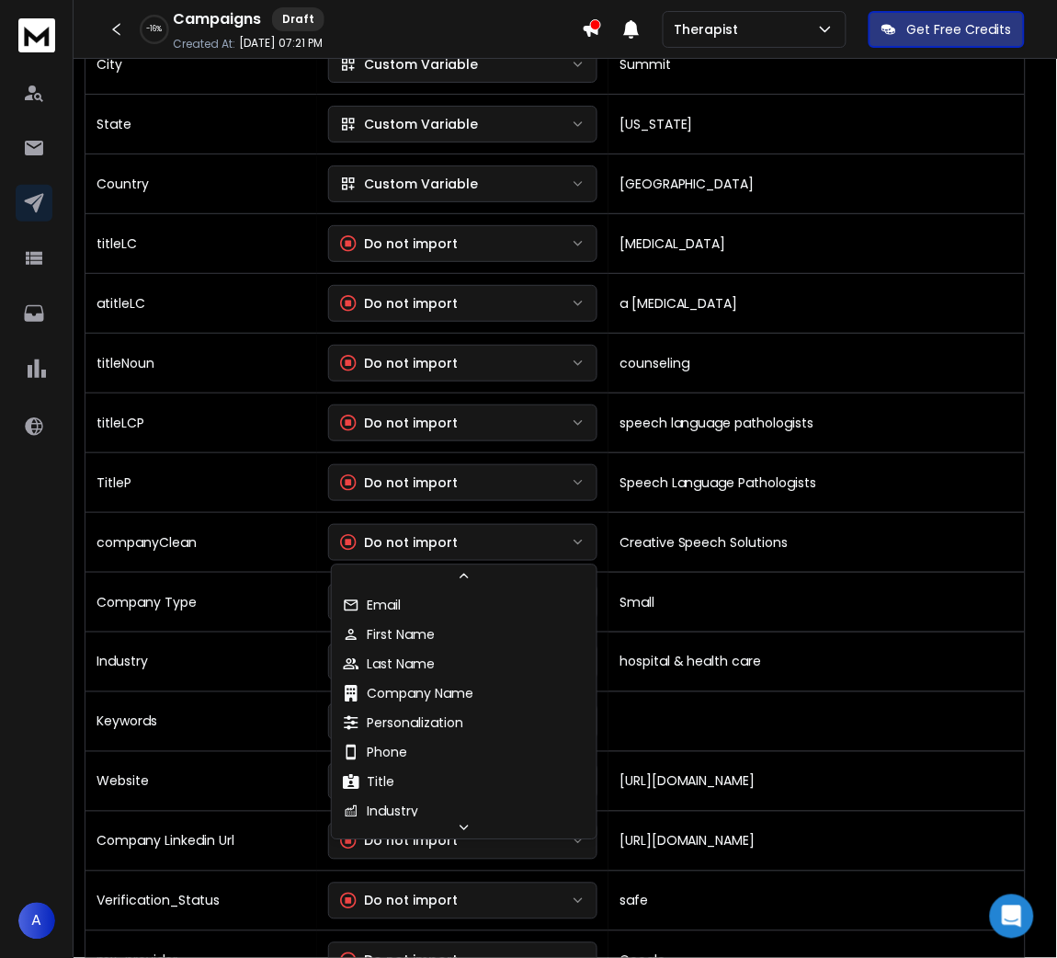
scroll to position [186, 0]
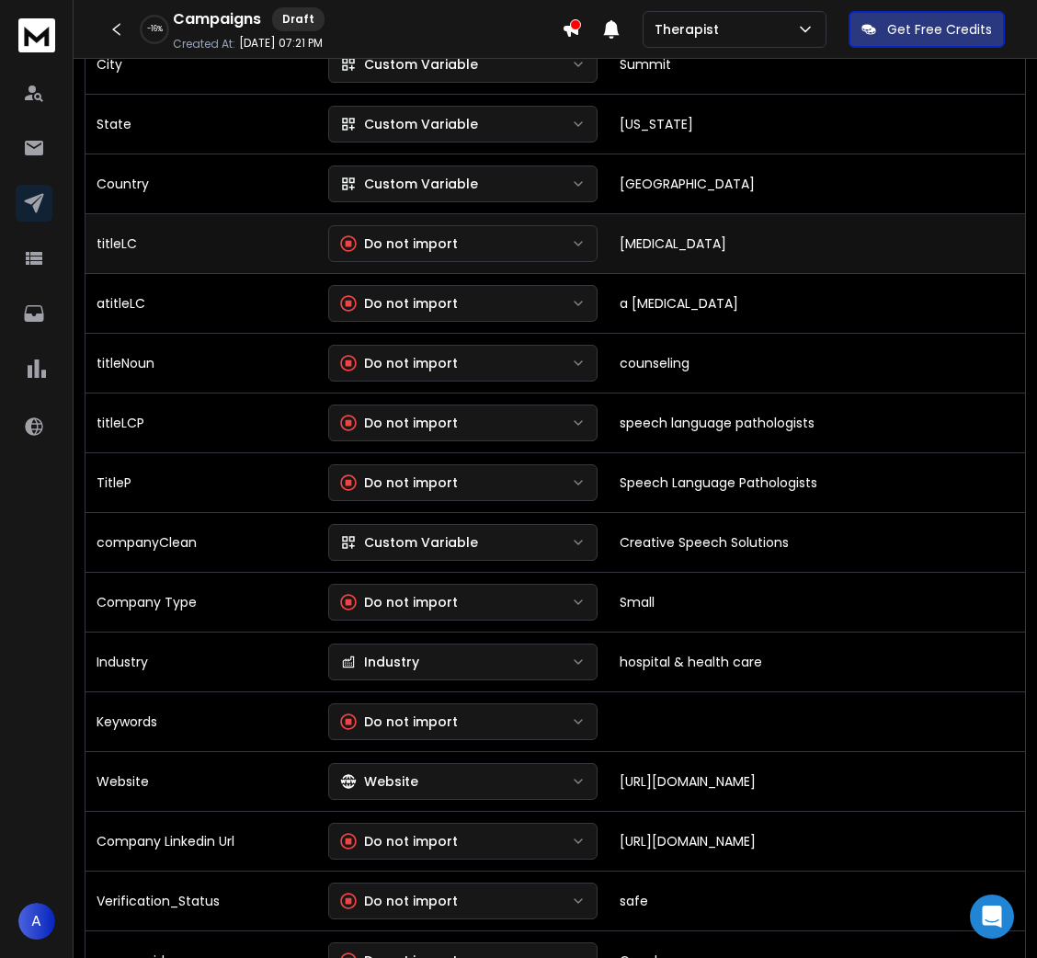
click at [370, 254] on button "Do not import" at bounding box center [462, 243] width 269 height 37
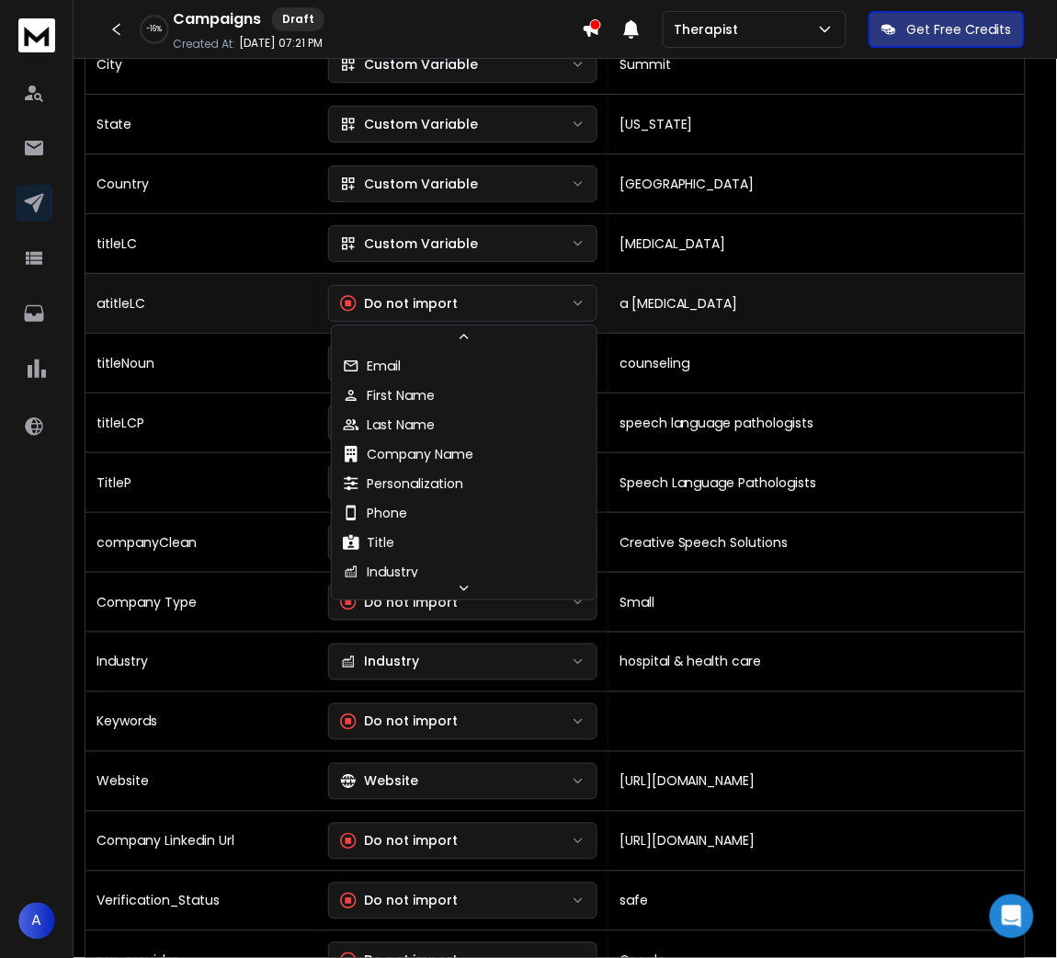
click at [388, 309] on div "Do not import" at bounding box center [399, 303] width 118 height 18
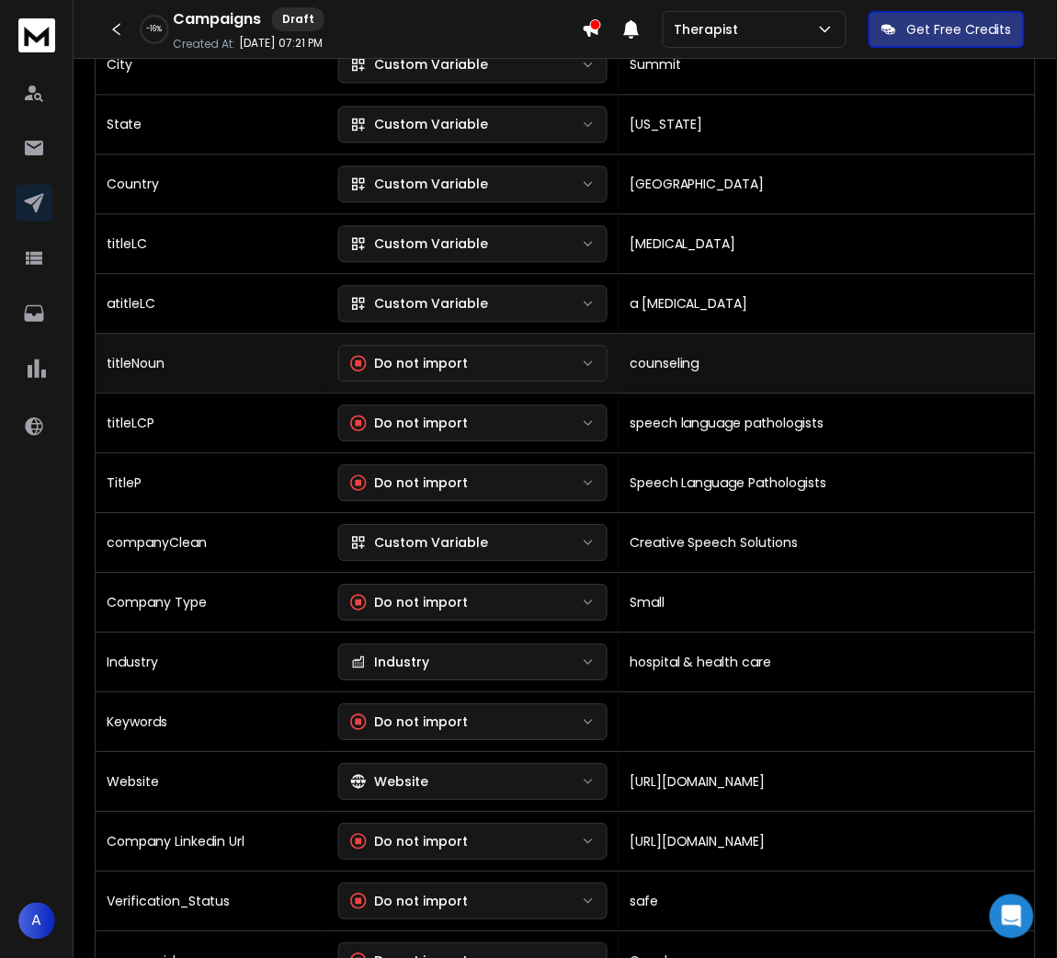
click at [398, 367] on div "Do not import" at bounding box center [409, 363] width 118 height 18
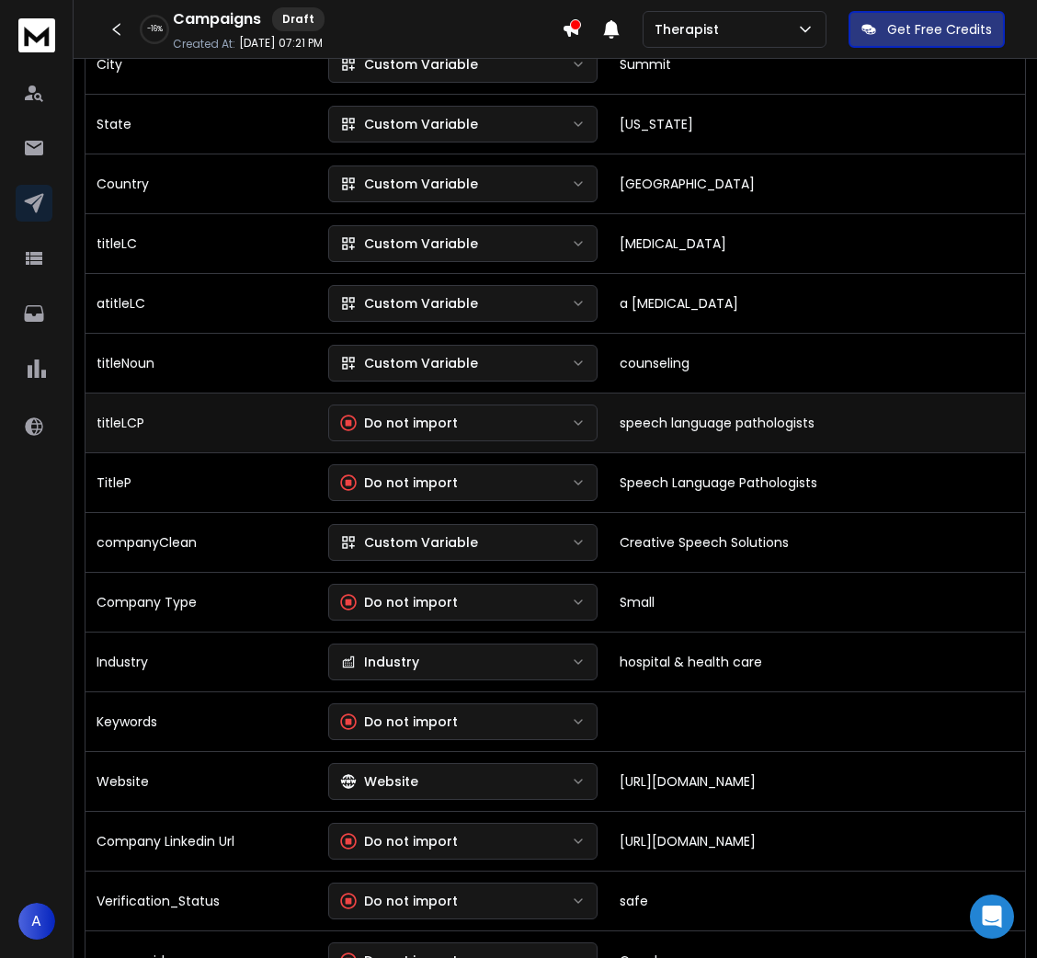
click at [403, 433] on button "Do not import" at bounding box center [462, 422] width 269 height 37
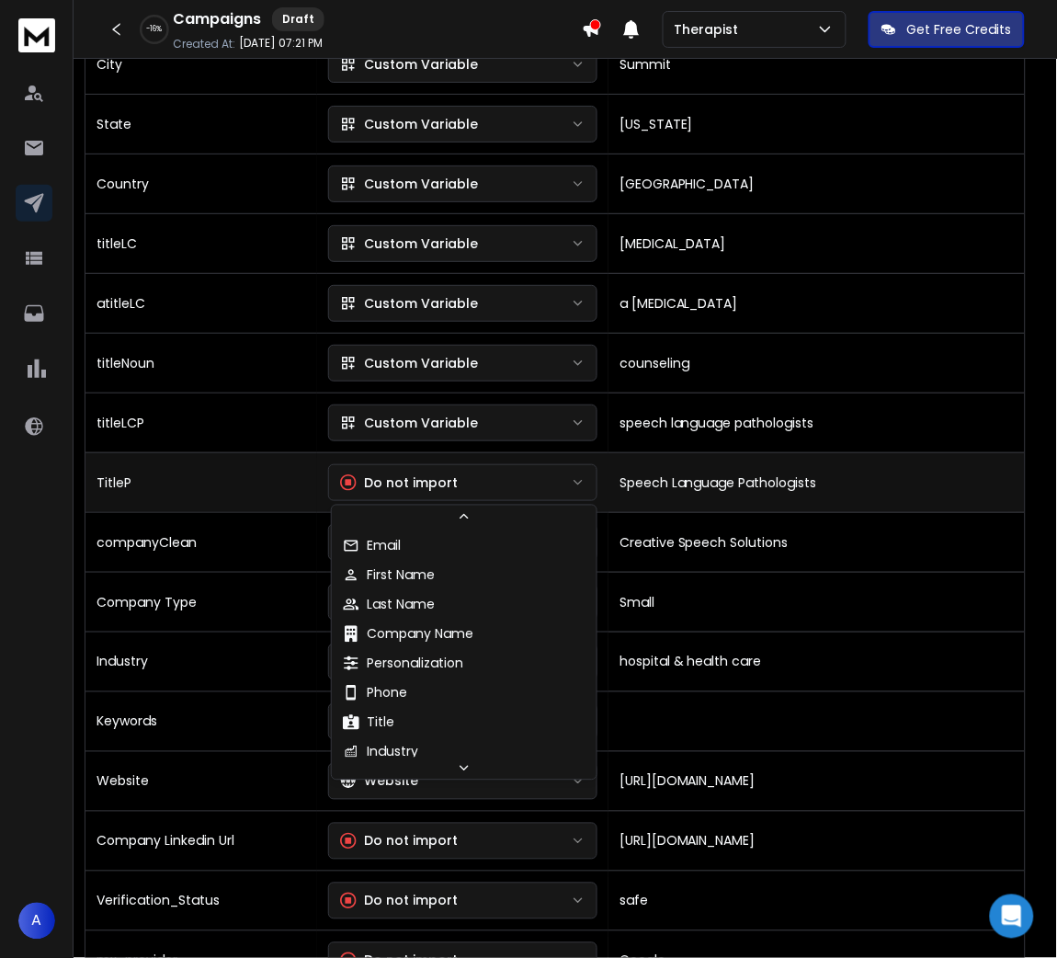
click at [416, 485] on div "Do not import" at bounding box center [399, 482] width 118 height 18
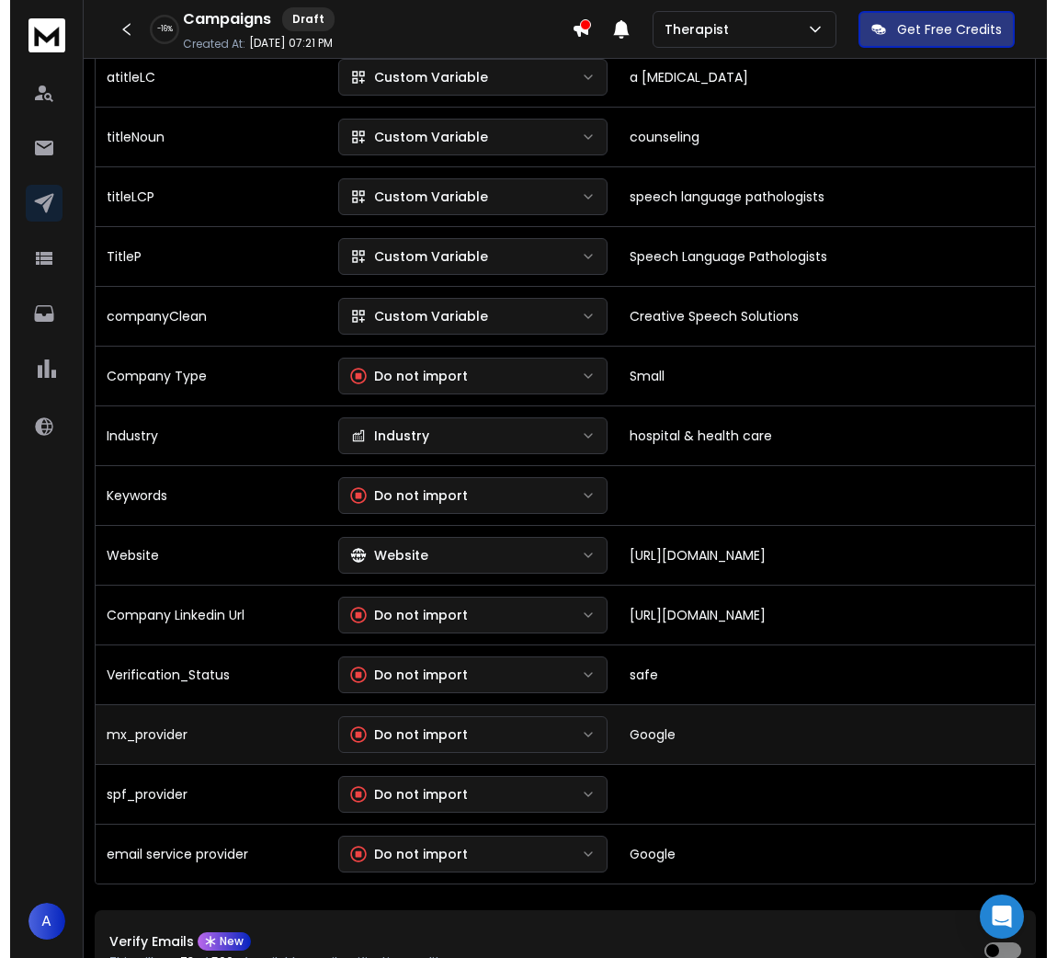
scroll to position [1120, 0]
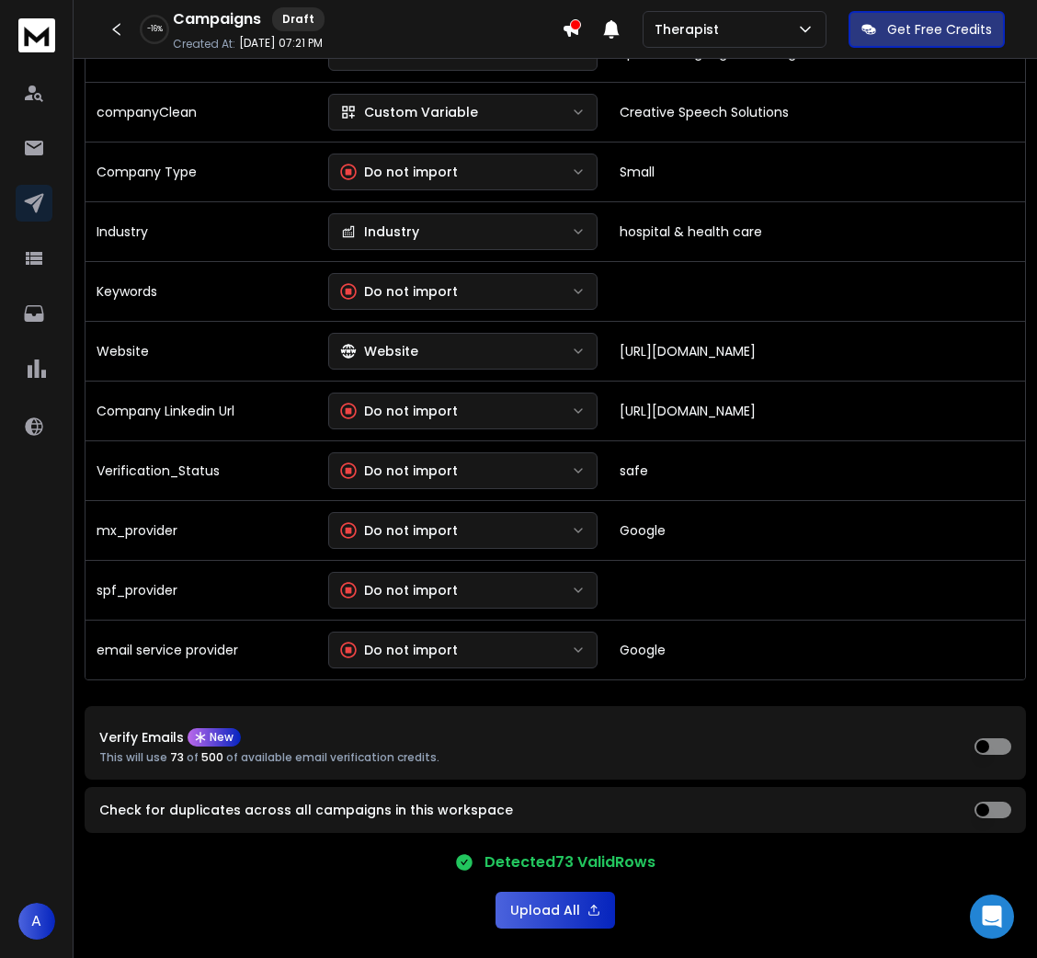
click at [548, 915] on button "Upload All" at bounding box center [554, 909] width 119 height 37
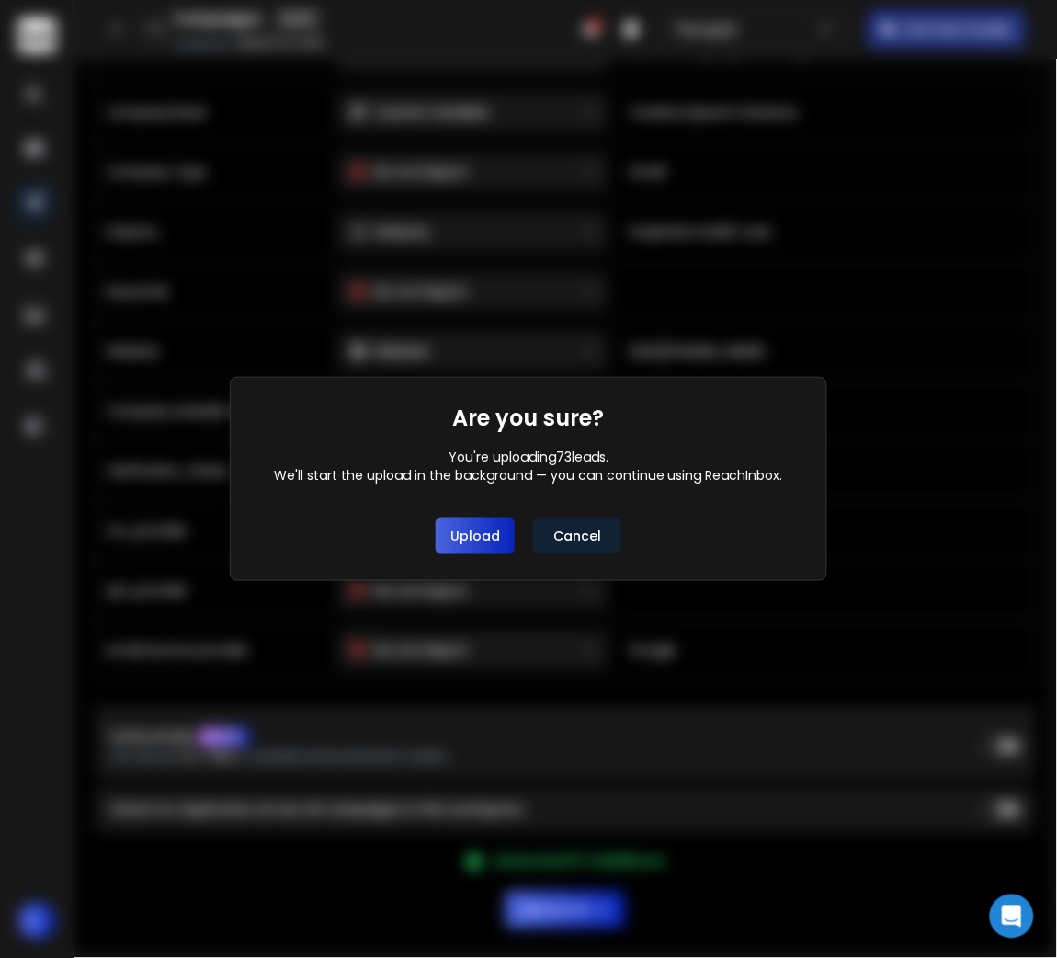
click at [470, 544] on button "Upload" at bounding box center [475, 535] width 79 height 37
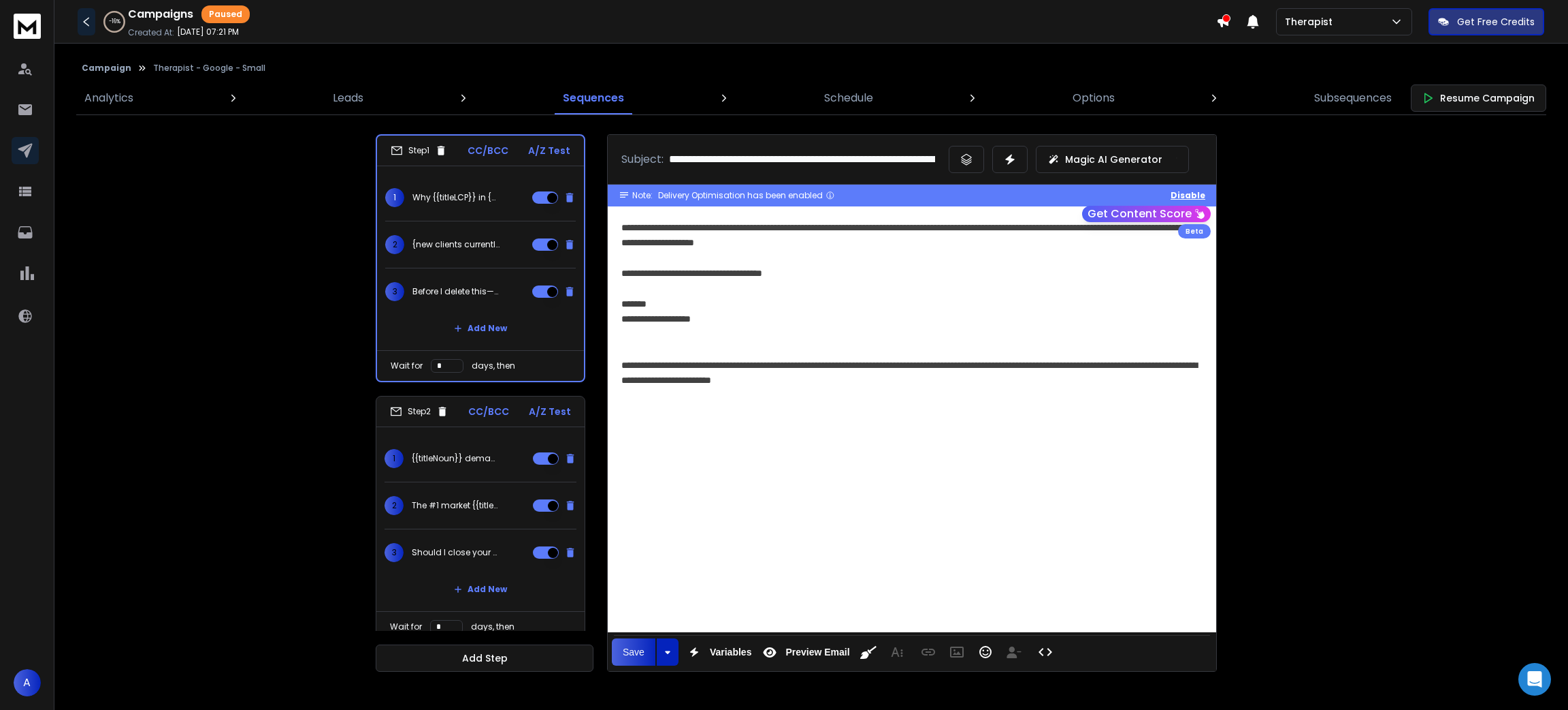
click at [90, 16] on icon at bounding box center [86, 21] width 13 height 13
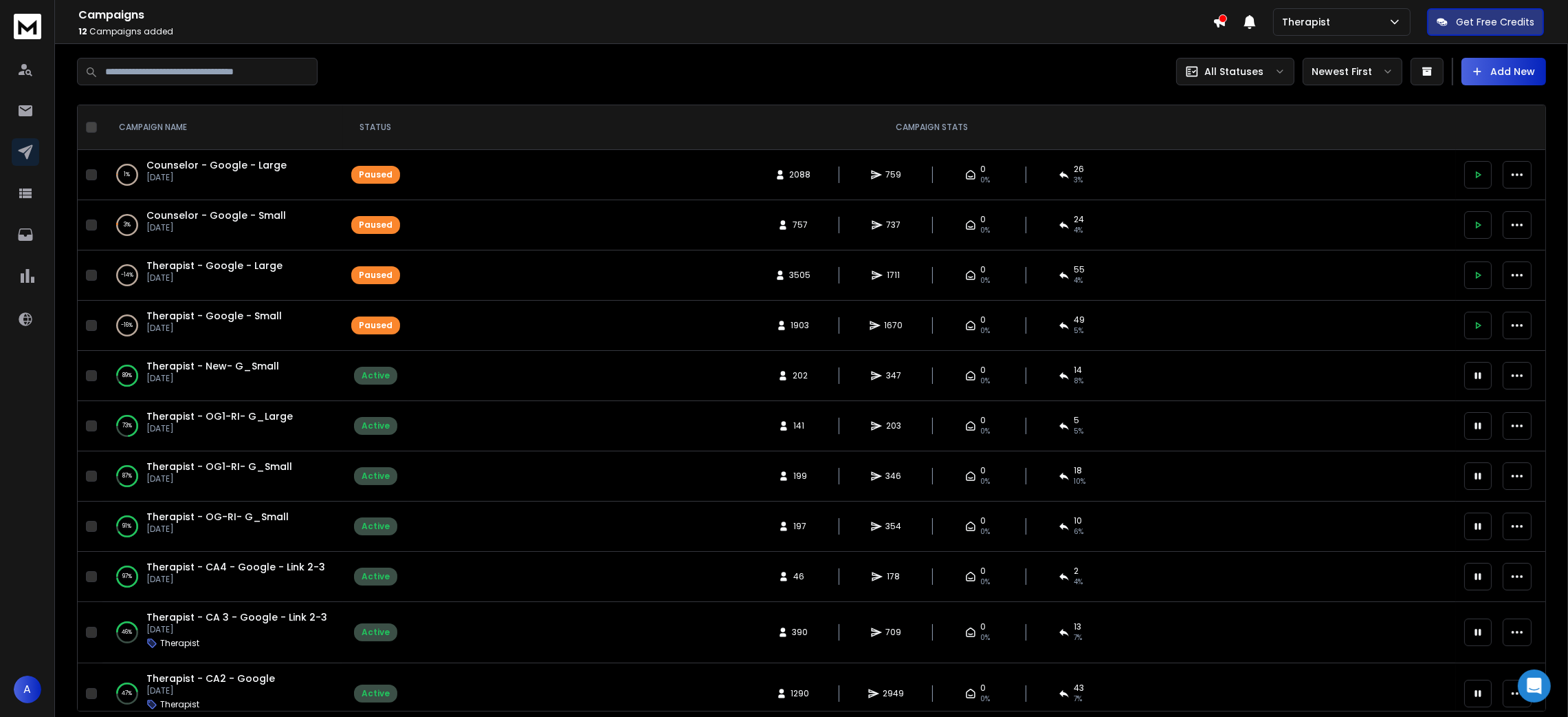
click at [790, 271] on button at bounding box center [1478, 275] width 28 height 28
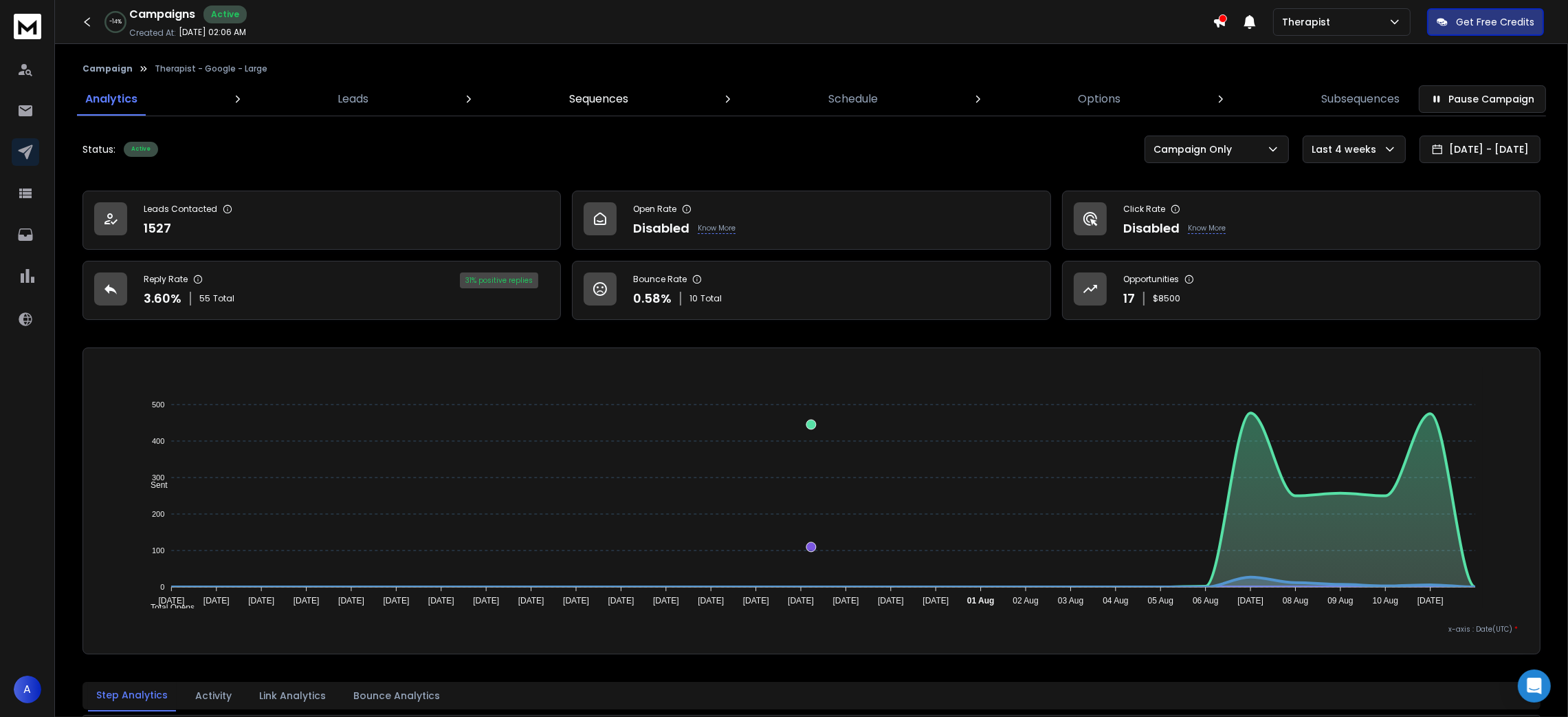
click at [566, 97] on link "Sequences" at bounding box center [598, 99] width 76 height 33
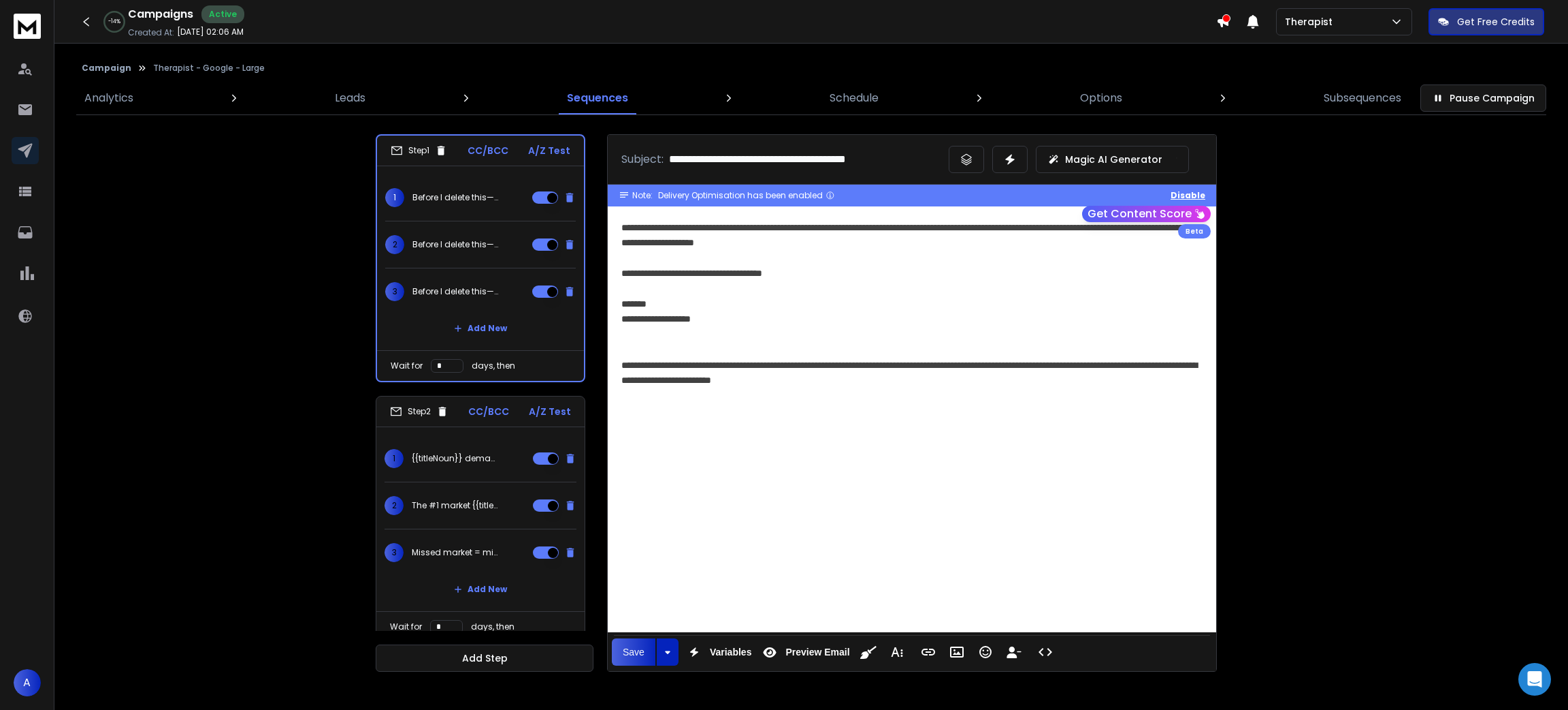
click at [536, 244] on button "button" at bounding box center [545, 245] width 26 height 13
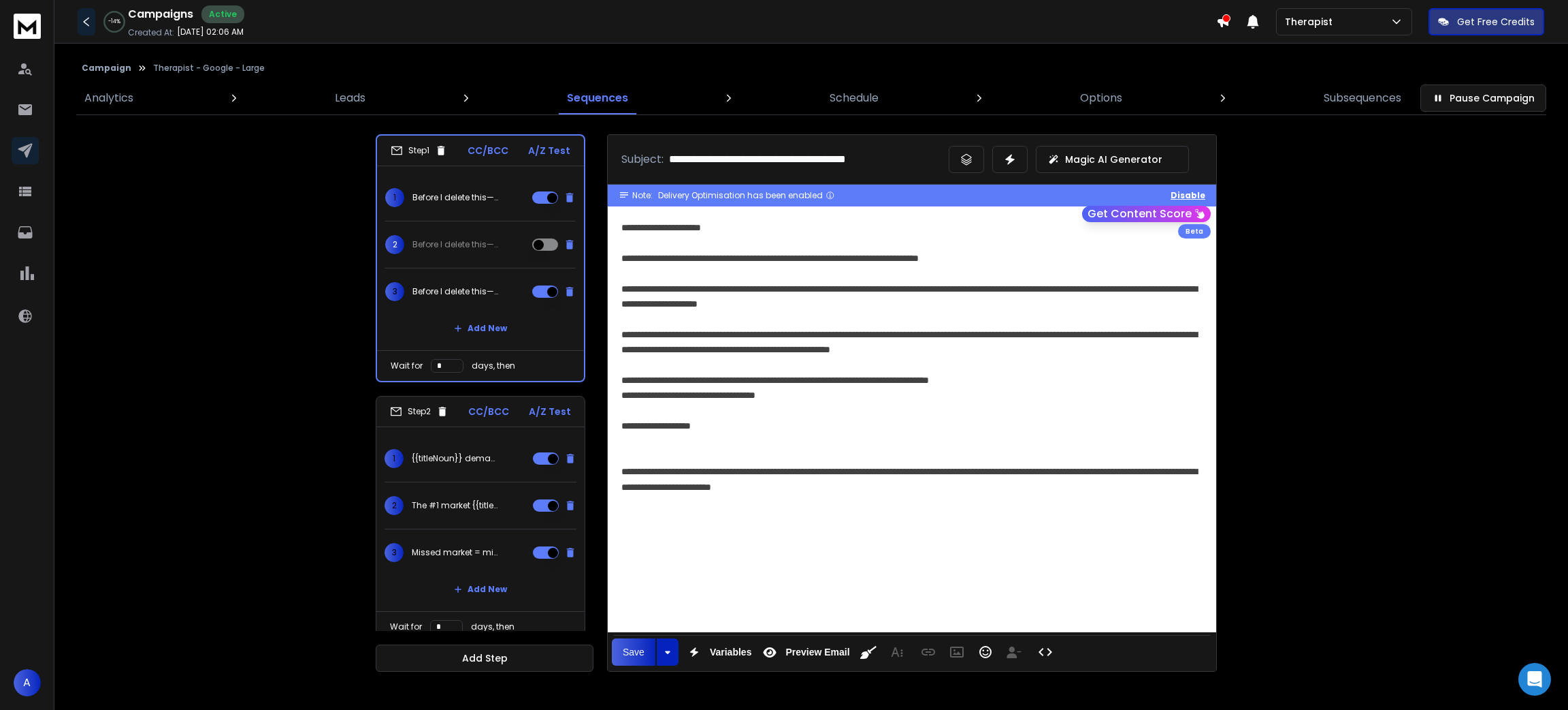
click at [87, 16] on icon at bounding box center [86, 21] width 13 height 13
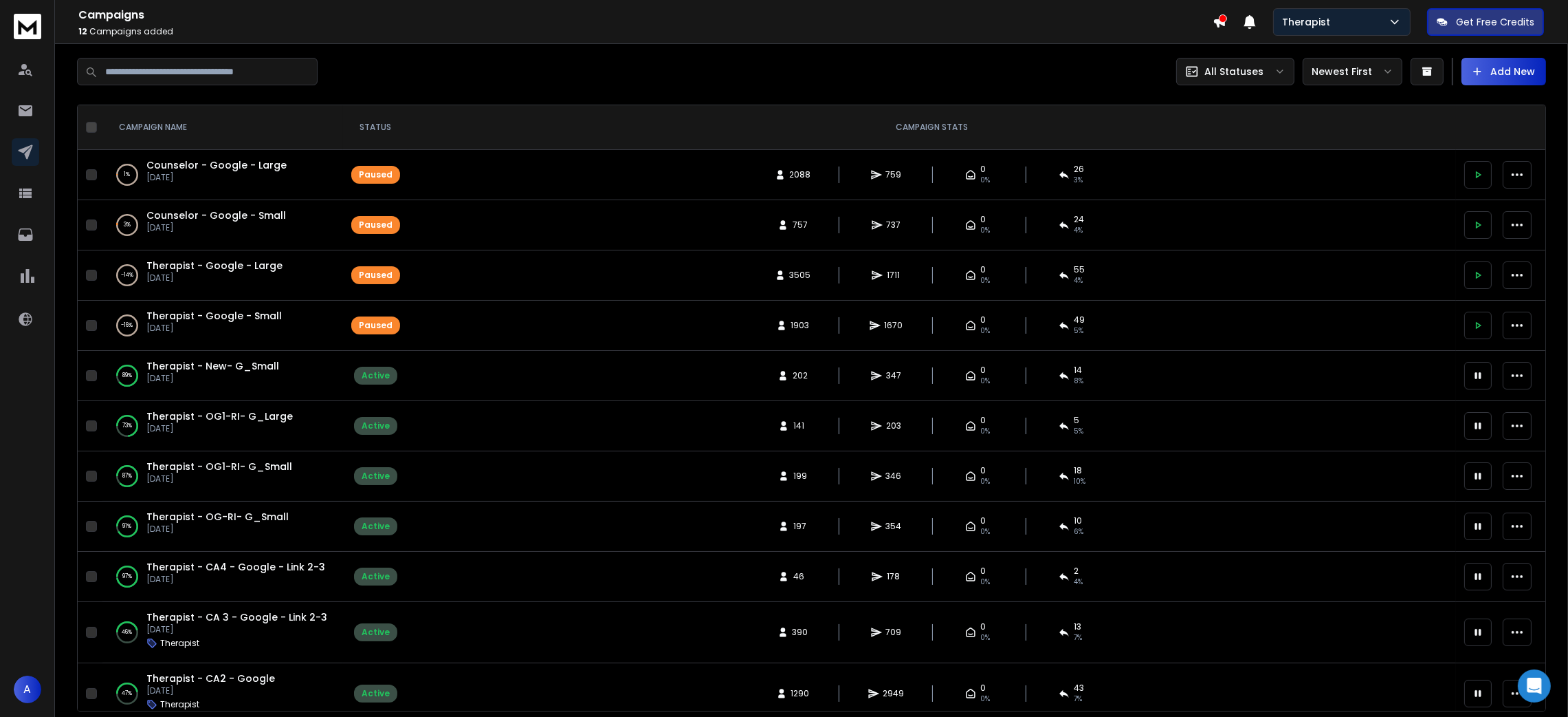
click at [1318, 20] on p "Therapist" at bounding box center [1309, 22] width 54 height 13
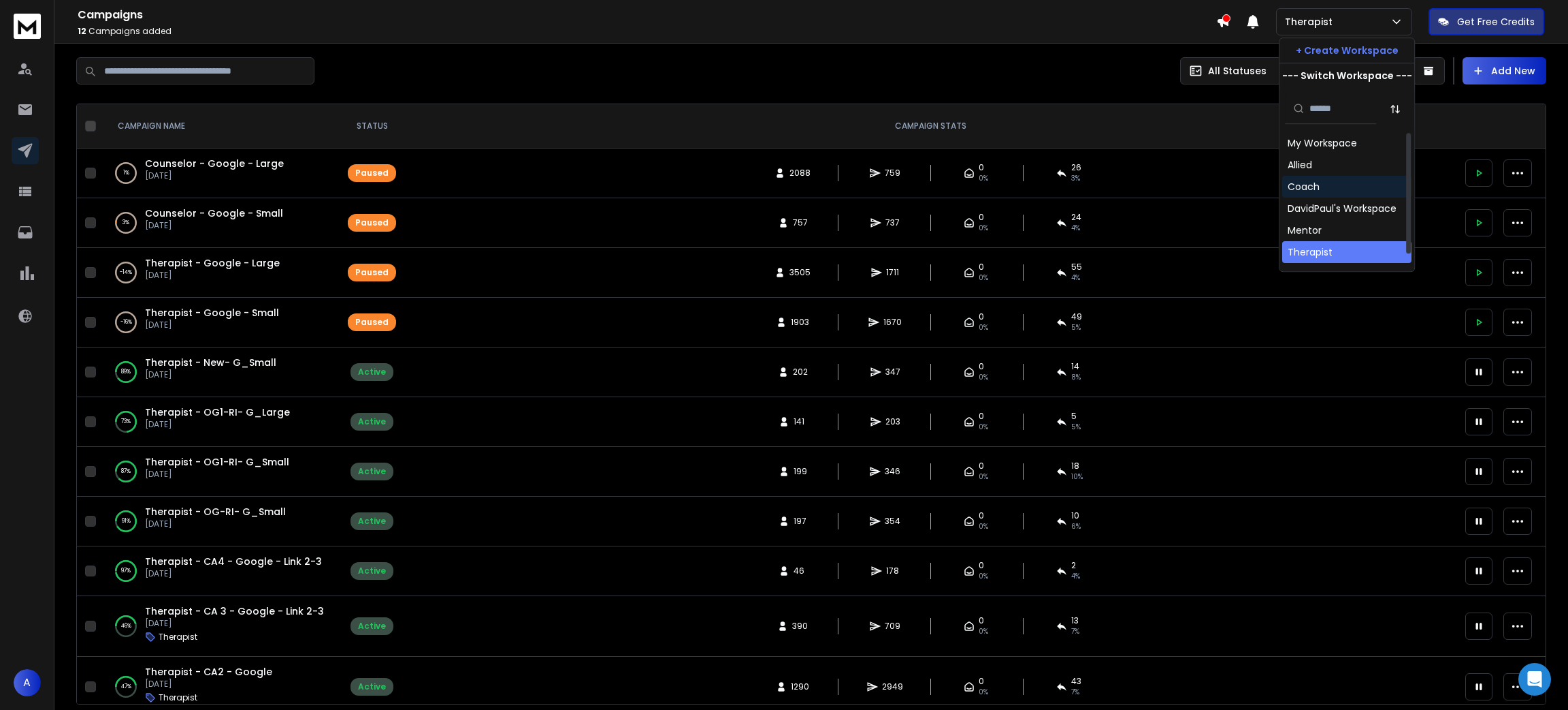
click at [1347, 178] on div "Coach" at bounding box center [1347, 186] width 130 height 21
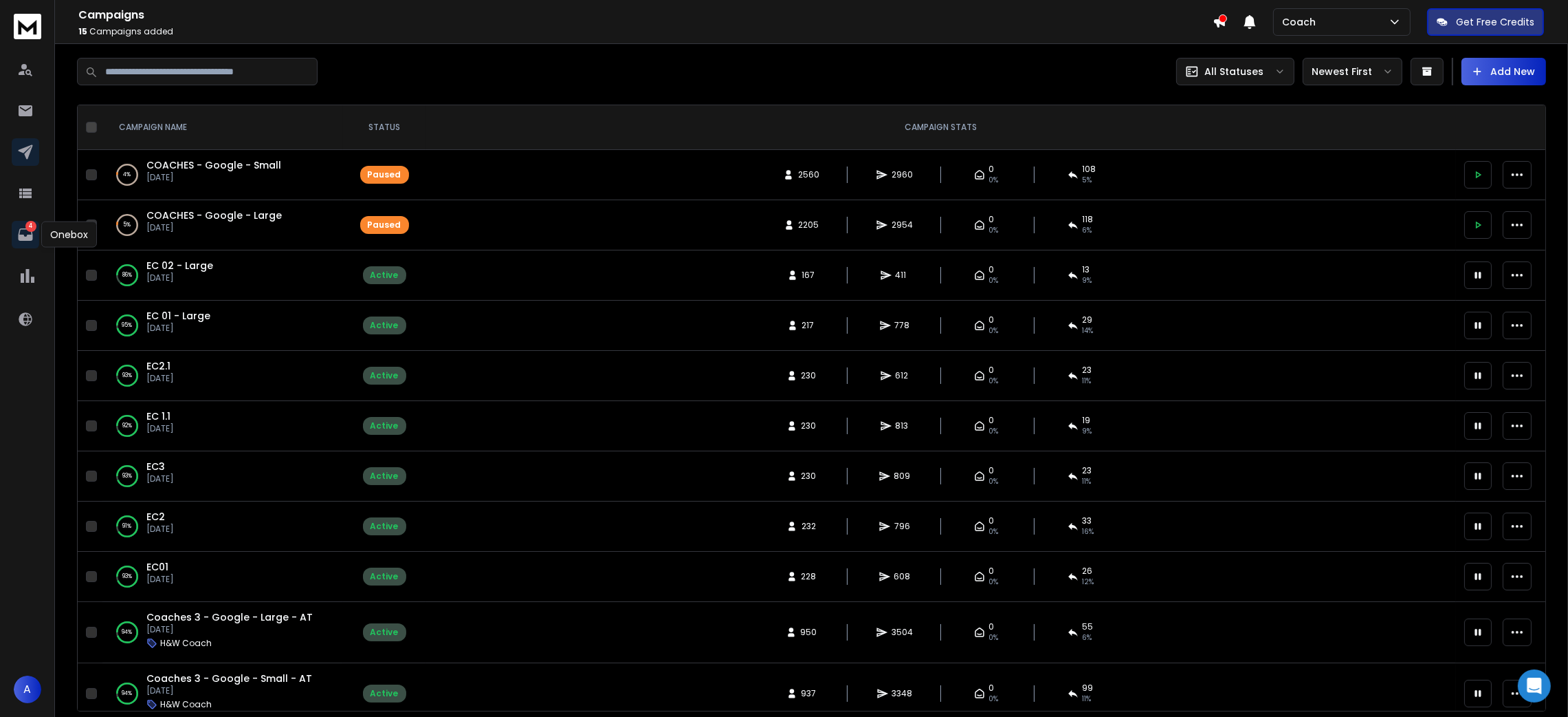
click at [27, 230] on p "4" at bounding box center [31, 226] width 11 height 11
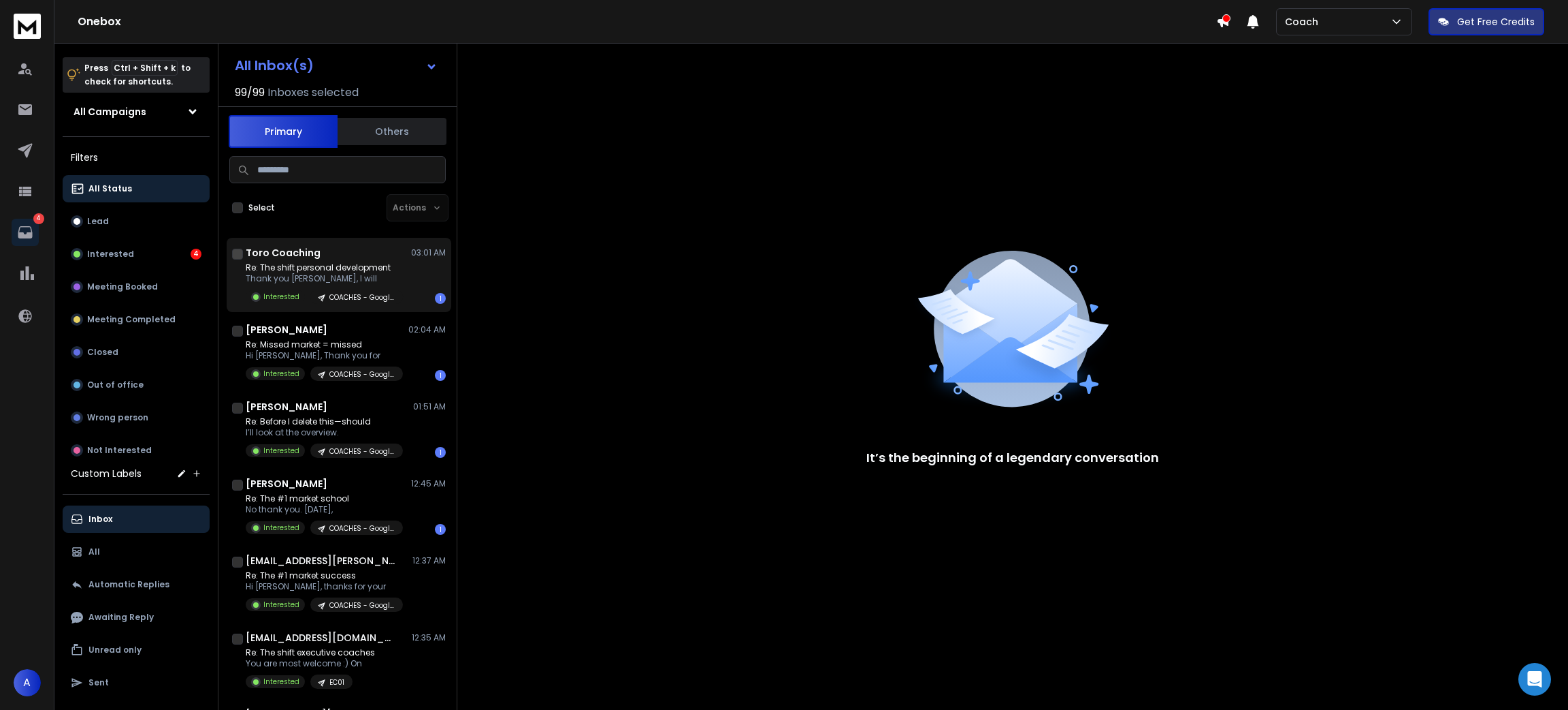
click at [330, 267] on p "Re: The shift personal development" at bounding box center [324, 268] width 157 height 11
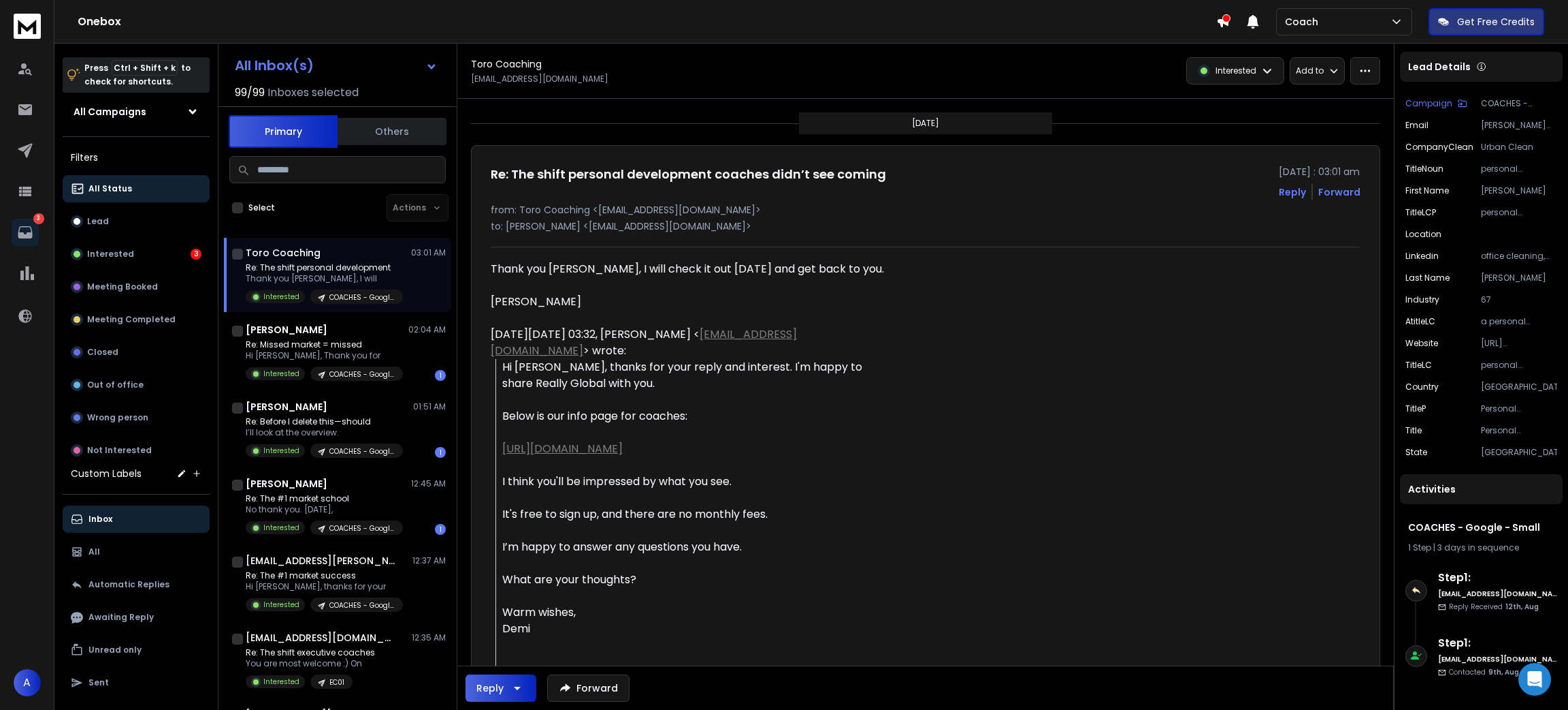
click at [473, 697] on button "Reply" at bounding box center [501, 688] width 71 height 27
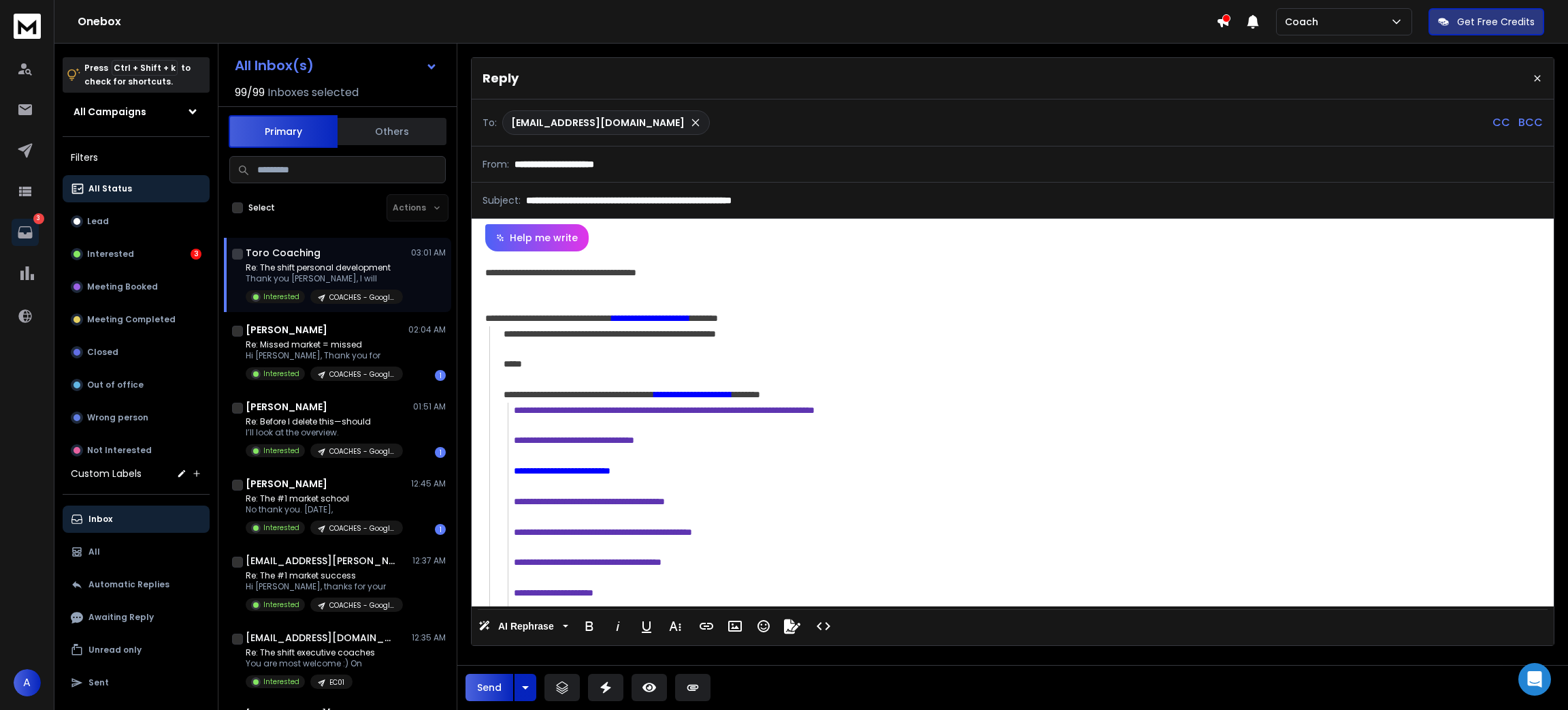
click at [473, 699] on button "Send" at bounding box center [490, 687] width 47 height 27
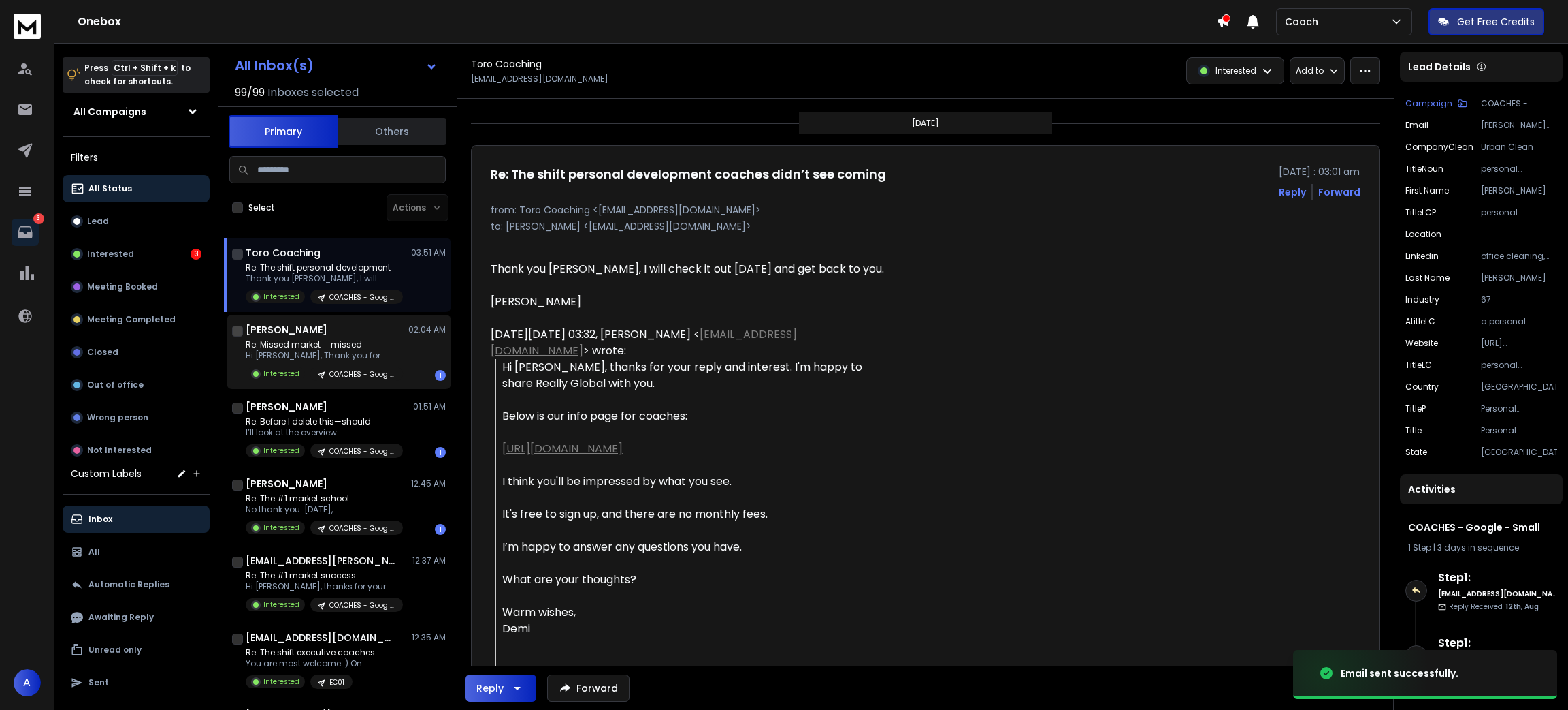
click at [360, 341] on p "Re: Missed market = missed" at bounding box center [324, 345] width 157 height 11
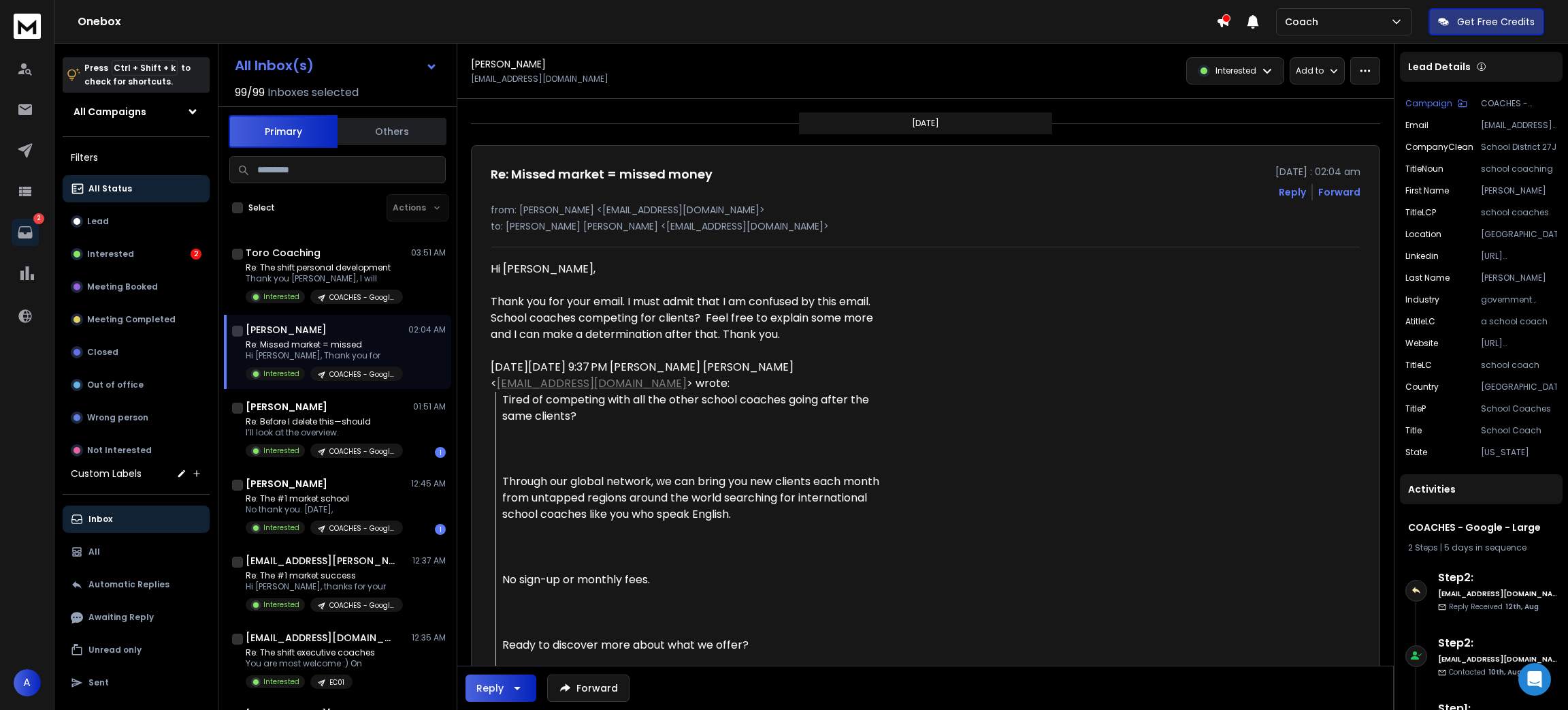
click at [484, 683] on div "Reply" at bounding box center [490, 688] width 27 height 13
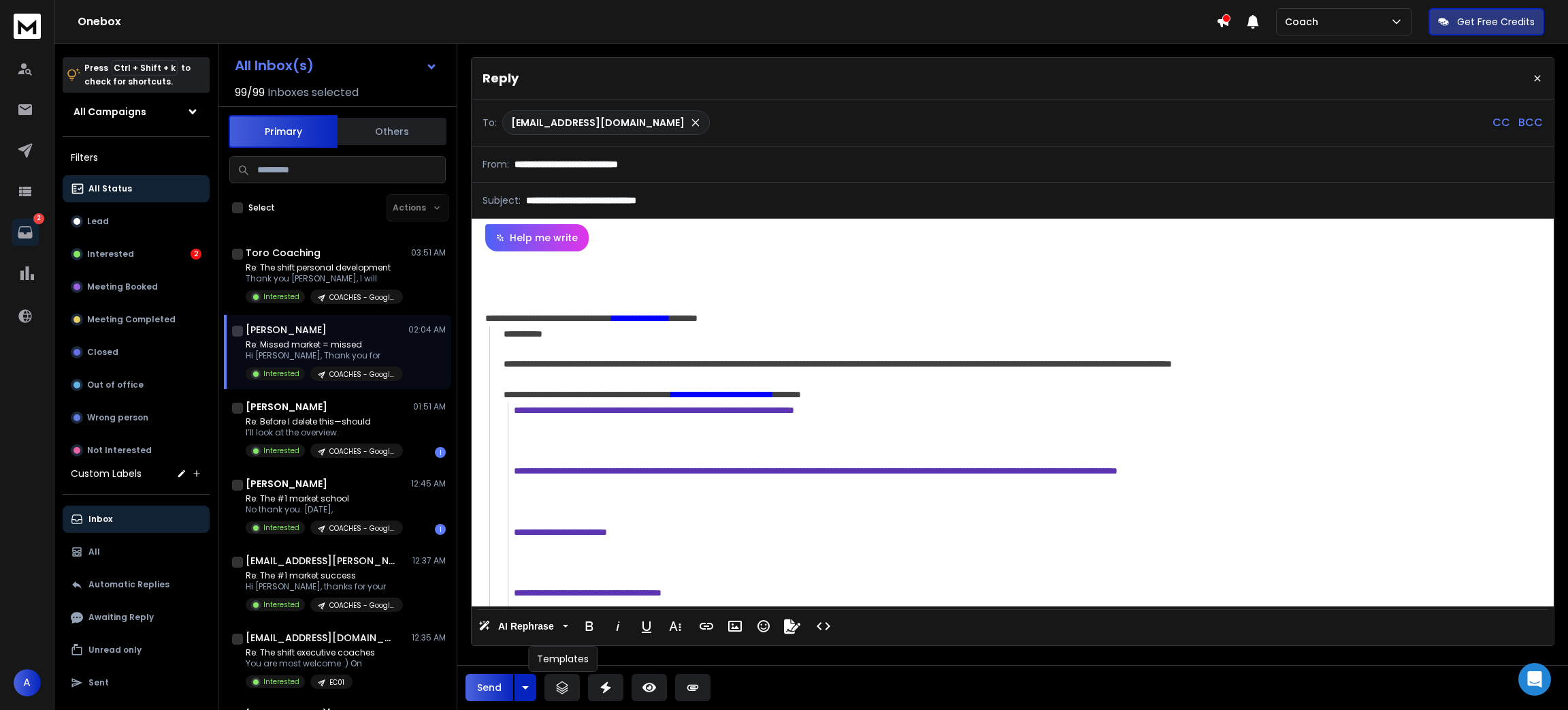
click at [561, 692] on icon at bounding box center [562, 687] width 13 height 13
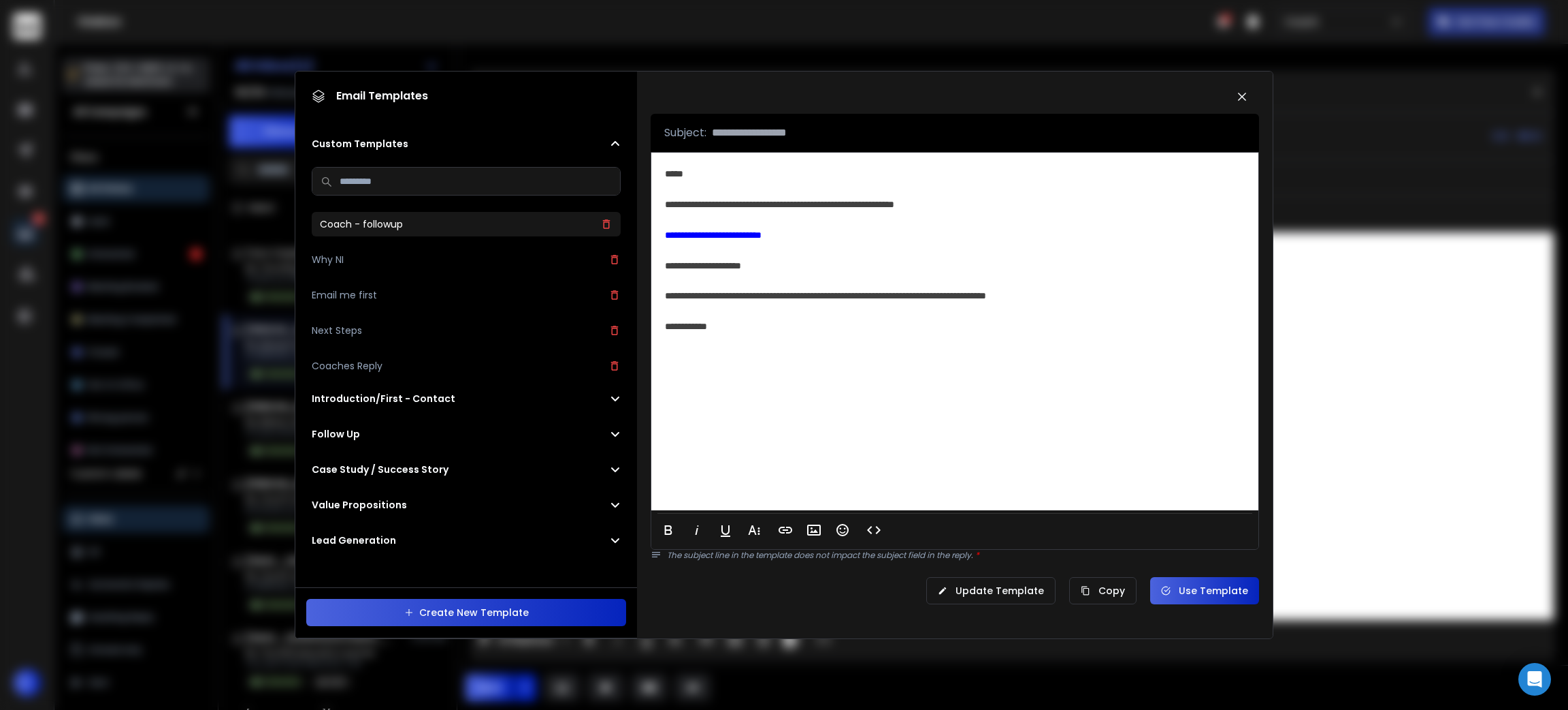
click at [386, 359] on div "Coaches Reply" at bounding box center [467, 365] width 310 height 24
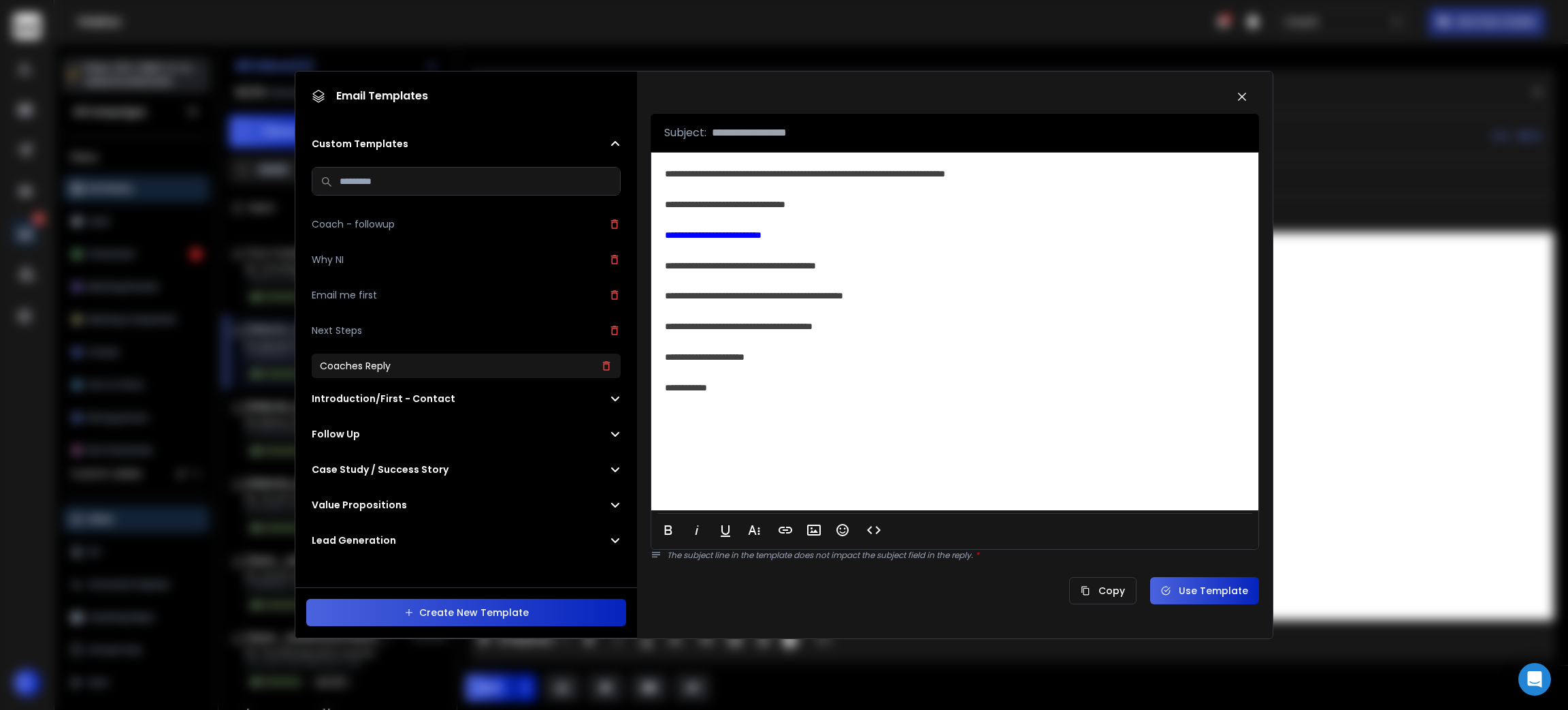
click at [1181, 587] on button "Use Template" at bounding box center [1204, 590] width 109 height 27
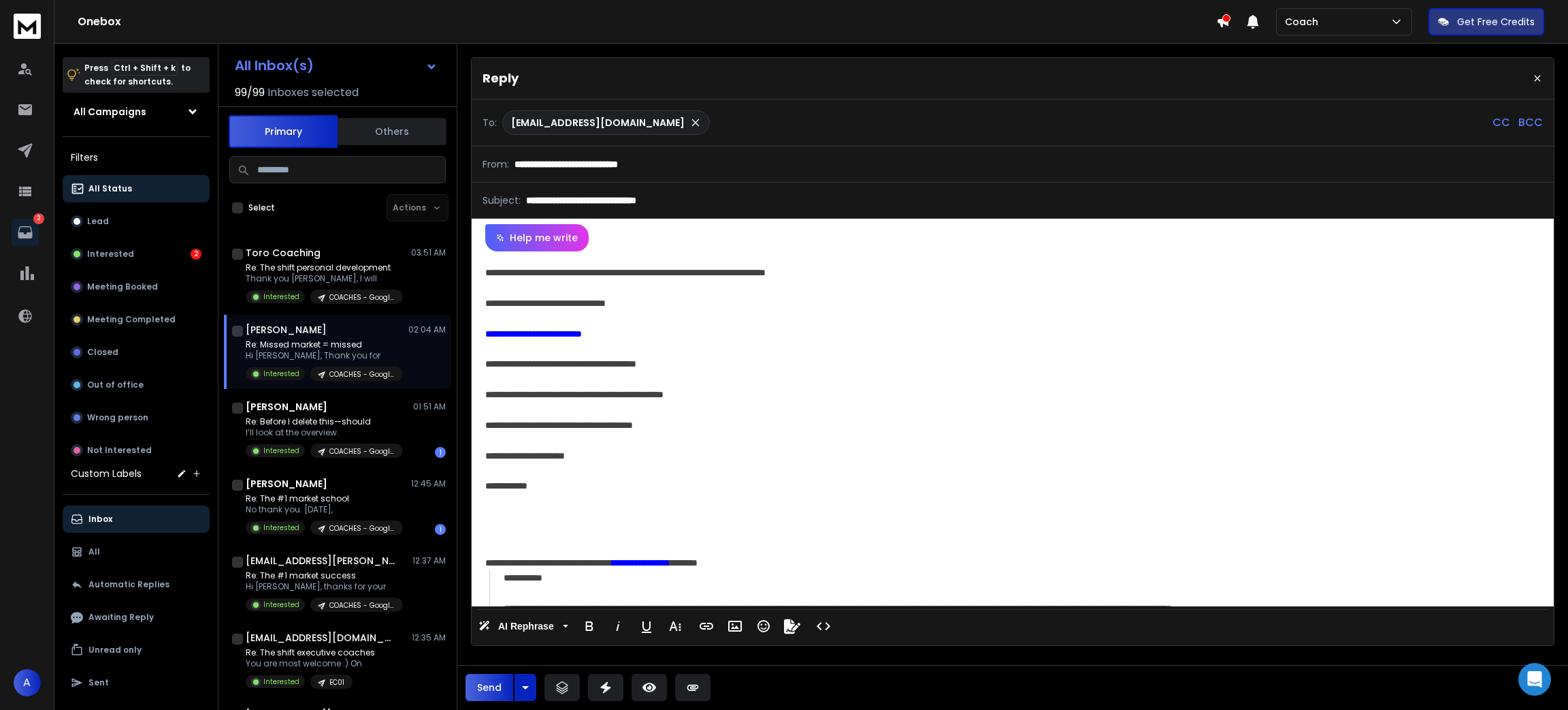
click at [496, 278] on div "**********" at bounding box center [1003, 379] width 1035 height 229
click at [512, 492] on div "**********" at bounding box center [1003, 379] width 1035 height 229
click at [514, 502] on div at bounding box center [1012, 501] width 1055 height 15
click at [670, 273] on div "**********" at bounding box center [1003, 379] width 1035 height 229
click at [792, 276] on div "**********" at bounding box center [1003, 379] width 1035 height 229
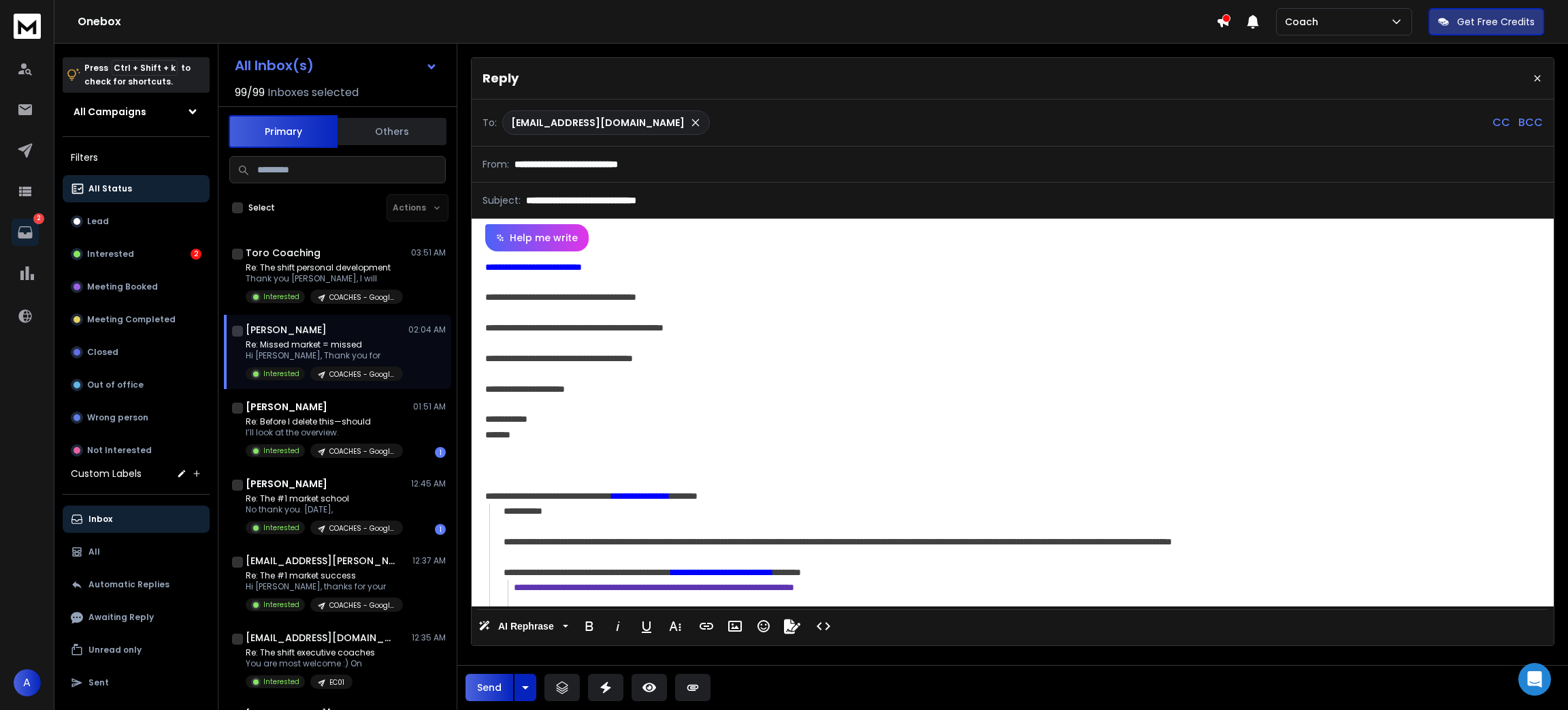
scroll to position [102, 0]
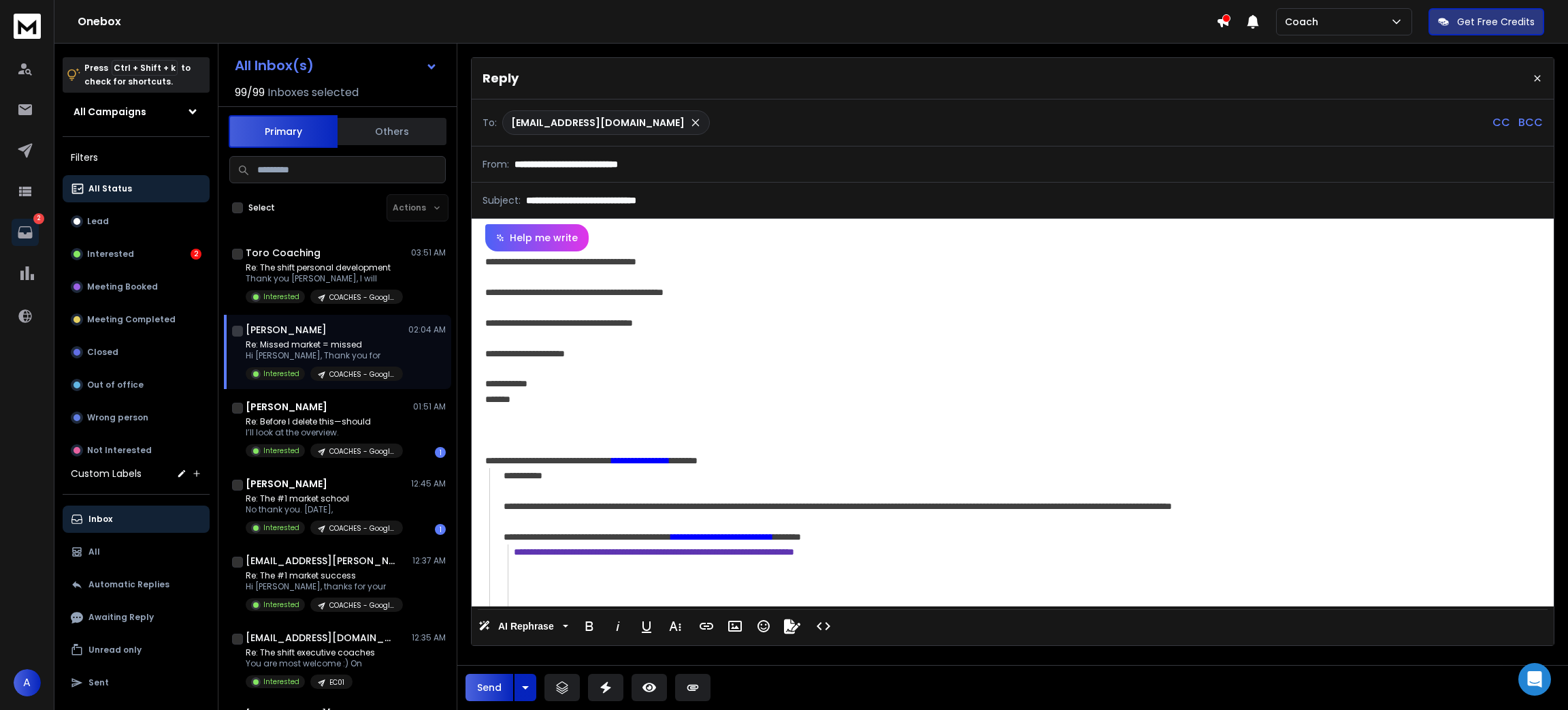
click at [492, 680] on button "Send" at bounding box center [490, 687] width 47 height 27
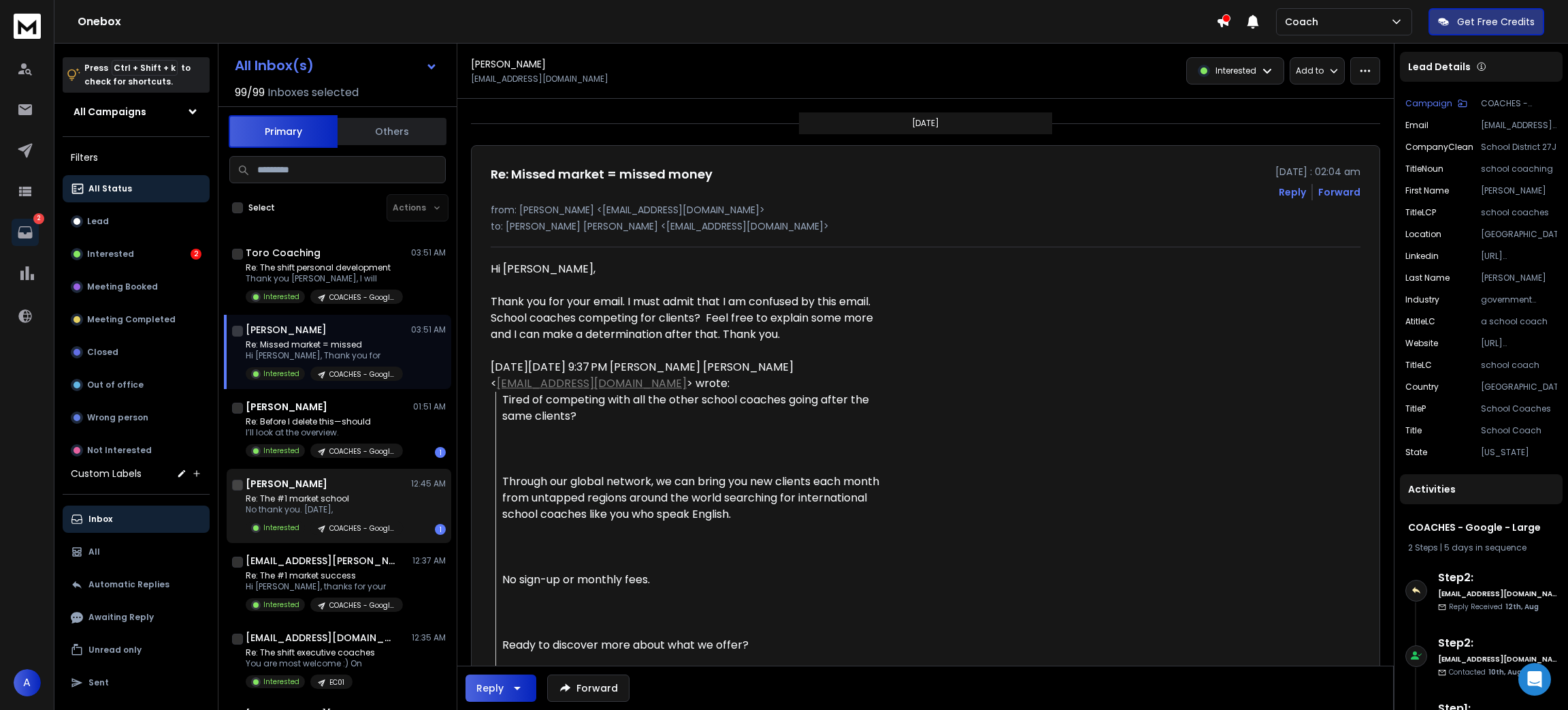
click at [373, 504] on p "No thank you. On Mon," at bounding box center [324, 509] width 157 height 11
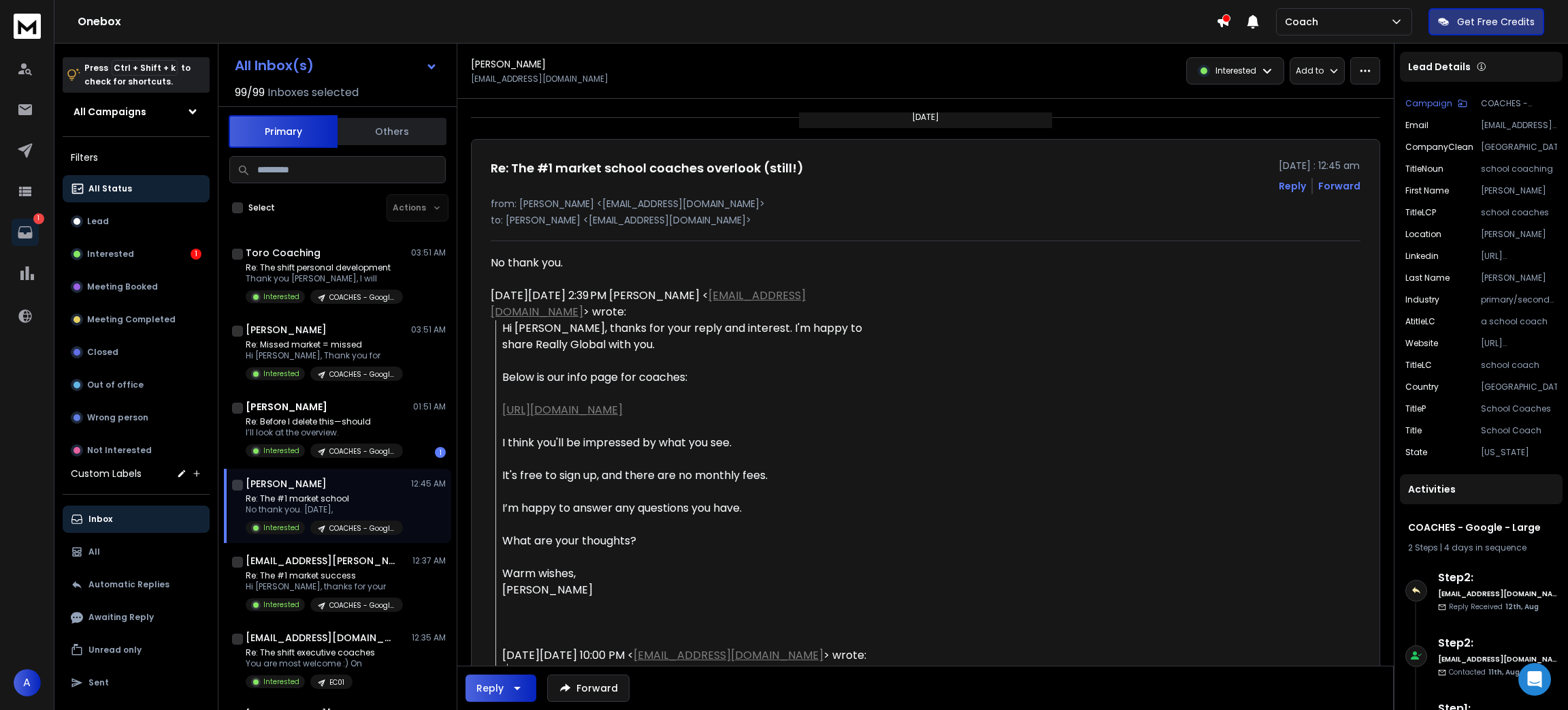
scroll to position [0, 0]
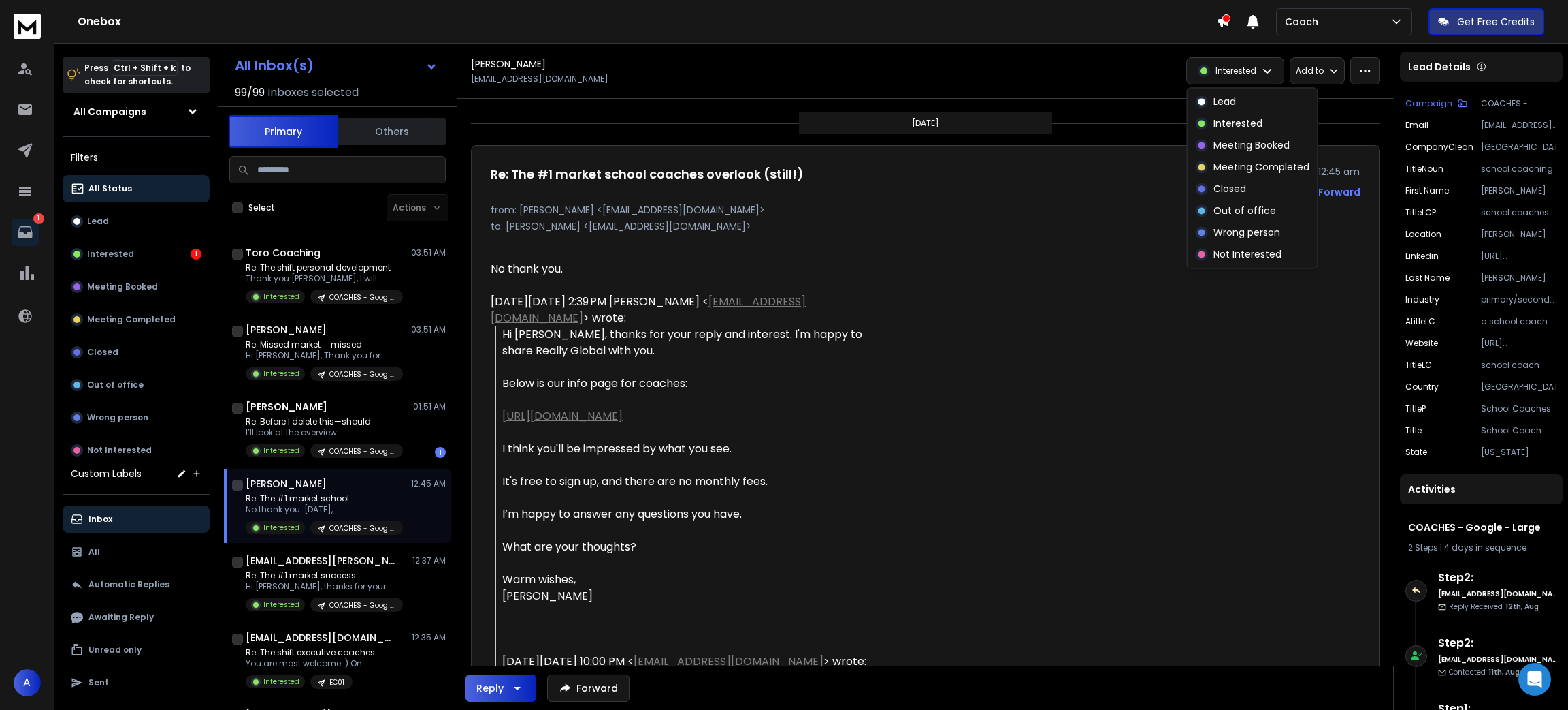
click at [1231, 71] on p "Interested" at bounding box center [1235, 70] width 41 height 11
click at [1275, 247] on div "Not Interested" at bounding box center [1252, 253] width 124 height 21
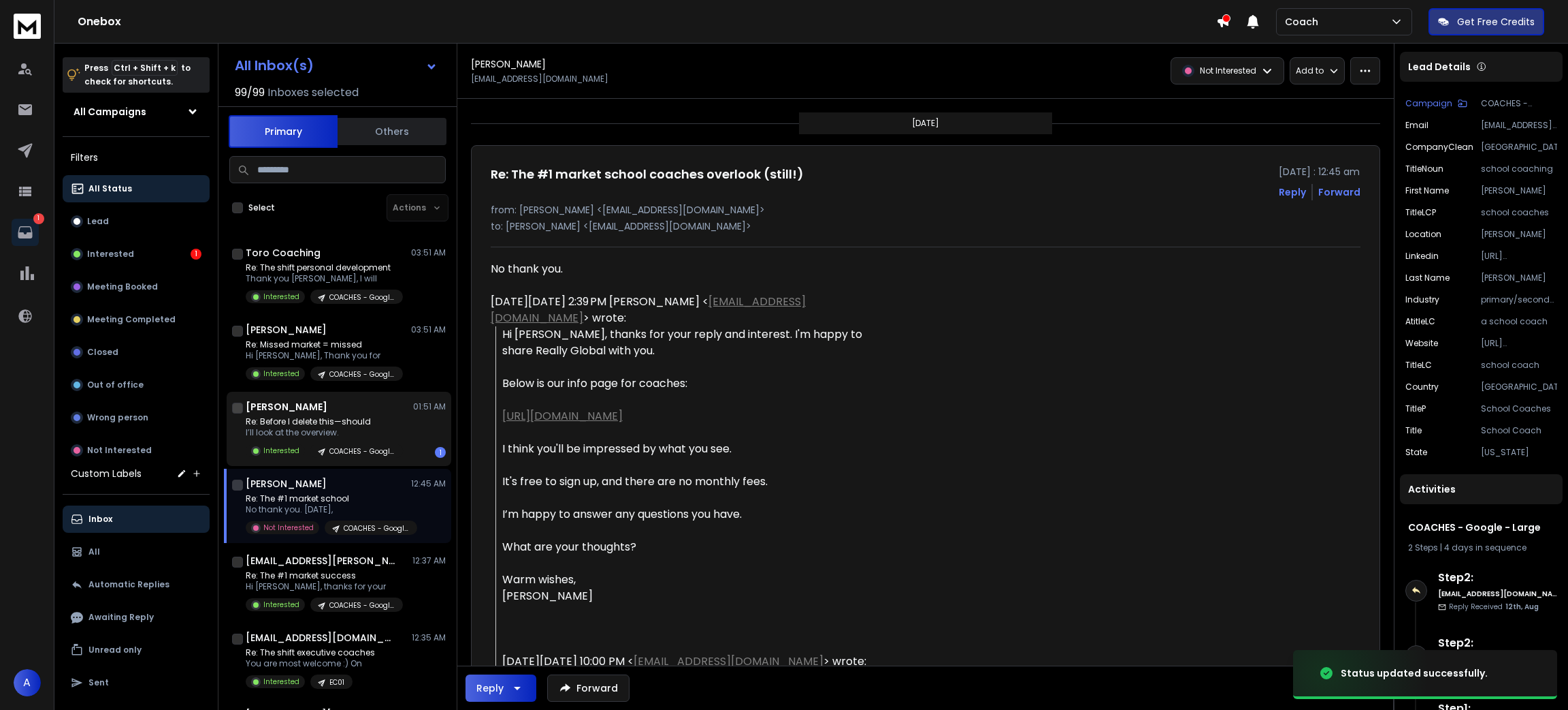
click at [290, 403] on h1 "Gerald Flach" at bounding box center [287, 406] width 81 height 13
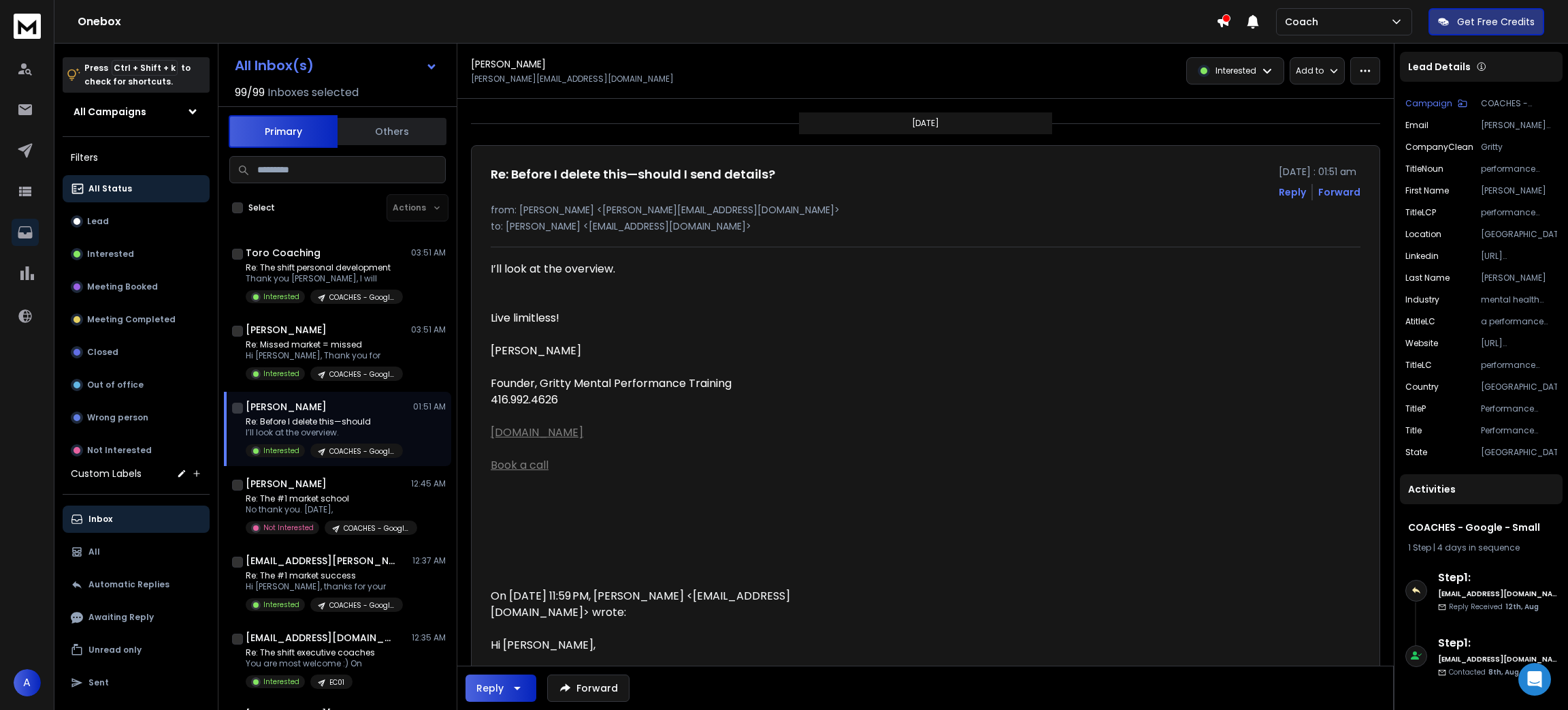
click at [492, 674] on button "Reply" at bounding box center [501, 688] width 71 height 27
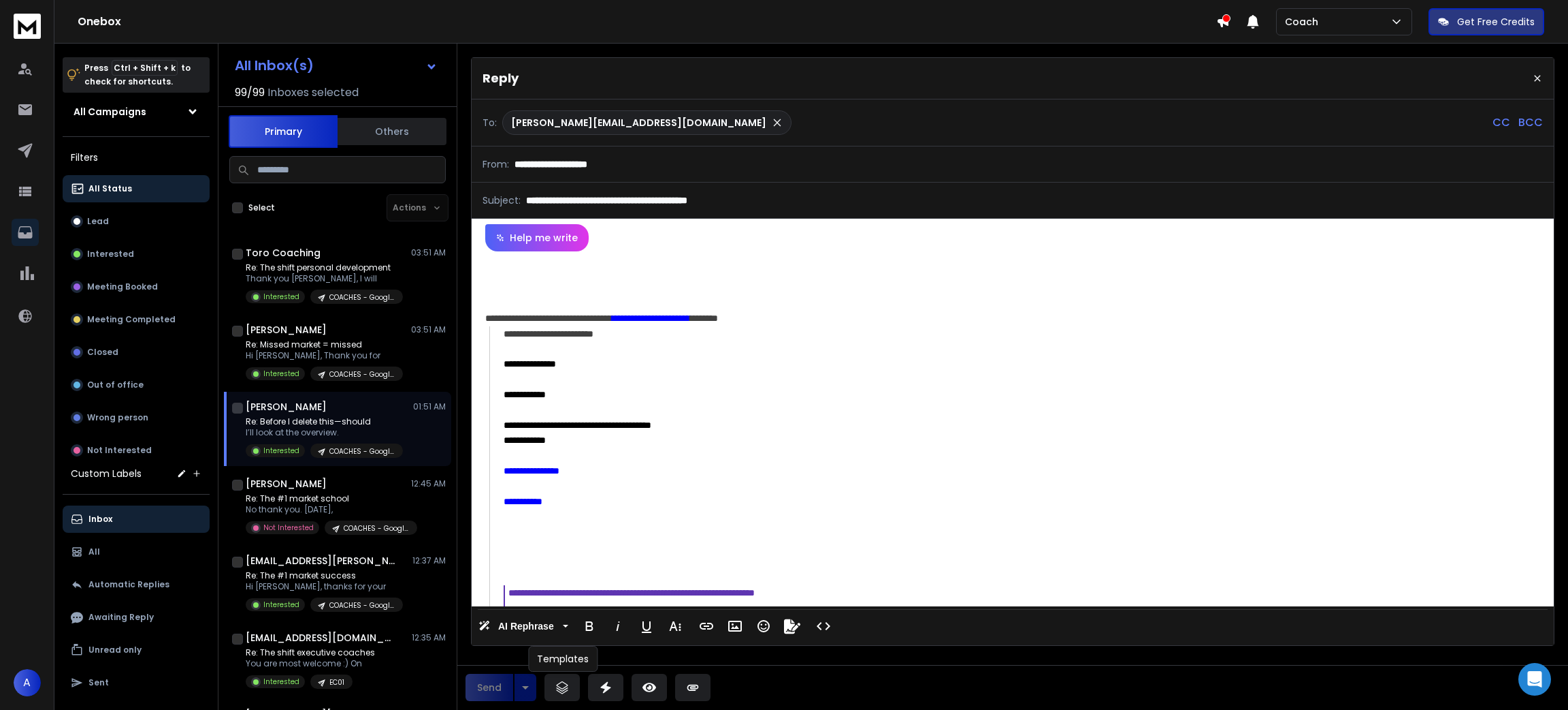
click at [553, 694] on button at bounding box center [562, 687] width 36 height 27
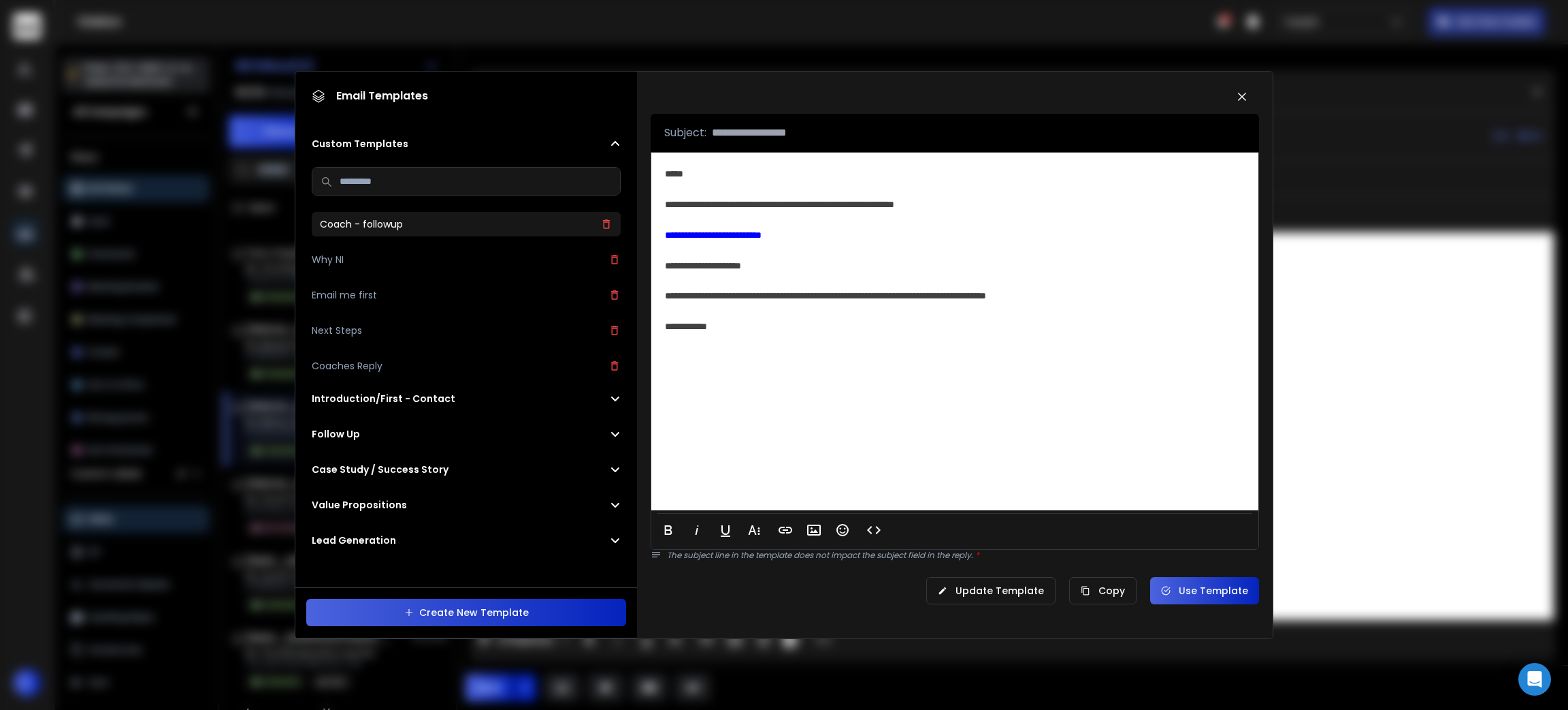
click at [435, 231] on div "Coaches Reply" at bounding box center [467, 224] width 293 height 13
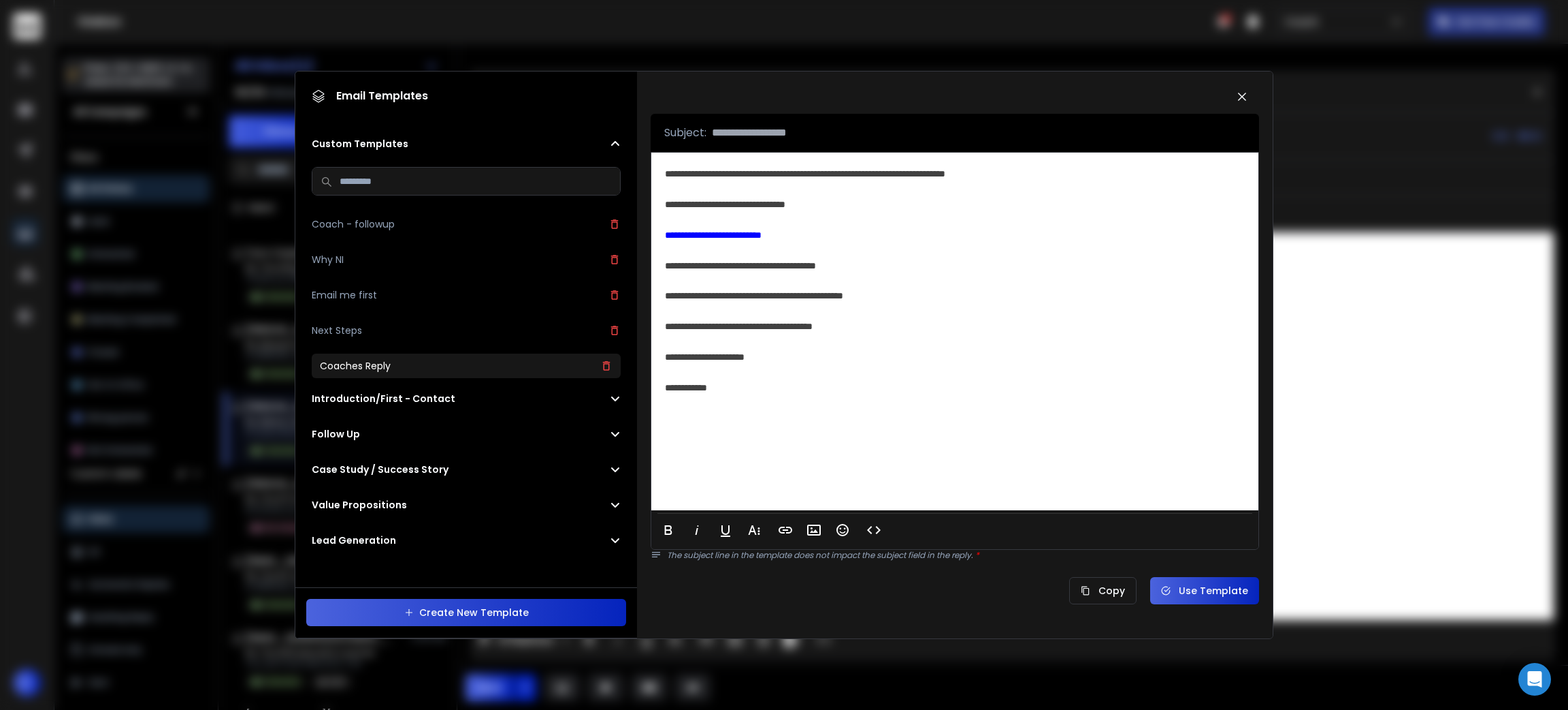
click at [1150, 577] on div "Copy Use Template" at bounding box center [955, 590] width 635 height 44
click at [1215, 580] on button "Use Template" at bounding box center [1204, 590] width 109 height 27
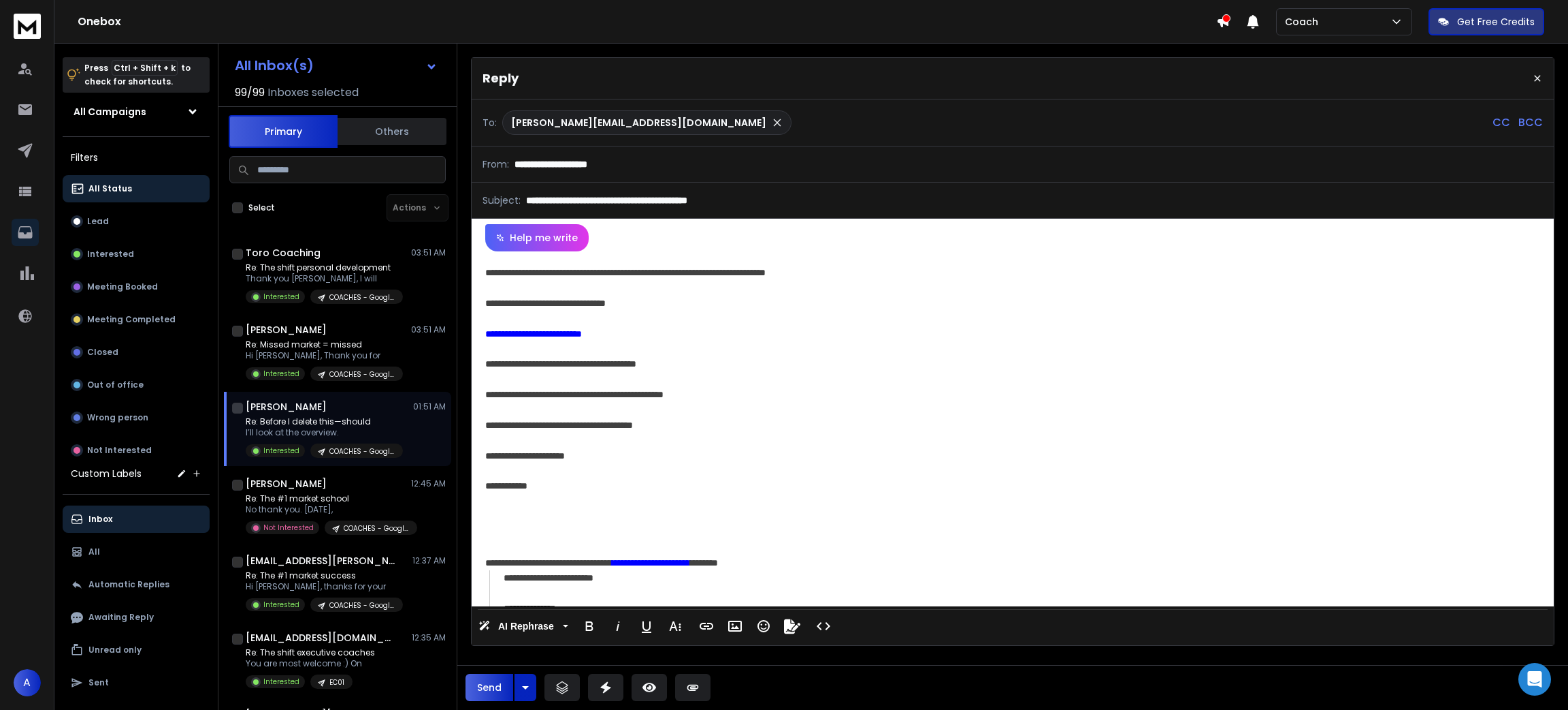
click at [493, 273] on div "**********" at bounding box center [1003, 379] width 1035 height 229
click at [527, 497] on div at bounding box center [1012, 501] width 1055 height 15
click at [493, 694] on button "Send" at bounding box center [490, 687] width 47 height 27
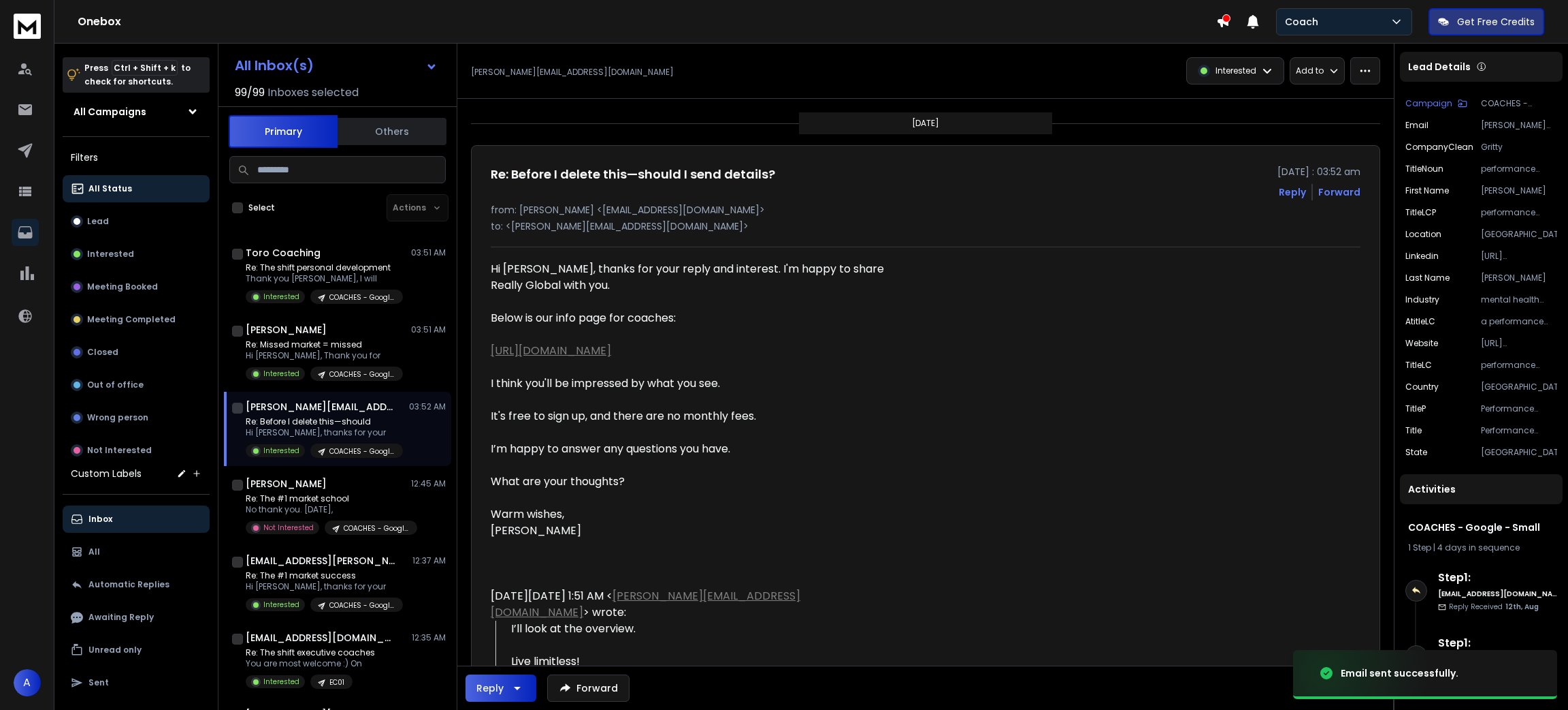
click at [1337, 32] on button "Coach" at bounding box center [1344, 21] width 136 height 27
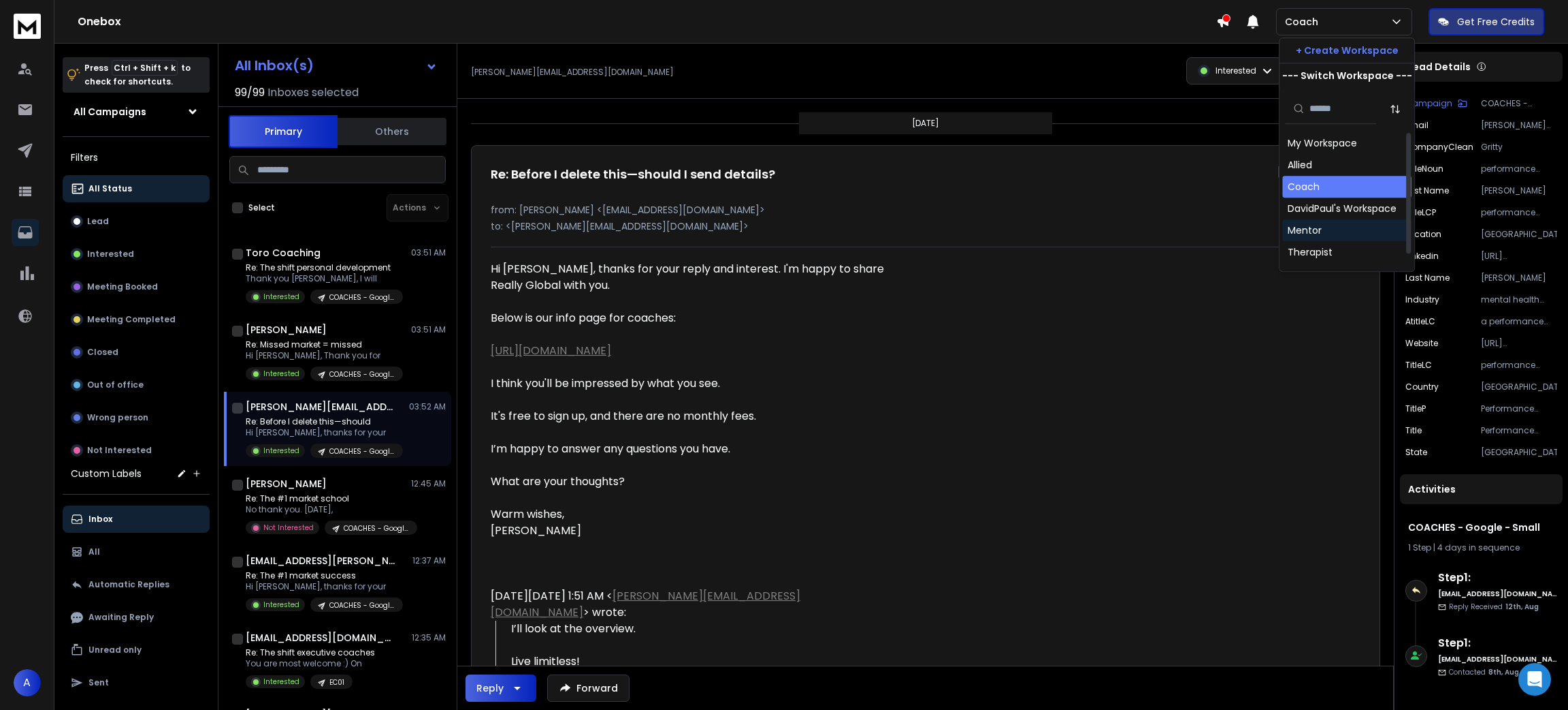
click at [1336, 240] on div "Mentor" at bounding box center [1347, 230] width 130 height 21
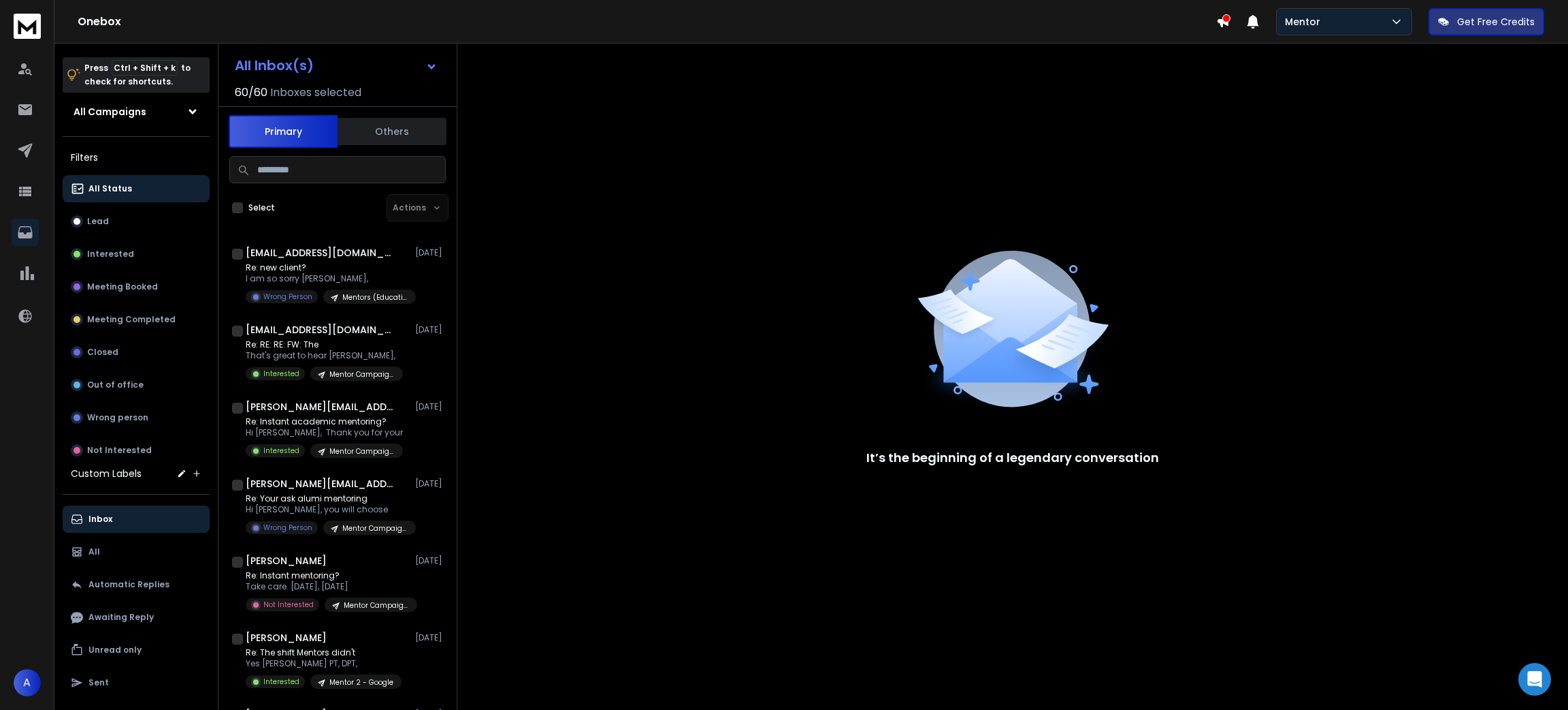
click at [1339, 27] on div "Mentor" at bounding box center [1344, 21] width 119 height 13
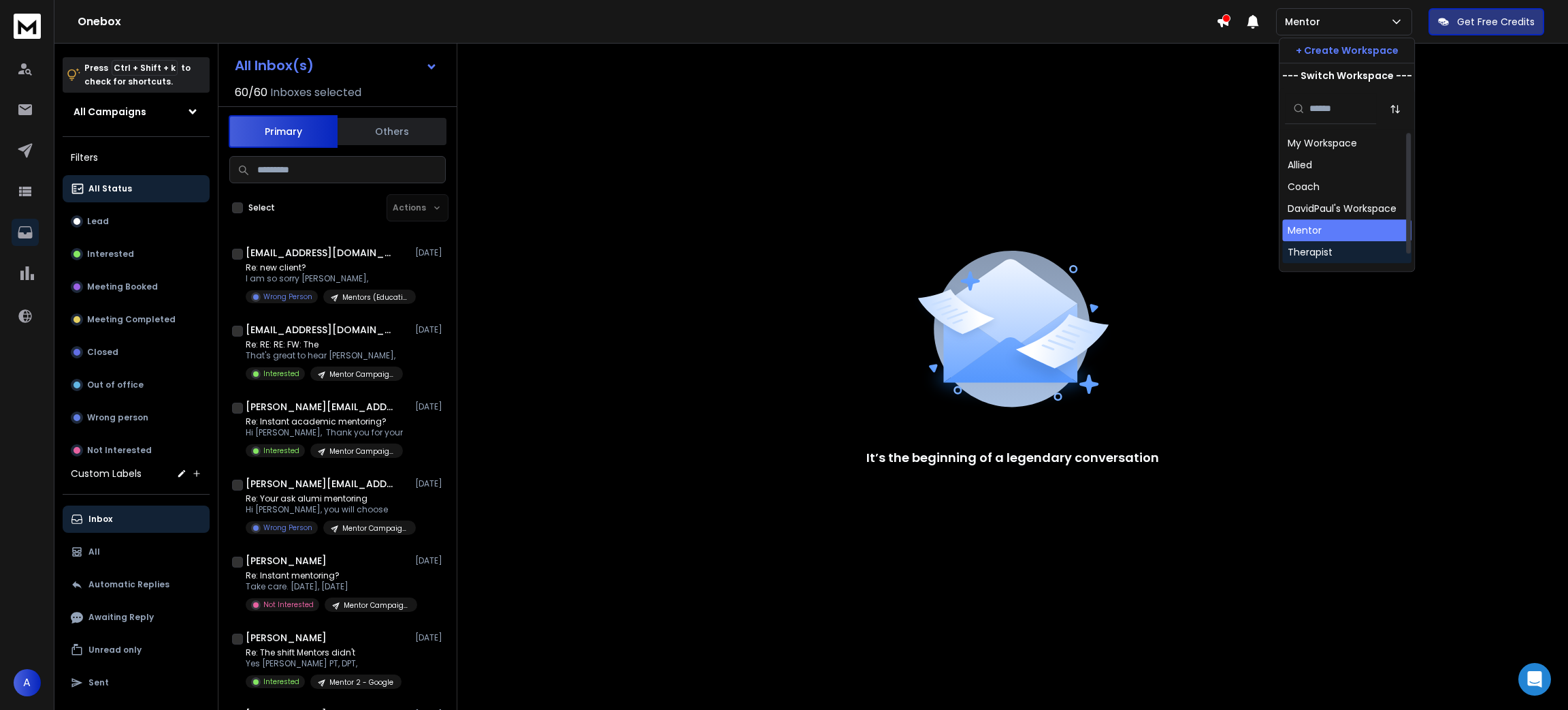
click at [1350, 248] on div "Therapist" at bounding box center [1347, 251] width 130 height 21
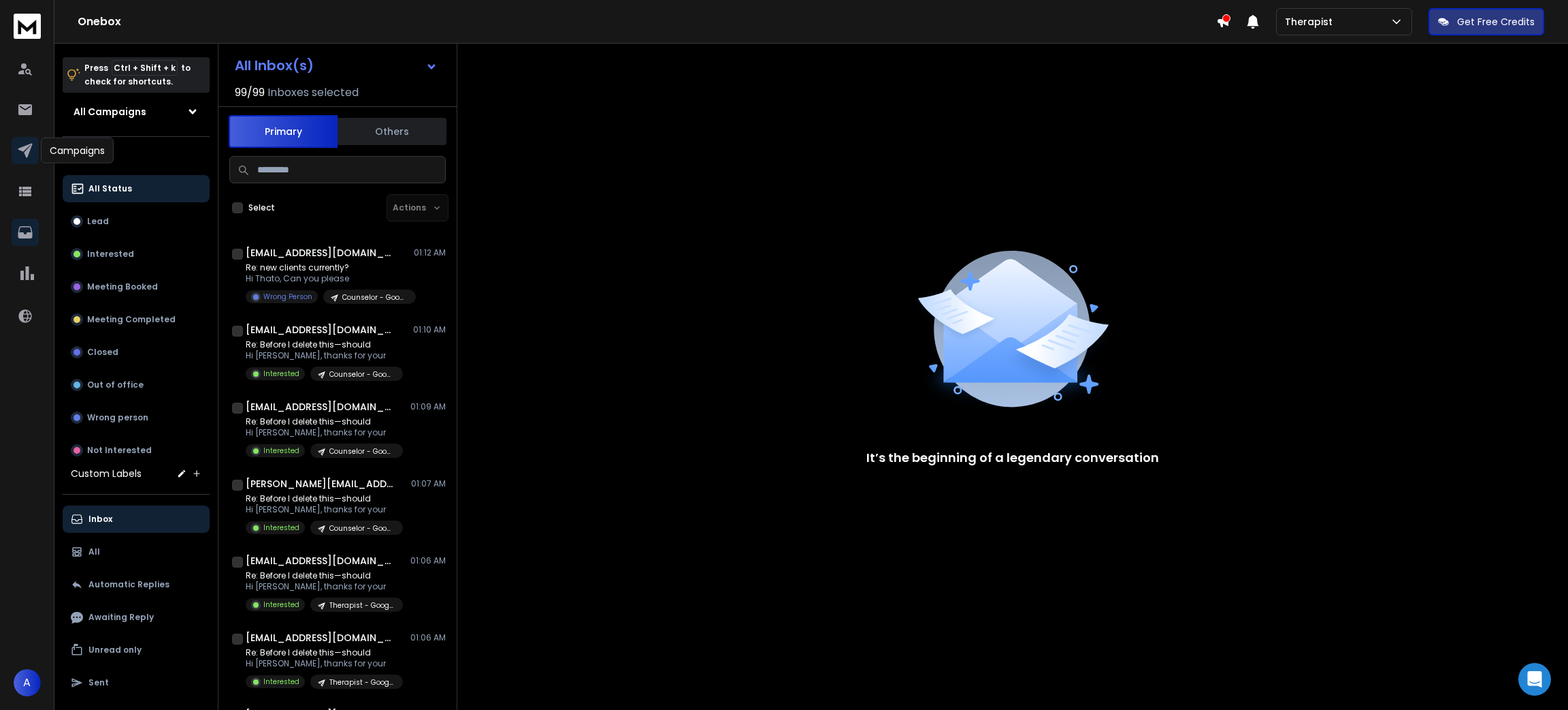
click at [13, 146] on link at bounding box center [25, 150] width 27 height 27
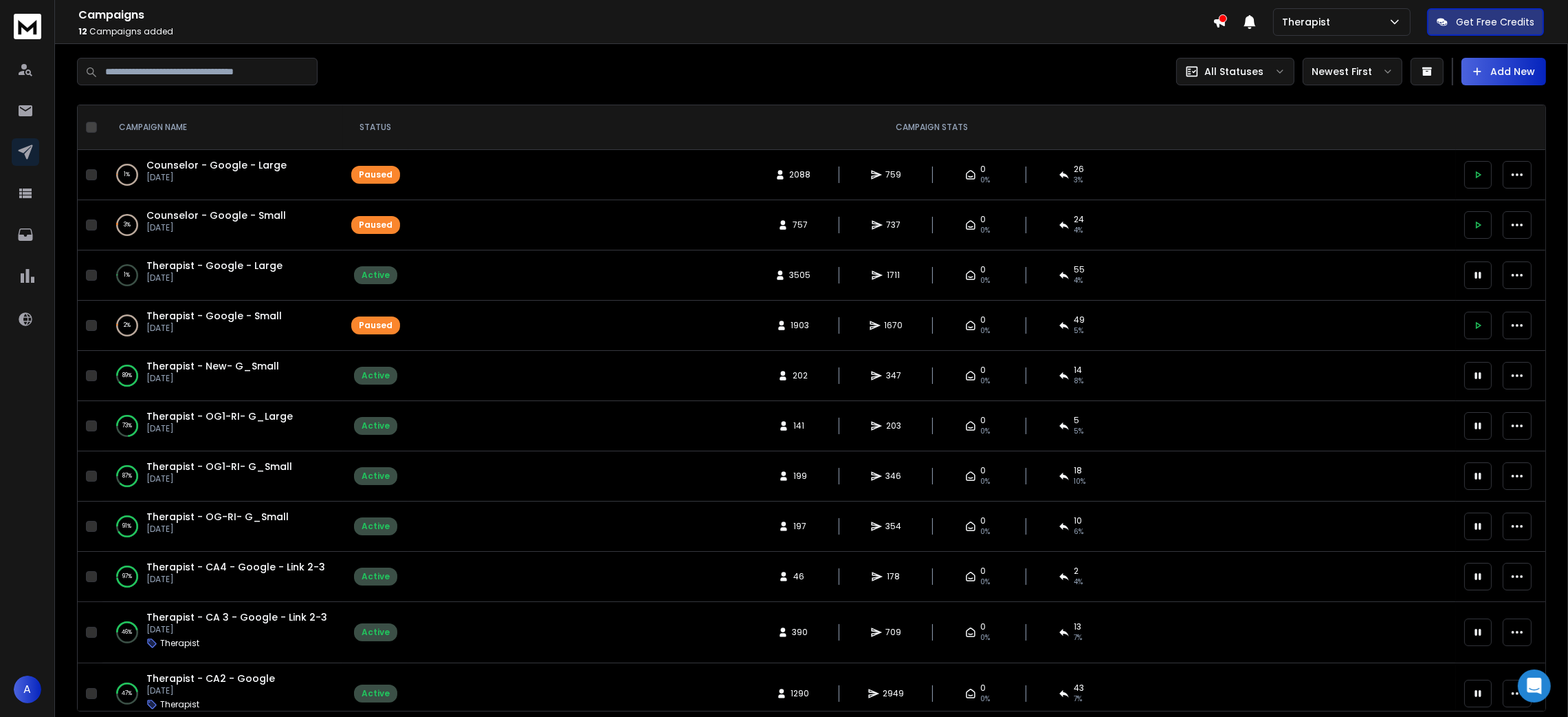
click at [1472, 321] on icon at bounding box center [1478, 325] width 13 height 13
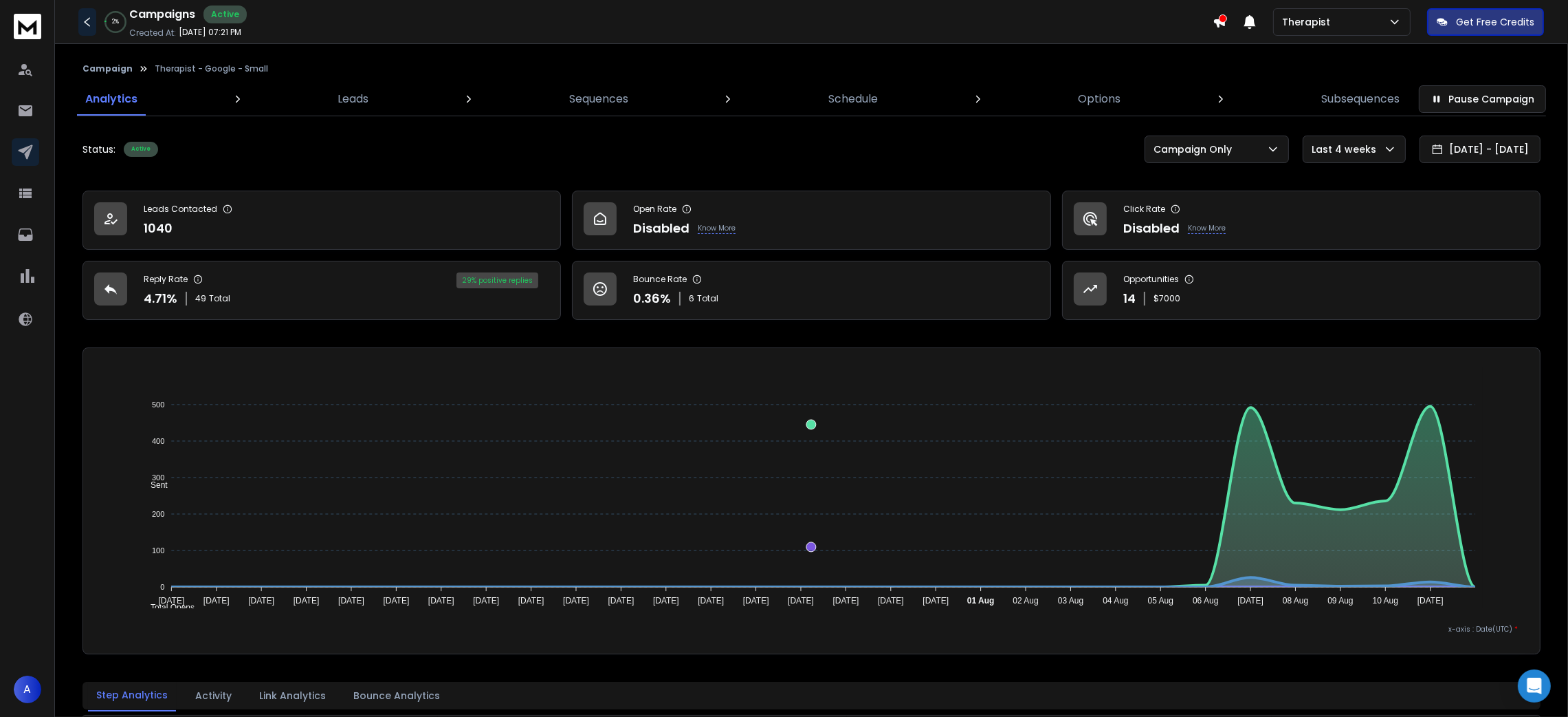
click at [90, 25] on icon at bounding box center [87, 22] width 13 height 13
